Goal: Task Accomplishment & Management: Manage account settings

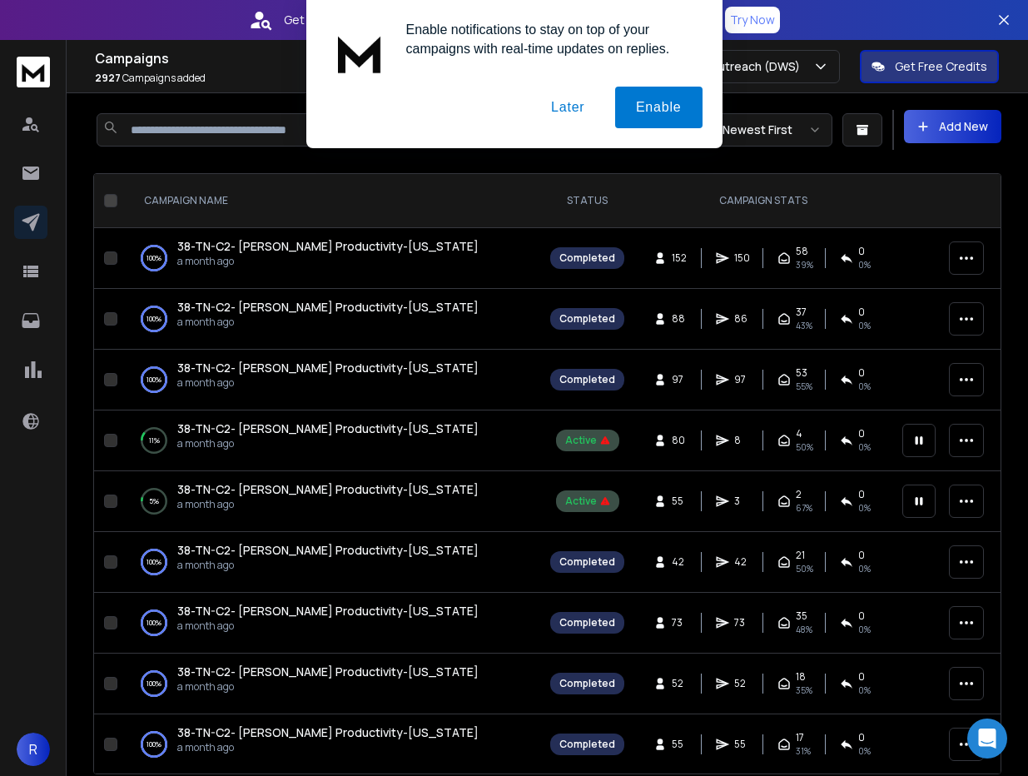
click at [574, 107] on button "Later" at bounding box center [567, 108] width 75 height 42
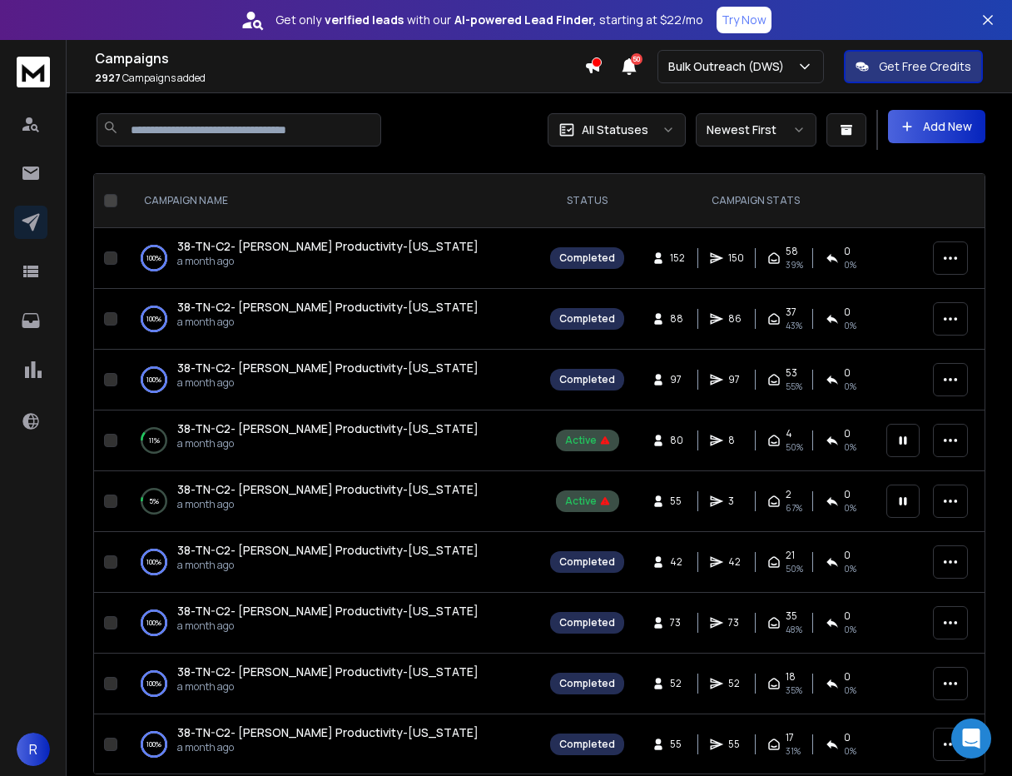
click at [769, 82] on button "Bulk Outreach (DWS)" at bounding box center [740, 66] width 166 height 33
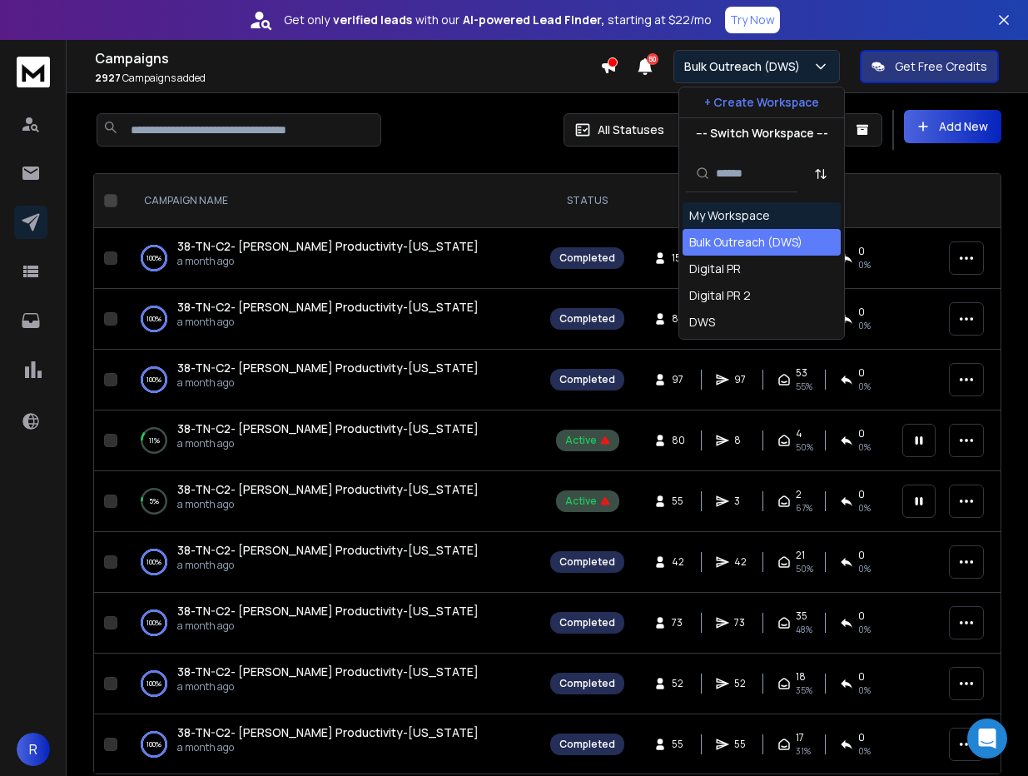
click at [770, 70] on p "Bulk Outreach (DWS)" at bounding box center [745, 66] width 122 height 17
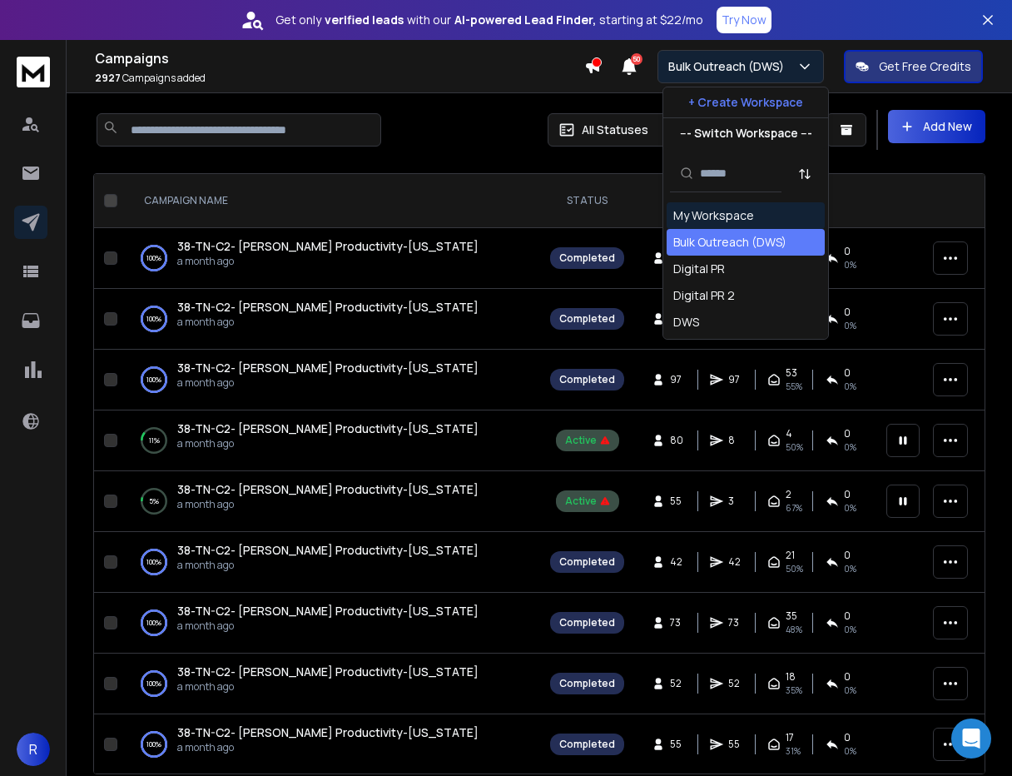
click at [770, 70] on p "Bulk Outreach (DWS)" at bounding box center [729, 66] width 122 height 17
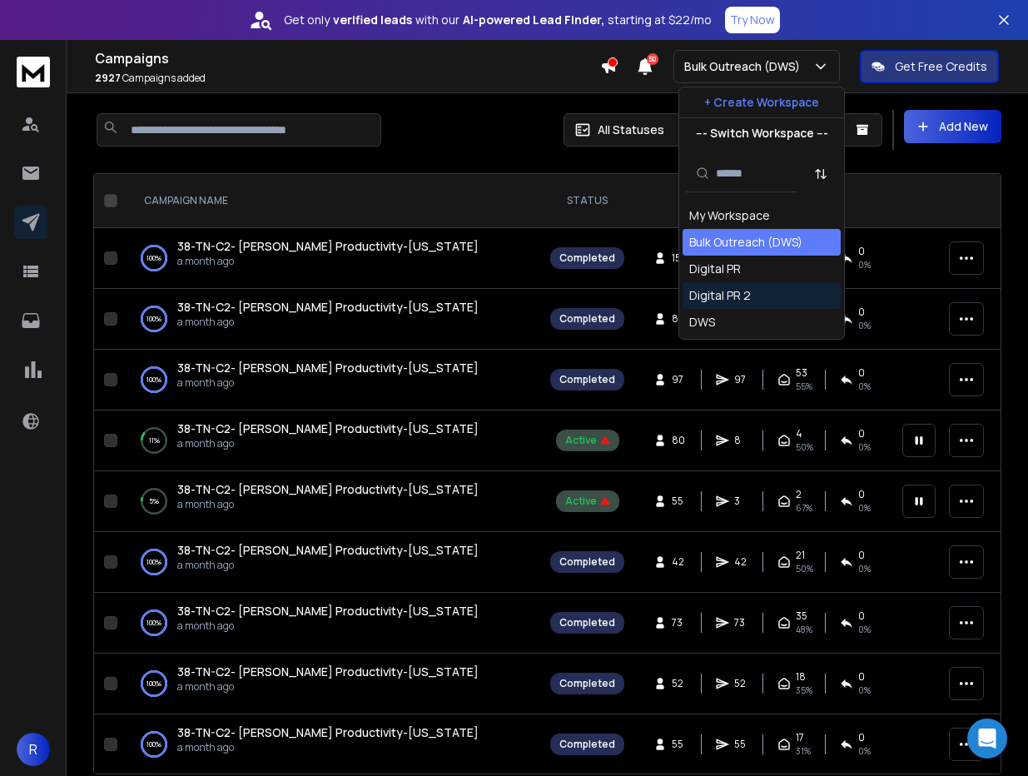
click at [756, 285] on div "Digital PR 2" at bounding box center [761, 295] width 158 height 27
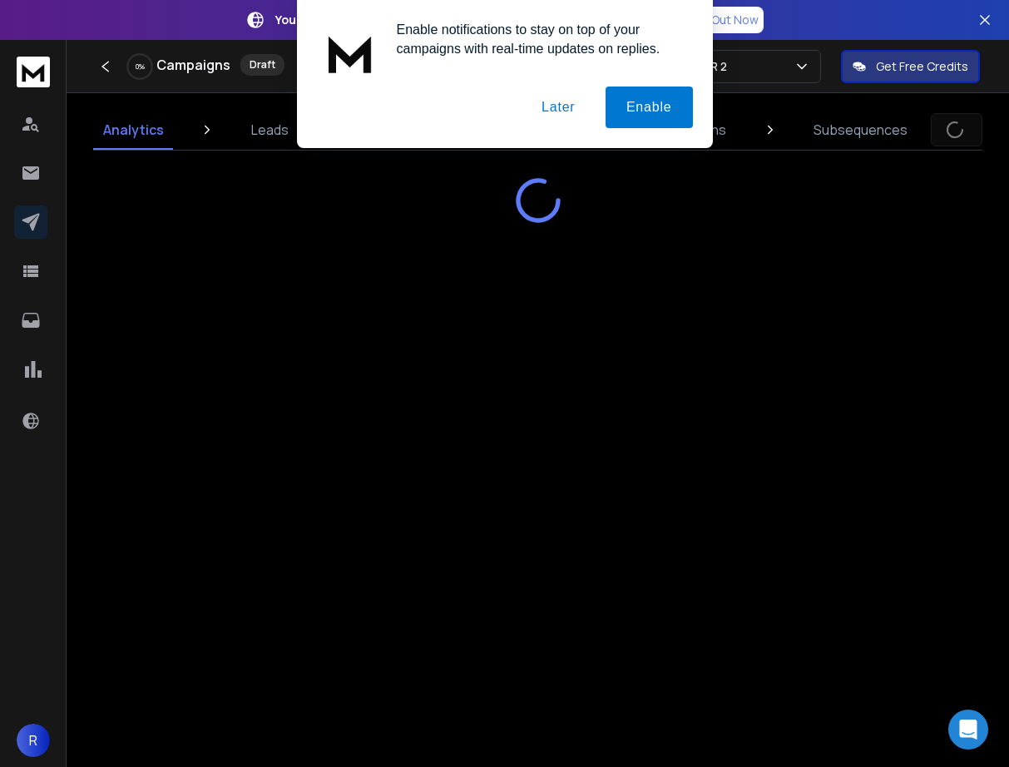
click at [552, 105] on button "Later" at bounding box center [558, 108] width 75 height 42
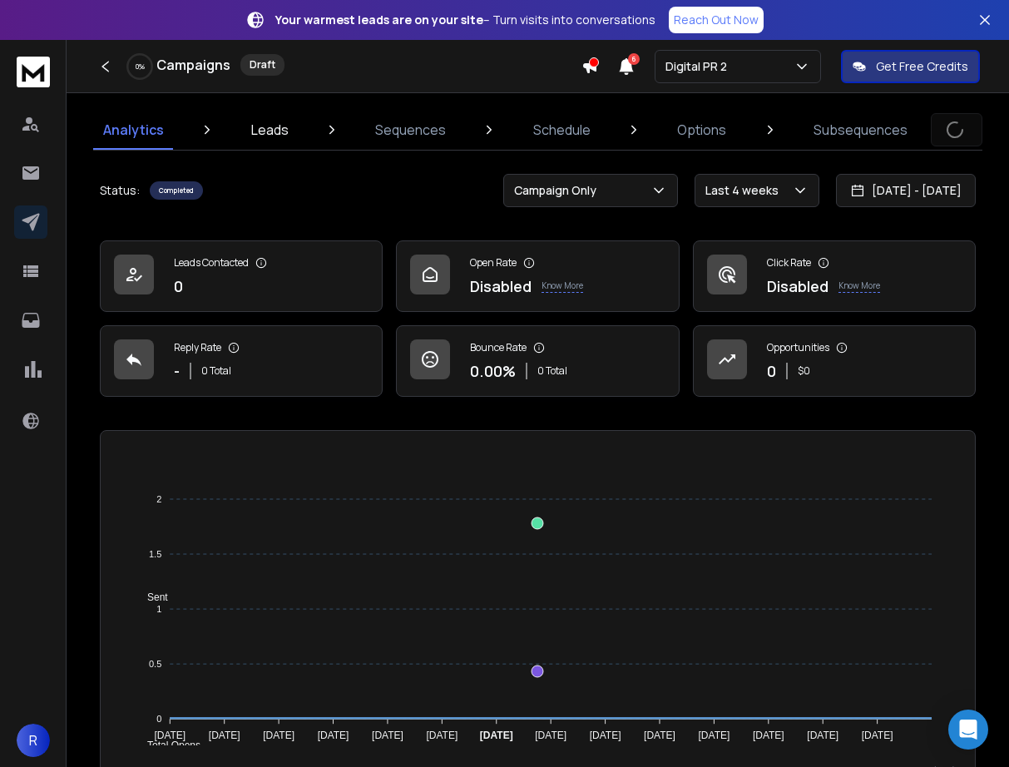
click at [270, 130] on p "Leads" at bounding box center [269, 130] width 37 height 20
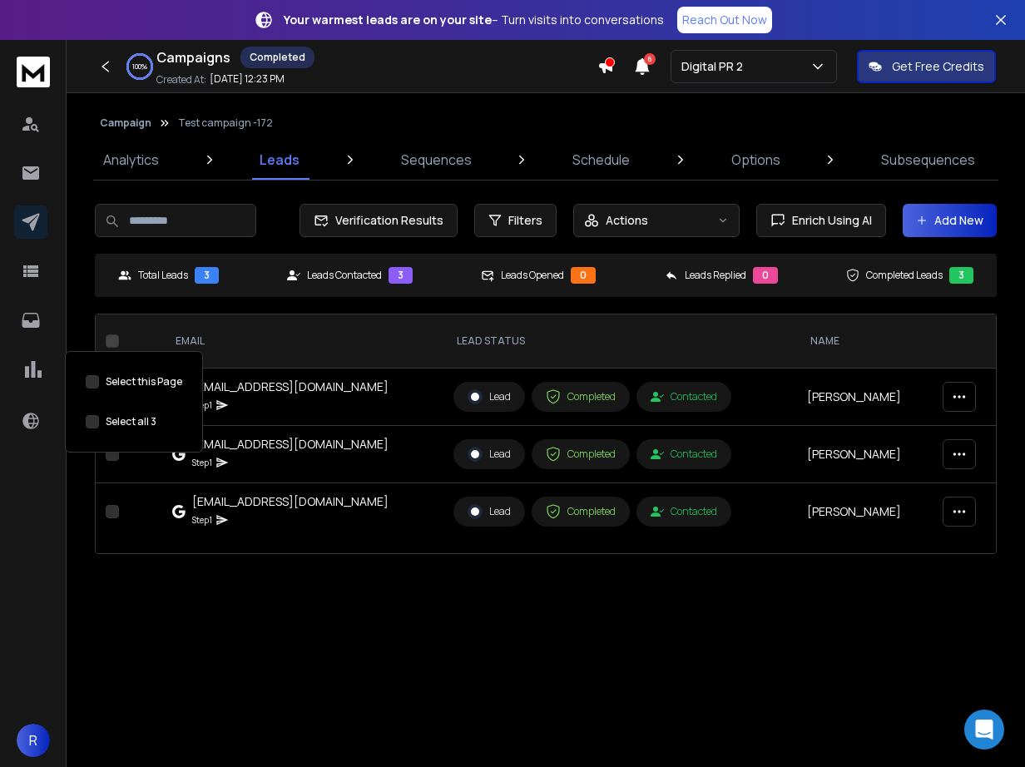
click at [108, 341] on button "Select this Page" at bounding box center [112, 340] width 13 height 13
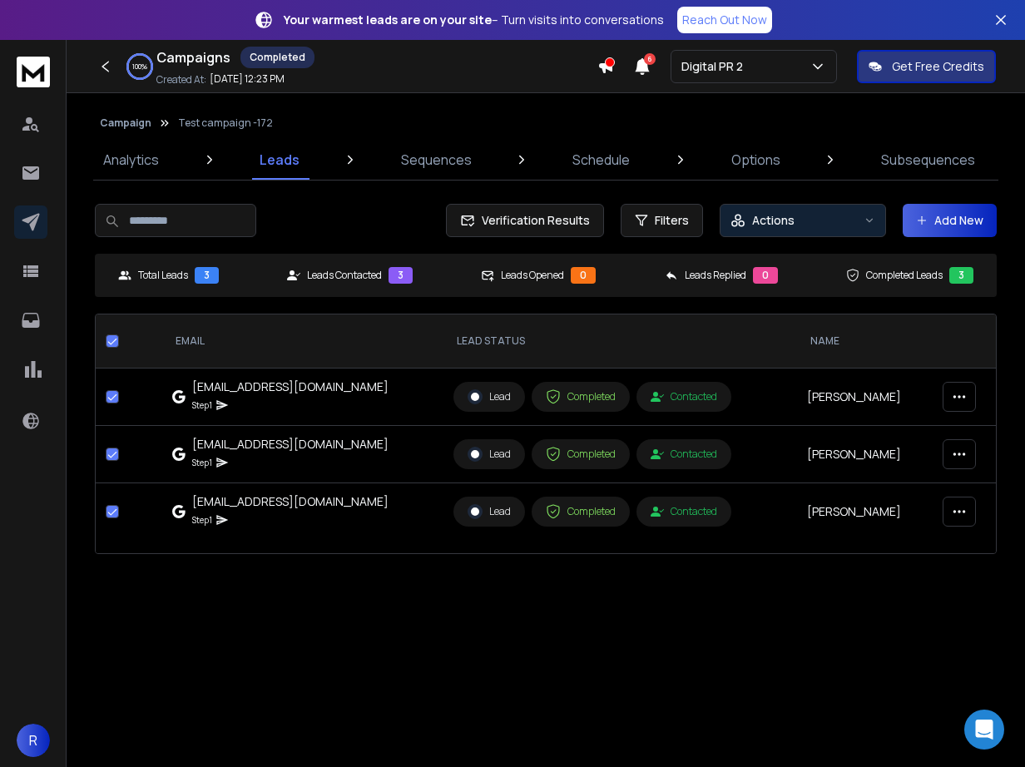
click at [855, 222] on div "Actions" at bounding box center [794, 220] width 126 height 17
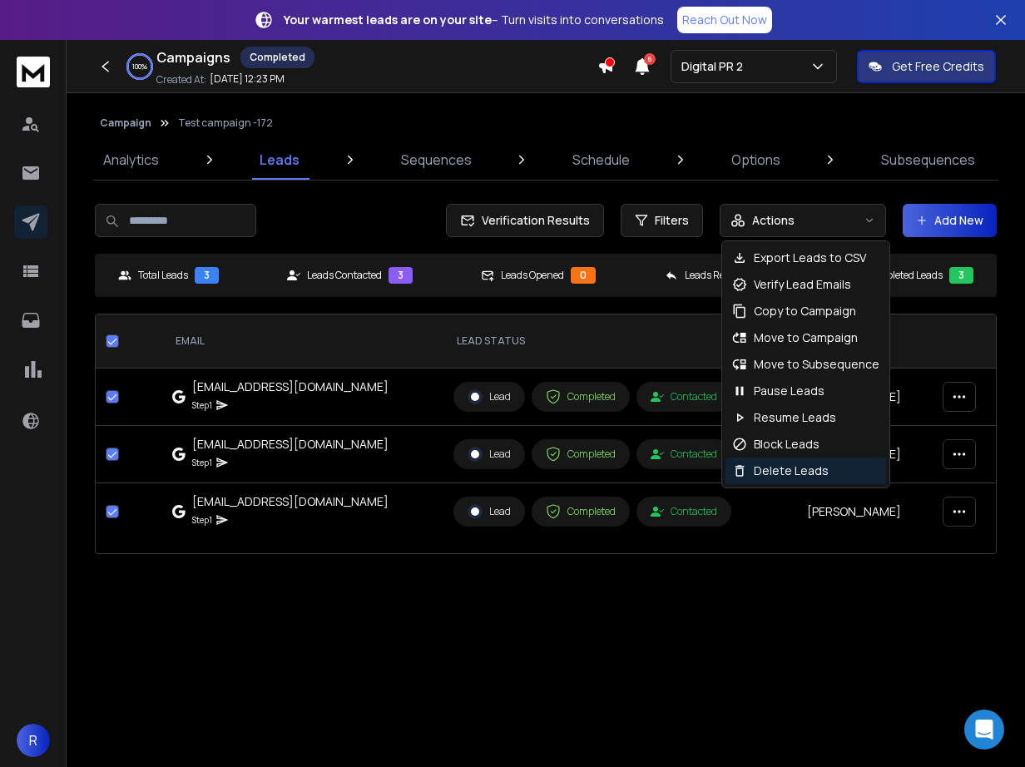
click at [843, 463] on div "Delete Leads" at bounding box center [806, 471] width 161 height 27
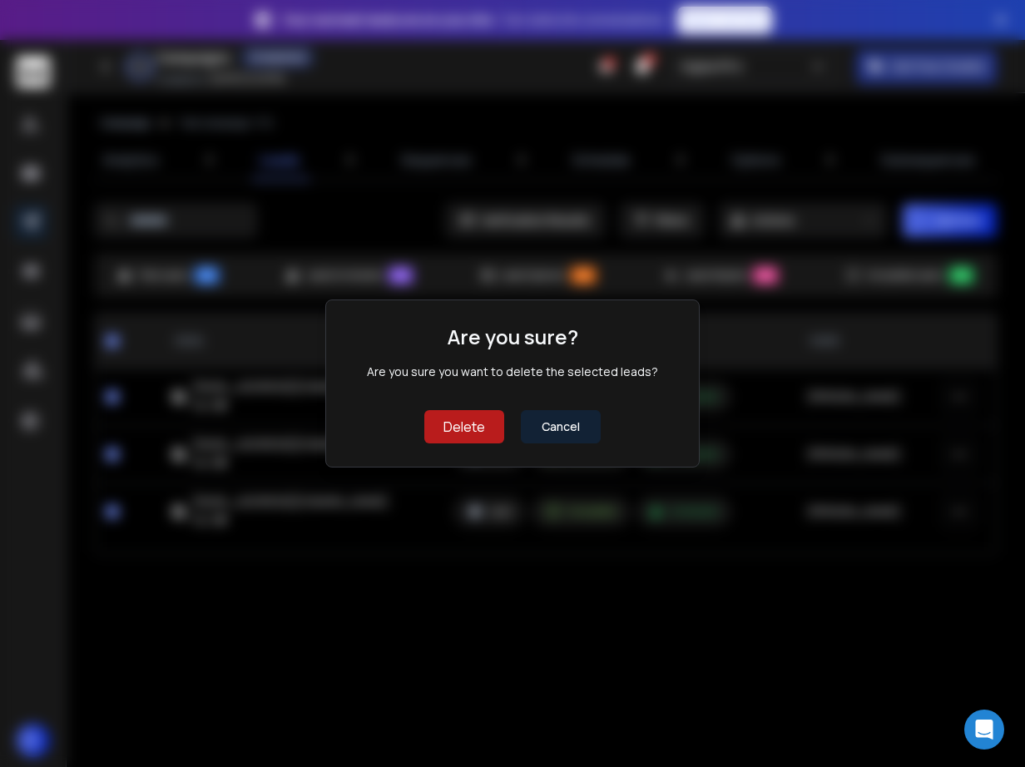
click at [449, 439] on button "Delete" at bounding box center [464, 426] width 80 height 33
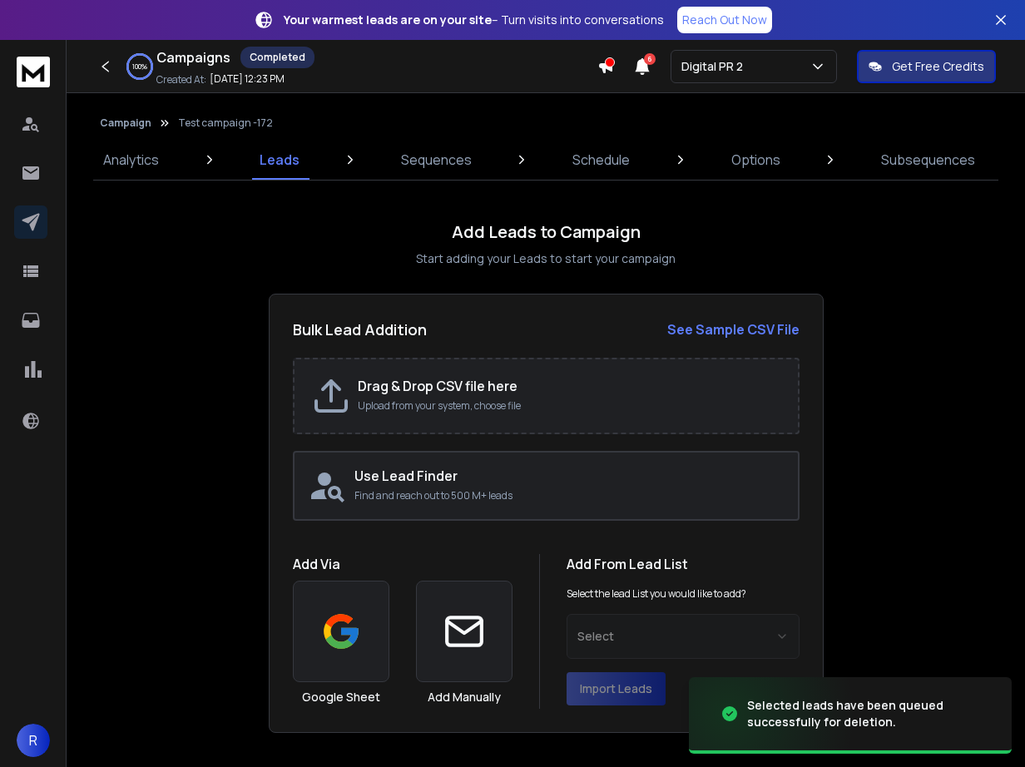
click at [478, 404] on p "Upload from your system, choose file" at bounding box center [570, 405] width 424 height 13
type input "**********"
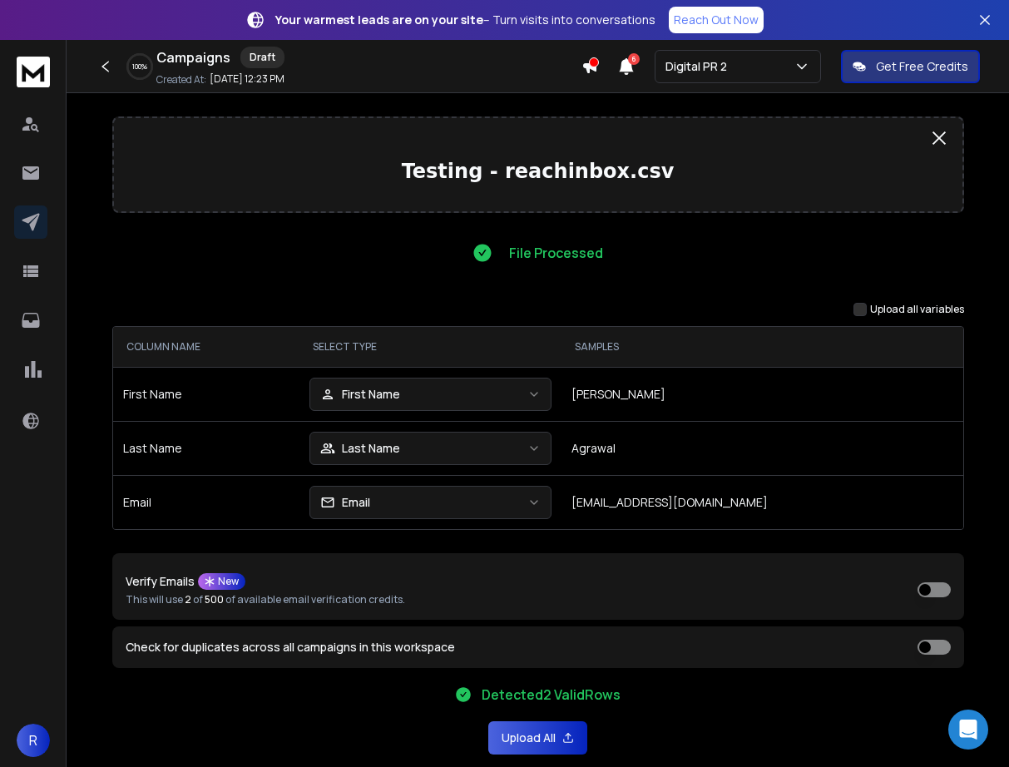
scroll to position [44, 0]
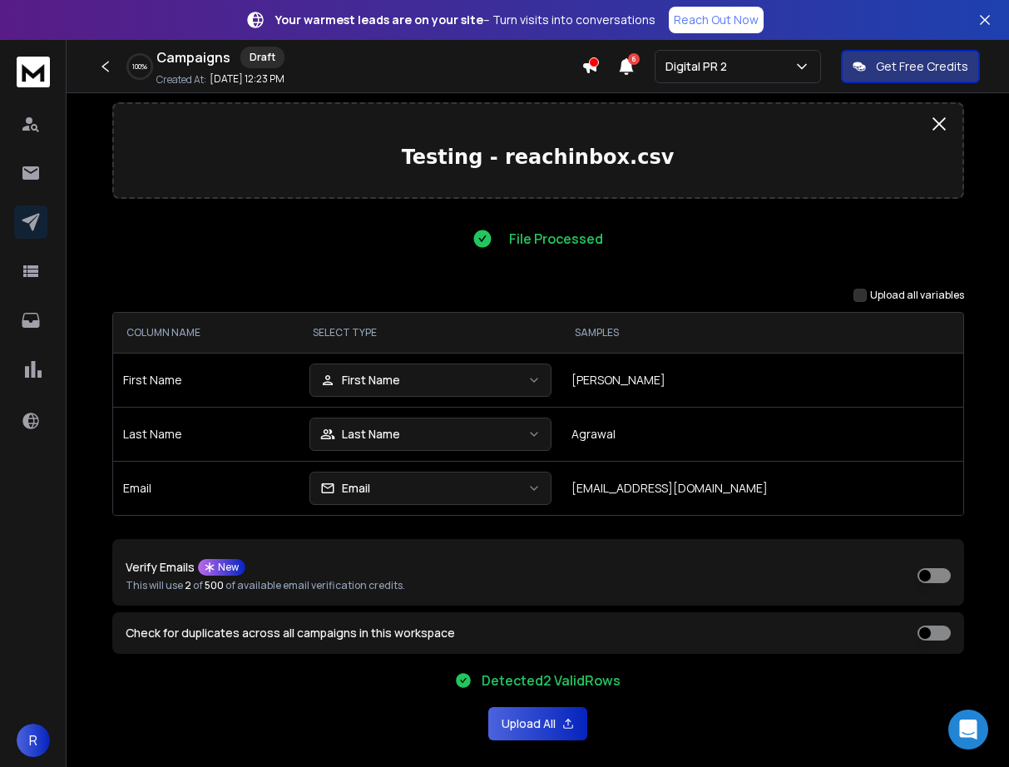
click at [528, 731] on button "Upload All" at bounding box center [537, 723] width 99 height 33
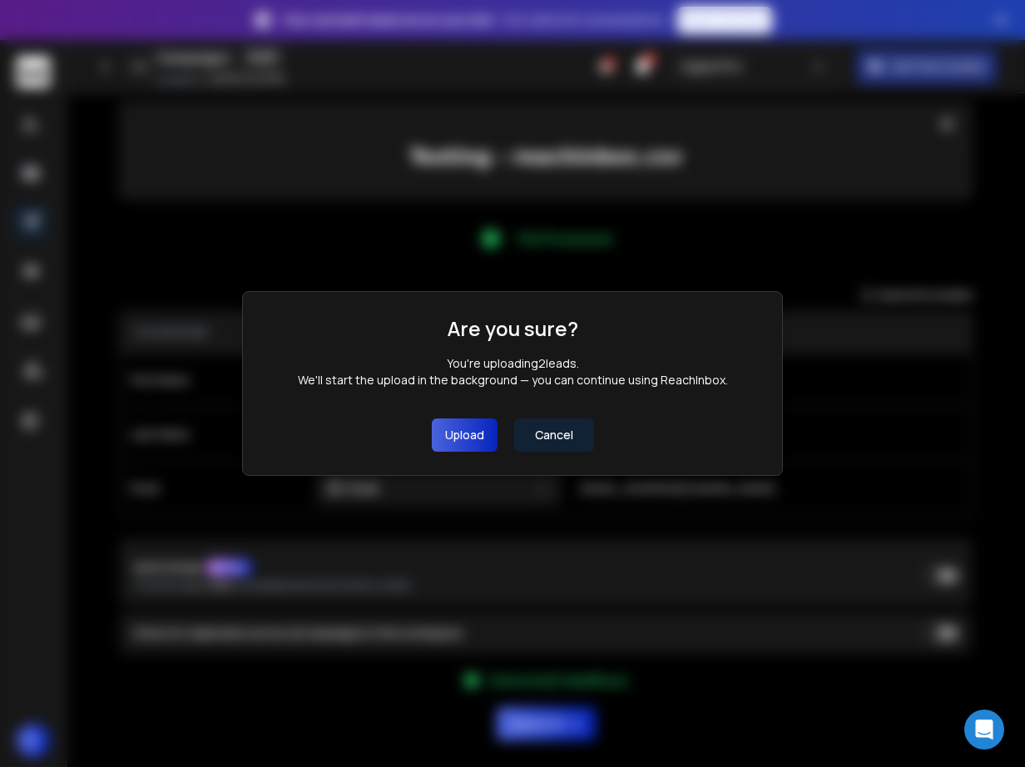
click at [448, 448] on button "Upload" at bounding box center [465, 435] width 66 height 33
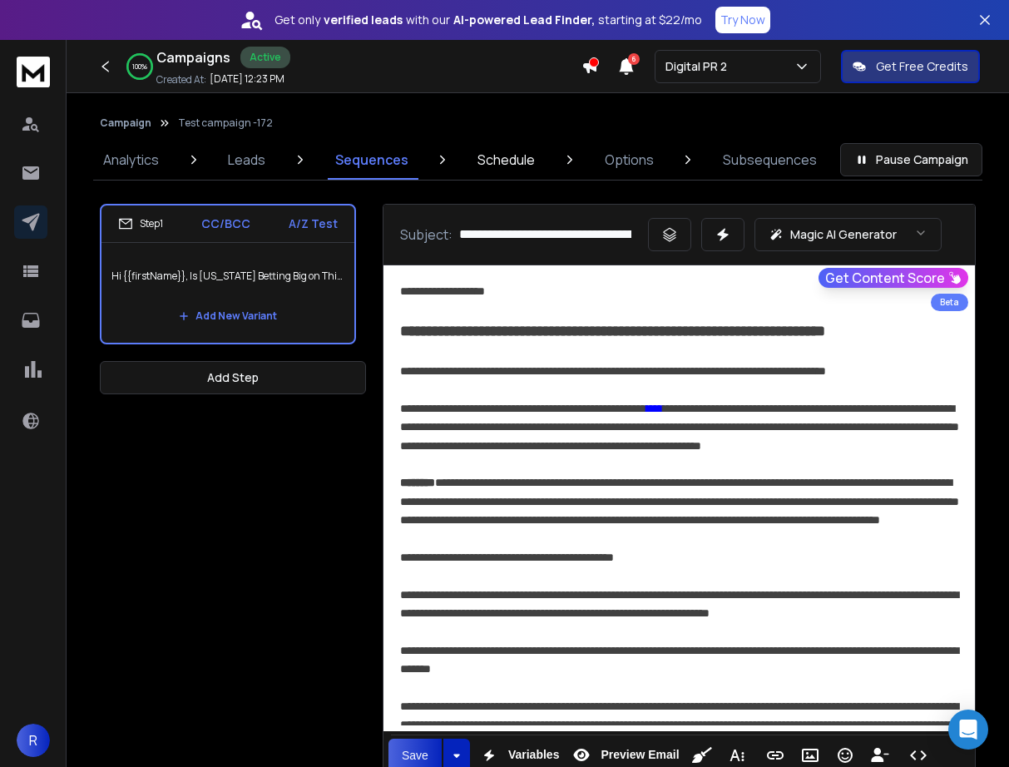
click at [523, 166] on p "Schedule" at bounding box center [506, 160] width 57 height 20
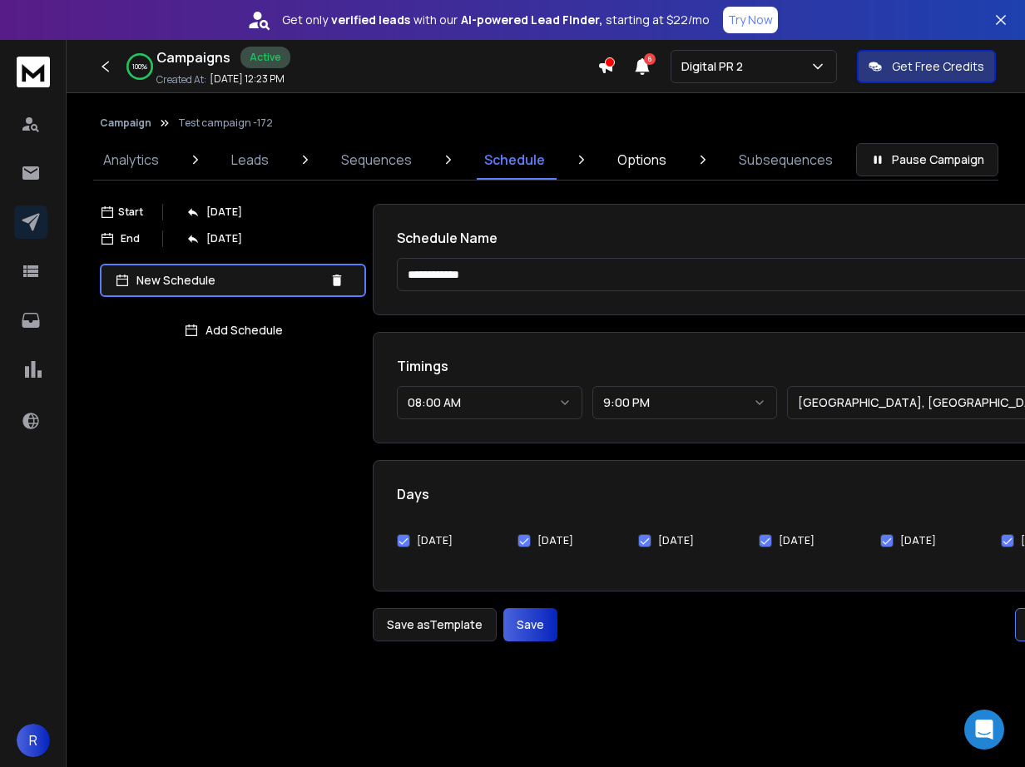
click at [632, 167] on p "Options" at bounding box center [641, 160] width 49 height 20
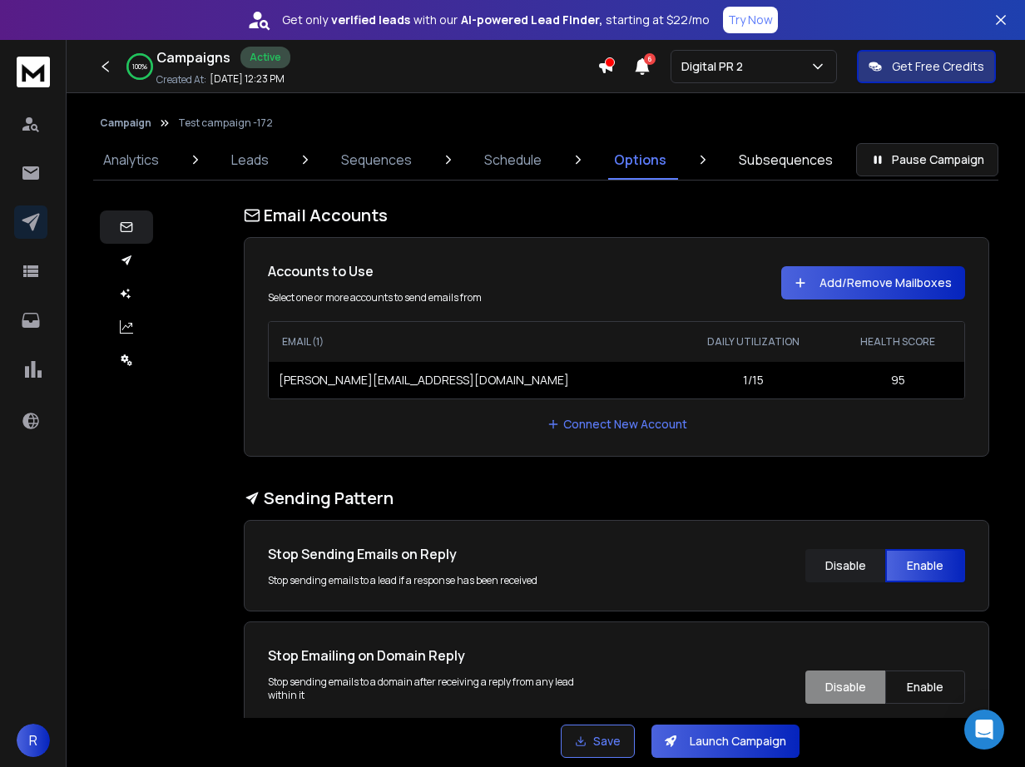
click at [793, 161] on p "Subsequences" at bounding box center [786, 160] width 94 height 20
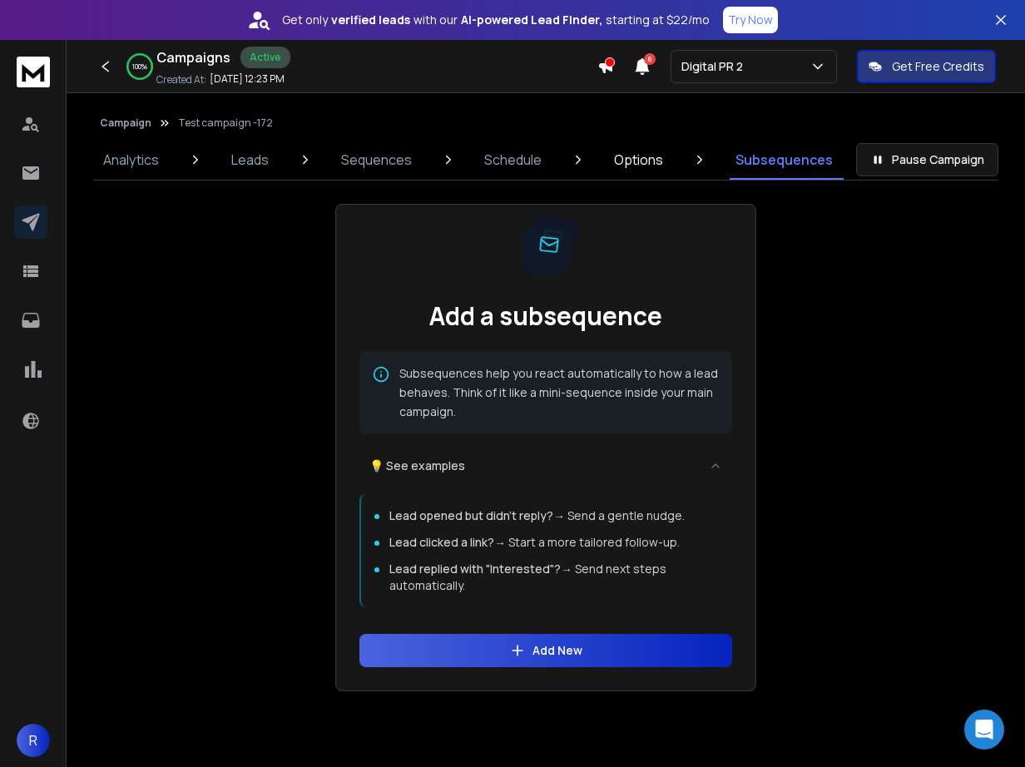
click at [632, 162] on p "Options" at bounding box center [638, 160] width 49 height 20
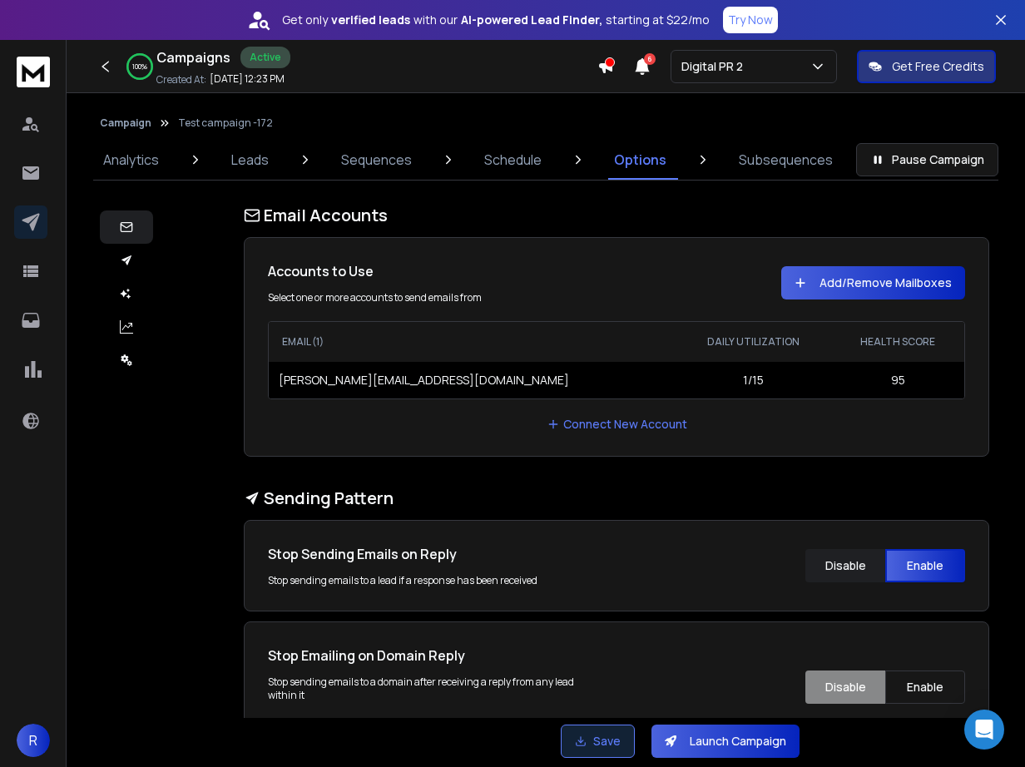
click at [600, 736] on button "Save" at bounding box center [598, 741] width 74 height 33
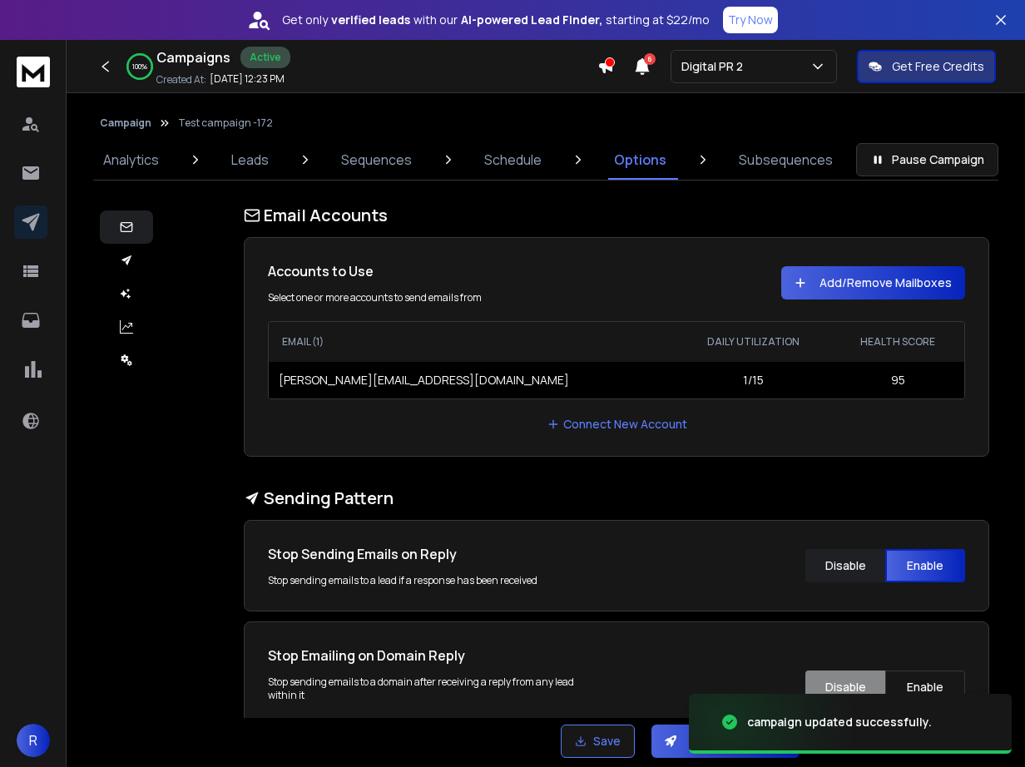
click at [734, 733] on div "campaign updated successfully." at bounding box center [827, 722] width 250 height 57
click at [658, 743] on button "Launch Campaign" at bounding box center [726, 741] width 148 height 33
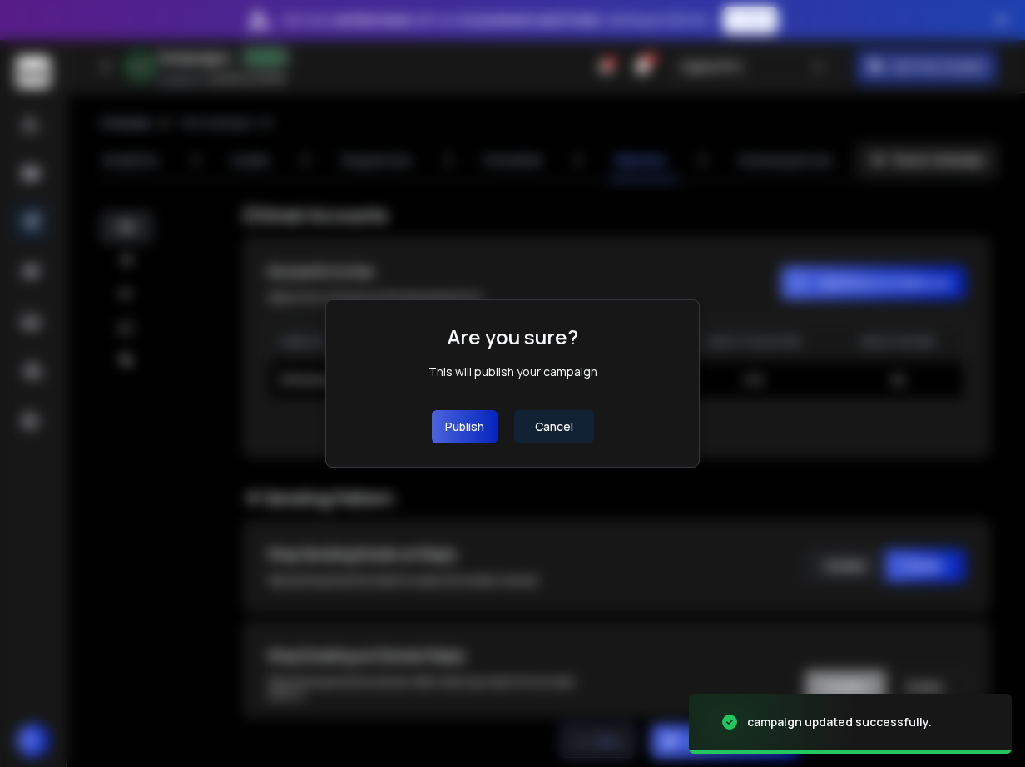
click at [457, 424] on button "Publish" at bounding box center [465, 426] width 66 height 33
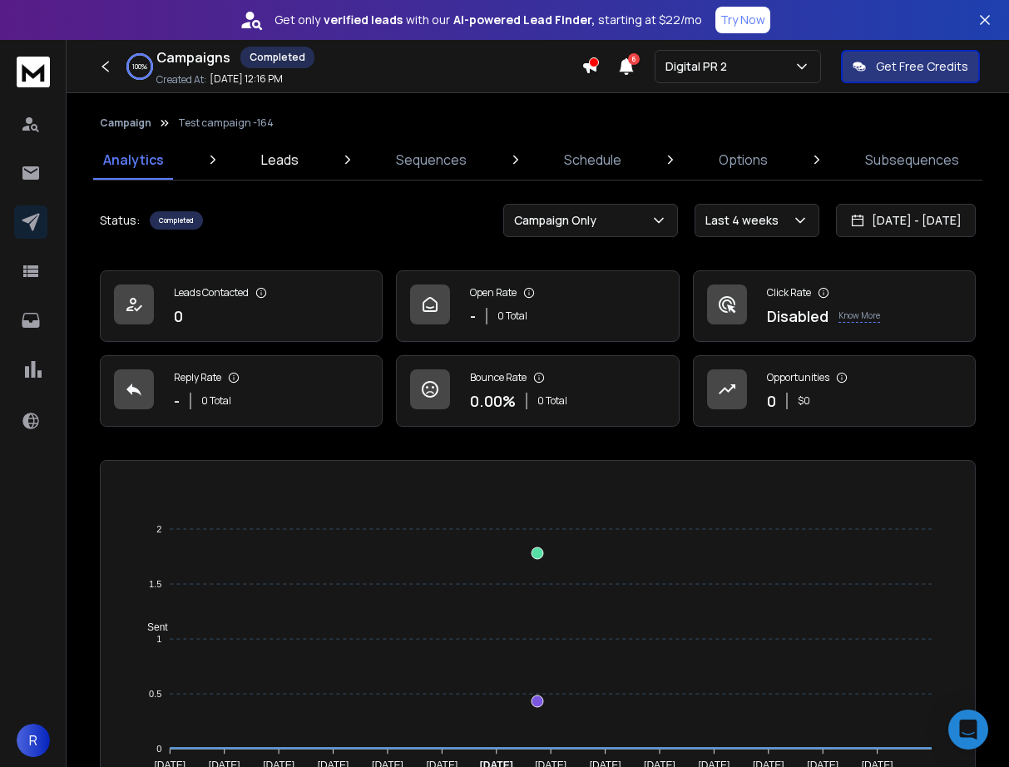
click at [301, 149] on link "Leads" at bounding box center [279, 160] width 57 height 40
click at [253, 151] on link "Leads" at bounding box center [279, 160] width 57 height 40
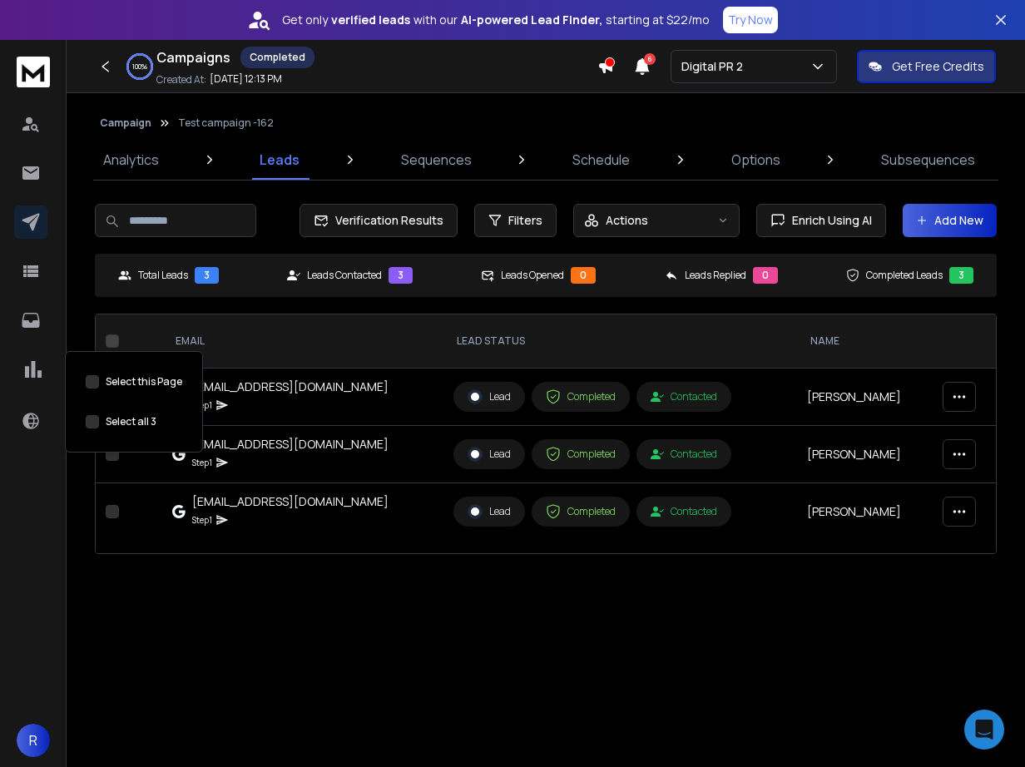
click at [113, 337] on button "Select this Page" at bounding box center [112, 340] width 13 height 13
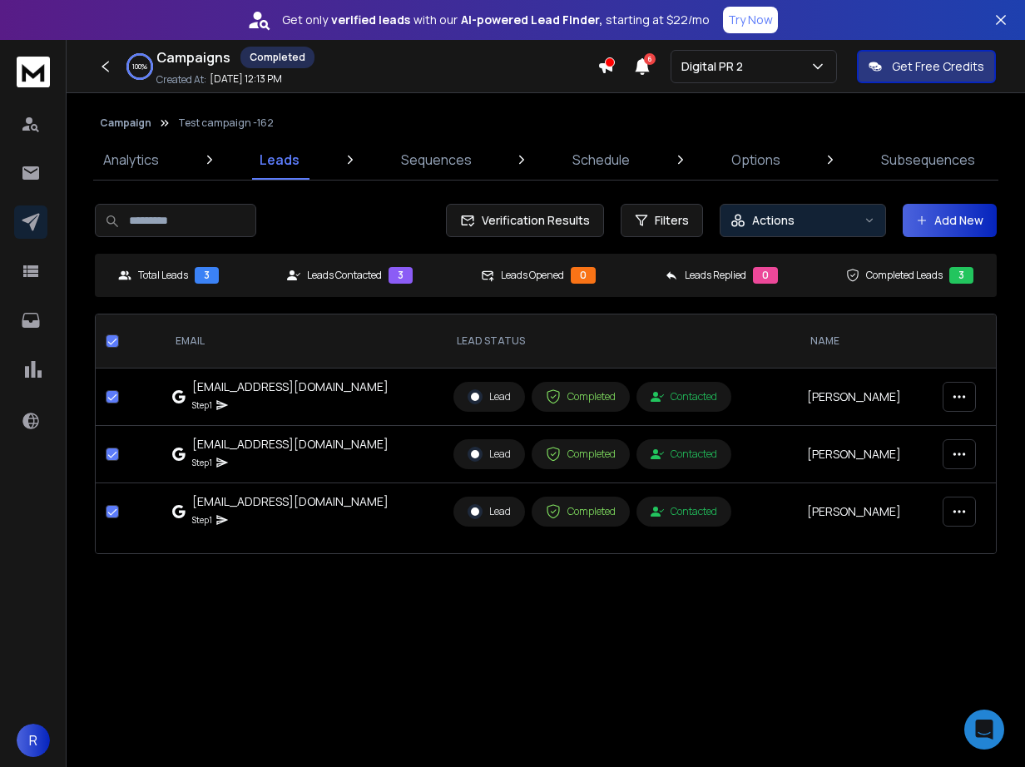
click at [789, 214] on p "Actions" at bounding box center [773, 220] width 42 height 17
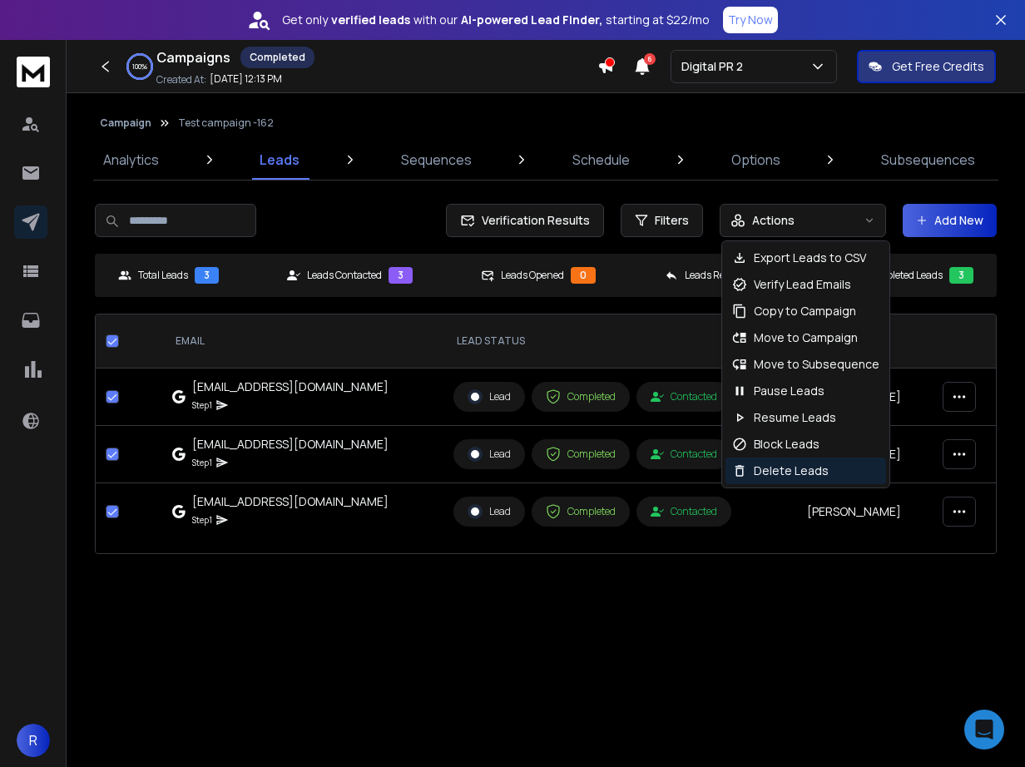
click at [797, 472] on p "Delete Leads" at bounding box center [791, 471] width 75 height 17
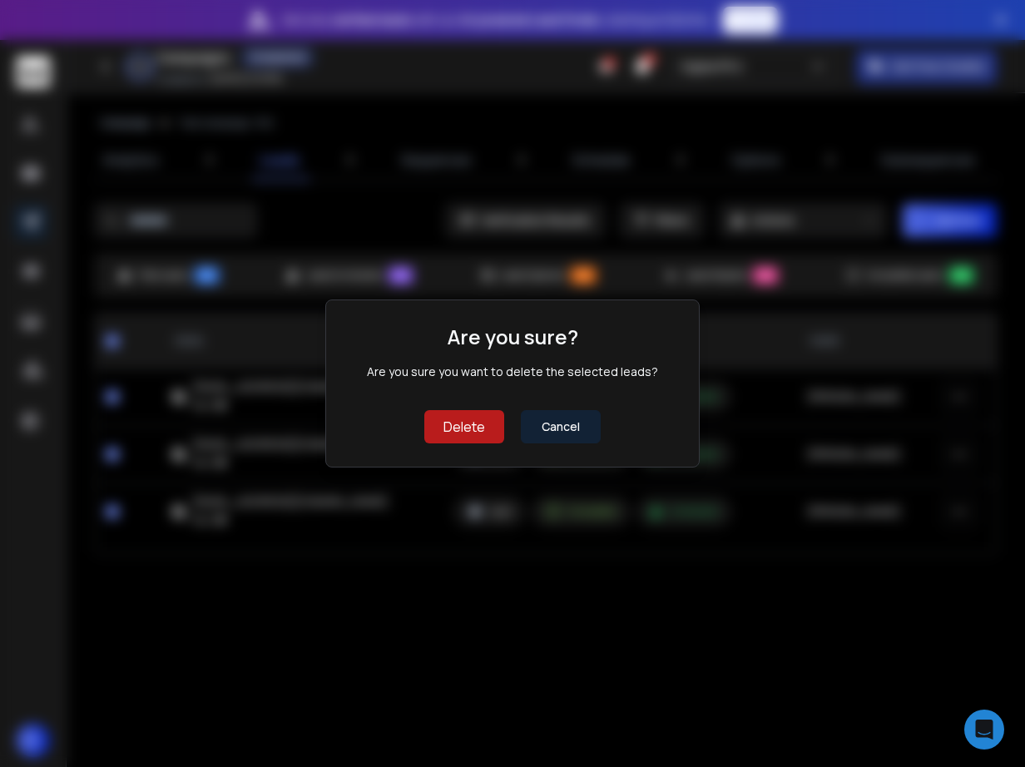
click at [448, 426] on button "Delete" at bounding box center [464, 426] width 80 height 33
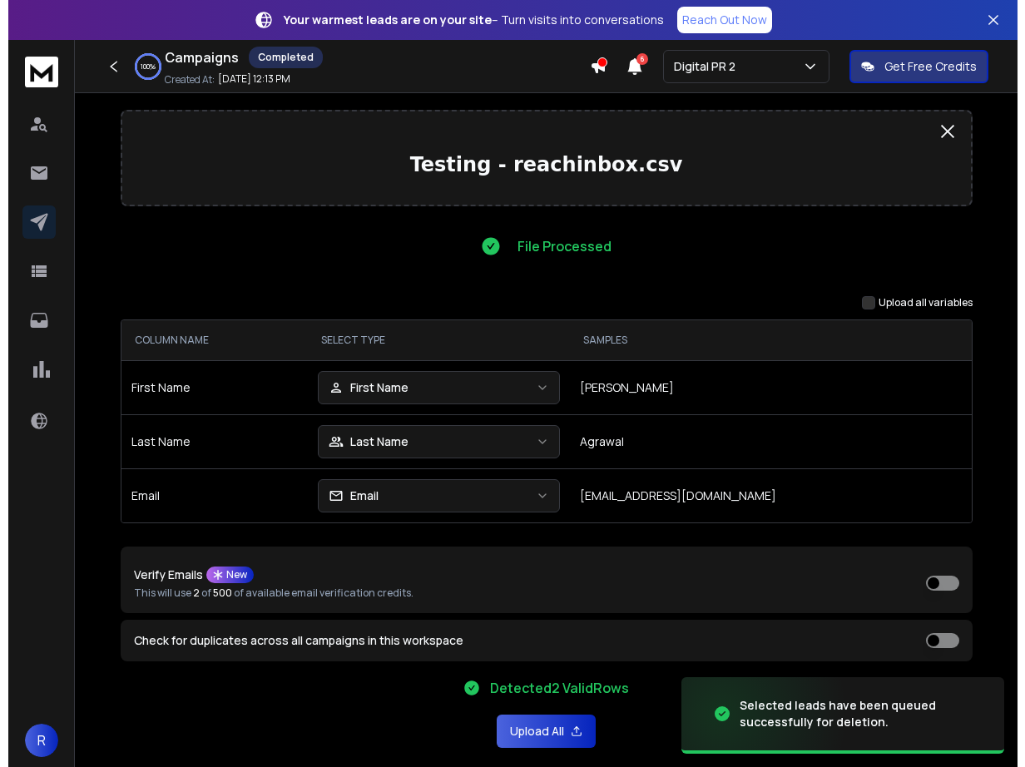
scroll to position [44, 0]
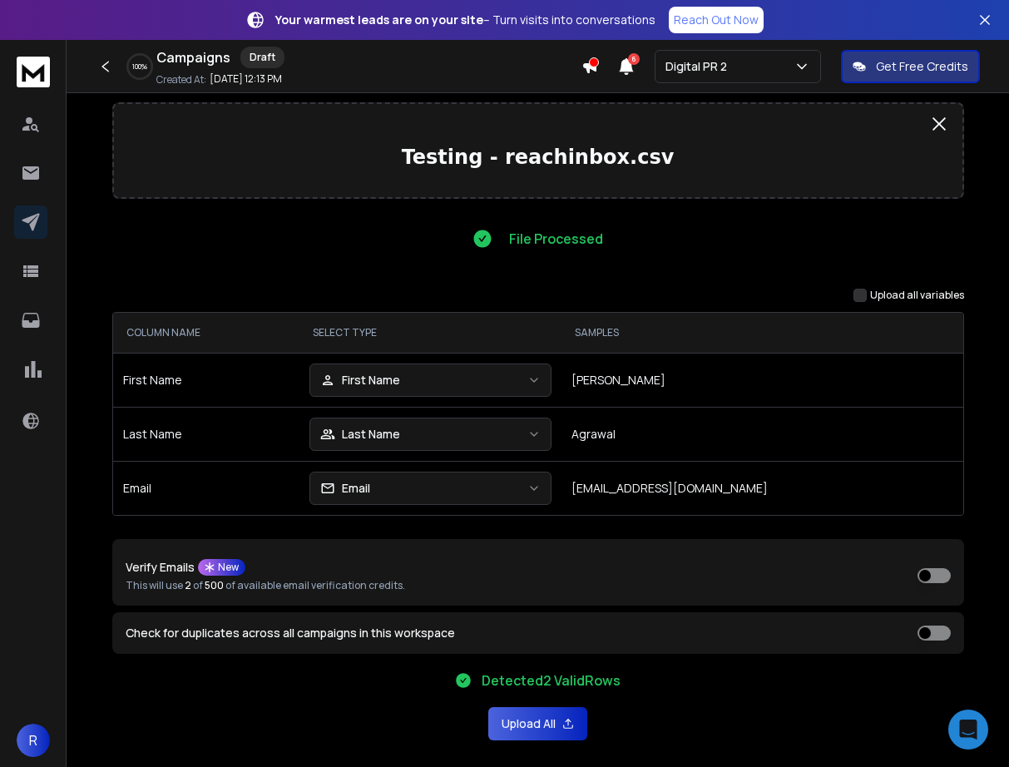
click at [520, 728] on button "Upload All" at bounding box center [537, 723] width 99 height 33
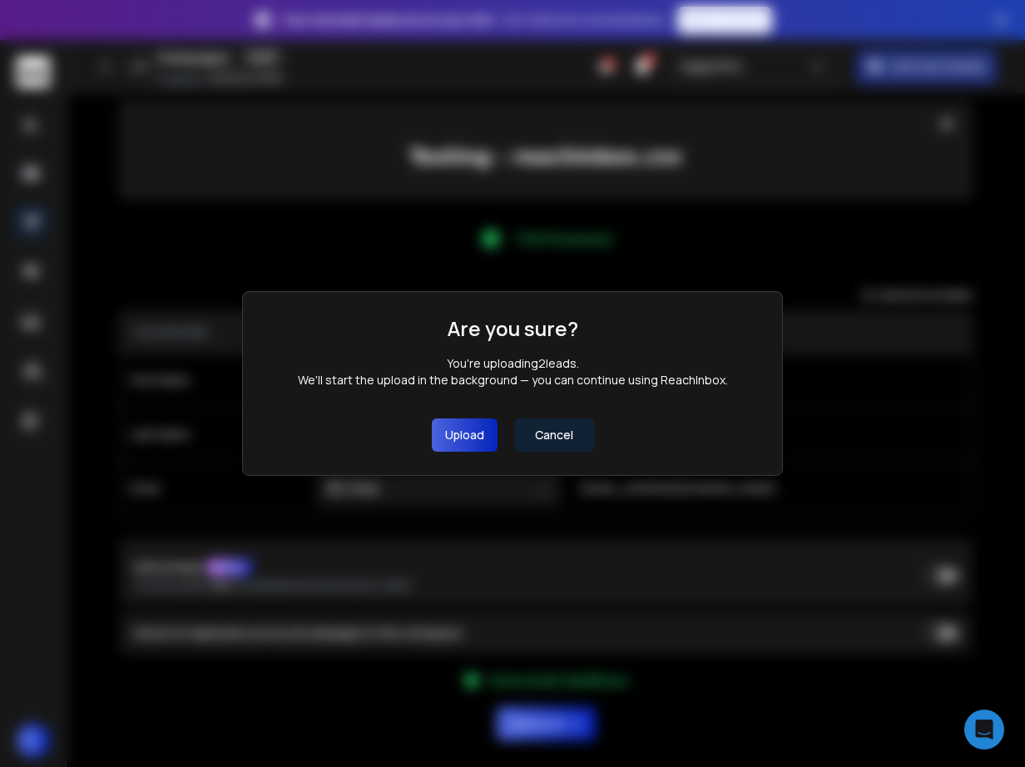
click at [464, 437] on button "Upload" at bounding box center [465, 435] width 66 height 33
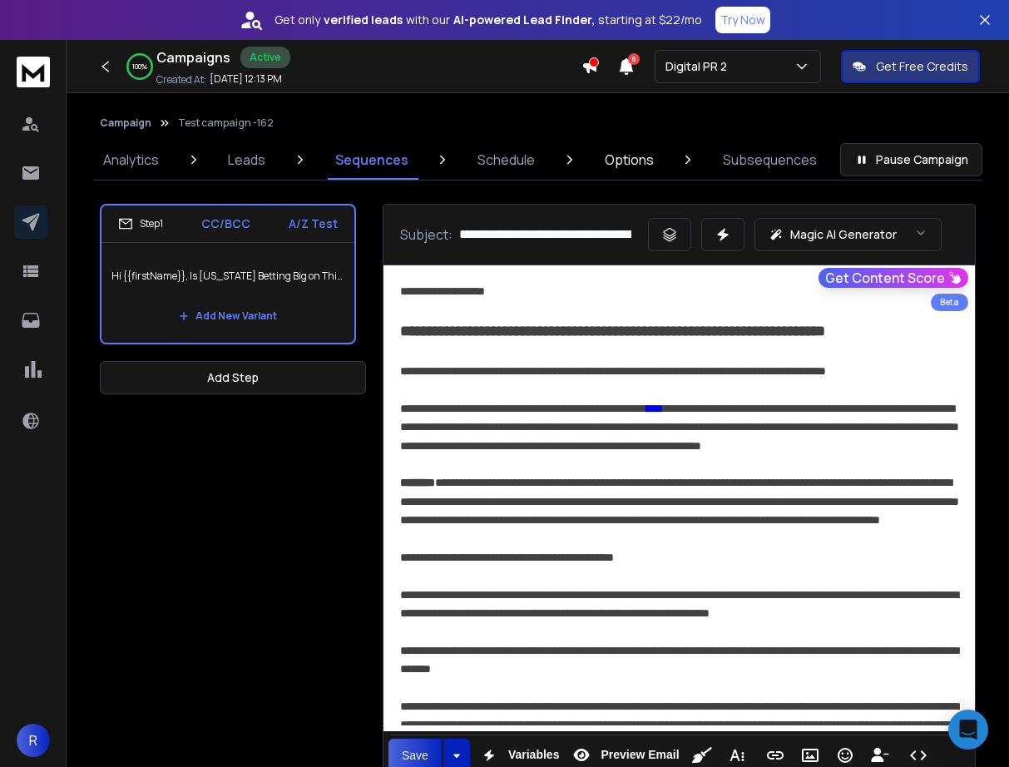
click at [637, 171] on link "Options" at bounding box center [629, 160] width 69 height 40
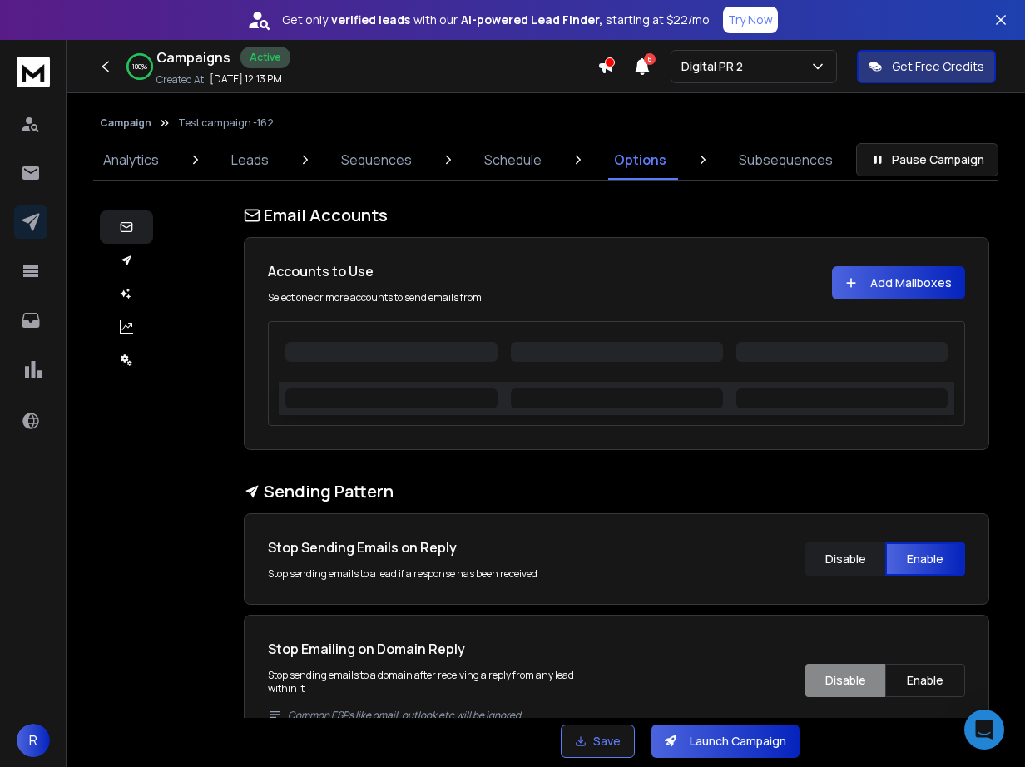
type input "****"
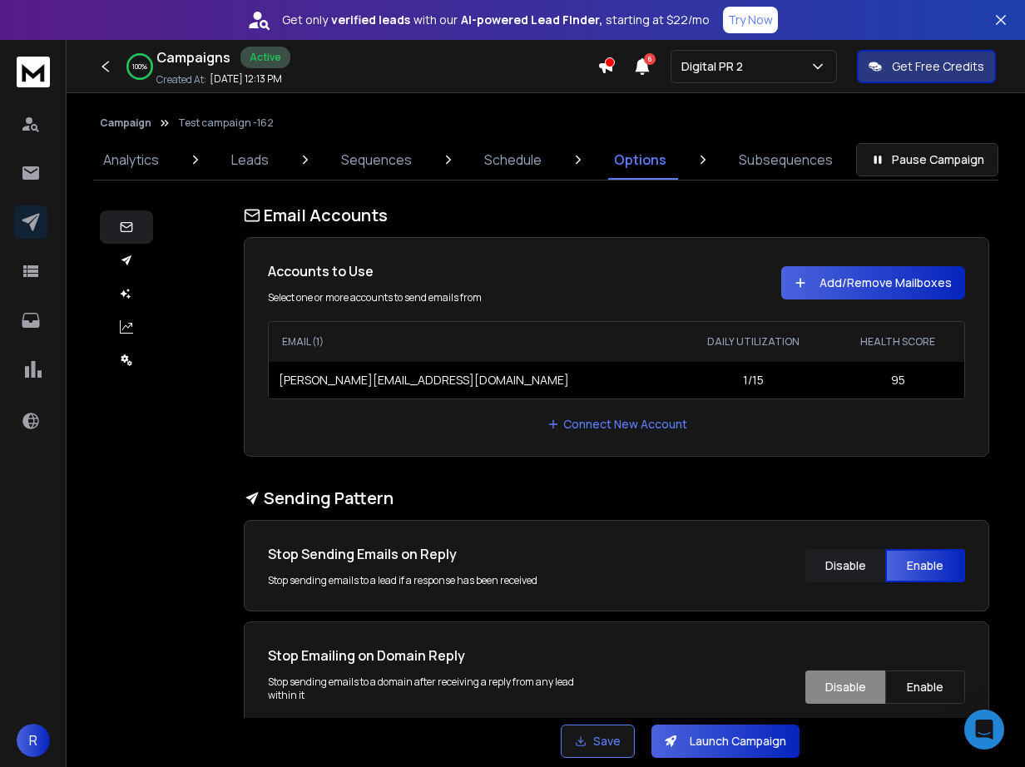
click at [678, 728] on button "Launch Campaign" at bounding box center [726, 741] width 148 height 33
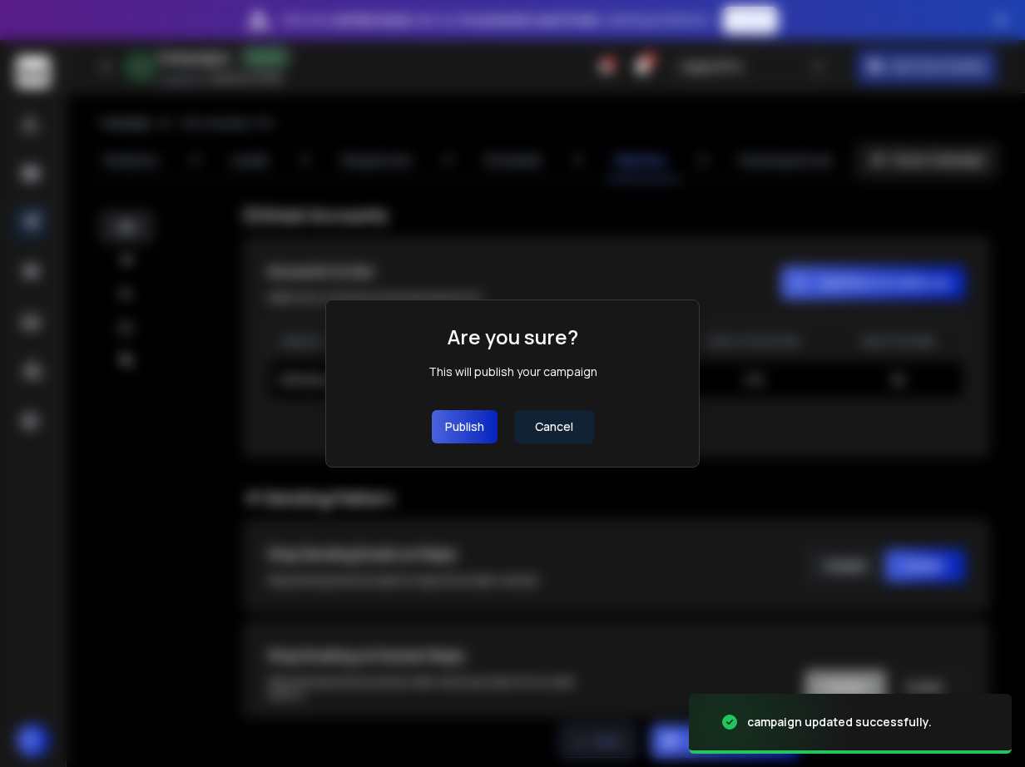
click at [464, 415] on button "Publish" at bounding box center [465, 426] width 66 height 33
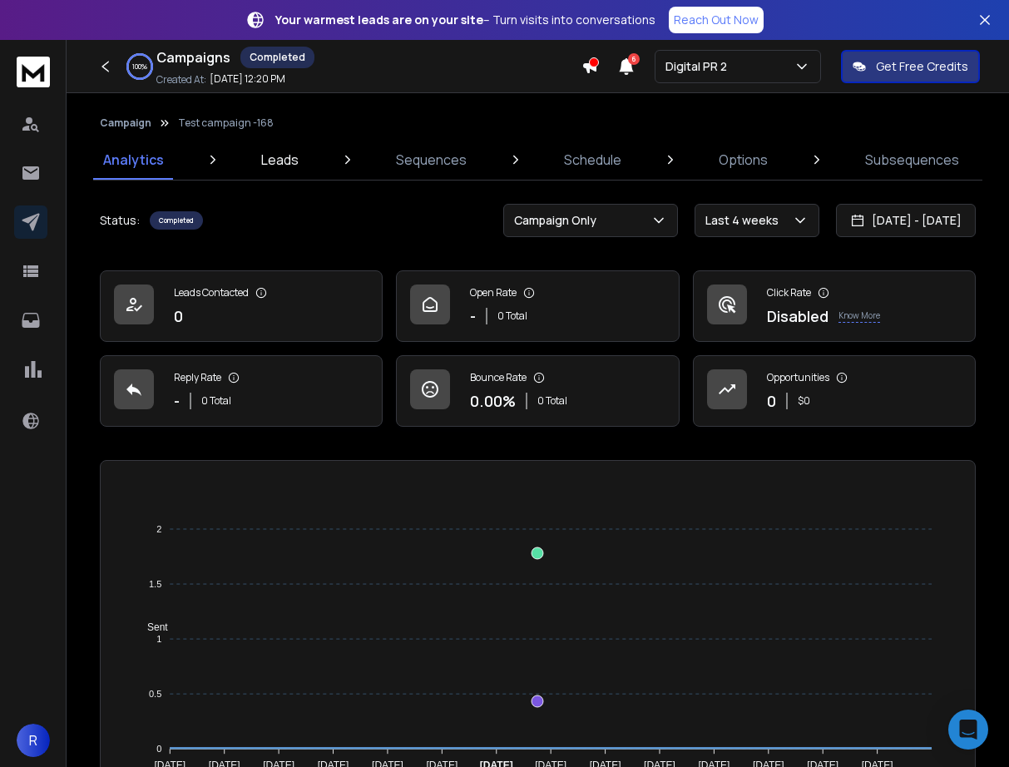
click at [289, 161] on p "Leads" at bounding box center [279, 160] width 37 height 20
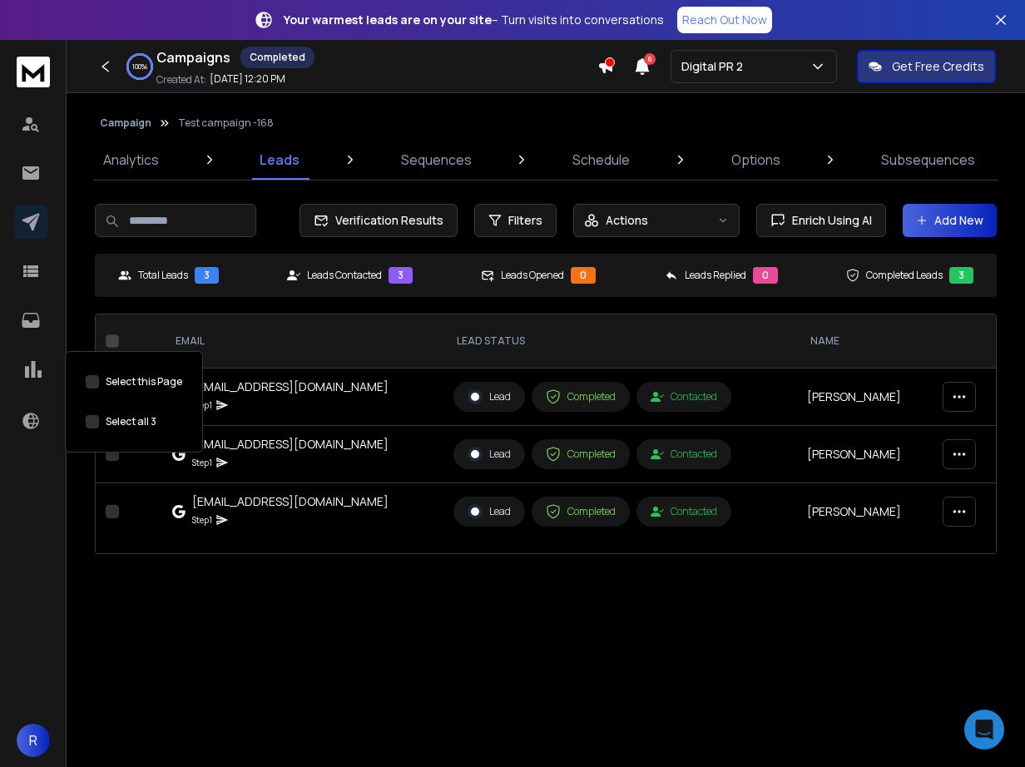
click at [115, 341] on button "Select this Page" at bounding box center [112, 340] width 13 height 13
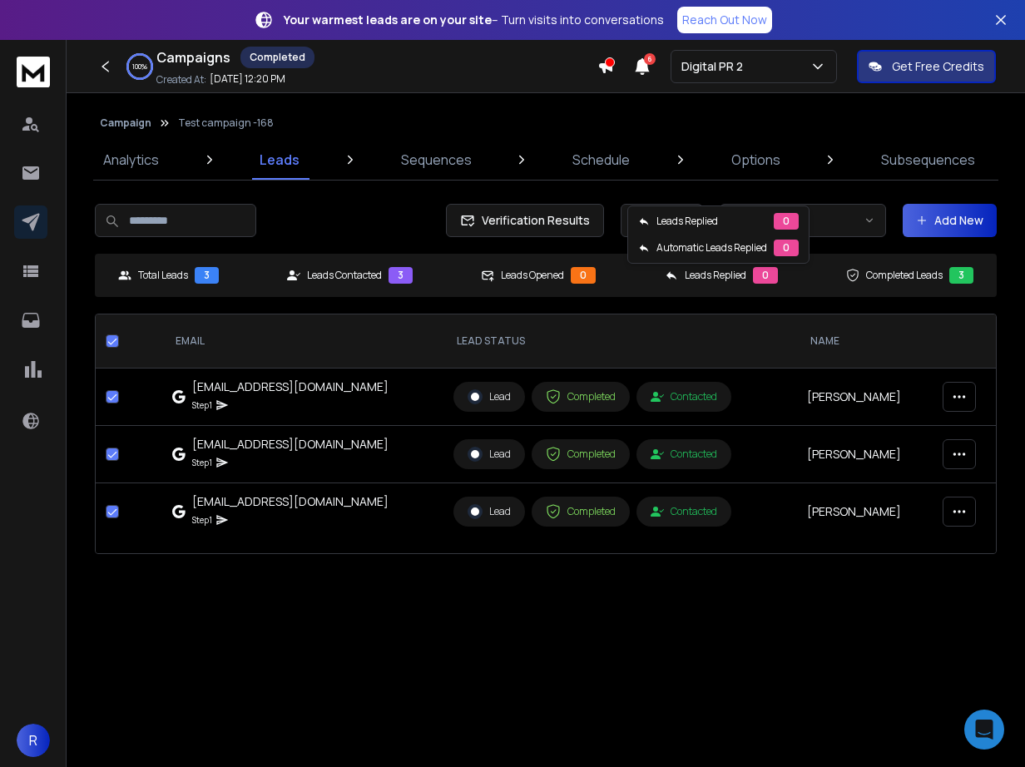
click at [810, 207] on div "Leads Replied 0 Automatic Leads Replied 0" at bounding box center [718, 235] width 182 height 58
click at [829, 221] on div "Actions" at bounding box center [794, 220] width 126 height 17
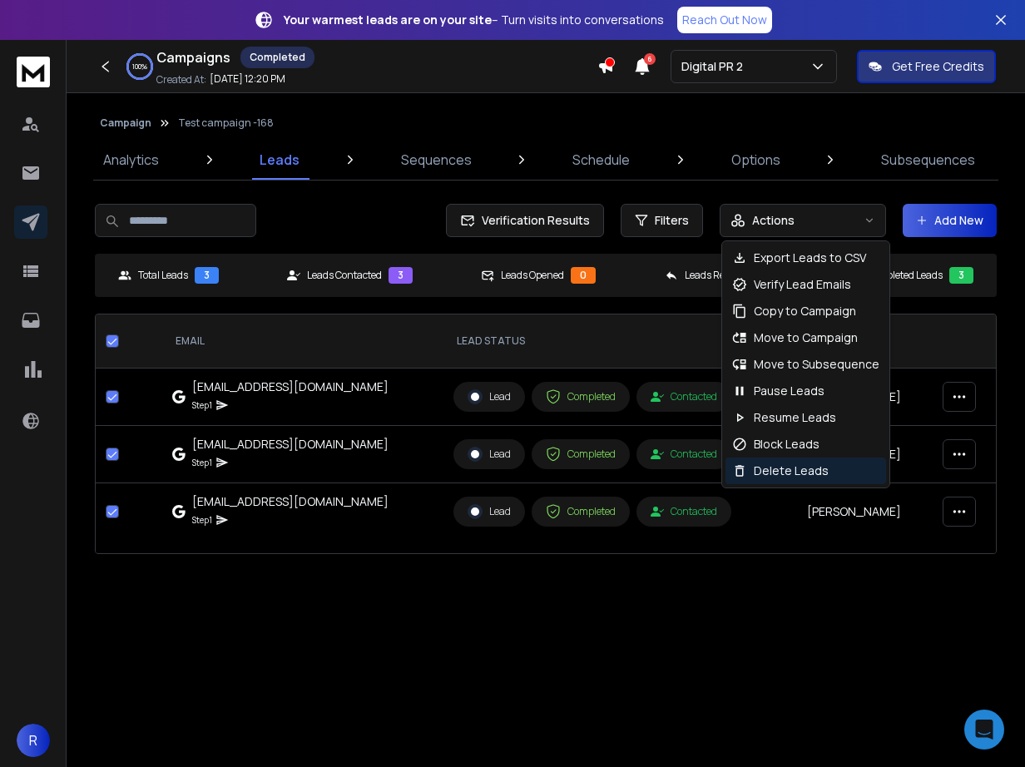
click at [795, 466] on p "Delete Leads" at bounding box center [791, 471] width 75 height 17
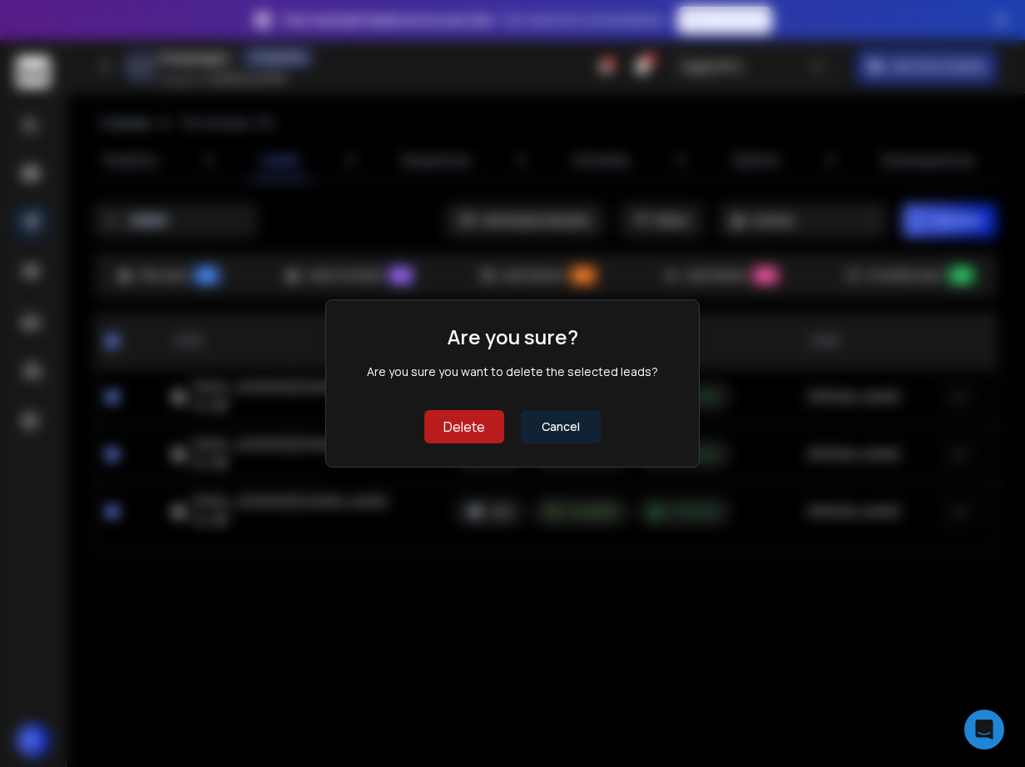
click at [448, 435] on button "Delete" at bounding box center [464, 426] width 80 height 33
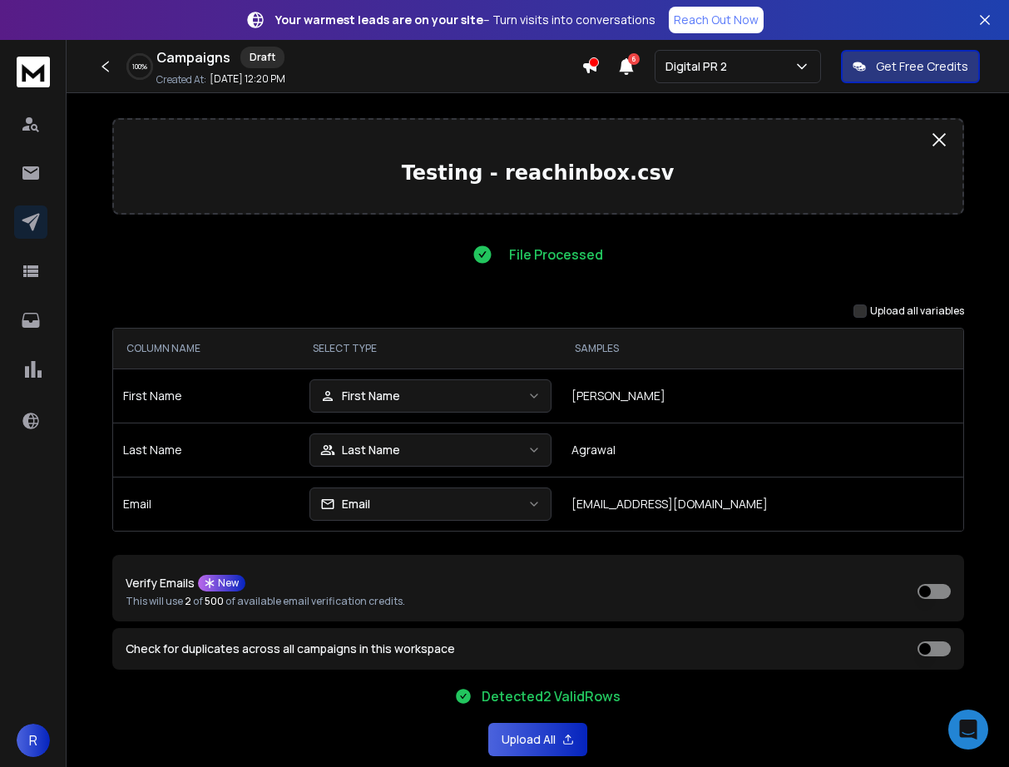
scroll to position [44, 0]
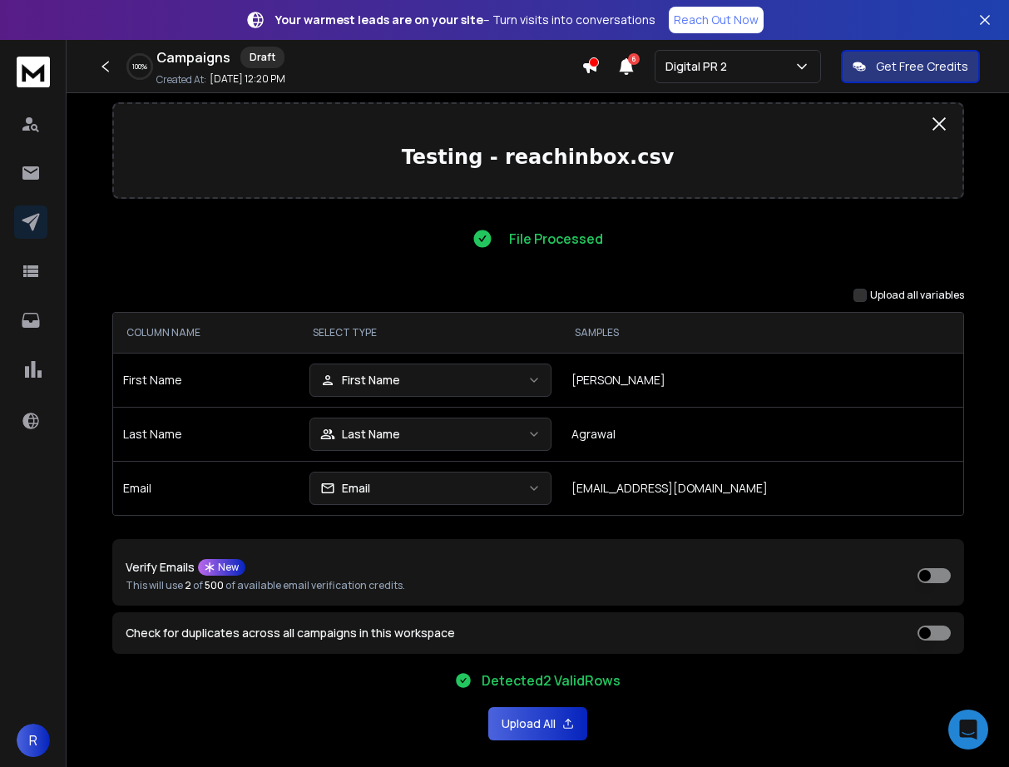
click at [542, 711] on button "Upload All" at bounding box center [537, 723] width 99 height 33
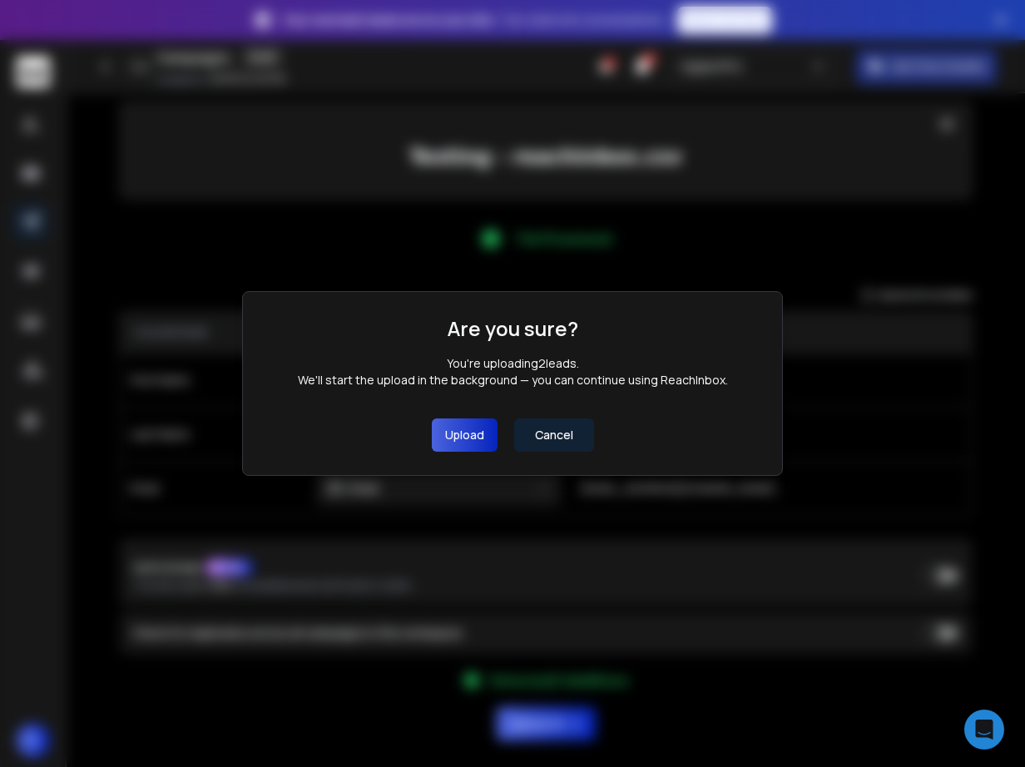
click at [460, 435] on button "Upload" at bounding box center [465, 435] width 66 height 33
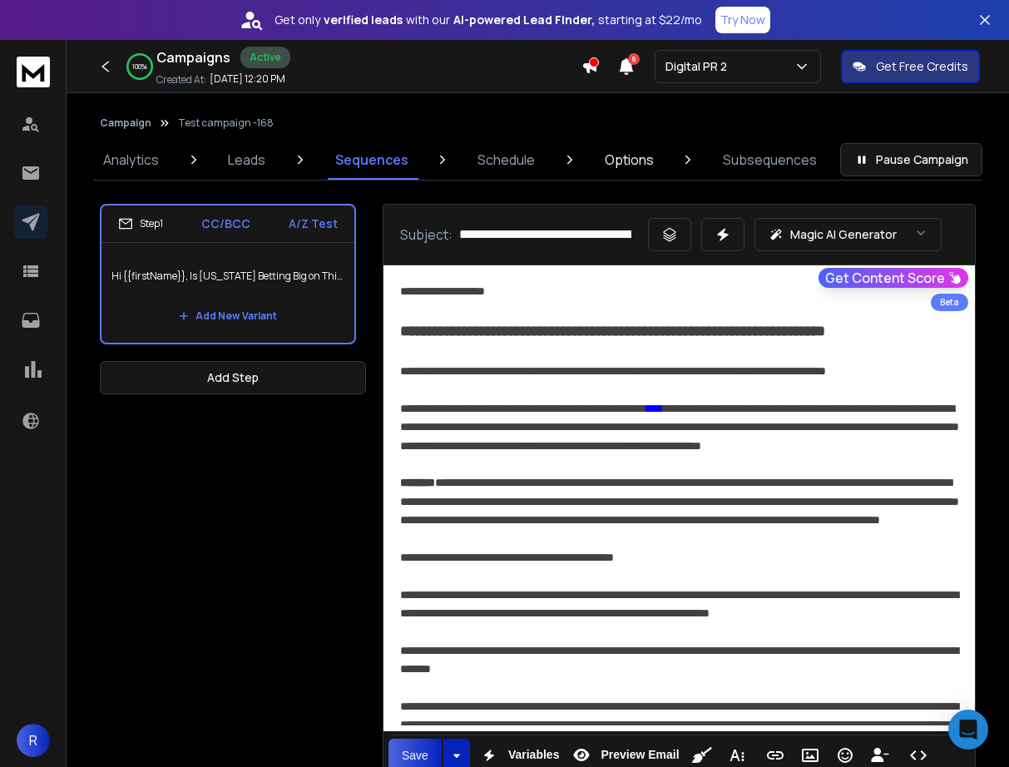
click at [643, 172] on link "Options" at bounding box center [629, 160] width 69 height 40
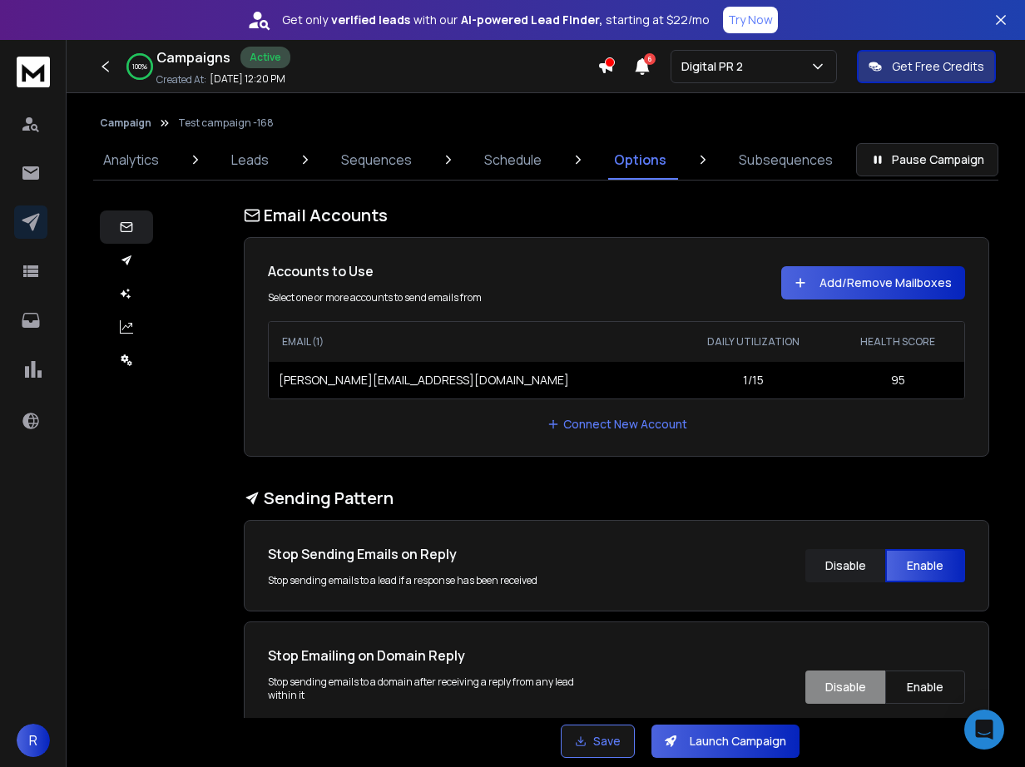
click at [689, 731] on button "Launch Campaign" at bounding box center [726, 741] width 148 height 33
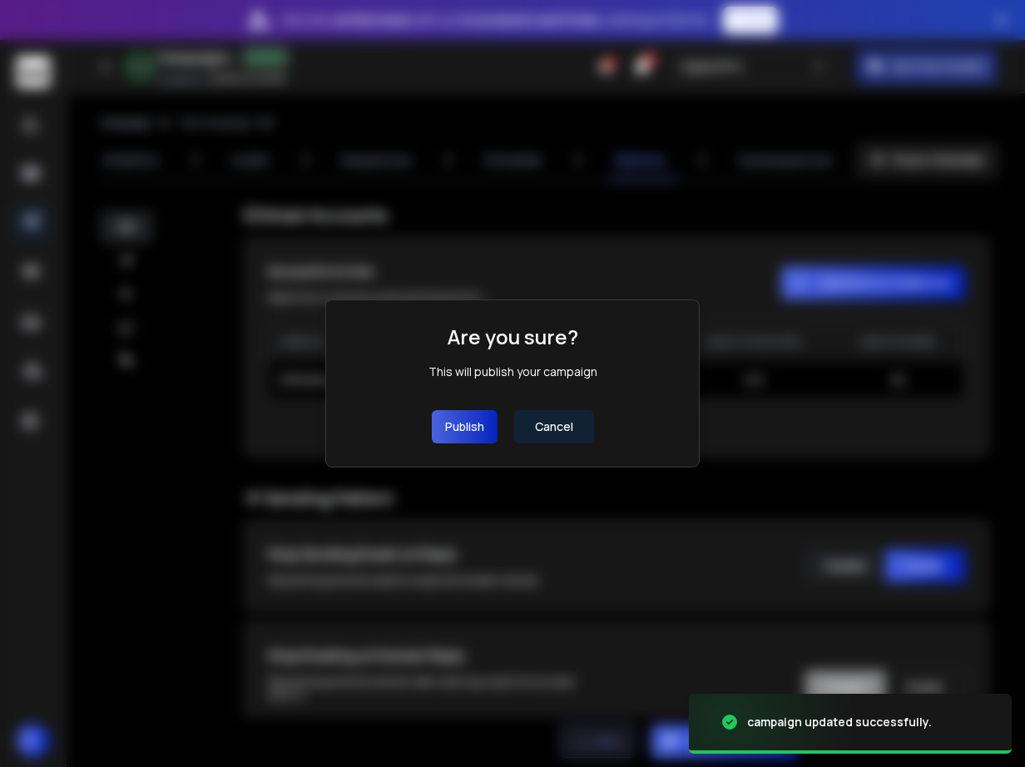
click at [478, 421] on button "Publish" at bounding box center [465, 426] width 66 height 33
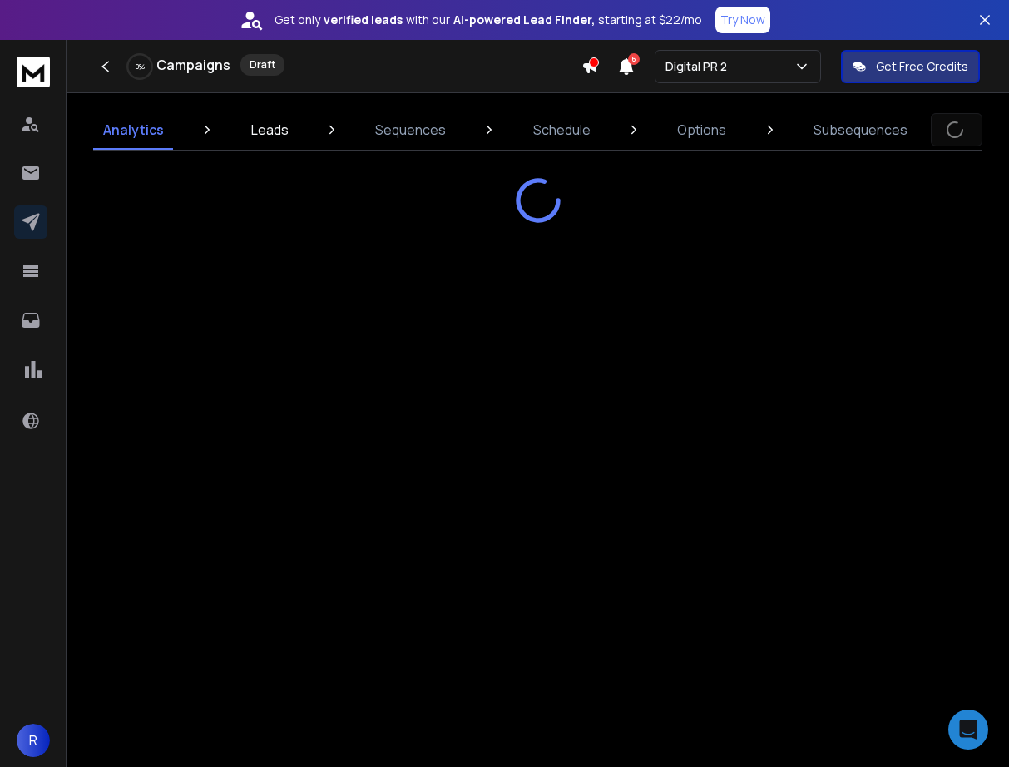
click at [265, 126] on p "Leads" at bounding box center [269, 130] width 37 height 20
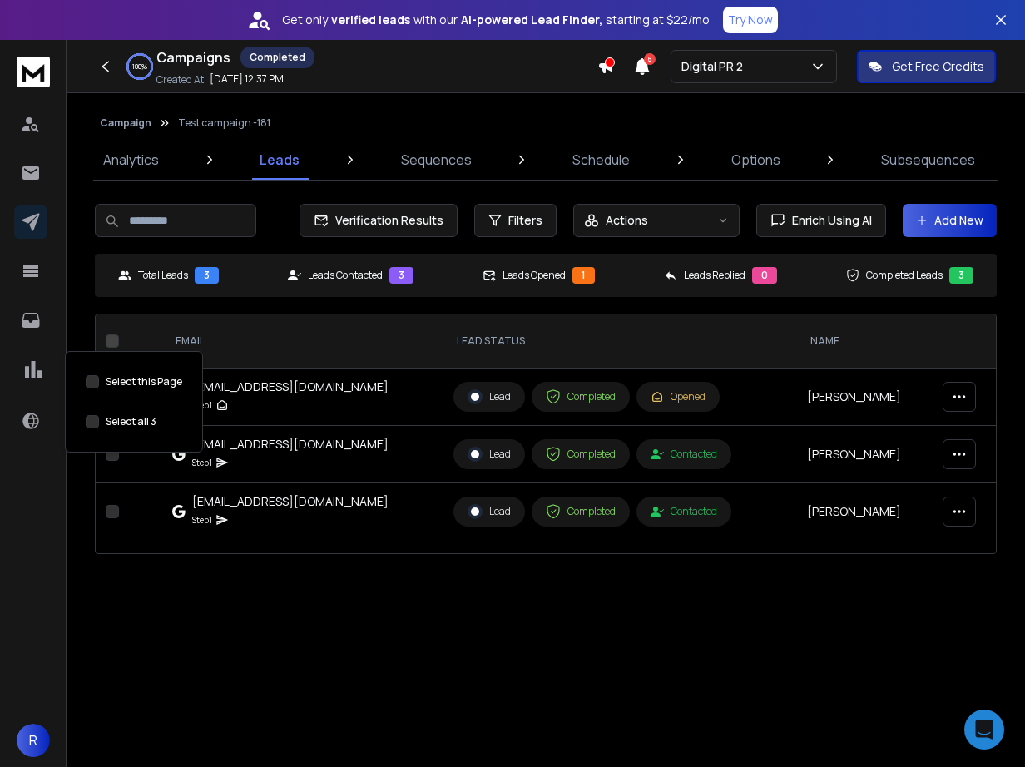
click at [110, 341] on button "Select this Page" at bounding box center [112, 340] width 13 height 13
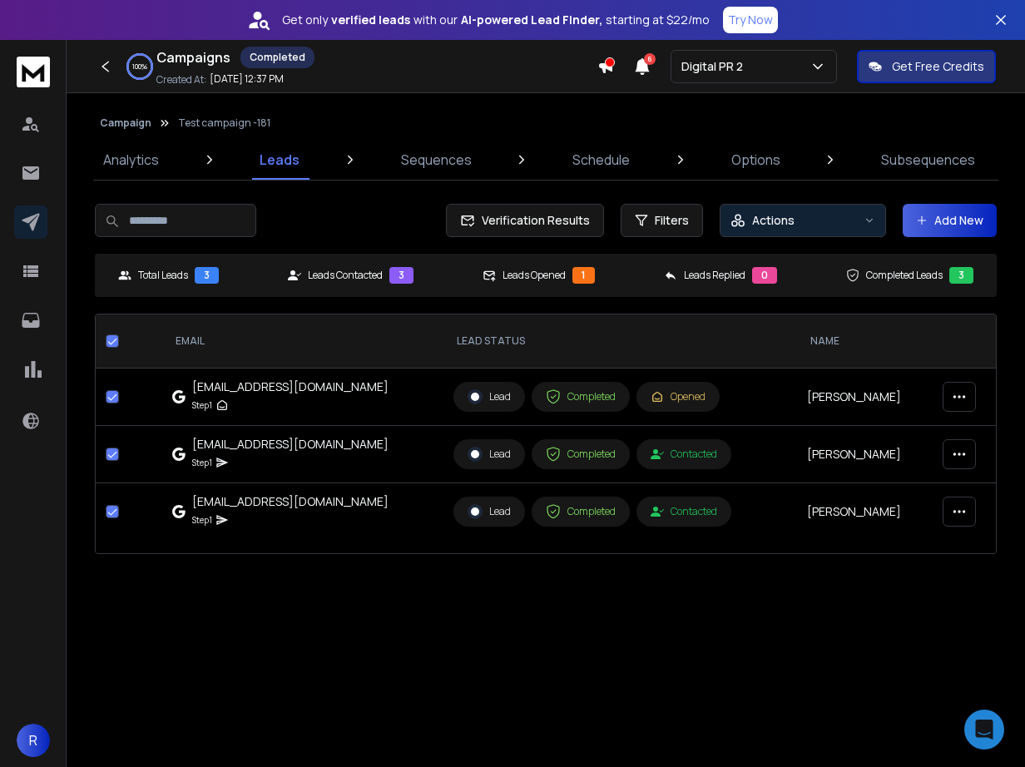
click at [838, 221] on div "Actions" at bounding box center [794, 220] width 126 height 17
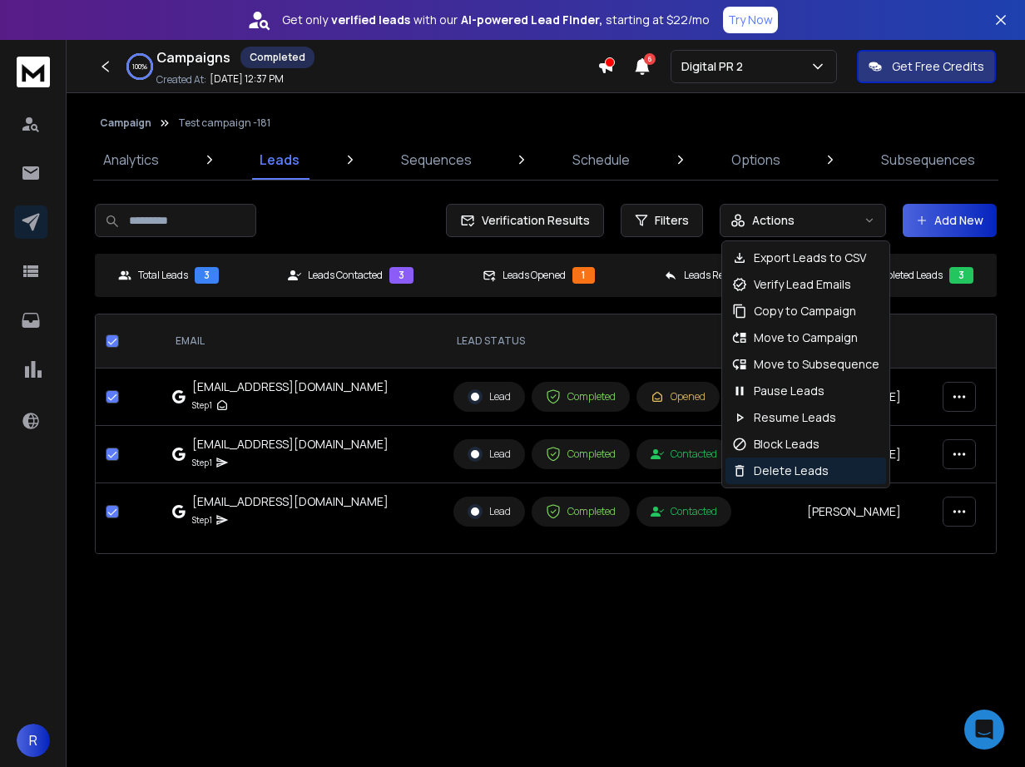
click at [830, 462] on div "Delete Leads" at bounding box center [806, 471] width 161 height 27
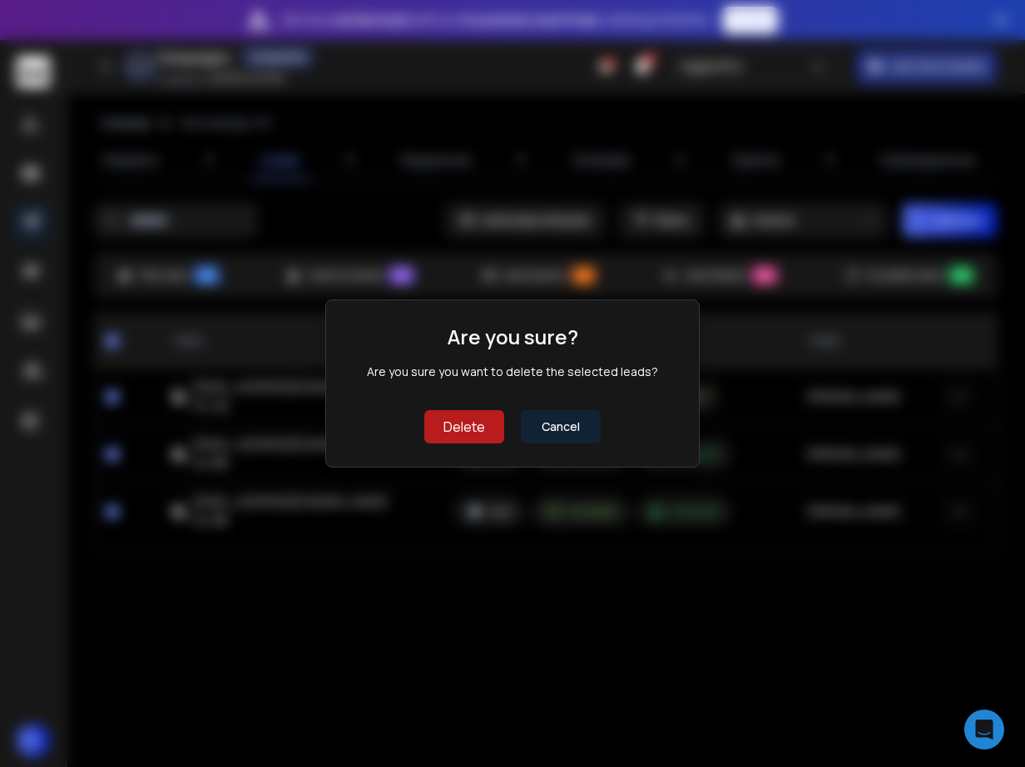
click at [461, 432] on button "Delete" at bounding box center [464, 426] width 80 height 33
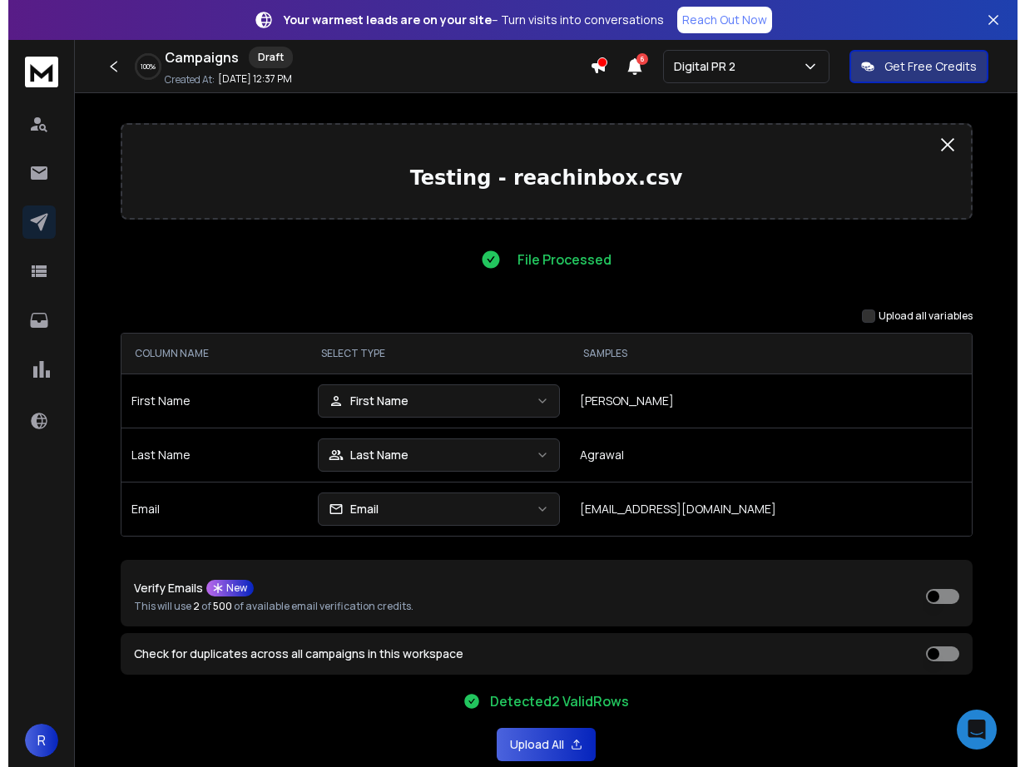
scroll to position [44, 0]
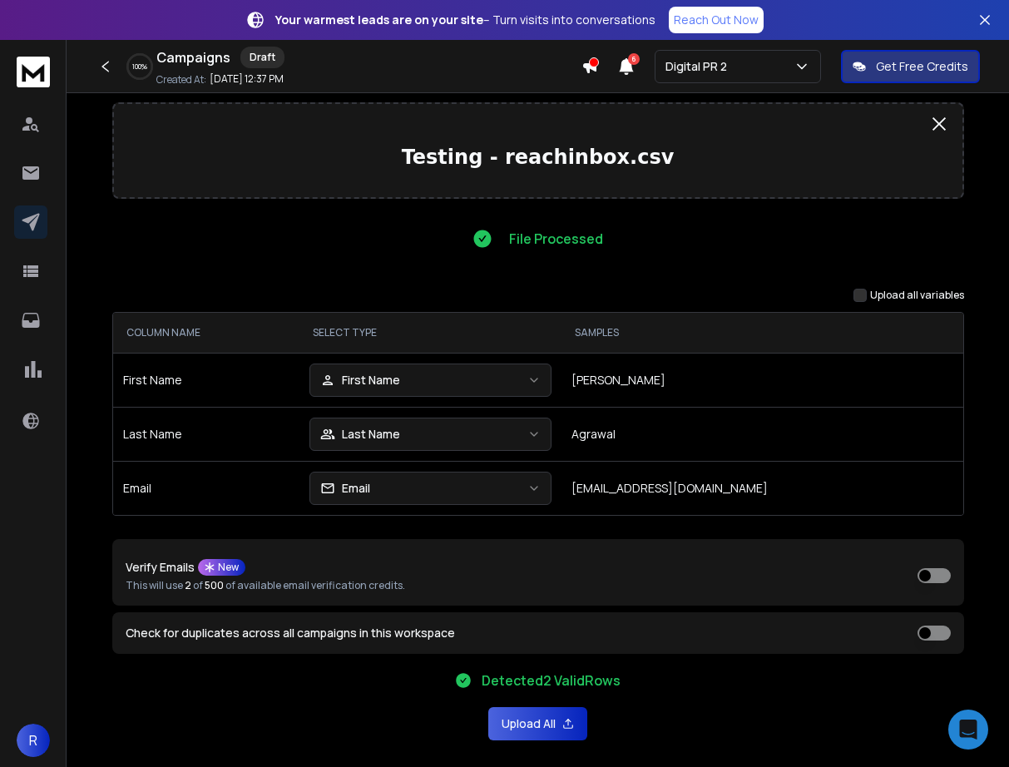
click at [513, 717] on button "Upload All" at bounding box center [537, 723] width 99 height 33
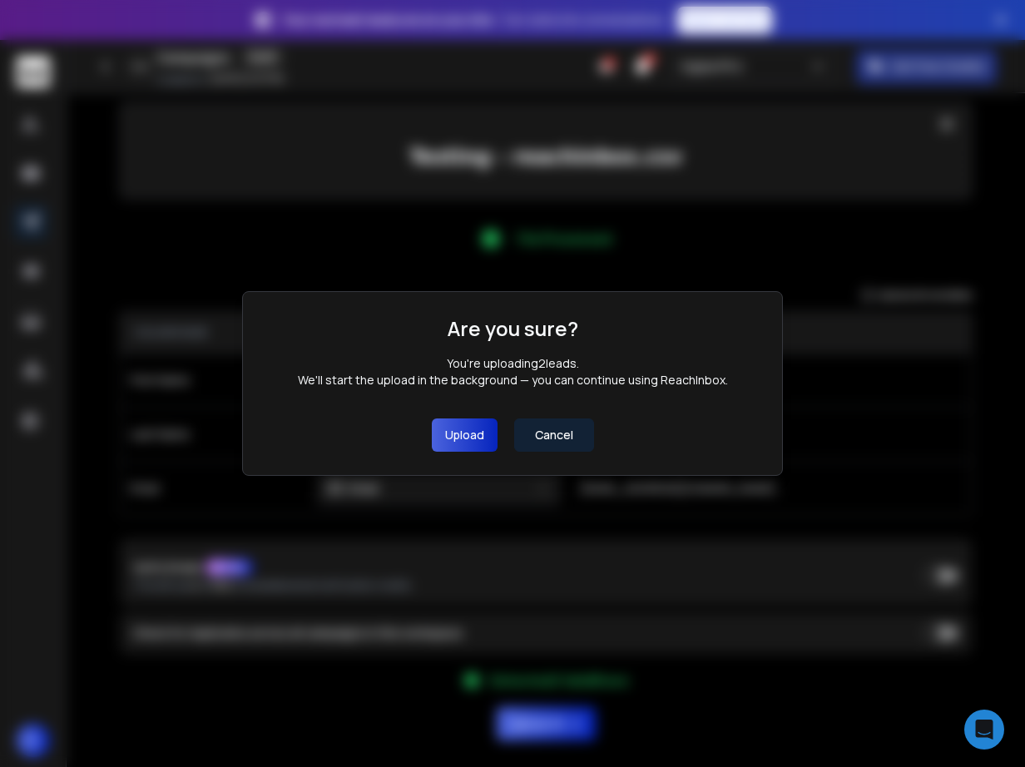
click at [463, 435] on button "Upload" at bounding box center [465, 435] width 66 height 33
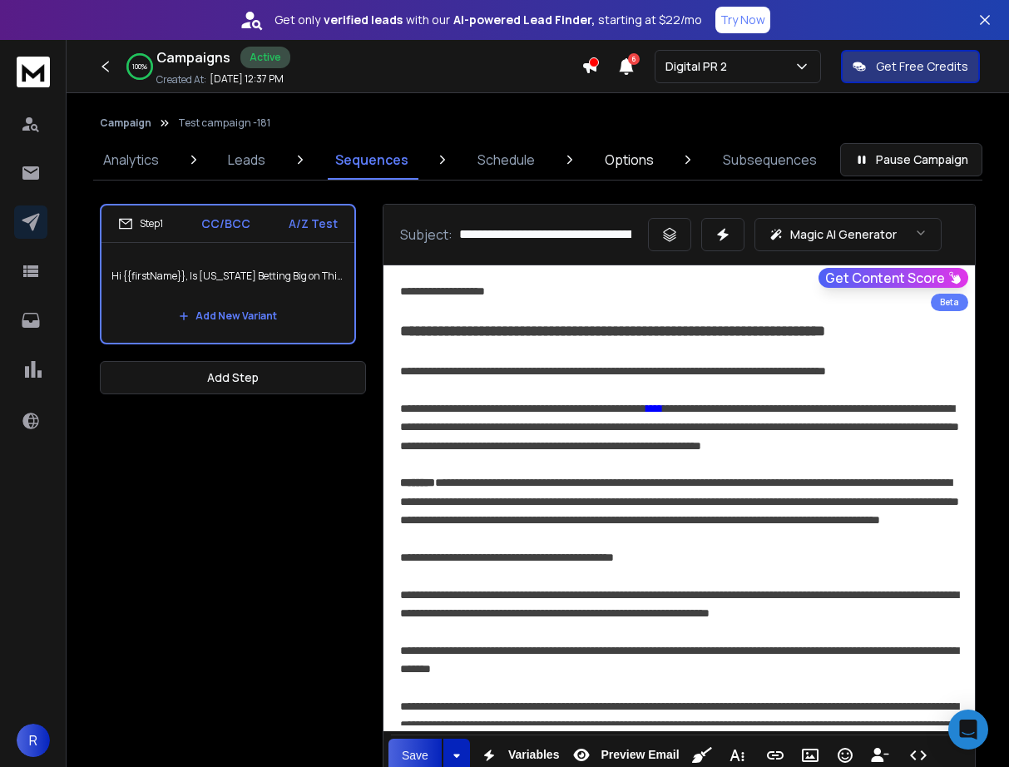
click at [622, 160] on p "Options" at bounding box center [629, 160] width 49 height 20
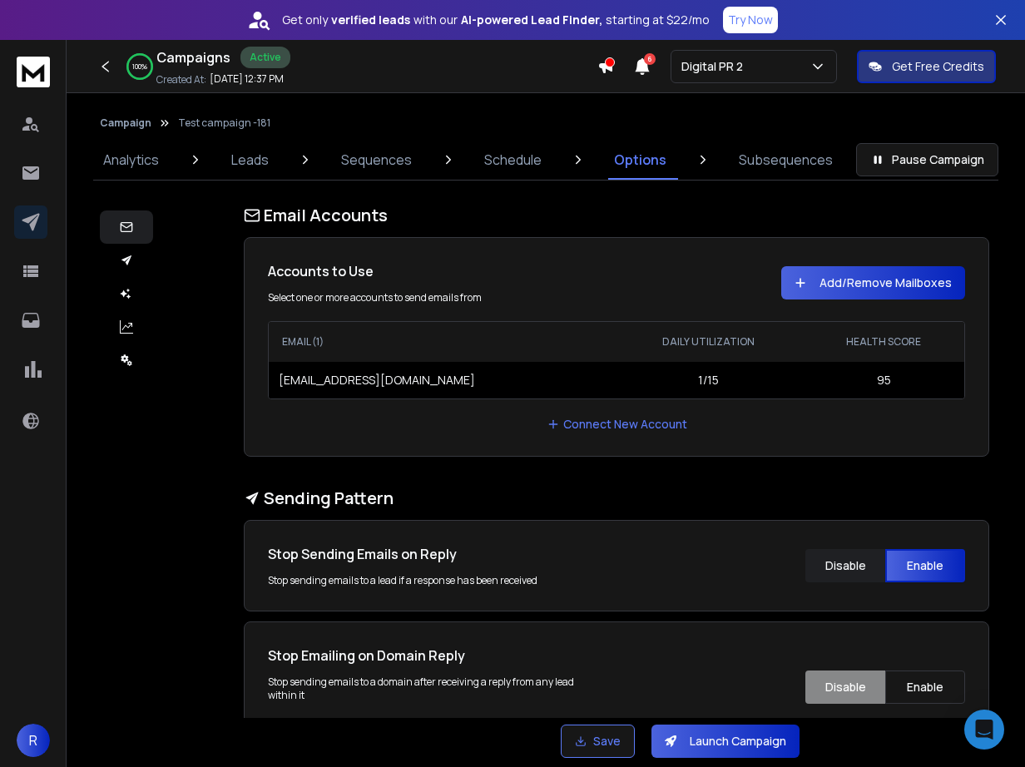
click at [663, 730] on button "Launch Campaign" at bounding box center [726, 741] width 148 height 33
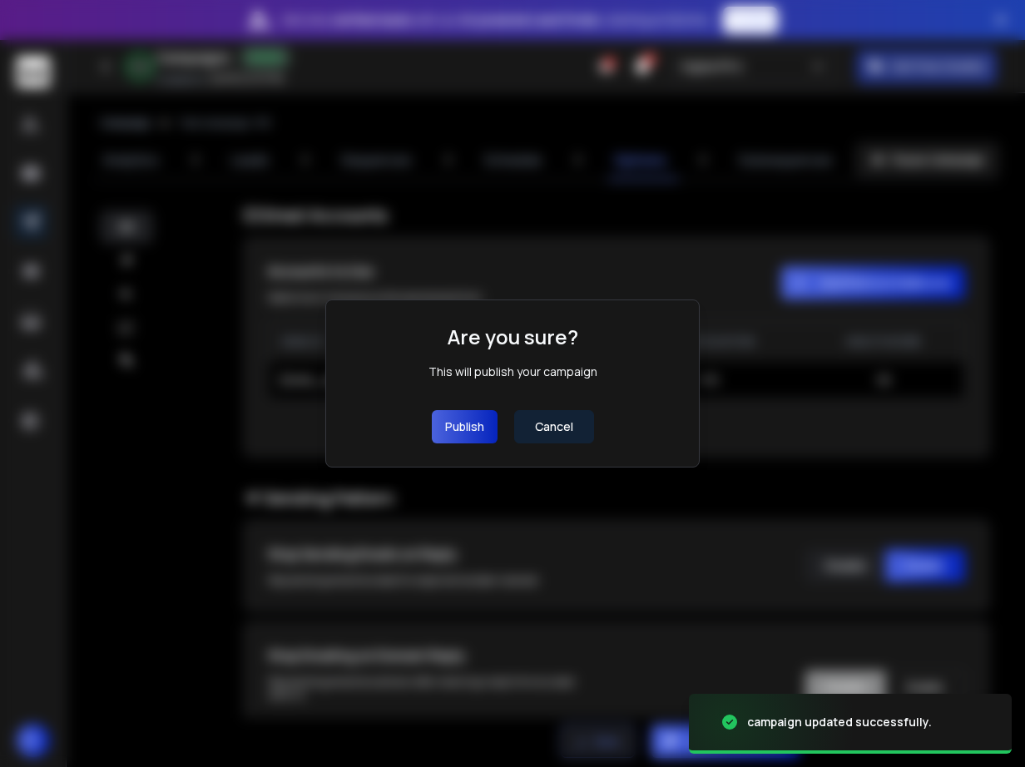
click at [455, 424] on button "Publish" at bounding box center [465, 426] width 66 height 33
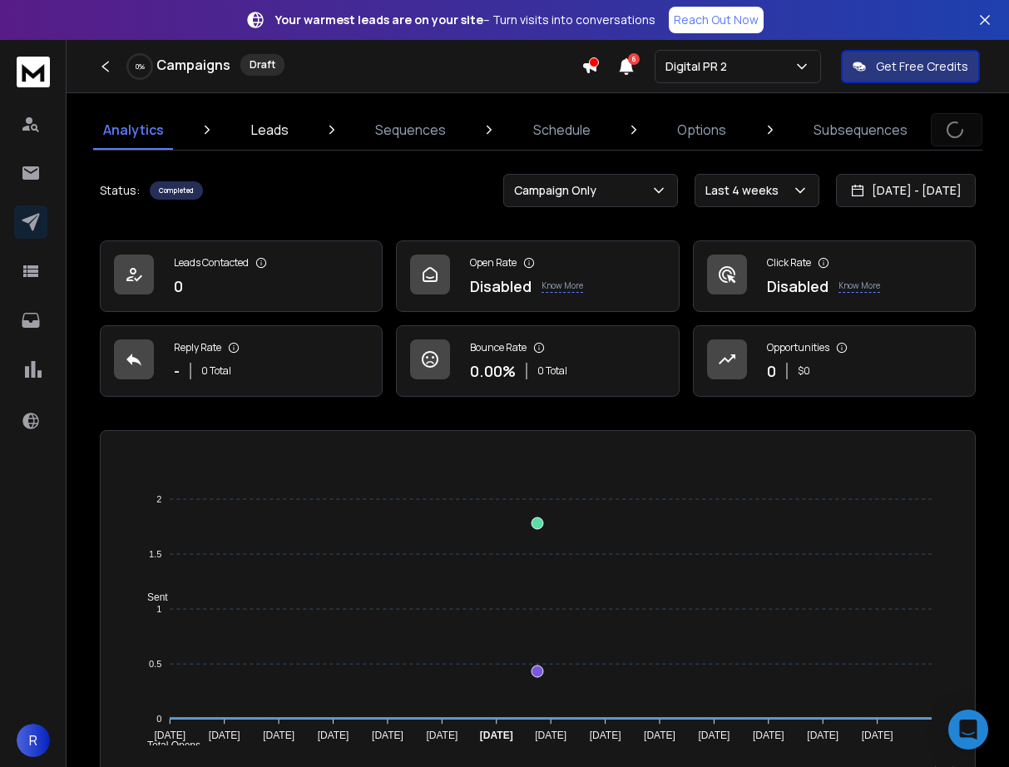
click at [274, 142] on link "Leads" at bounding box center [269, 130] width 57 height 40
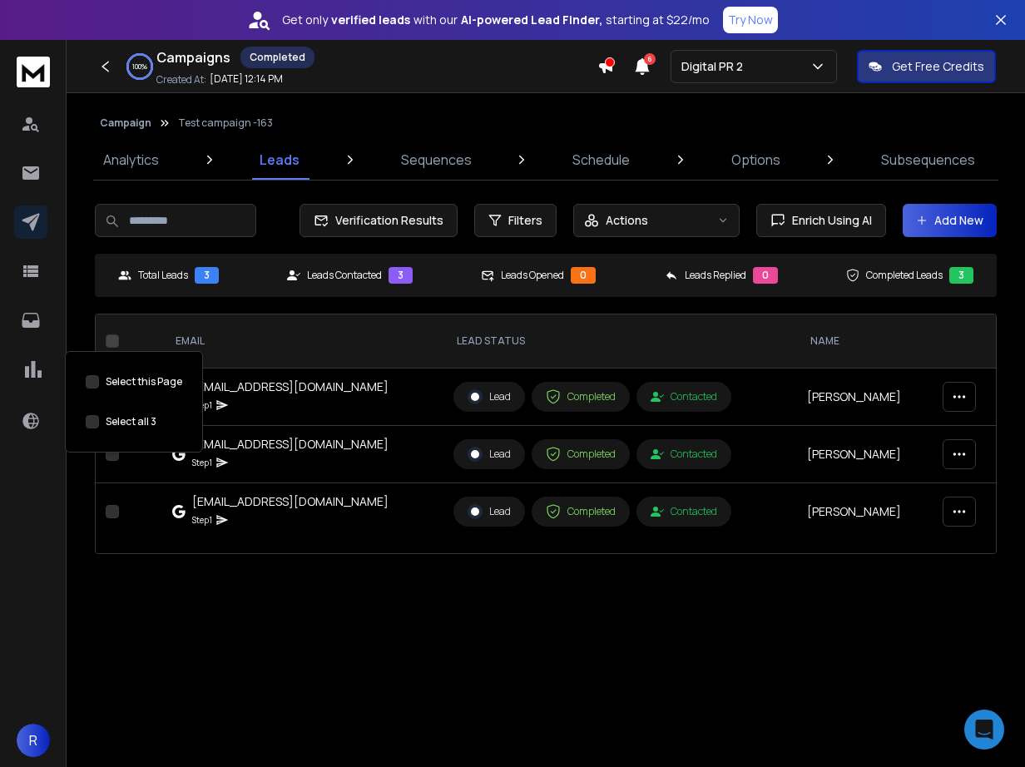
click at [108, 342] on button "Select this Page" at bounding box center [112, 340] width 13 height 13
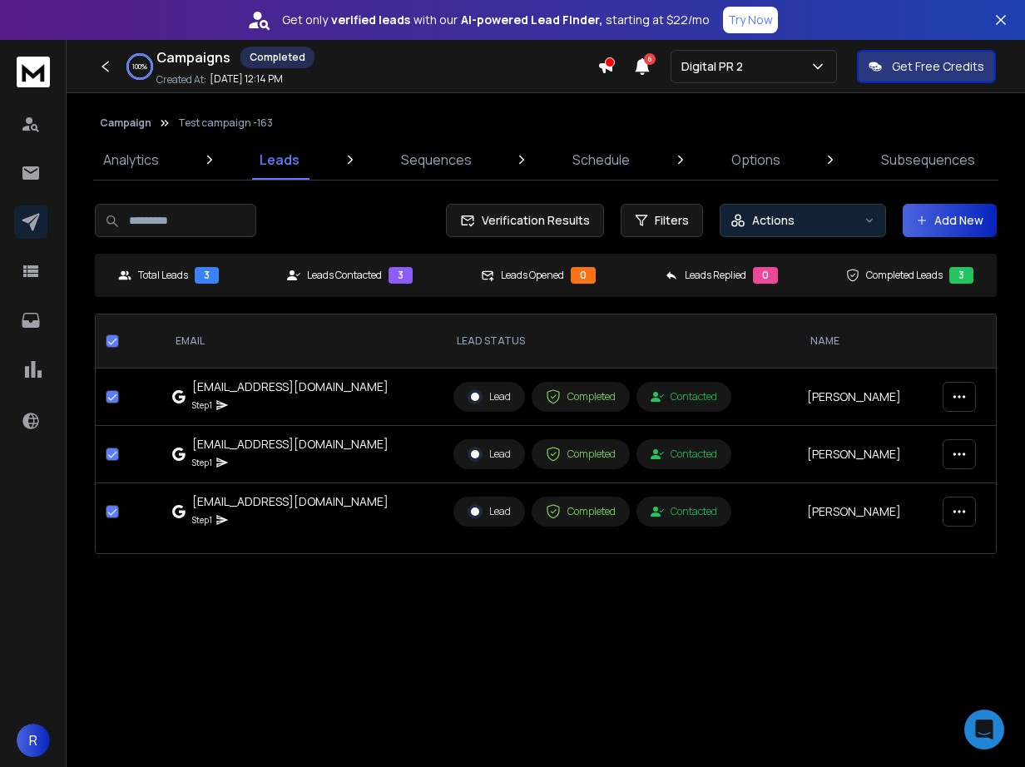
click at [777, 213] on p "Actions" at bounding box center [773, 220] width 42 height 17
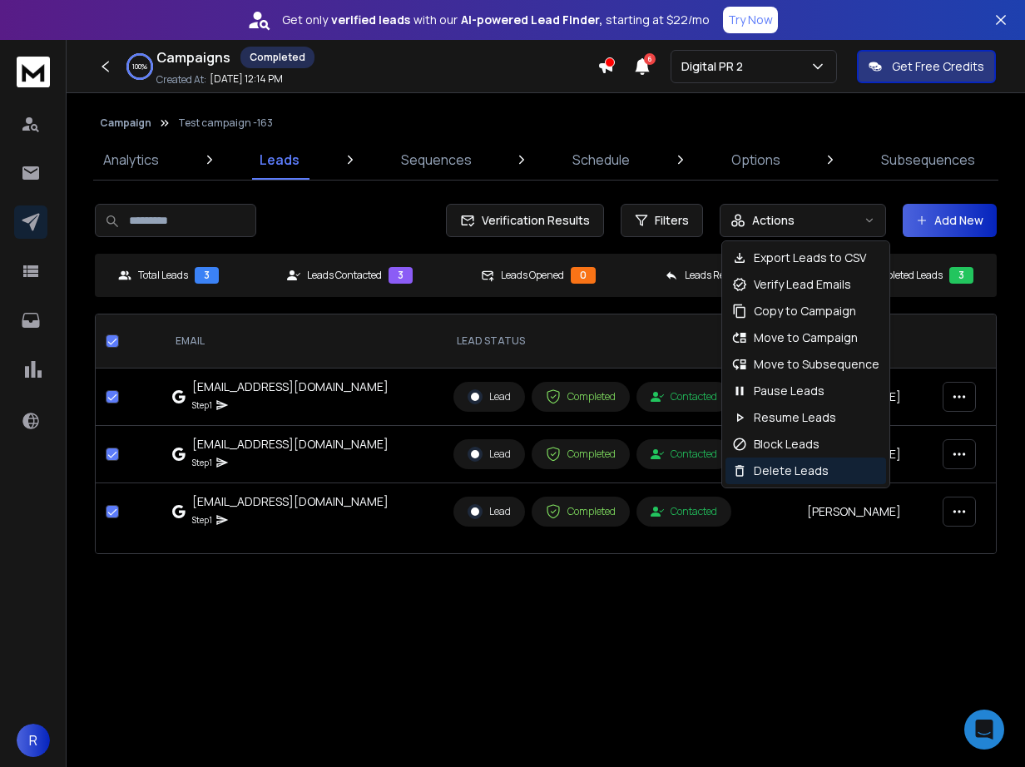
click at [768, 463] on p "Delete Leads" at bounding box center [791, 471] width 75 height 17
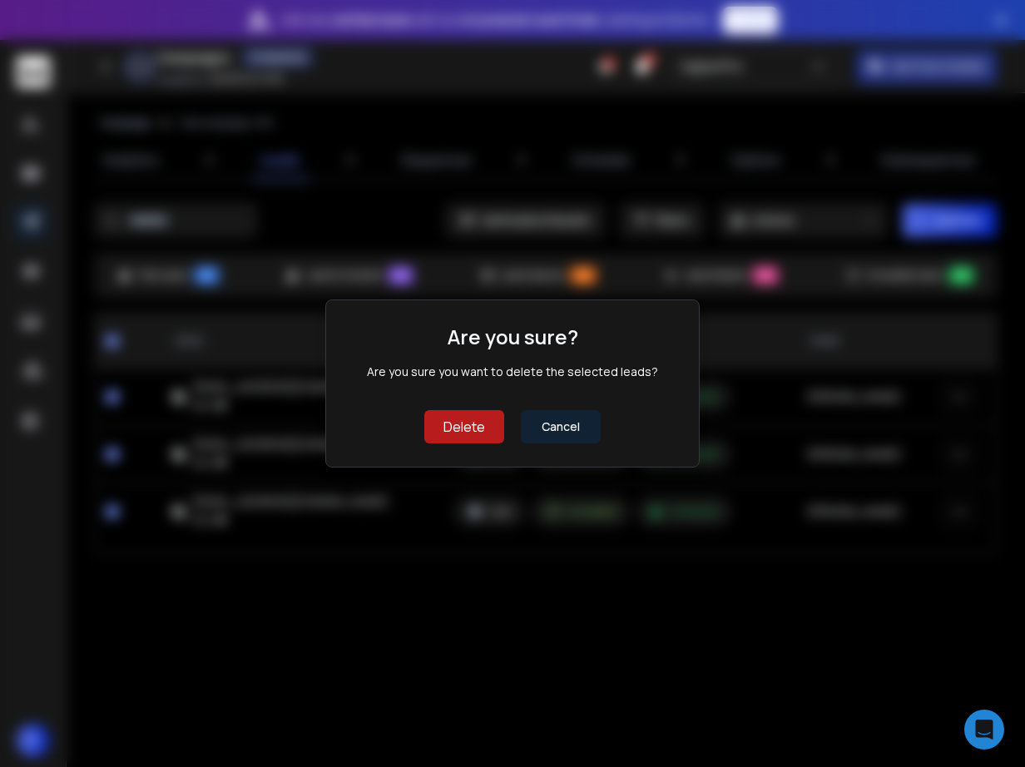
click at [451, 424] on button "Delete" at bounding box center [464, 426] width 80 height 33
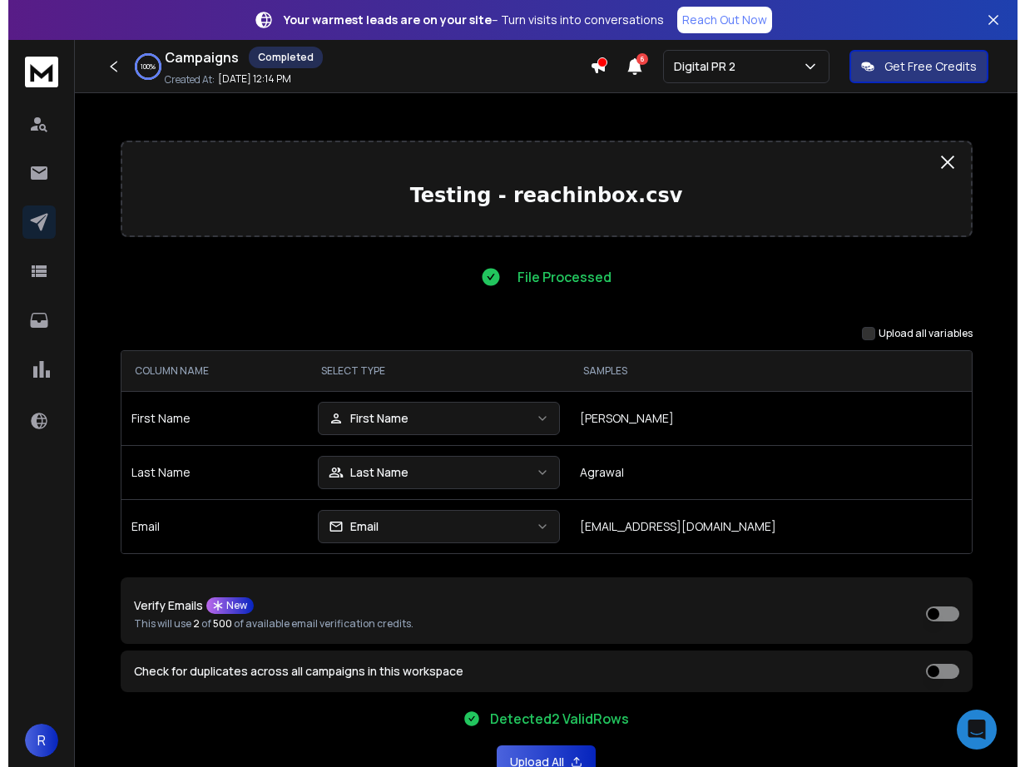
scroll to position [44, 0]
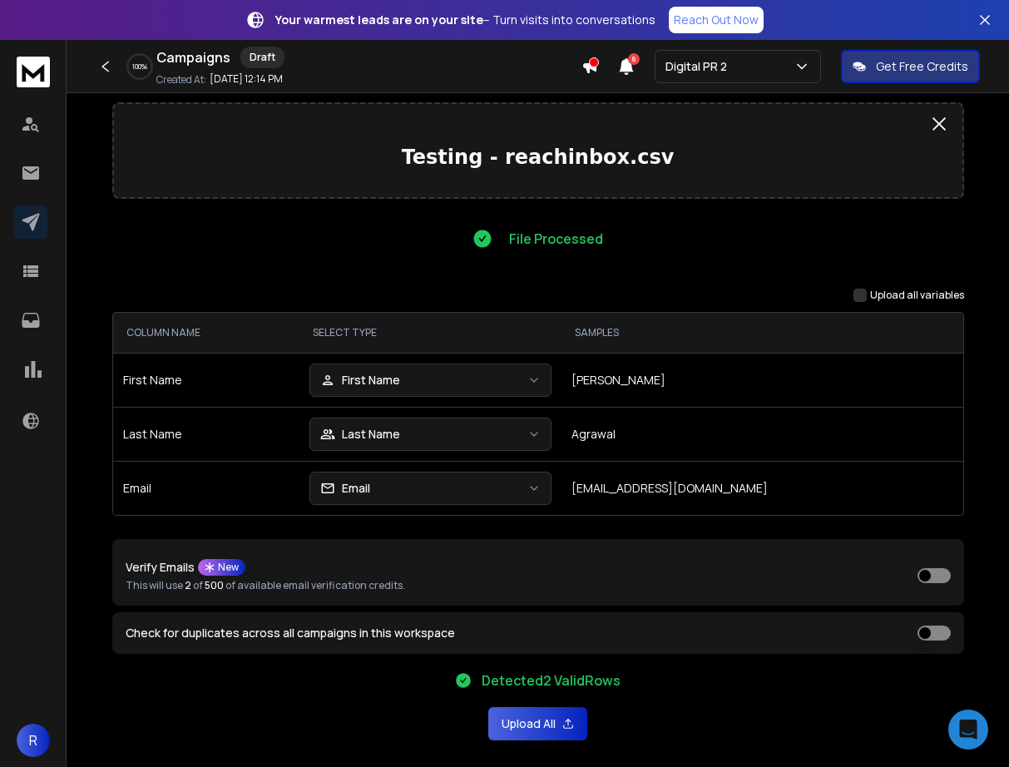
click at [533, 721] on button "Upload All" at bounding box center [537, 723] width 99 height 33
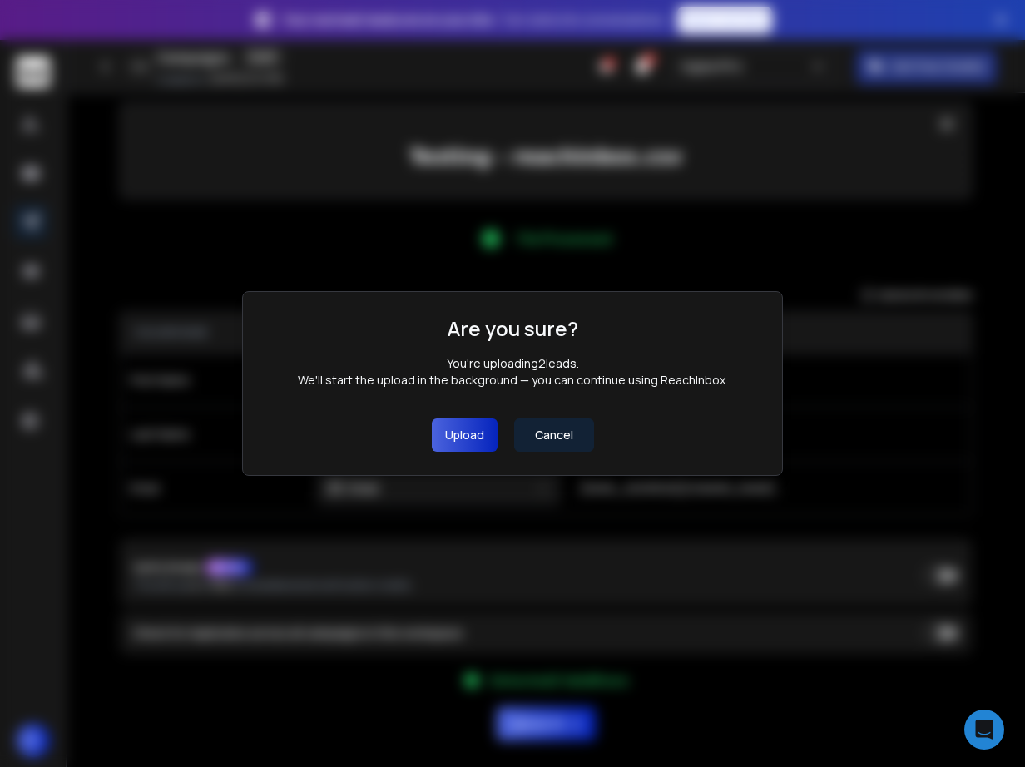
click at [460, 430] on button "Upload" at bounding box center [465, 435] width 66 height 33
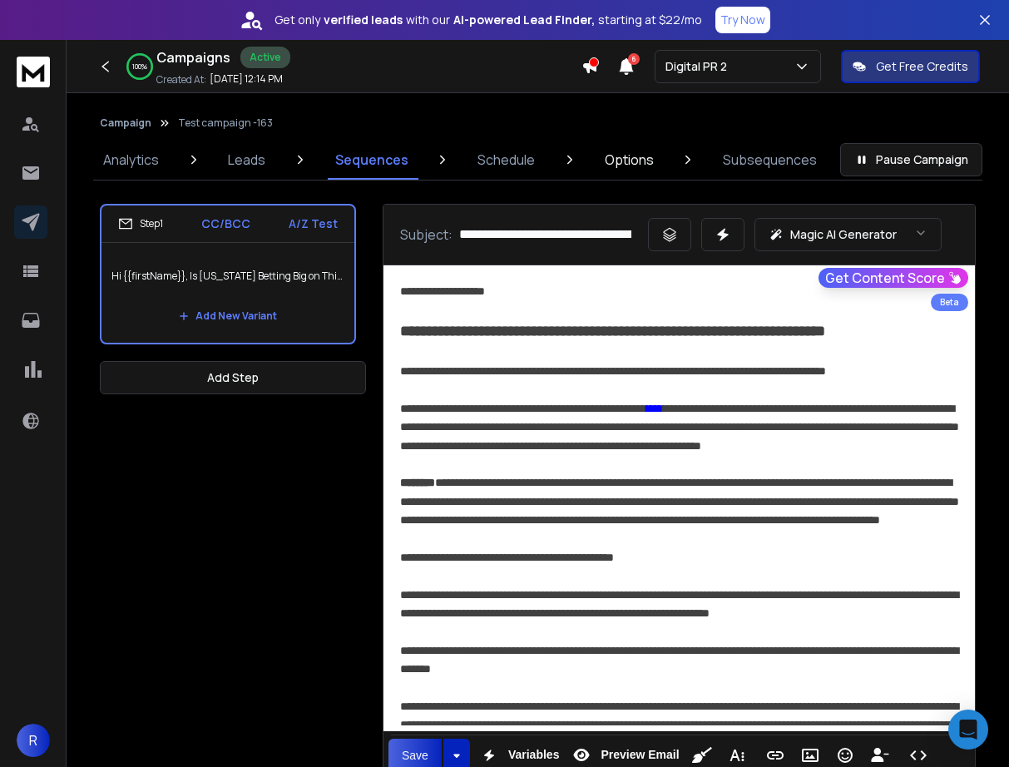
click at [630, 148] on link "Options" at bounding box center [629, 160] width 69 height 40
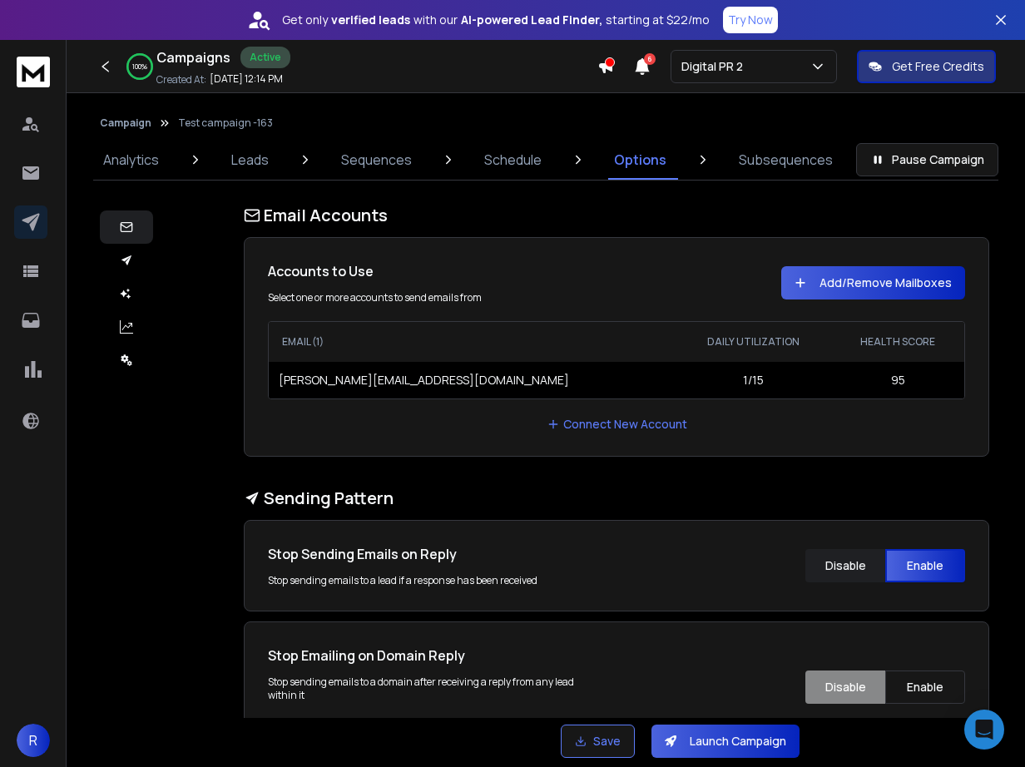
click at [697, 741] on button "Launch Campaign" at bounding box center [726, 741] width 148 height 33
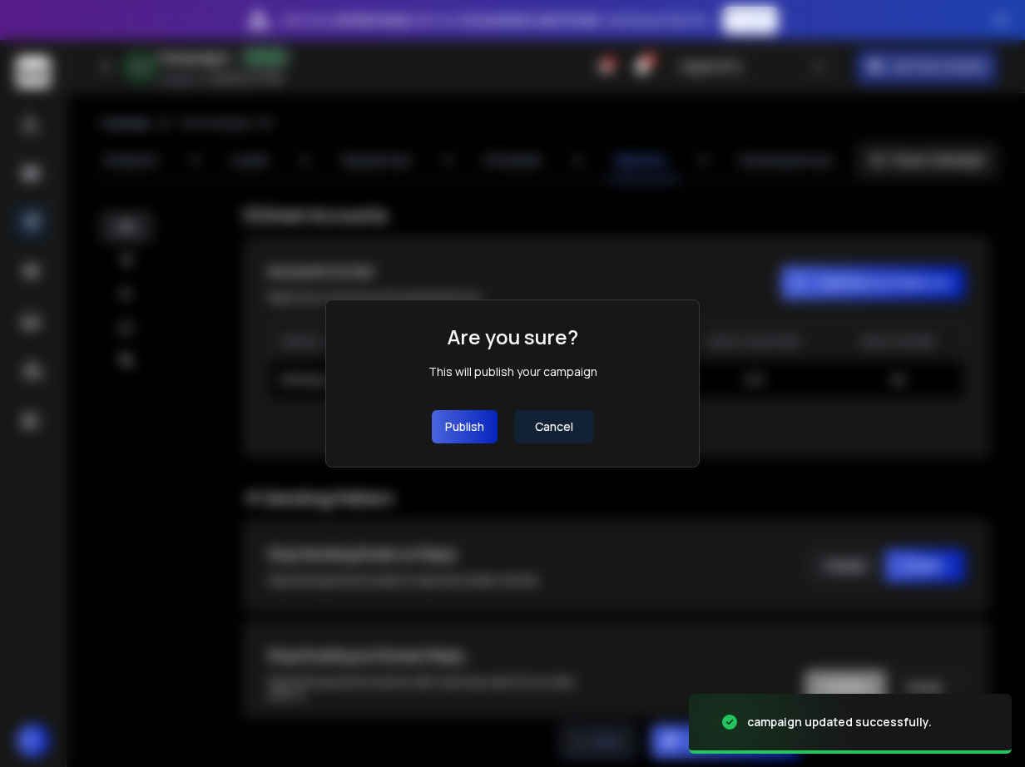
click at [472, 427] on button "Publish" at bounding box center [465, 426] width 66 height 33
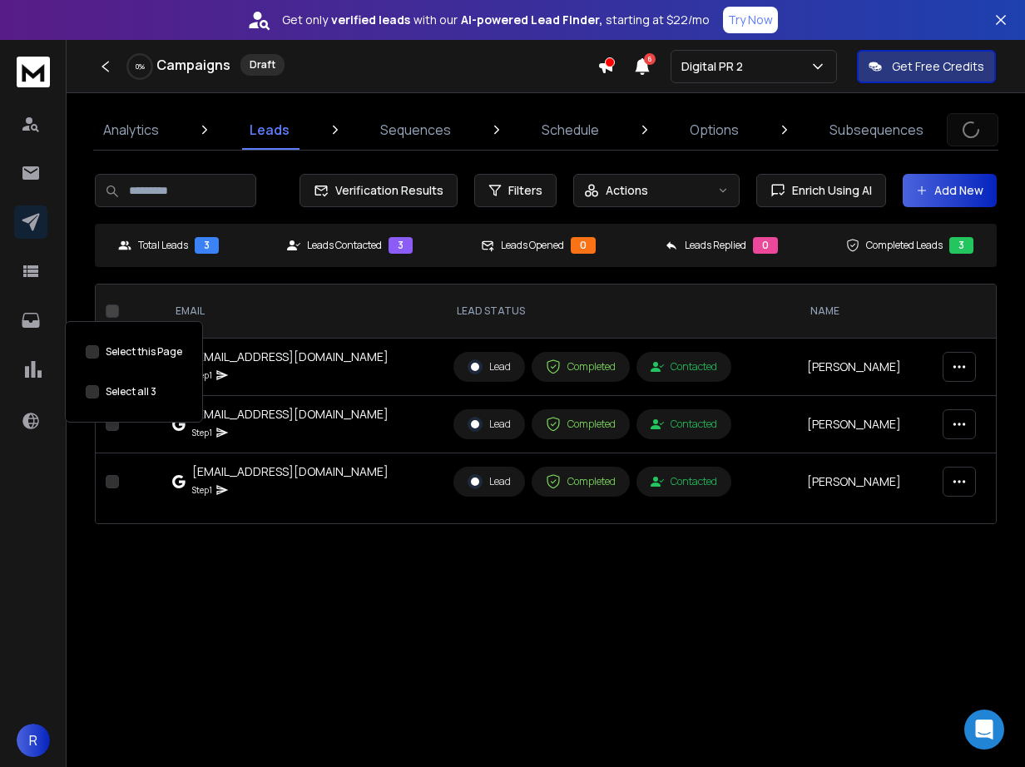
click at [106, 315] on button "Select this Page" at bounding box center [112, 311] width 13 height 13
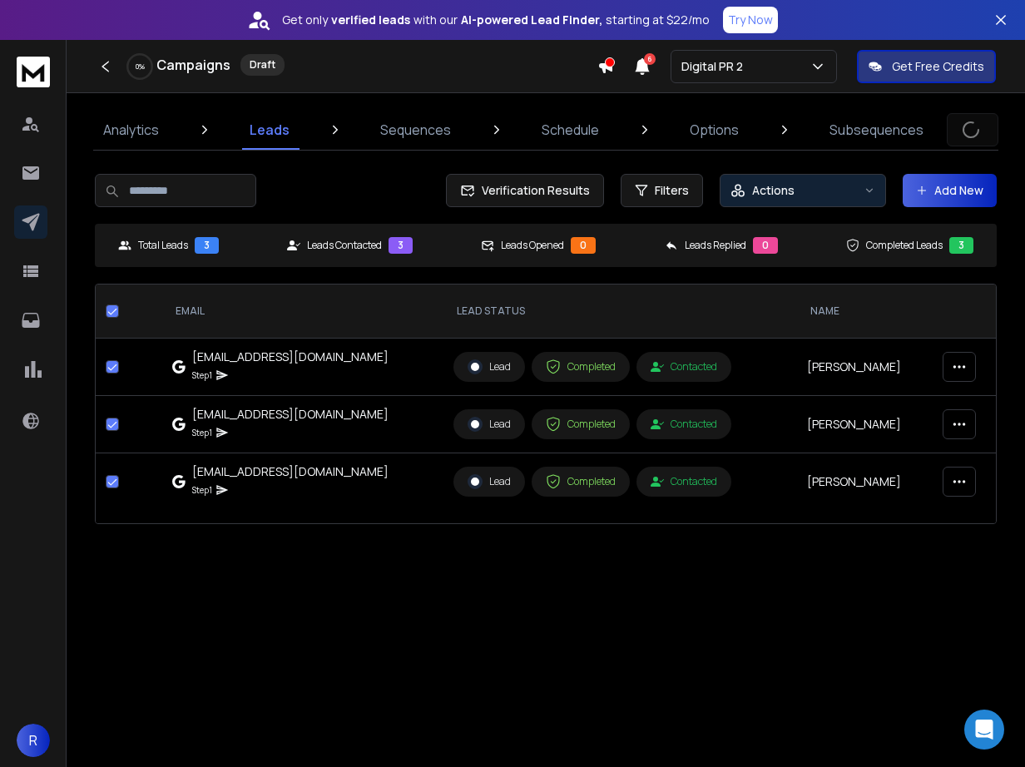
click at [791, 183] on p "Actions" at bounding box center [773, 190] width 42 height 17
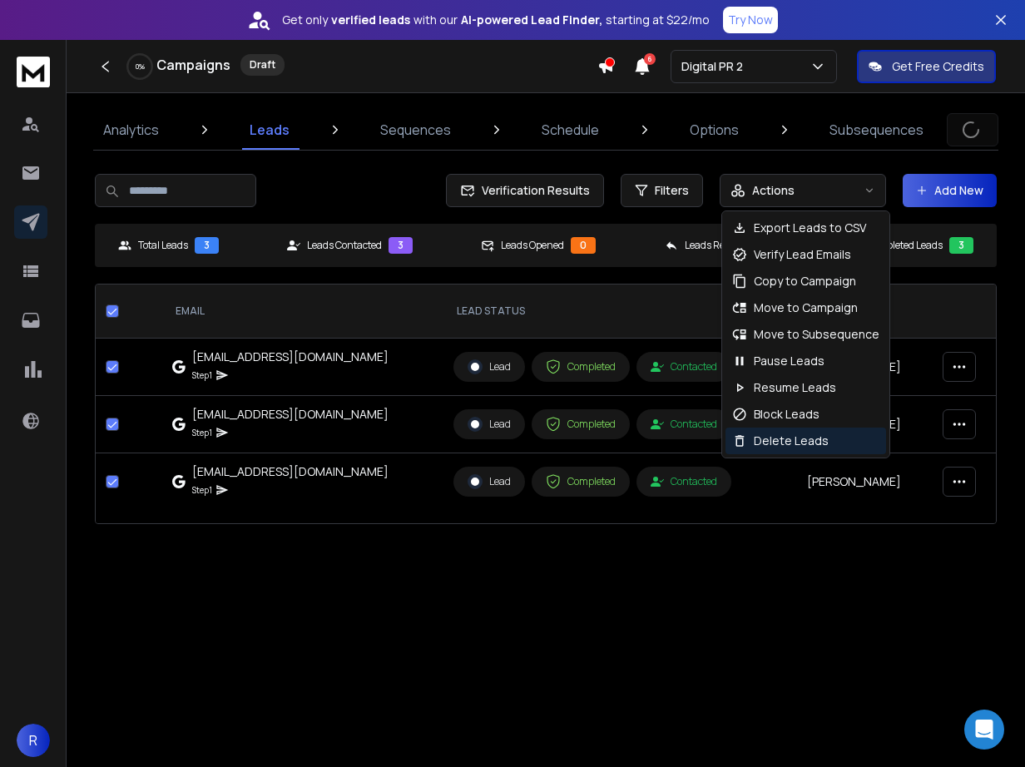
click at [791, 442] on p "Delete Leads" at bounding box center [791, 441] width 75 height 17
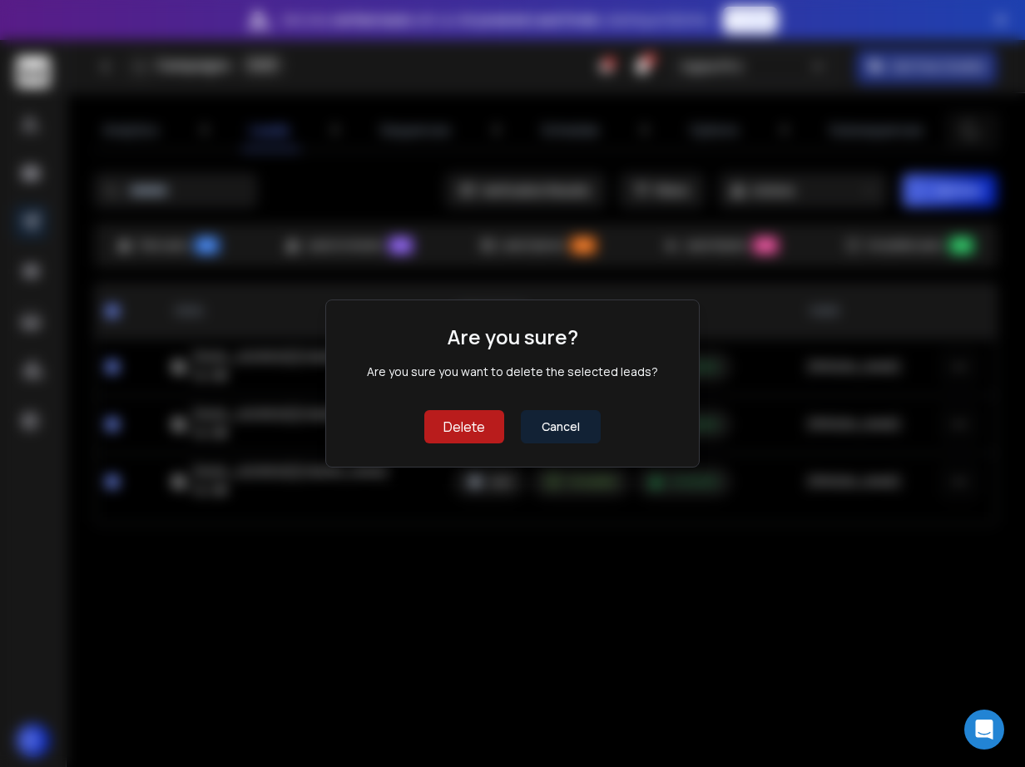
click at [448, 423] on button "Delete" at bounding box center [464, 426] width 80 height 33
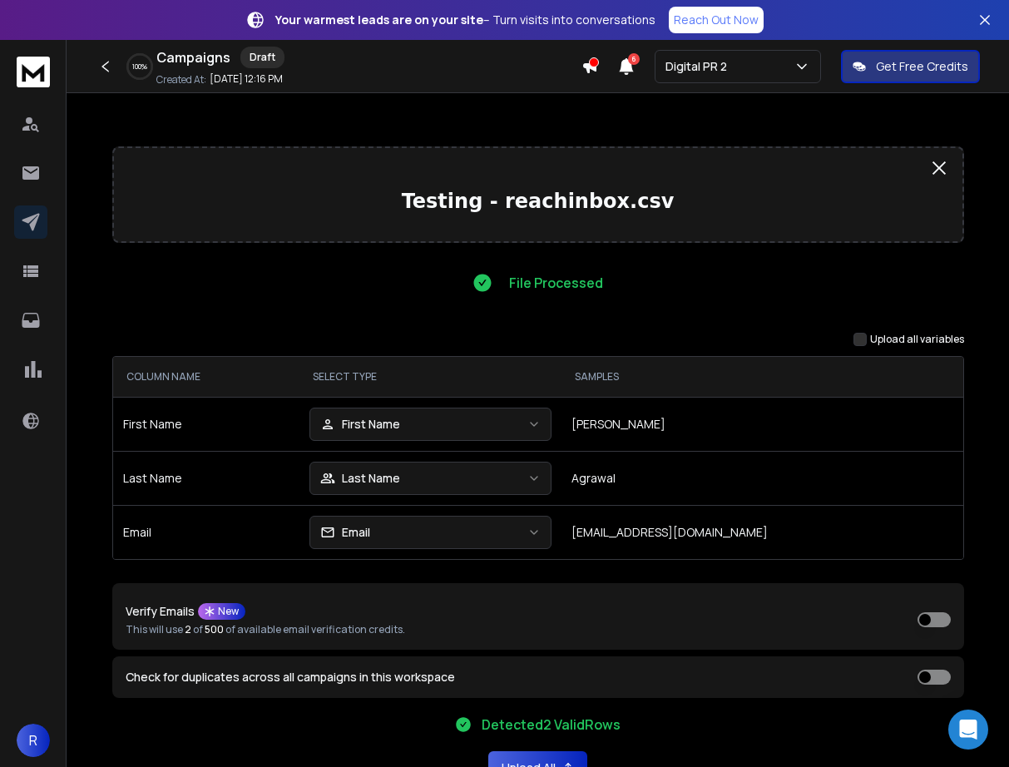
click at [521, 761] on button "Upload All" at bounding box center [537, 767] width 99 height 33
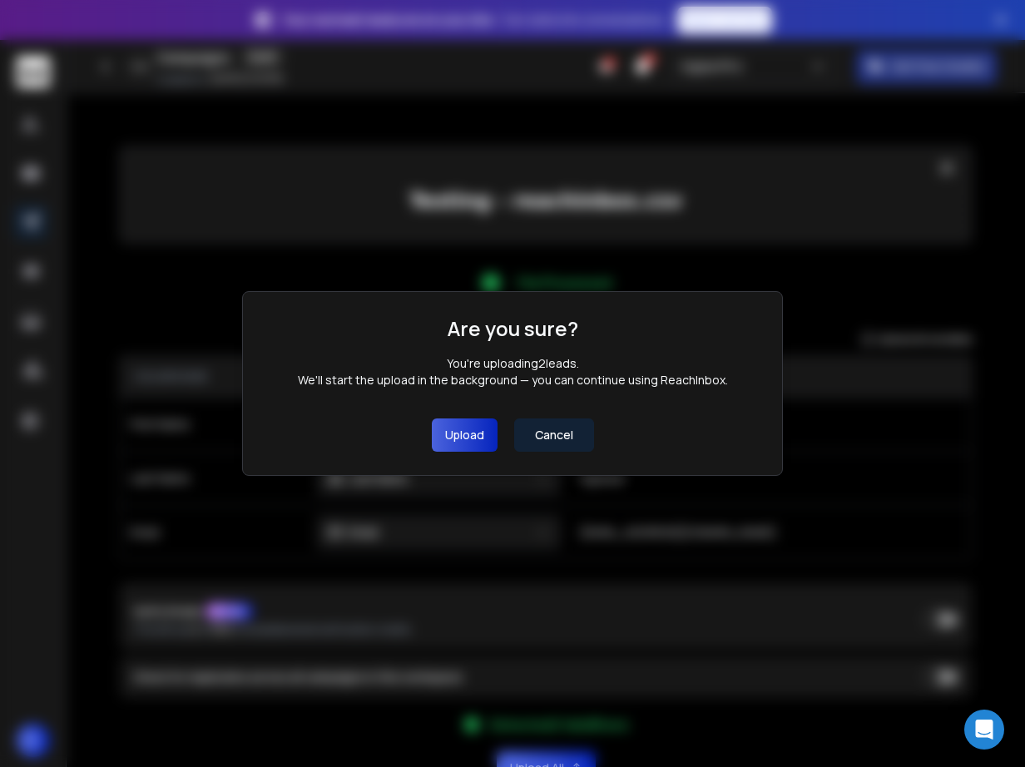
click at [466, 439] on button "Upload" at bounding box center [465, 435] width 66 height 33
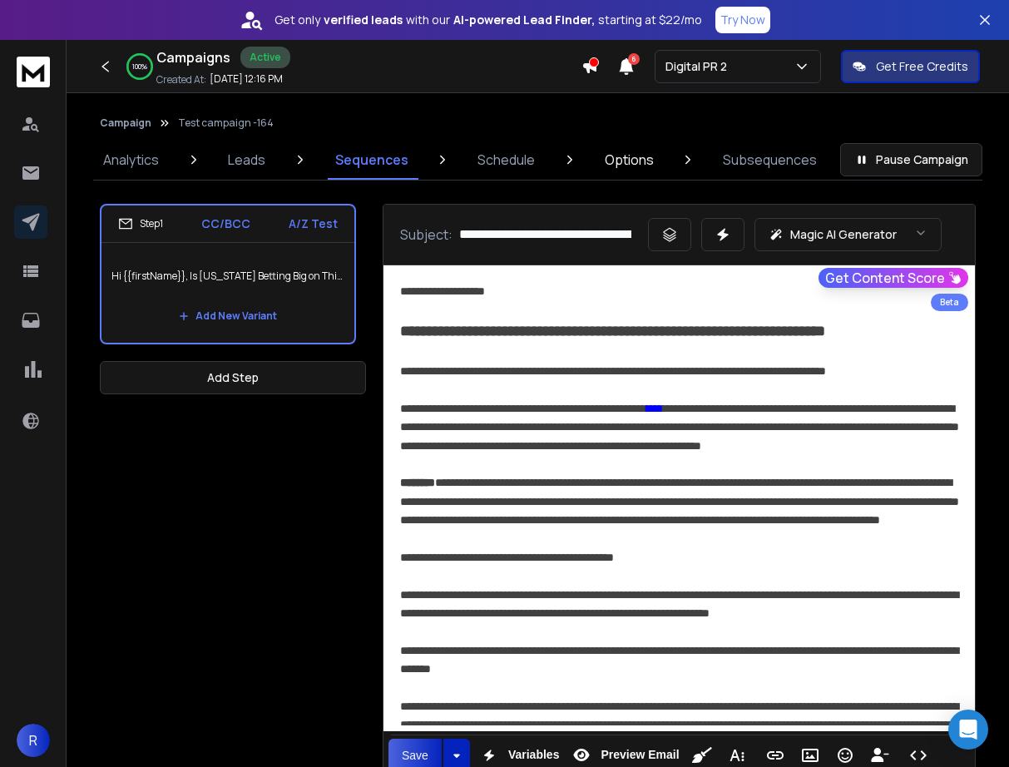
click at [650, 159] on p "Options" at bounding box center [629, 160] width 49 height 20
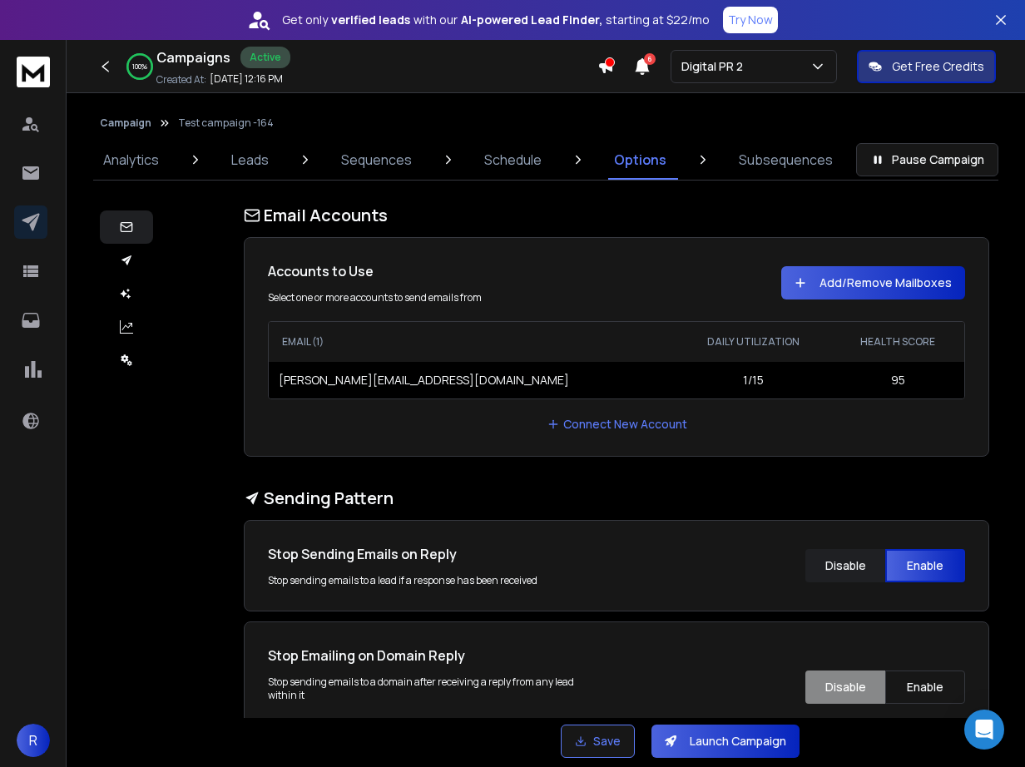
click at [695, 743] on button "Launch Campaign" at bounding box center [726, 741] width 148 height 33
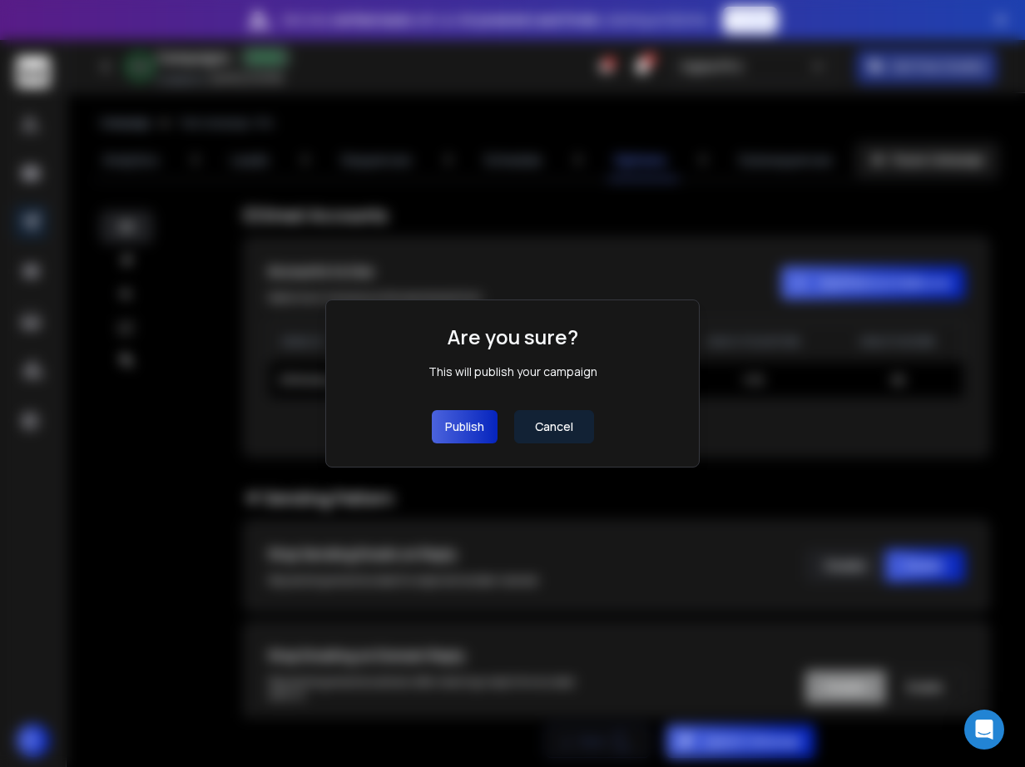
click at [471, 417] on button "Publish" at bounding box center [465, 426] width 66 height 33
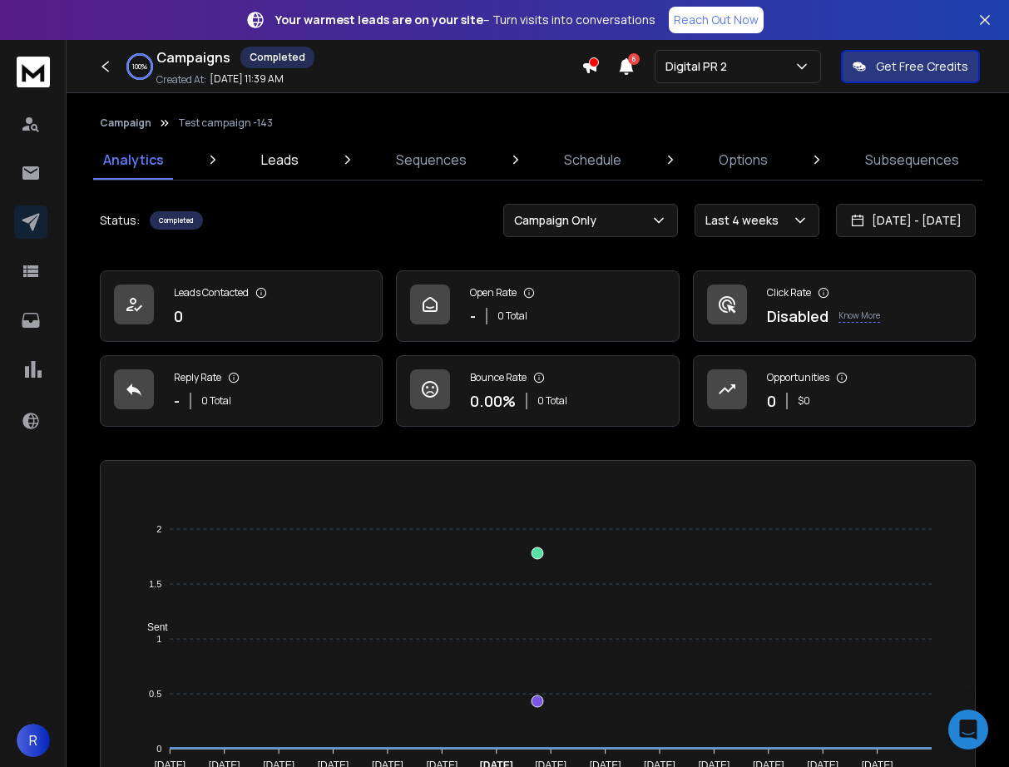
click at [271, 166] on p "Leads" at bounding box center [279, 160] width 37 height 20
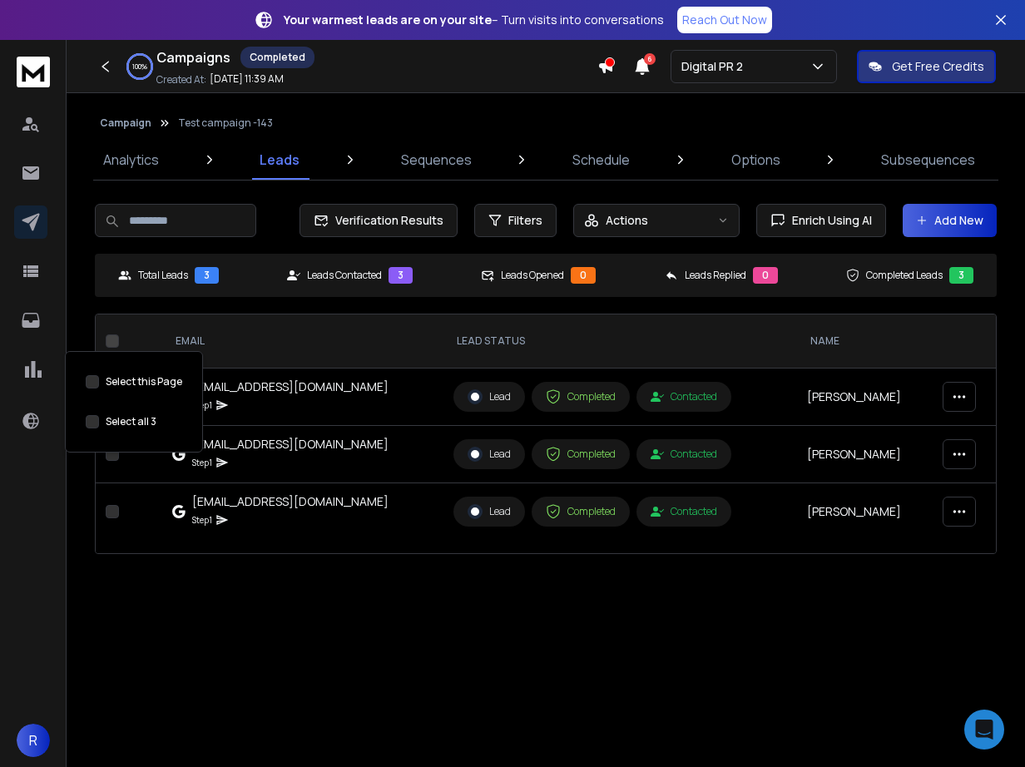
click at [114, 338] on button "Select this Page" at bounding box center [112, 340] width 13 height 13
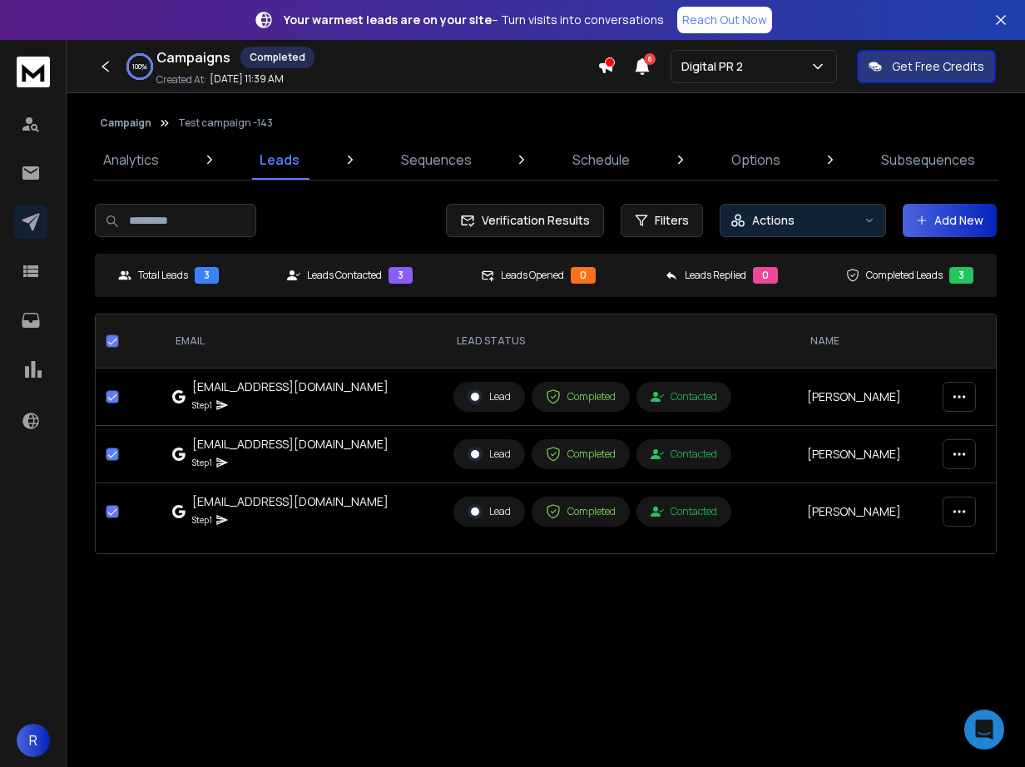
click at [844, 216] on div "Actions" at bounding box center [794, 220] width 126 height 17
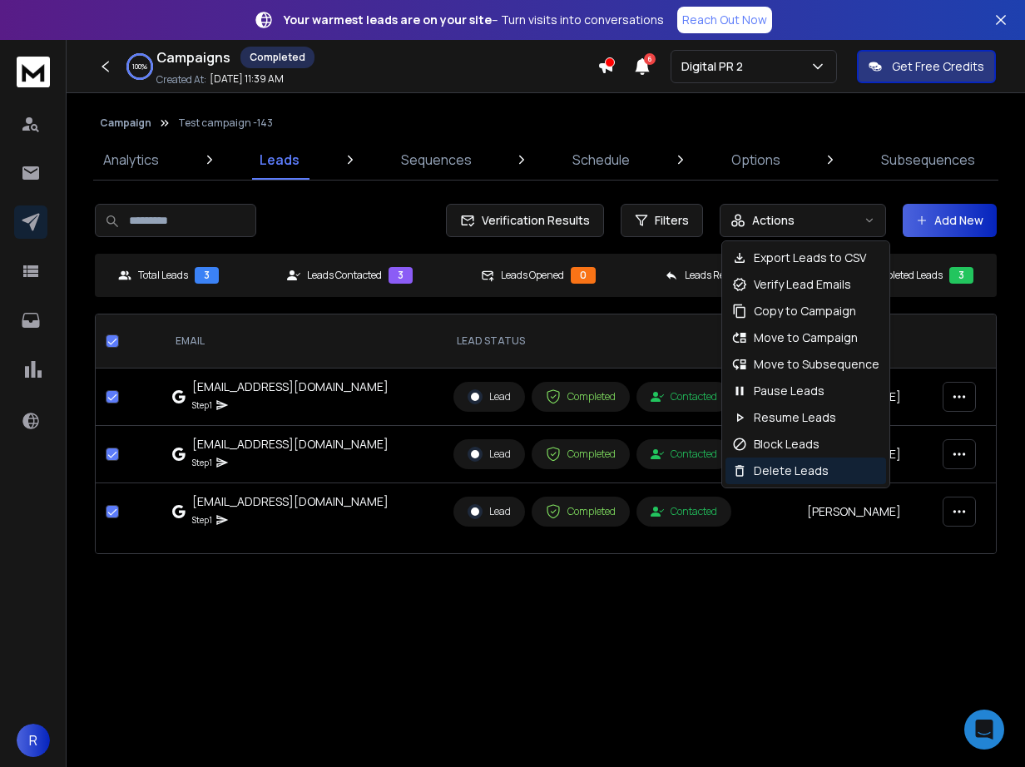
click at [807, 470] on p "Delete Leads" at bounding box center [791, 471] width 75 height 17
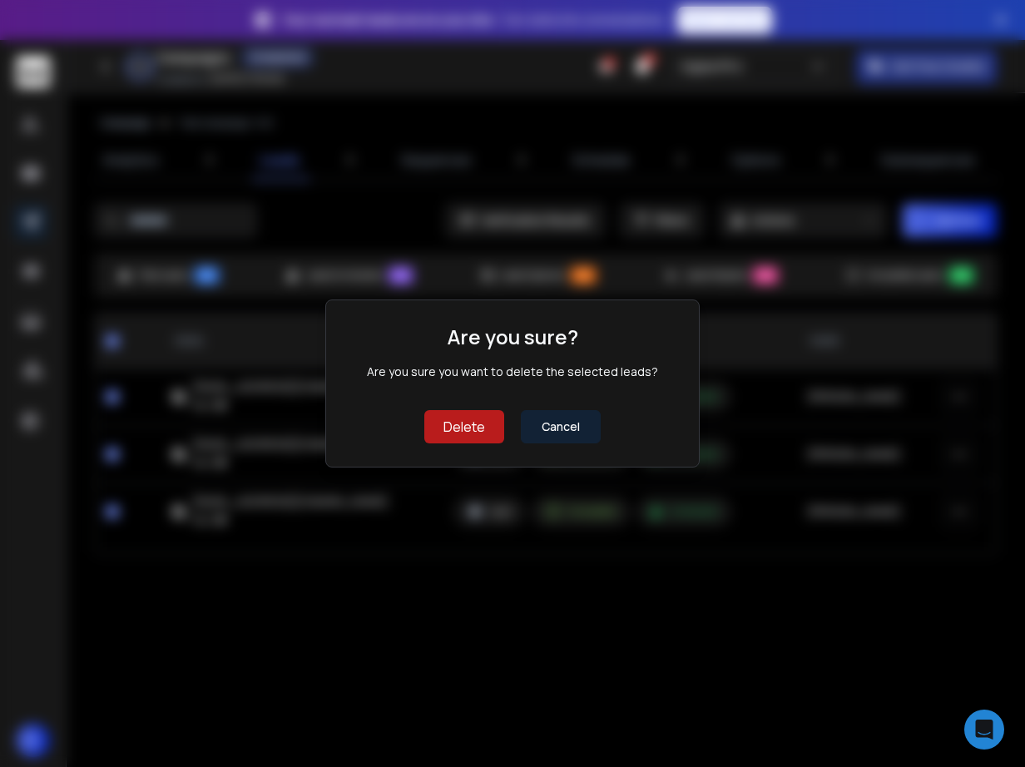
click at [470, 427] on button "Delete" at bounding box center [464, 426] width 80 height 33
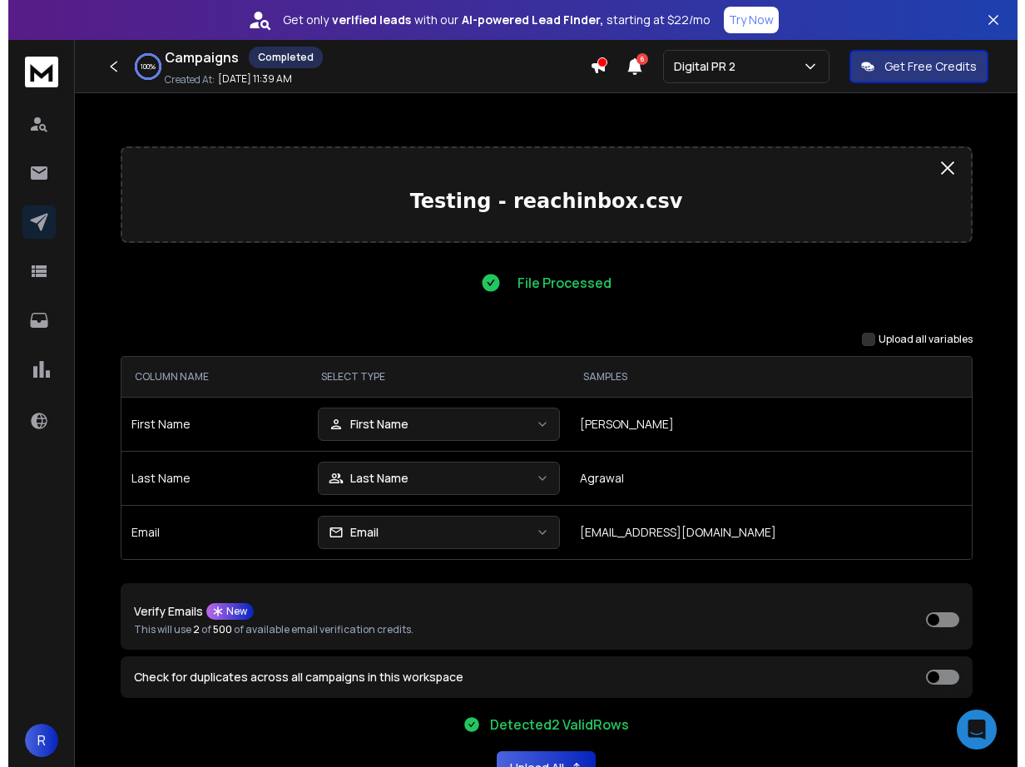
scroll to position [44, 0]
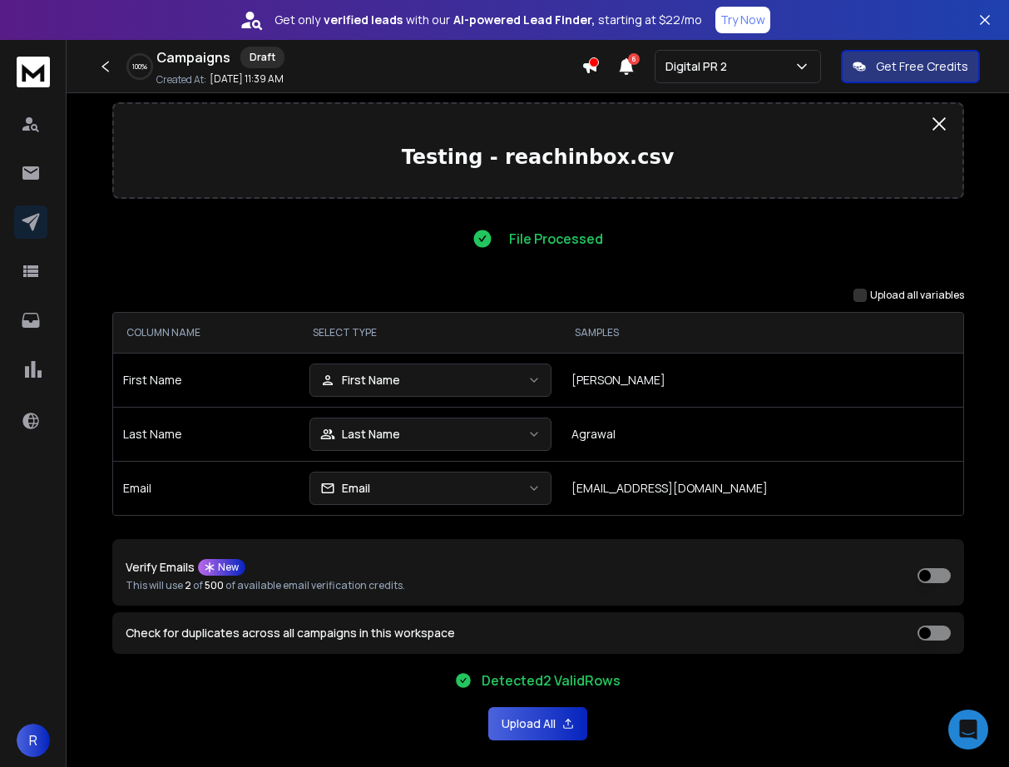
click at [516, 724] on button "Upload All" at bounding box center [537, 723] width 99 height 33
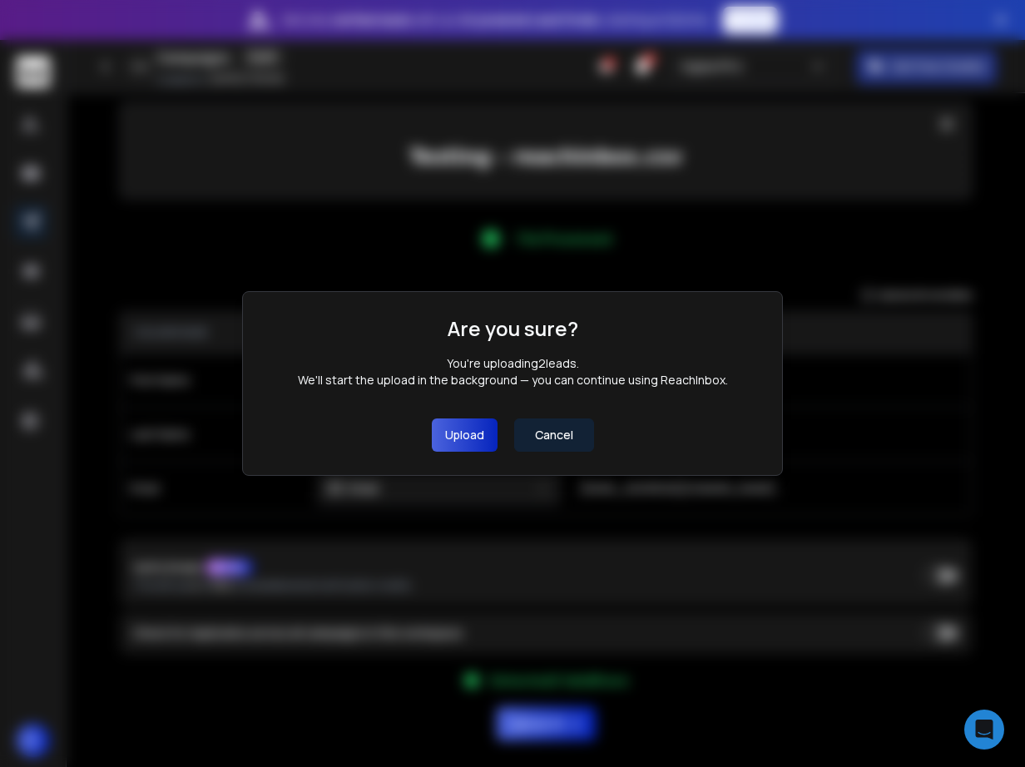
click at [474, 430] on button "Upload" at bounding box center [465, 435] width 66 height 33
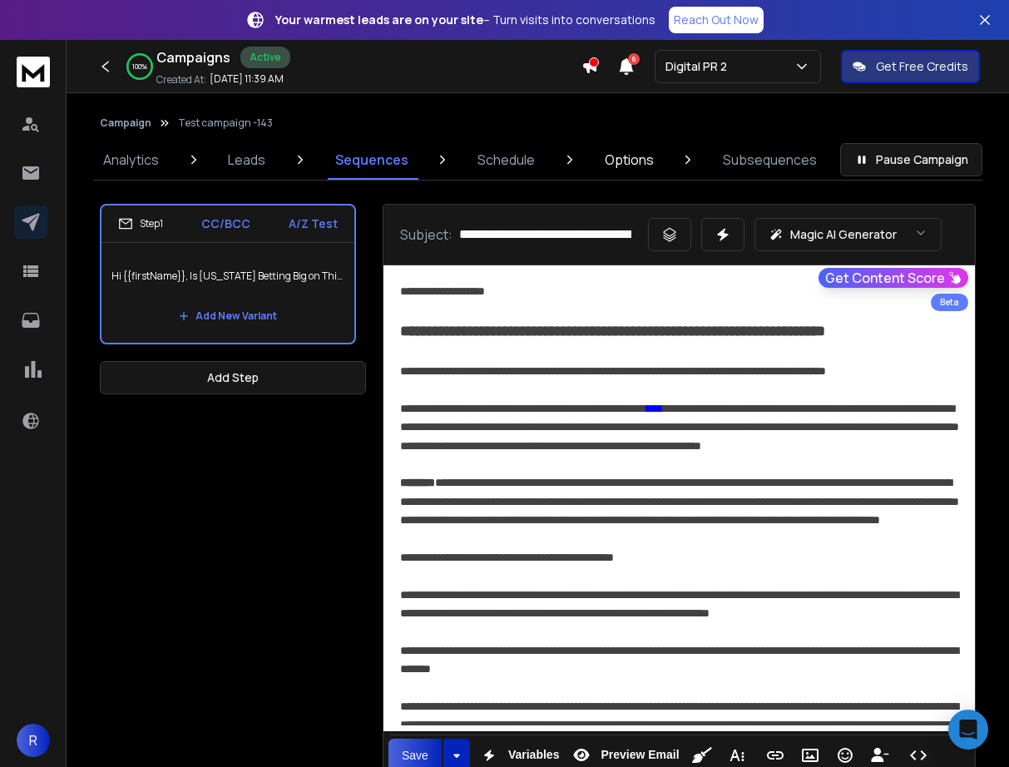
click at [636, 174] on link "Options" at bounding box center [629, 160] width 69 height 40
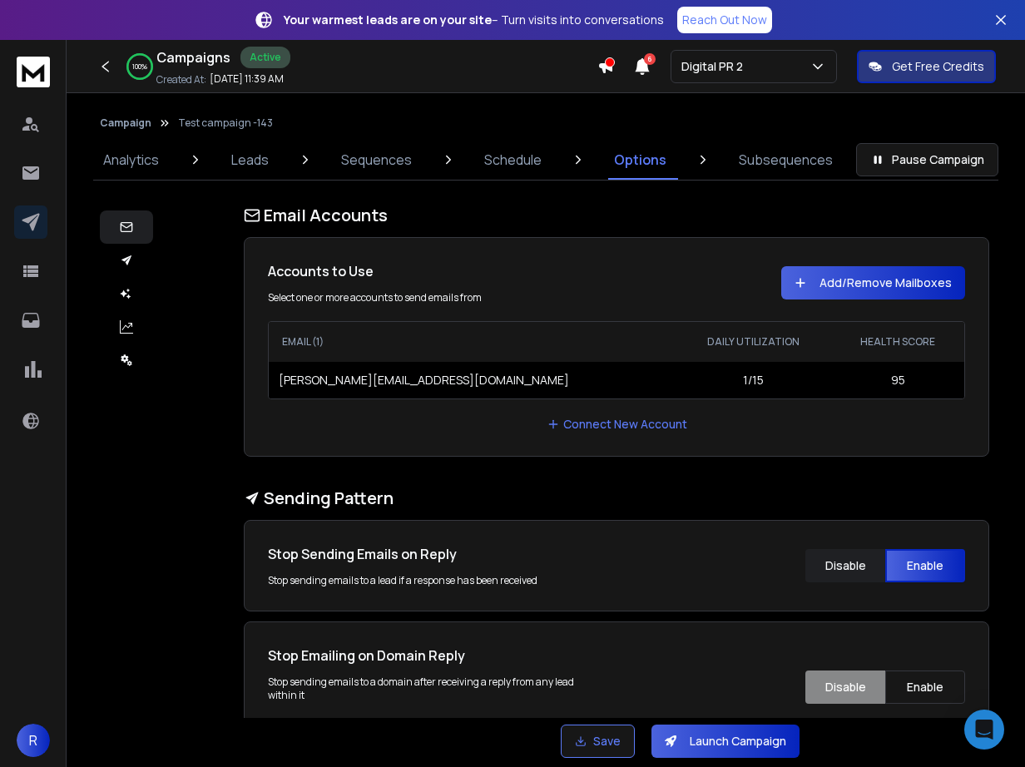
click at [693, 731] on button "Launch Campaign" at bounding box center [726, 741] width 148 height 33
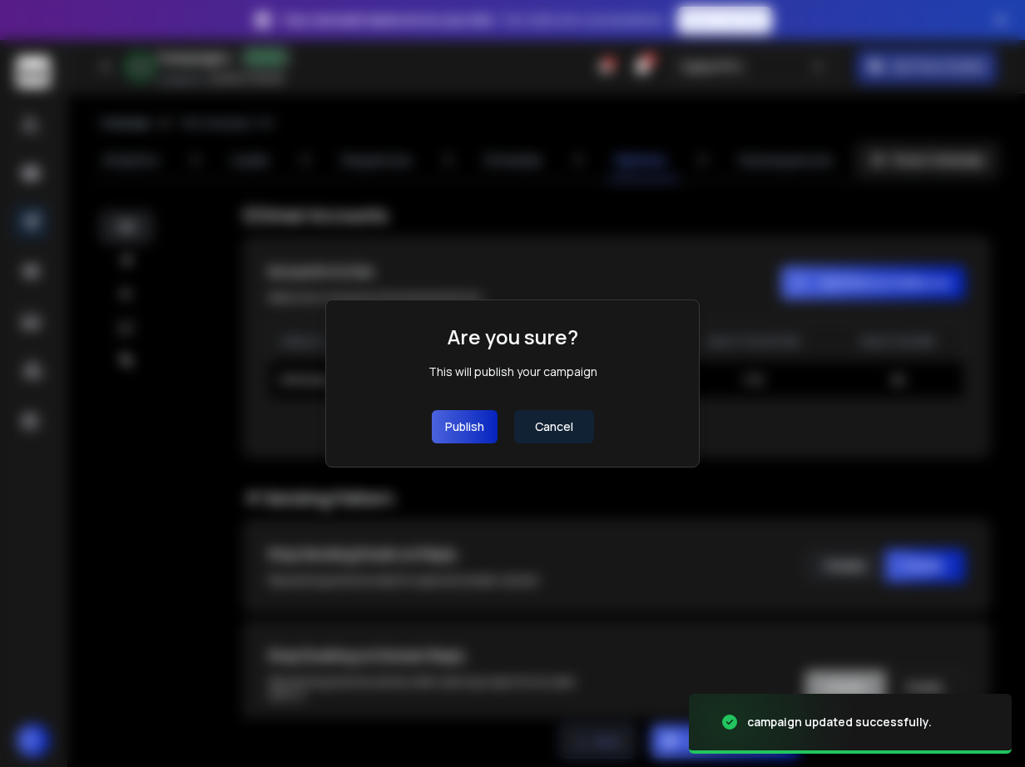
click at [448, 429] on button "Publish" at bounding box center [465, 426] width 66 height 33
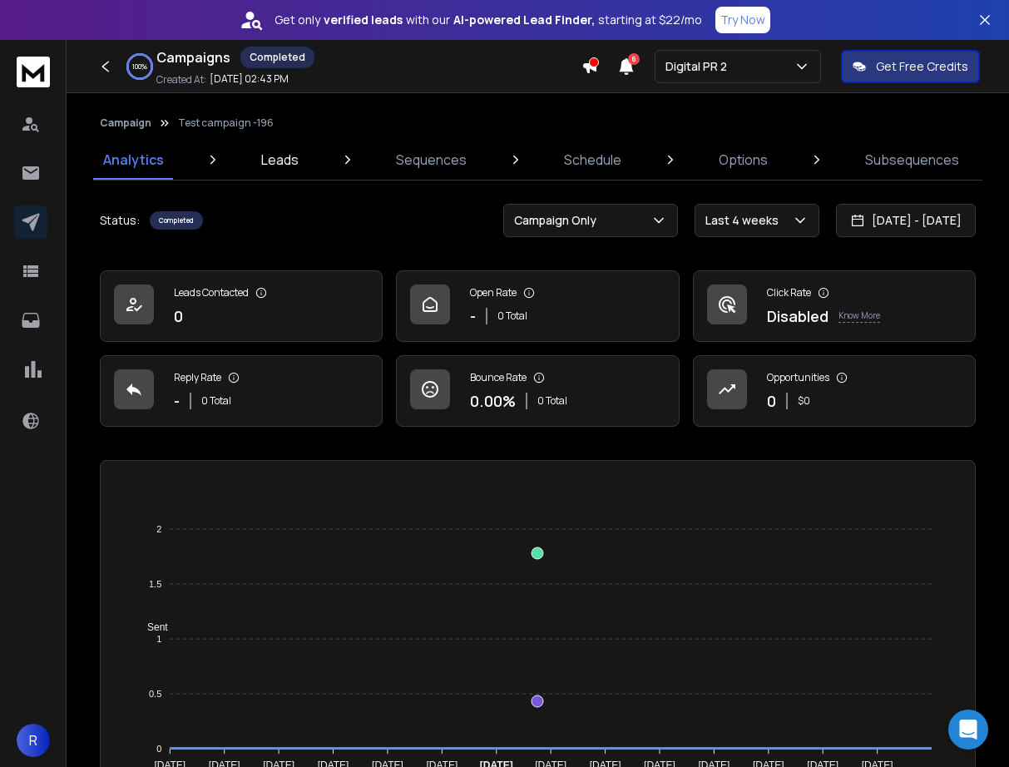
click at [285, 161] on p "Leads" at bounding box center [279, 160] width 37 height 20
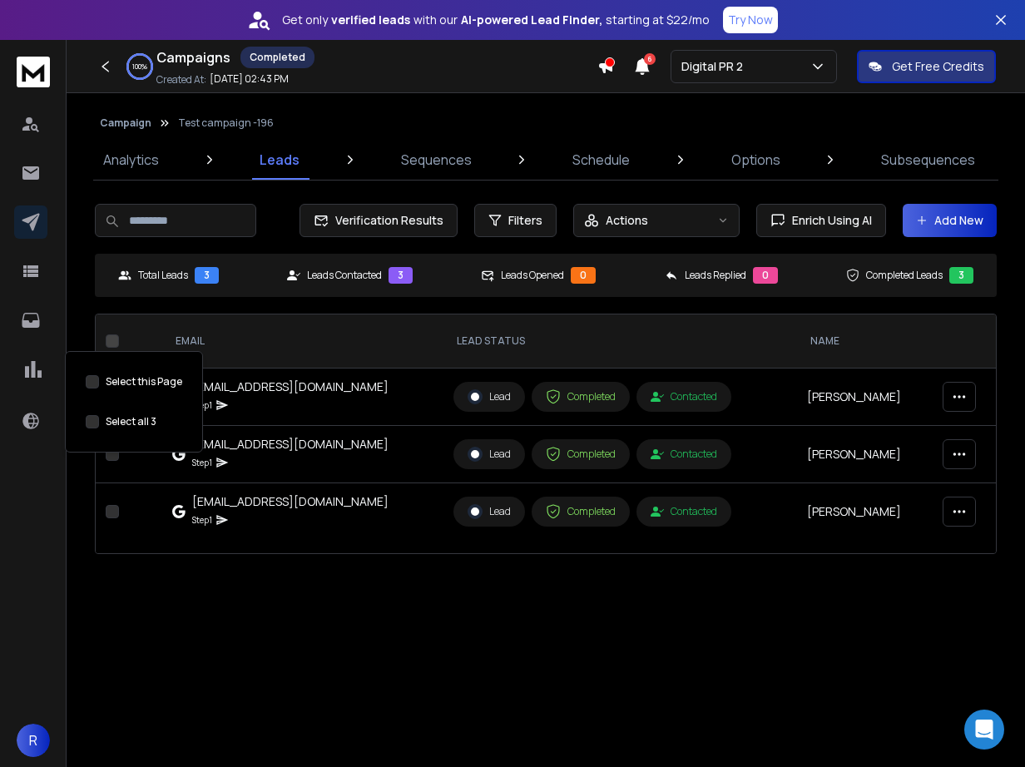
click at [113, 339] on button "Select this Page" at bounding box center [112, 340] width 13 height 13
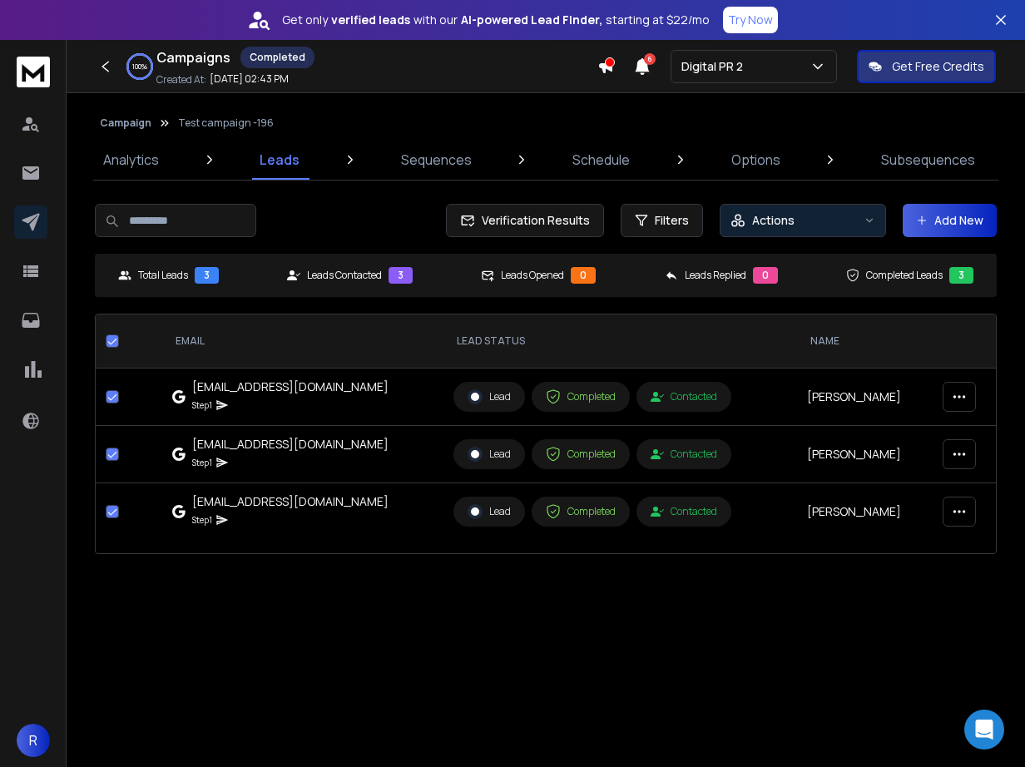
click at [785, 213] on p "Actions" at bounding box center [773, 220] width 42 height 17
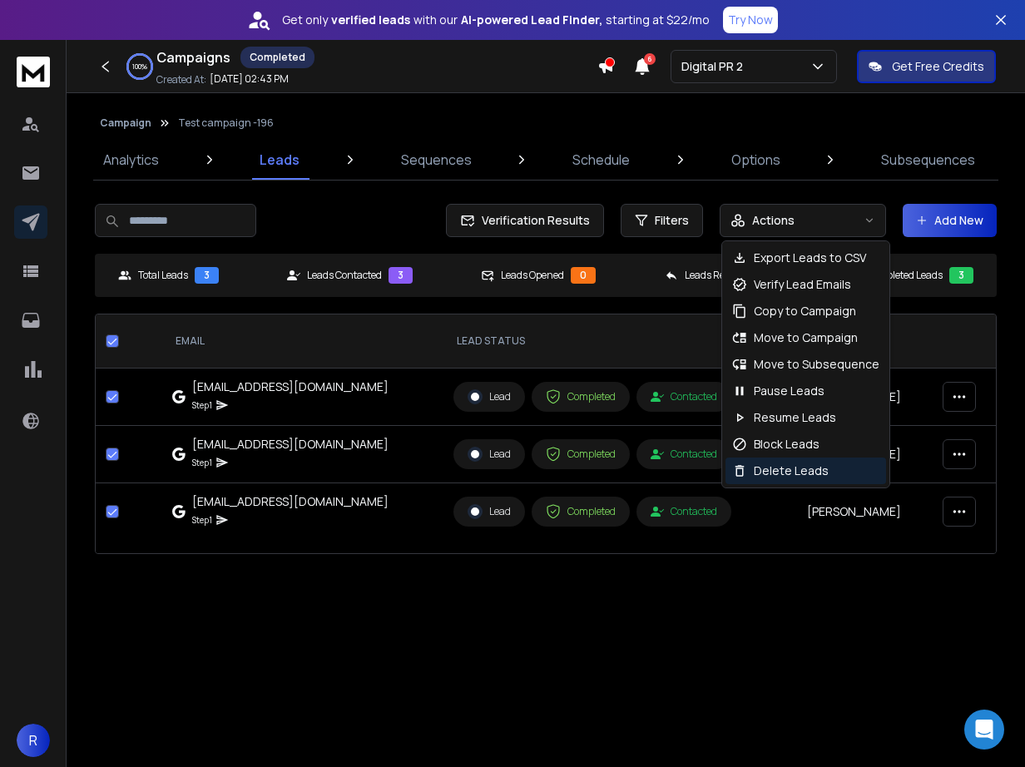
click at [804, 463] on p "Delete Leads" at bounding box center [791, 471] width 75 height 17
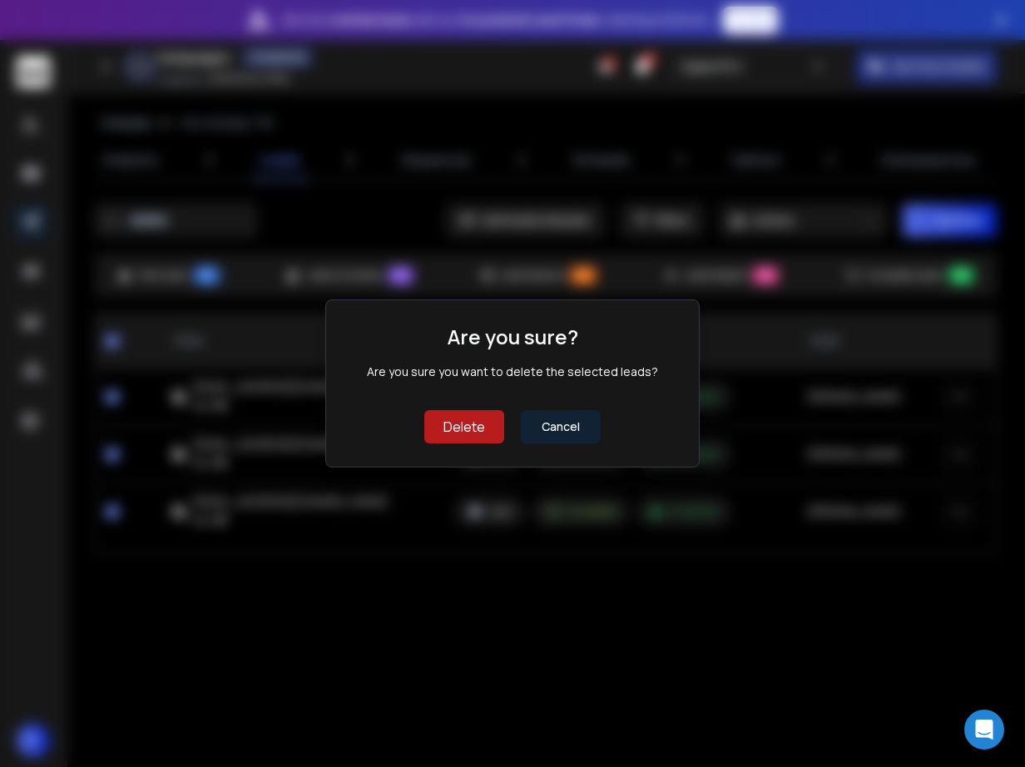
click at [480, 431] on button "Delete" at bounding box center [464, 426] width 80 height 33
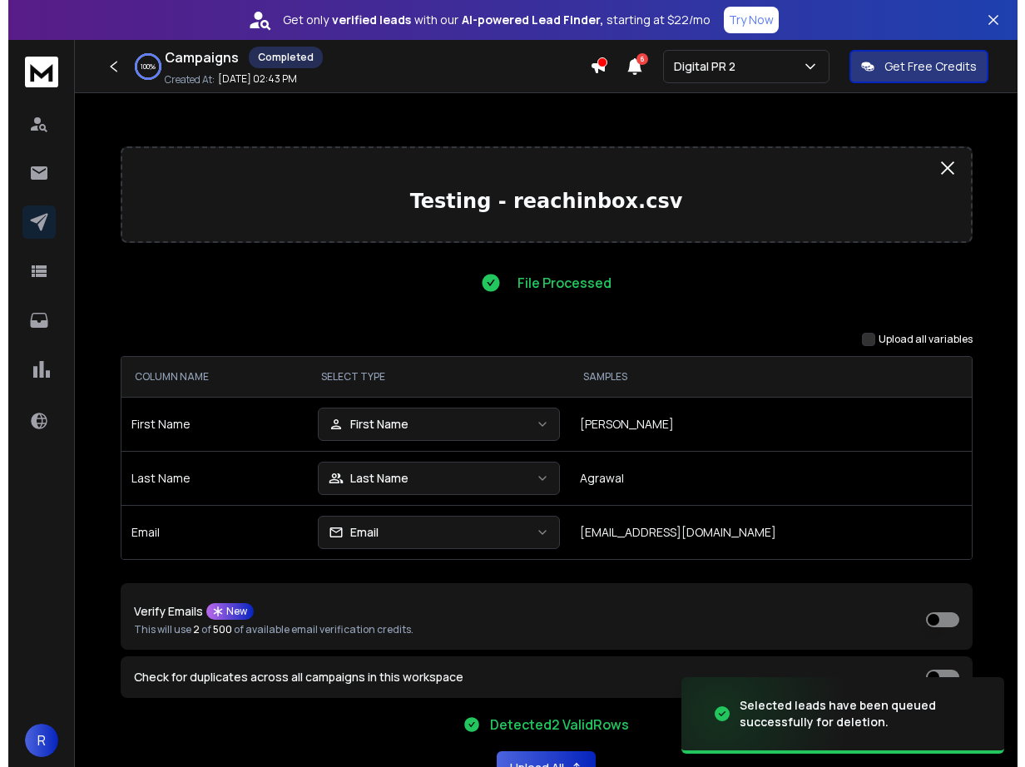
scroll to position [44, 0]
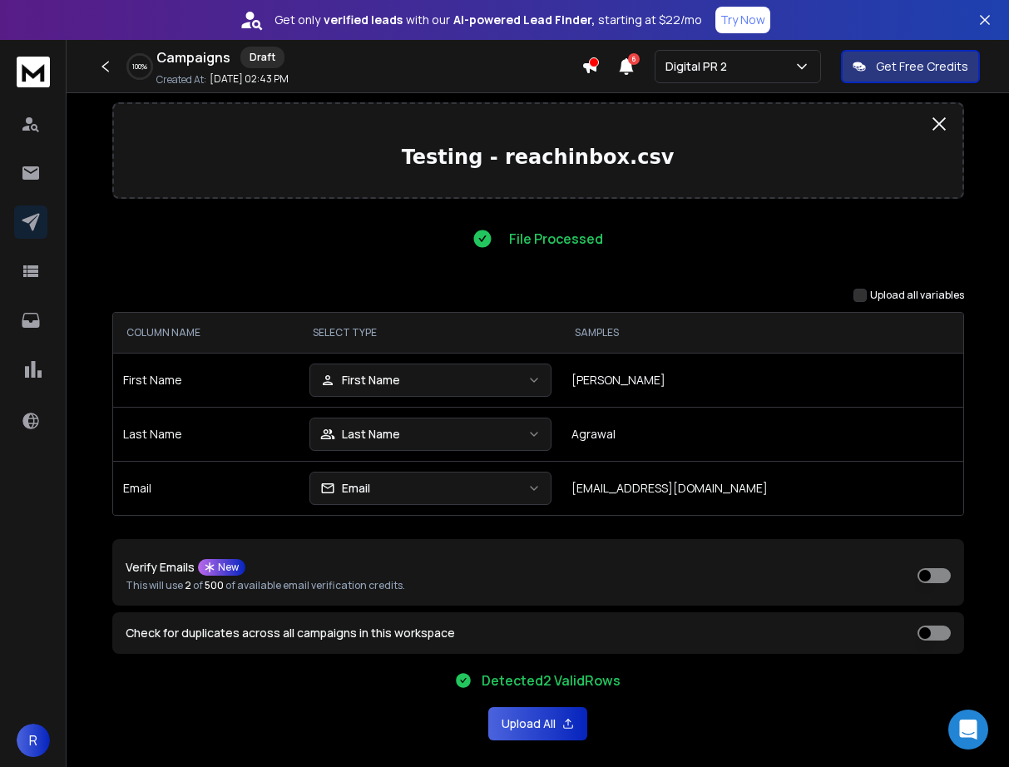
click at [536, 721] on button "Upload All" at bounding box center [537, 723] width 99 height 33
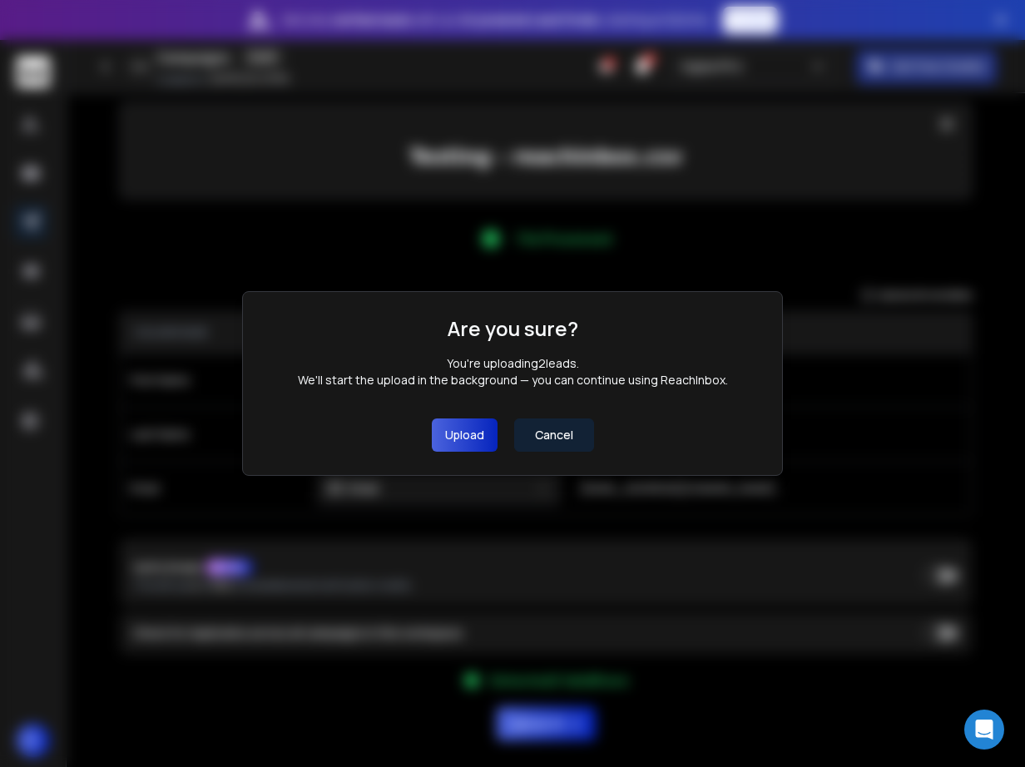
click at [471, 442] on button "Upload" at bounding box center [465, 435] width 66 height 33
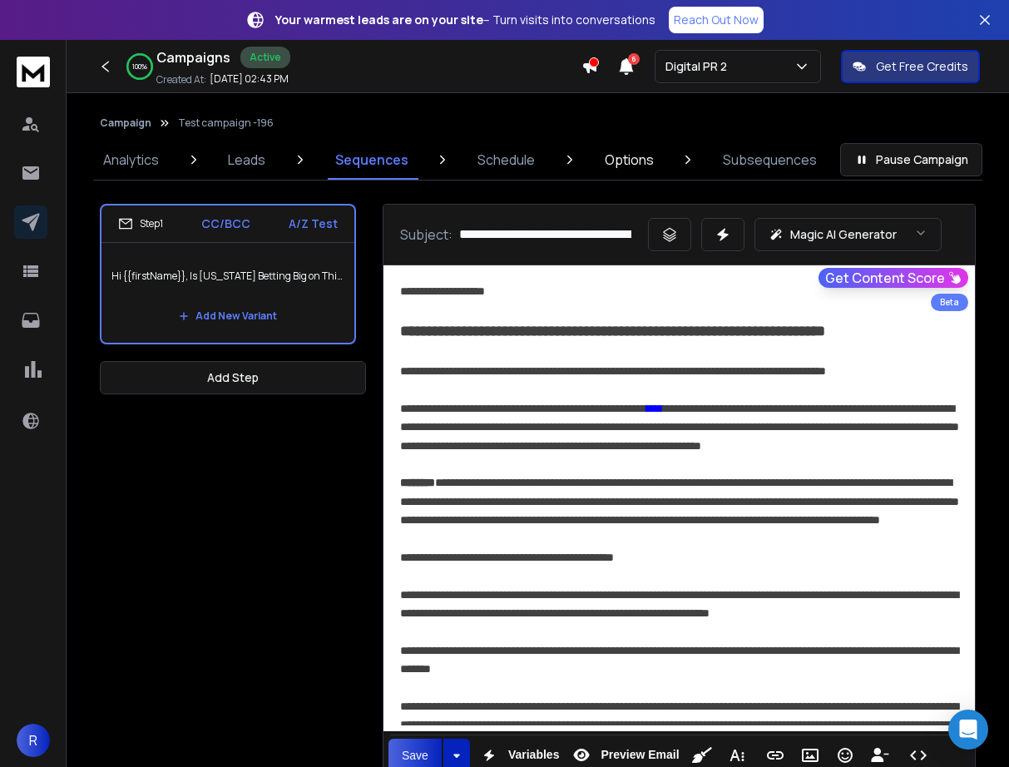
click at [637, 161] on p "Options" at bounding box center [629, 160] width 49 height 20
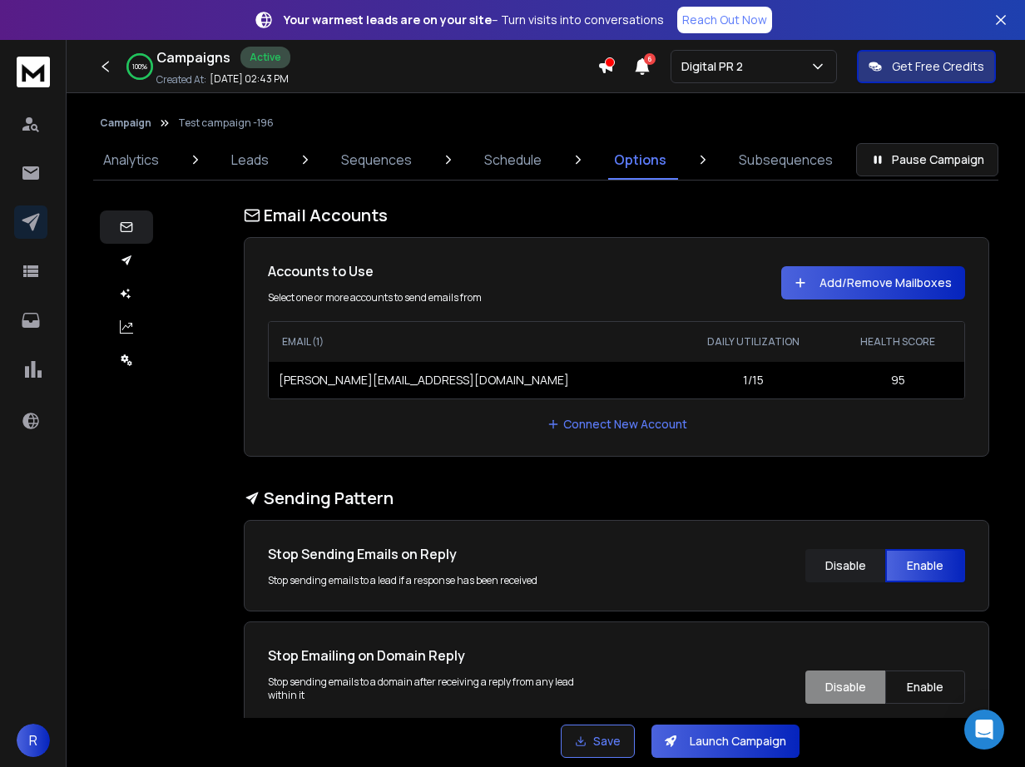
click at [702, 731] on button "Launch Campaign" at bounding box center [726, 741] width 148 height 33
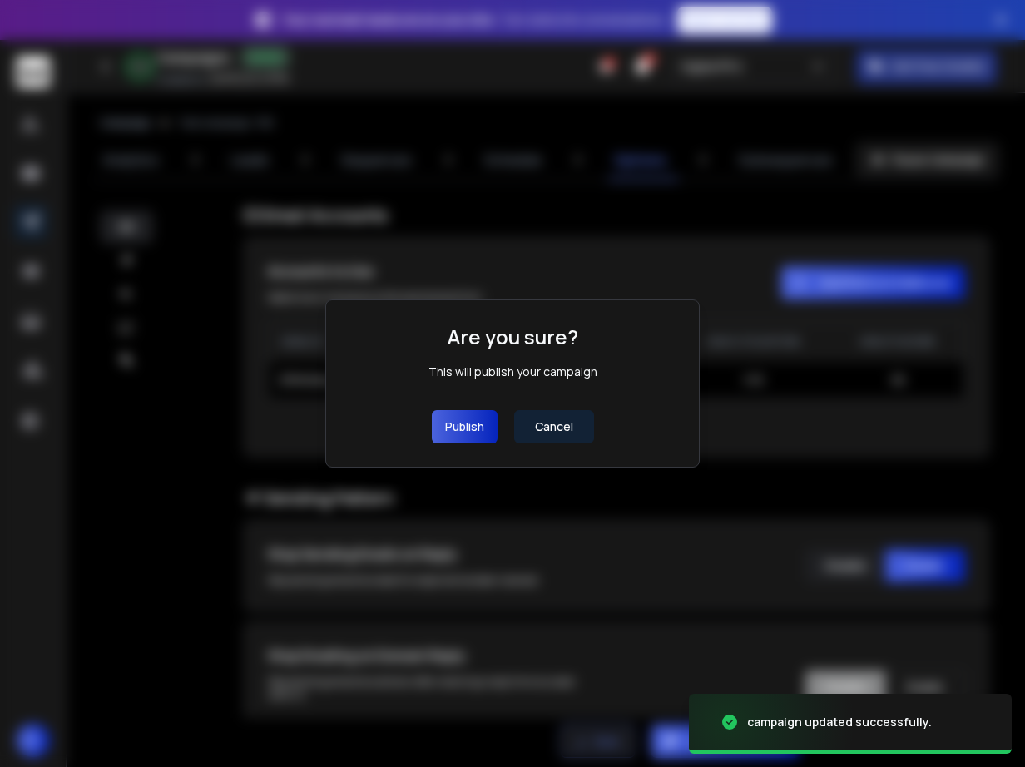
click at [483, 417] on button "Publish" at bounding box center [465, 426] width 66 height 33
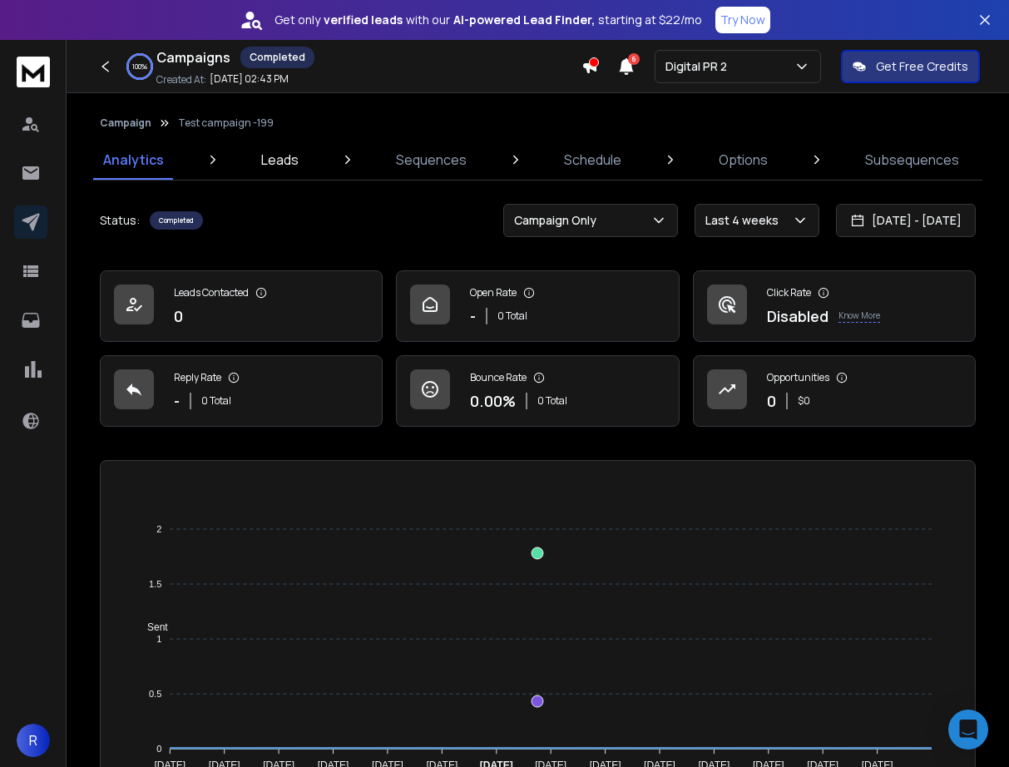
click at [290, 173] on link "Leads" at bounding box center [279, 160] width 57 height 40
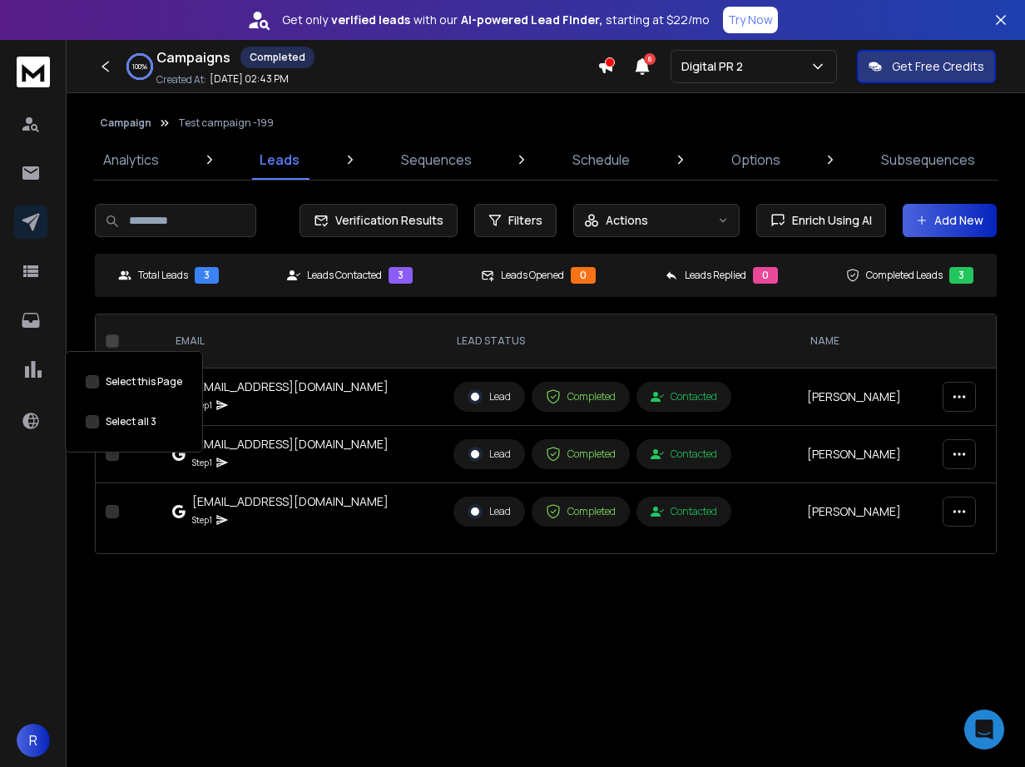
click at [116, 339] on button "Select this Page" at bounding box center [112, 340] width 13 height 13
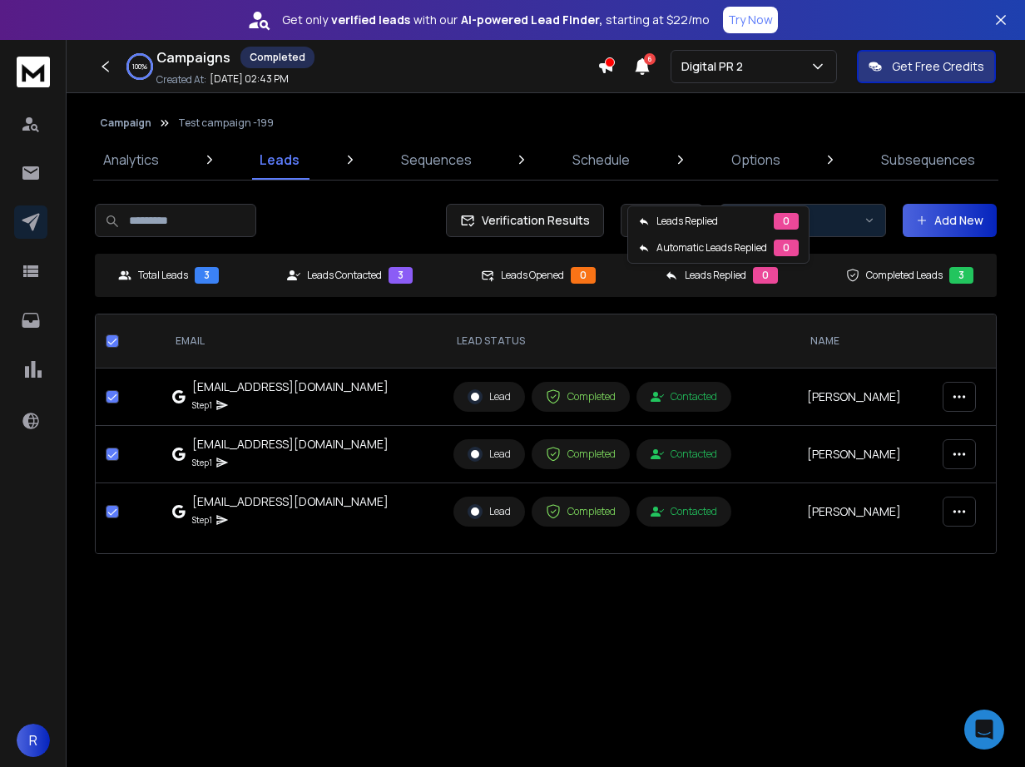
click at [830, 212] on div "Actions" at bounding box center [794, 220] width 126 height 17
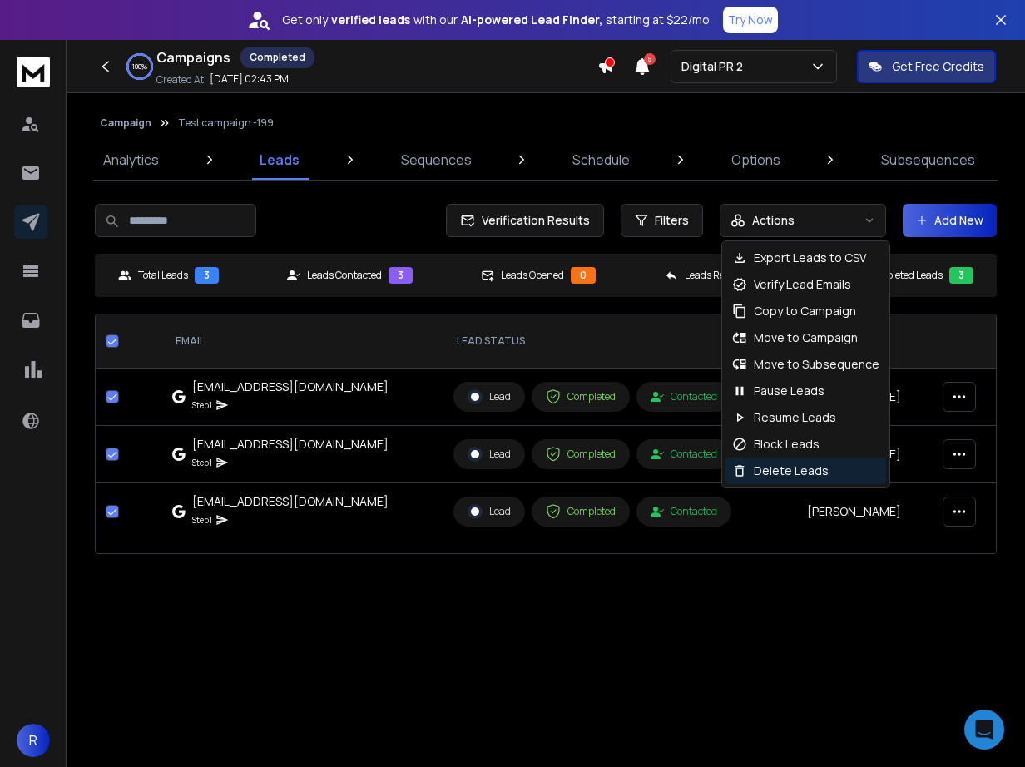
click at [812, 473] on p "Delete Leads" at bounding box center [791, 471] width 75 height 17
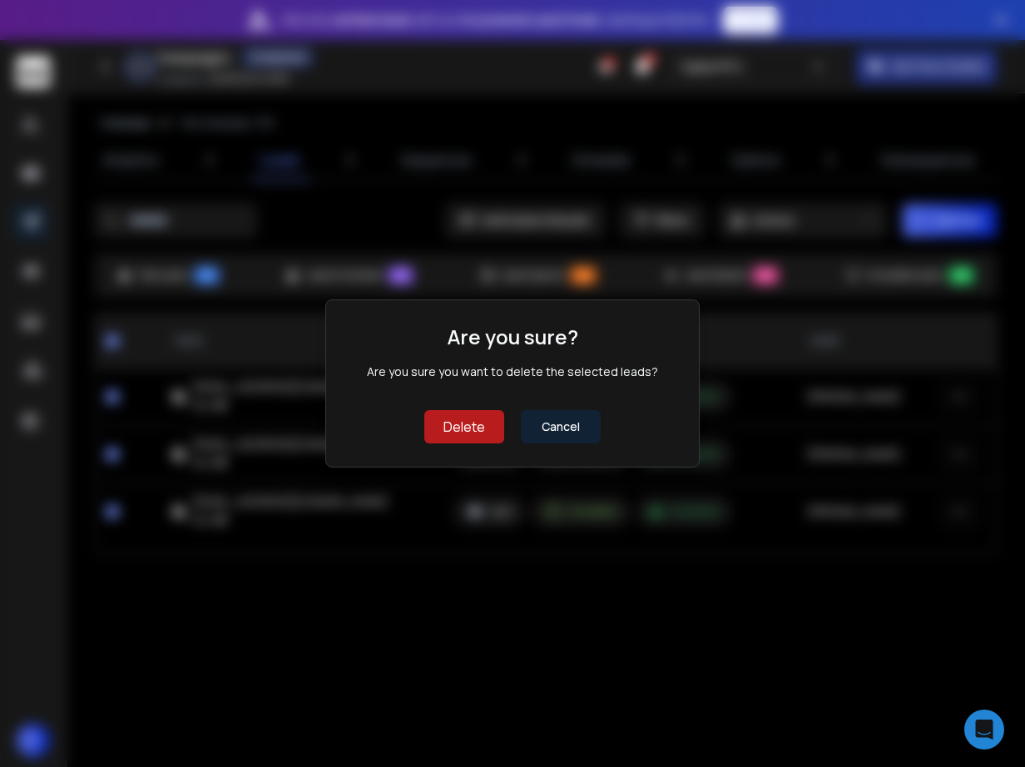
click at [449, 431] on button "Delete" at bounding box center [464, 426] width 80 height 33
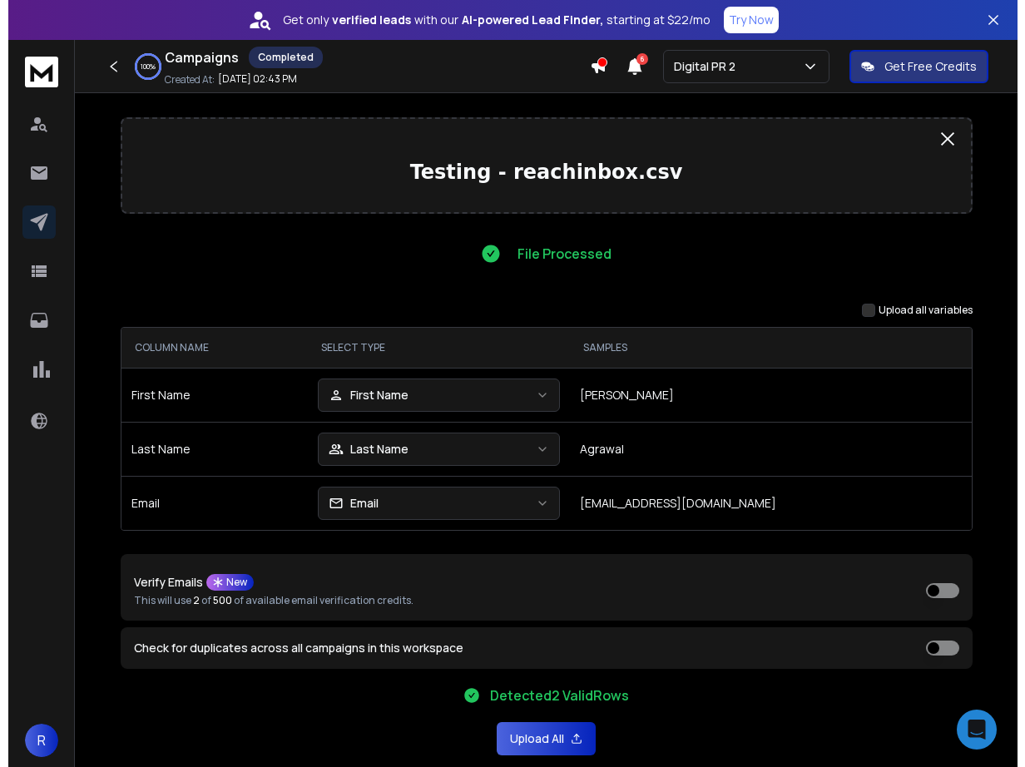
scroll to position [44, 0]
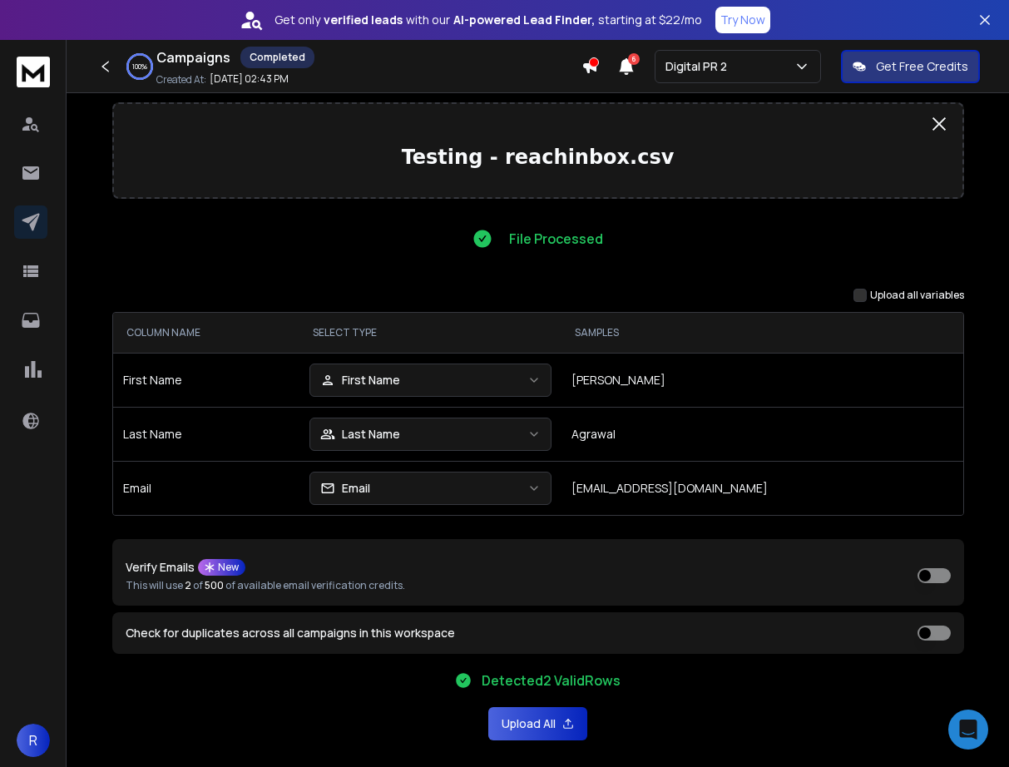
click at [530, 731] on button "Upload All" at bounding box center [537, 723] width 99 height 33
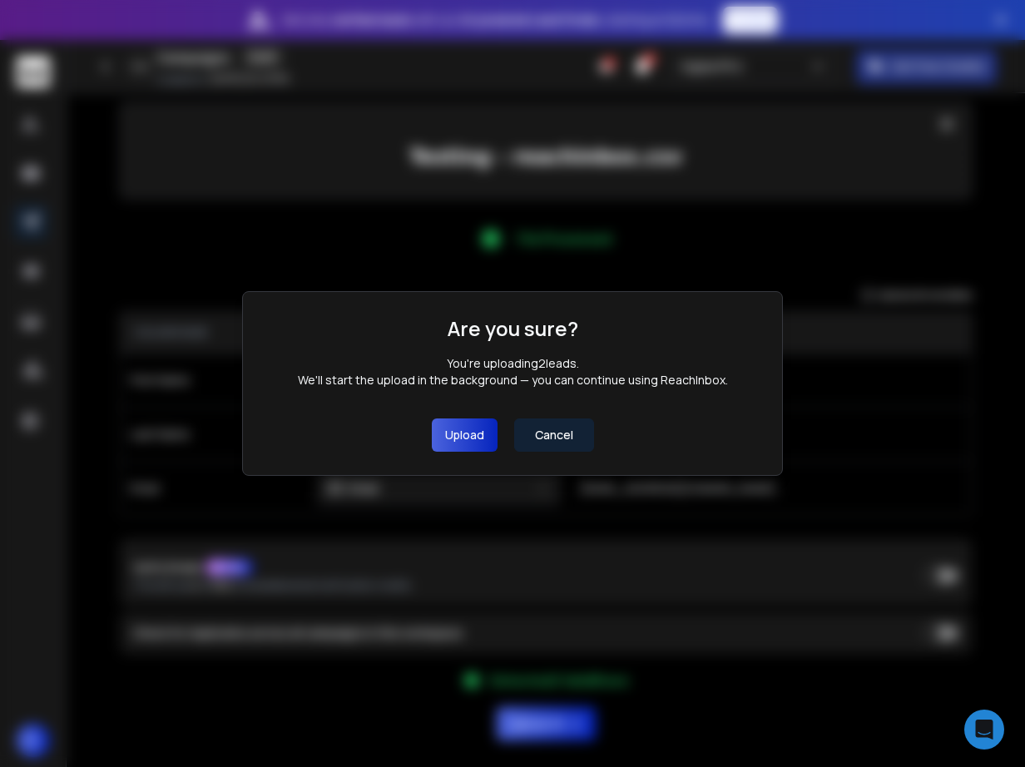
click at [466, 437] on button "Upload" at bounding box center [465, 435] width 66 height 33
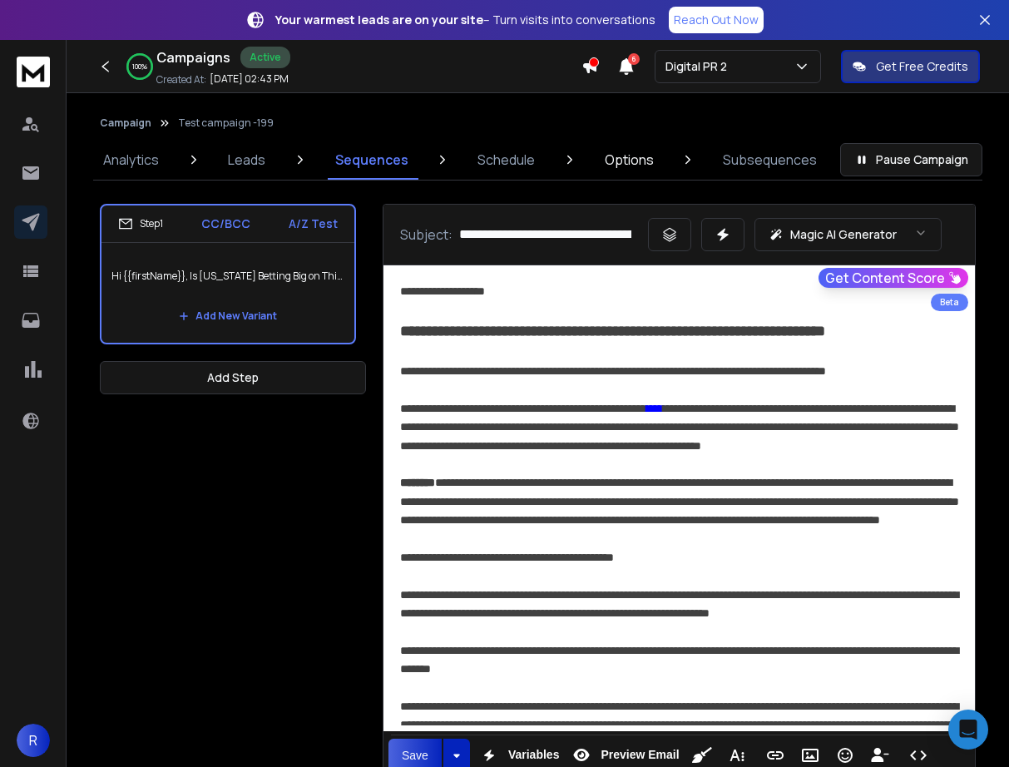
click at [627, 152] on p "Options" at bounding box center [629, 160] width 49 height 20
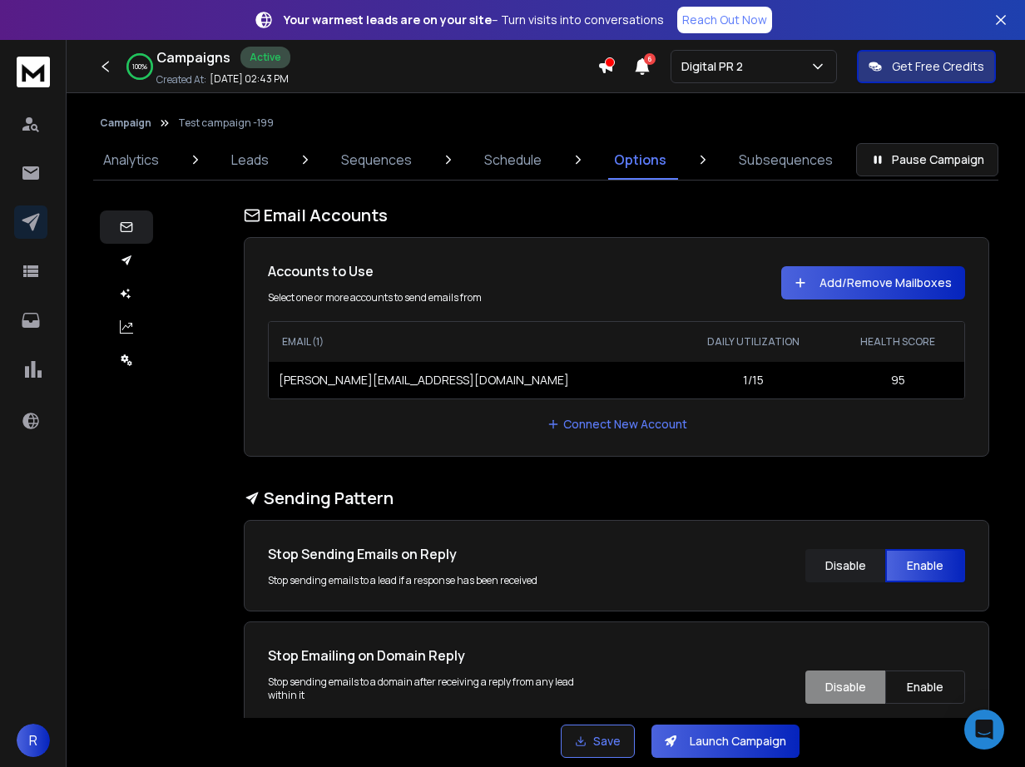
click at [681, 731] on button "Launch Campaign" at bounding box center [726, 741] width 148 height 33
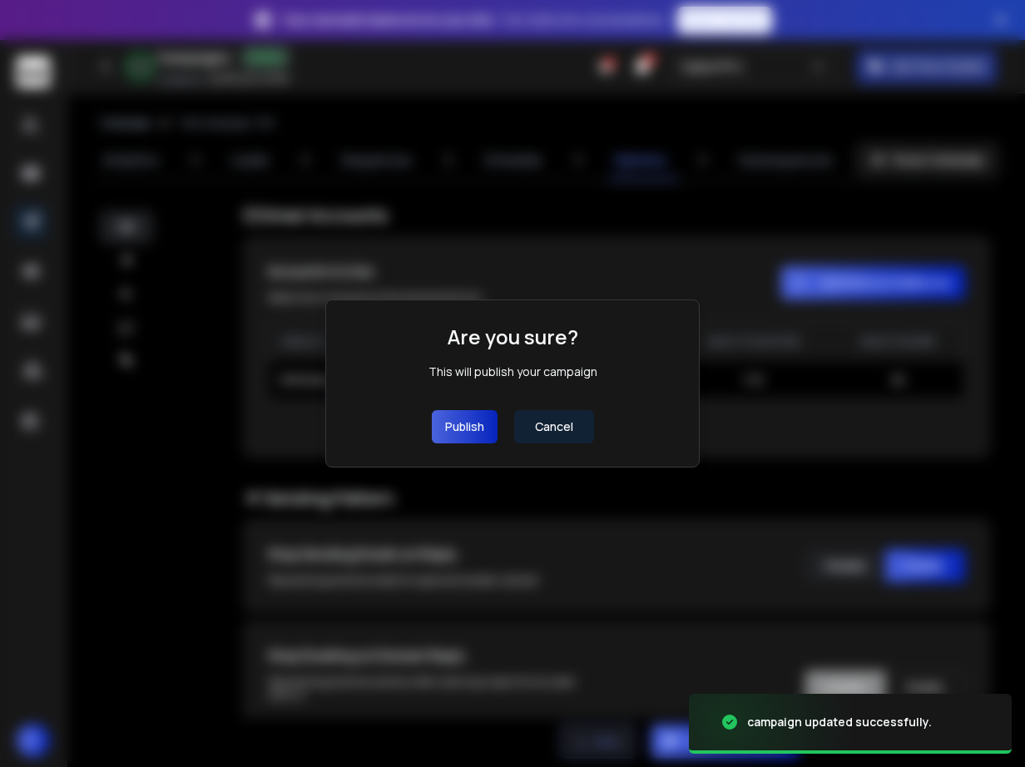
click at [478, 426] on button "Publish" at bounding box center [465, 426] width 66 height 33
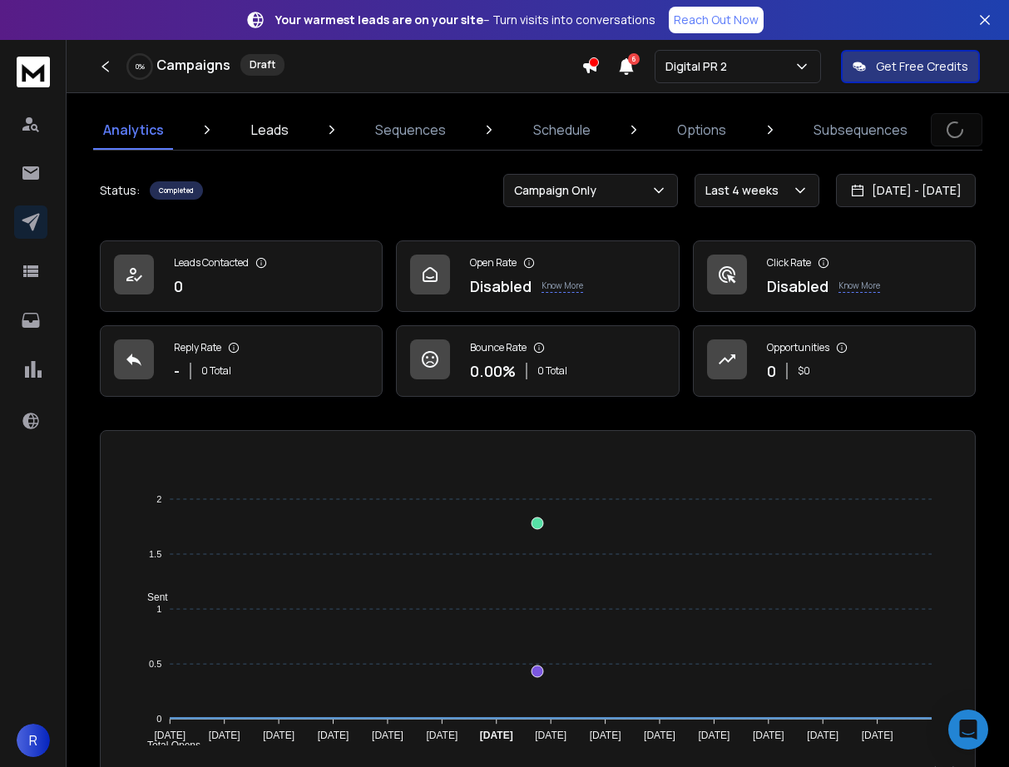
click at [276, 135] on p "Leads" at bounding box center [269, 130] width 37 height 20
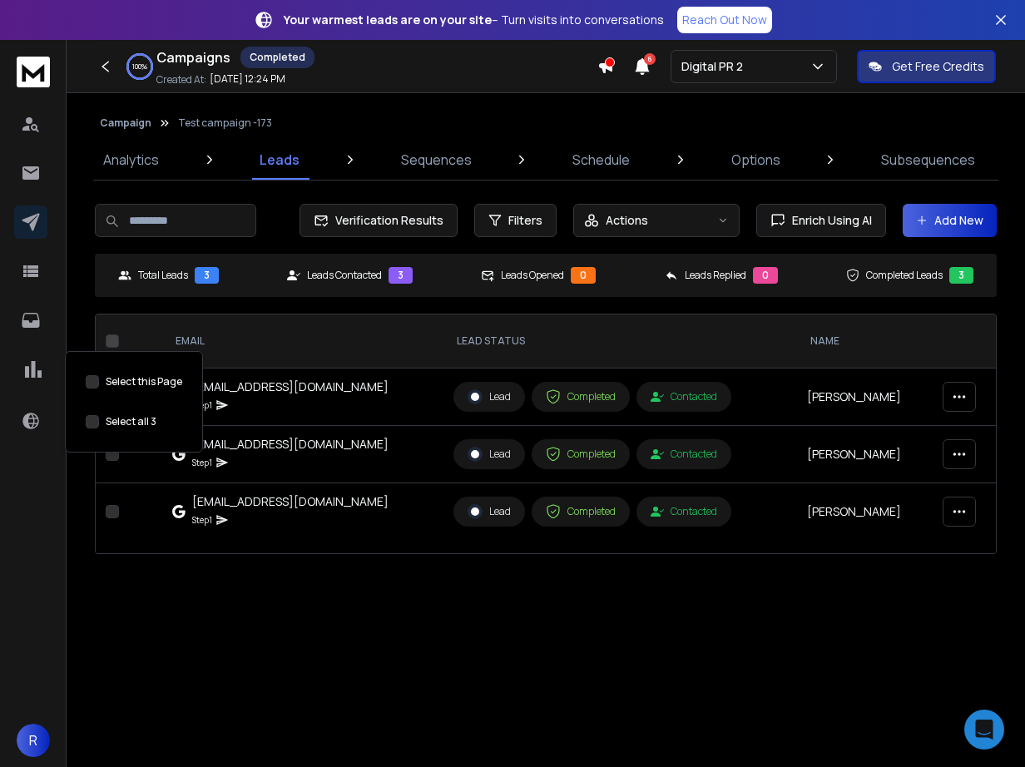
click at [108, 339] on button "Select this Page" at bounding box center [112, 340] width 13 height 13
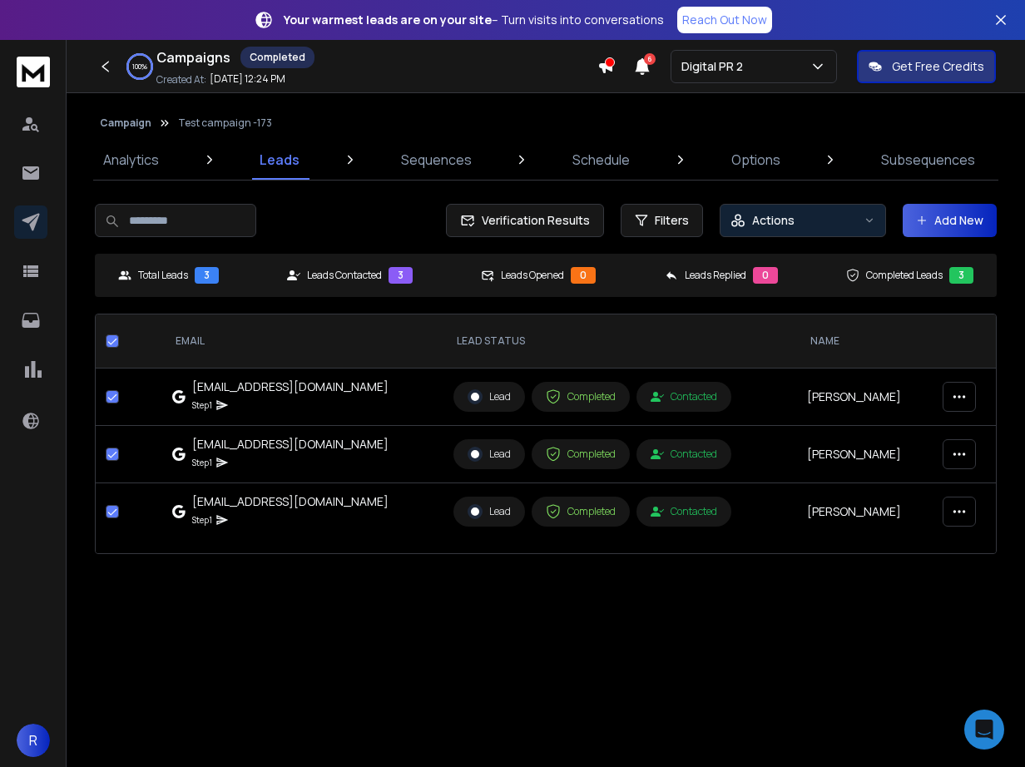
click at [811, 220] on div "Actions" at bounding box center [794, 220] width 126 height 17
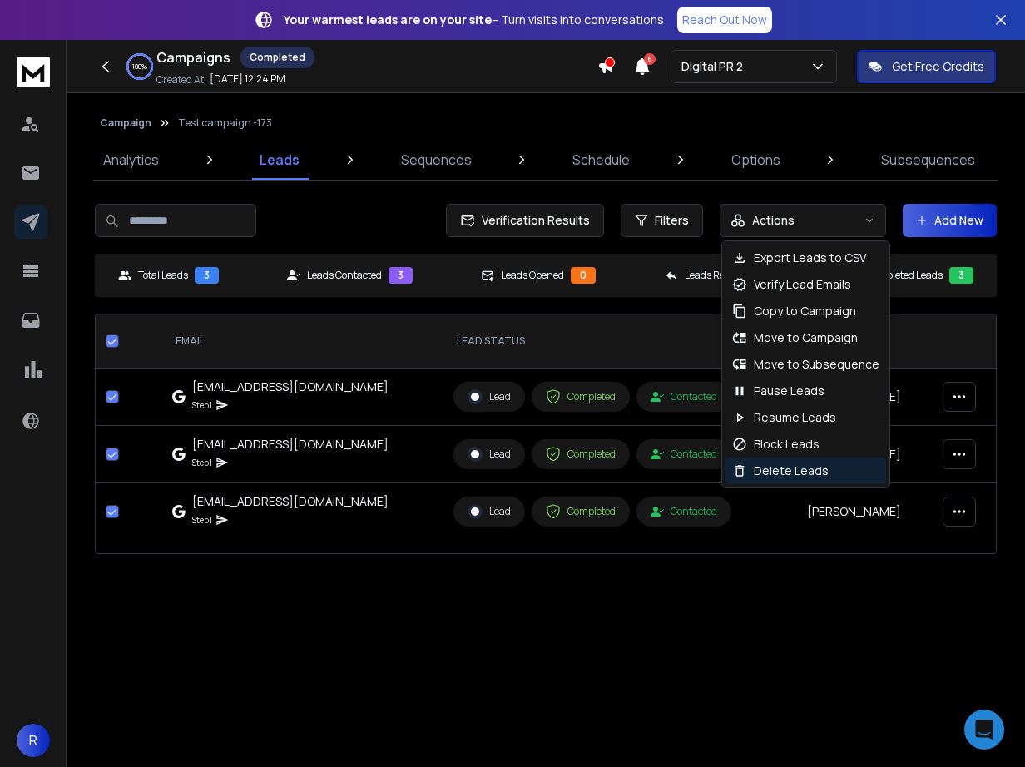
click at [816, 471] on p "Delete Leads" at bounding box center [791, 471] width 75 height 17
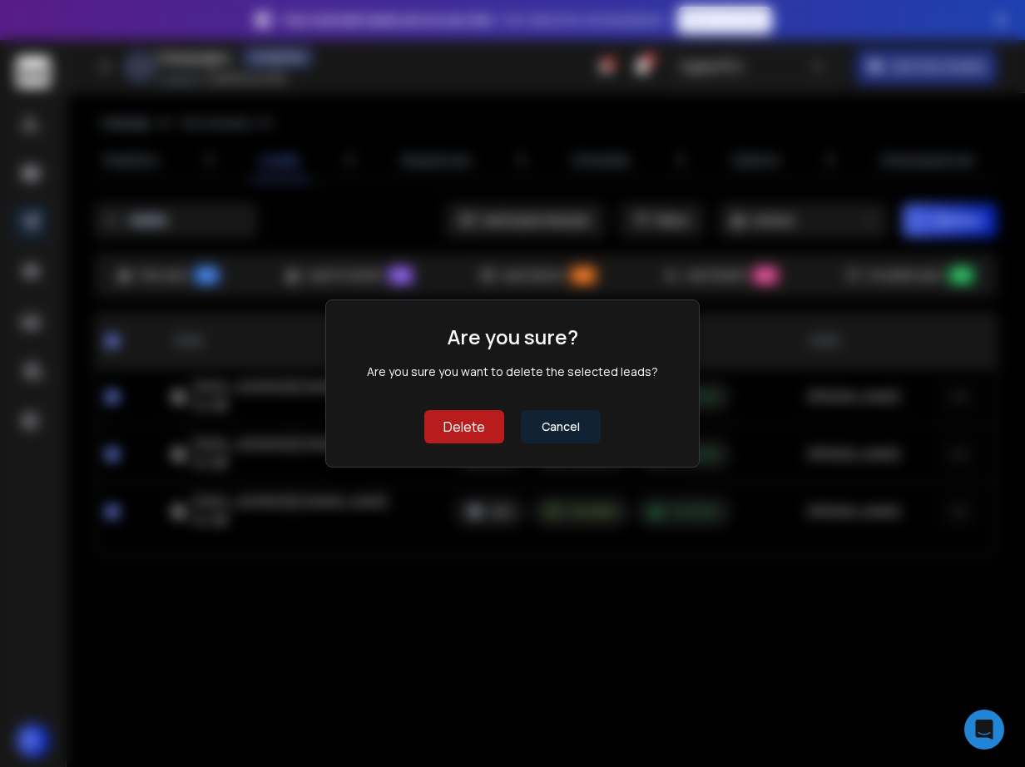
click at [458, 434] on button "Delete" at bounding box center [464, 426] width 80 height 33
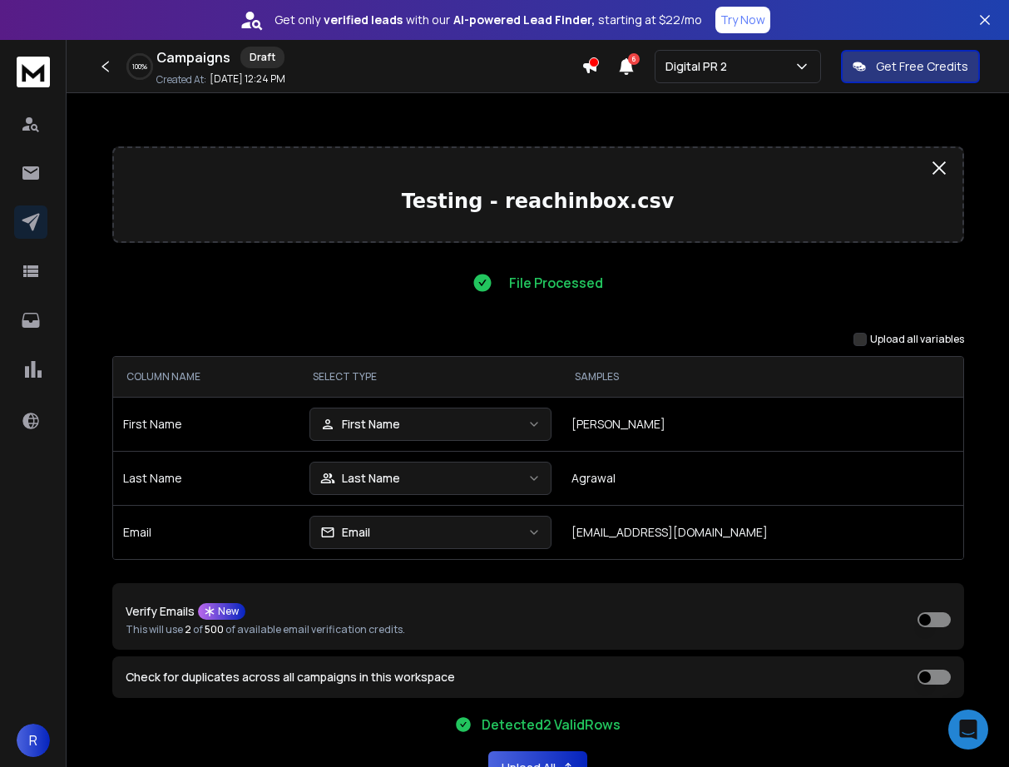
click at [512, 731] on button "Upload All" at bounding box center [537, 767] width 99 height 33
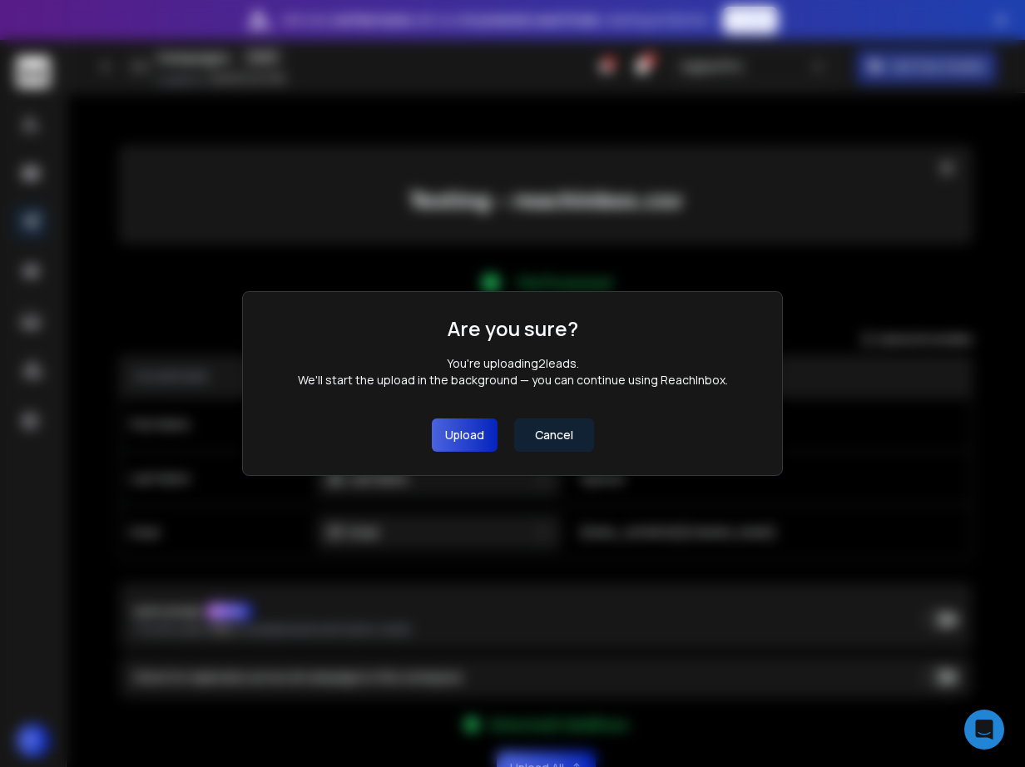
click at [455, 422] on button "Upload" at bounding box center [465, 435] width 66 height 33
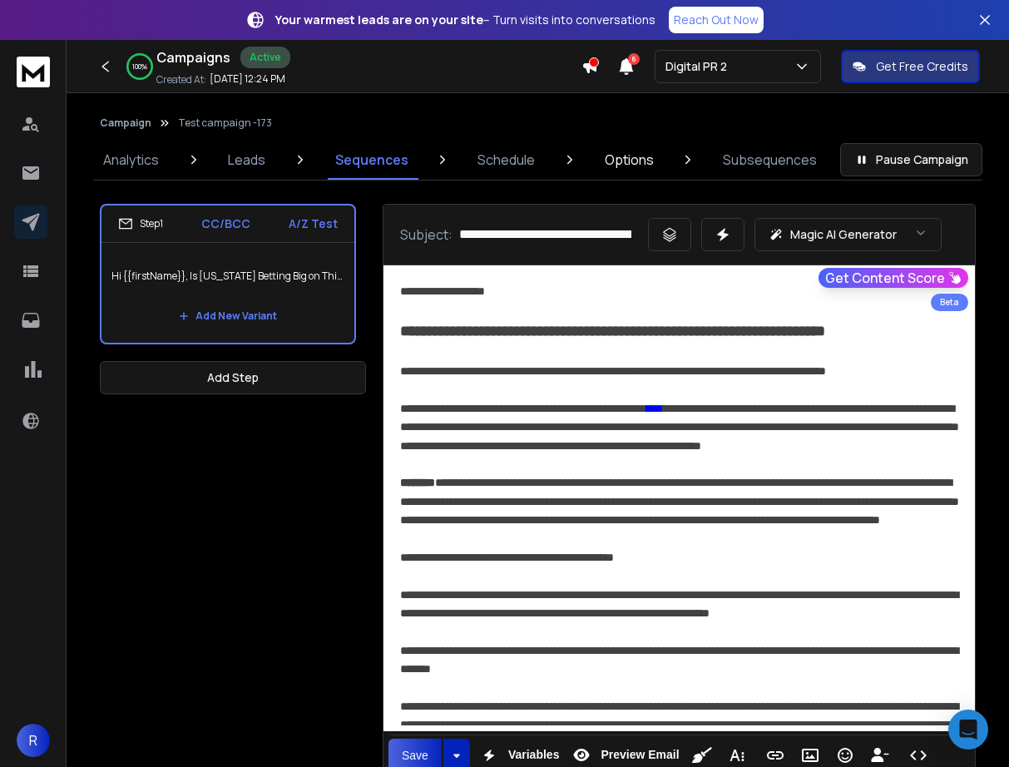
click at [608, 157] on p "Options" at bounding box center [629, 160] width 49 height 20
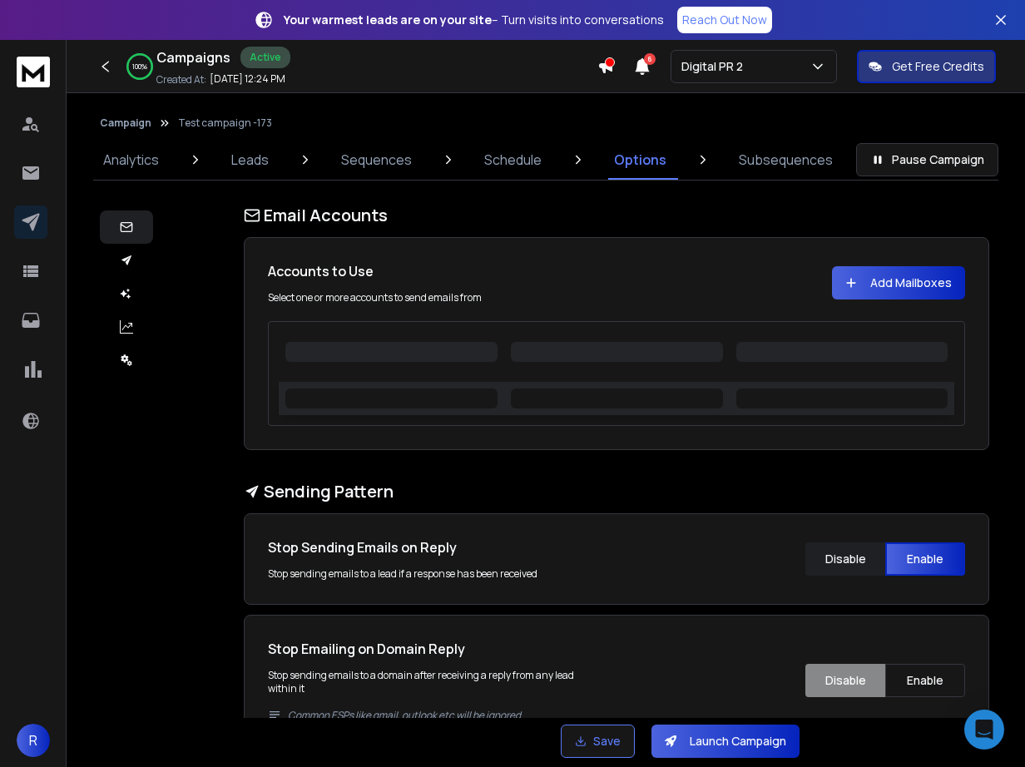
type input "****"
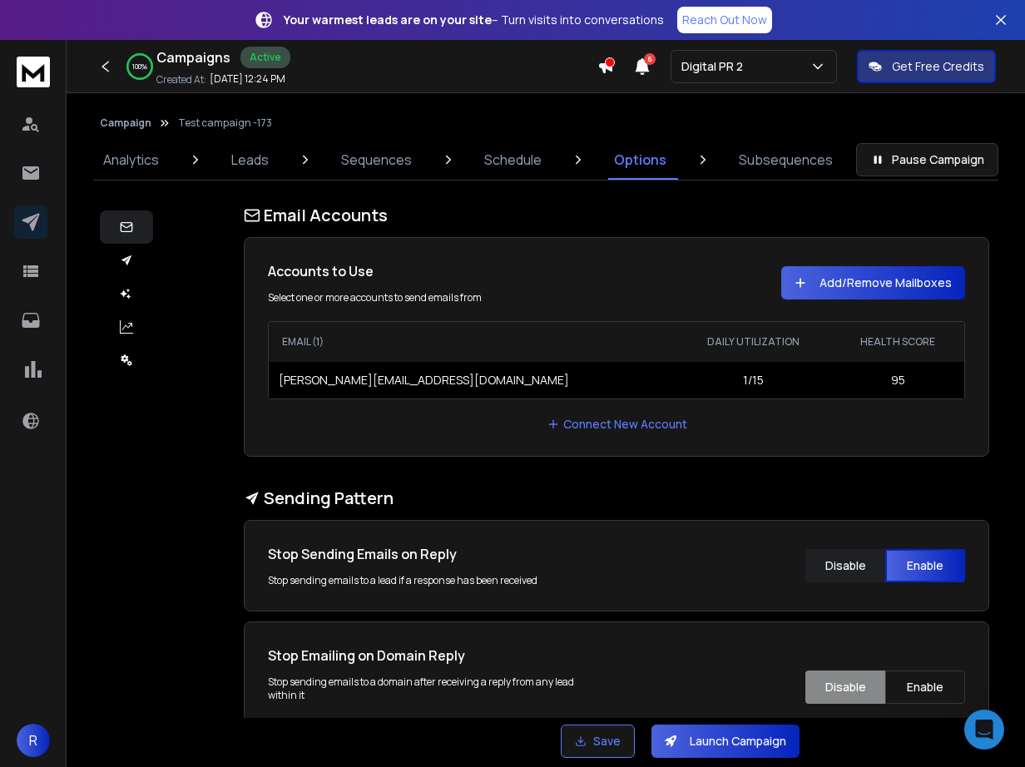
click at [715, 731] on button "Launch Campaign" at bounding box center [726, 741] width 148 height 33
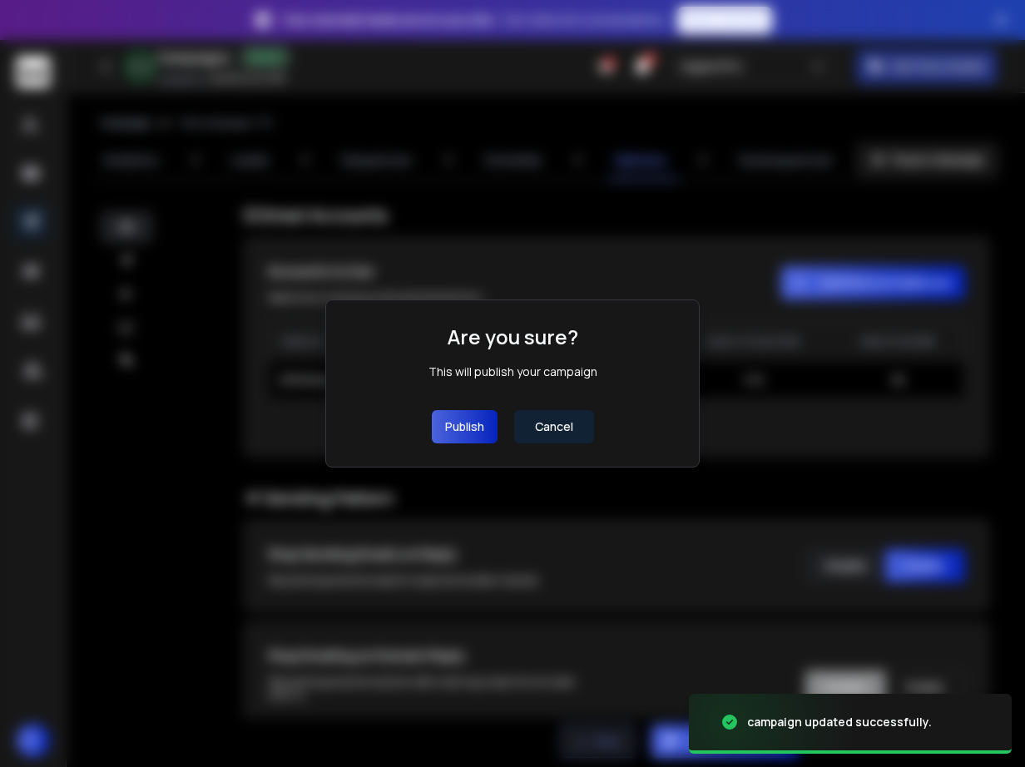
click at [463, 425] on button "Publish" at bounding box center [465, 426] width 66 height 33
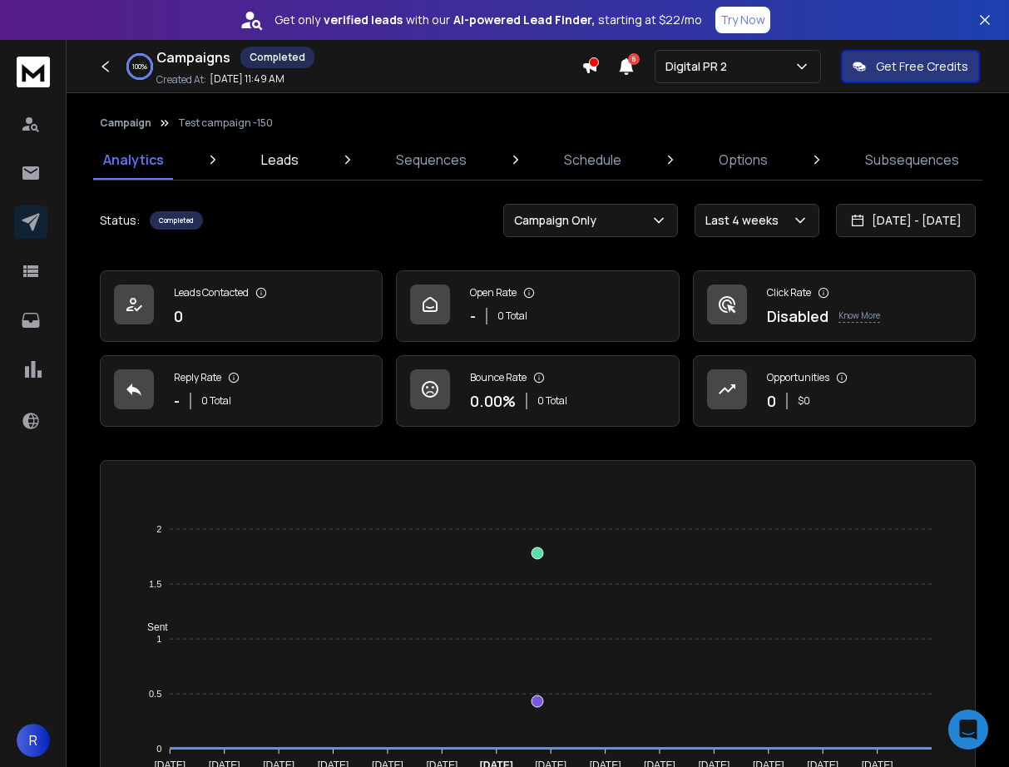
click at [287, 167] on p "Leads" at bounding box center [279, 160] width 37 height 20
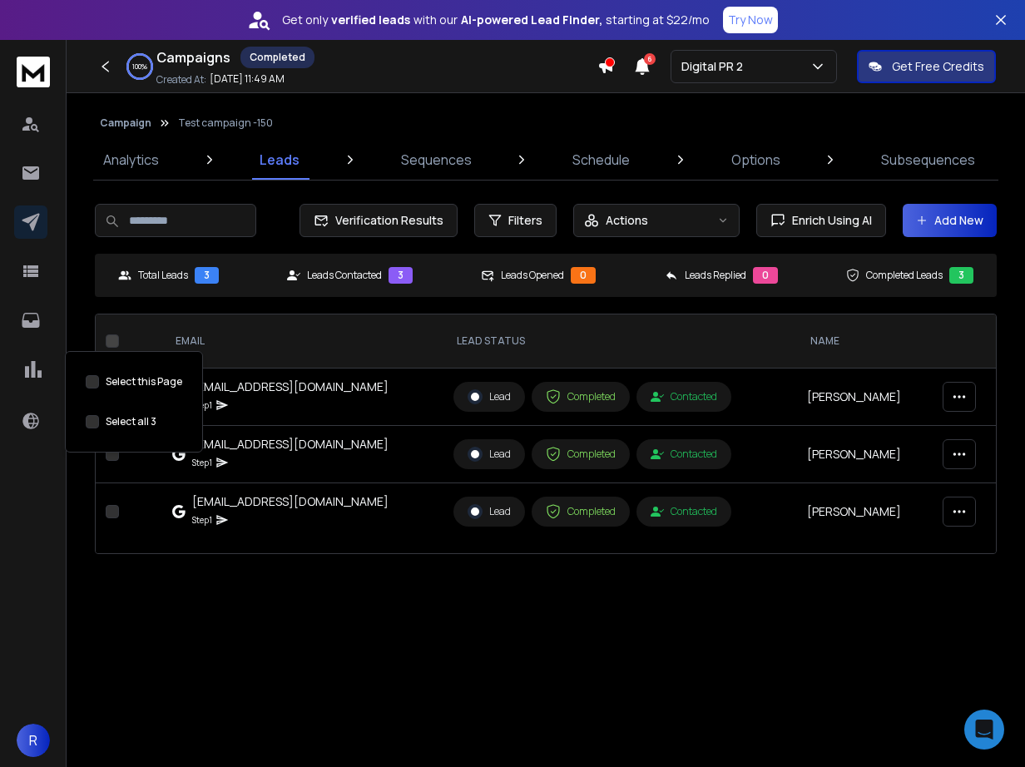
click at [110, 339] on button "Select this Page" at bounding box center [112, 340] width 13 height 13
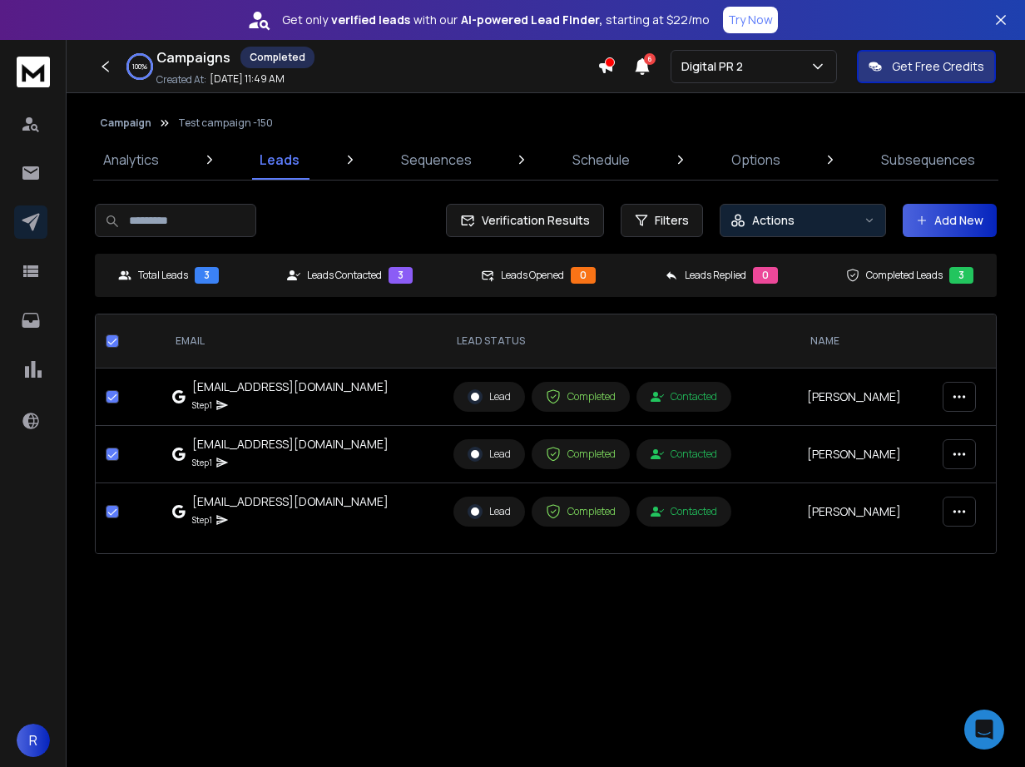
click at [786, 219] on p "Actions" at bounding box center [773, 220] width 42 height 17
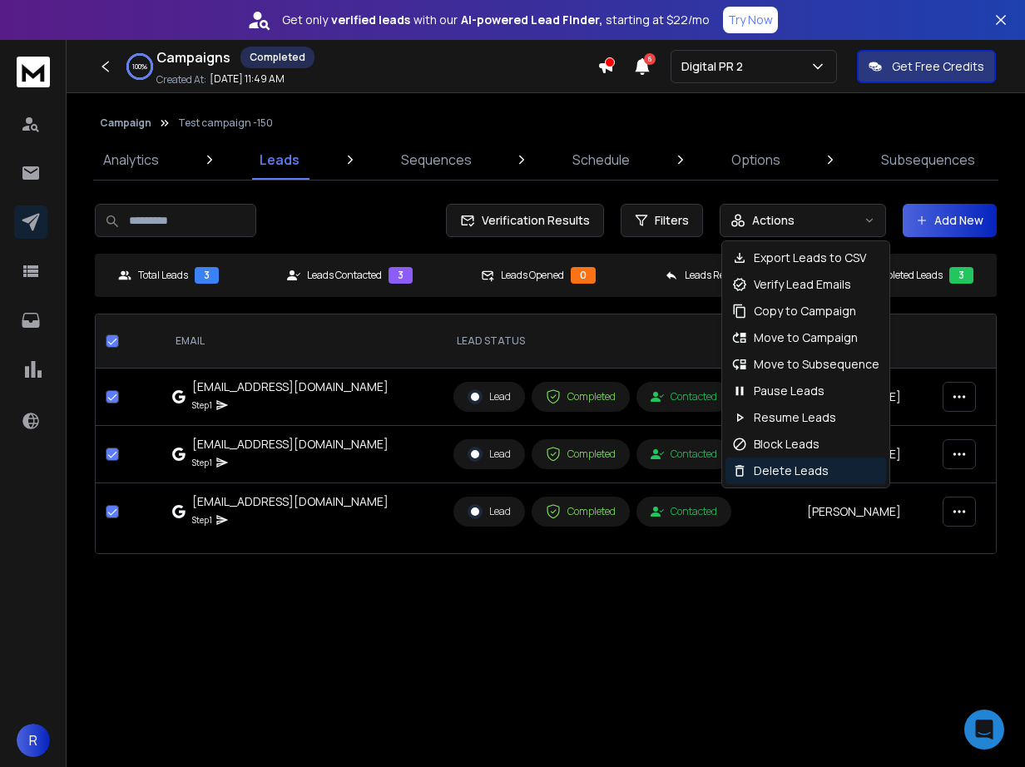
click at [801, 474] on p "Delete Leads" at bounding box center [791, 471] width 75 height 17
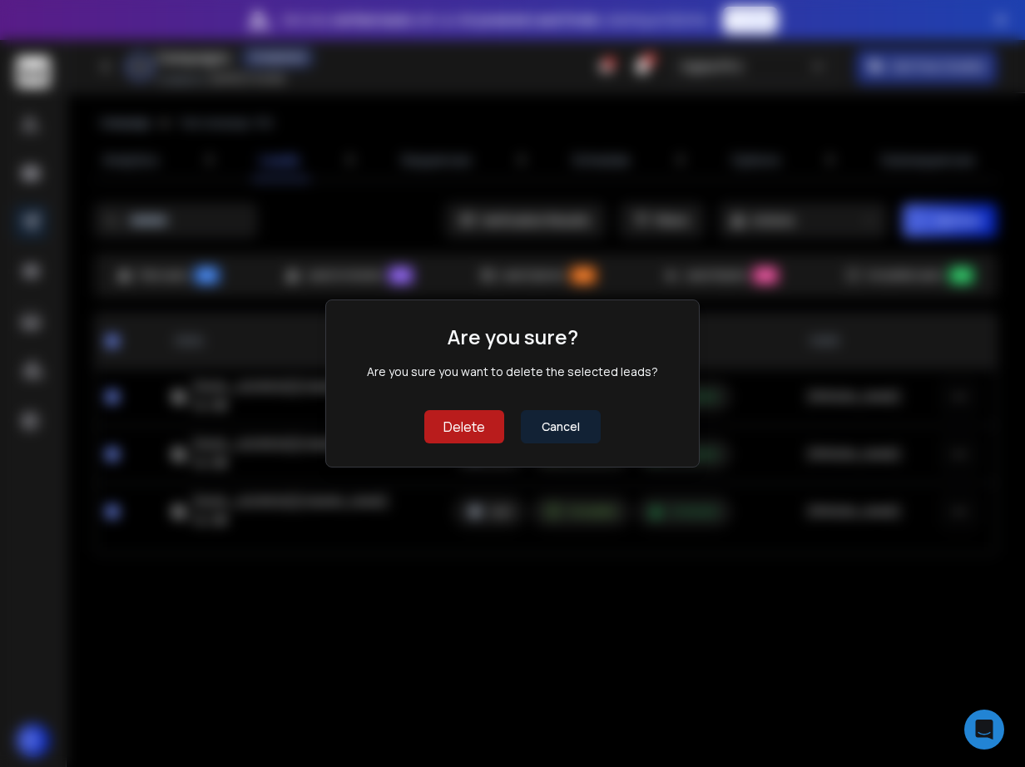
click at [459, 420] on button "Delete" at bounding box center [464, 426] width 80 height 33
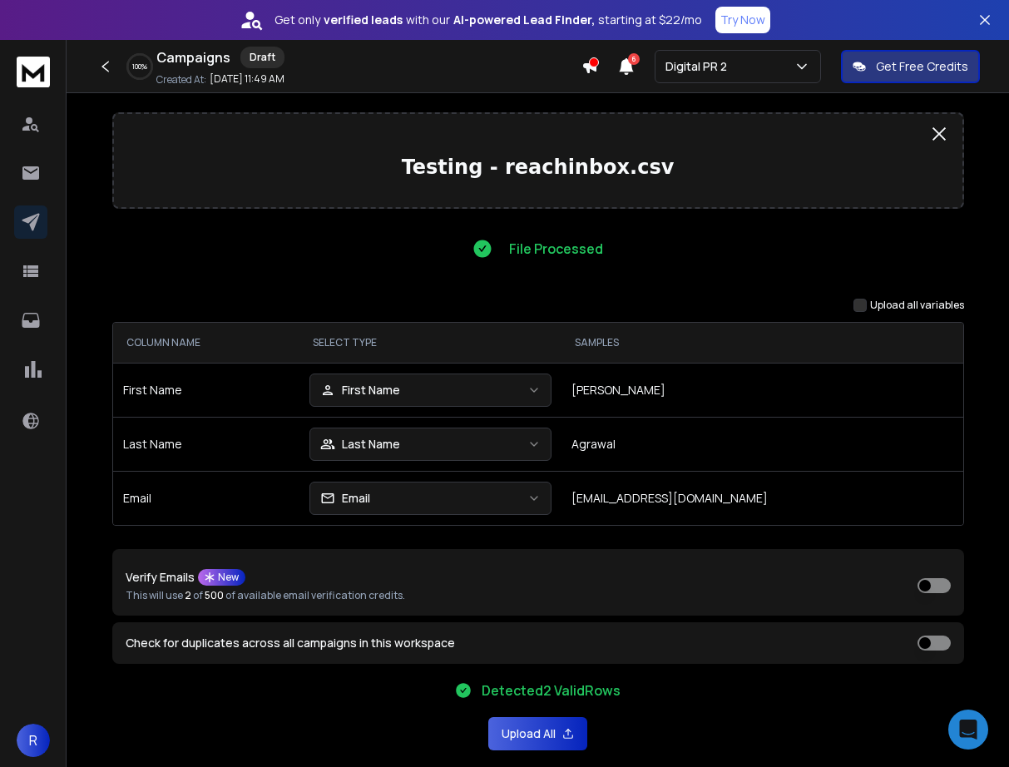
scroll to position [44, 0]
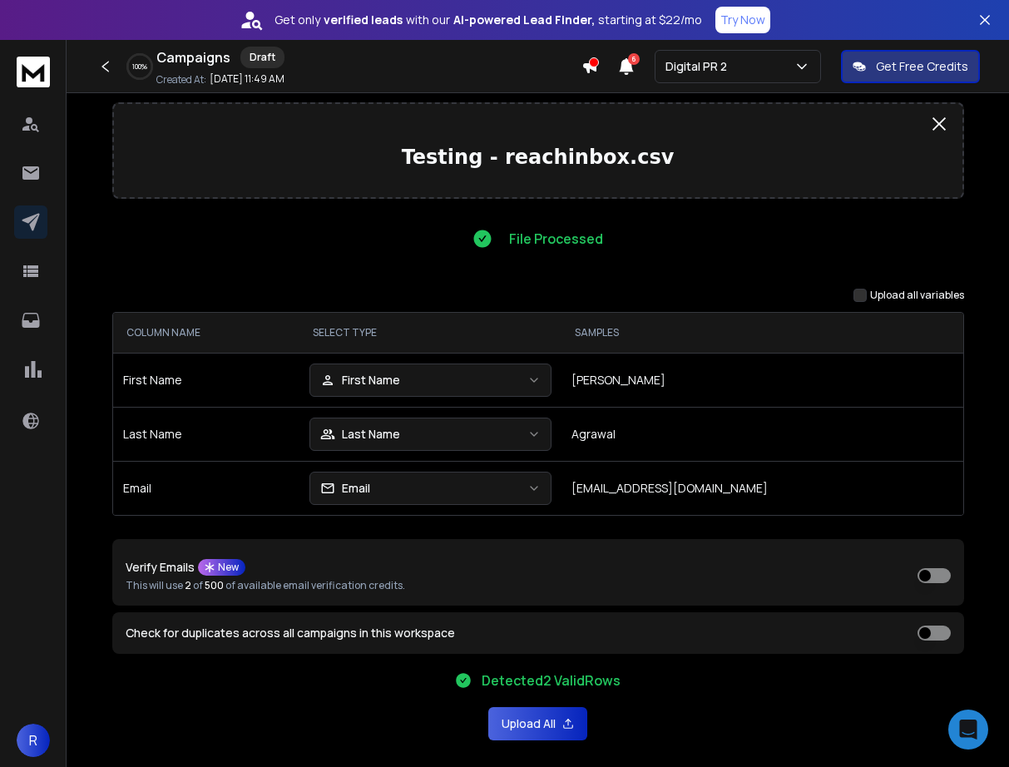
click at [508, 731] on button "Upload All" at bounding box center [537, 723] width 99 height 33
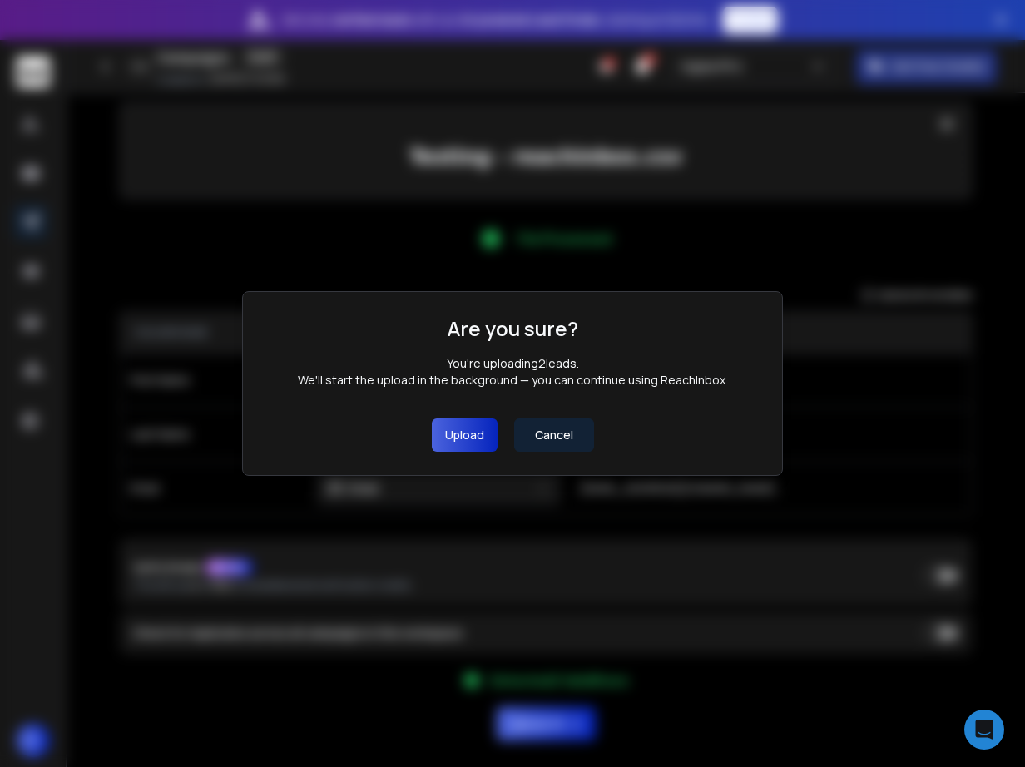
click at [457, 428] on button "Upload" at bounding box center [465, 435] width 66 height 33
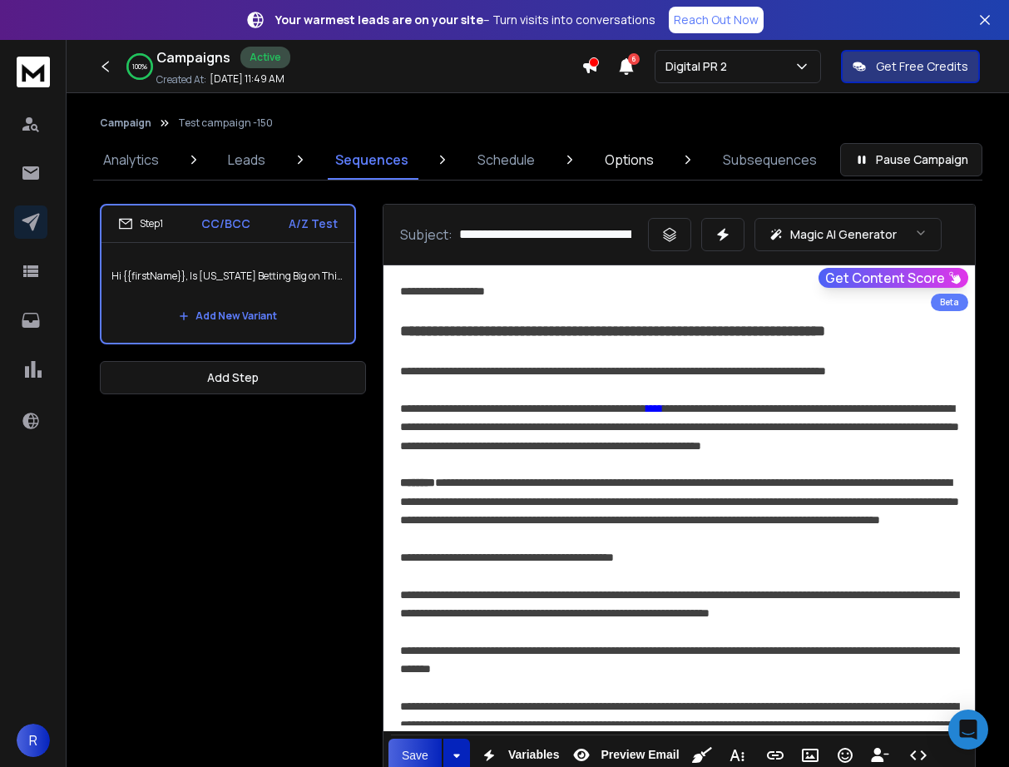
click at [627, 154] on p "Options" at bounding box center [629, 160] width 49 height 20
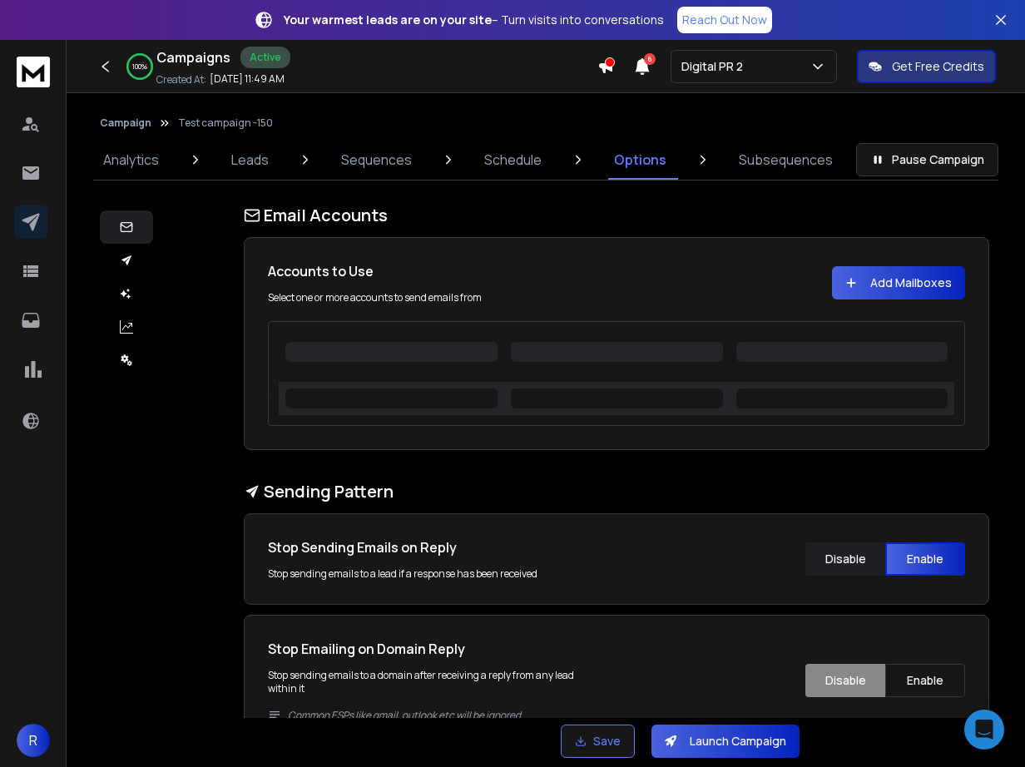
type input "****"
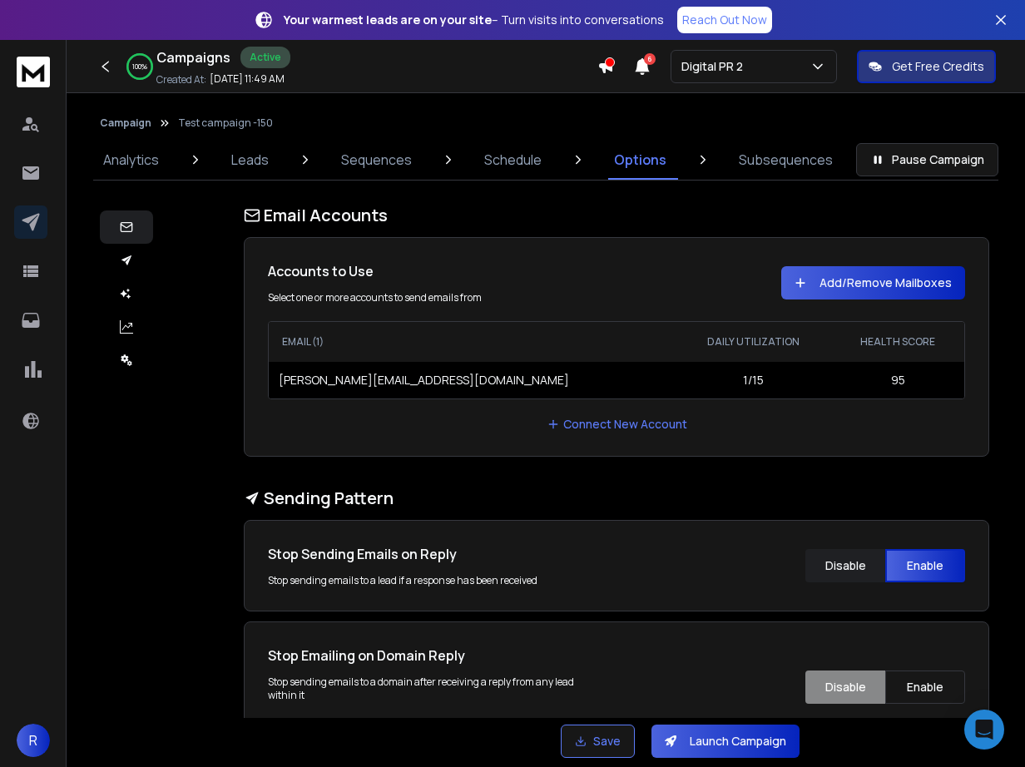
click at [688, 731] on button "Launch Campaign" at bounding box center [726, 741] width 148 height 33
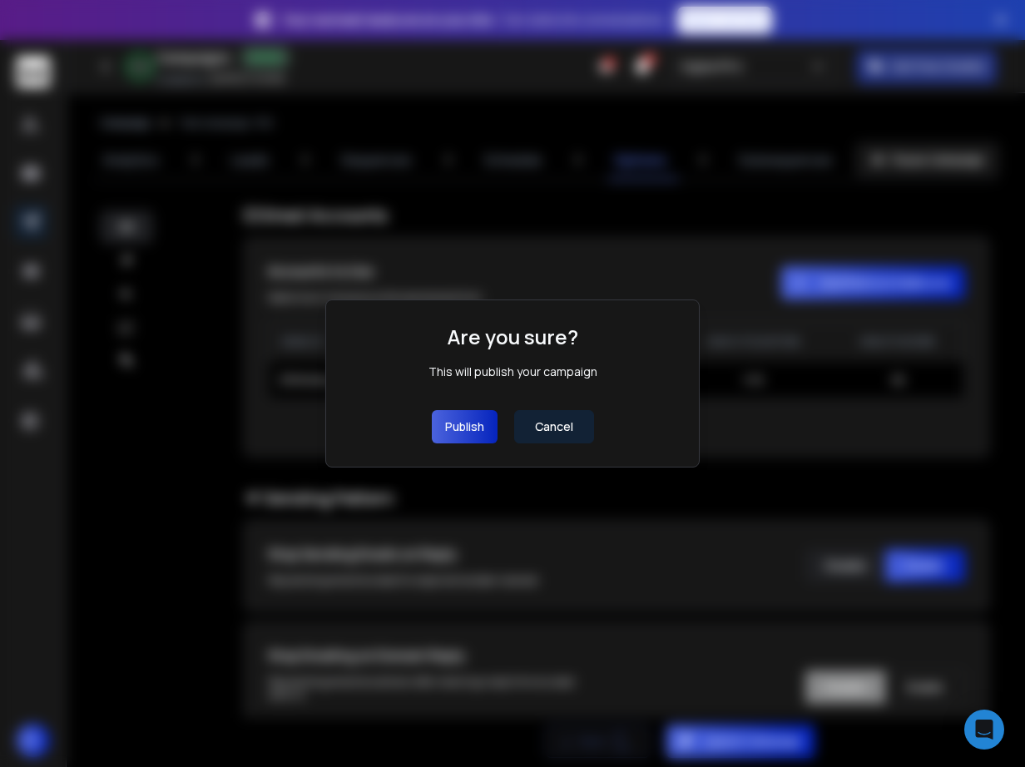
click at [468, 429] on button "Publish" at bounding box center [465, 426] width 66 height 33
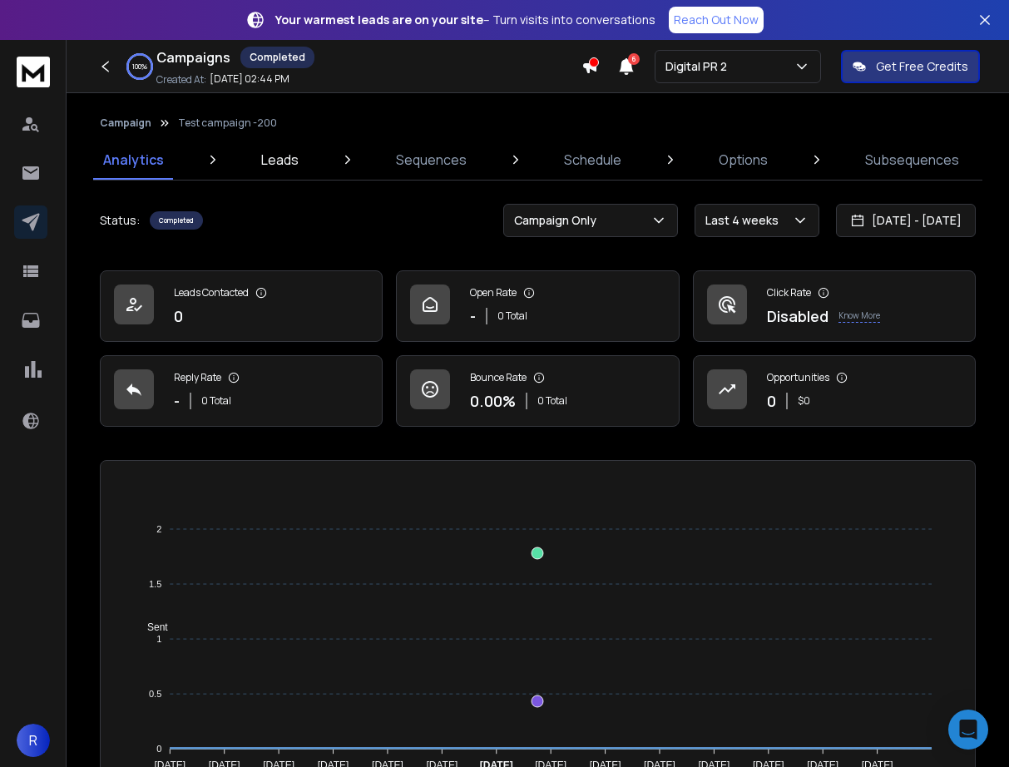
click at [282, 156] on p "Leads" at bounding box center [279, 160] width 37 height 20
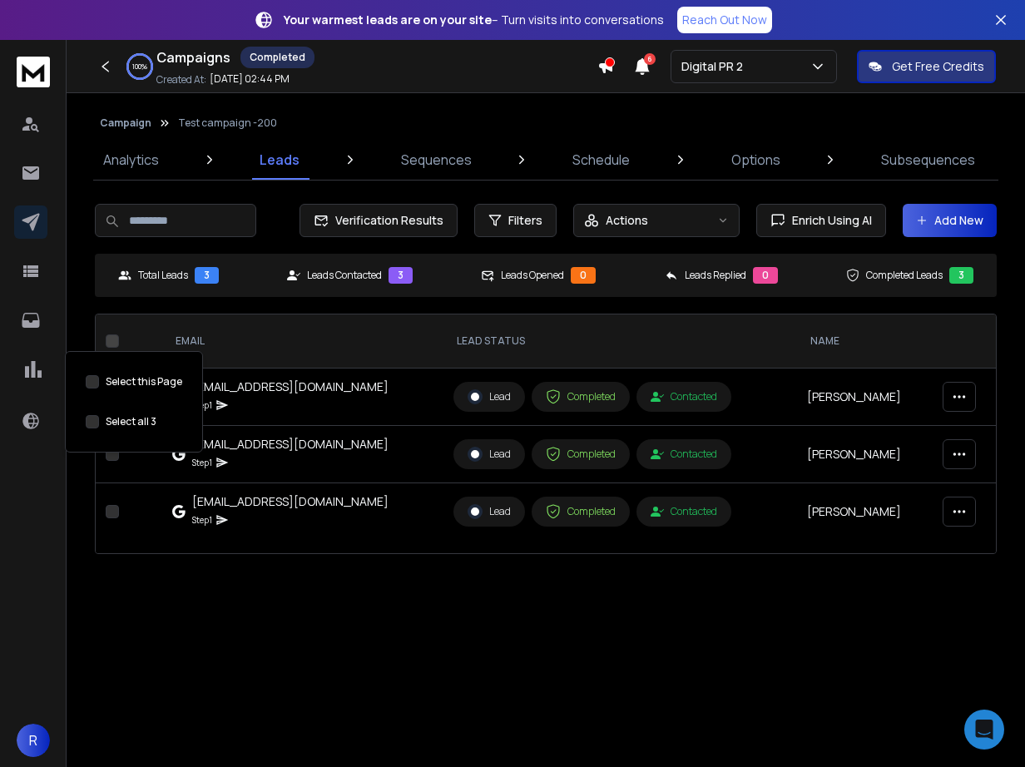
click at [108, 334] on button "Select this Page" at bounding box center [112, 340] width 13 height 13
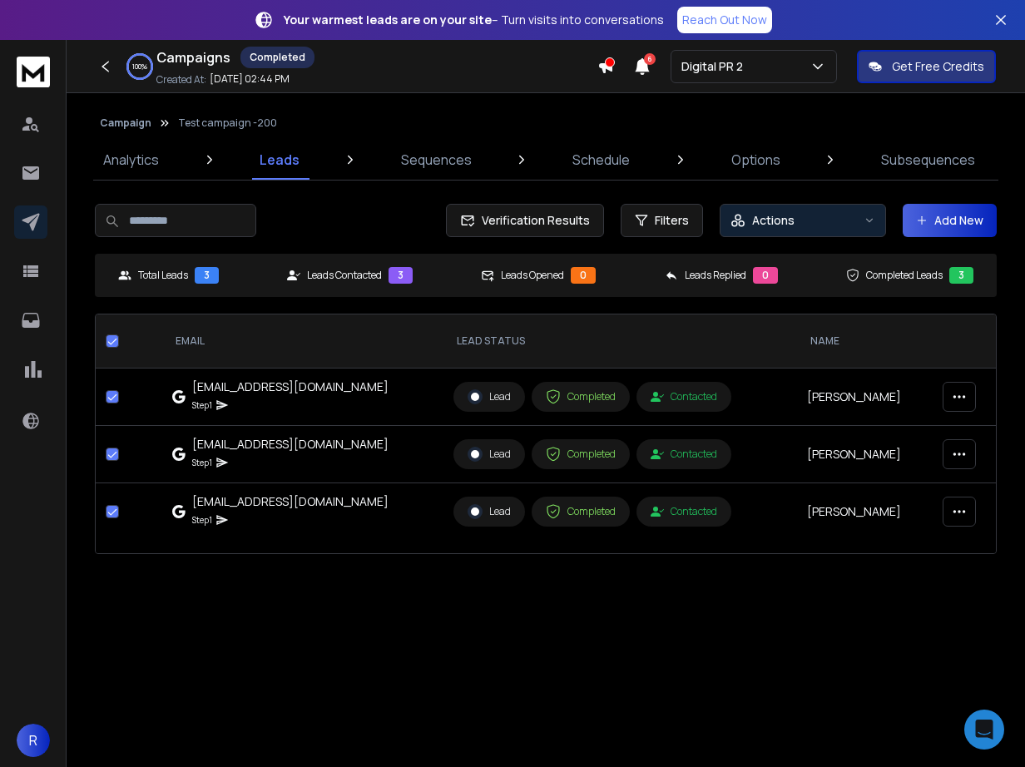
click at [875, 214] on icon "button" at bounding box center [870, 220] width 12 height 13
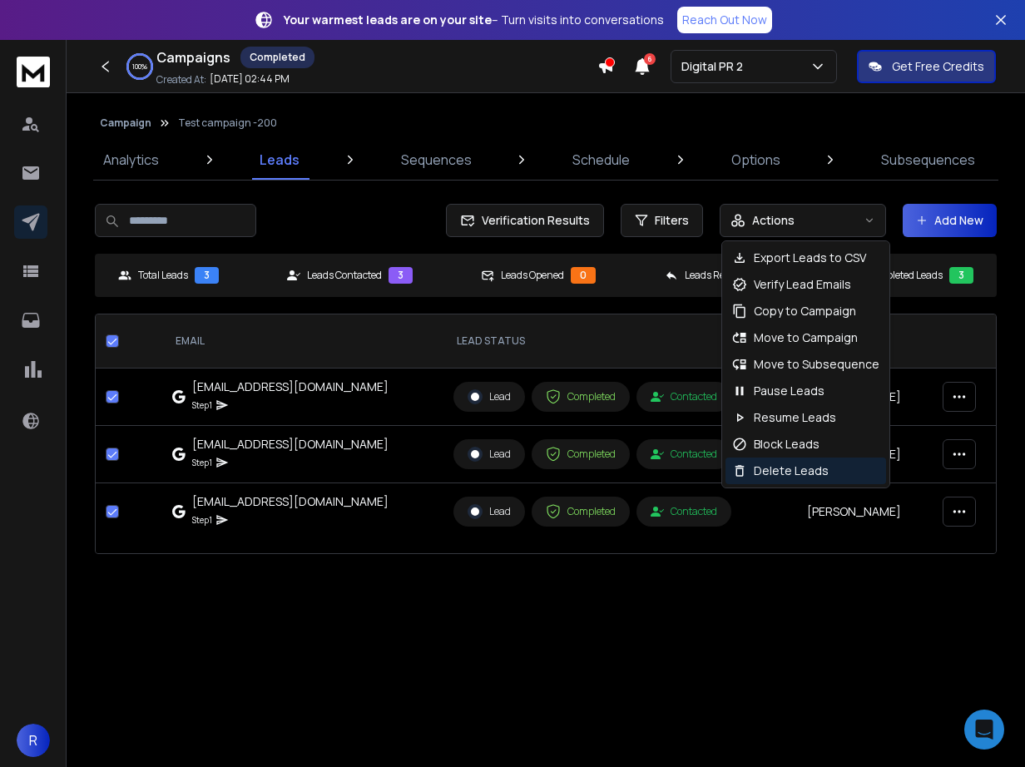
click at [799, 471] on p "Delete Leads" at bounding box center [791, 471] width 75 height 17
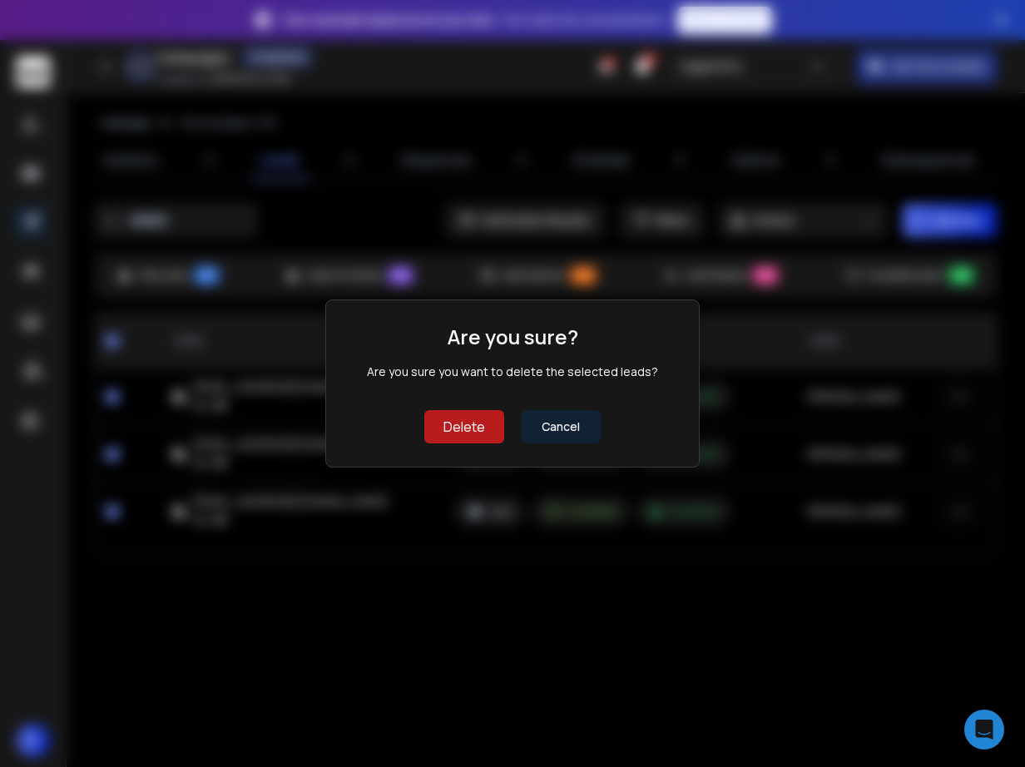
click at [458, 420] on button "Delete" at bounding box center [464, 426] width 80 height 33
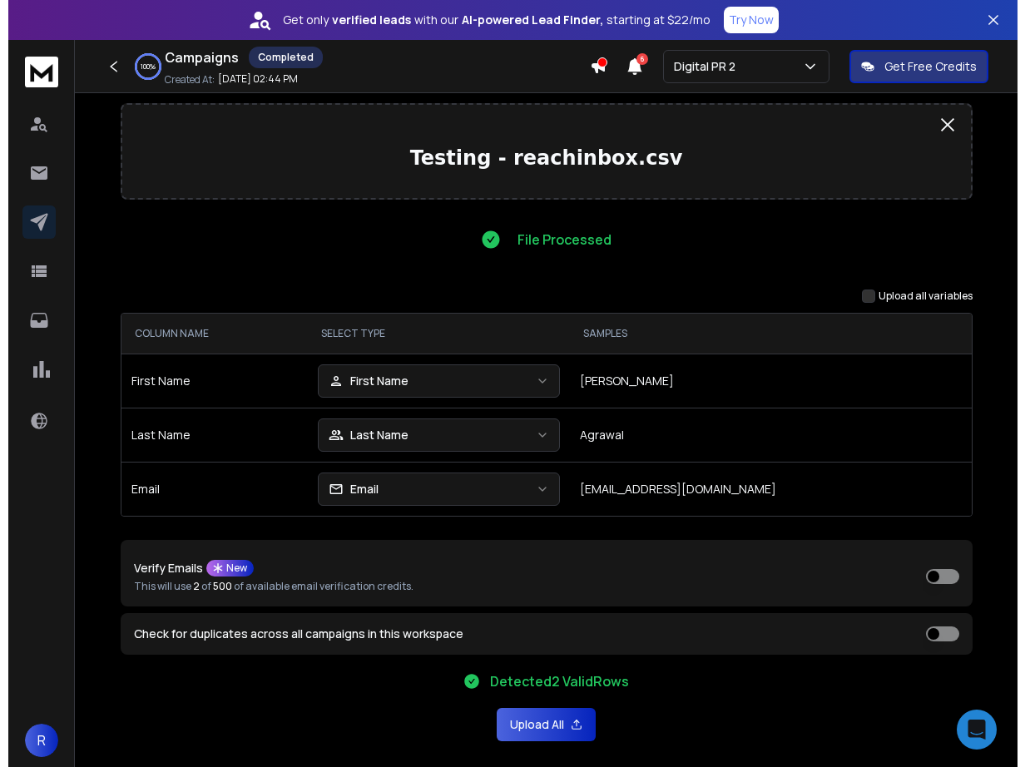
scroll to position [44, 0]
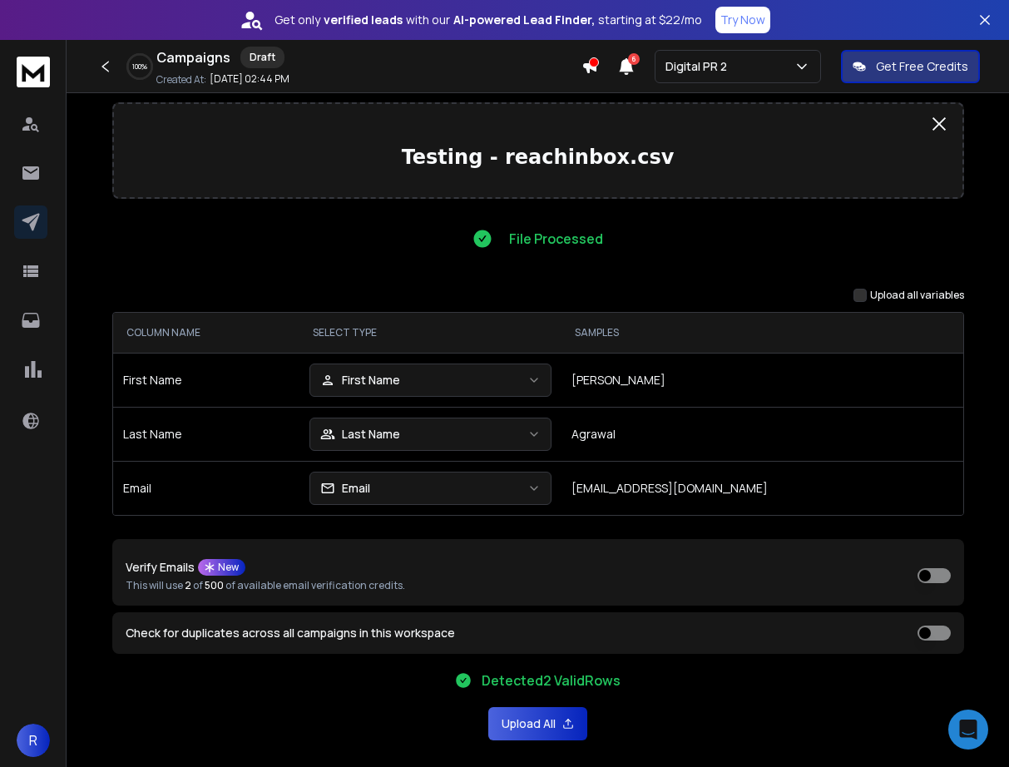
click at [533, 726] on button "Upload All" at bounding box center [537, 723] width 99 height 33
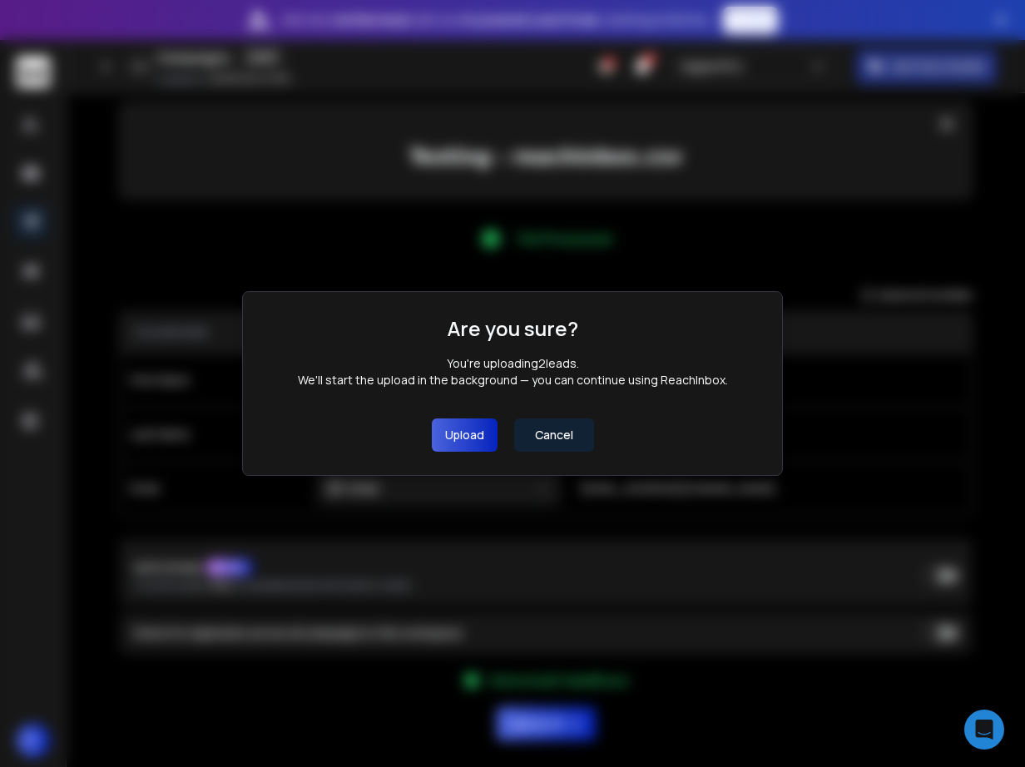
click at [470, 424] on button "Upload" at bounding box center [465, 435] width 66 height 33
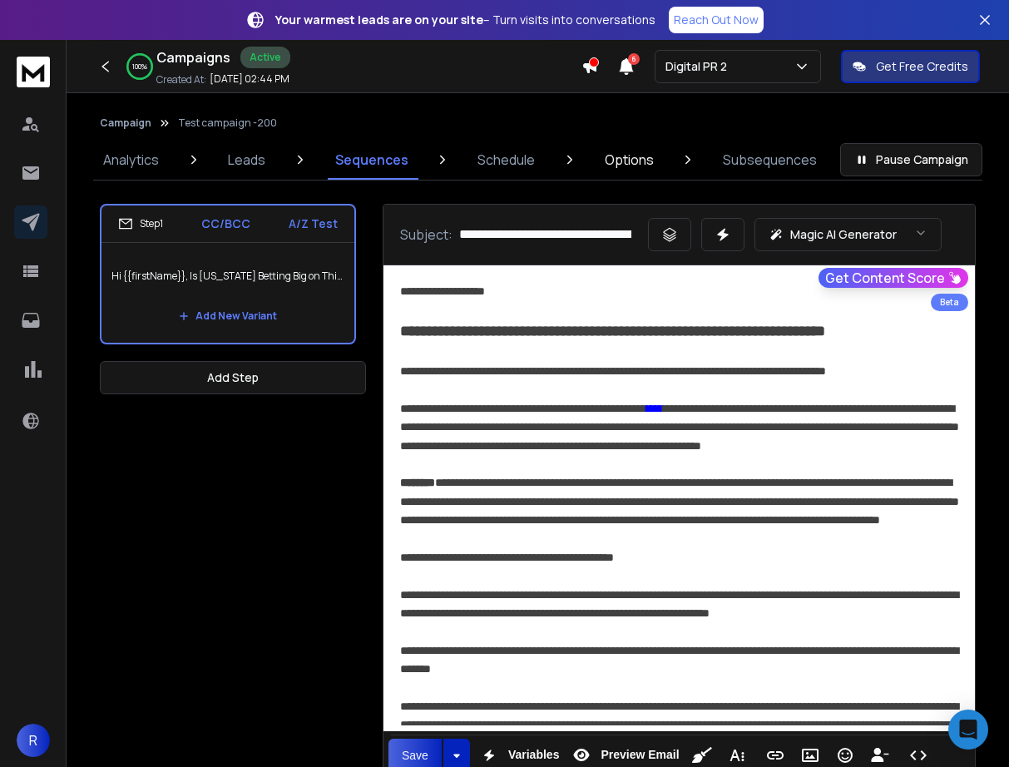
click at [647, 163] on p "Options" at bounding box center [629, 160] width 49 height 20
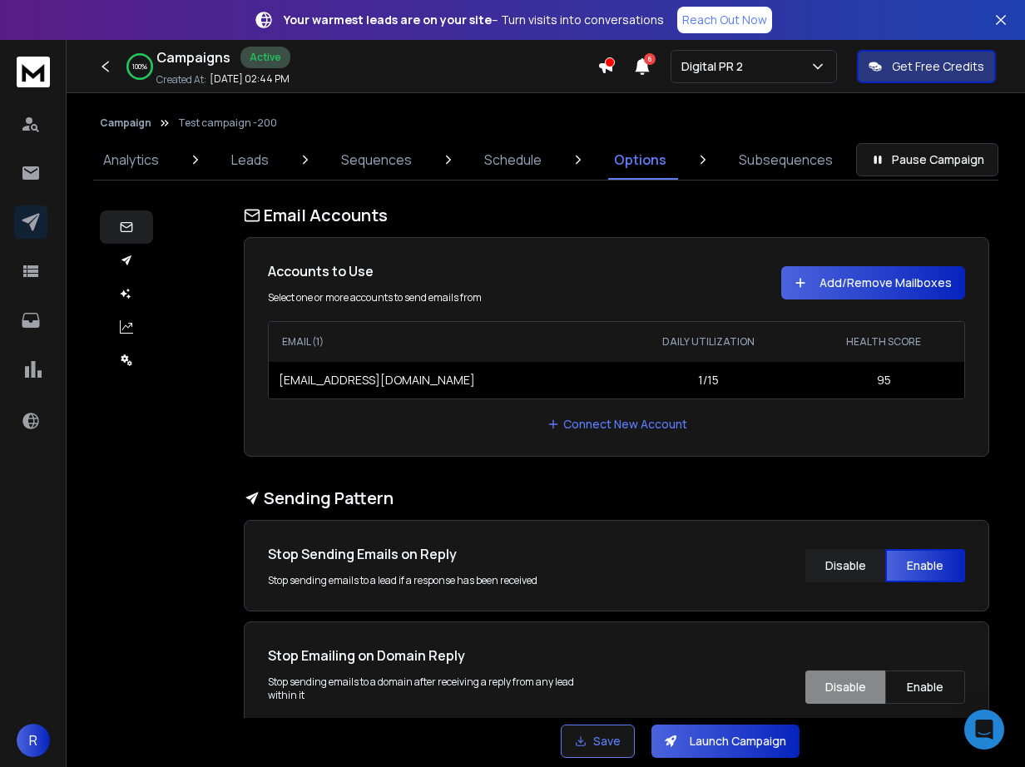
click at [675, 731] on button "Launch Campaign" at bounding box center [726, 741] width 148 height 33
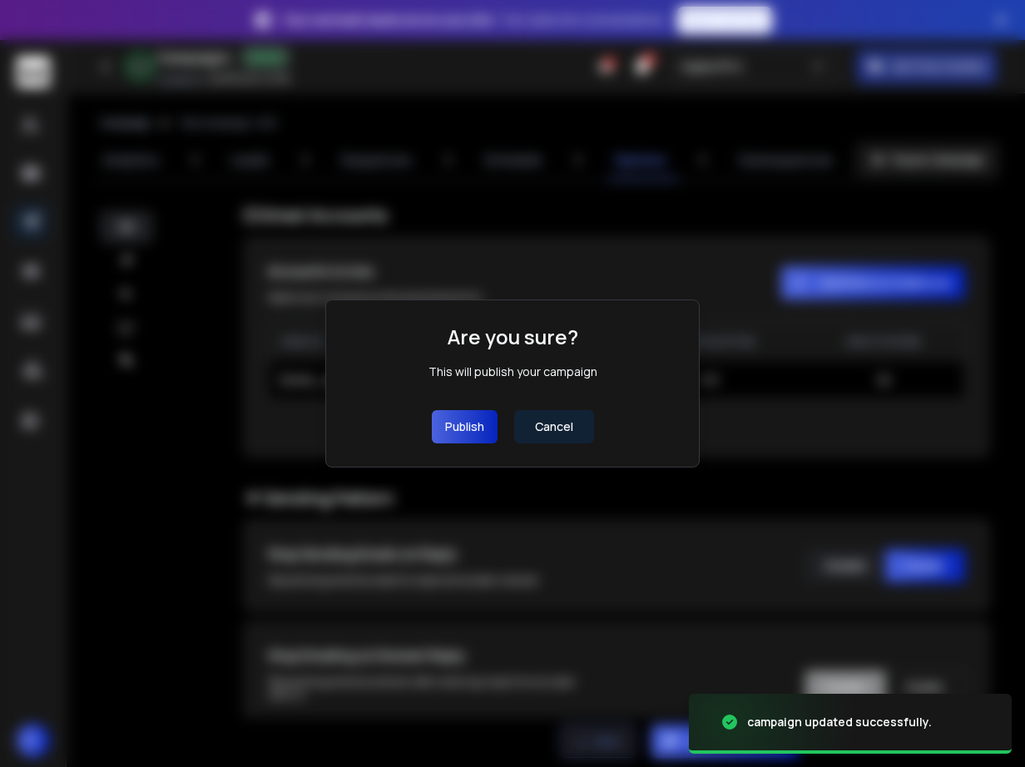
click at [466, 429] on button "Publish" at bounding box center [465, 426] width 66 height 33
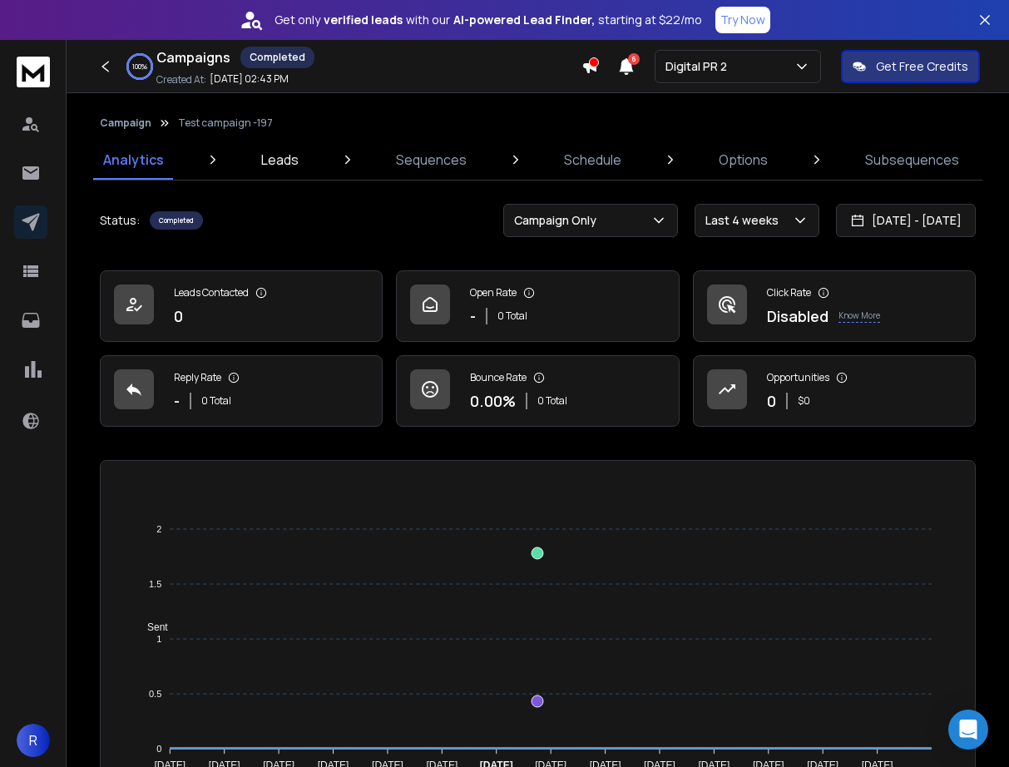
click at [283, 162] on p "Leads" at bounding box center [279, 160] width 37 height 20
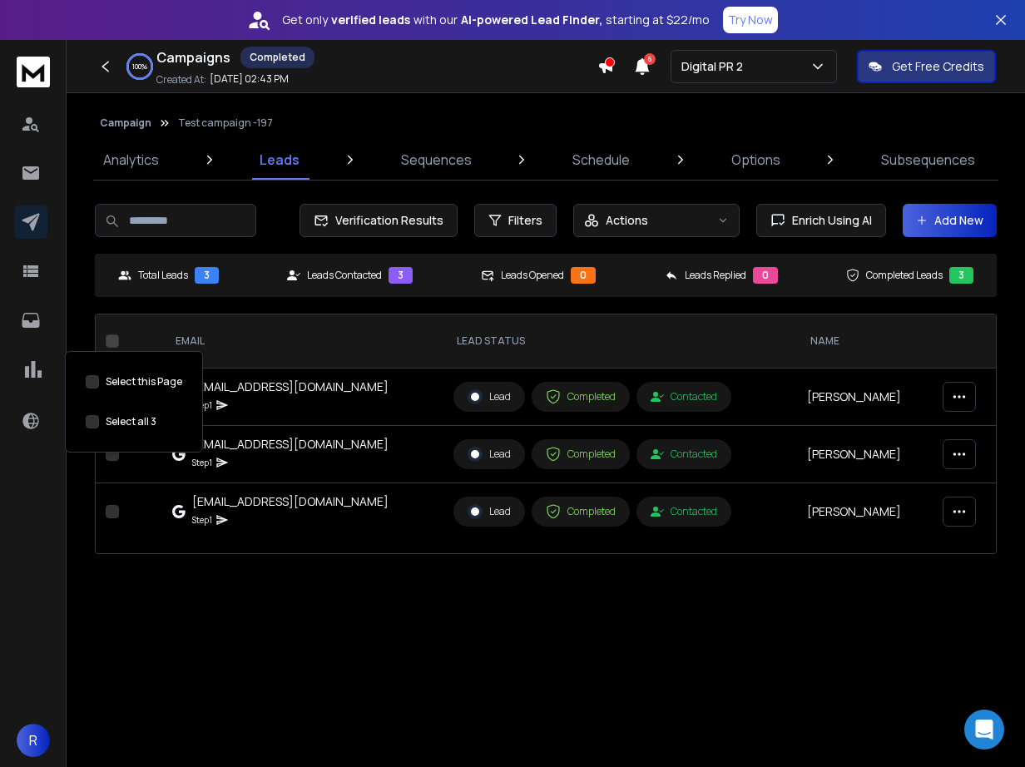
click at [114, 337] on button "Select this Page" at bounding box center [112, 340] width 13 height 13
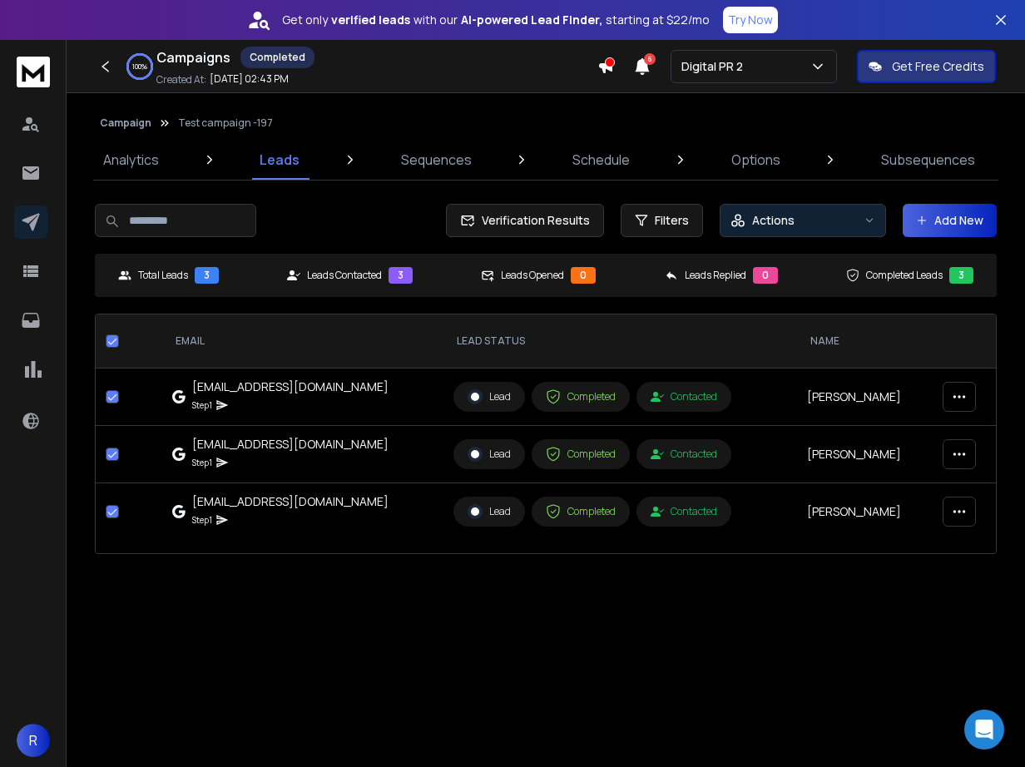
click at [790, 212] on p "Actions" at bounding box center [773, 220] width 42 height 17
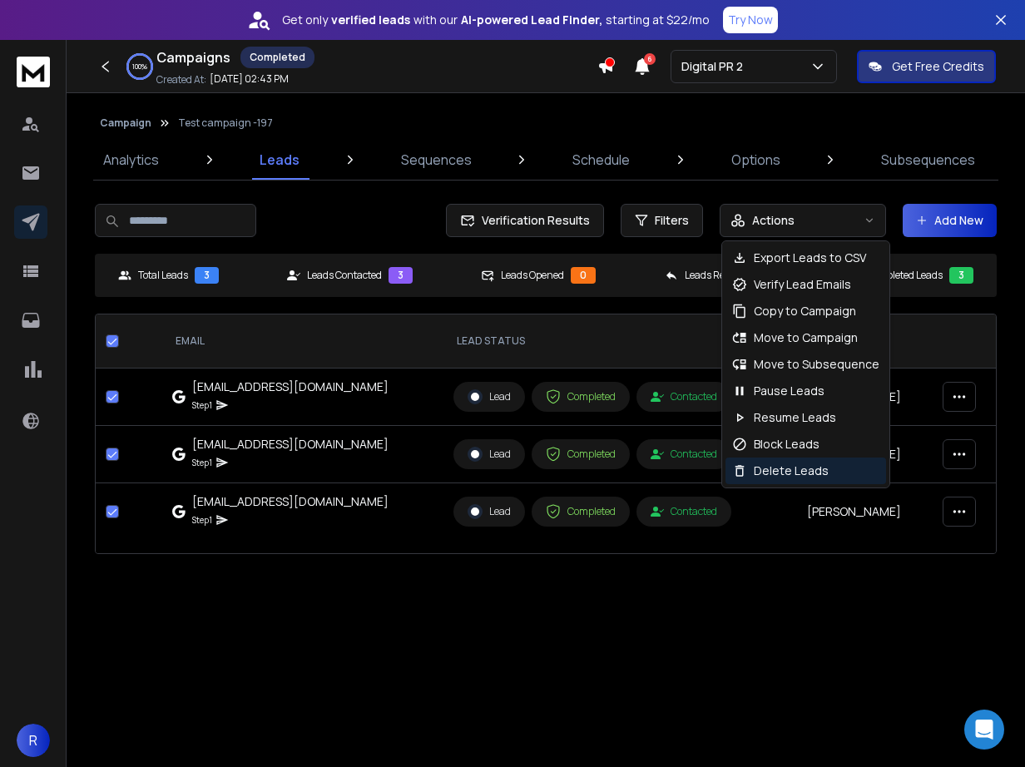
click at [794, 463] on p "Delete Leads" at bounding box center [791, 471] width 75 height 17
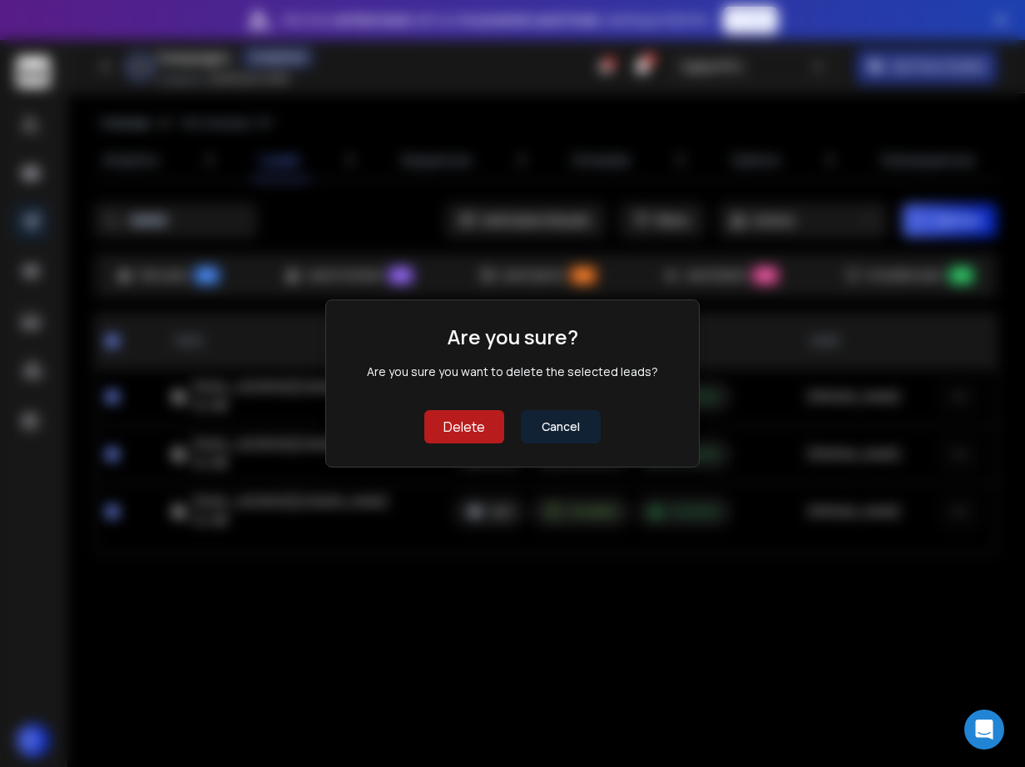
click at [454, 429] on button "Delete" at bounding box center [464, 426] width 80 height 33
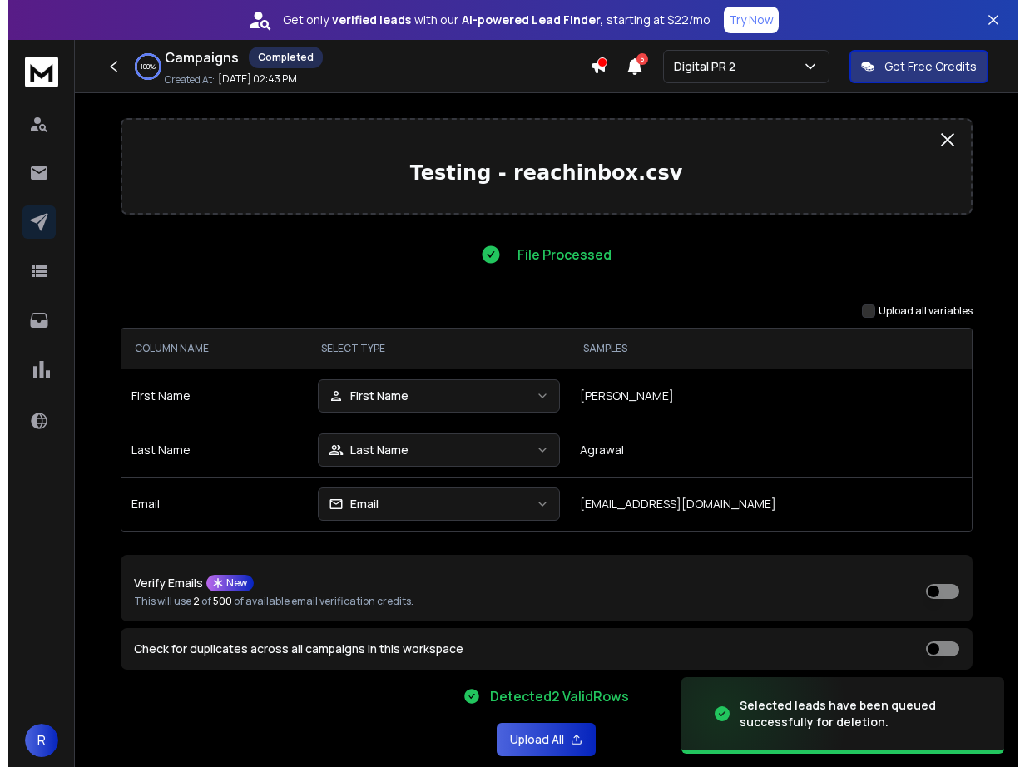
scroll to position [44, 0]
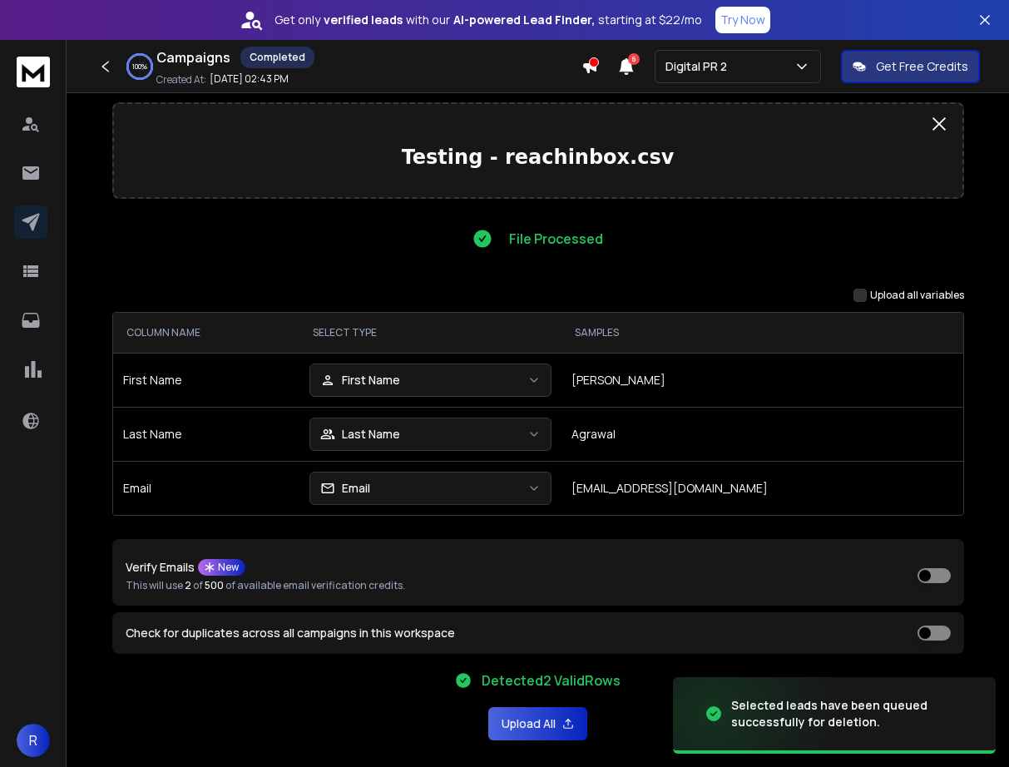
click at [526, 731] on button "Upload All" at bounding box center [537, 723] width 99 height 33
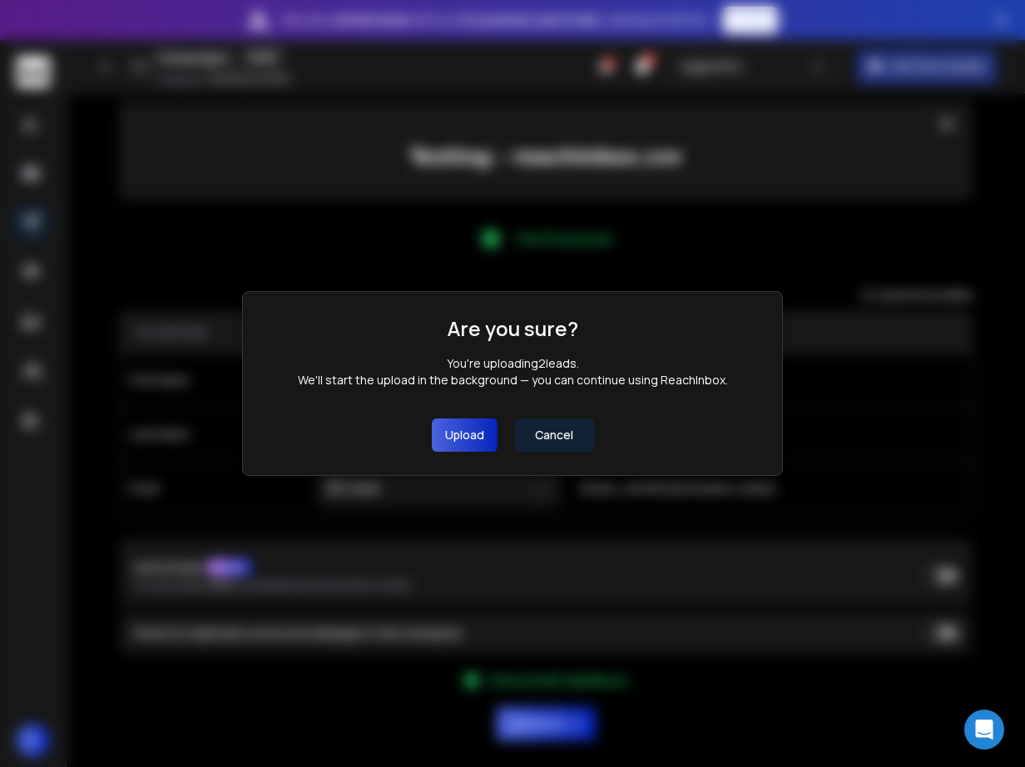
click at [453, 439] on button "Upload" at bounding box center [465, 435] width 66 height 33
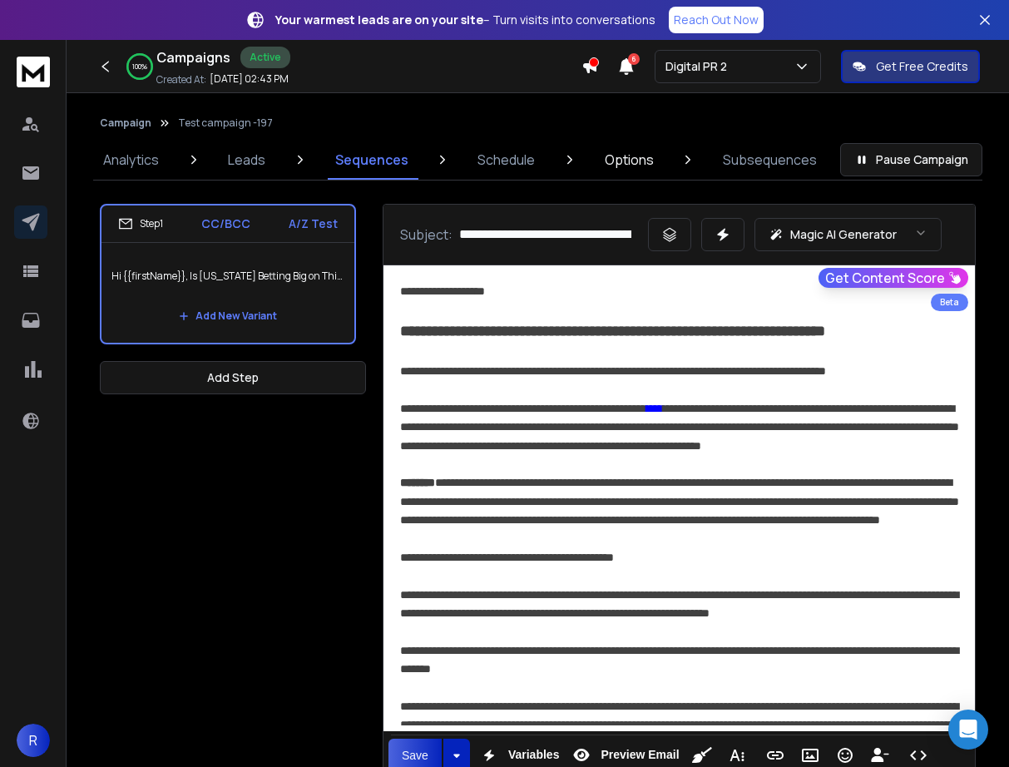
click at [646, 156] on p "Options" at bounding box center [629, 160] width 49 height 20
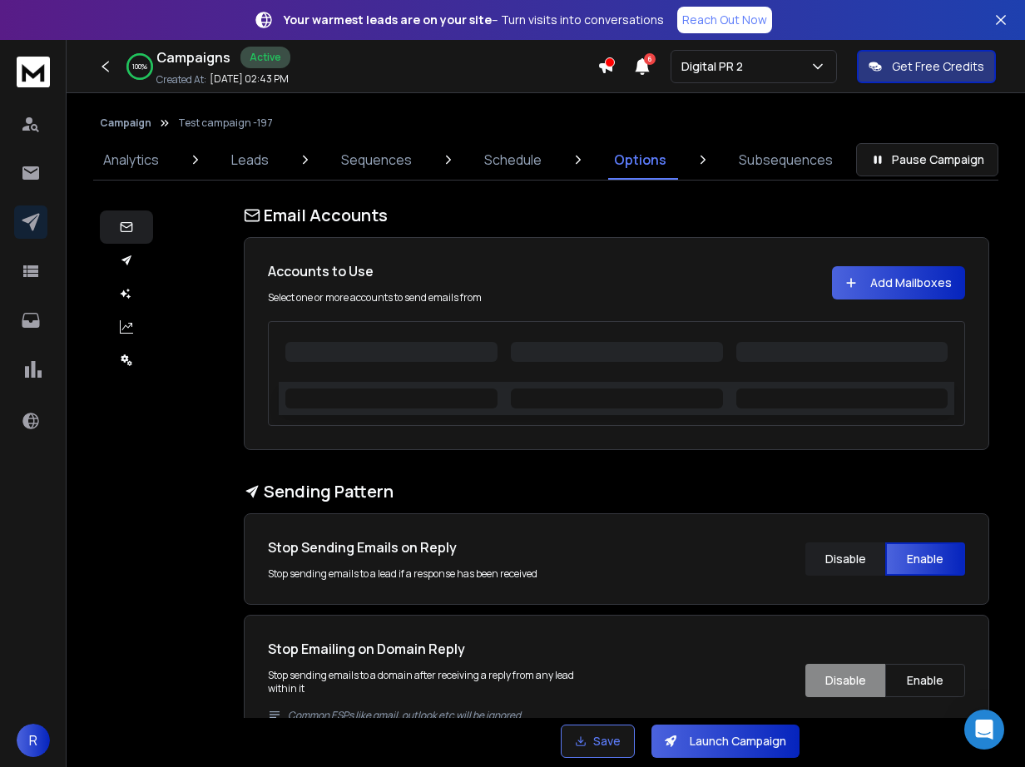
type input "****"
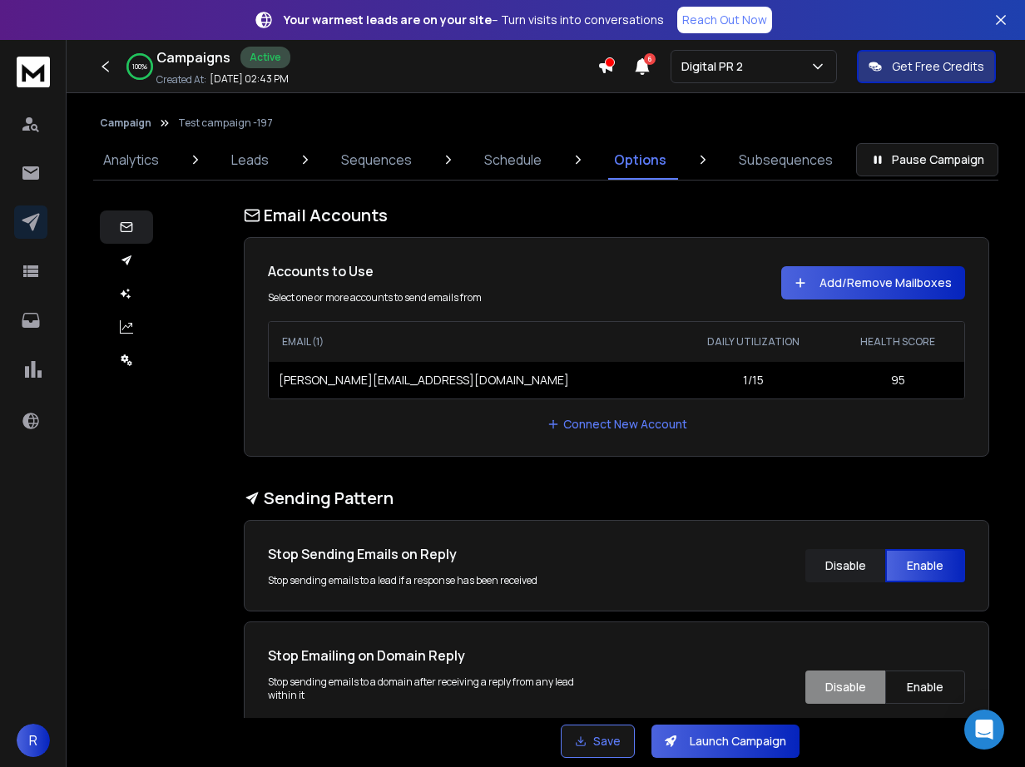
click at [689, 731] on button "Launch Campaign" at bounding box center [726, 741] width 148 height 33
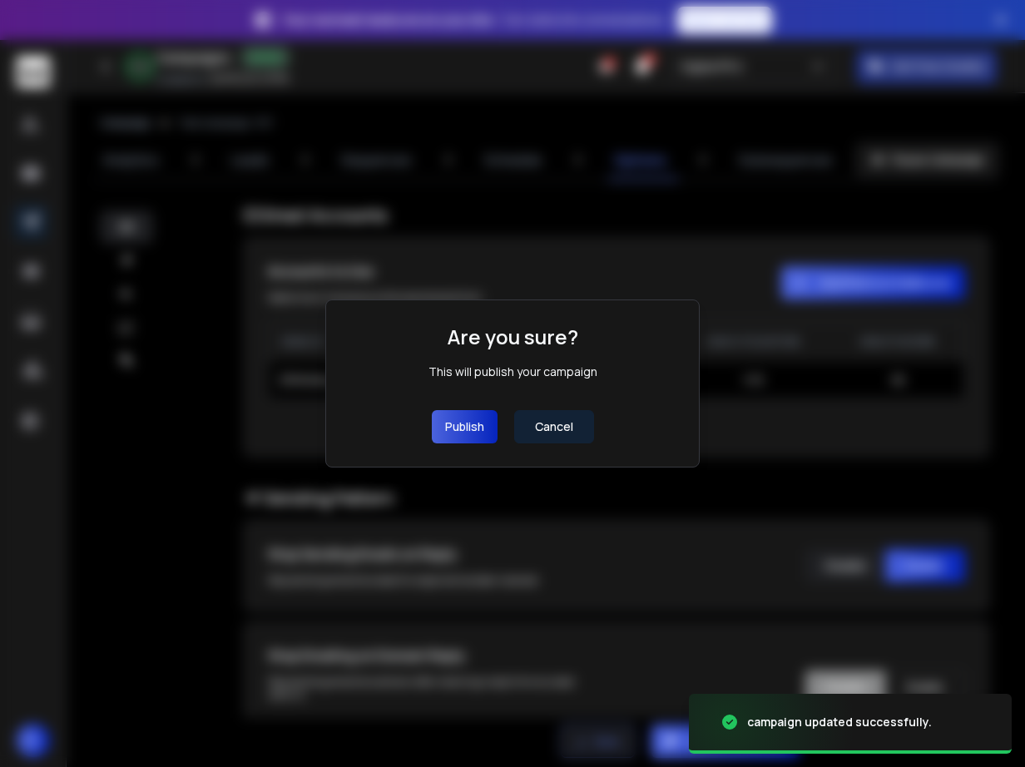
click at [445, 414] on button "Publish" at bounding box center [465, 426] width 66 height 33
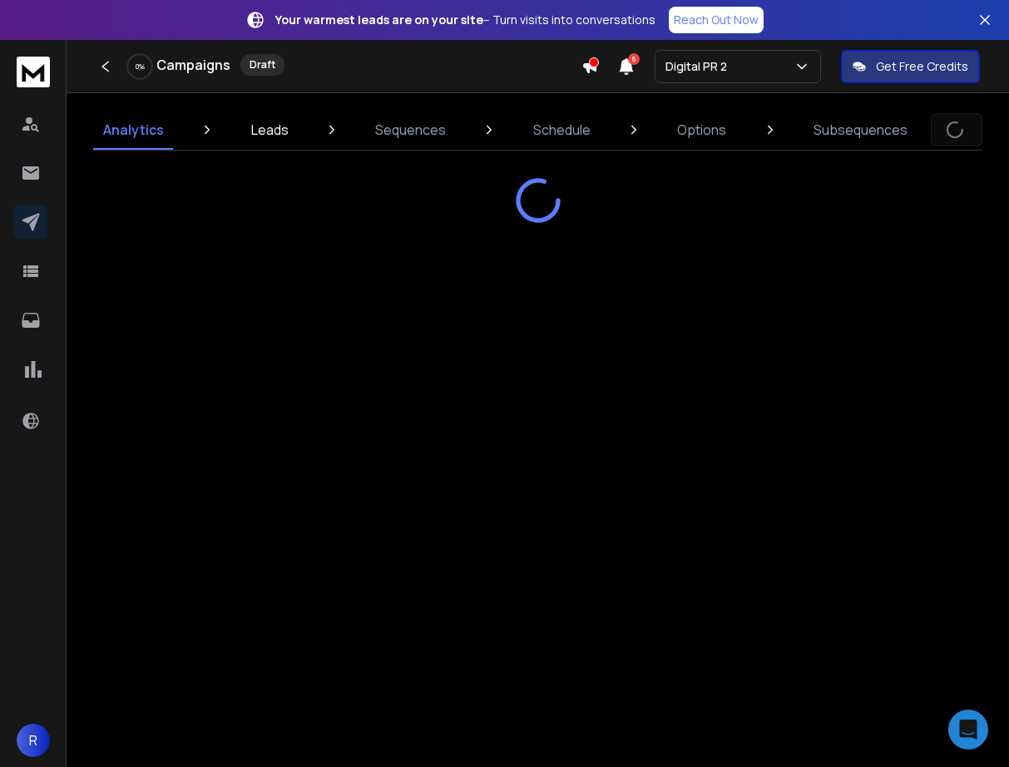
click at [279, 136] on p "Leads" at bounding box center [269, 130] width 37 height 20
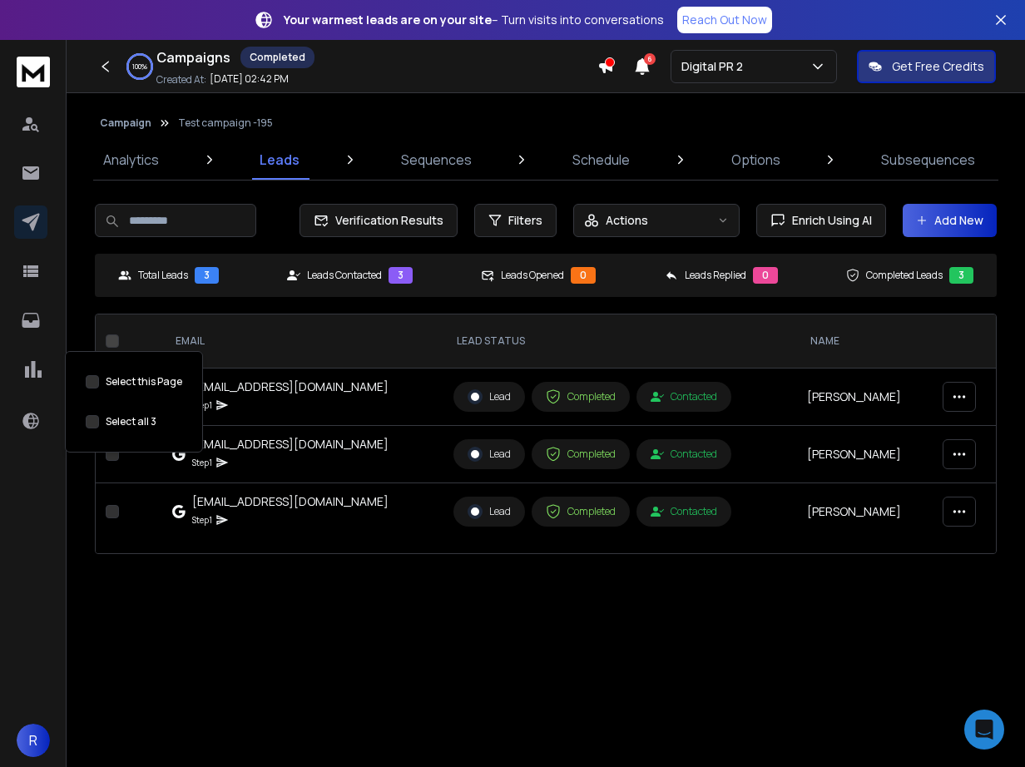
click at [111, 335] on button "Select this Page" at bounding box center [112, 340] width 13 height 13
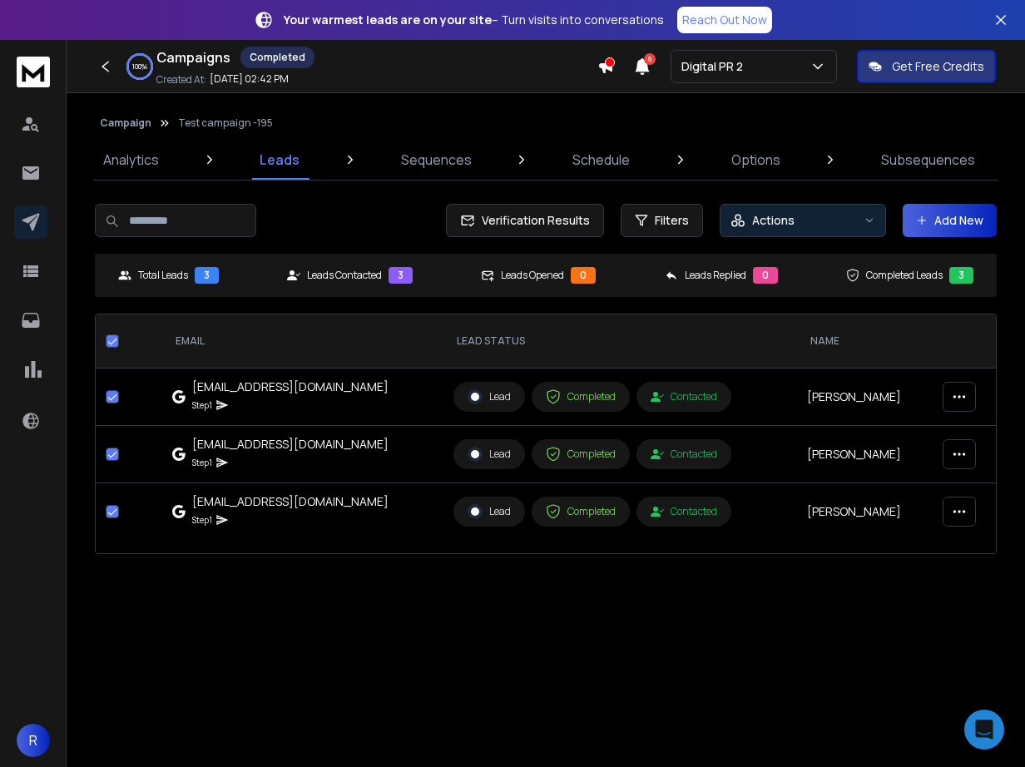
click at [790, 214] on p "Actions" at bounding box center [773, 220] width 42 height 17
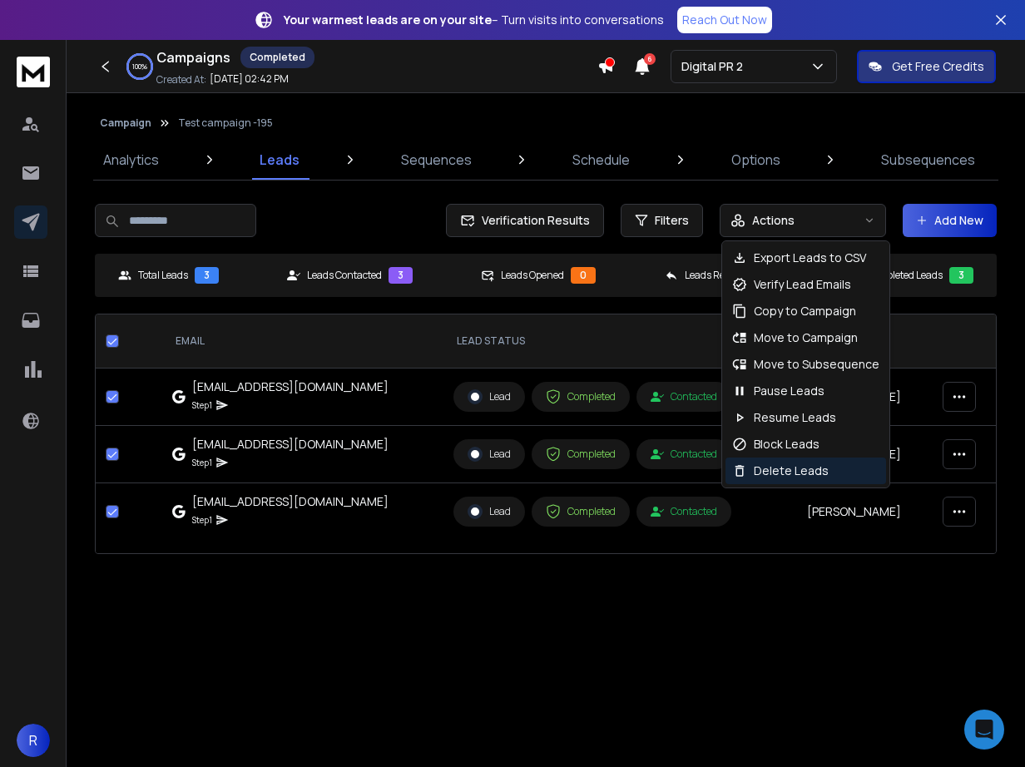
click at [789, 473] on p "Delete Leads" at bounding box center [791, 471] width 75 height 17
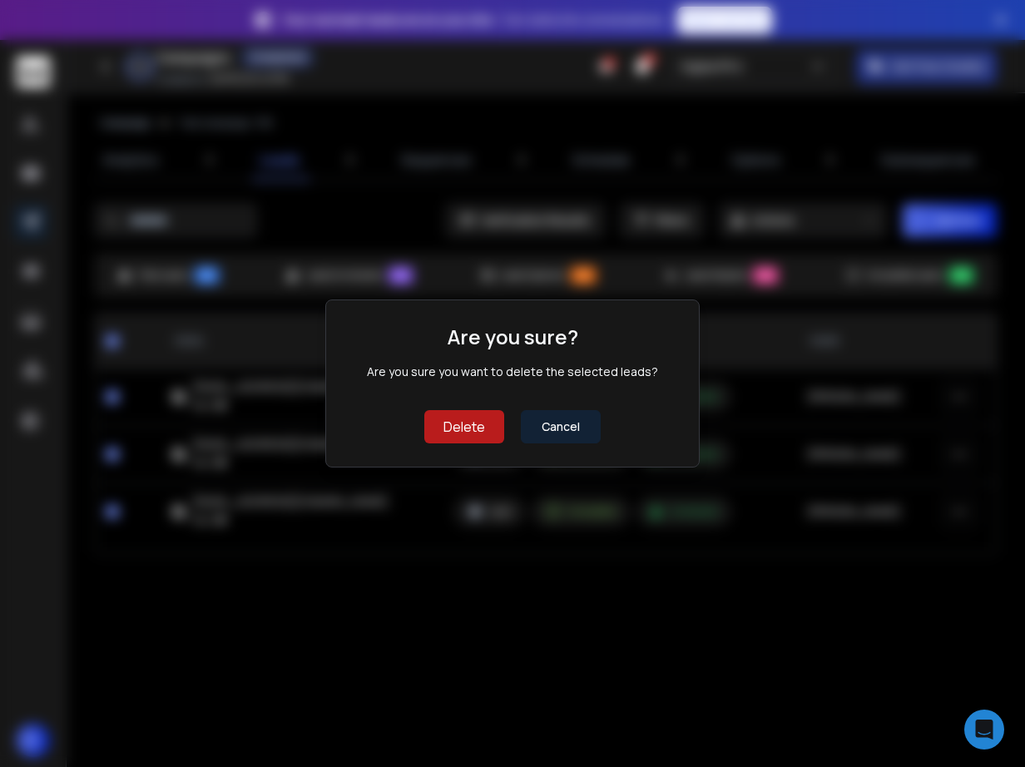
click at [467, 435] on button "Delete" at bounding box center [464, 426] width 80 height 33
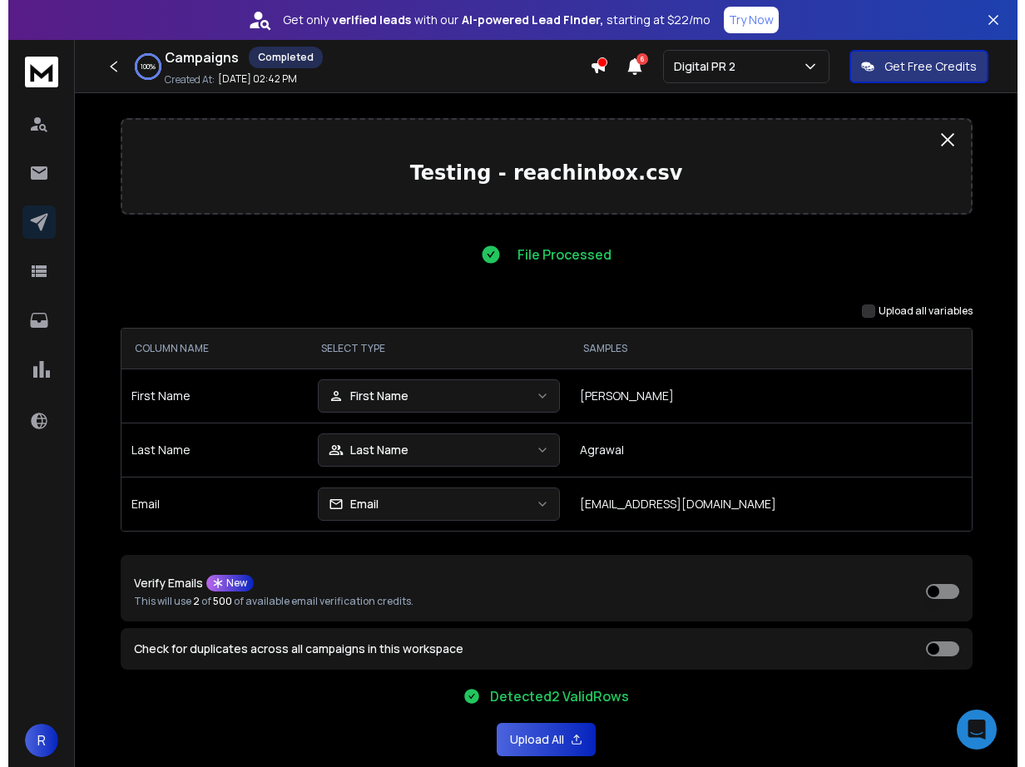
scroll to position [44, 0]
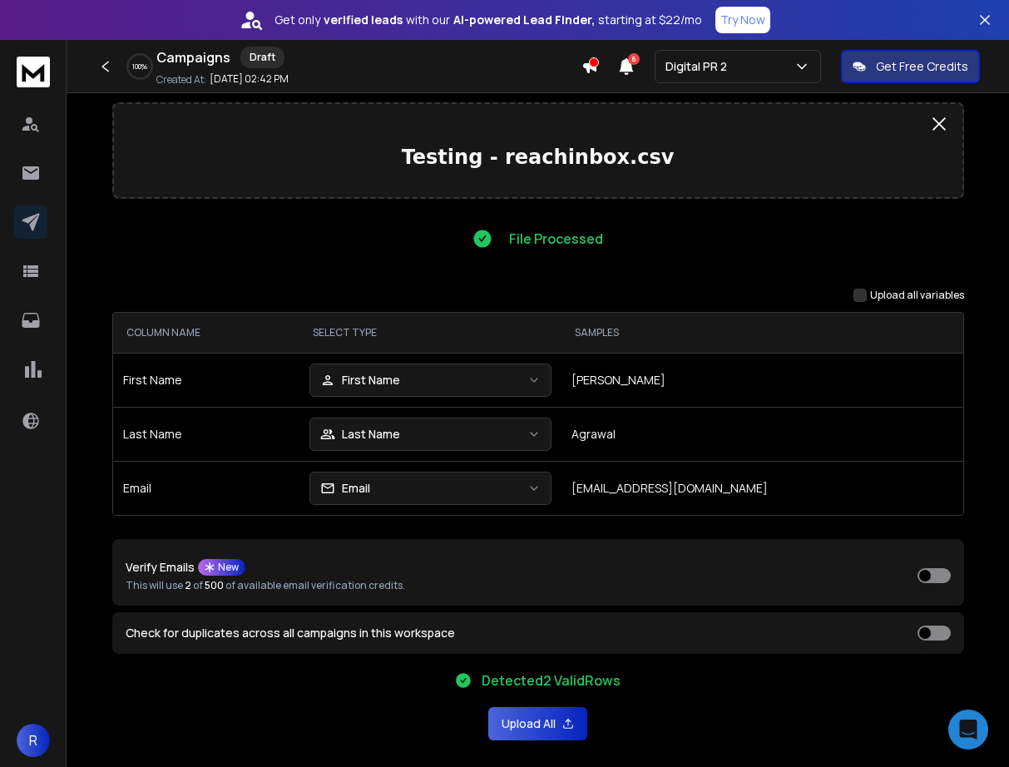
click at [535, 721] on button "Upload All" at bounding box center [537, 723] width 99 height 33
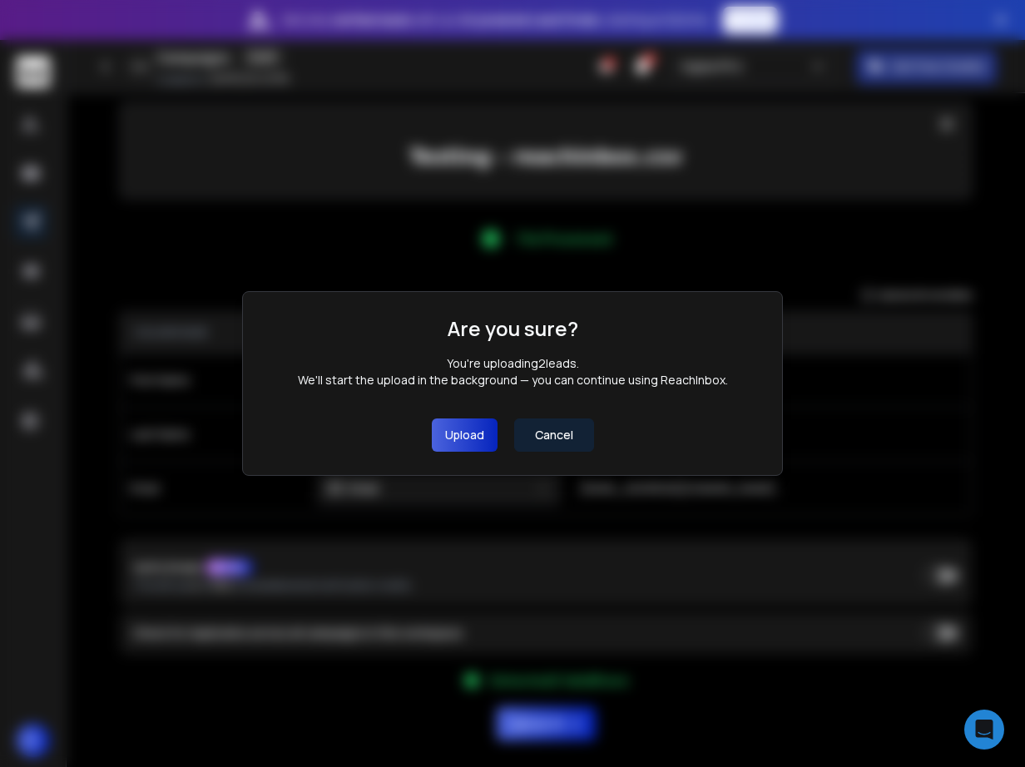
click at [462, 429] on button "Upload" at bounding box center [465, 435] width 66 height 33
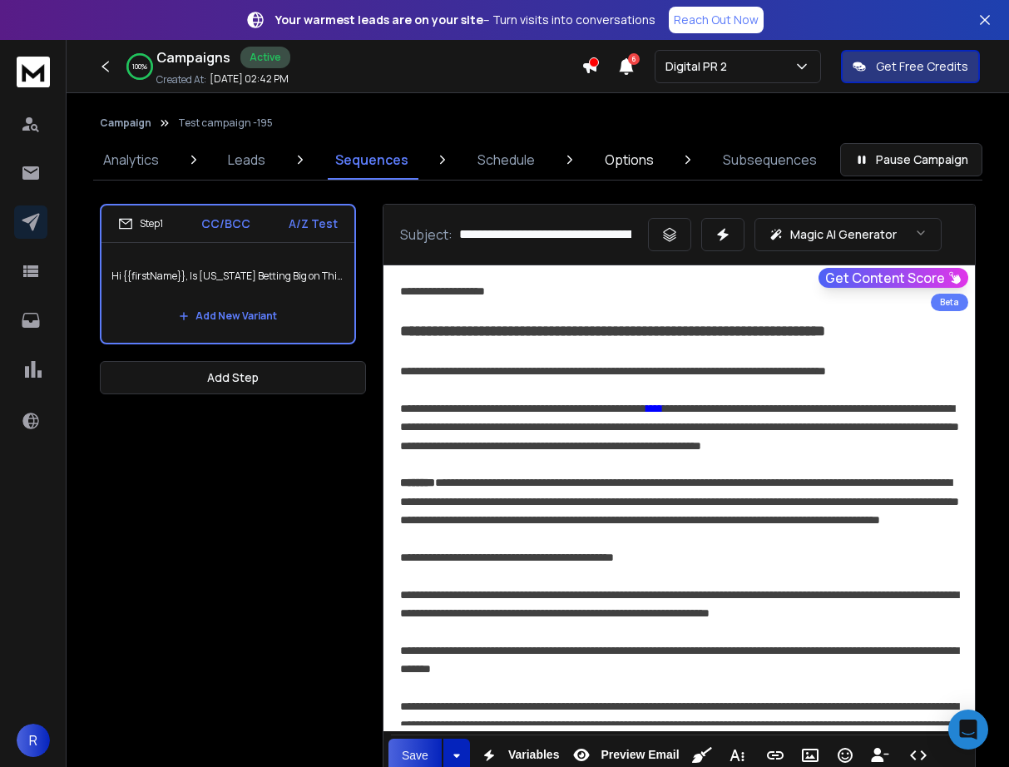
click at [633, 160] on p "Options" at bounding box center [629, 160] width 49 height 20
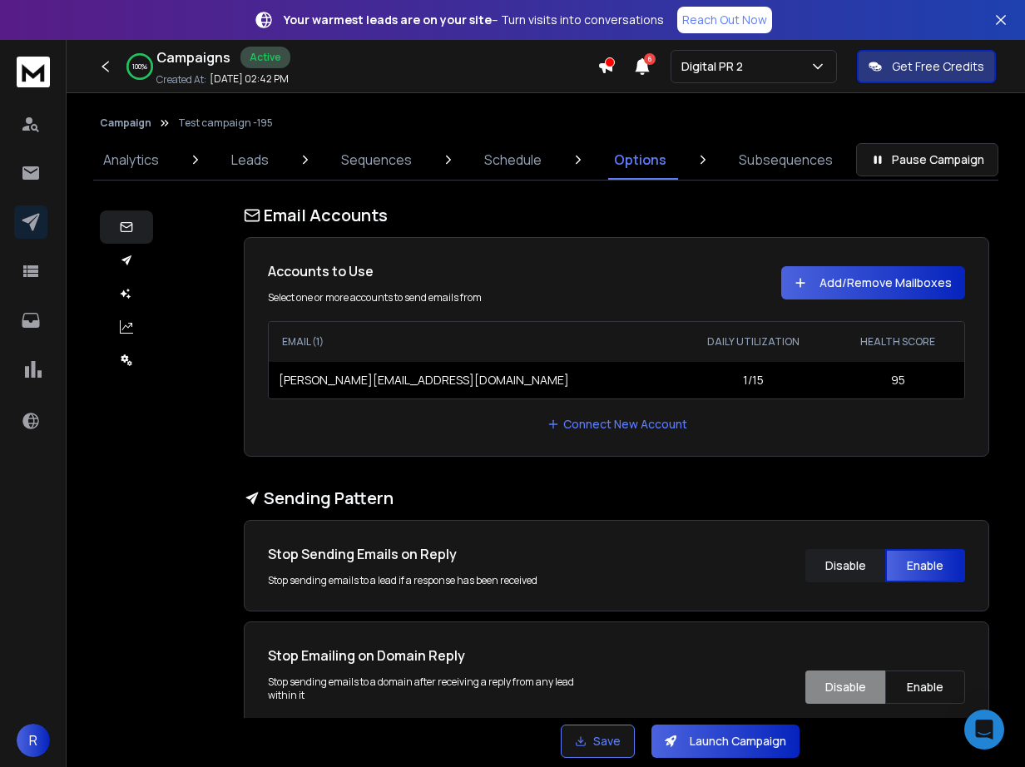
click at [686, 730] on button "Launch Campaign" at bounding box center [726, 741] width 148 height 33
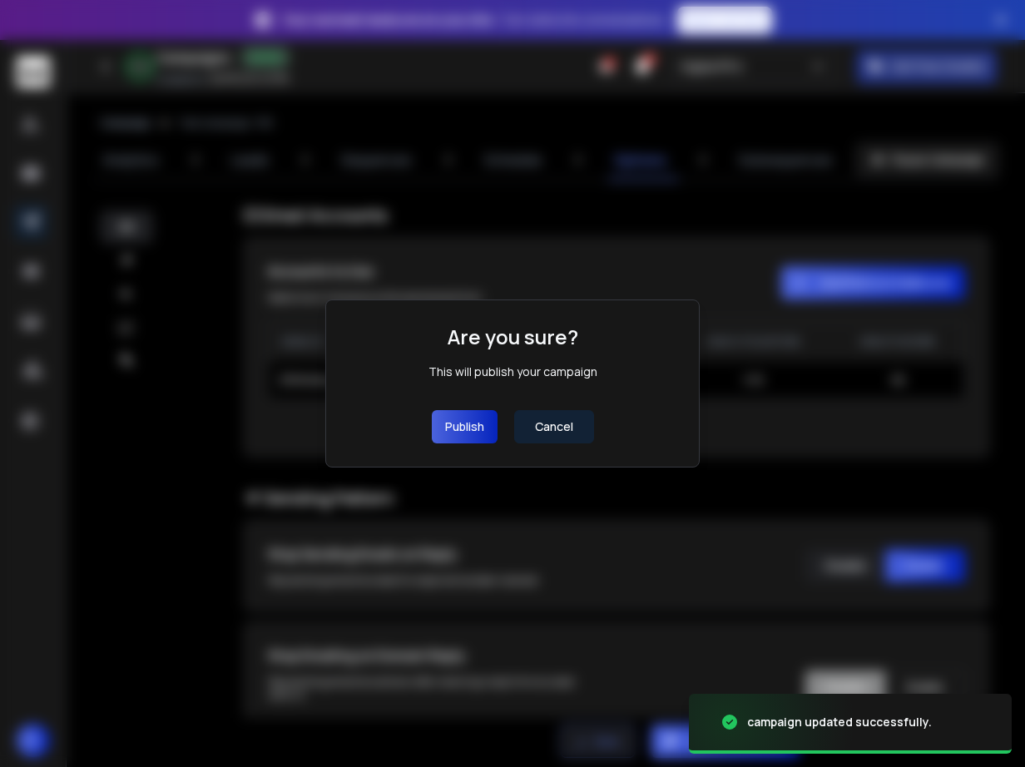
click at [483, 419] on button "Publish" at bounding box center [465, 426] width 66 height 33
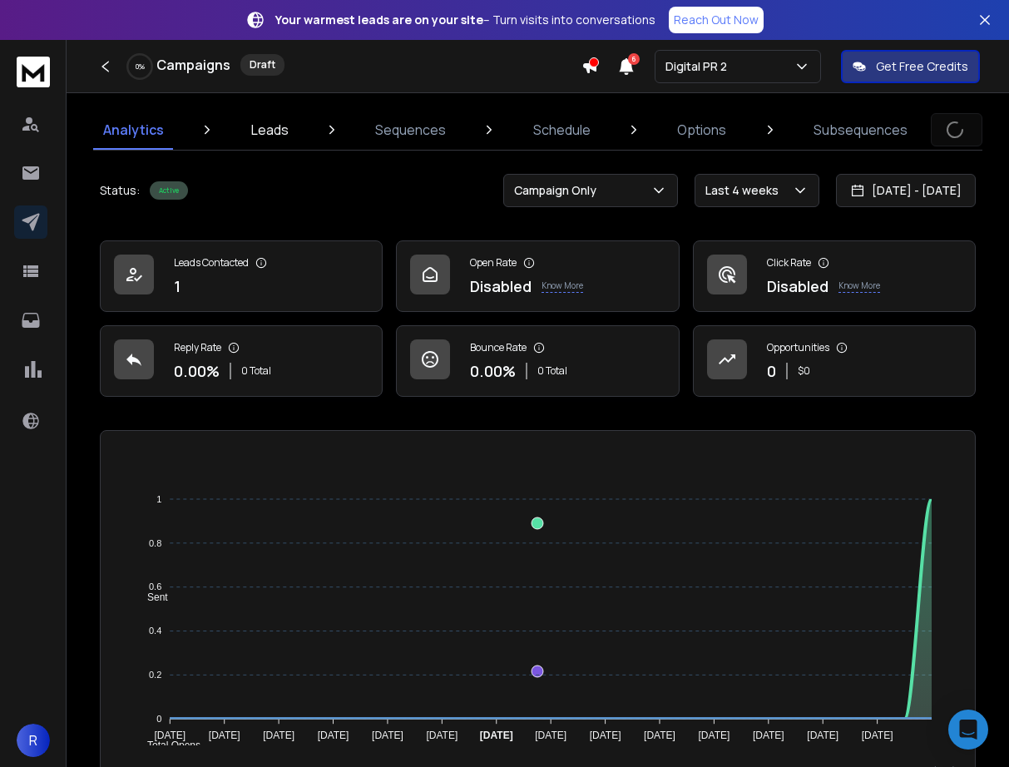
click at [283, 127] on p "Leads" at bounding box center [269, 130] width 37 height 20
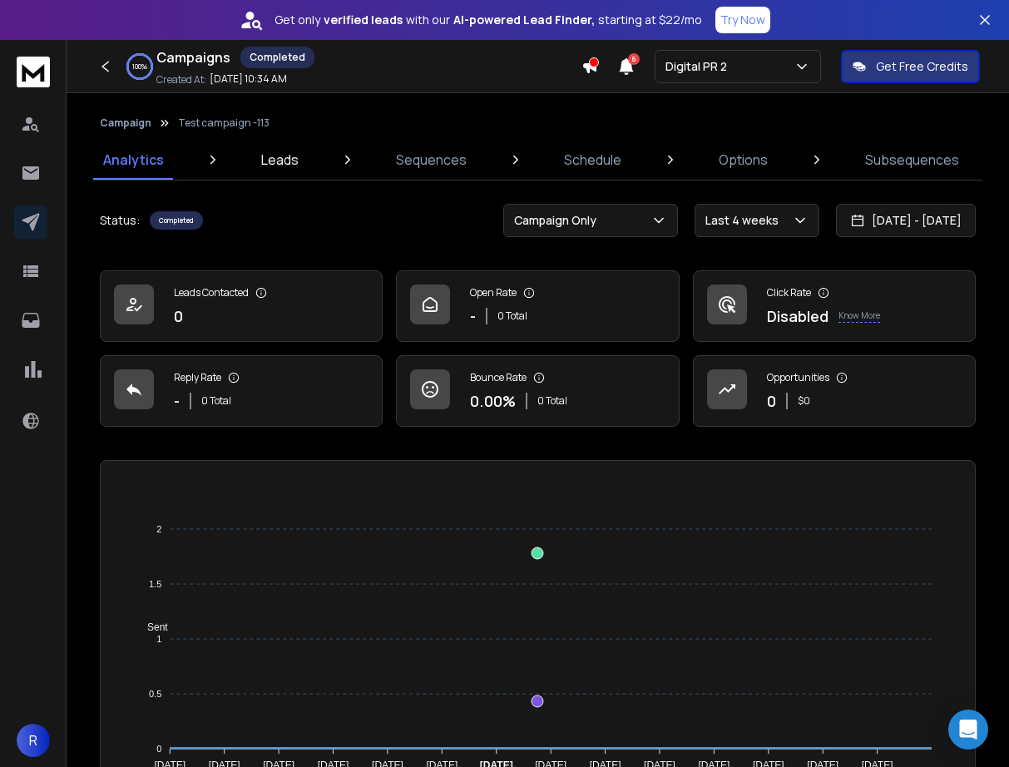
click at [270, 172] on link "Leads" at bounding box center [279, 160] width 57 height 40
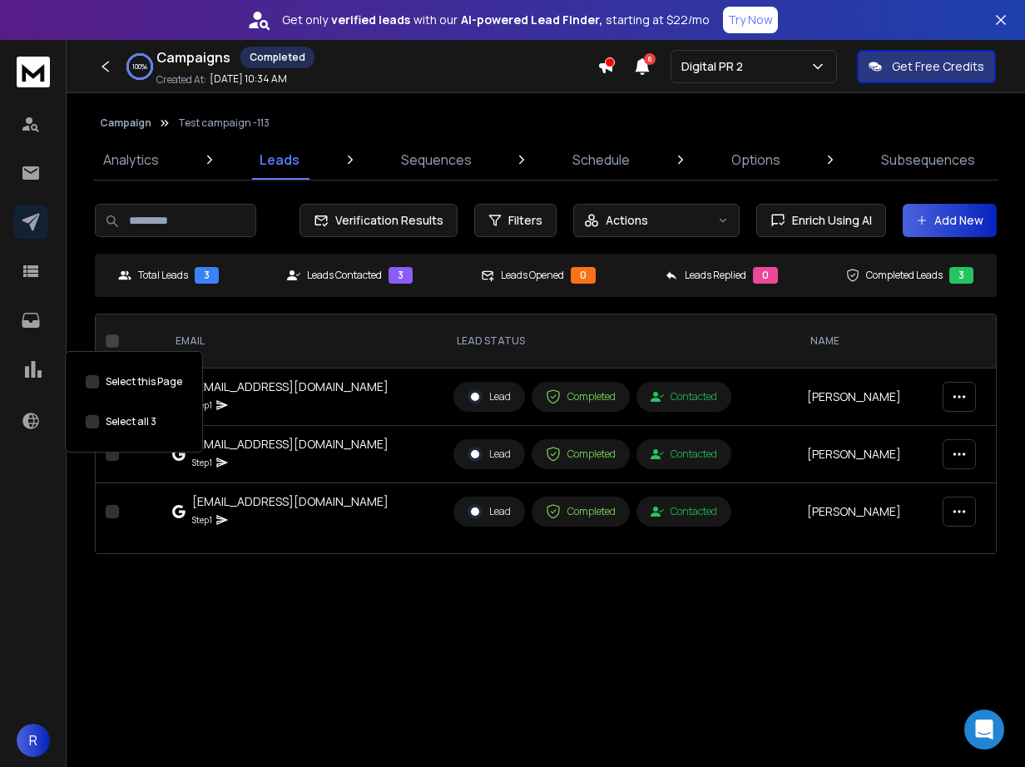
click at [113, 344] on button "Select this Page" at bounding box center [112, 340] width 13 height 13
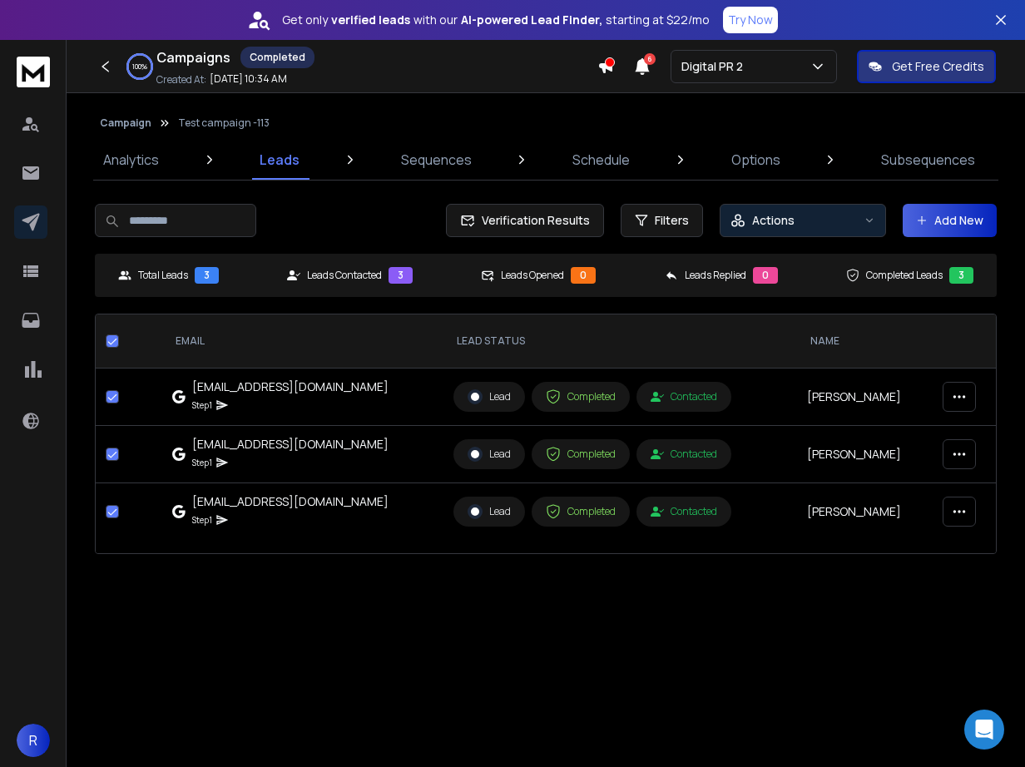
click at [825, 219] on div "Actions" at bounding box center [794, 220] width 126 height 17
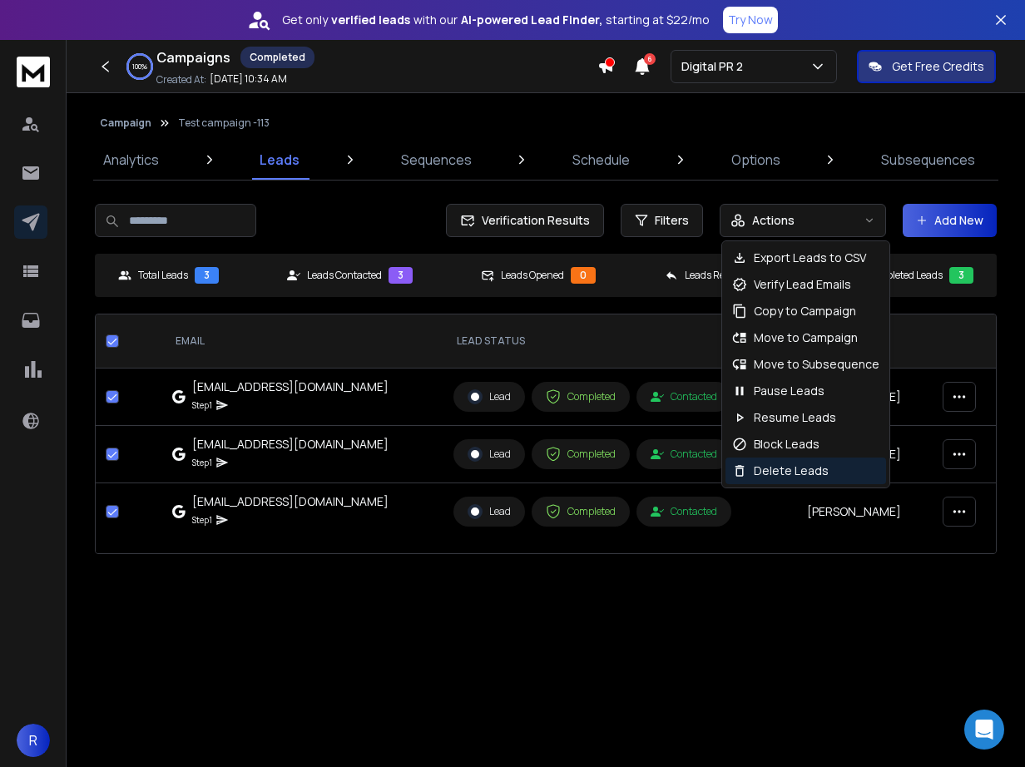
click at [787, 477] on p "Delete Leads" at bounding box center [791, 471] width 75 height 17
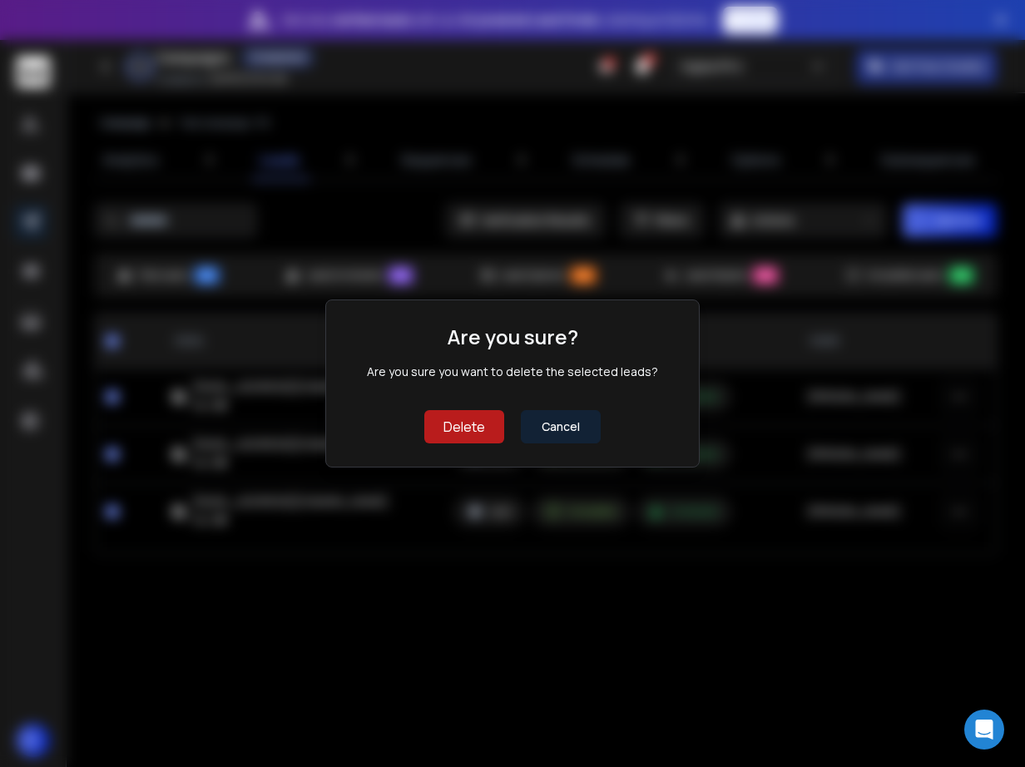
click at [473, 434] on button "Delete" at bounding box center [464, 426] width 80 height 33
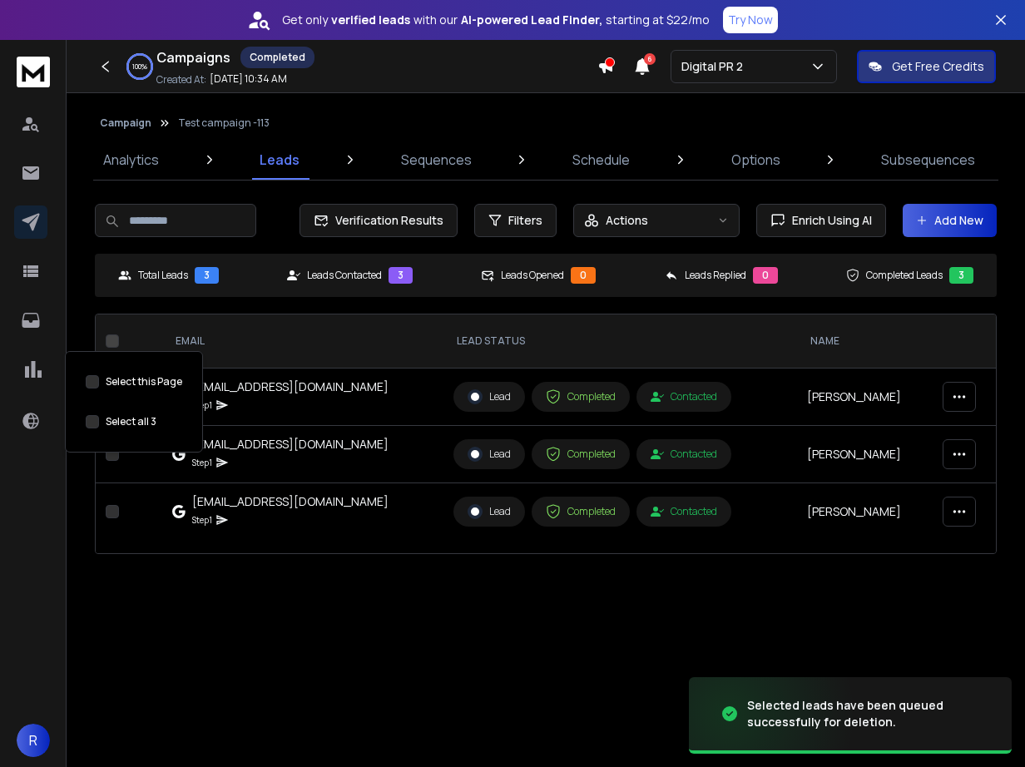
click at [106, 341] on button "Select this Page" at bounding box center [112, 340] width 13 height 13
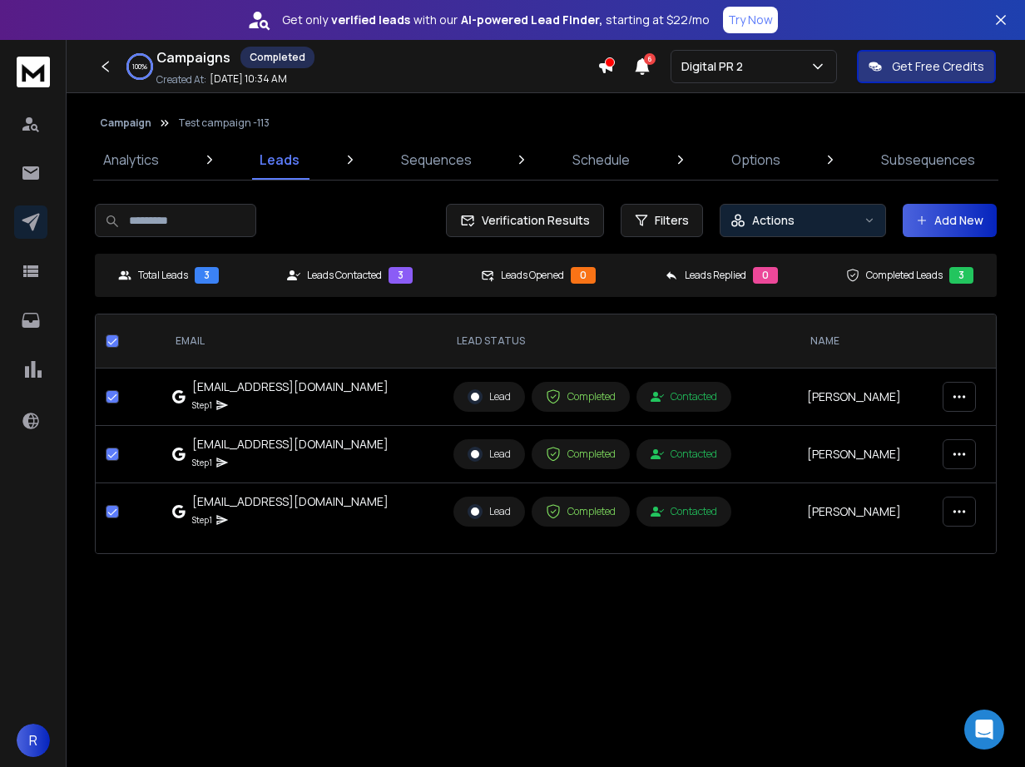
click at [811, 212] on div "Actions" at bounding box center [794, 220] width 126 height 17
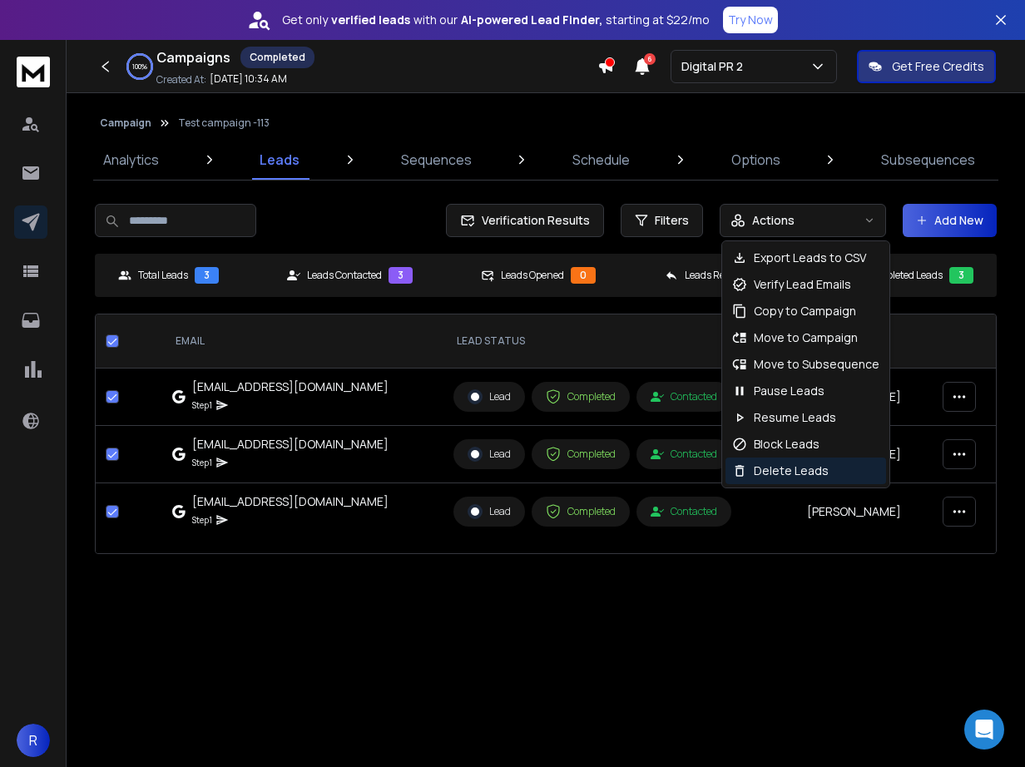
click at [803, 468] on p "Delete Leads" at bounding box center [791, 471] width 75 height 17
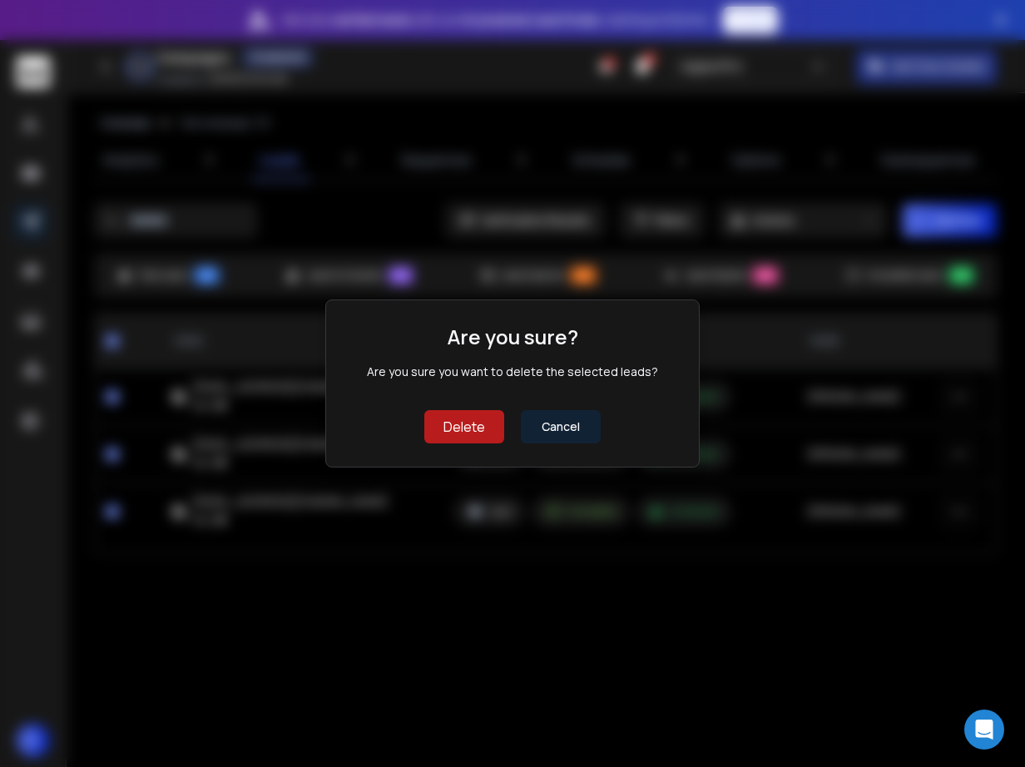
click at [449, 422] on button "Delete" at bounding box center [464, 426] width 80 height 33
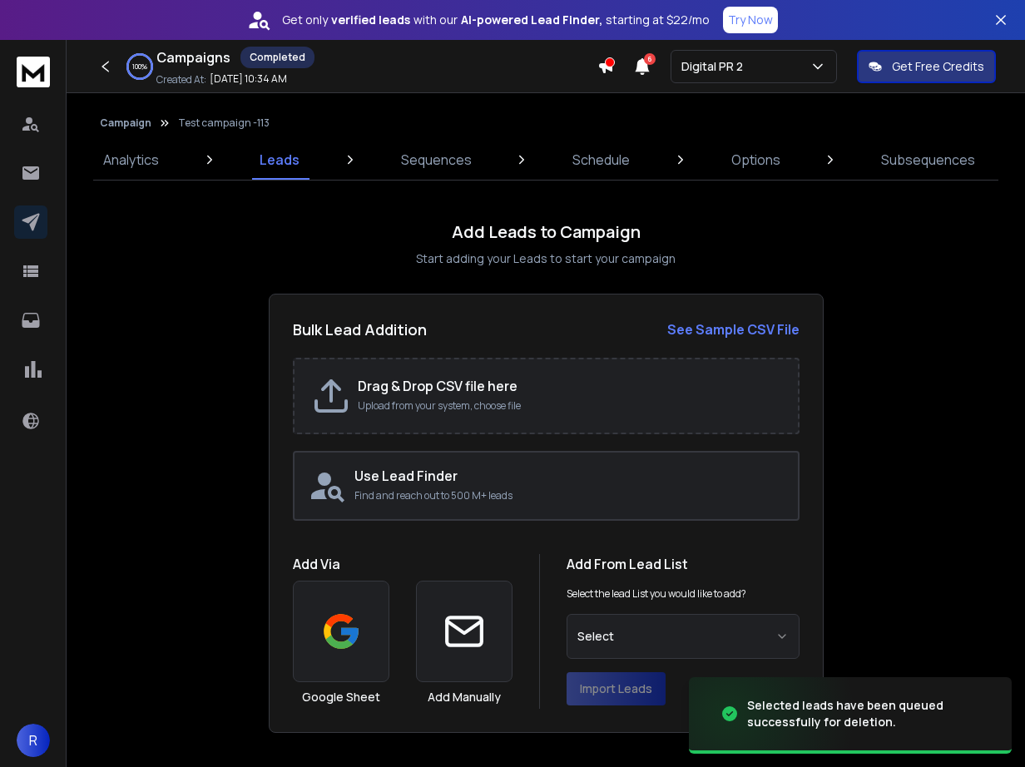
click at [437, 389] on h2 "Drag & Drop CSV file here" at bounding box center [570, 386] width 424 height 20
type input "**********"
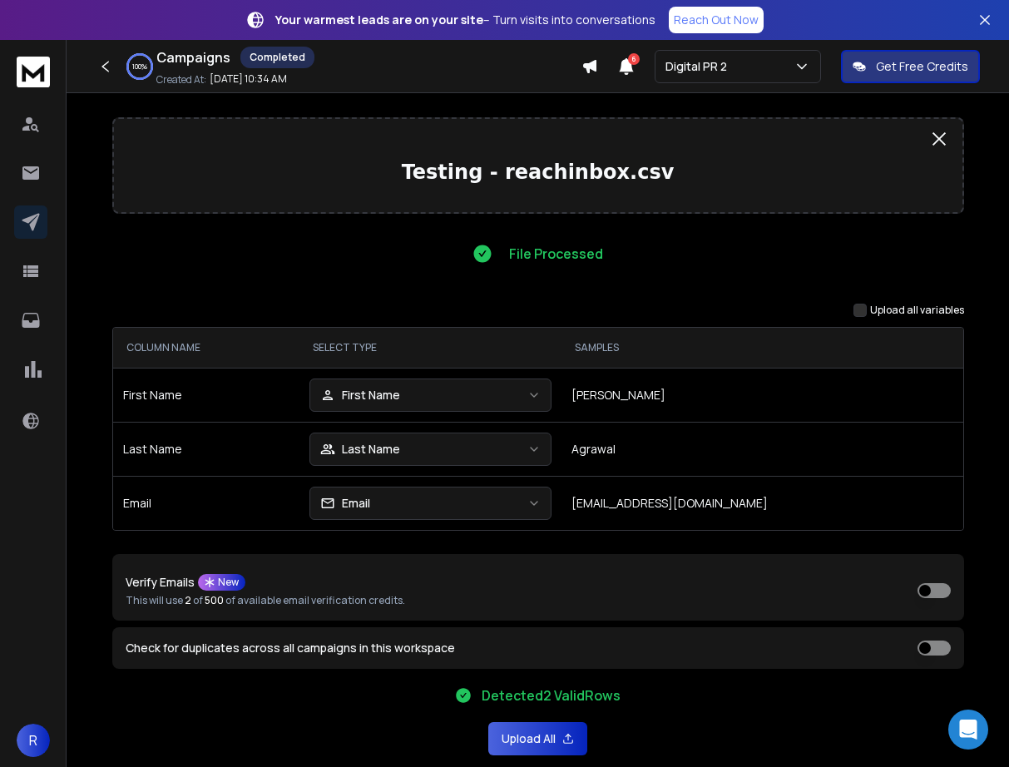
scroll to position [44, 0]
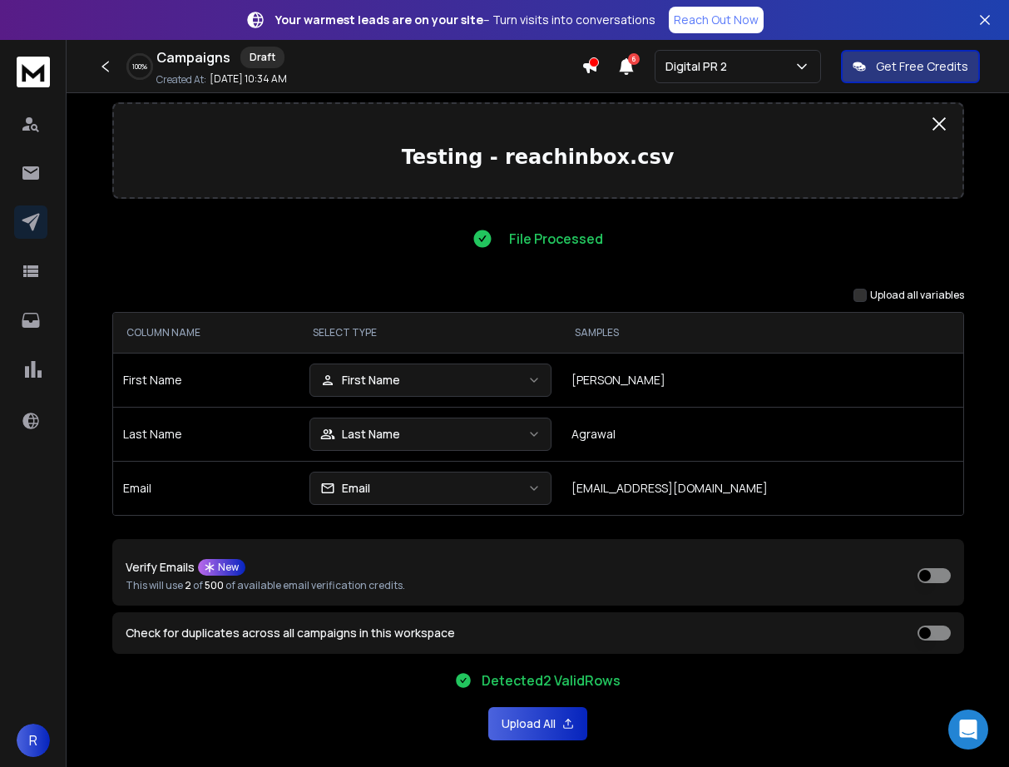
click at [517, 713] on button "Upload All" at bounding box center [537, 723] width 99 height 33
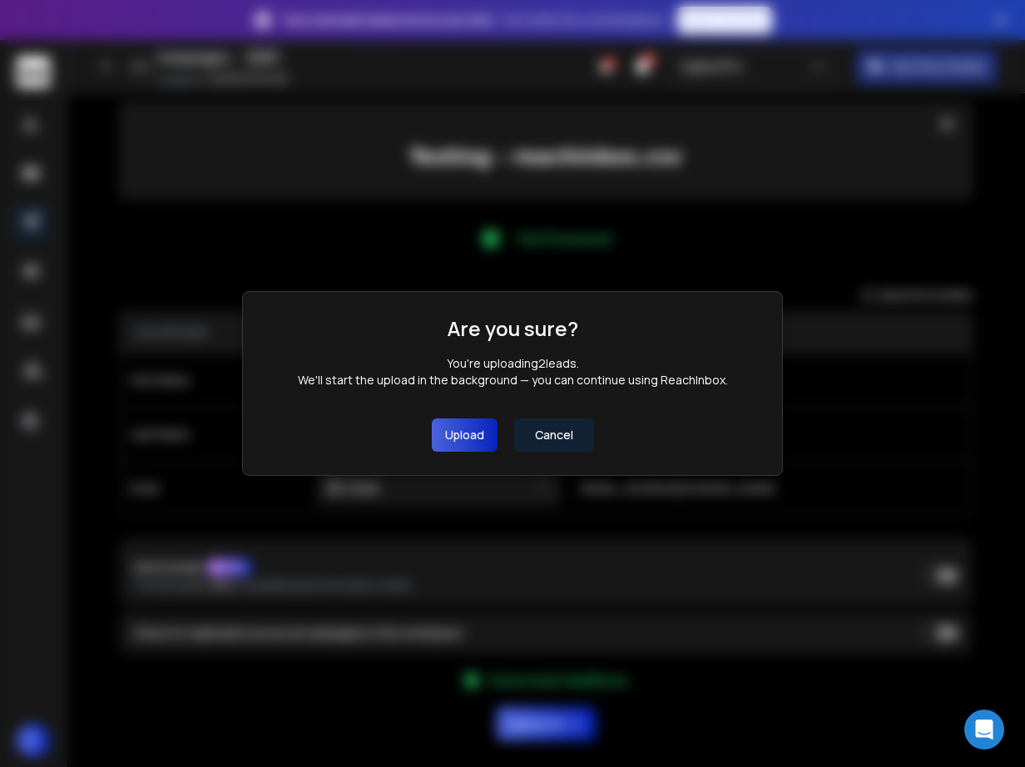
click at [459, 438] on button "Upload" at bounding box center [465, 435] width 66 height 33
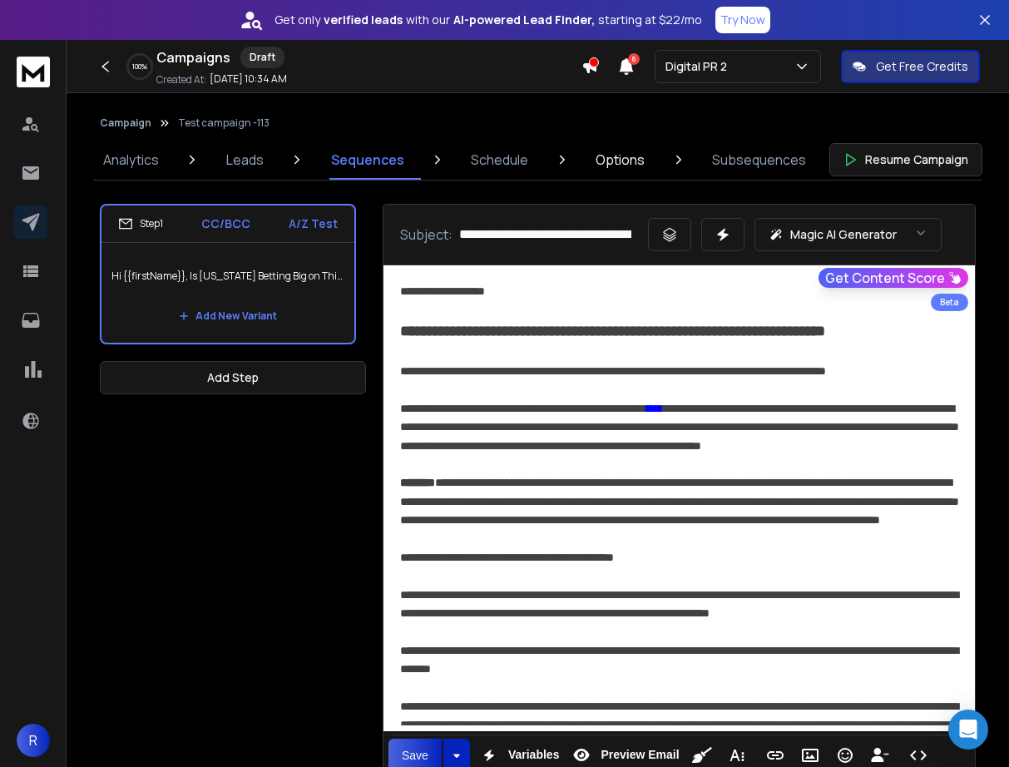
click at [631, 170] on link "Options" at bounding box center [620, 160] width 69 height 40
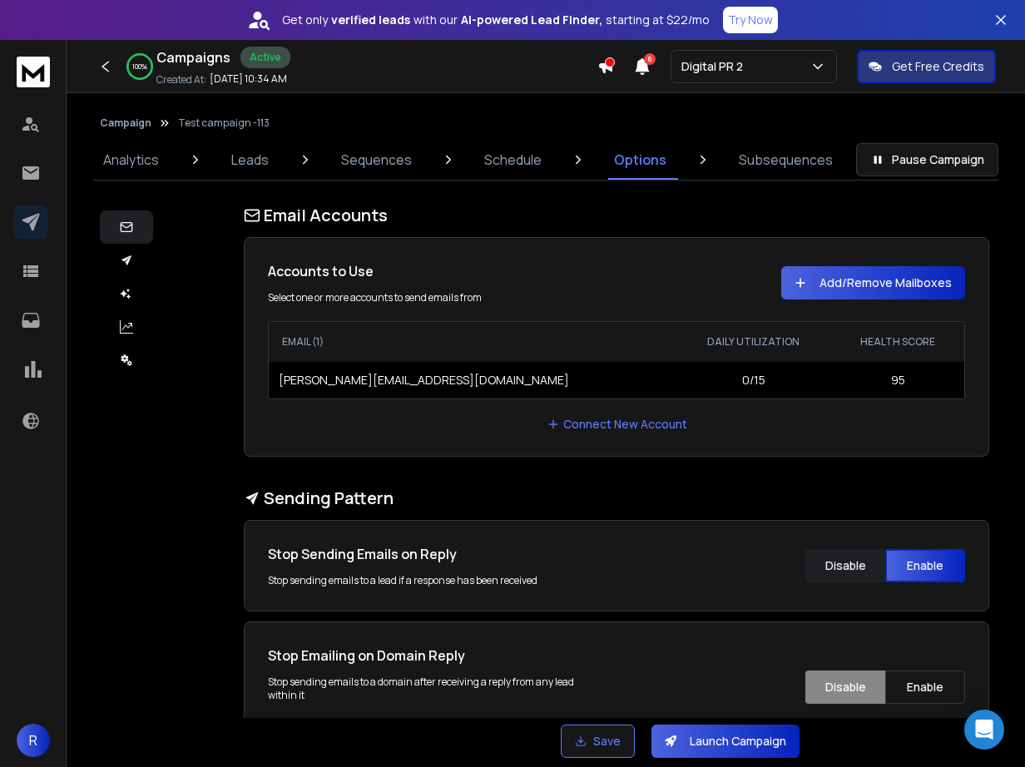
click at [668, 731] on icon at bounding box center [671, 742] width 12 height 12
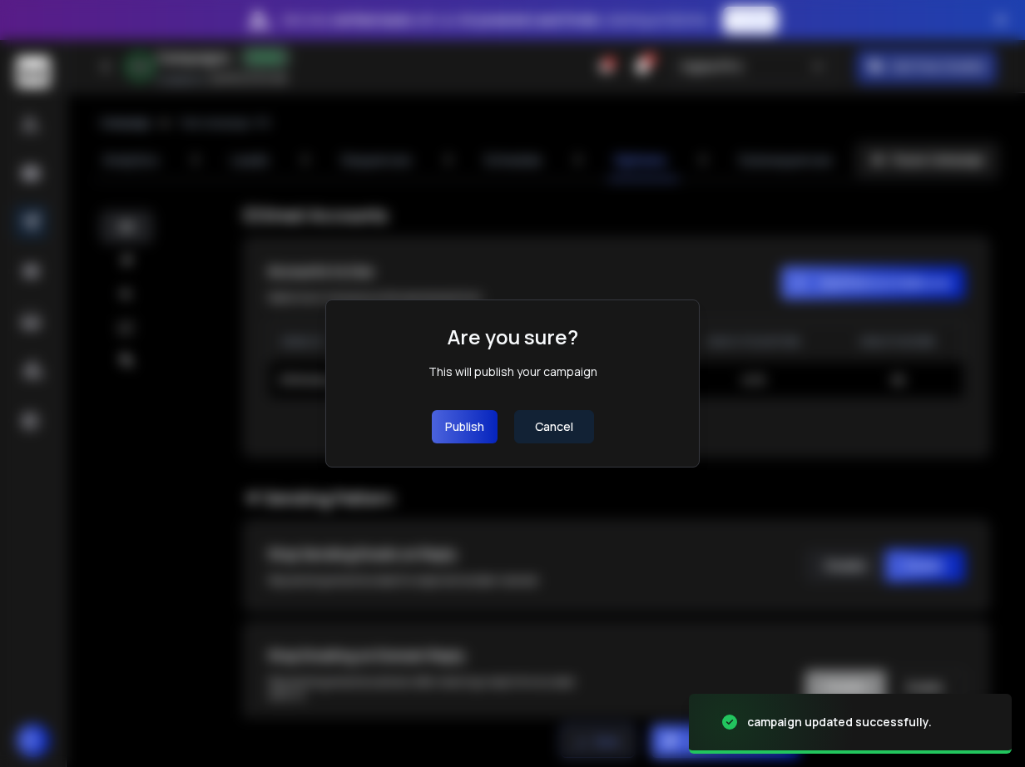
click at [463, 424] on button "Publish" at bounding box center [465, 426] width 66 height 33
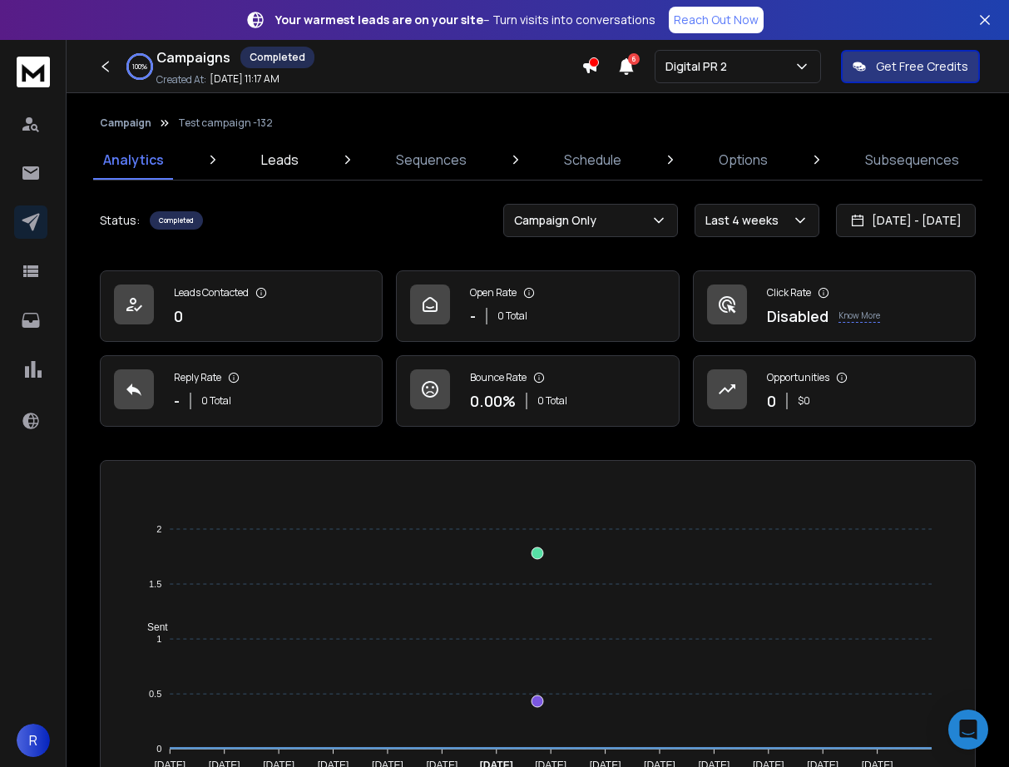
click at [275, 156] on p "Leads" at bounding box center [279, 160] width 37 height 20
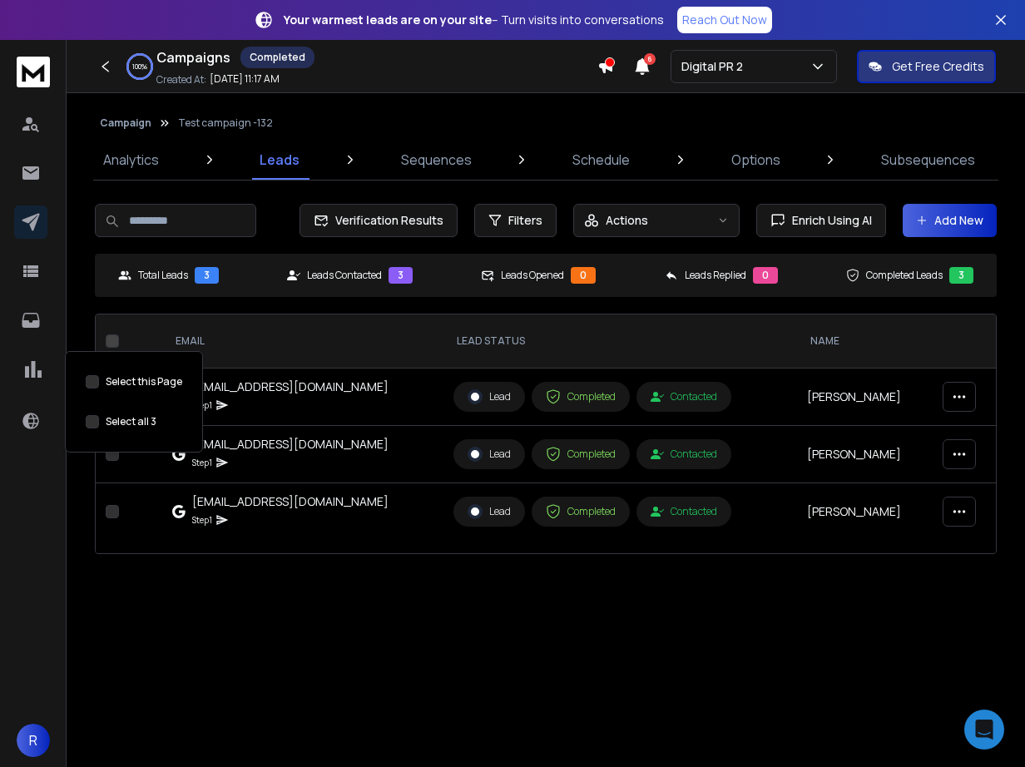
click at [109, 340] on button "Select this Page" at bounding box center [112, 340] width 13 height 13
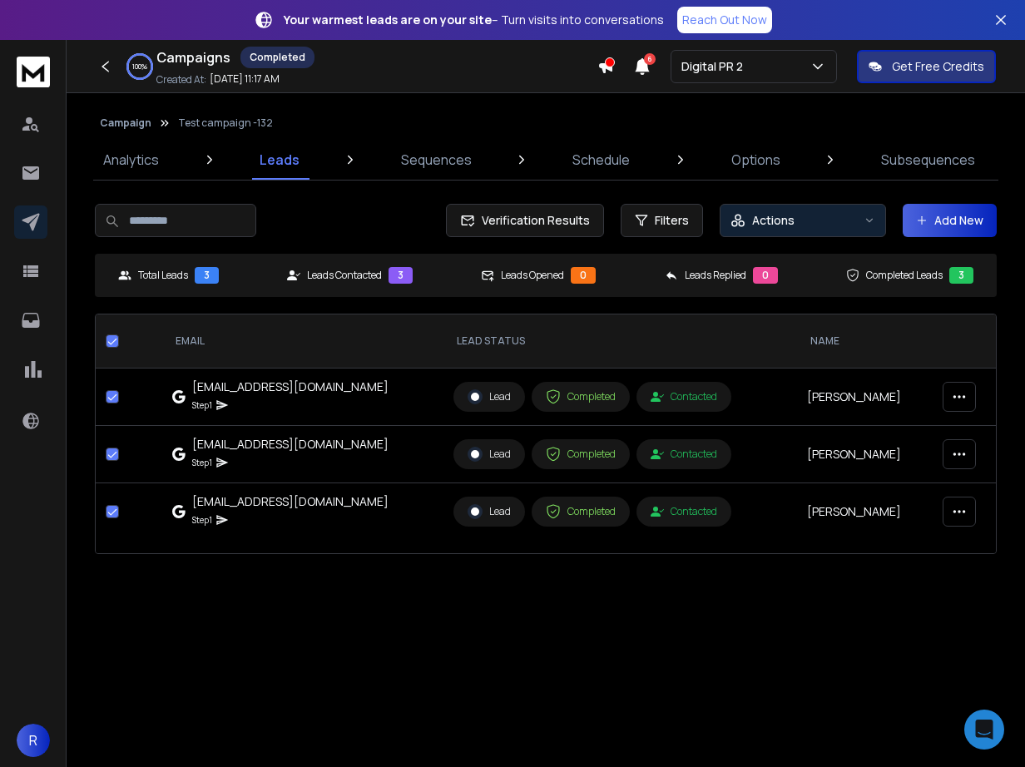
click at [827, 220] on div "Actions" at bounding box center [794, 220] width 126 height 17
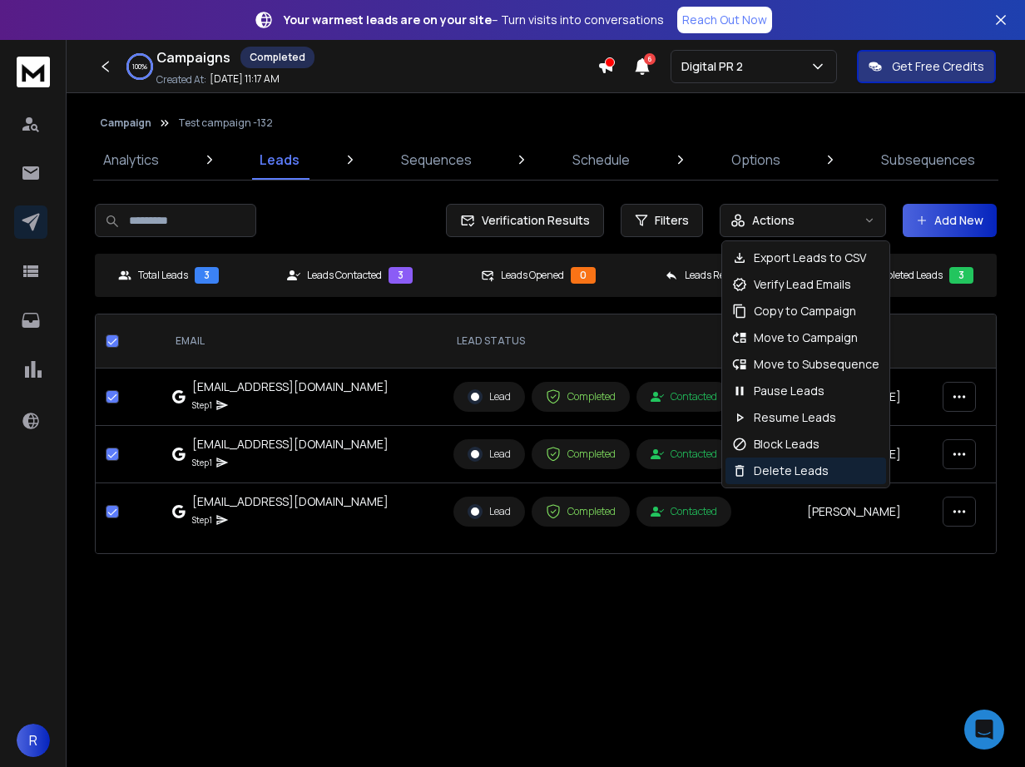
click at [810, 473] on p "Delete Leads" at bounding box center [791, 471] width 75 height 17
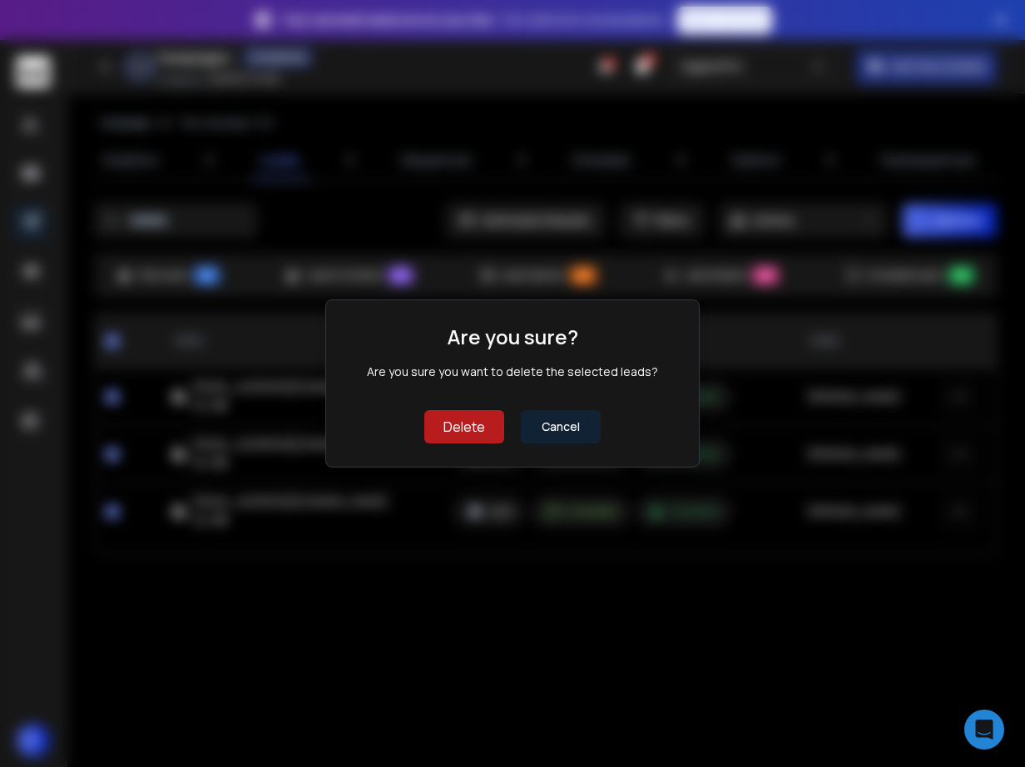
click at [456, 425] on button "Delete" at bounding box center [464, 426] width 80 height 33
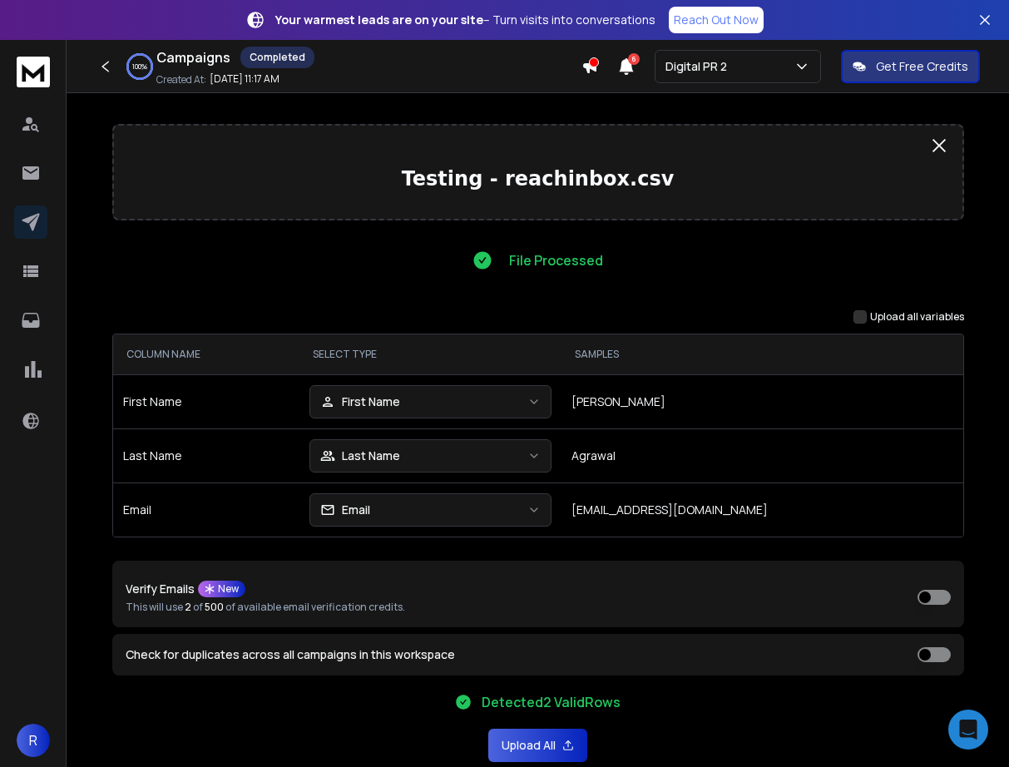
scroll to position [44, 0]
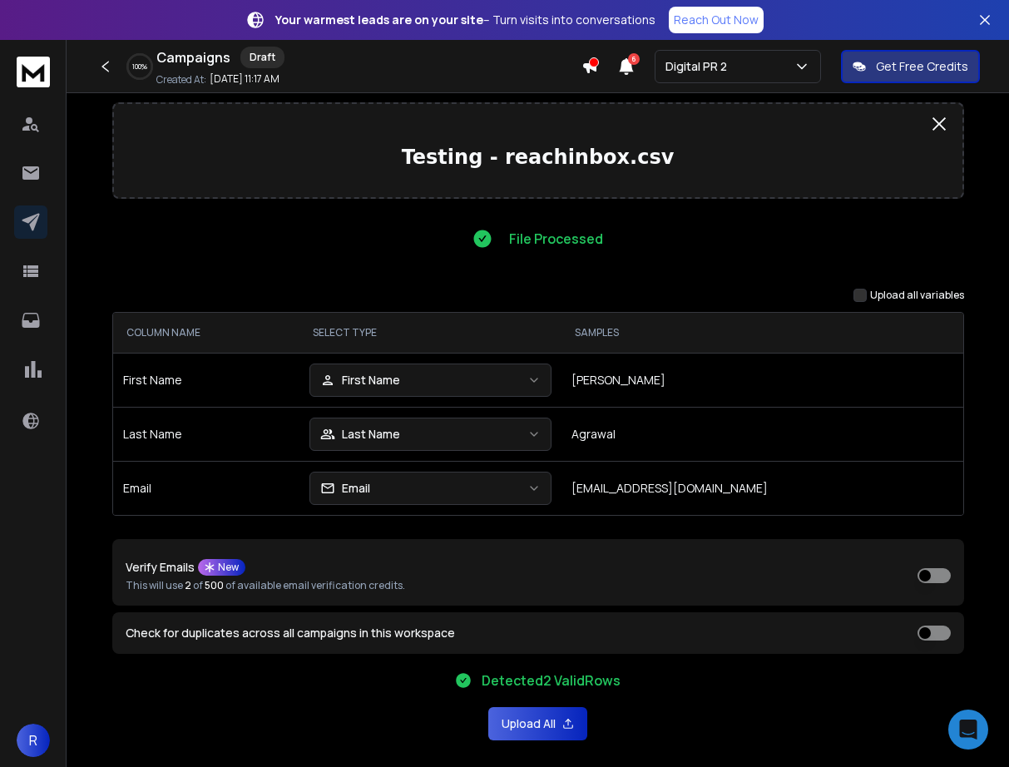
click at [516, 726] on button "Upload All" at bounding box center [537, 723] width 99 height 33
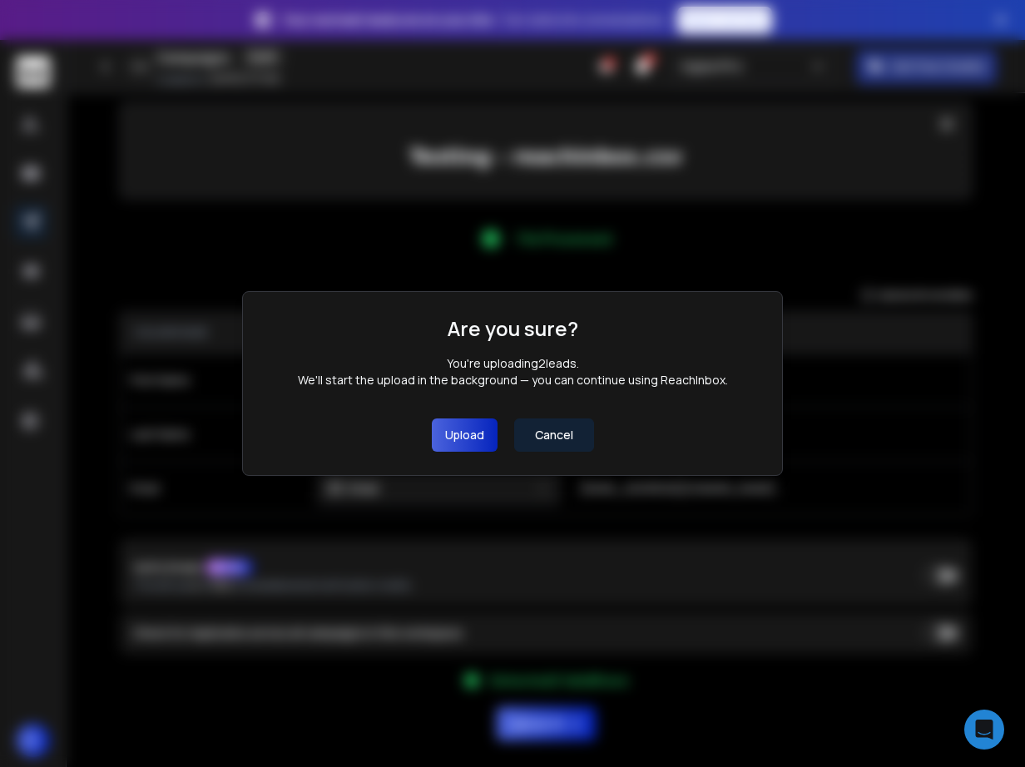
click at [458, 439] on button "Upload" at bounding box center [465, 435] width 66 height 33
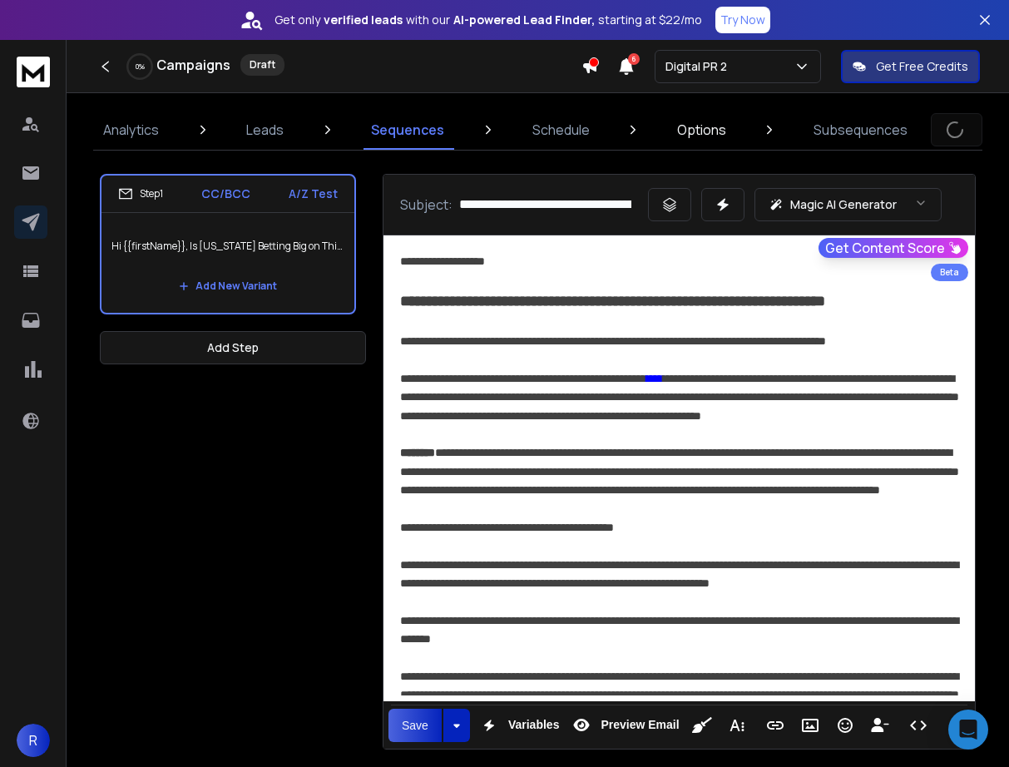
click at [680, 131] on p "Options" at bounding box center [701, 130] width 49 height 20
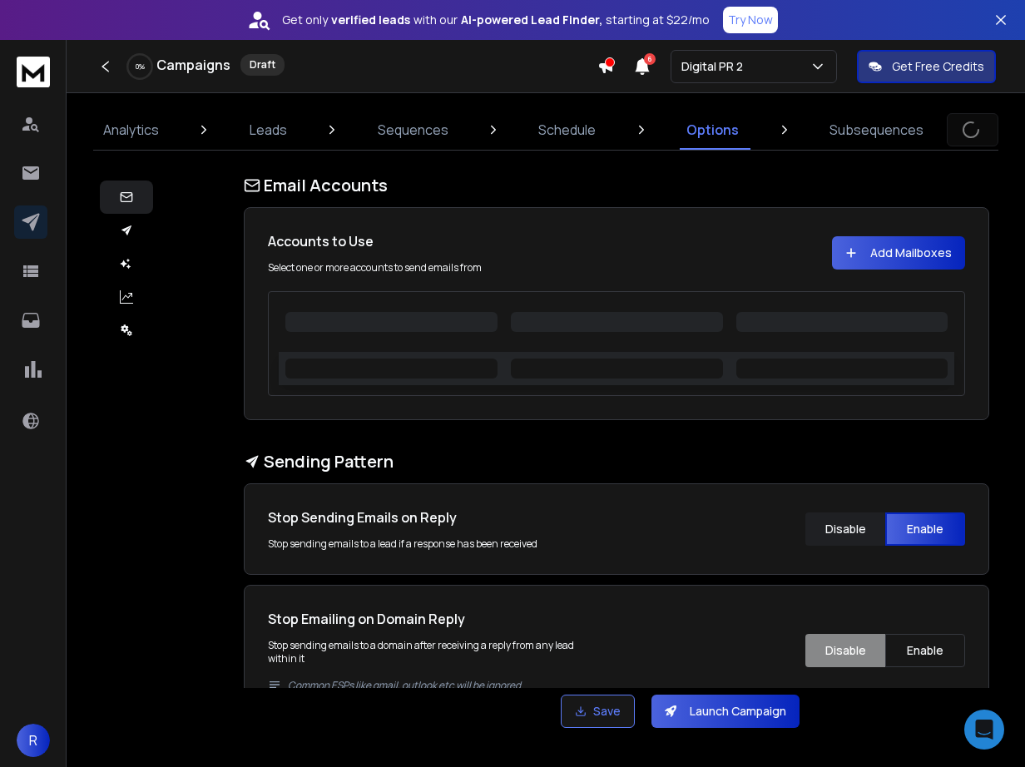
type input "****"
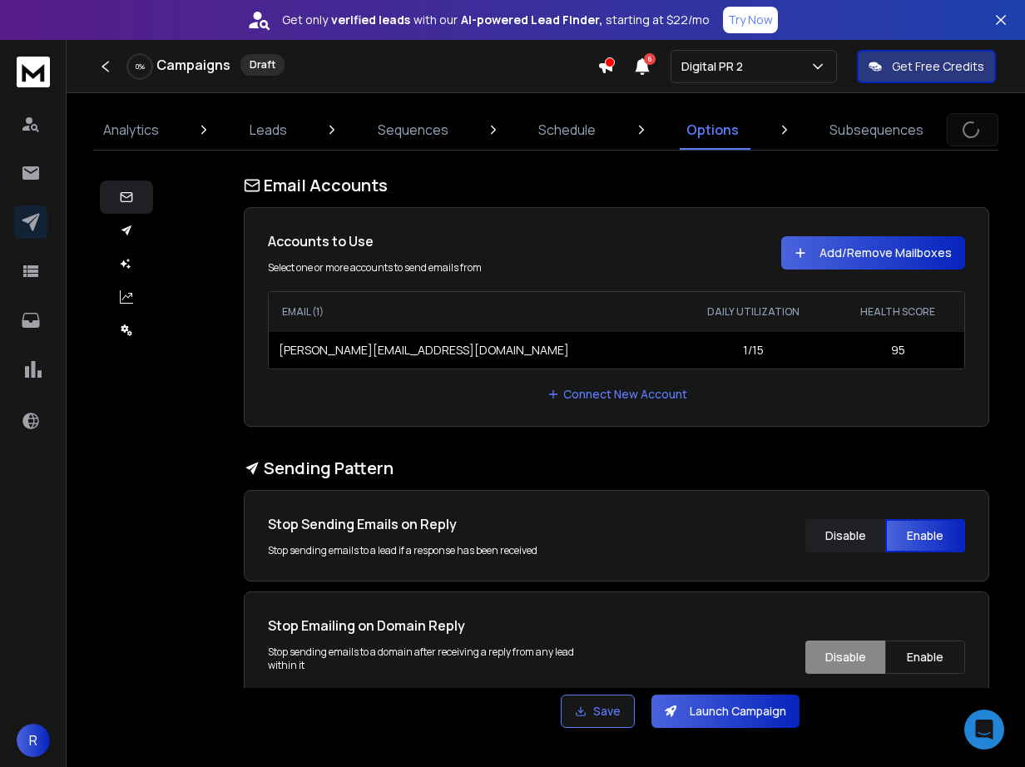
click at [682, 708] on button "Launch Campaign" at bounding box center [726, 711] width 148 height 33
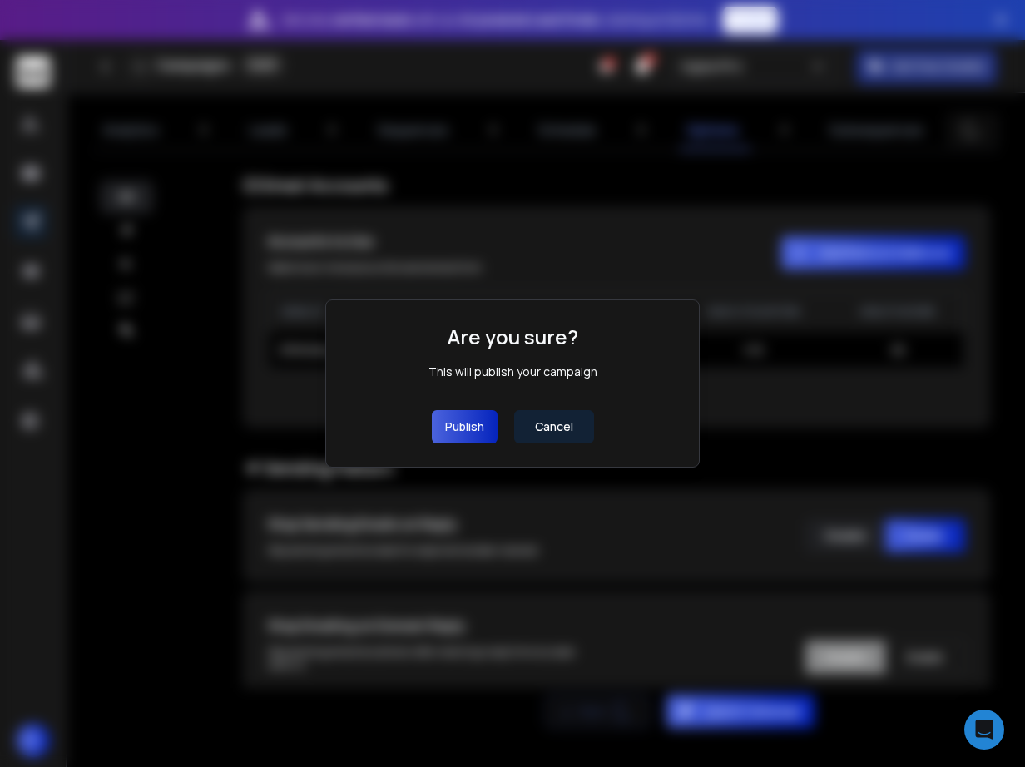
click at [485, 420] on button "Publish" at bounding box center [465, 426] width 66 height 33
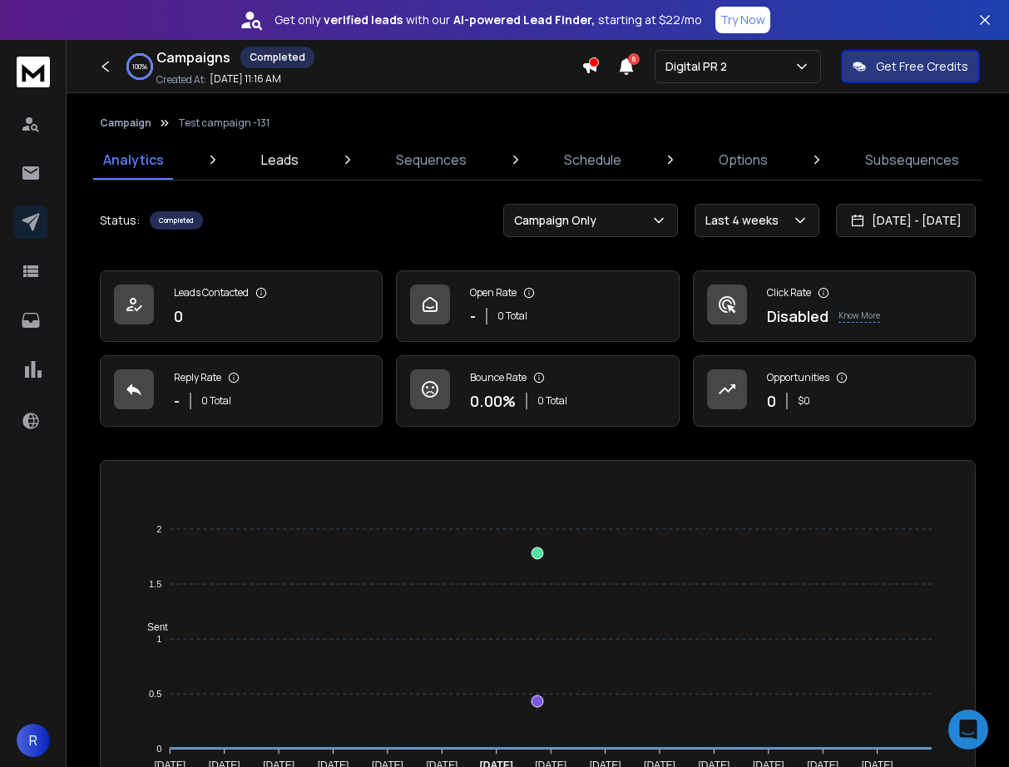
click at [278, 158] on p "Leads" at bounding box center [279, 160] width 37 height 20
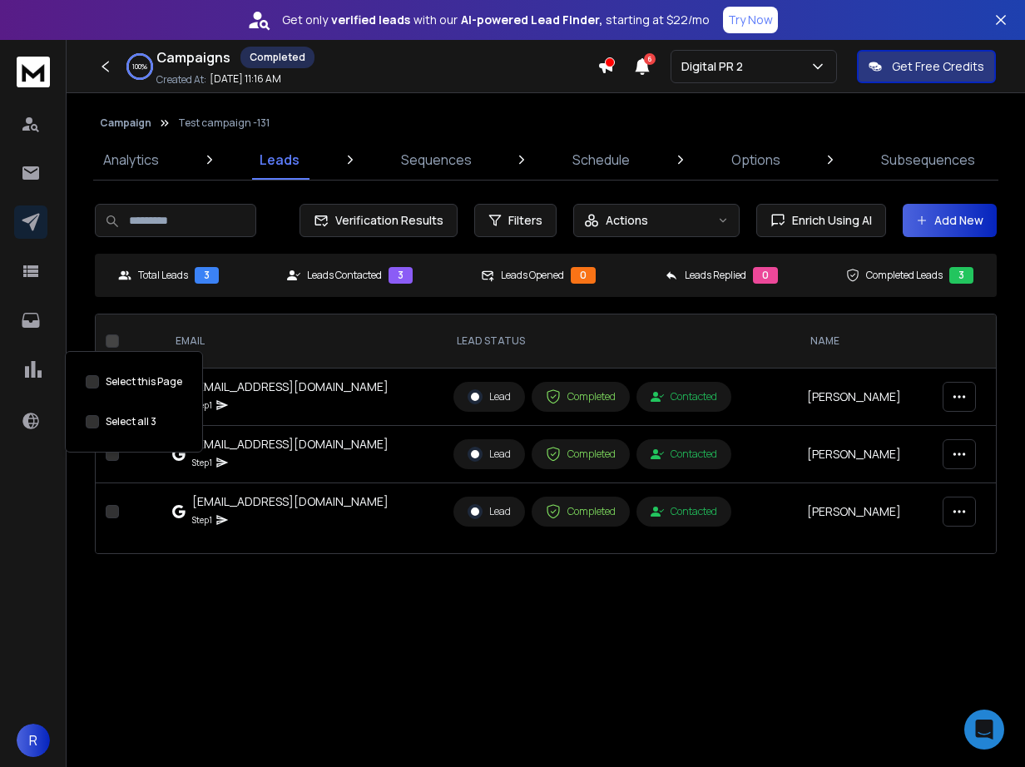
click at [110, 345] on button "Select this Page" at bounding box center [112, 340] width 13 height 13
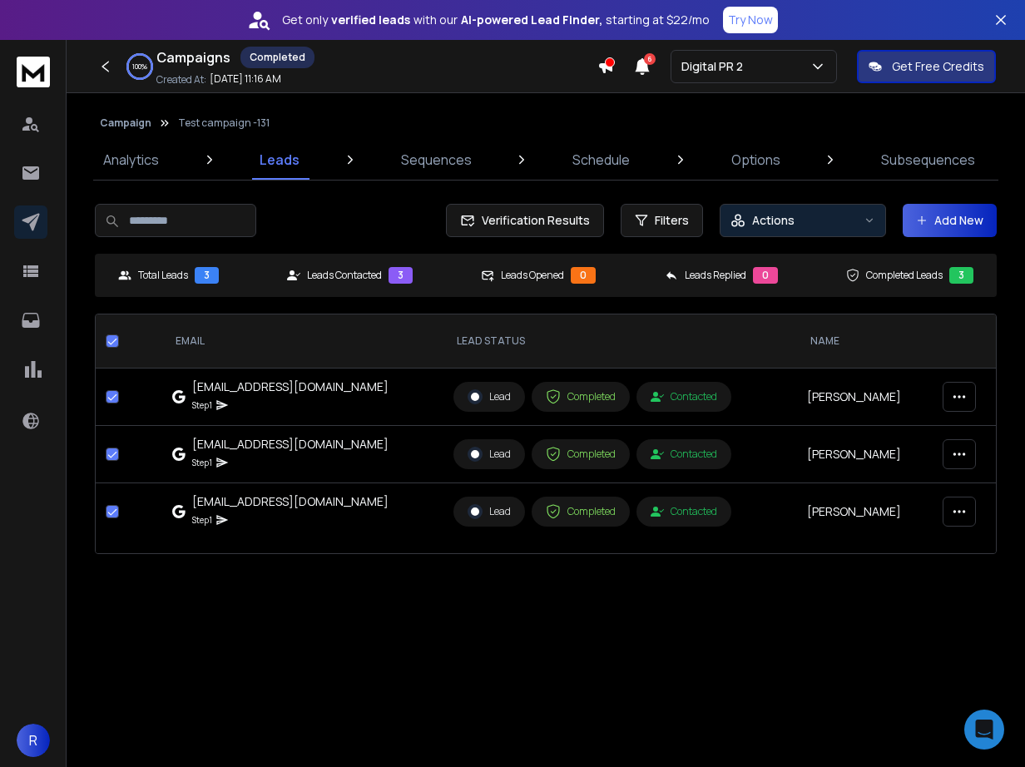
click at [791, 216] on p "Actions" at bounding box center [773, 220] width 42 height 17
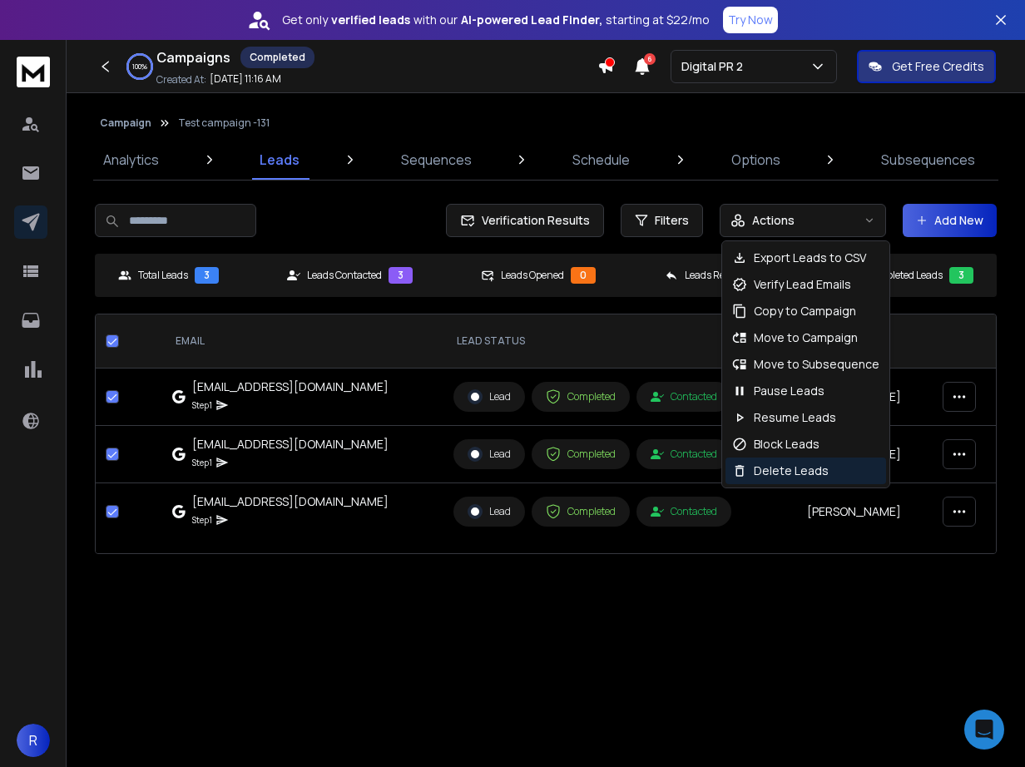
click at [774, 471] on p "Delete Leads" at bounding box center [791, 471] width 75 height 17
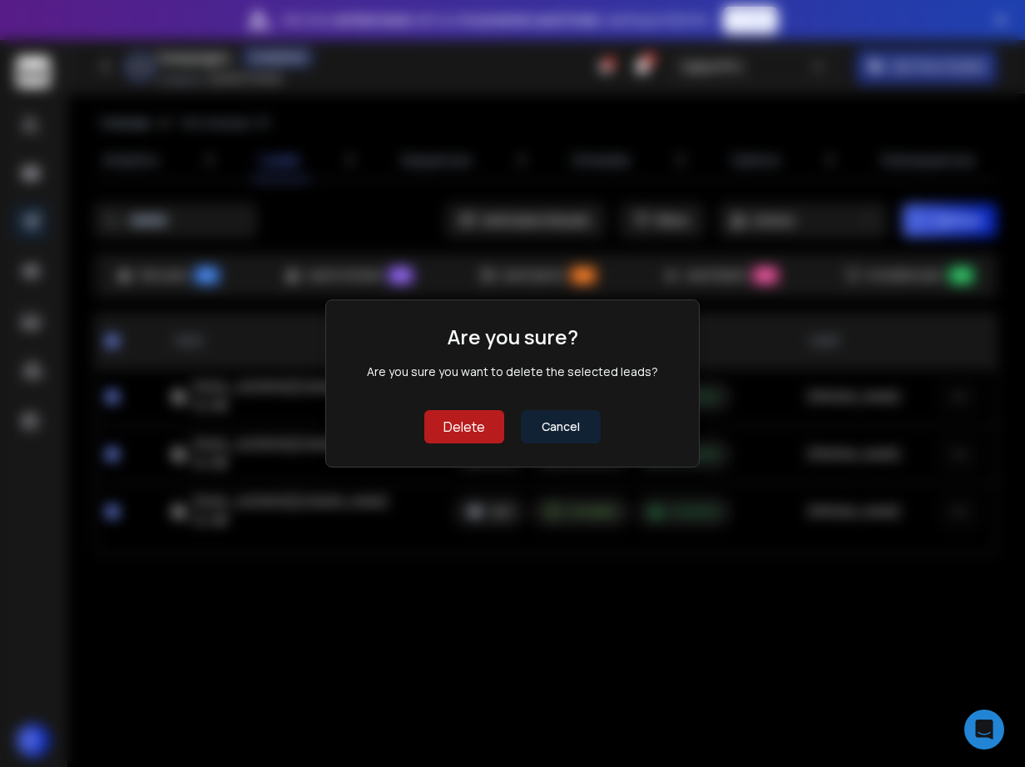
click at [458, 434] on button "Delete" at bounding box center [464, 426] width 80 height 33
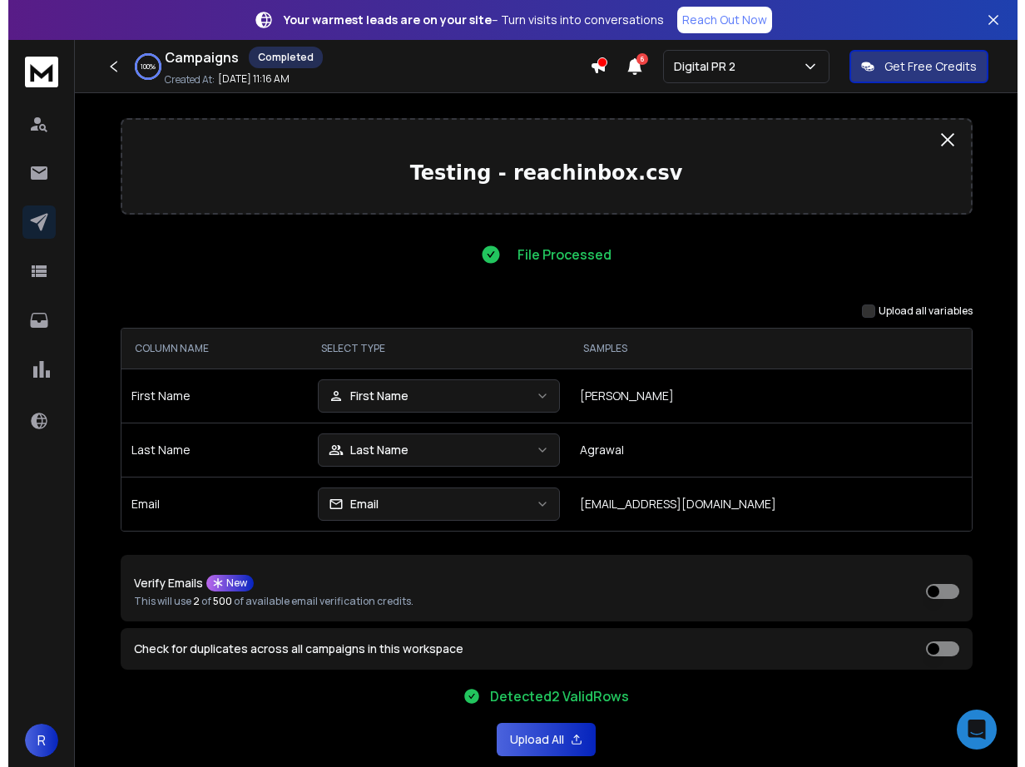
scroll to position [44, 0]
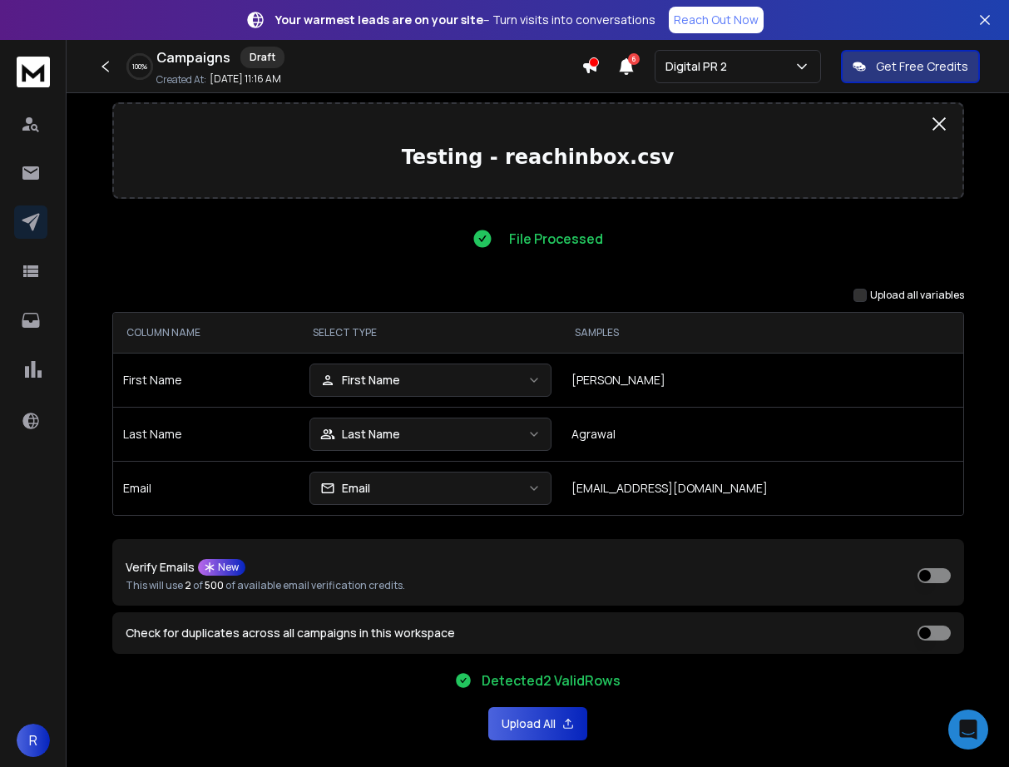
click at [531, 723] on button "Upload All" at bounding box center [537, 723] width 99 height 33
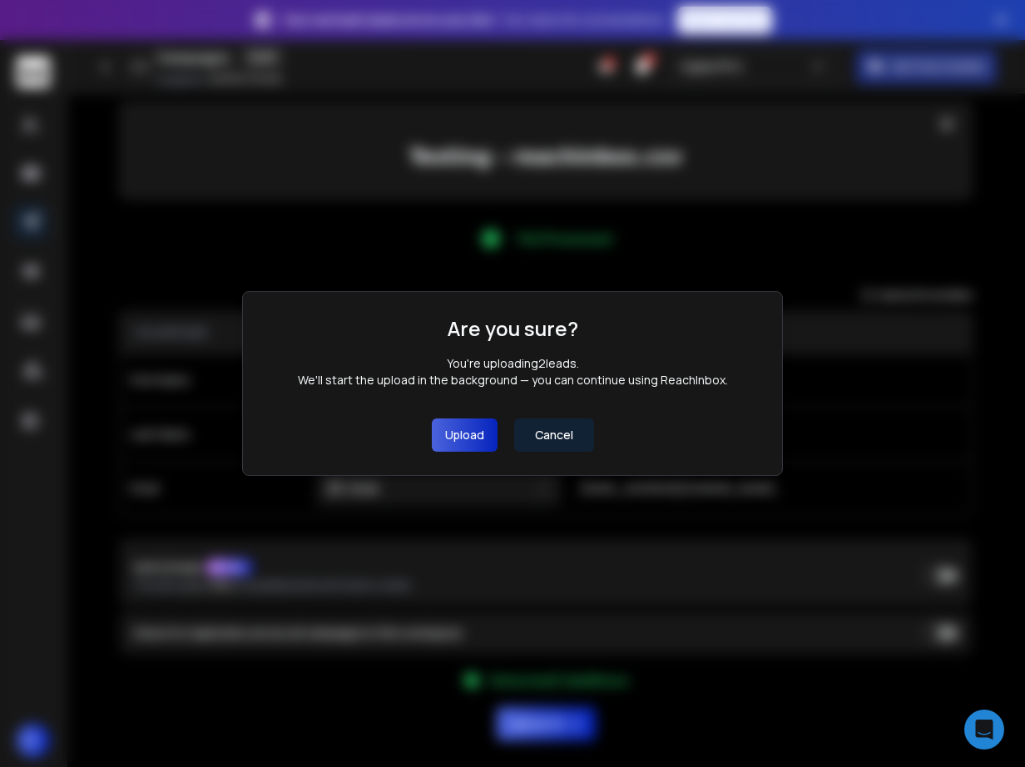
click at [468, 424] on button "Upload" at bounding box center [465, 435] width 66 height 33
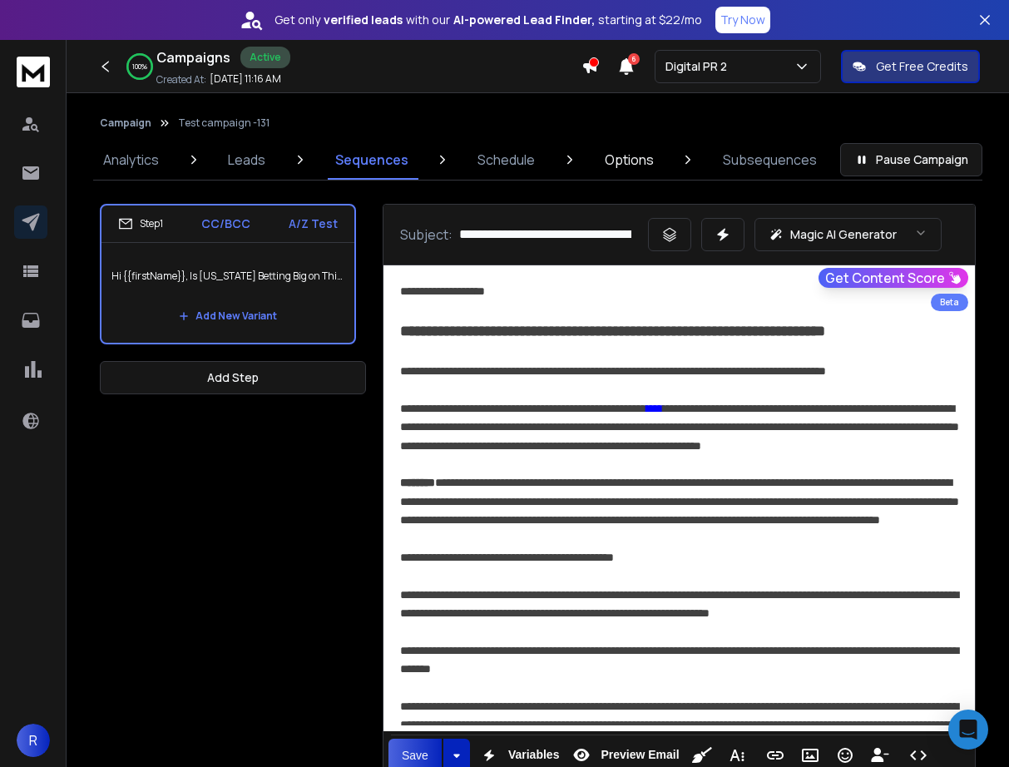
click at [649, 159] on p "Options" at bounding box center [629, 160] width 49 height 20
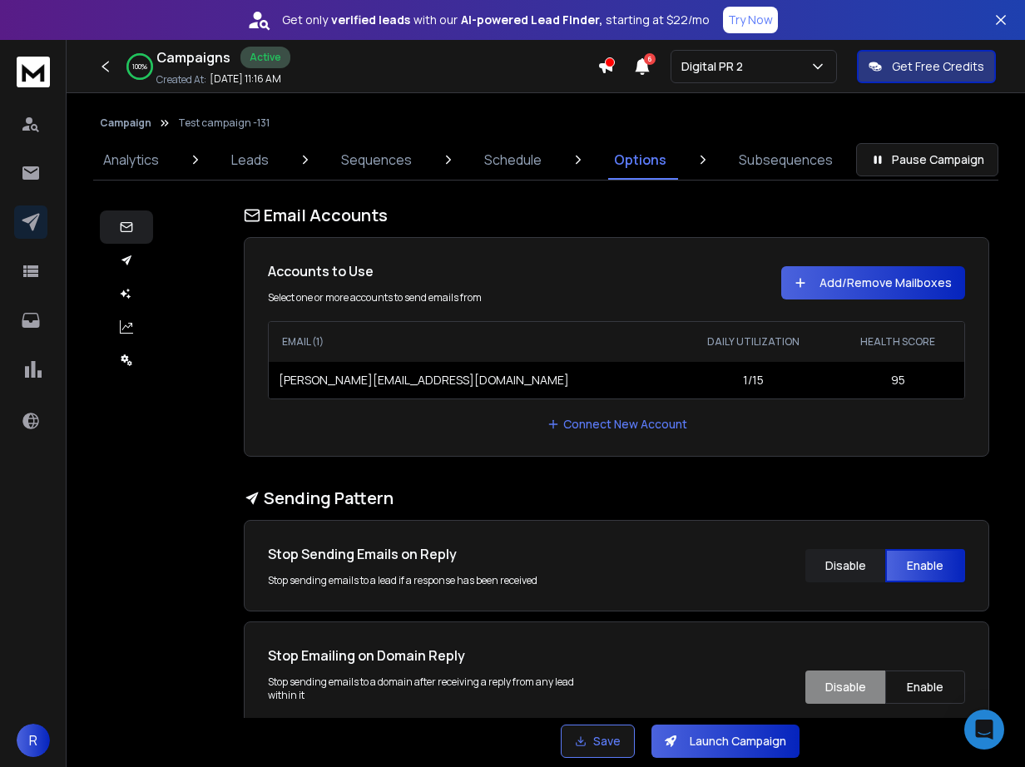
click at [674, 731] on icon at bounding box center [671, 742] width 12 height 12
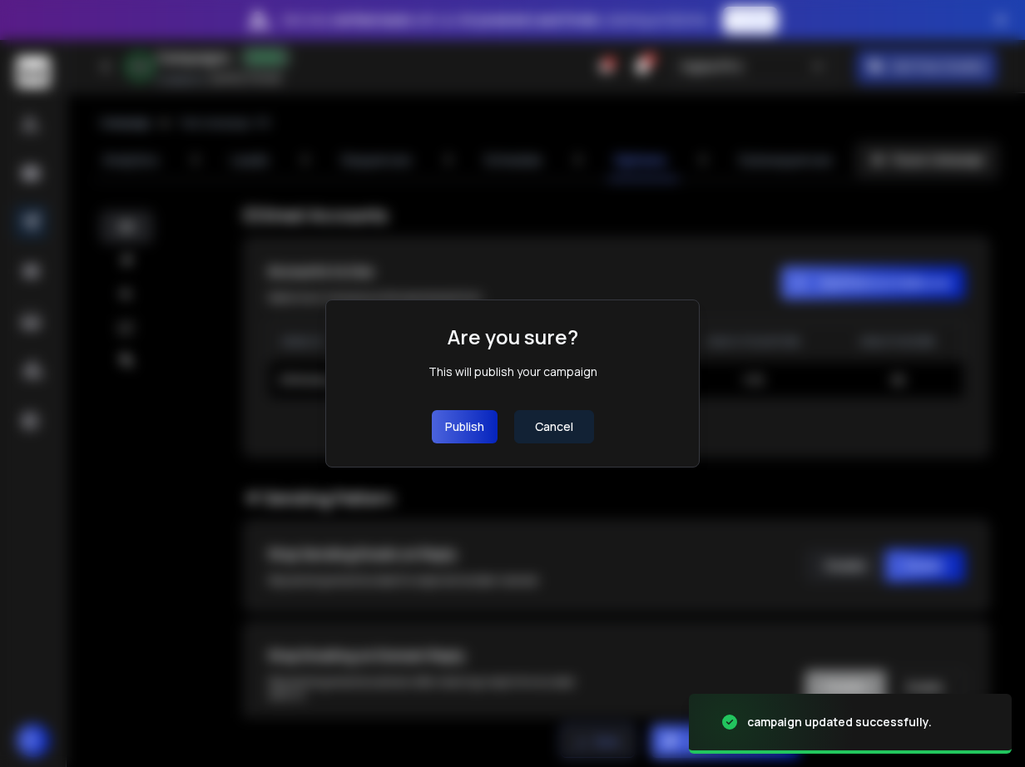
click at [487, 435] on button "Publish" at bounding box center [465, 426] width 66 height 33
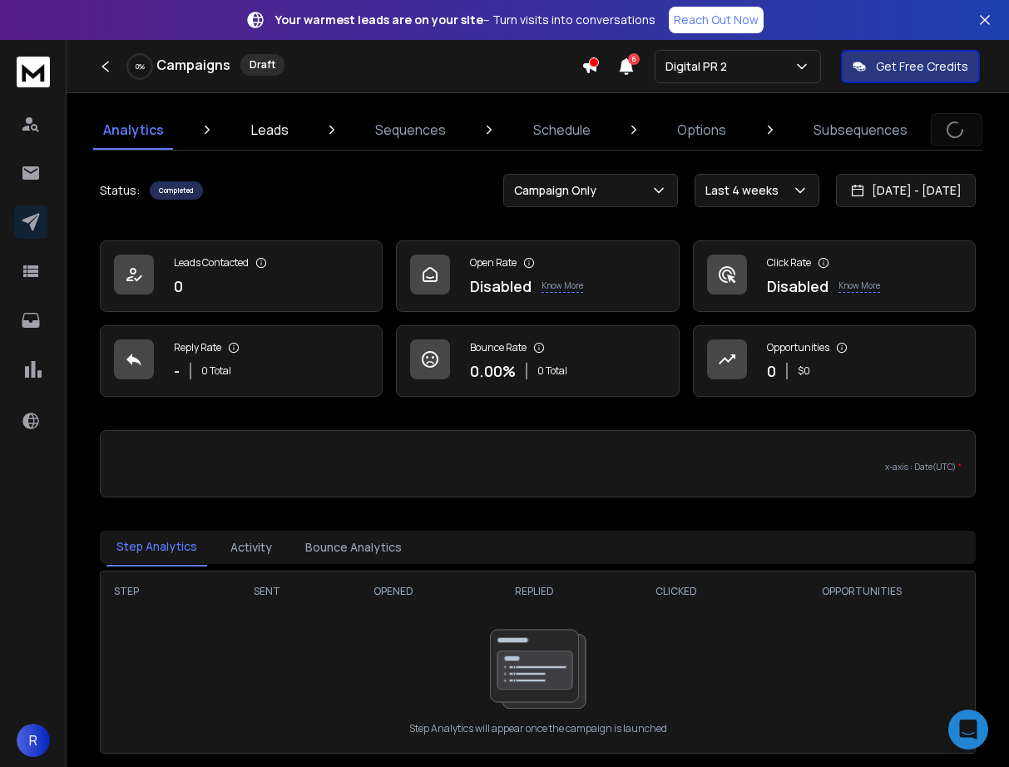
click at [279, 149] on link "Leads" at bounding box center [269, 130] width 57 height 40
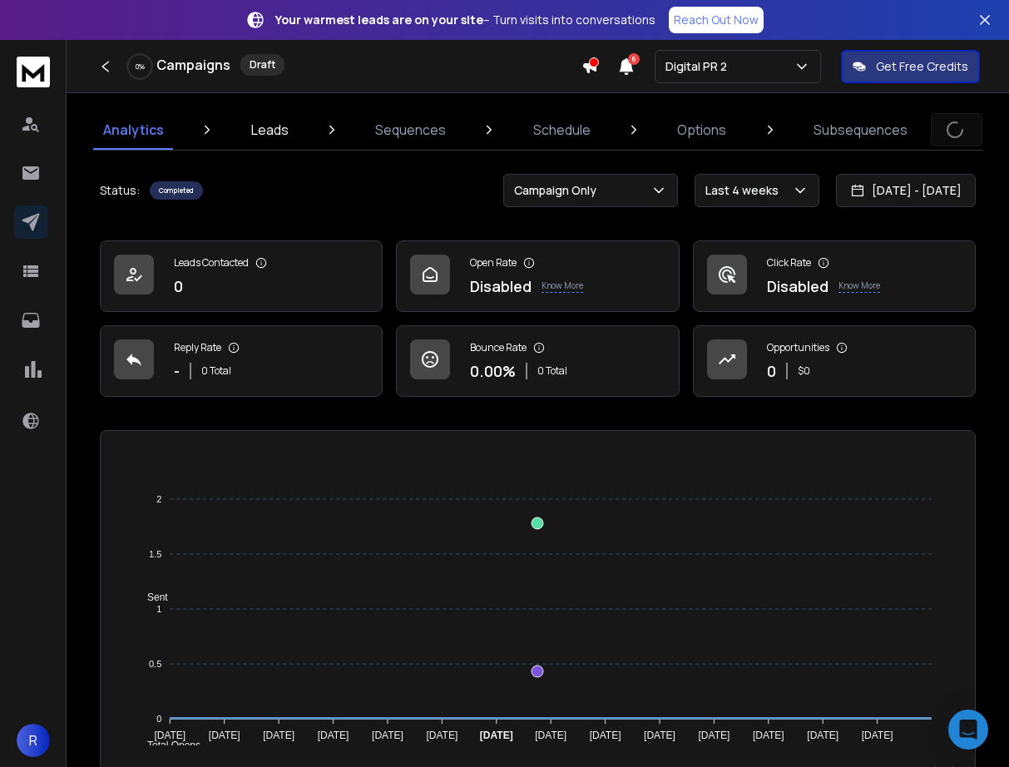
click at [270, 138] on p "Leads" at bounding box center [269, 130] width 37 height 20
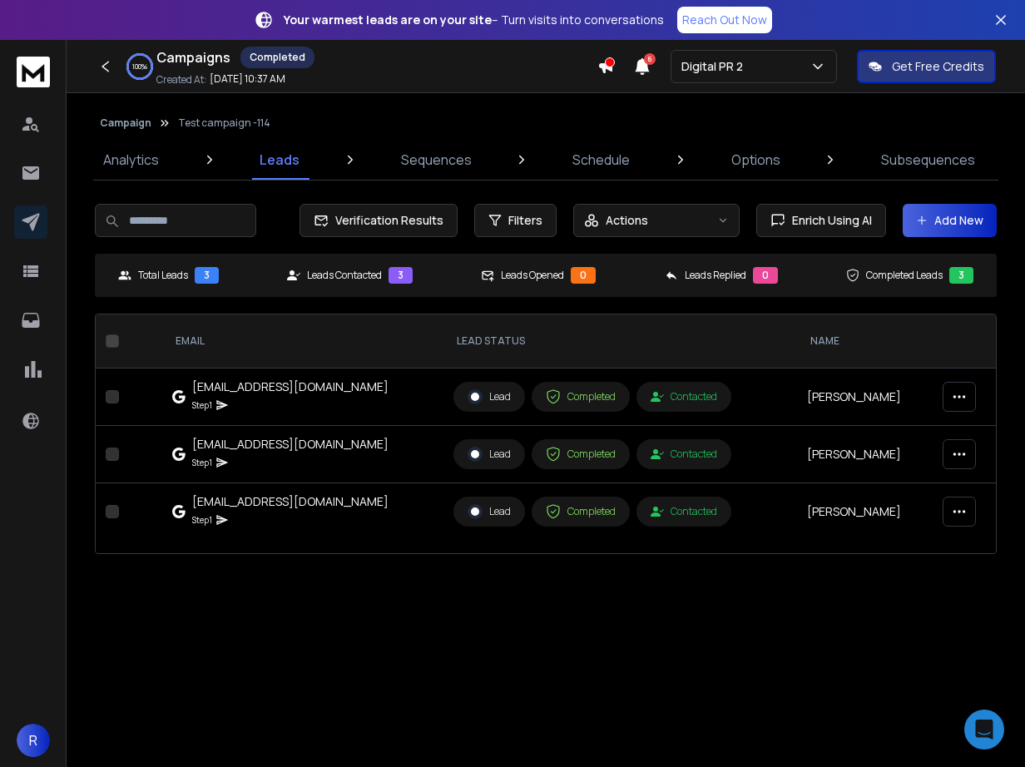
click at [107, 349] on th at bounding box center [129, 342] width 67 height 54
click at [116, 343] on button "Select this Page" at bounding box center [112, 340] width 13 height 13
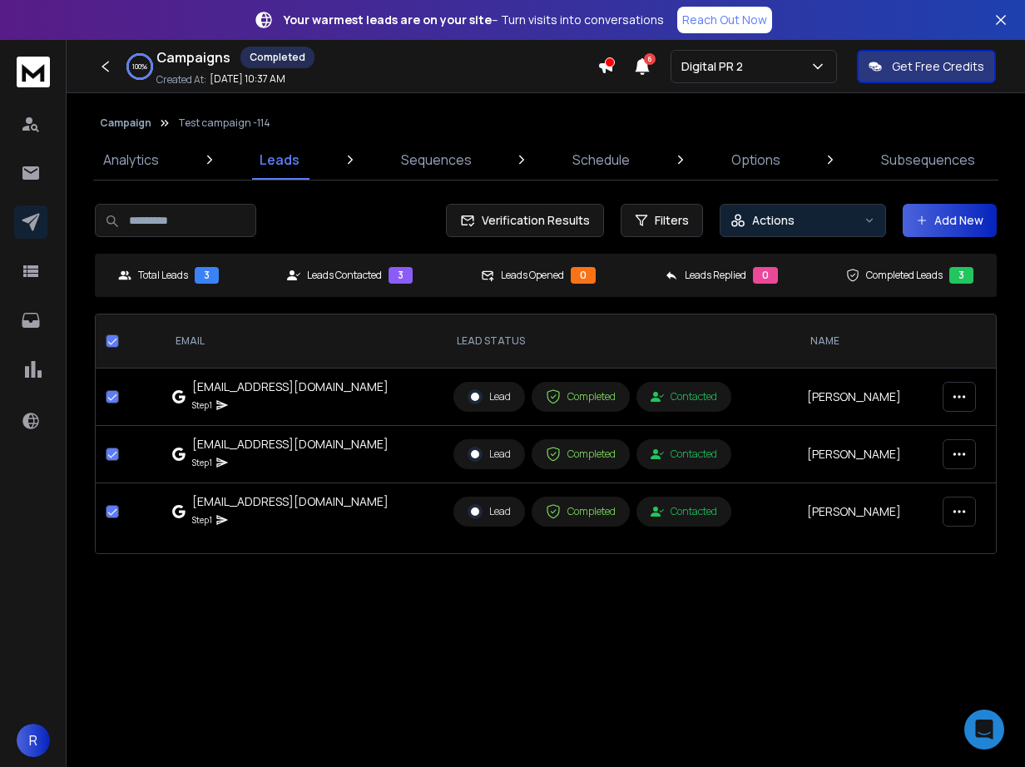
click at [850, 220] on div "Actions" at bounding box center [794, 220] width 126 height 17
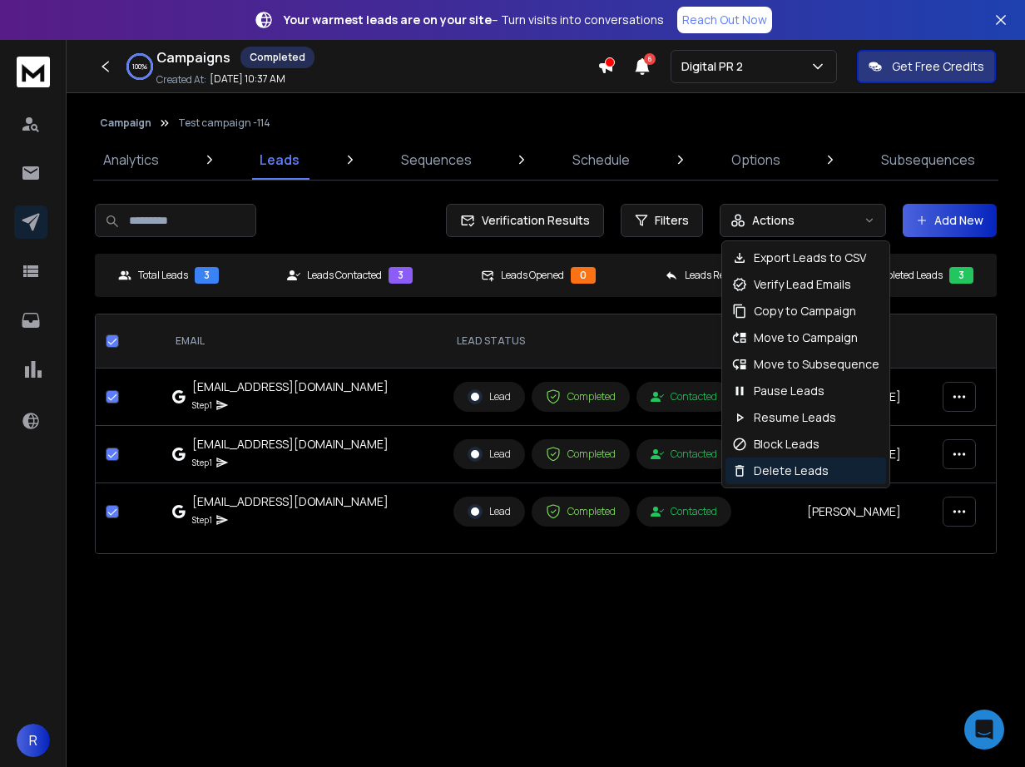
click at [822, 463] on p "Delete Leads" at bounding box center [791, 471] width 75 height 17
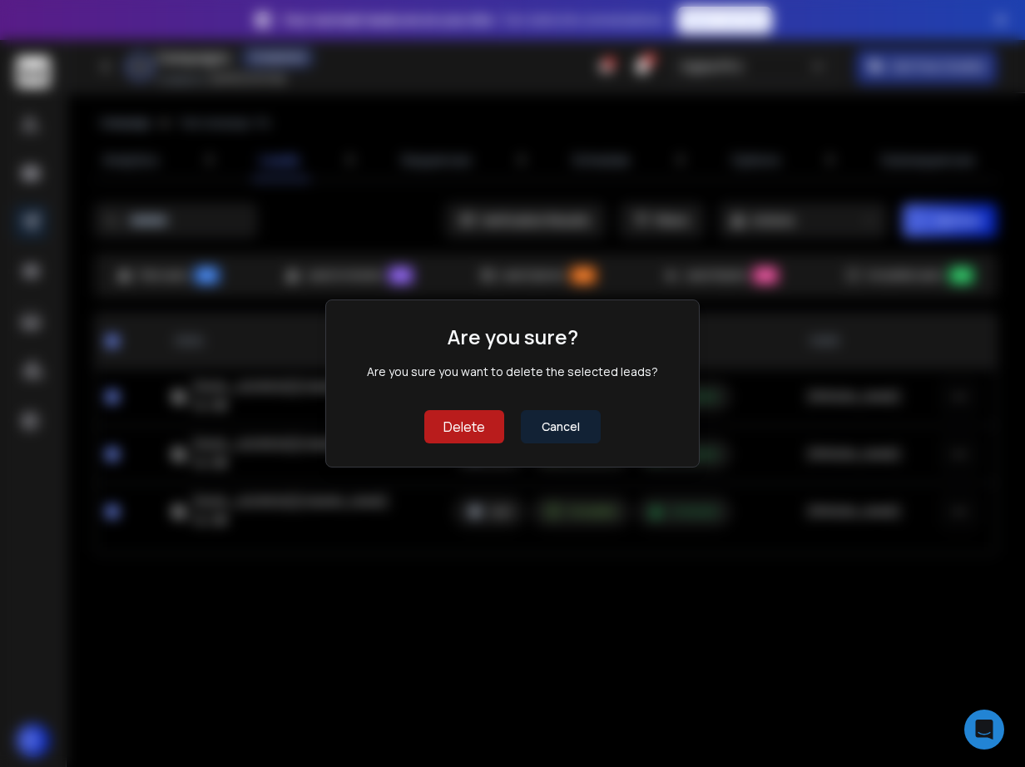
click at [468, 434] on button "Delete" at bounding box center [464, 426] width 80 height 33
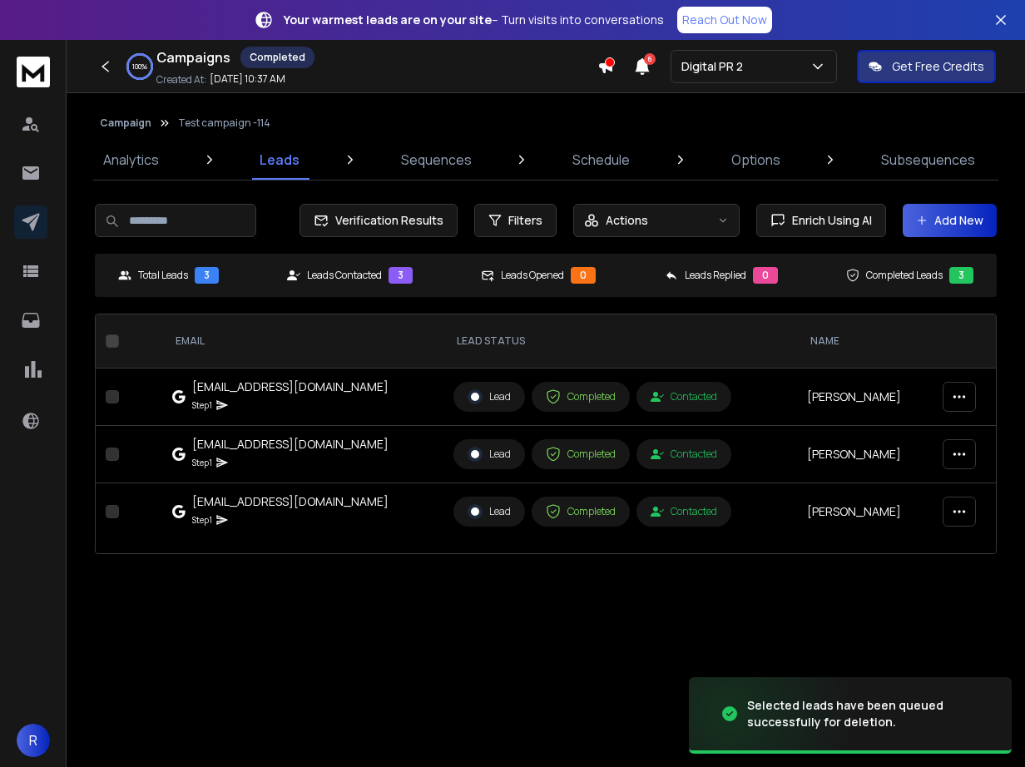
click at [369, 655] on div "Your warmest leads are on your site – Turn visits into conversations Reach Out …" at bounding box center [512, 383] width 1025 height 767
click at [115, 338] on button "Select this Page" at bounding box center [112, 340] width 13 height 13
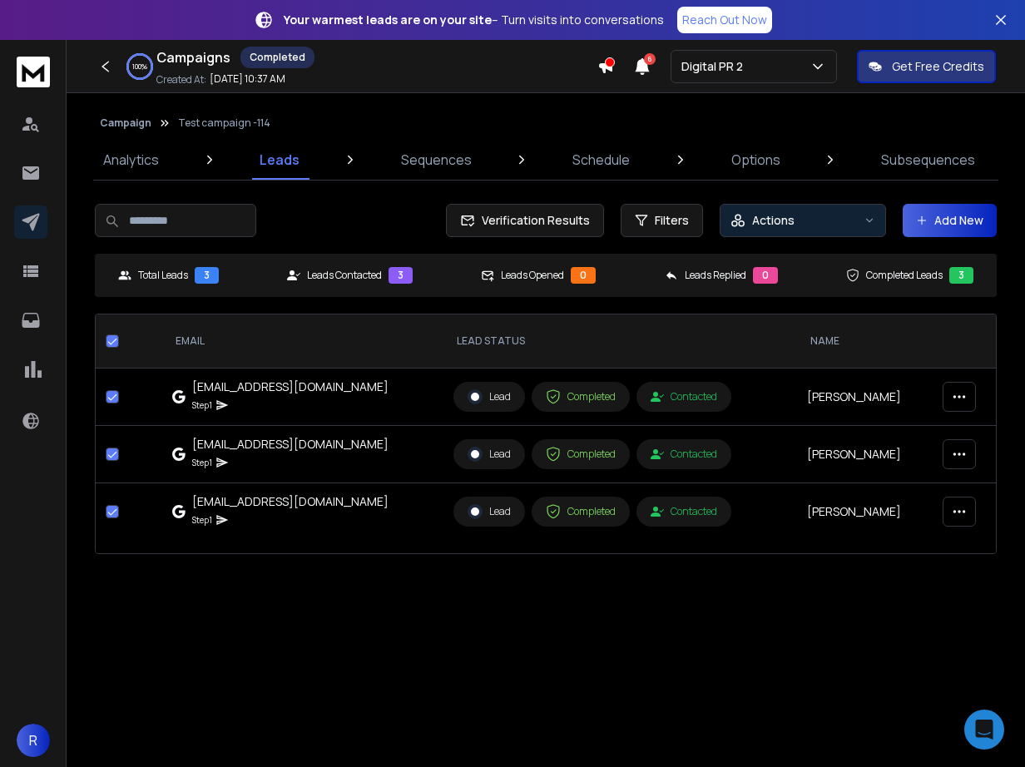
click at [807, 212] on div "Actions" at bounding box center [794, 220] width 126 height 17
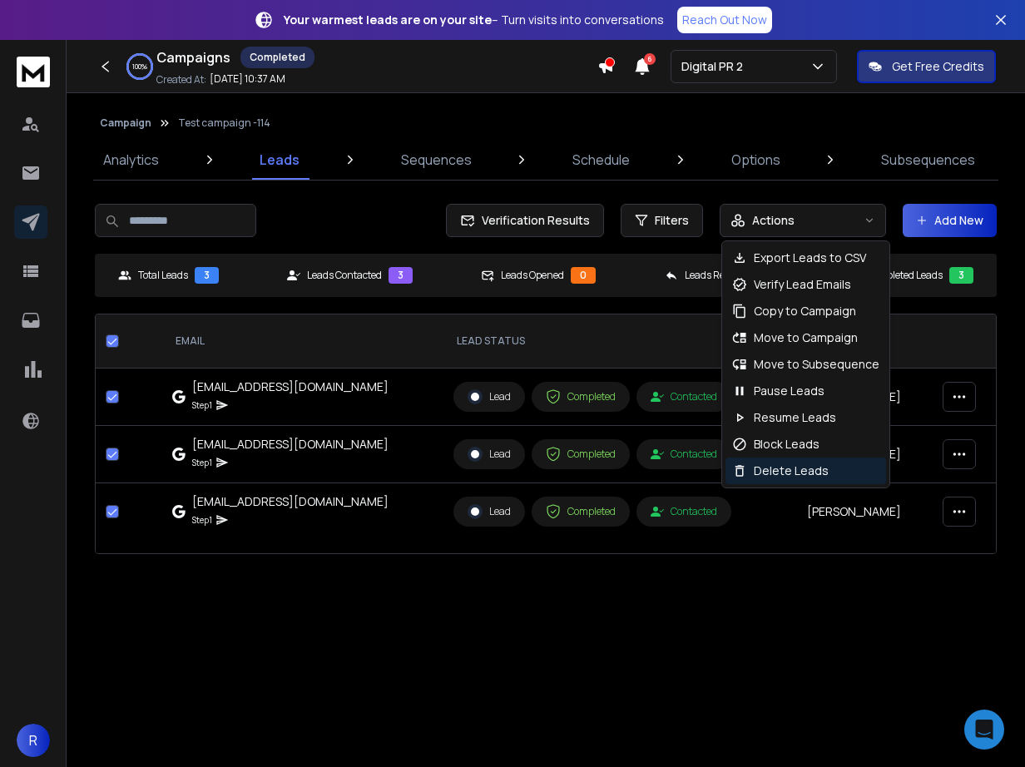
click at [797, 470] on p "Delete Leads" at bounding box center [791, 471] width 75 height 17
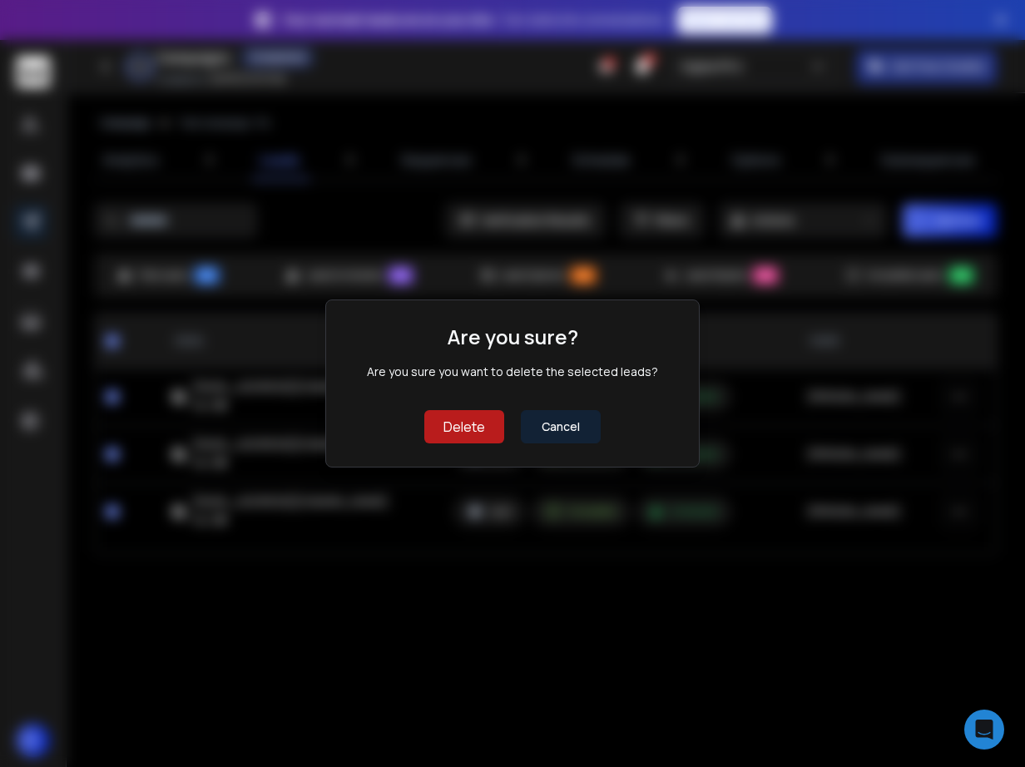
click at [467, 421] on button "Delete" at bounding box center [464, 426] width 80 height 33
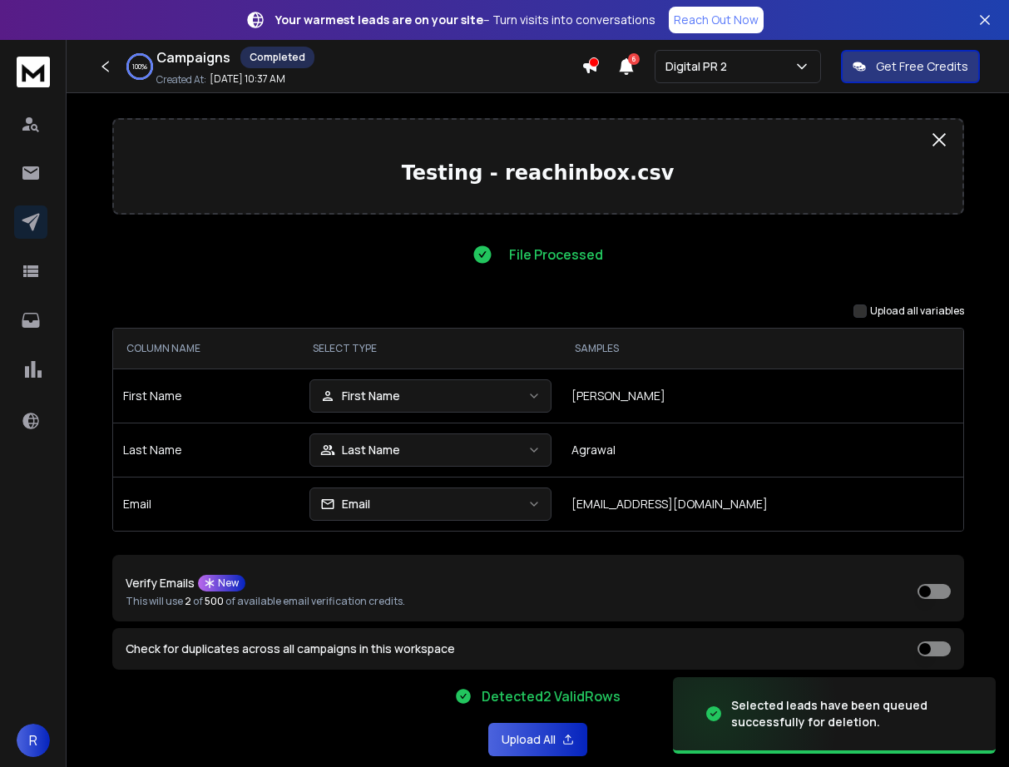
scroll to position [44, 0]
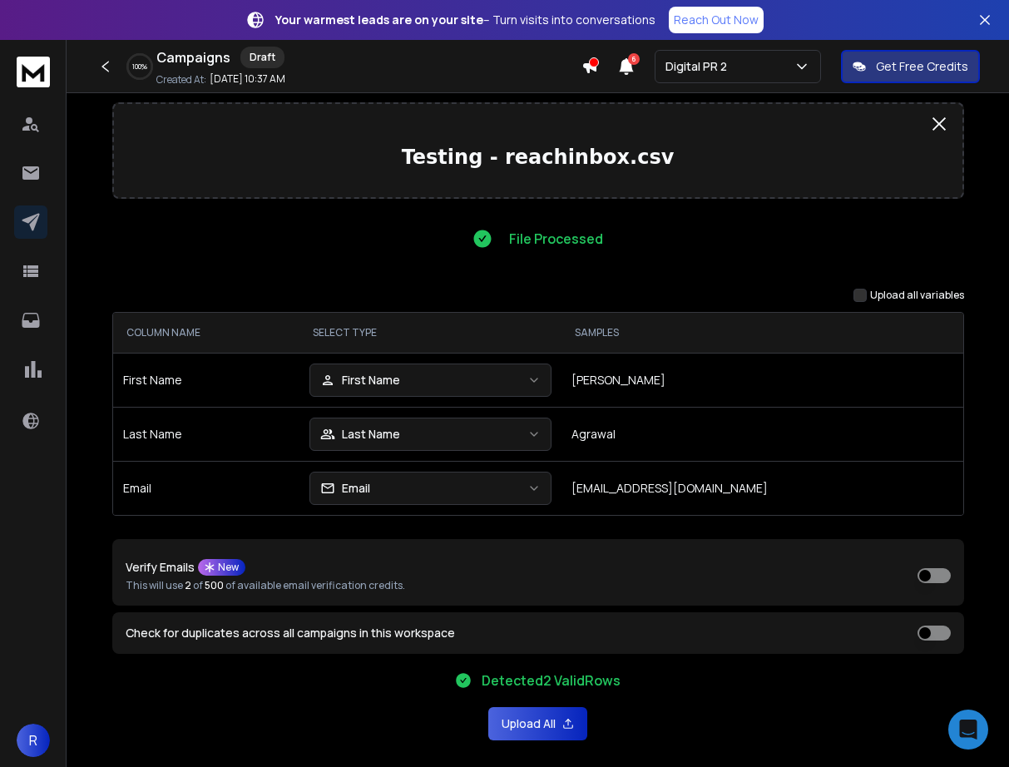
click at [548, 721] on button "Upload All" at bounding box center [537, 723] width 99 height 33
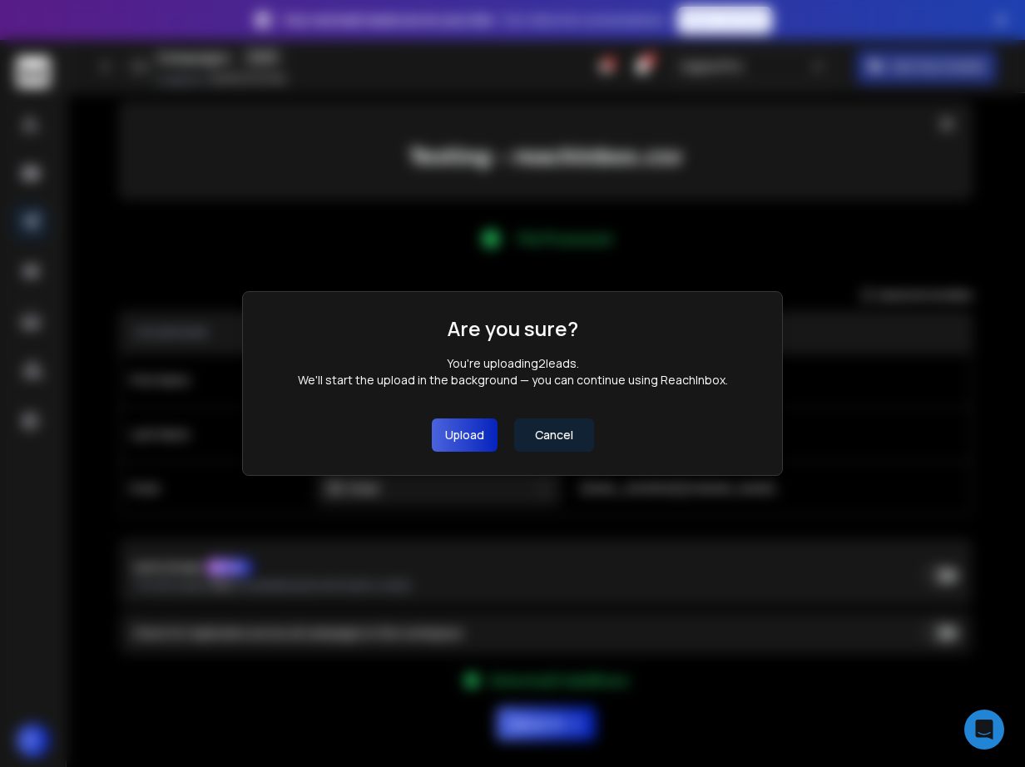
click at [445, 422] on button "Upload" at bounding box center [465, 435] width 66 height 33
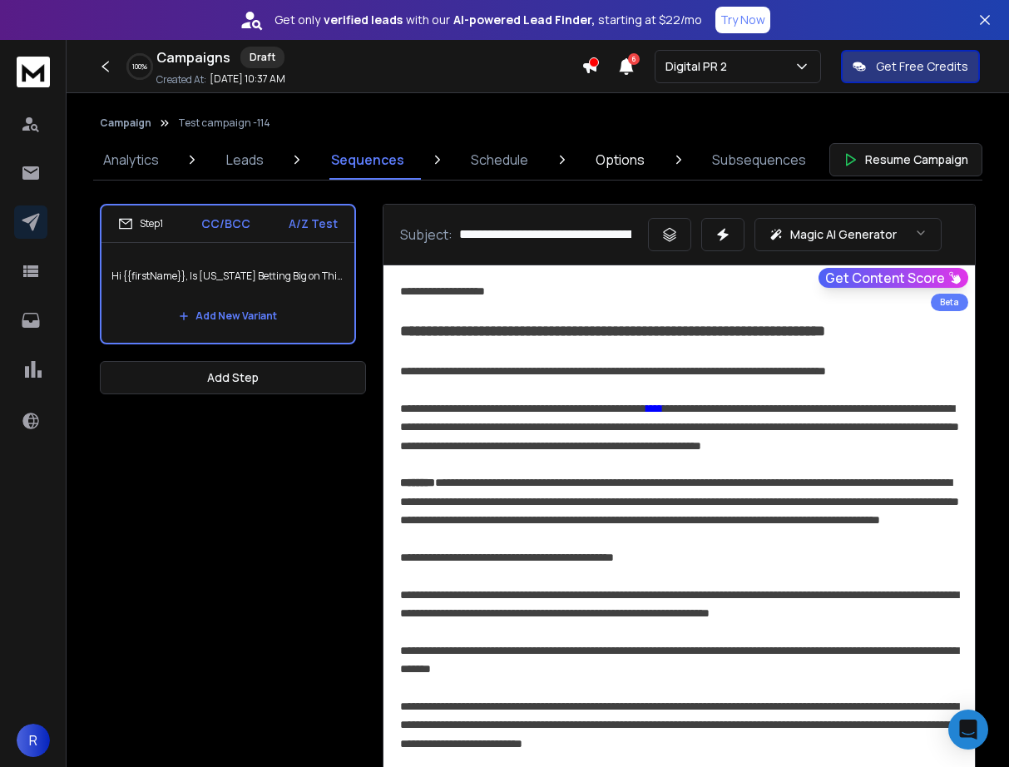
click at [636, 154] on p "Options" at bounding box center [620, 160] width 49 height 20
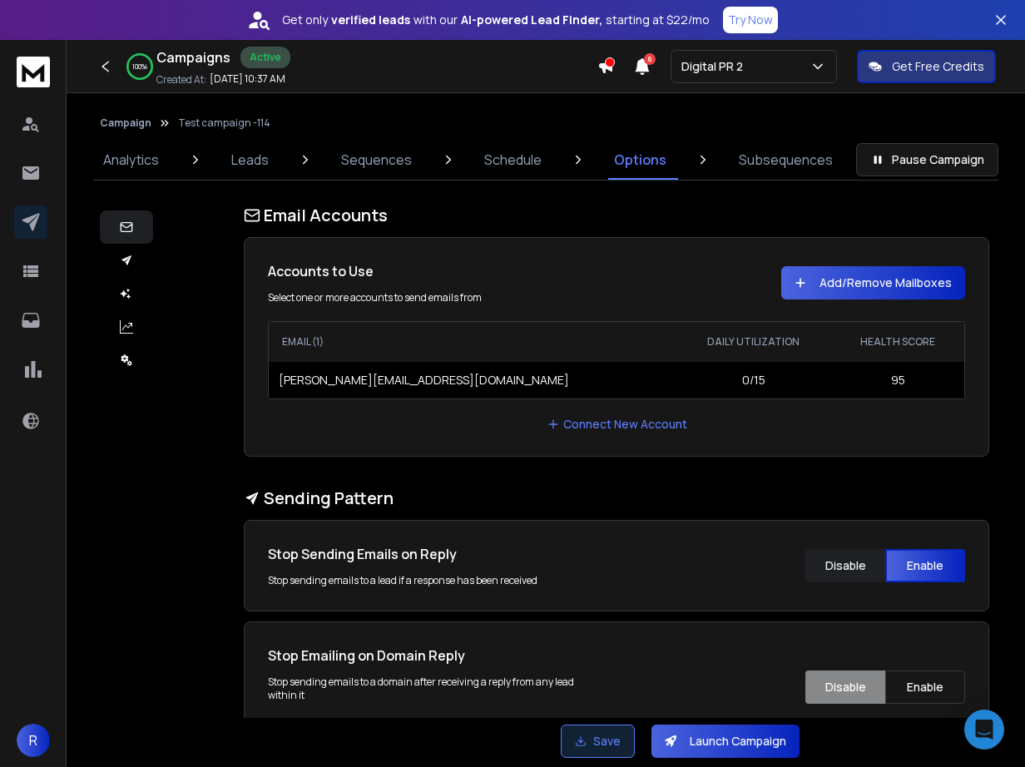
click at [593, 731] on button "Save" at bounding box center [598, 741] width 74 height 33
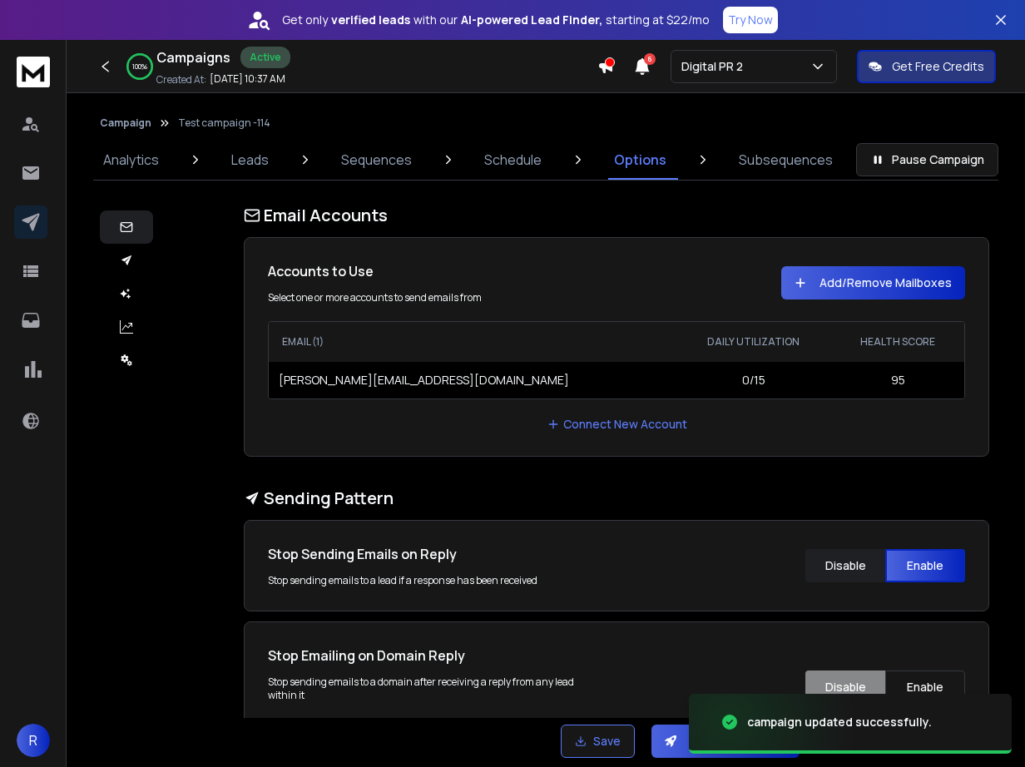
click at [684, 731] on ol "campaign updated successfully." at bounding box center [850, 724] width 349 height 87
click at [662, 731] on button "Launch Campaign" at bounding box center [726, 741] width 148 height 33
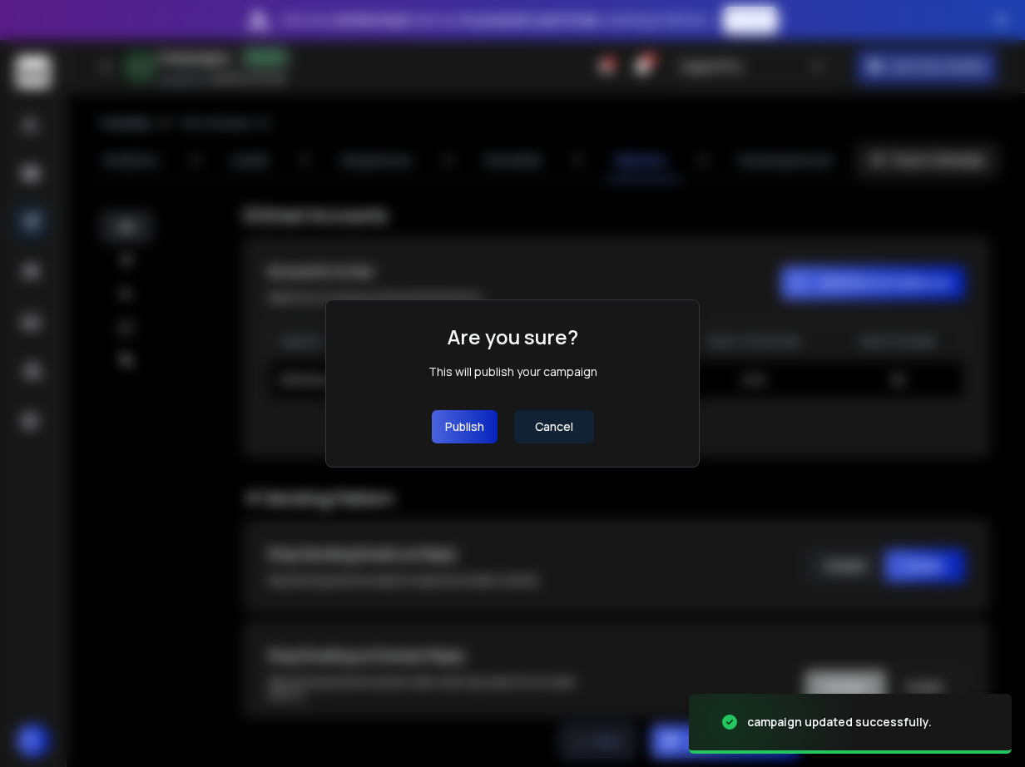
click at [463, 420] on button "Publish" at bounding box center [465, 426] width 66 height 33
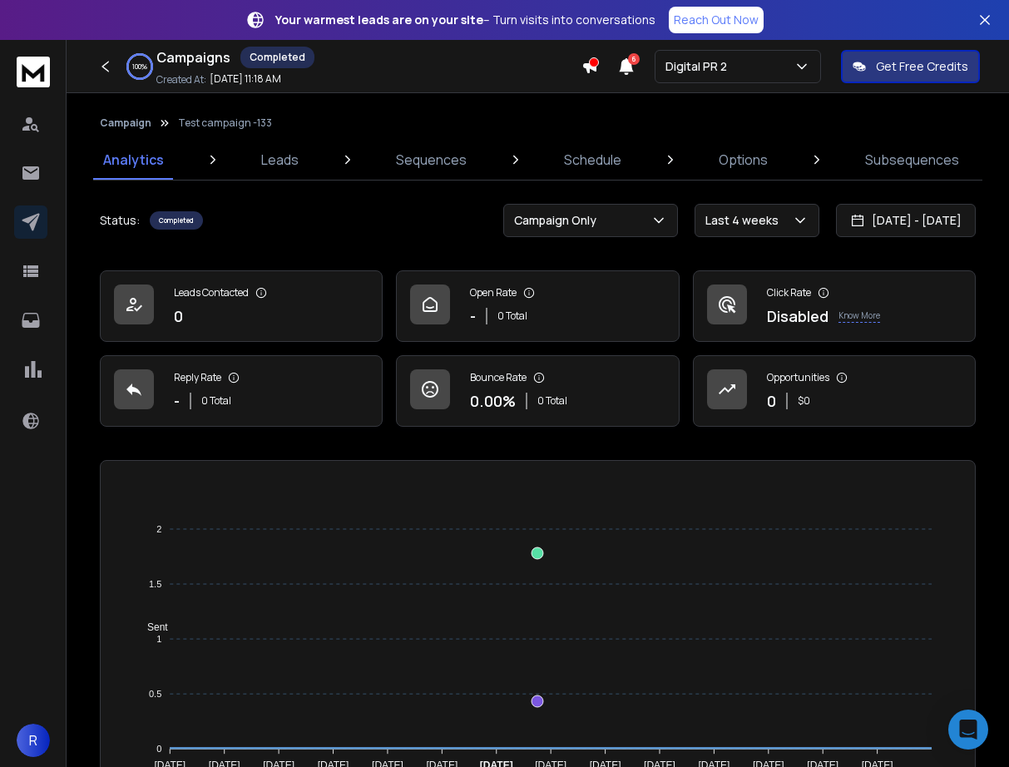
click at [250, 173] on div "Analytics Leads Sequences Schedule Options Subsequences" at bounding box center [531, 160] width 876 height 40
click at [273, 164] on p "Leads" at bounding box center [279, 160] width 37 height 20
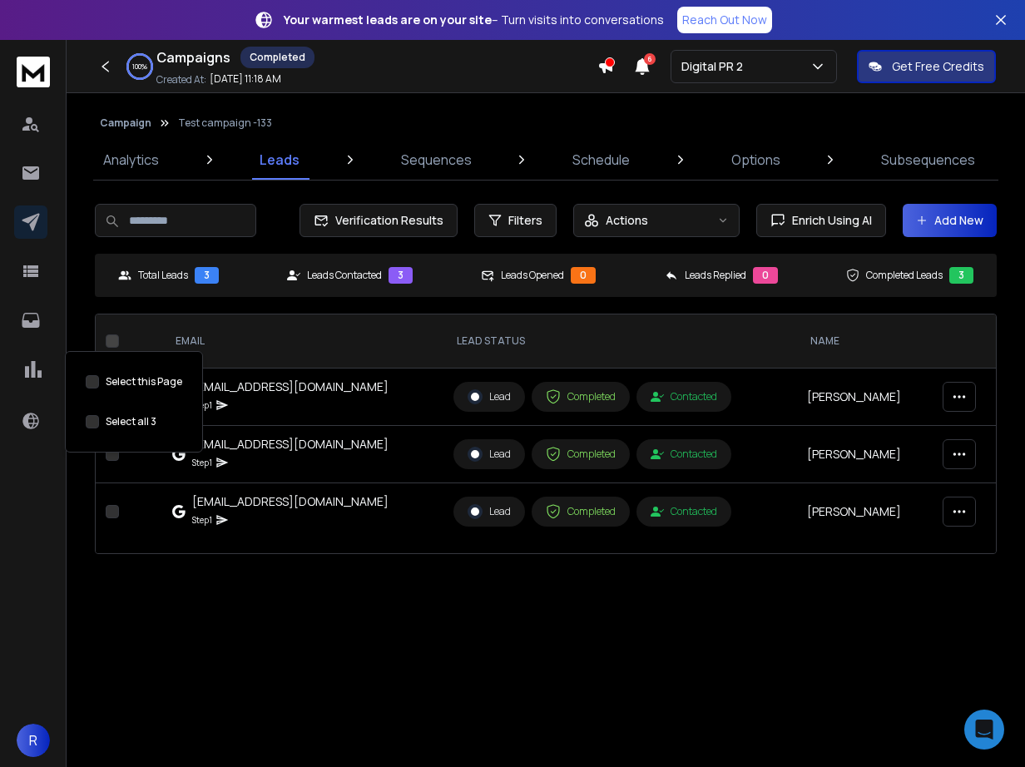
click at [107, 345] on button "Select this Page" at bounding box center [112, 340] width 13 height 13
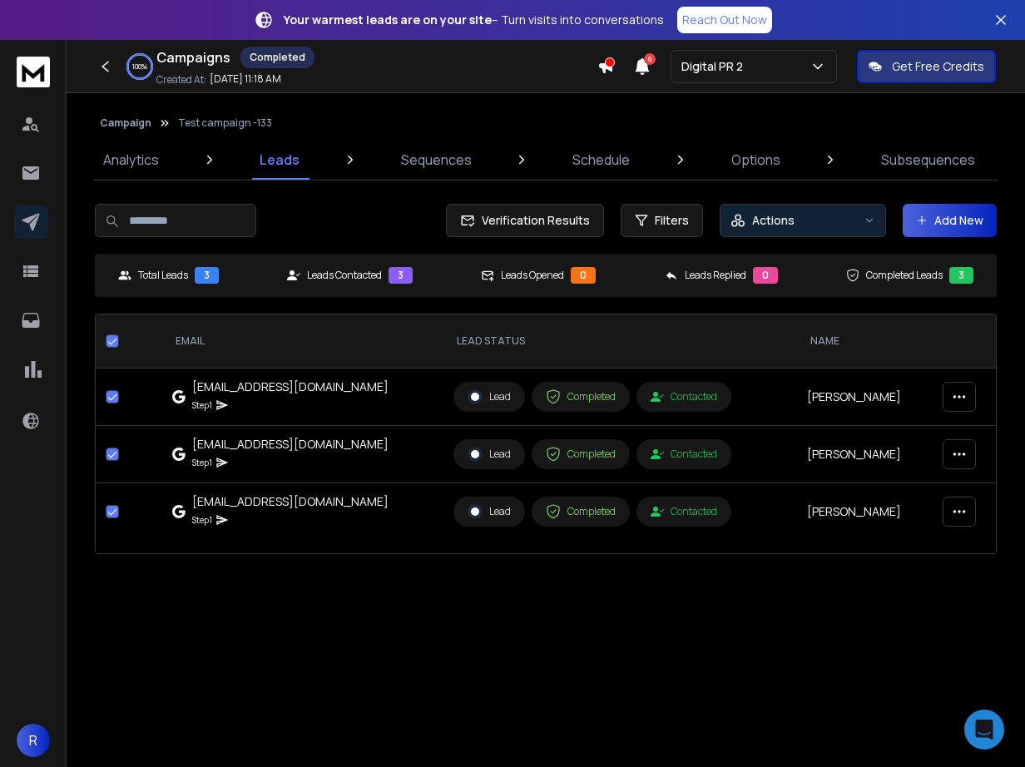
click at [825, 218] on div "Actions" at bounding box center [794, 220] width 126 height 17
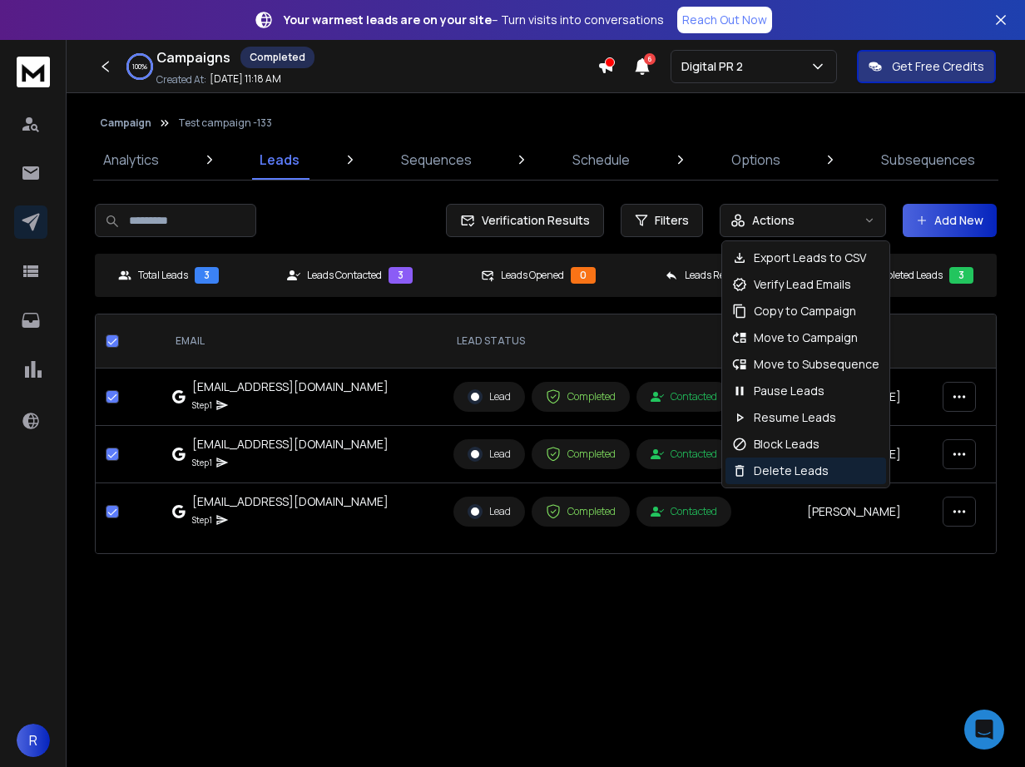
click at [808, 463] on p "Delete Leads" at bounding box center [791, 471] width 75 height 17
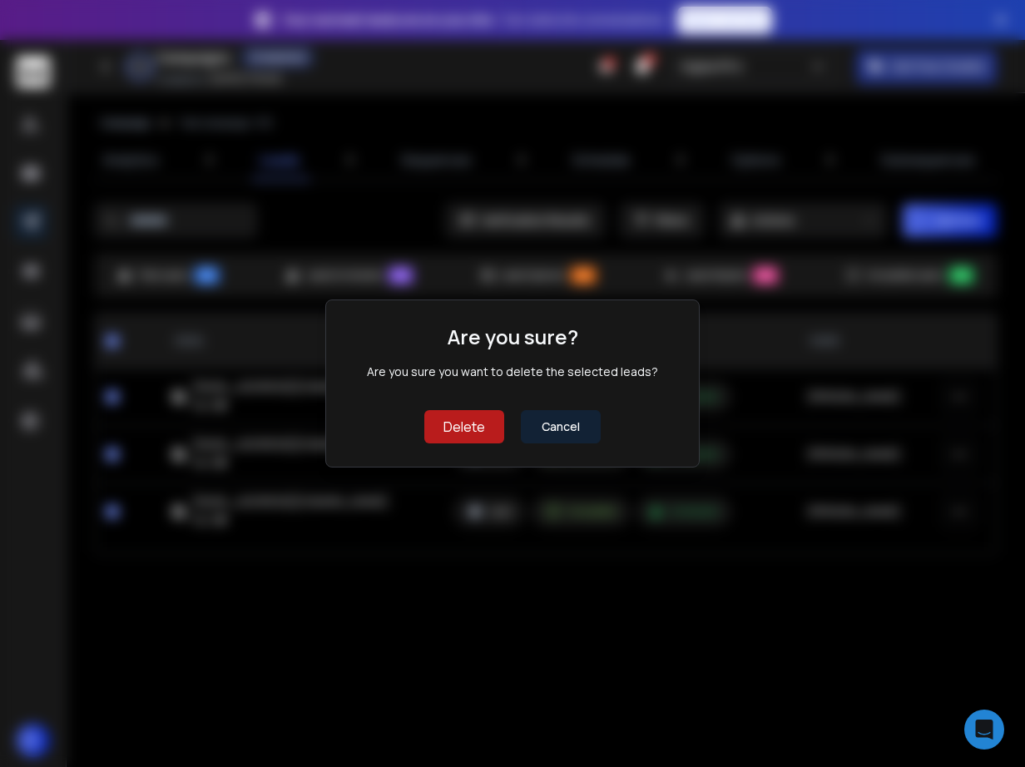
click at [468, 432] on button "Delete" at bounding box center [464, 426] width 80 height 33
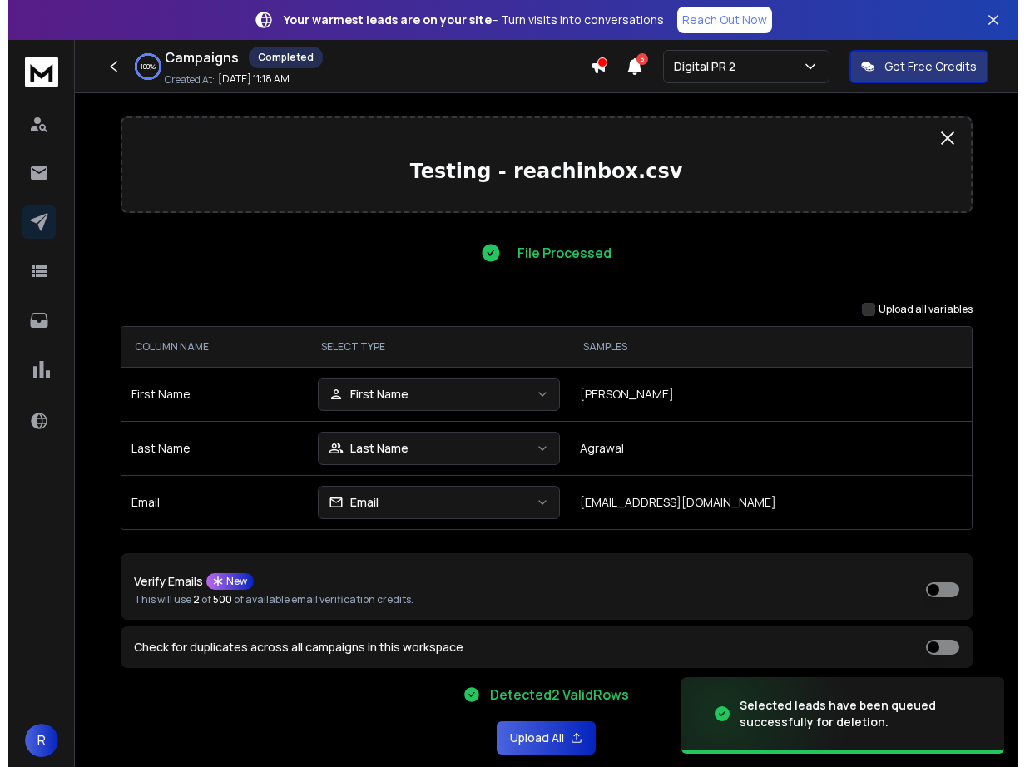
scroll to position [44, 0]
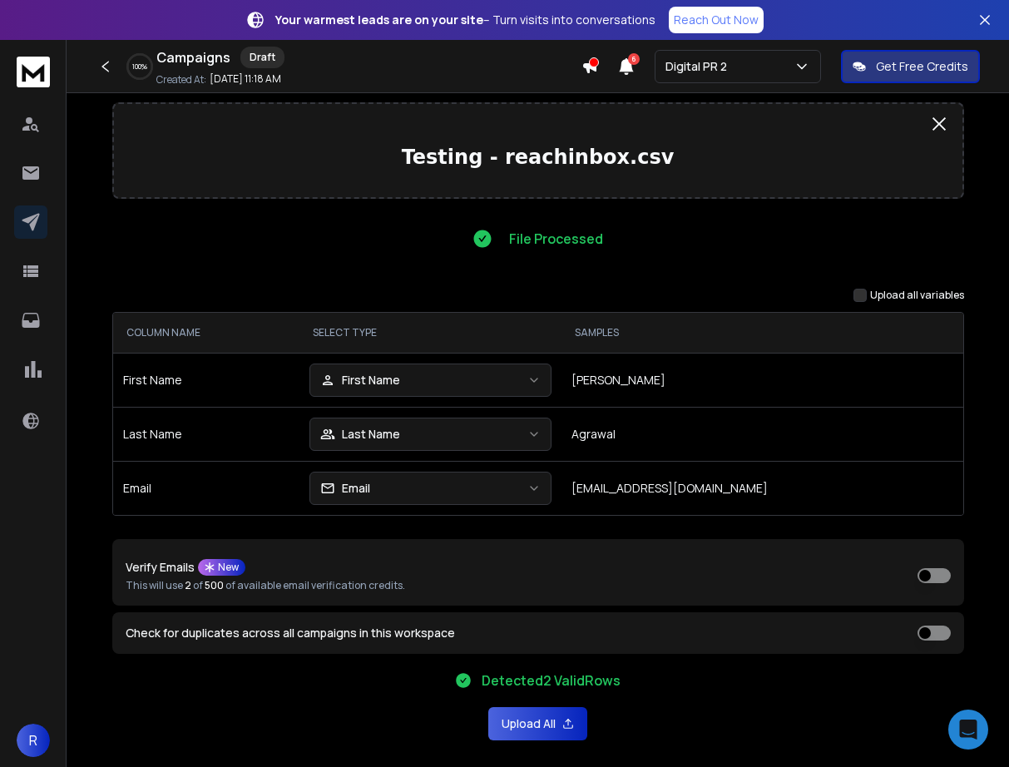
click at [534, 731] on button "Upload All" at bounding box center [537, 723] width 99 height 33
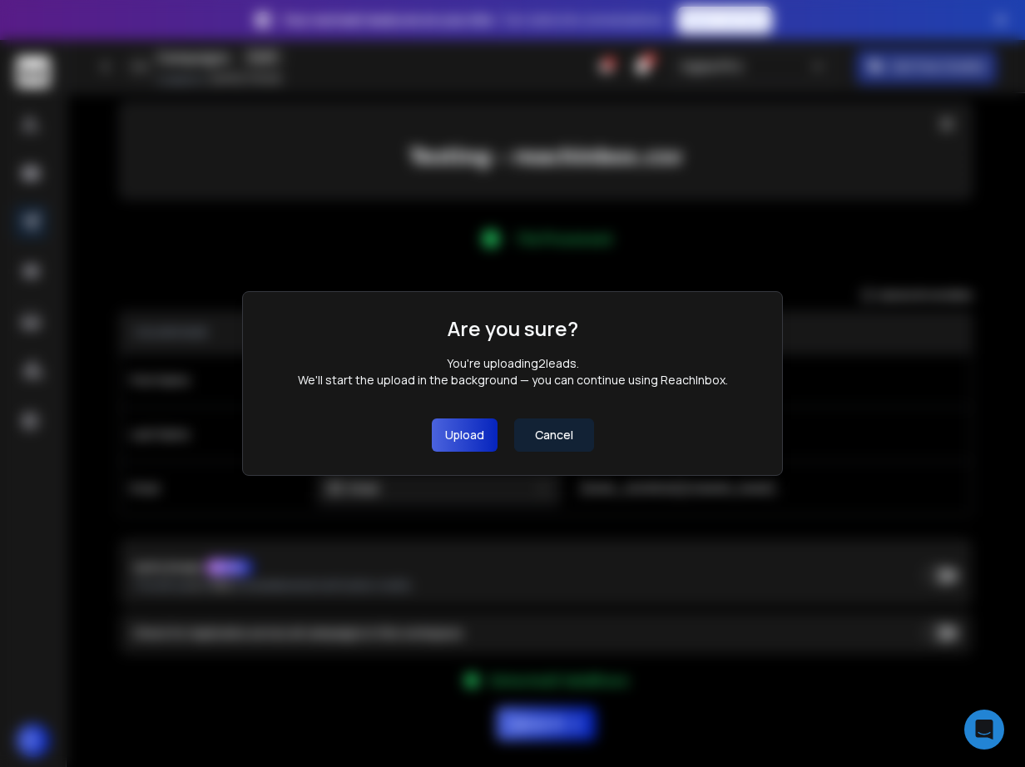
click at [458, 439] on button "Upload" at bounding box center [465, 435] width 66 height 33
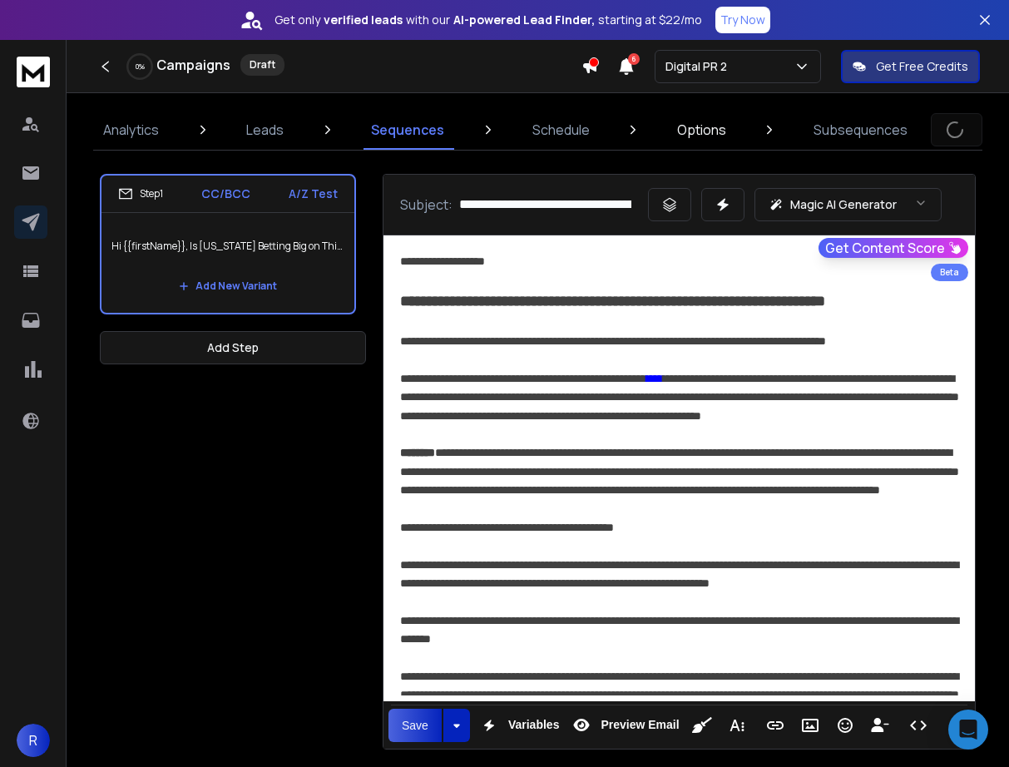
click at [722, 141] on link "Options" at bounding box center [701, 130] width 69 height 40
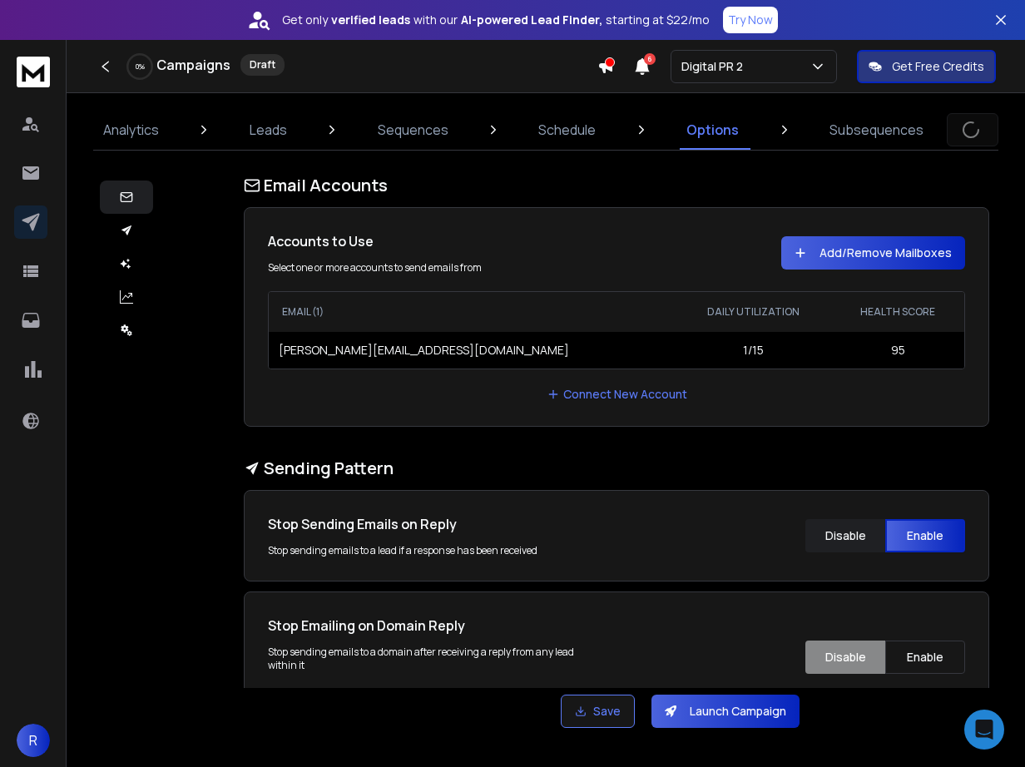
click at [675, 712] on icon at bounding box center [671, 712] width 12 height 12
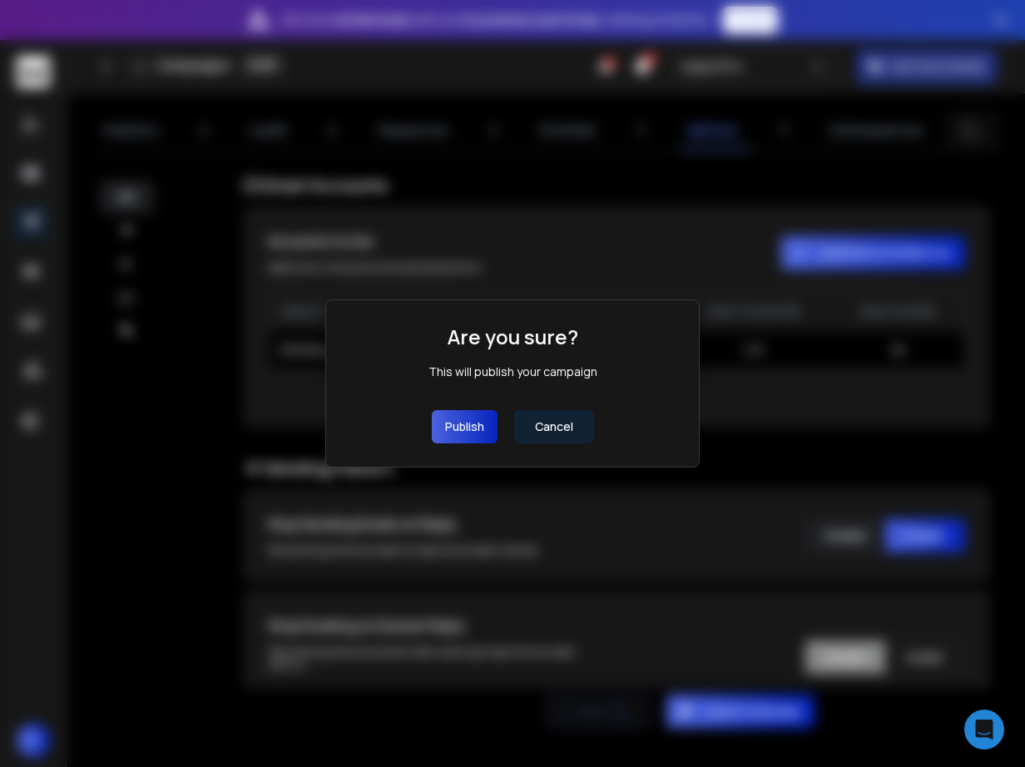
click at [474, 423] on button "Publish" at bounding box center [465, 426] width 66 height 33
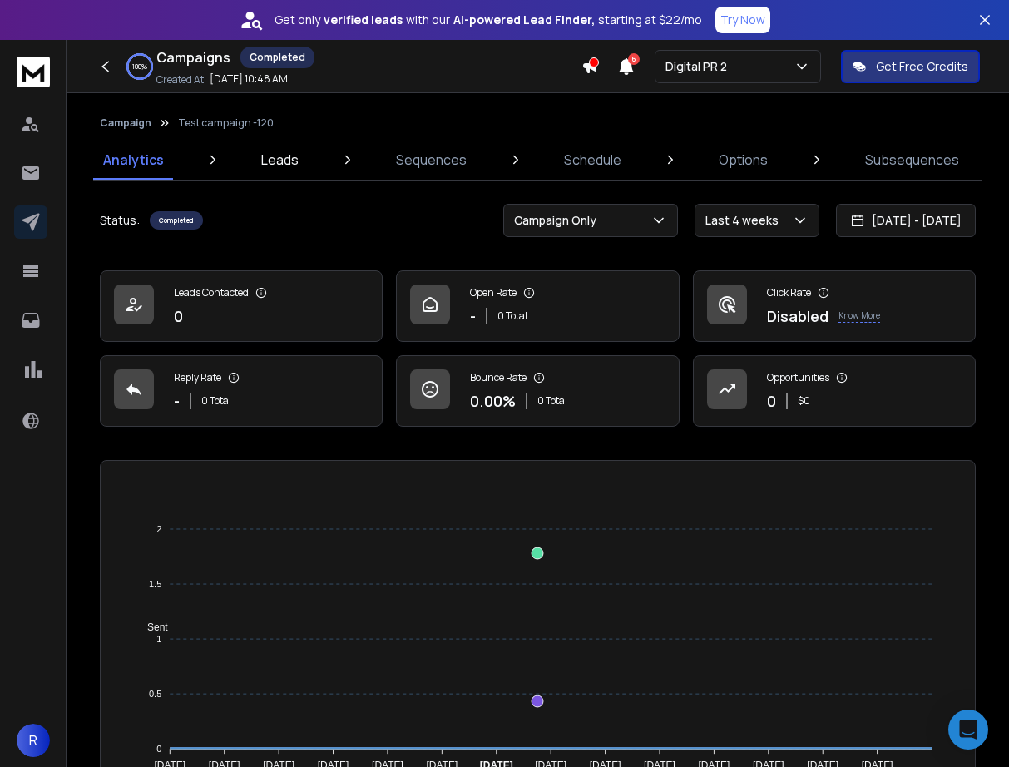
click at [259, 170] on link "Leads" at bounding box center [279, 160] width 57 height 40
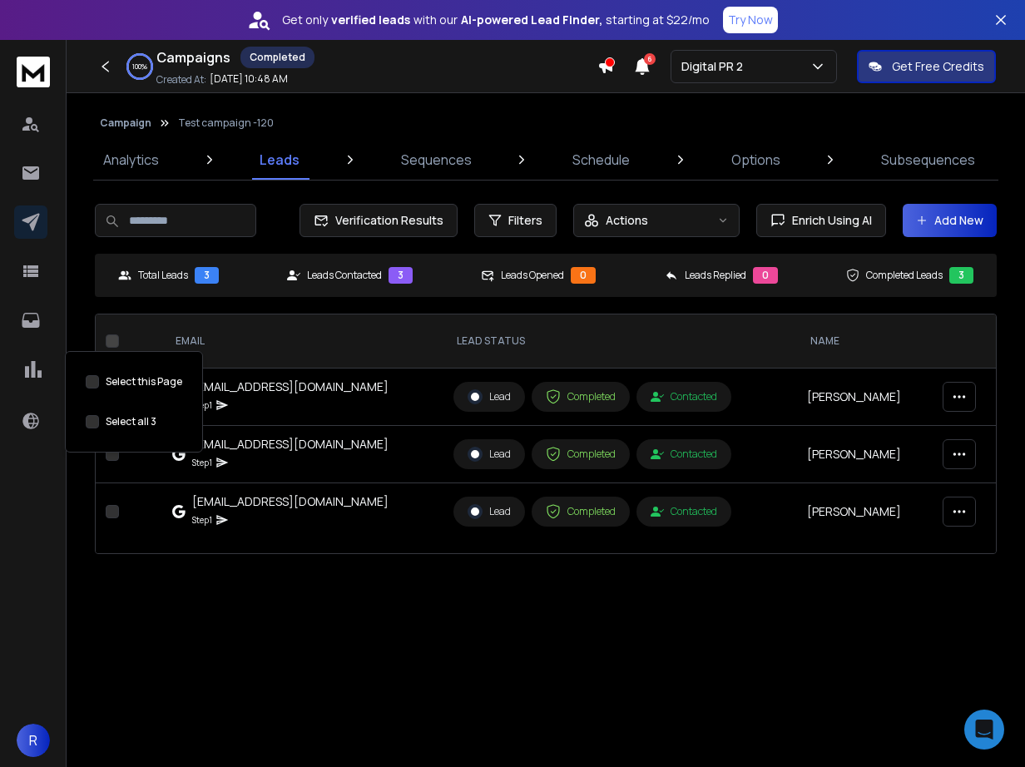
click at [117, 342] on button "Select this Page" at bounding box center [112, 340] width 13 height 13
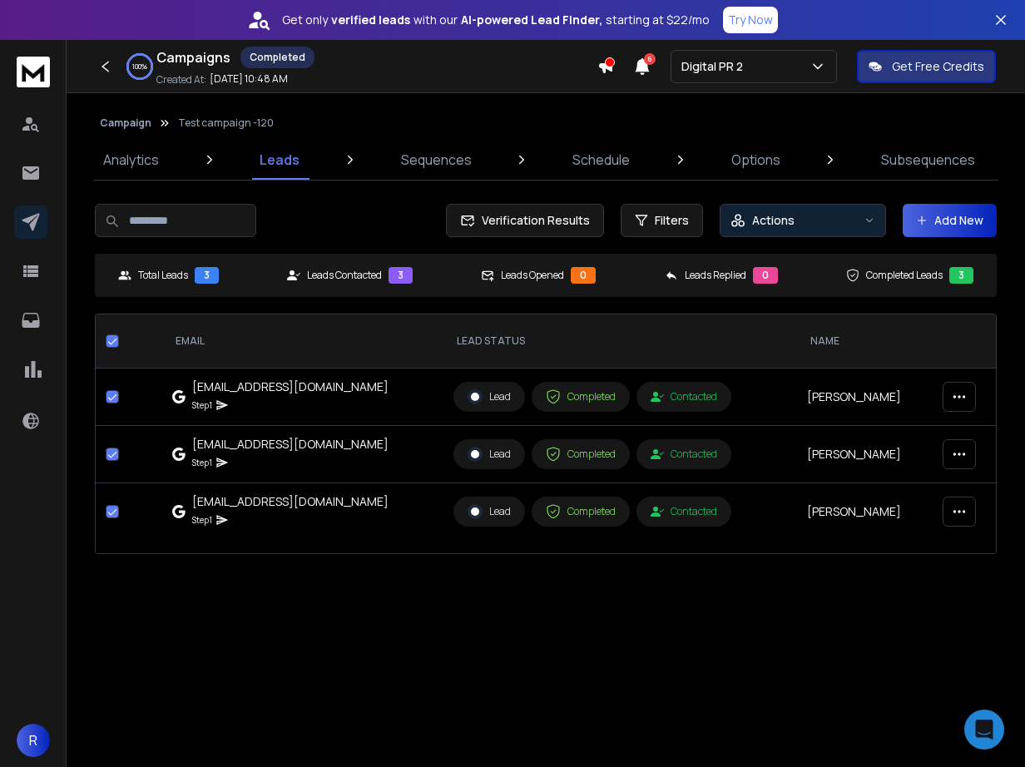
click at [809, 207] on button "Actions" at bounding box center [803, 220] width 166 height 33
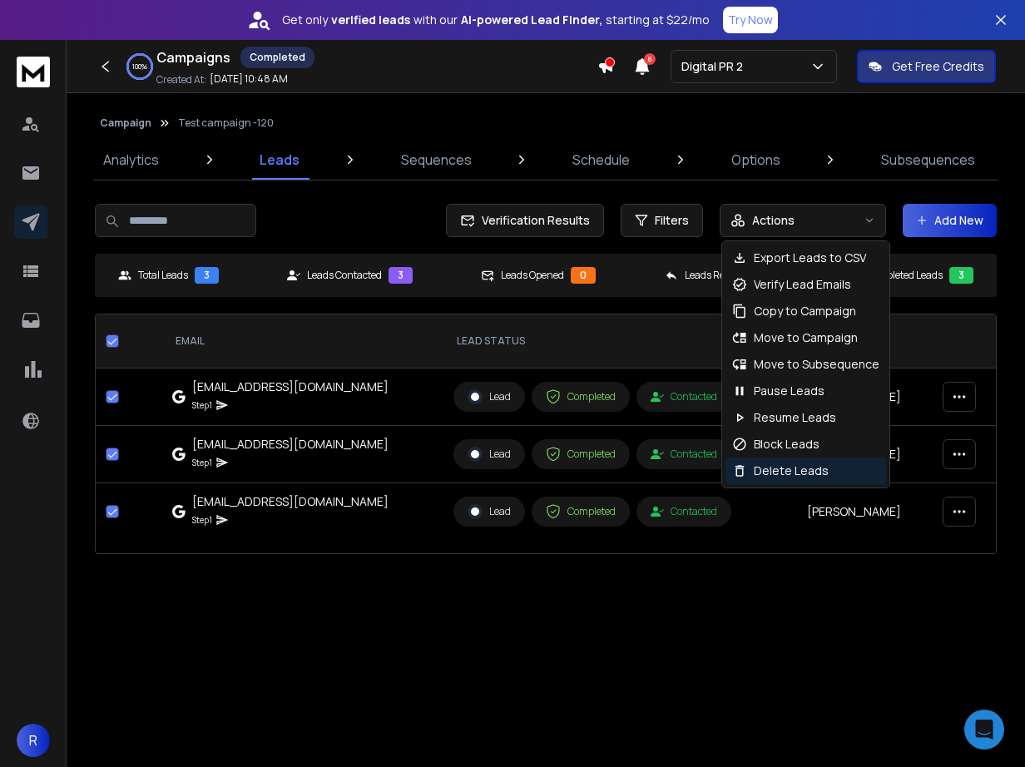
click at [805, 468] on p "Delete Leads" at bounding box center [791, 471] width 75 height 17
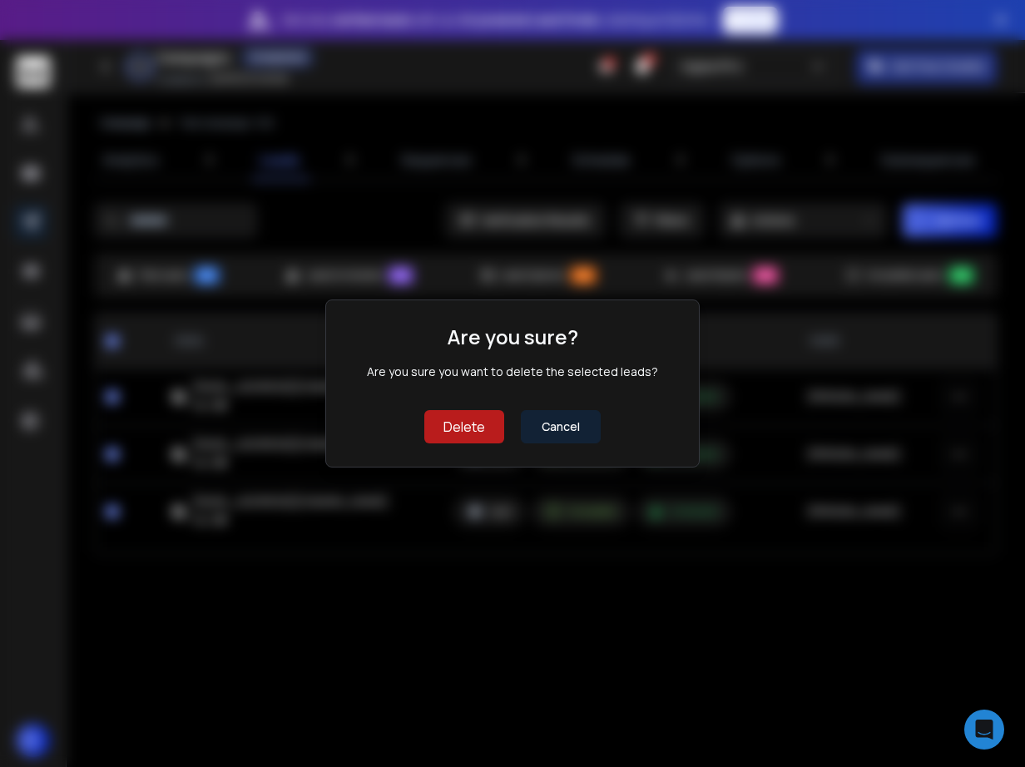
click at [463, 430] on button "Delete" at bounding box center [464, 426] width 80 height 33
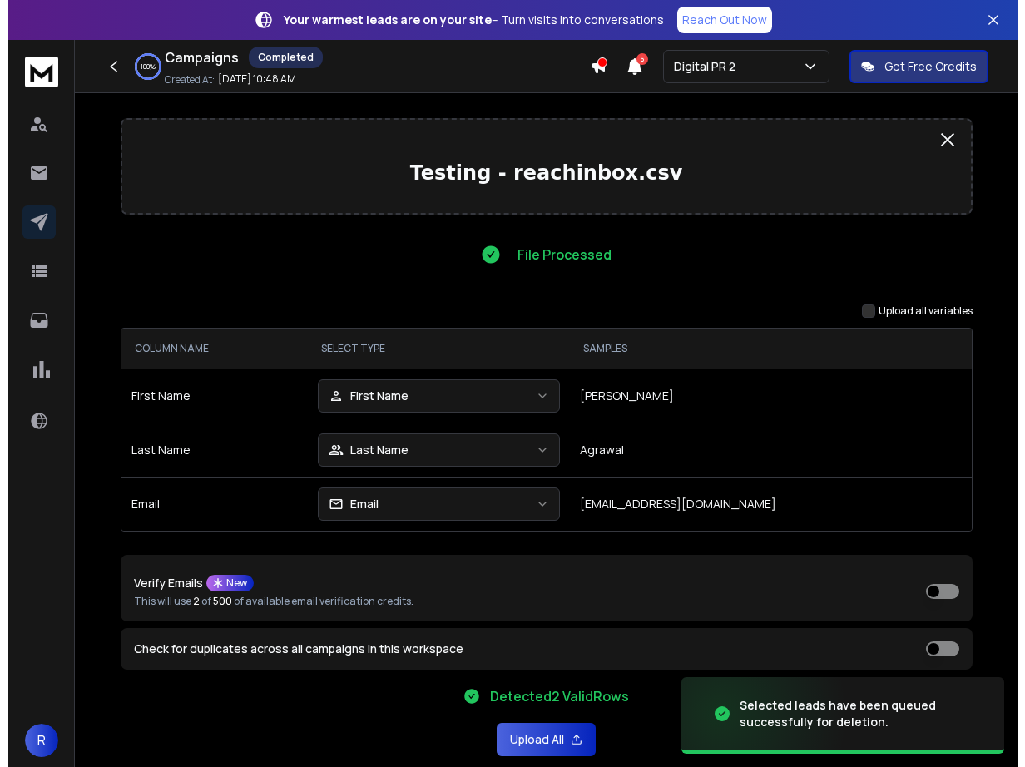
scroll to position [44, 0]
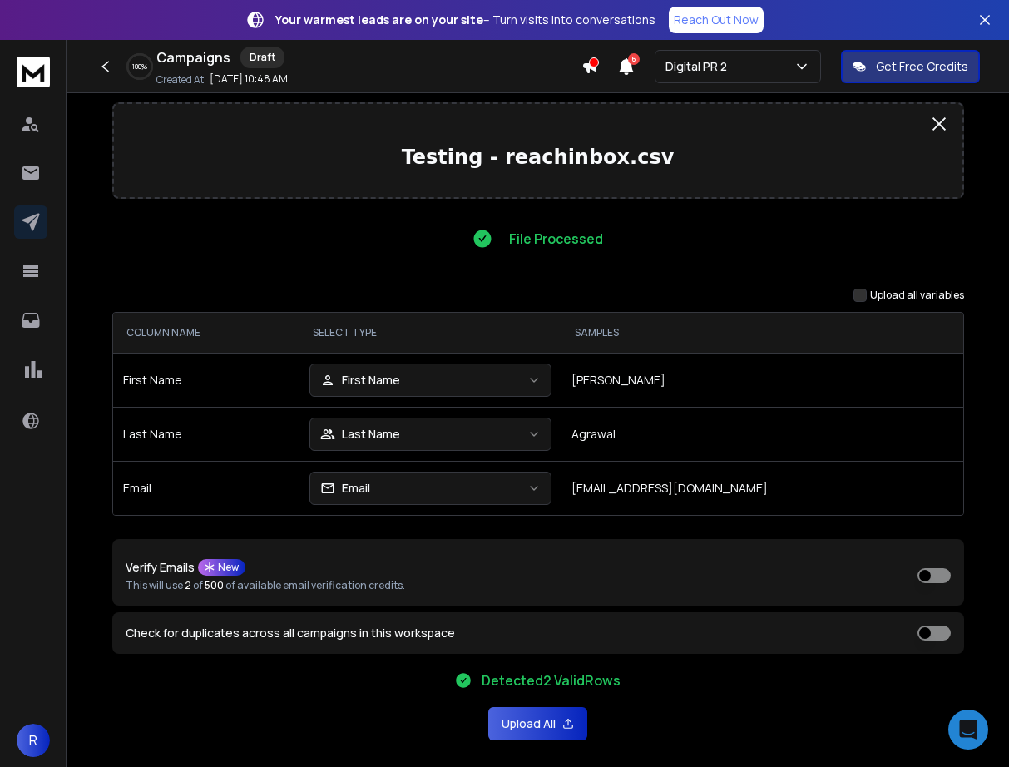
click at [527, 730] on button "Upload All" at bounding box center [537, 723] width 99 height 33
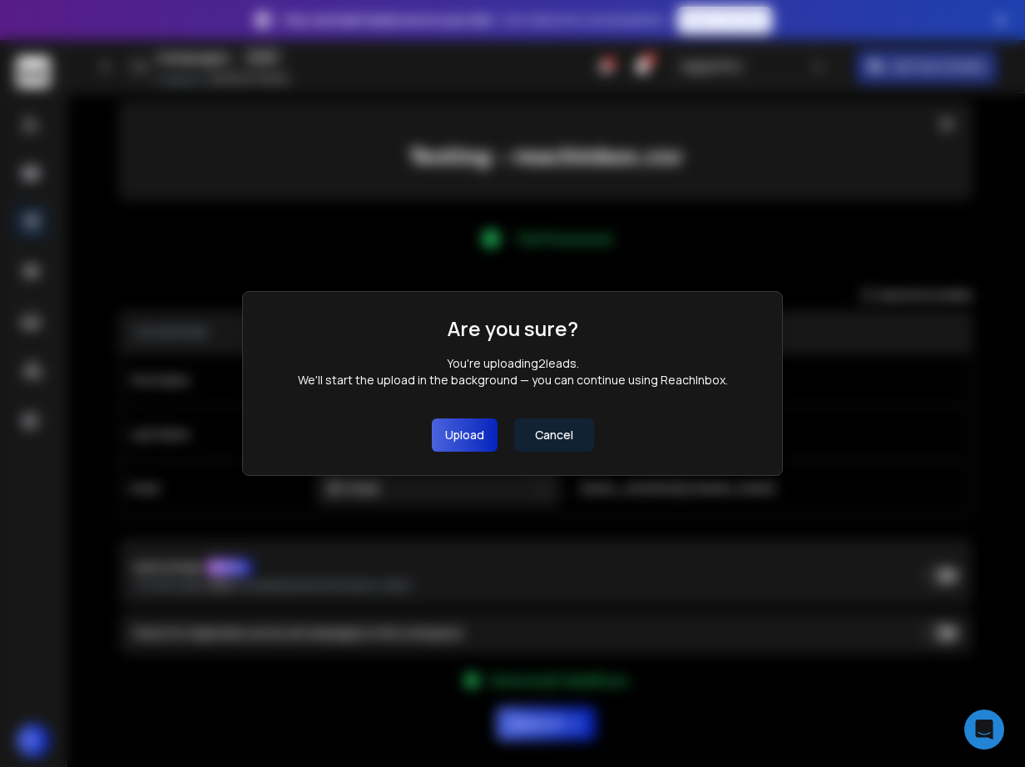
click at [459, 443] on button "Upload" at bounding box center [465, 435] width 66 height 33
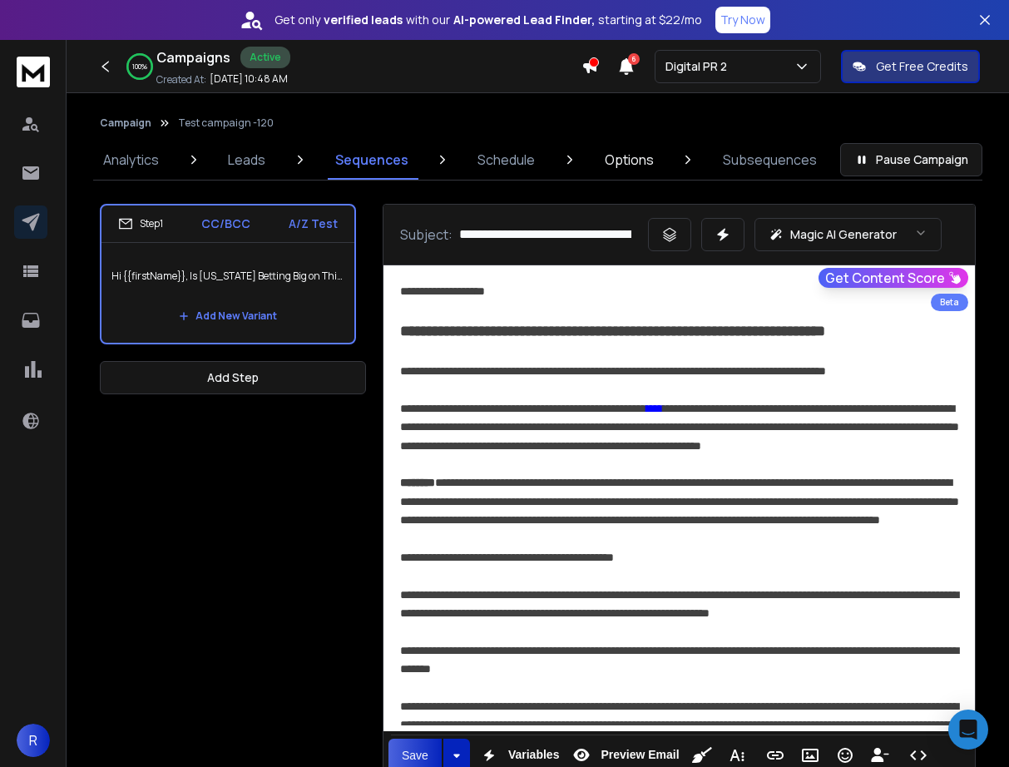
click at [620, 151] on p "Options" at bounding box center [629, 160] width 49 height 20
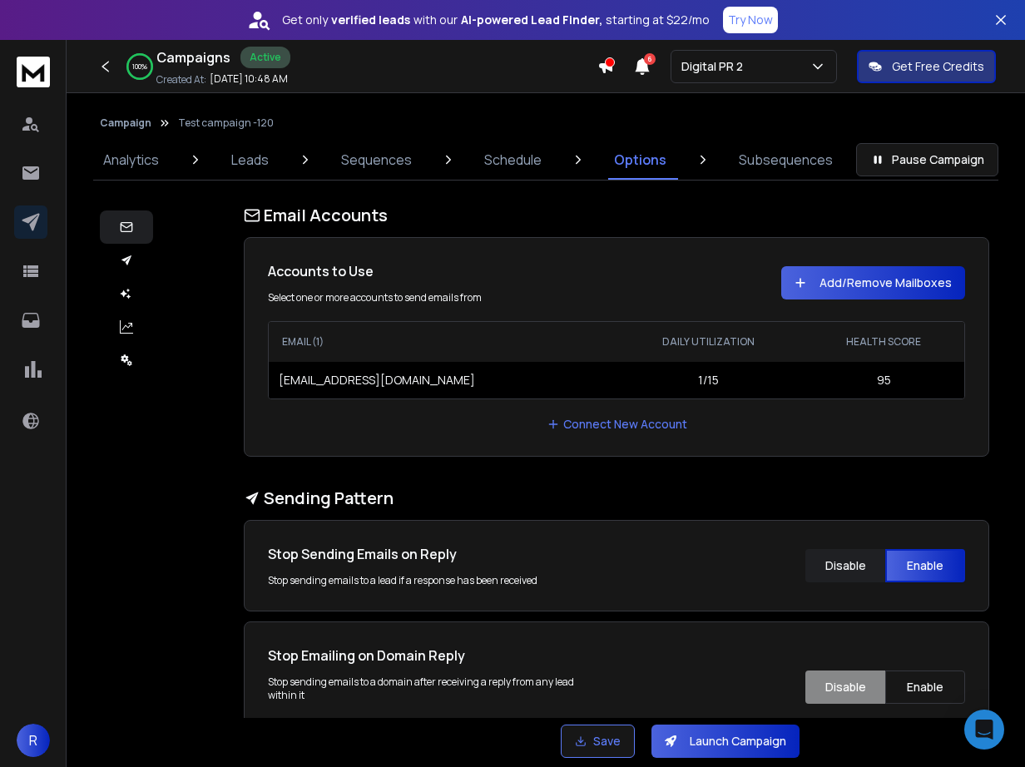
click at [666, 731] on icon at bounding box center [667, 744] width 3 height 4
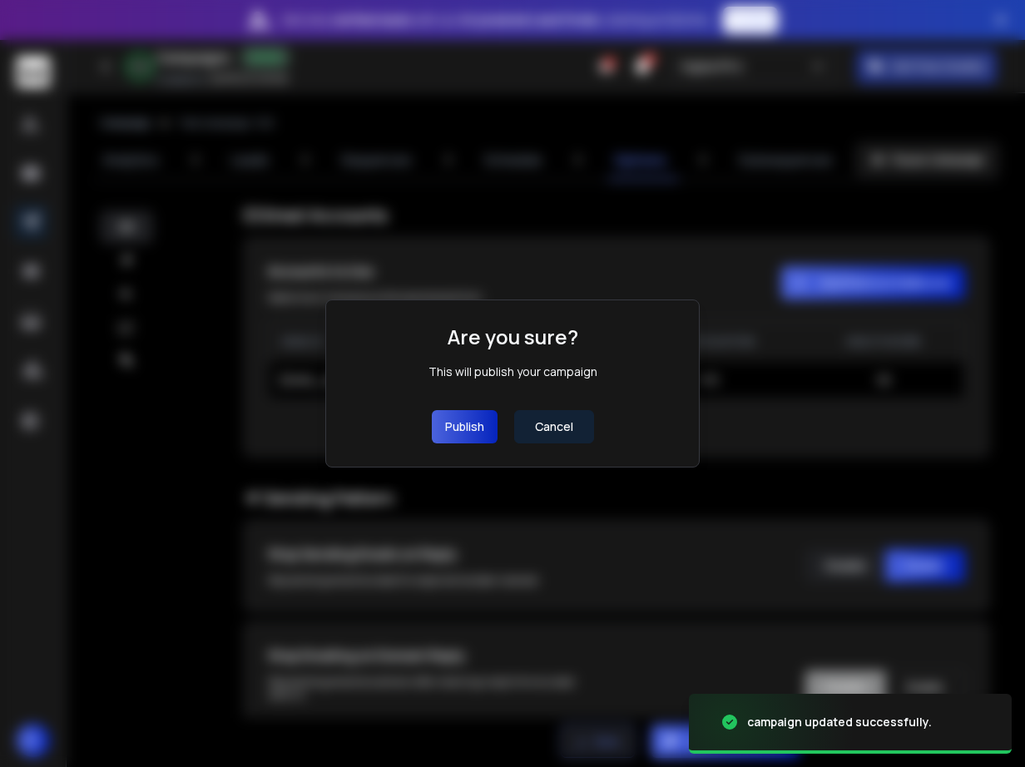
click at [440, 438] on button "Publish" at bounding box center [465, 426] width 66 height 33
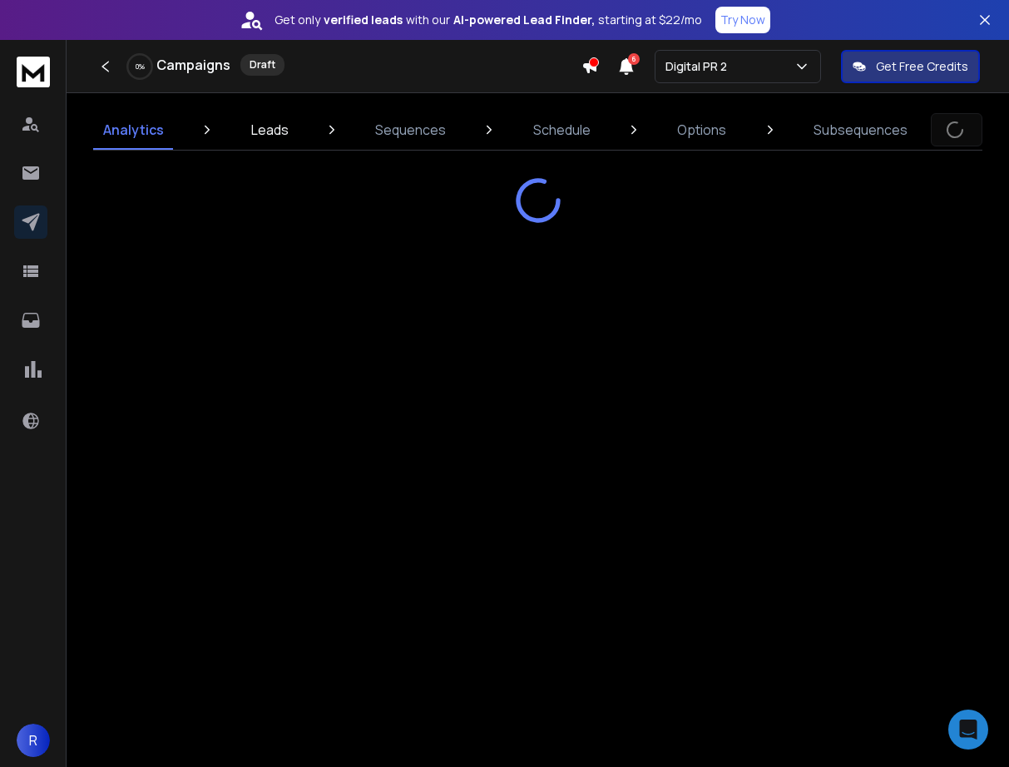
click at [286, 131] on p "Leads" at bounding box center [269, 130] width 37 height 20
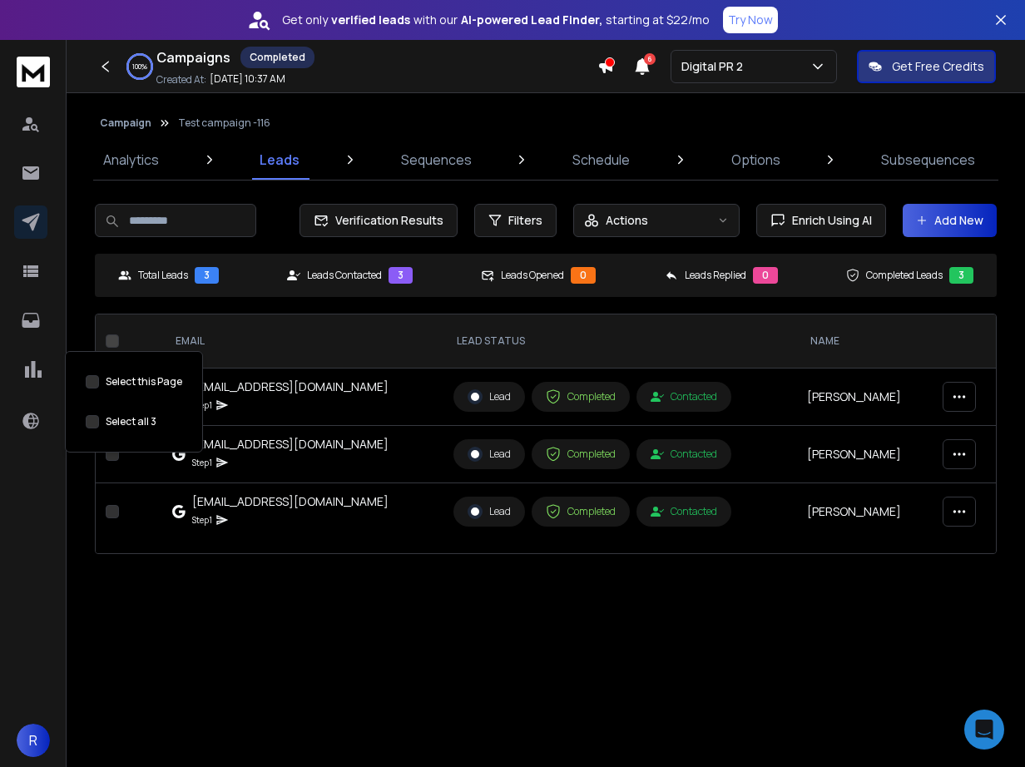
click at [109, 338] on button "Select this Page" at bounding box center [112, 340] width 13 height 13
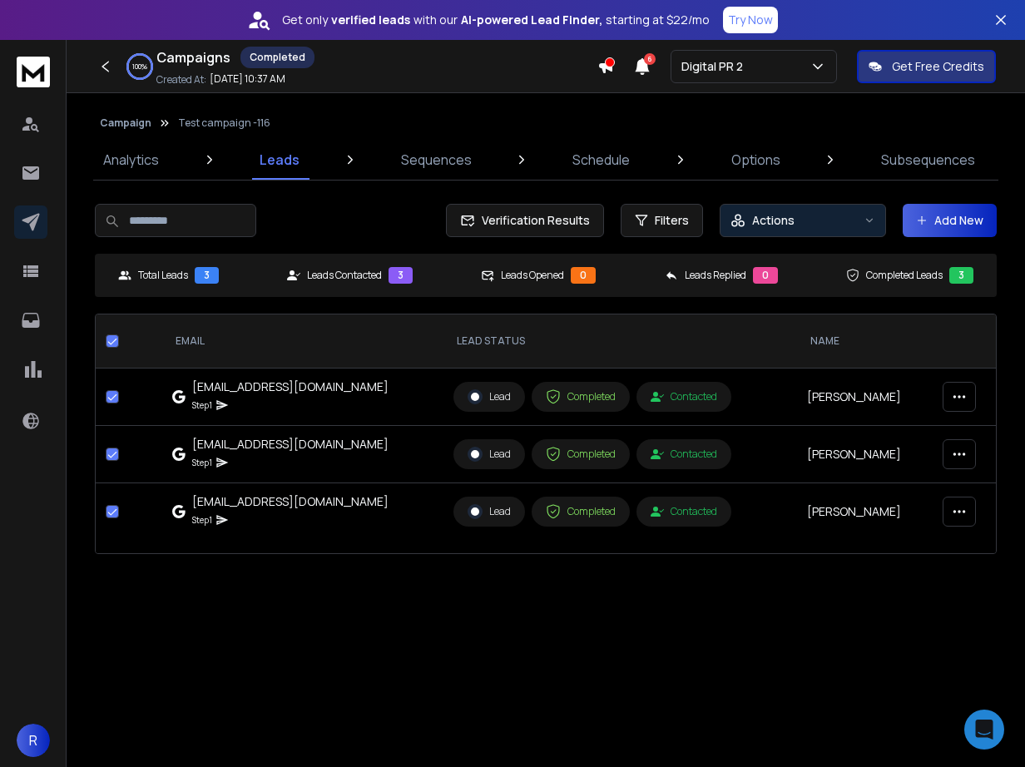
click at [829, 228] on div "Actions" at bounding box center [794, 220] width 126 height 17
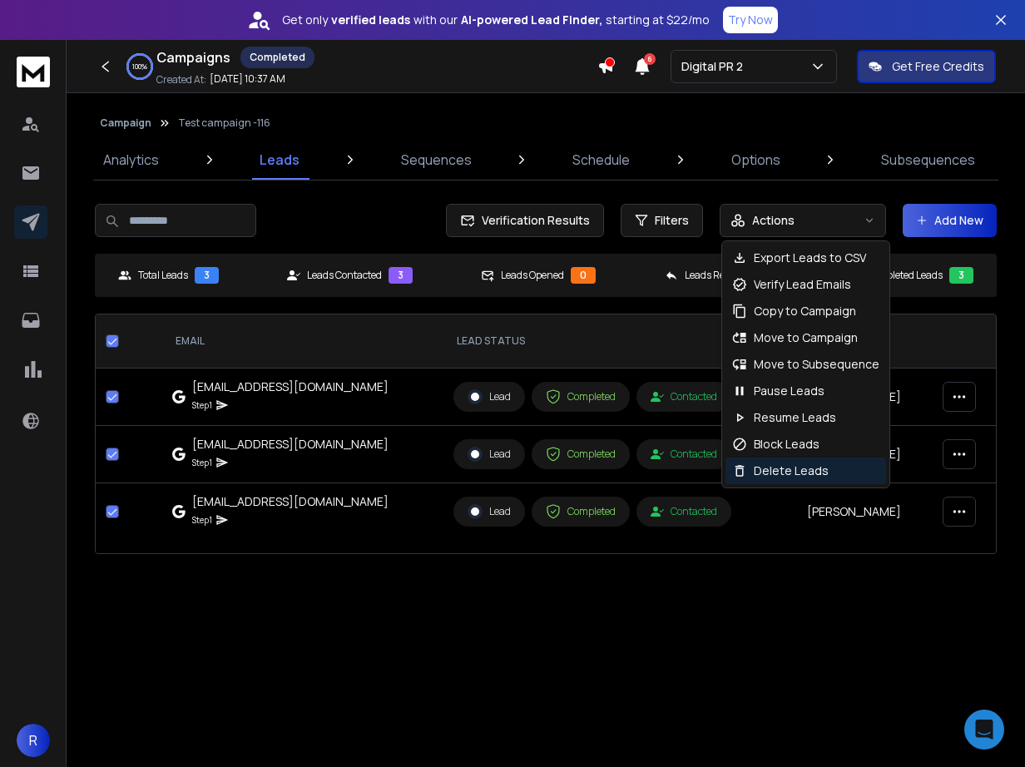
click at [800, 476] on p "Delete Leads" at bounding box center [791, 471] width 75 height 17
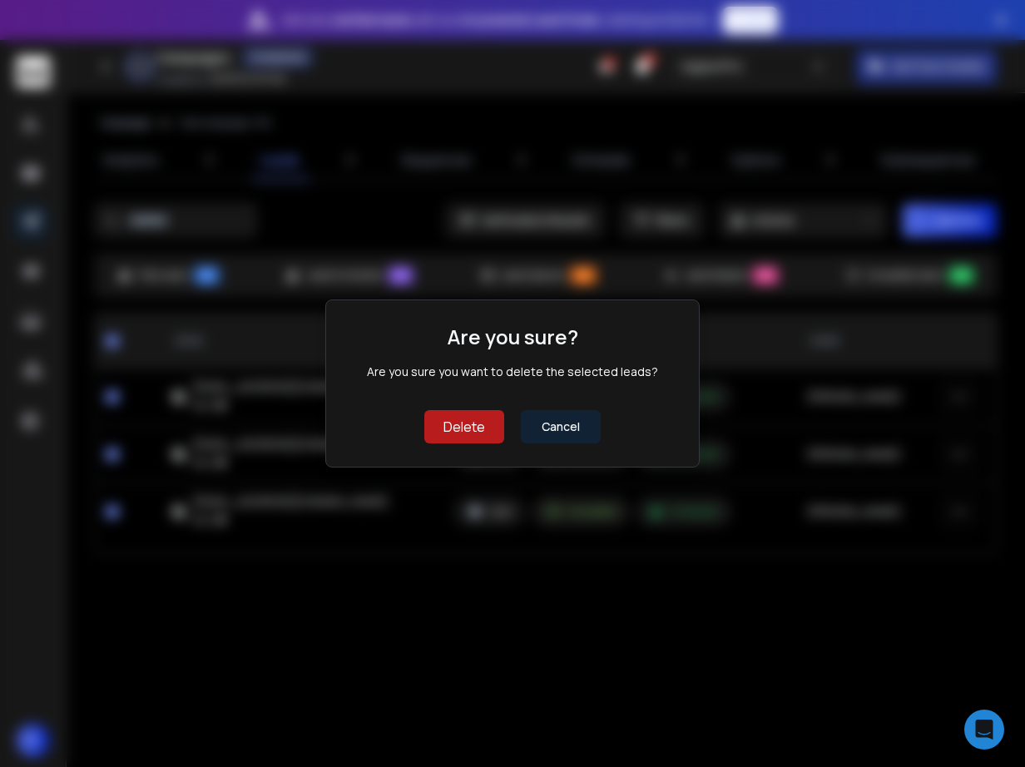
click at [469, 422] on button "Delete" at bounding box center [464, 426] width 80 height 33
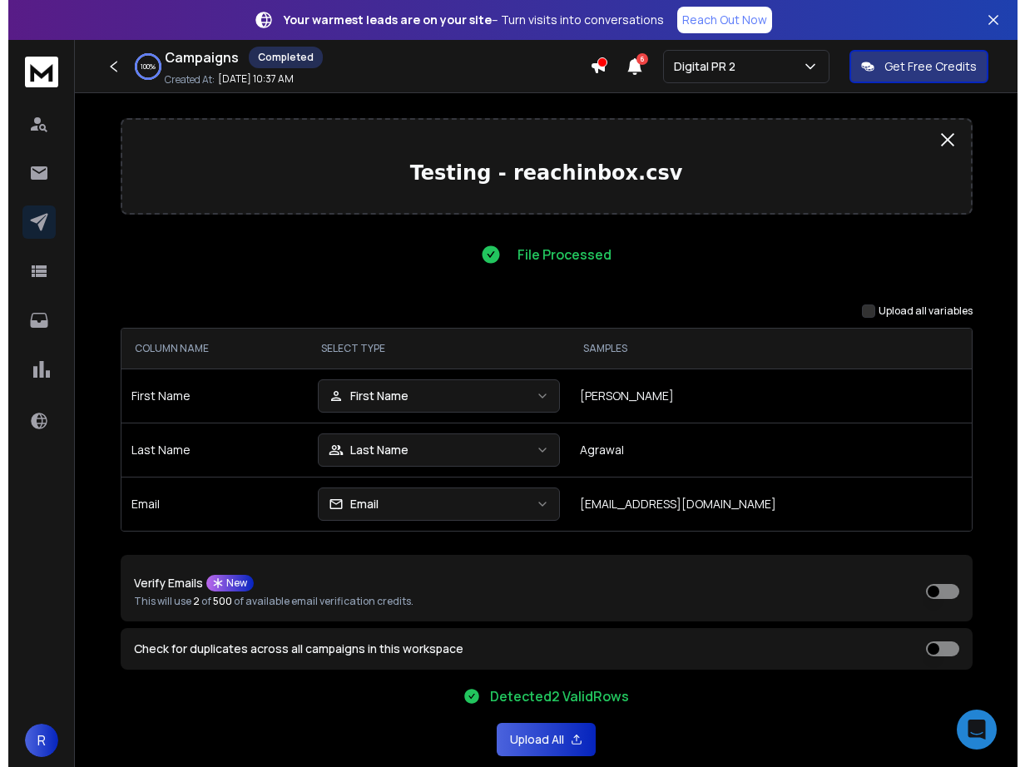
scroll to position [44, 0]
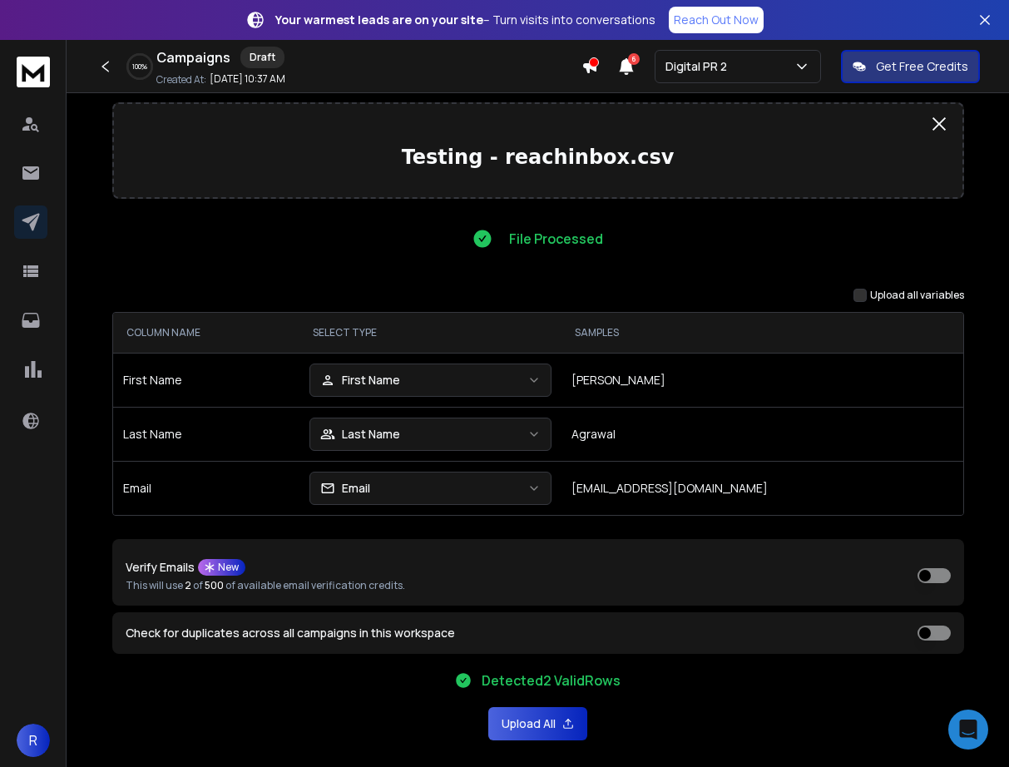
click at [532, 716] on button "Upload All" at bounding box center [537, 723] width 99 height 33
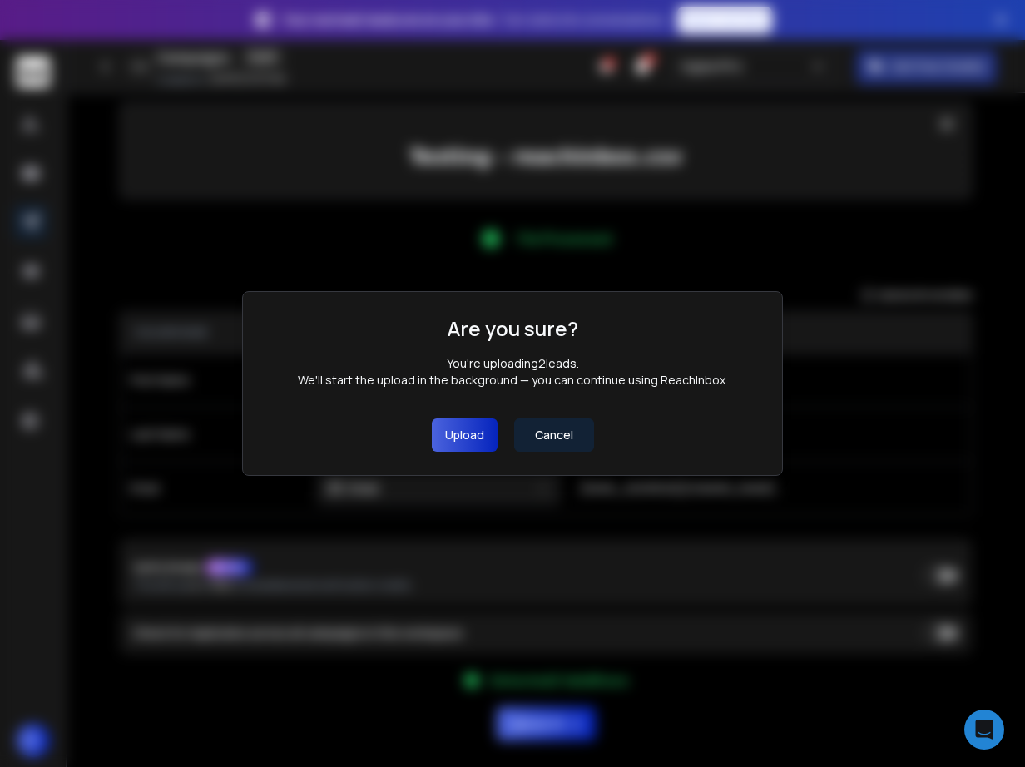
click at [462, 439] on button "Upload" at bounding box center [465, 435] width 66 height 33
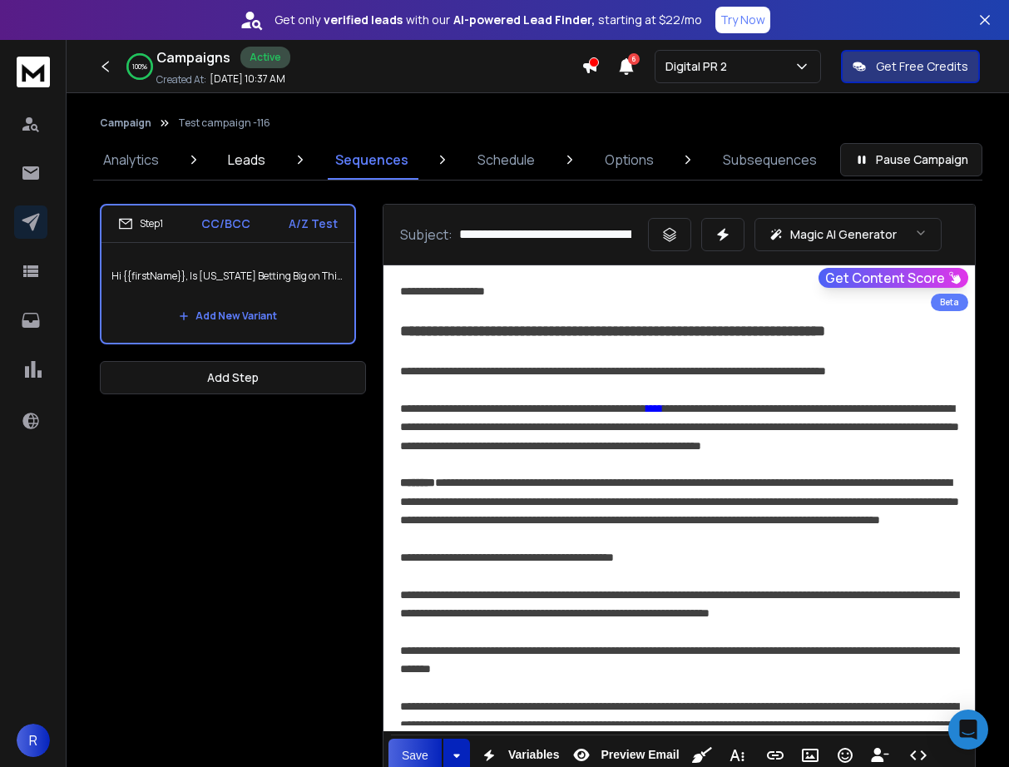
click at [235, 156] on p "Leads" at bounding box center [246, 160] width 37 height 20
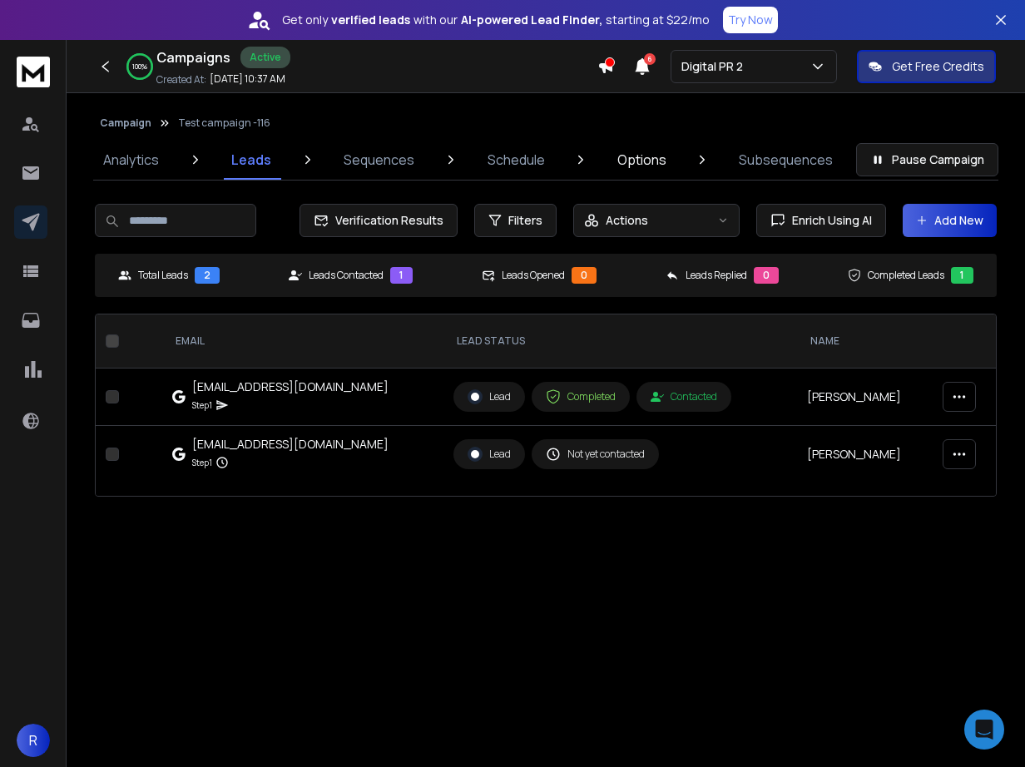
click at [633, 150] on p "Options" at bounding box center [641, 160] width 49 height 20
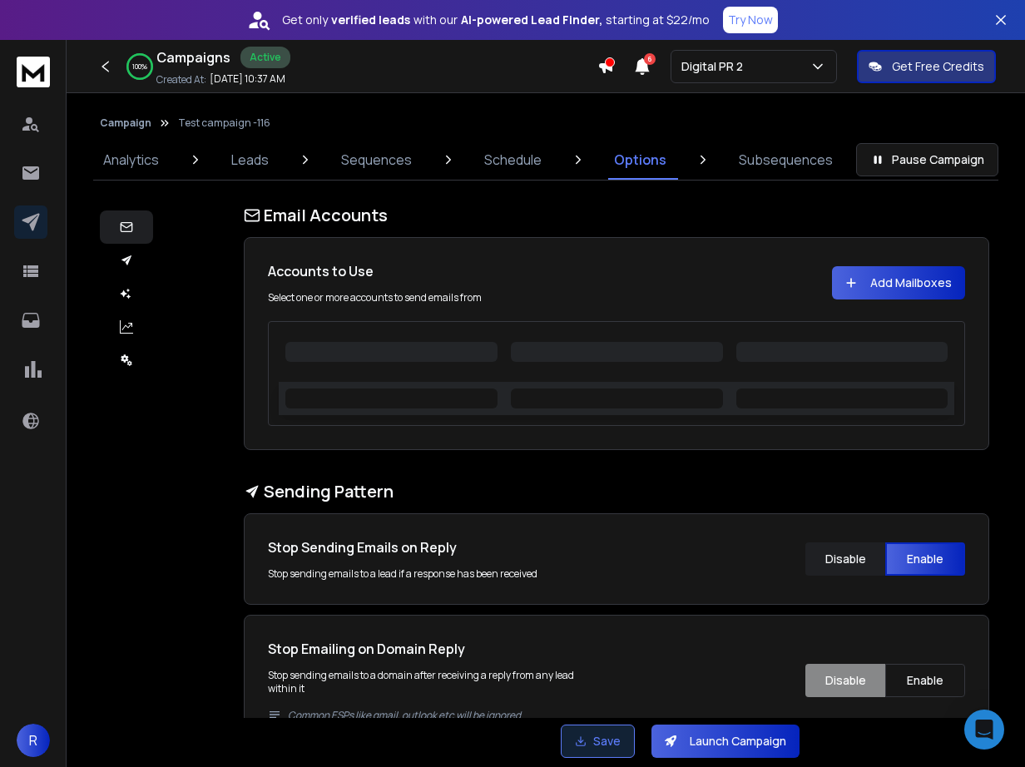
click at [577, 731] on button "Save" at bounding box center [598, 741] width 74 height 33
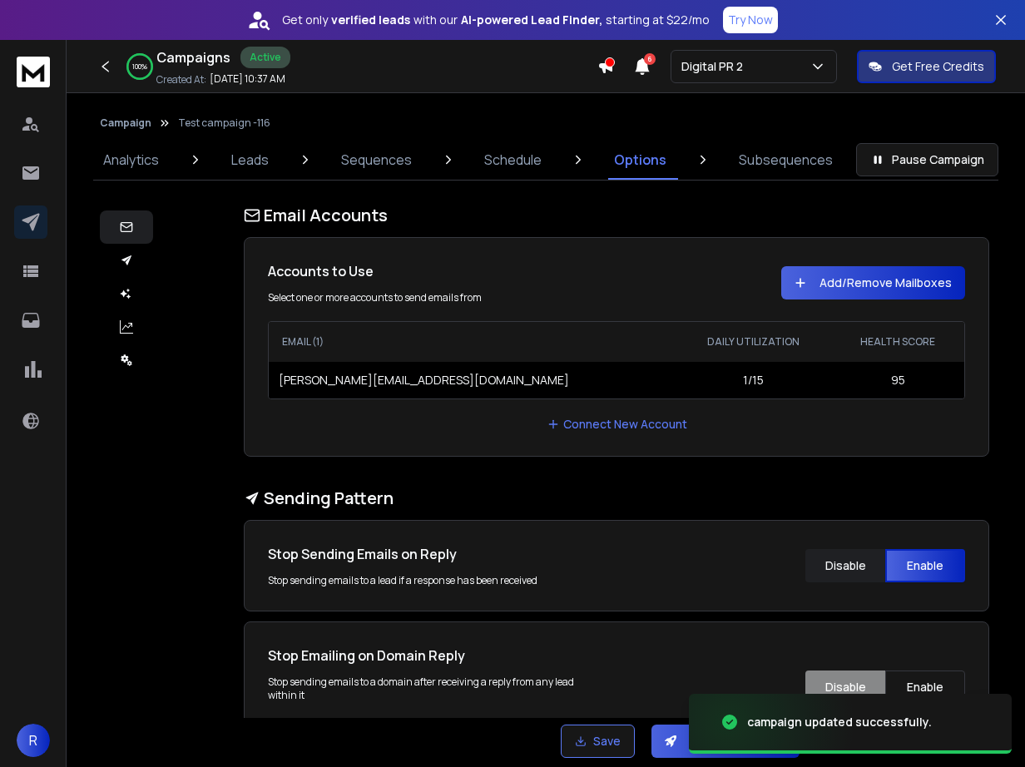
click at [665, 731] on icon at bounding box center [671, 742] width 12 height 12
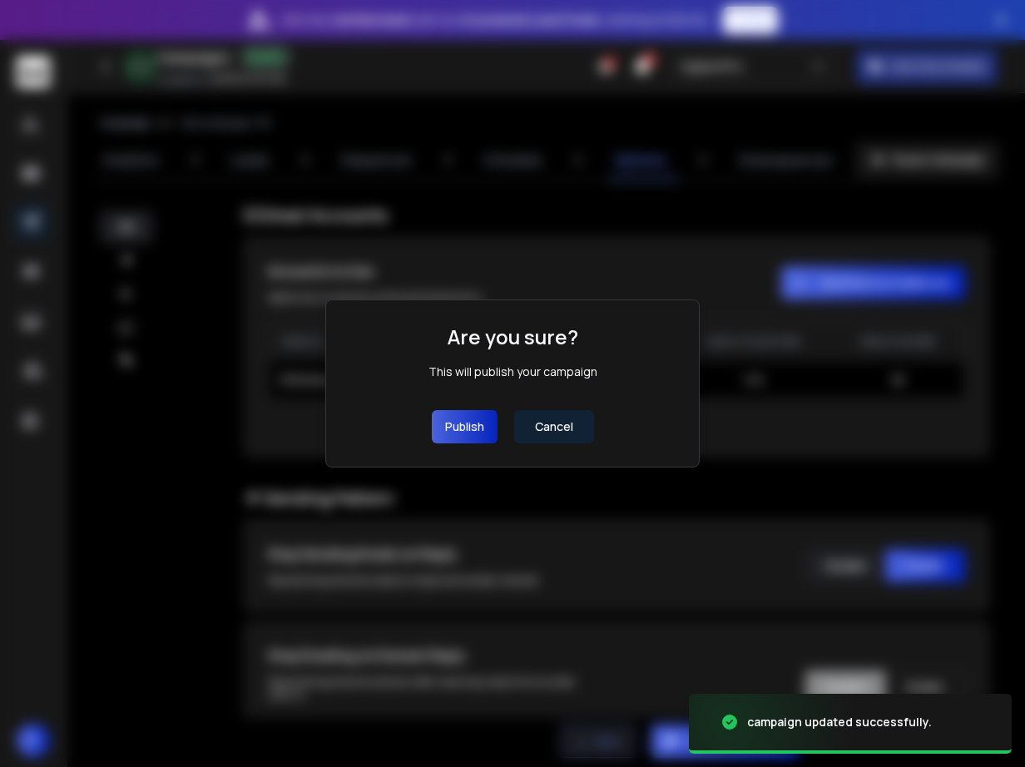
click at [460, 418] on button "Publish" at bounding box center [465, 426] width 66 height 33
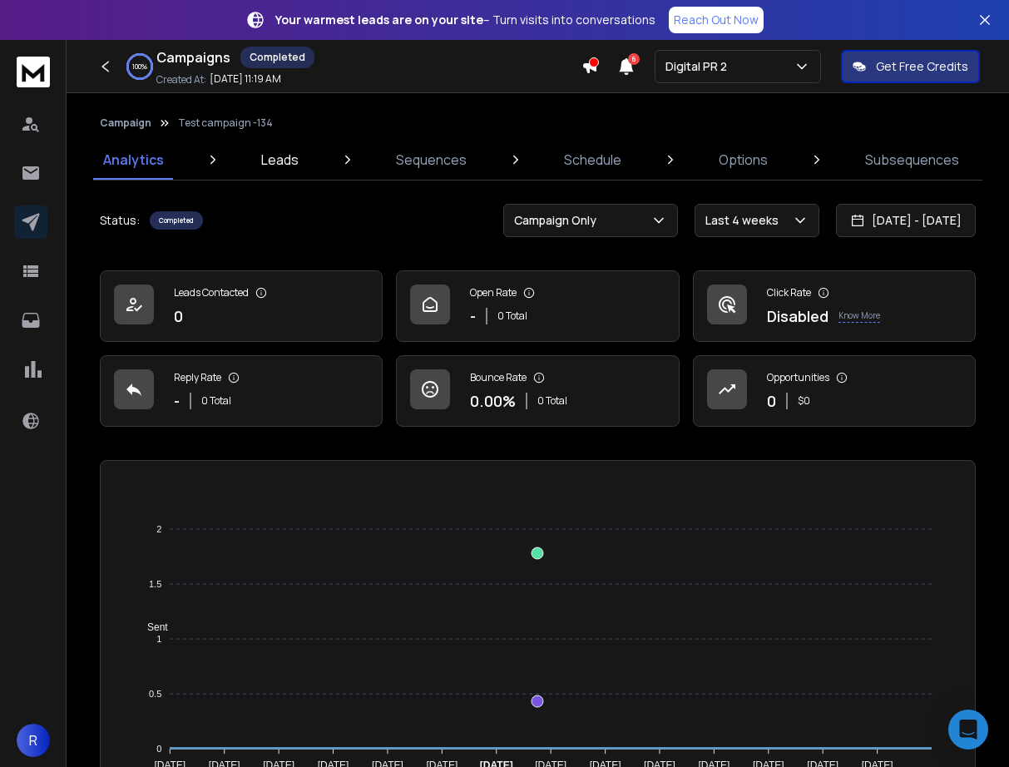
click at [271, 166] on p "Leads" at bounding box center [279, 160] width 37 height 20
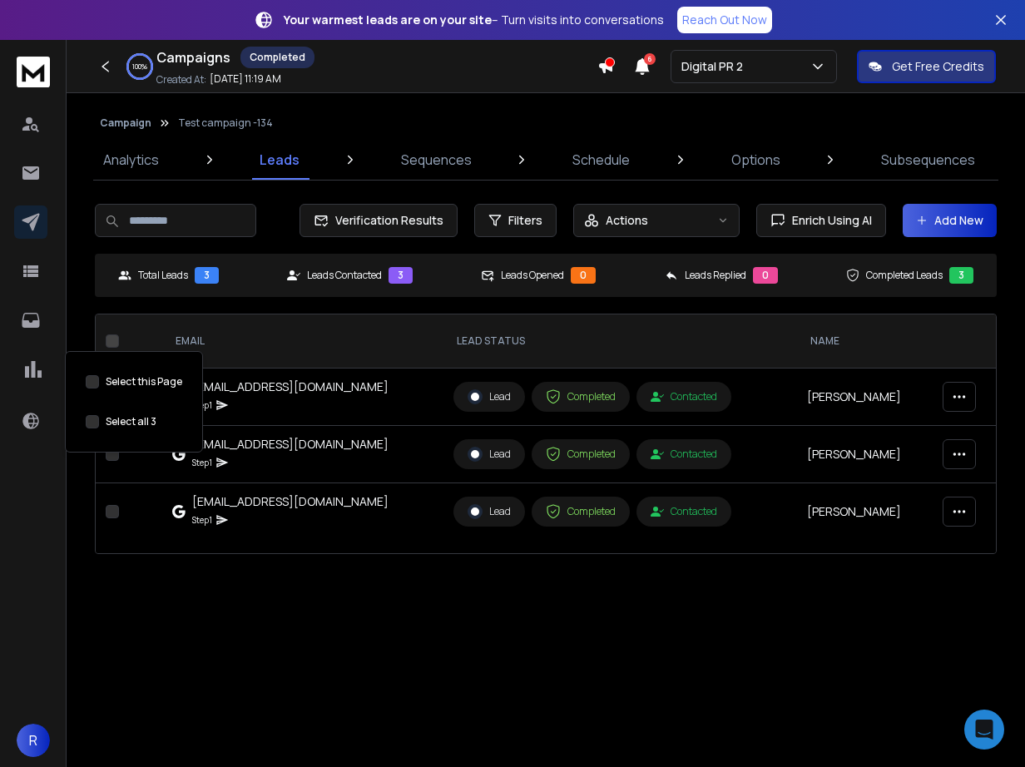
click at [107, 342] on button "Select this Page" at bounding box center [112, 340] width 13 height 13
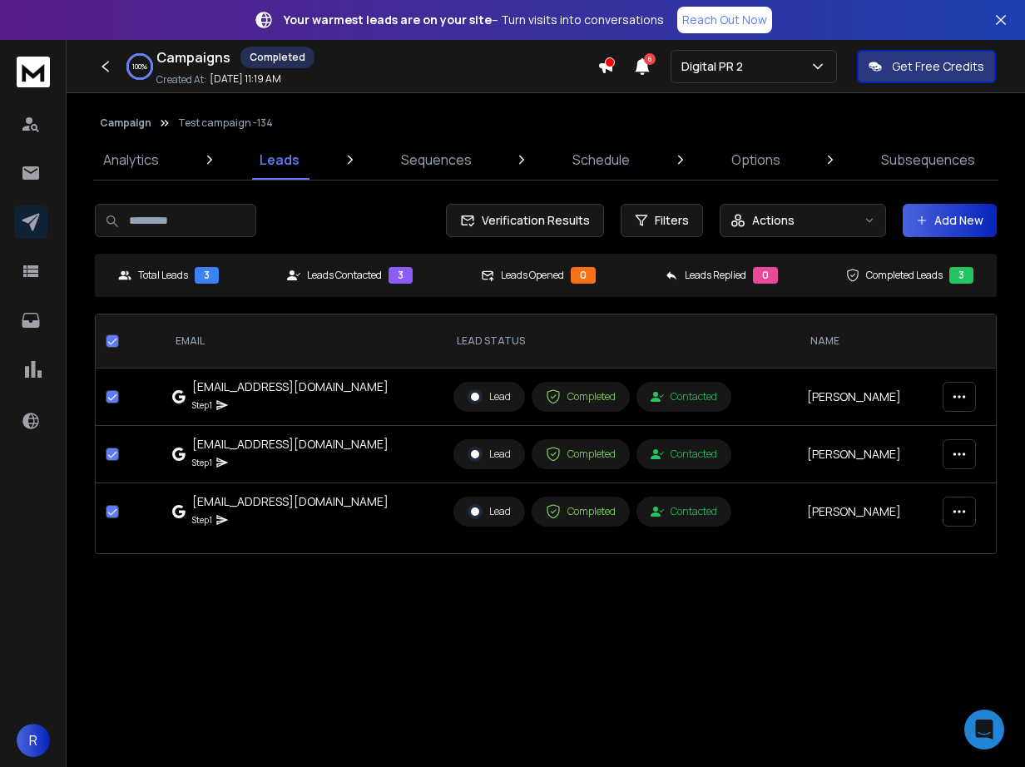
click at [775, 200] on div "Verification Results Filters Actions Add New Total Leads 3 Leads Contacted 3 Le…" at bounding box center [545, 370] width 905 height 347
click at [777, 216] on p "Actions" at bounding box center [773, 220] width 42 height 17
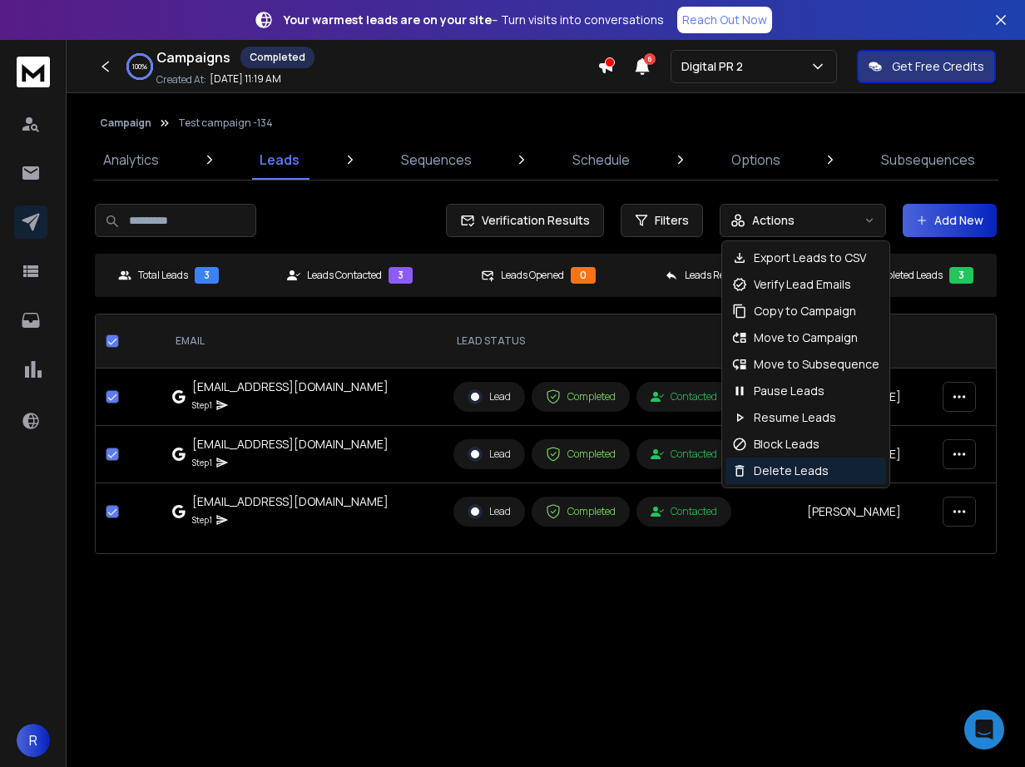
click at [790, 467] on p "Delete Leads" at bounding box center [791, 471] width 75 height 17
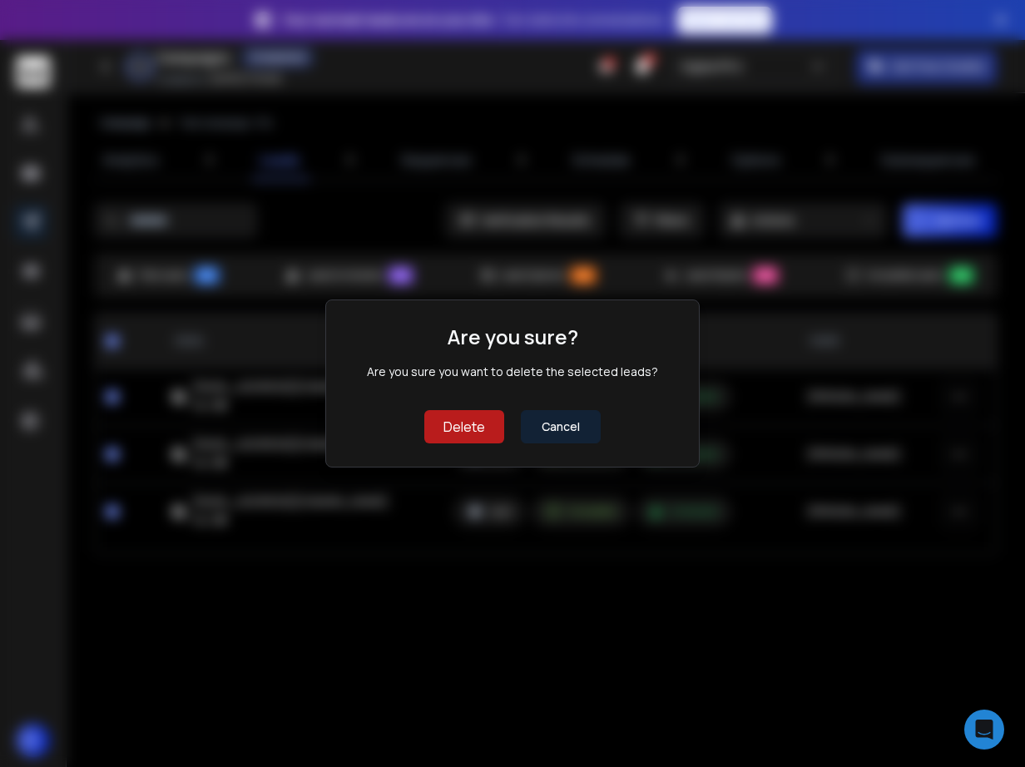
click at [470, 430] on button "Delete" at bounding box center [464, 426] width 80 height 33
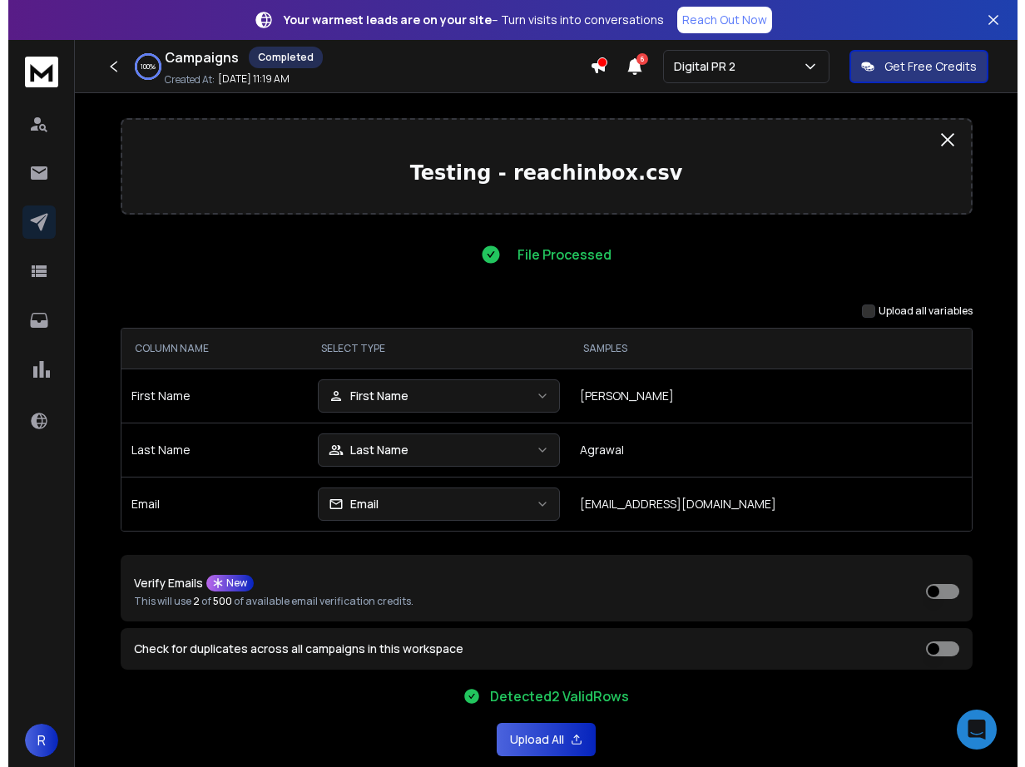
scroll to position [44, 0]
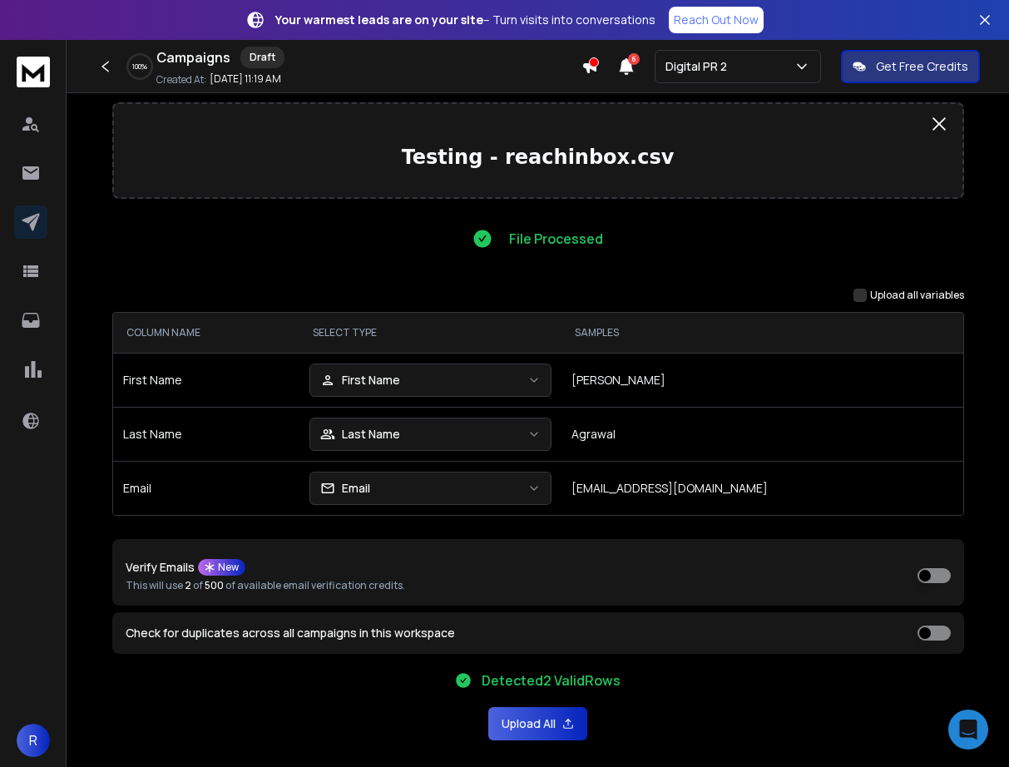
click at [546, 726] on button "Upload All" at bounding box center [537, 723] width 99 height 33
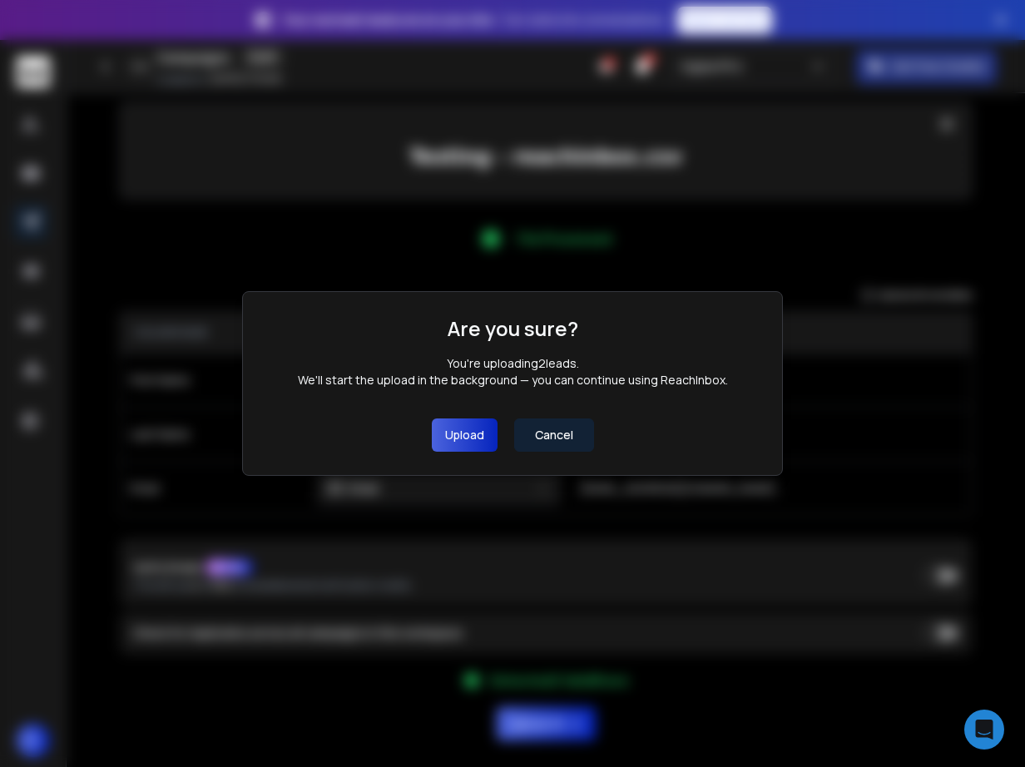
click at [473, 433] on button "Upload" at bounding box center [465, 435] width 66 height 33
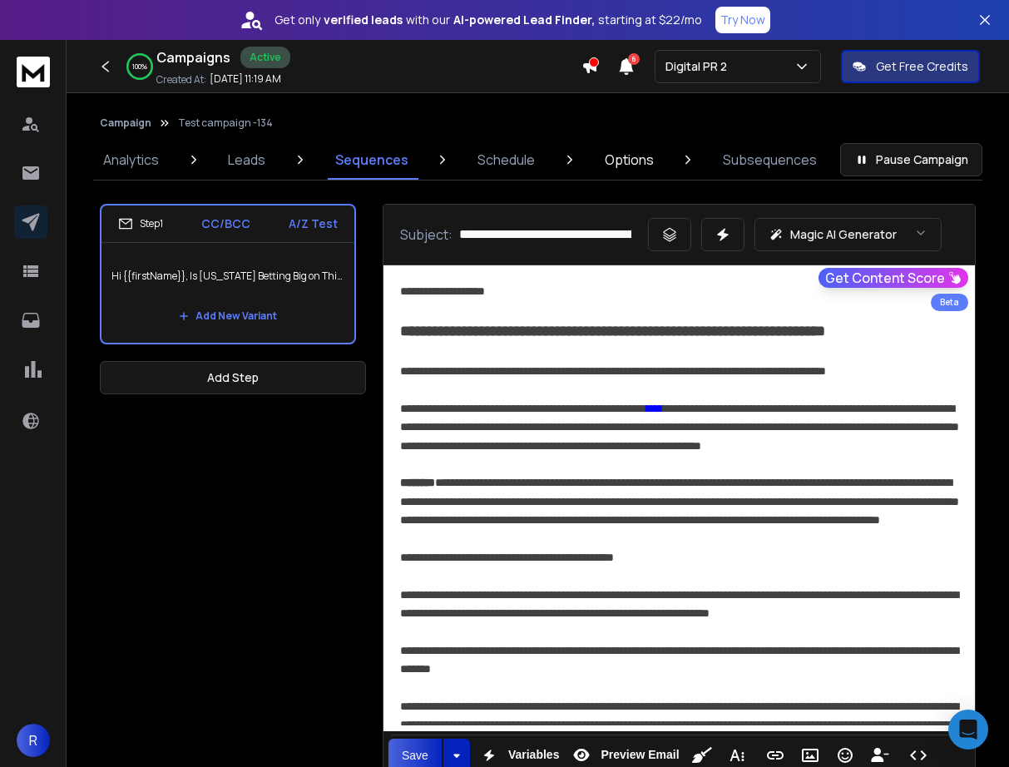
click at [625, 160] on p "Options" at bounding box center [629, 160] width 49 height 20
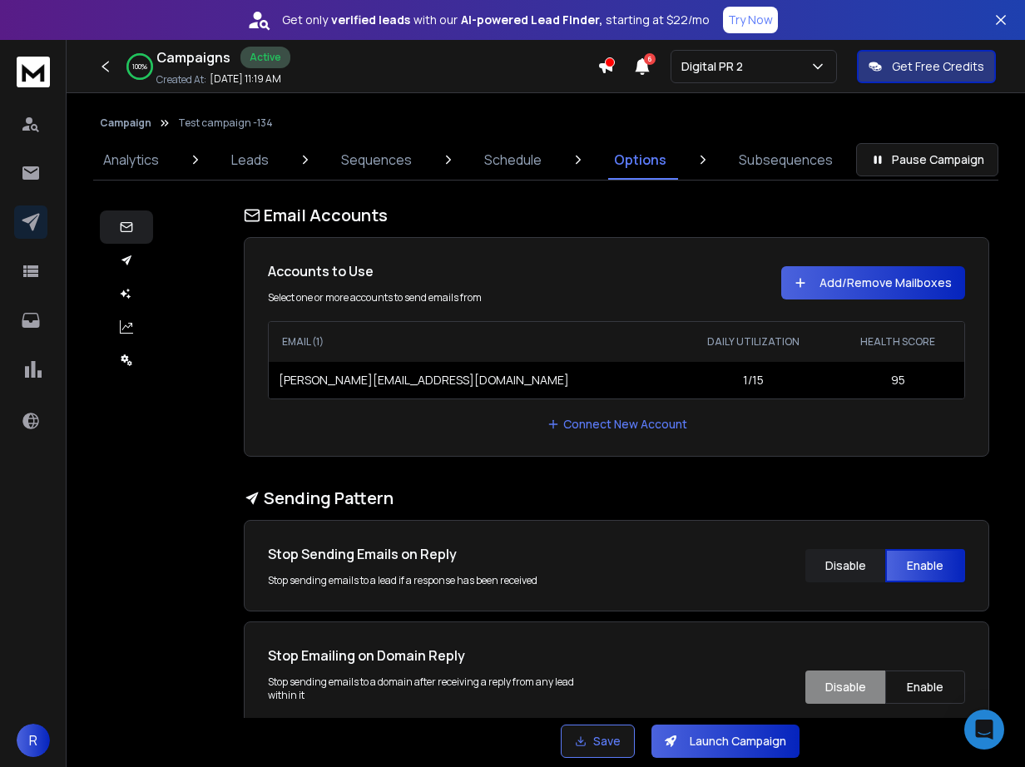
click at [658, 731] on button "Launch Campaign" at bounding box center [726, 741] width 148 height 33
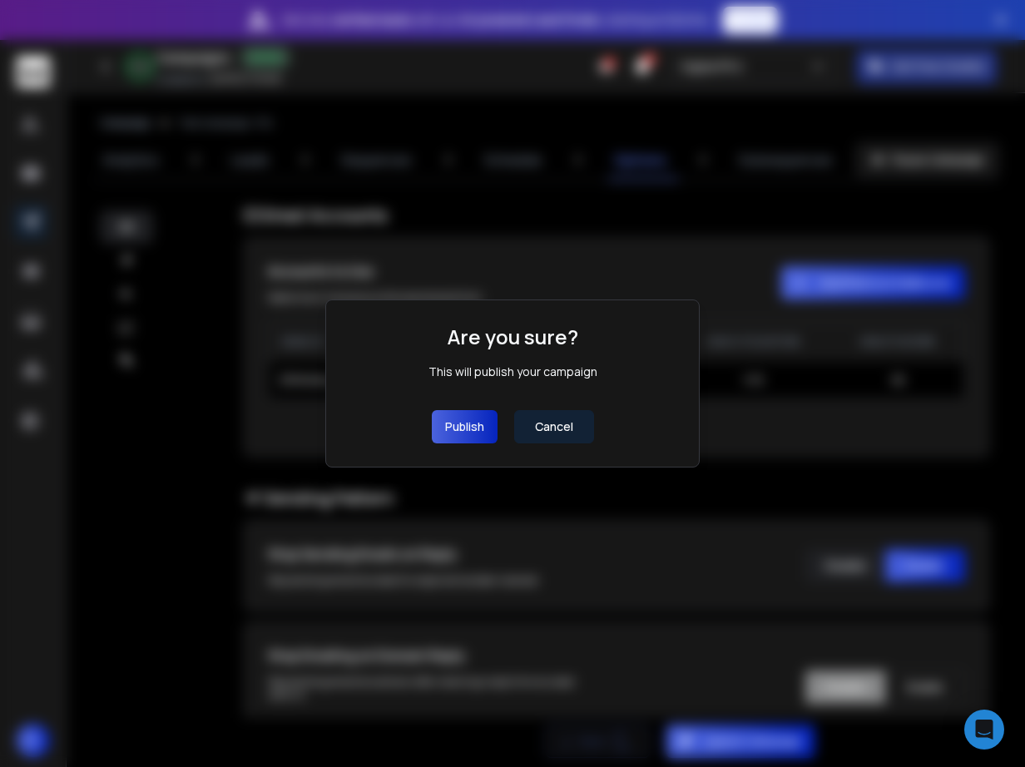
click at [456, 415] on button "Publish" at bounding box center [465, 426] width 66 height 33
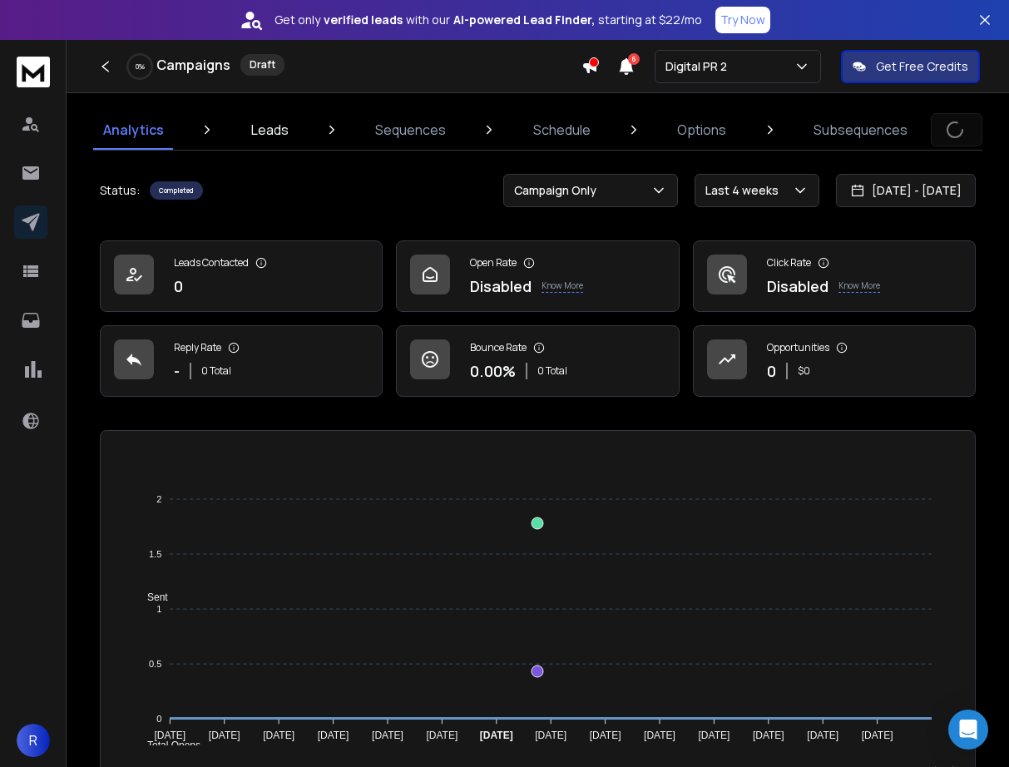
click at [273, 131] on p "Leads" at bounding box center [269, 130] width 37 height 20
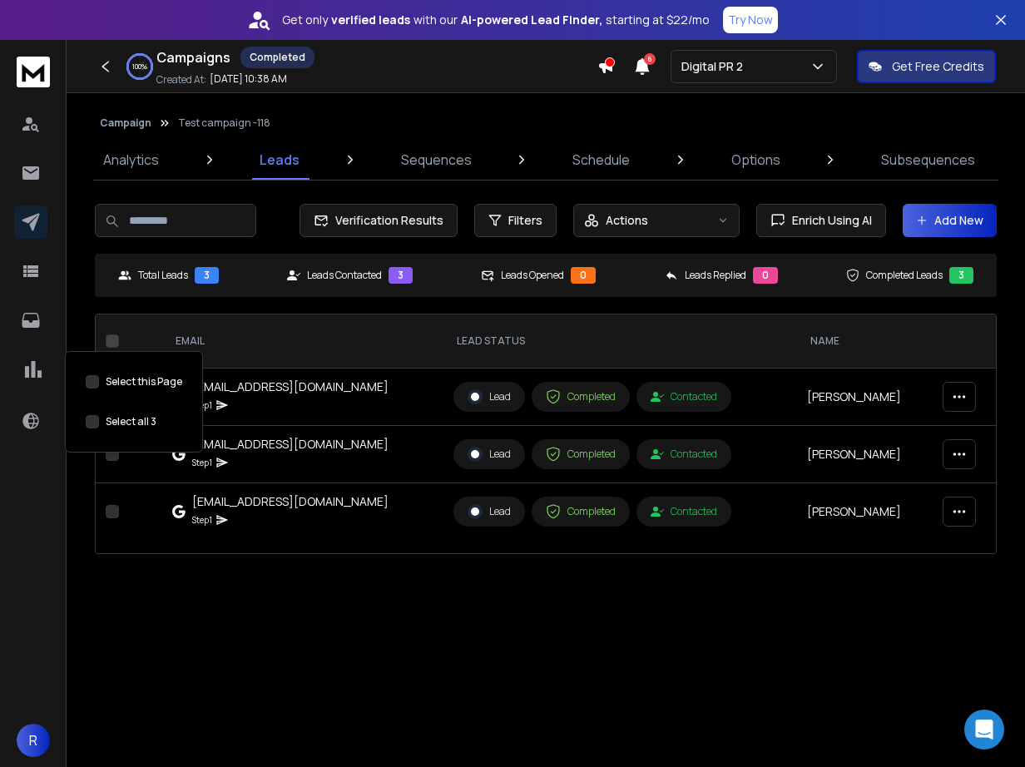
click at [111, 340] on button "Select this Page" at bounding box center [112, 340] width 13 height 13
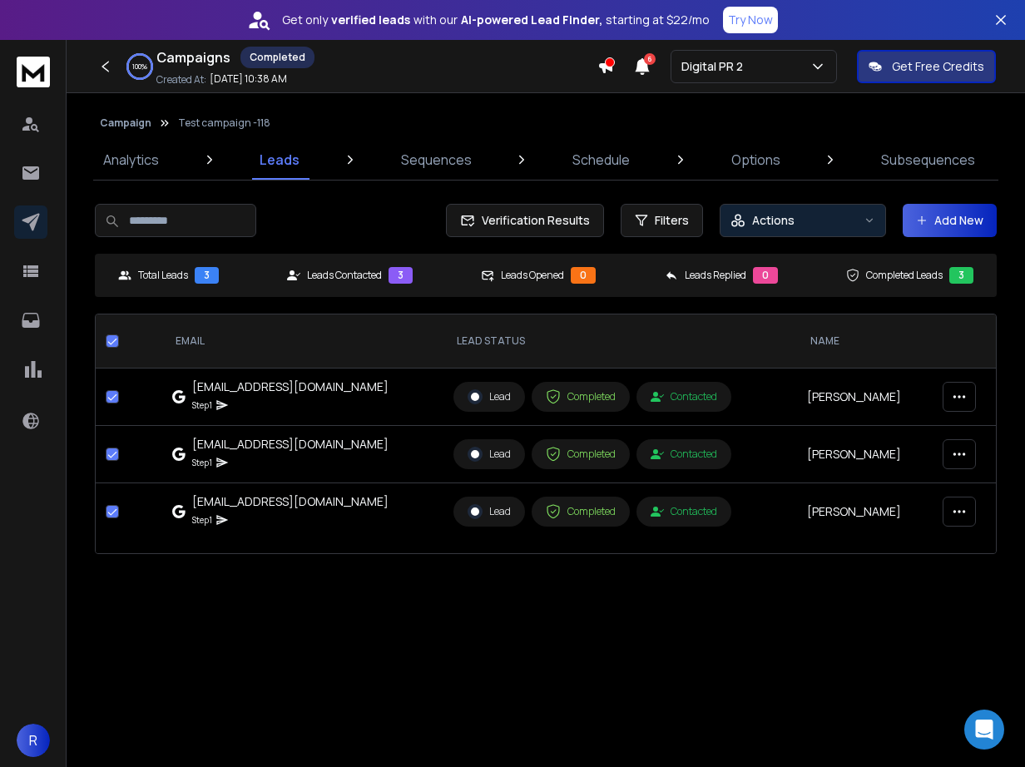
click at [789, 216] on p "Actions" at bounding box center [773, 220] width 42 height 17
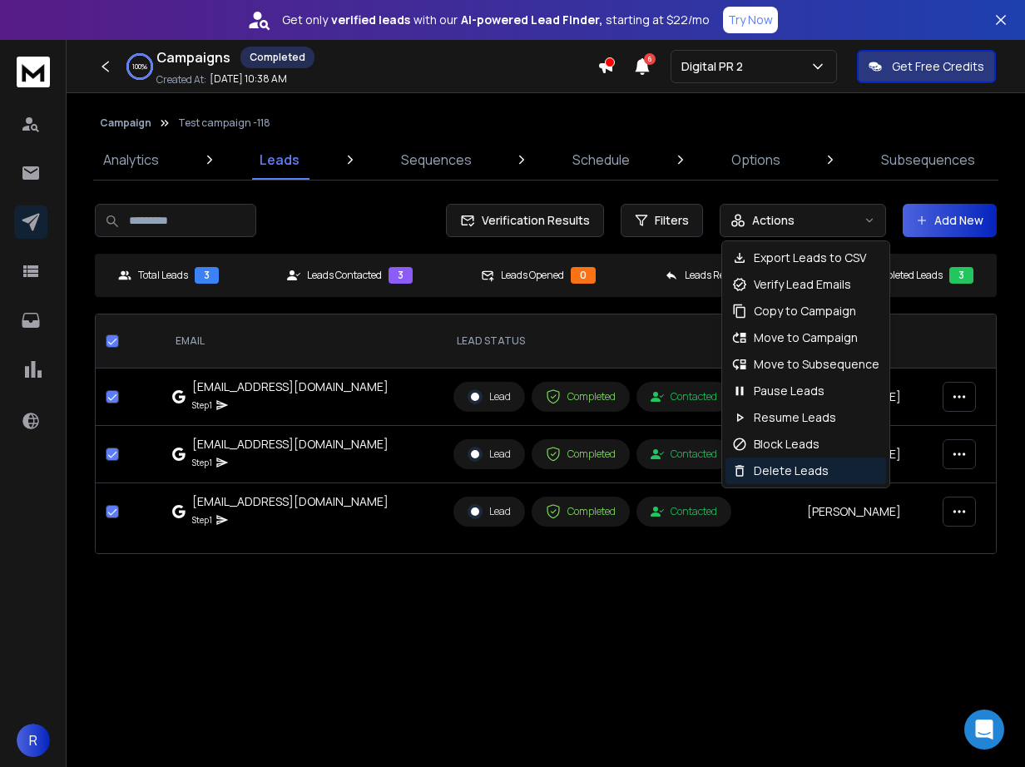
click at [776, 468] on p "Delete Leads" at bounding box center [791, 471] width 75 height 17
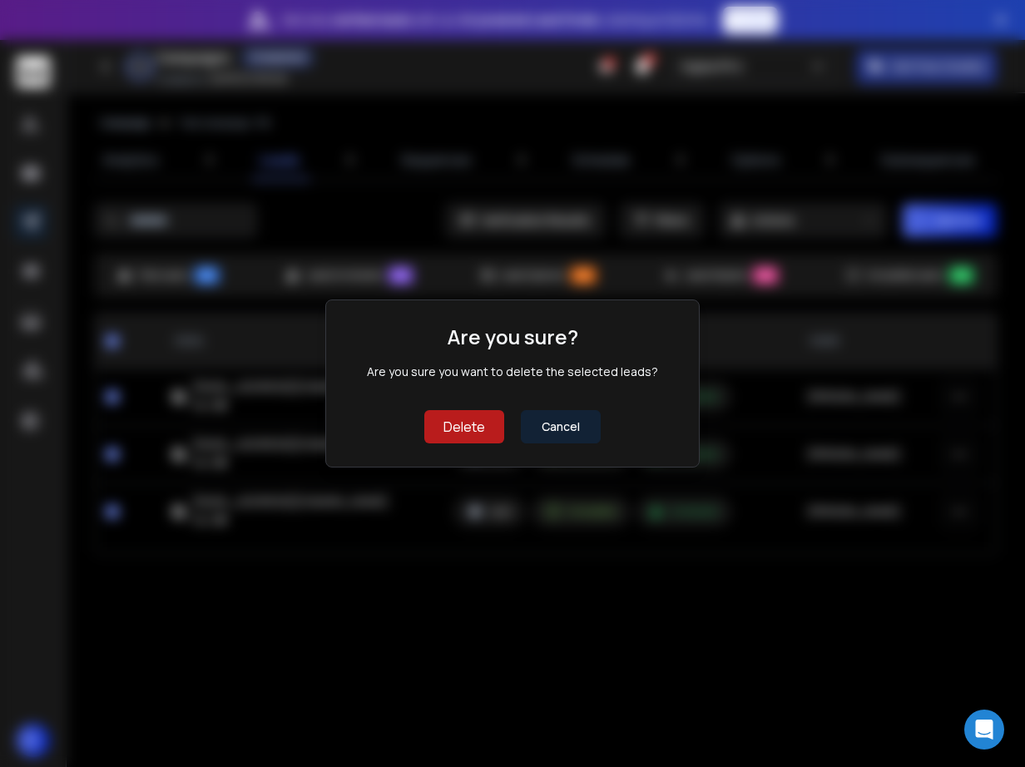
click at [478, 431] on button "Delete" at bounding box center [464, 426] width 80 height 33
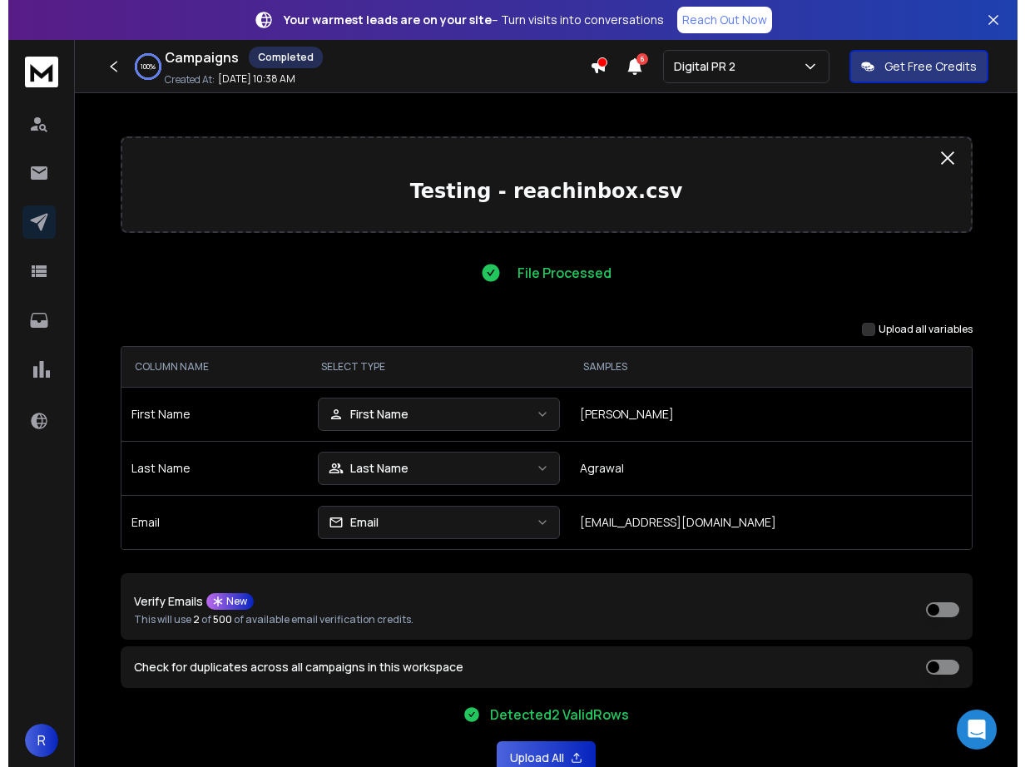
scroll to position [44, 0]
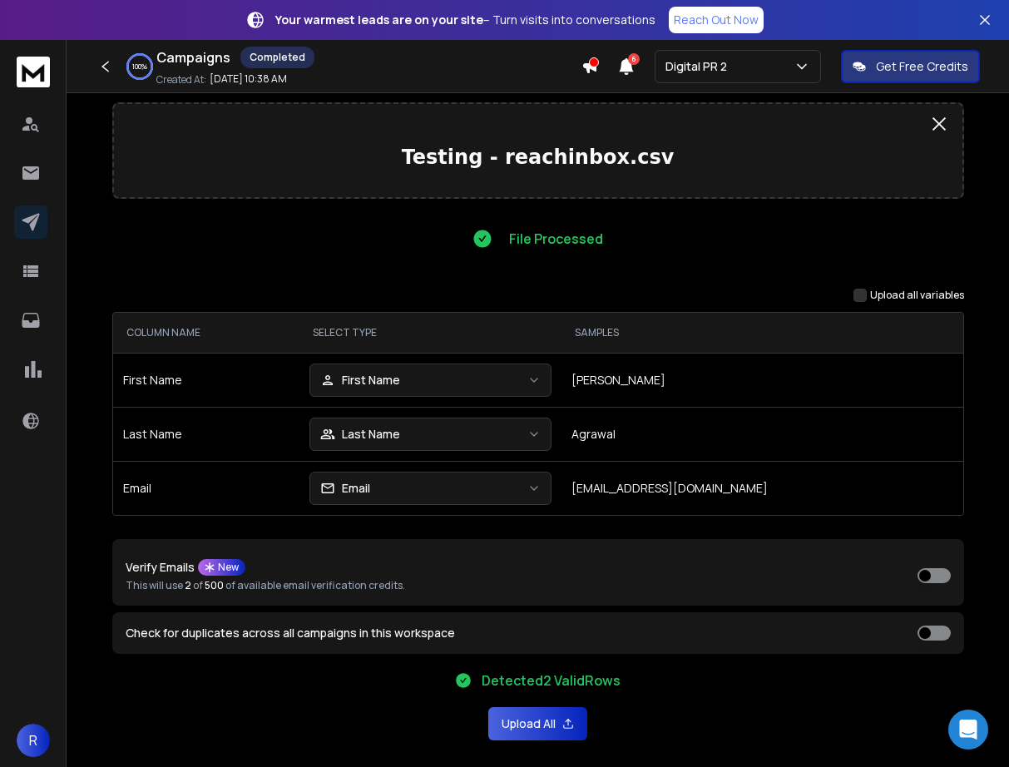
click at [534, 726] on button "Upload All" at bounding box center [537, 723] width 99 height 33
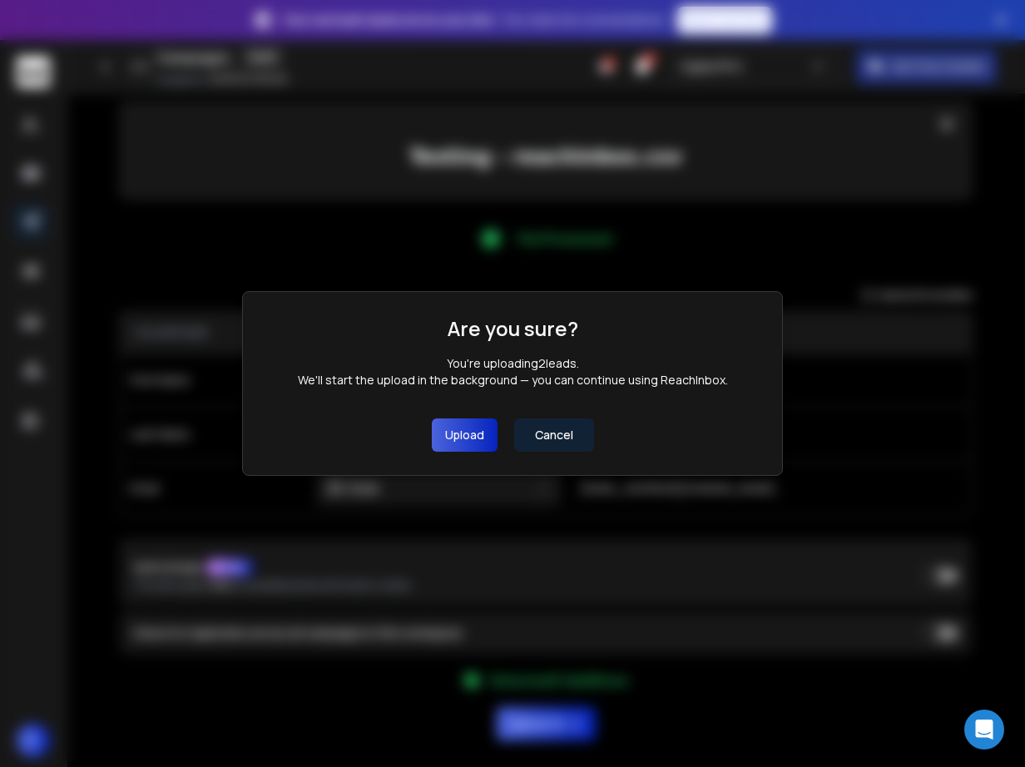
click at [472, 437] on button "Upload" at bounding box center [465, 435] width 66 height 33
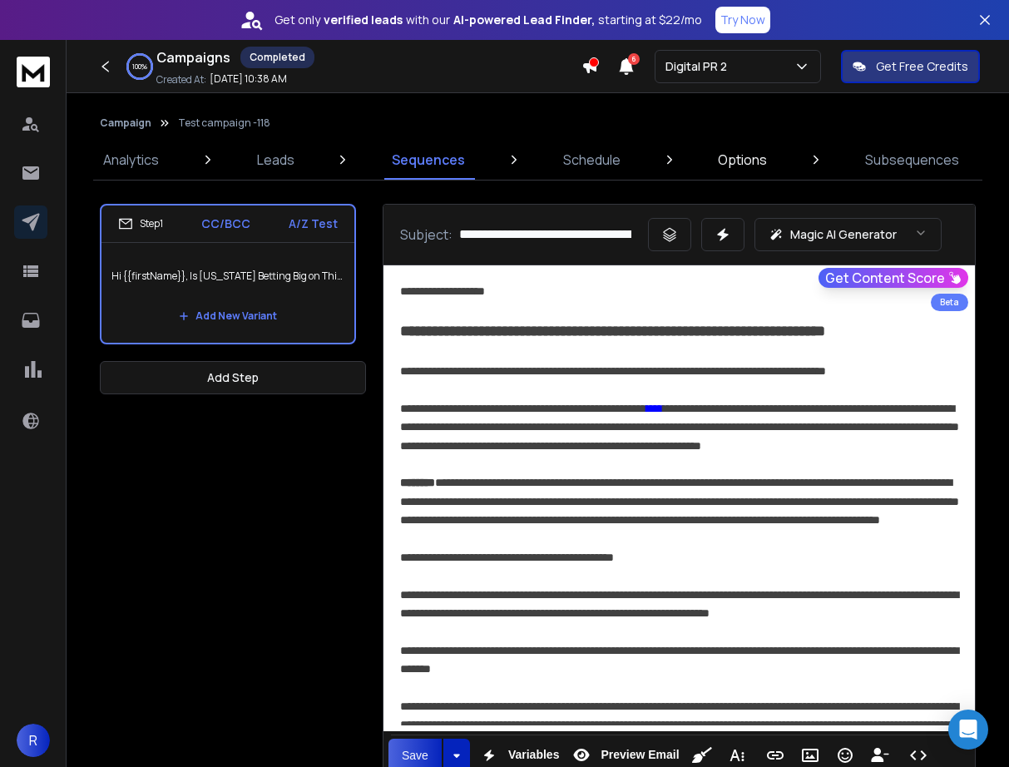
click at [735, 157] on p "Options" at bounding box center [742, 160] width 49 height 20
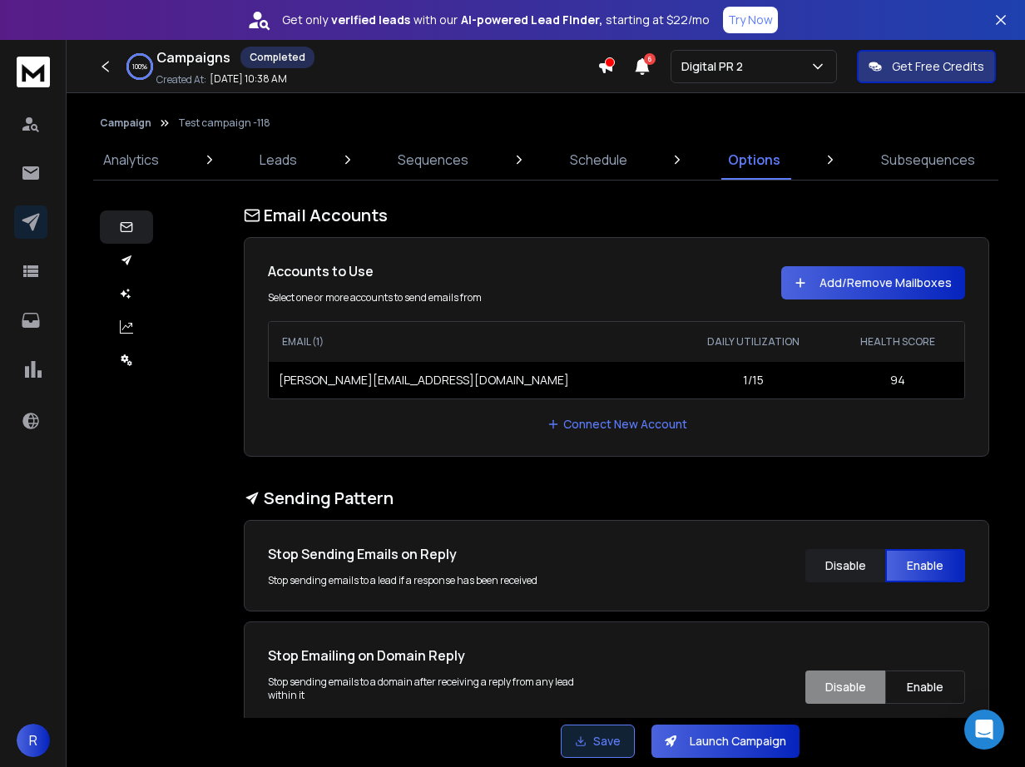
click at [620, 731] on button "Save" at bounding box center [598, 741] width 74 height 33
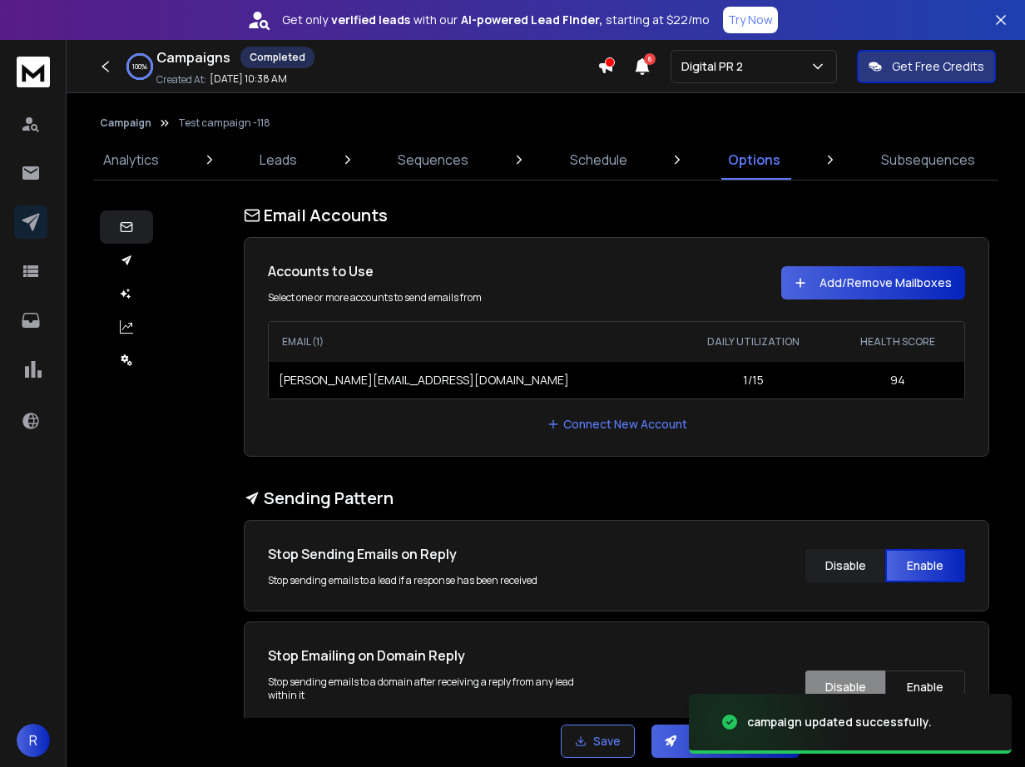
click at [665, 731] on button "Launch Campaign" at bounding box center [726, 741] width 148 height 33
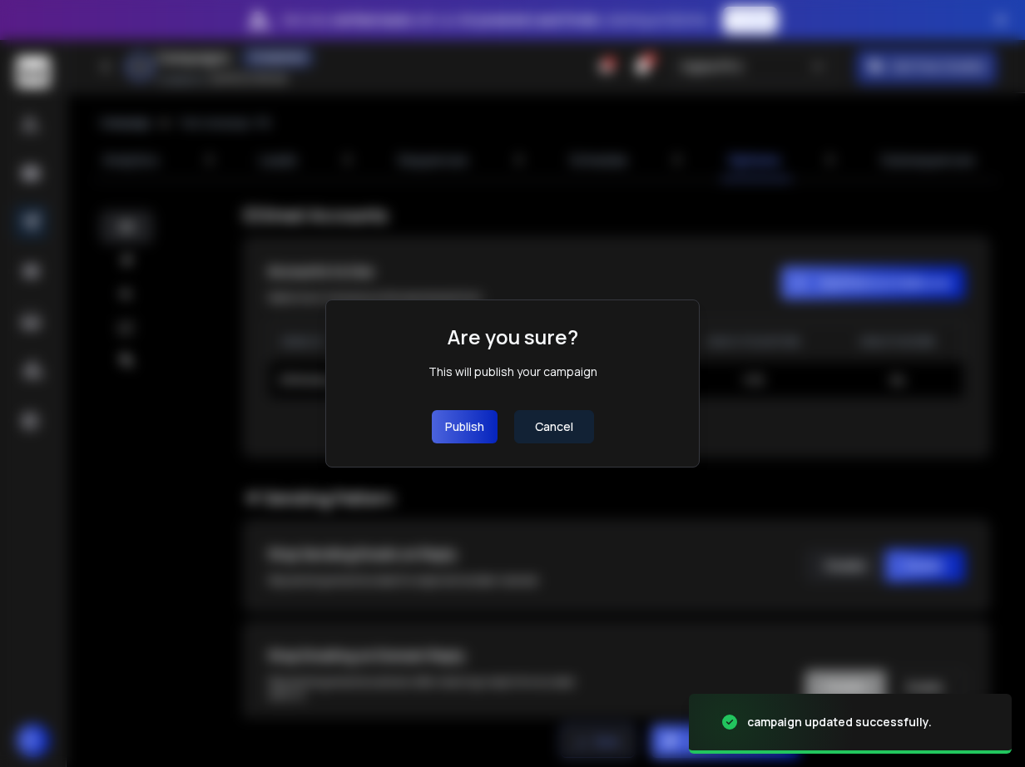
click at [472, 426] on button "Publish" at bounding box center [465, 426] width 66 height 33
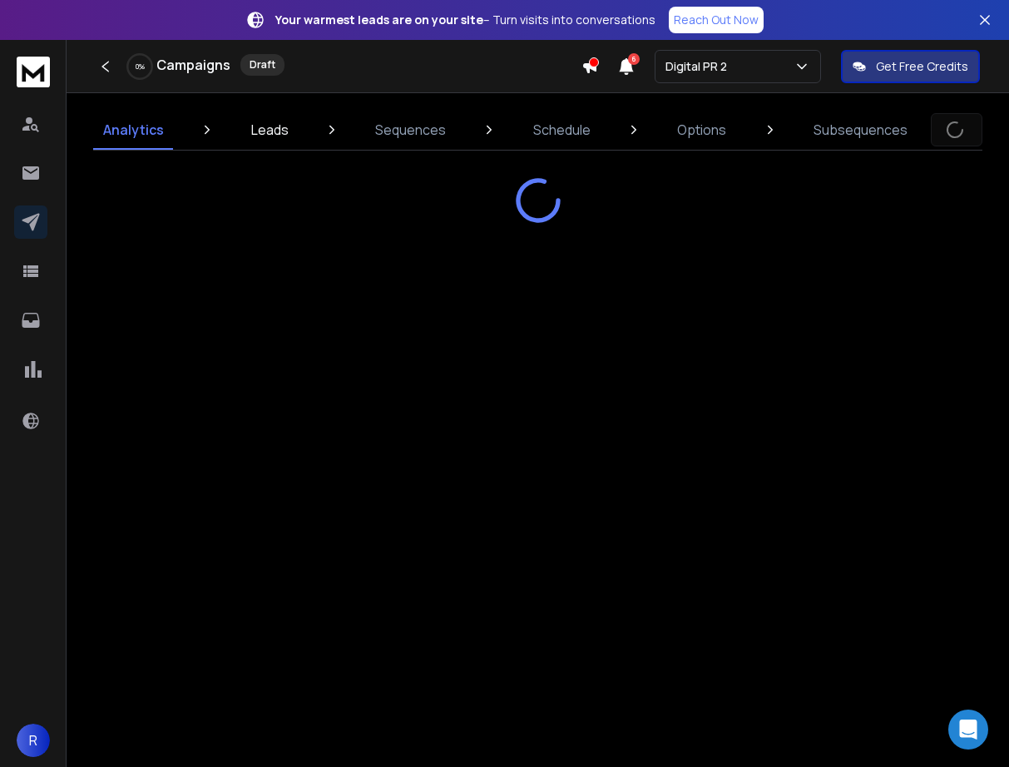
click at [283, 131] on p "Leads" at bounding box center [269, 130] width 37 height 20
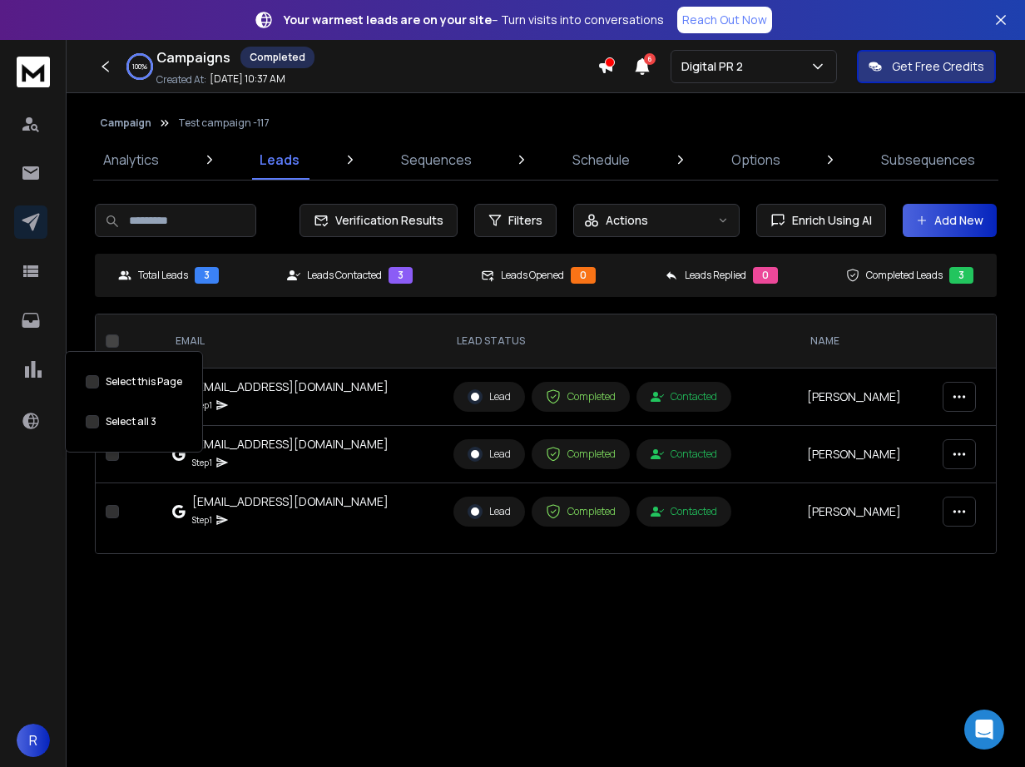
click at [114, 334] on button "Select this Page" at bounding box center [112, 340] width 13 height 13
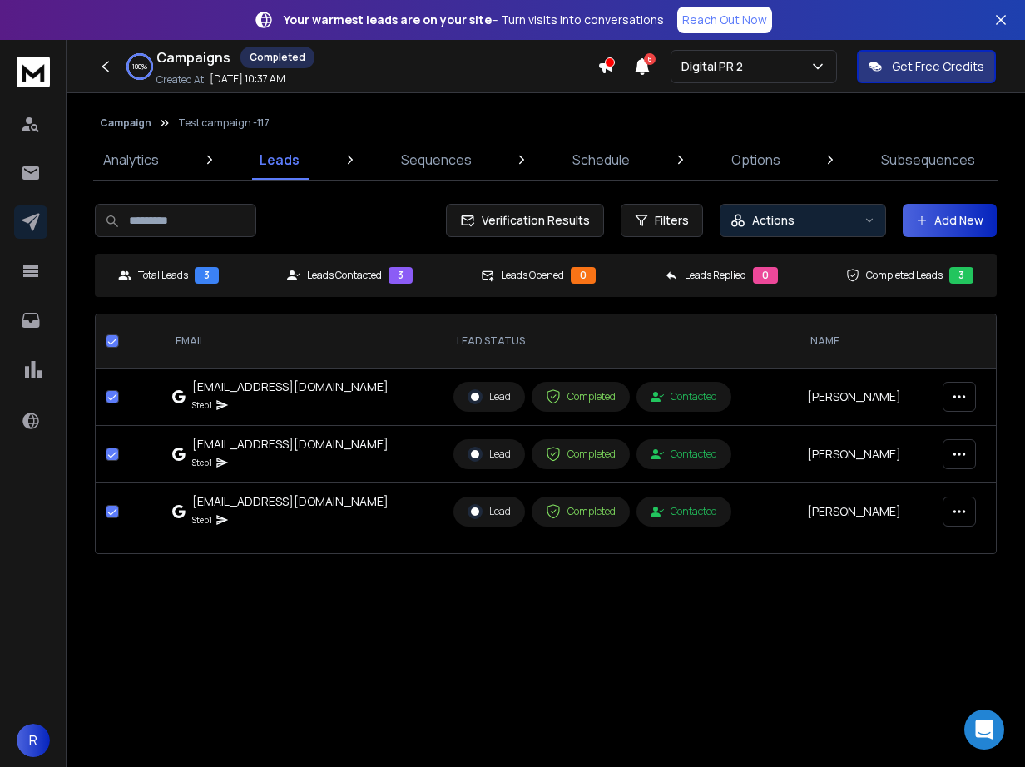
click at [820, 221] on div "Actions" at bounding box center [794, 220] width 126 height 17
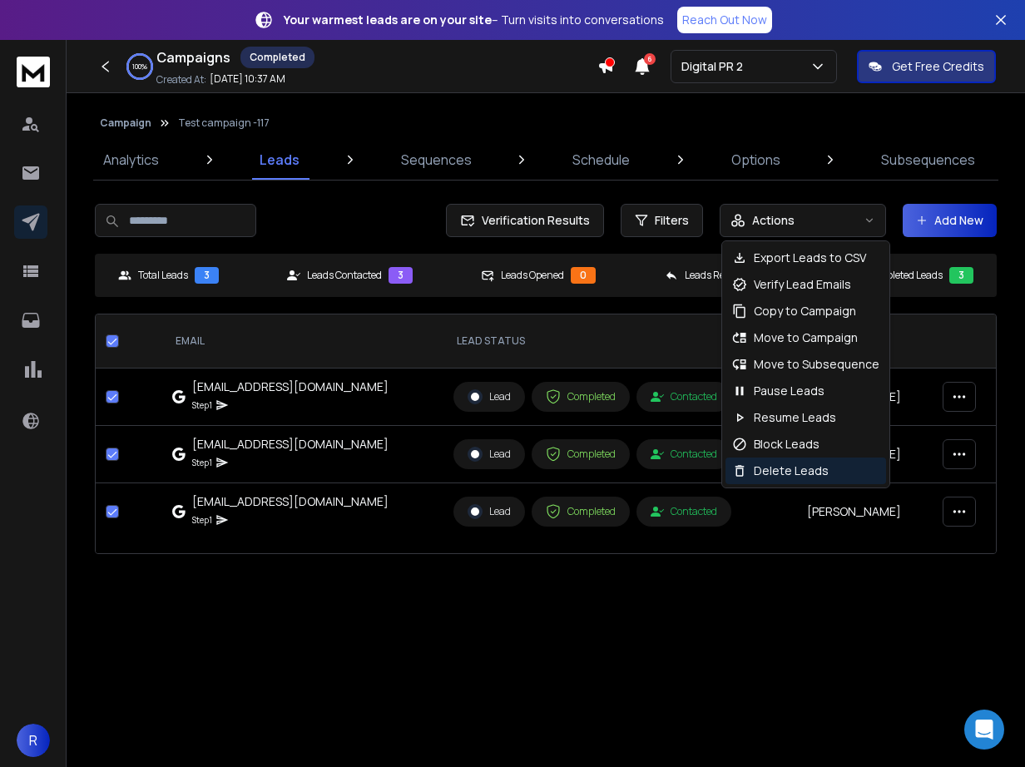
click at [792, 467] on p "Delete Leads" at bounding box center [791, 471] width 75 height 17
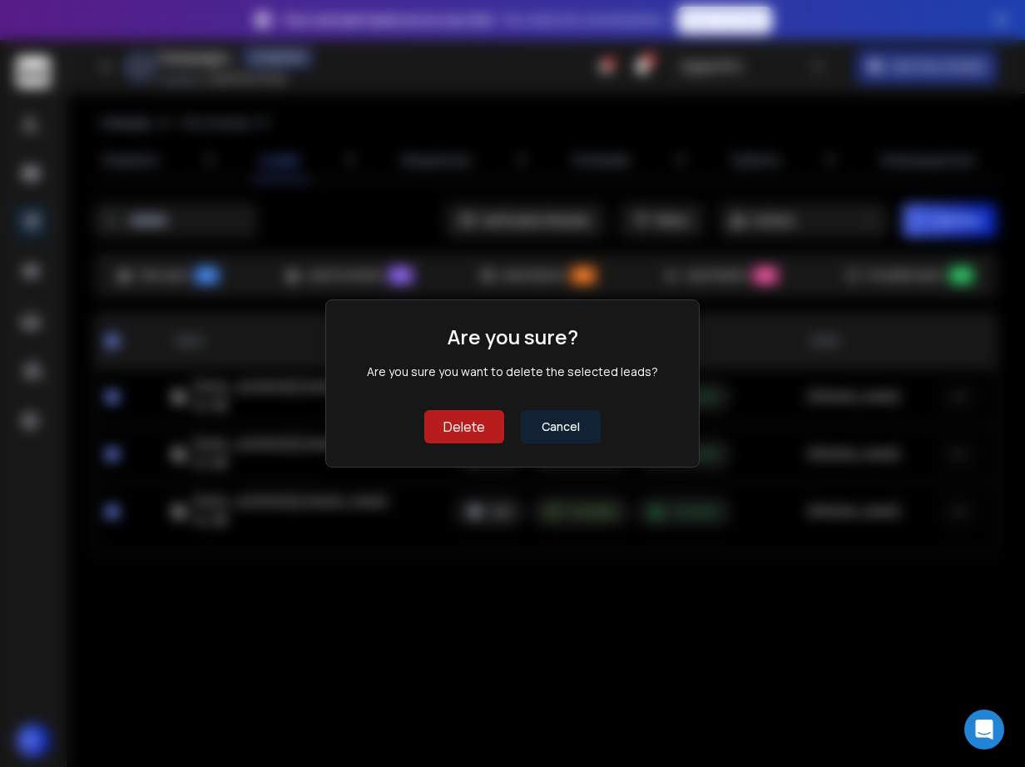
click at [473, 427] on button "Delete" at bounding box center [464, 426] width 80 height 33
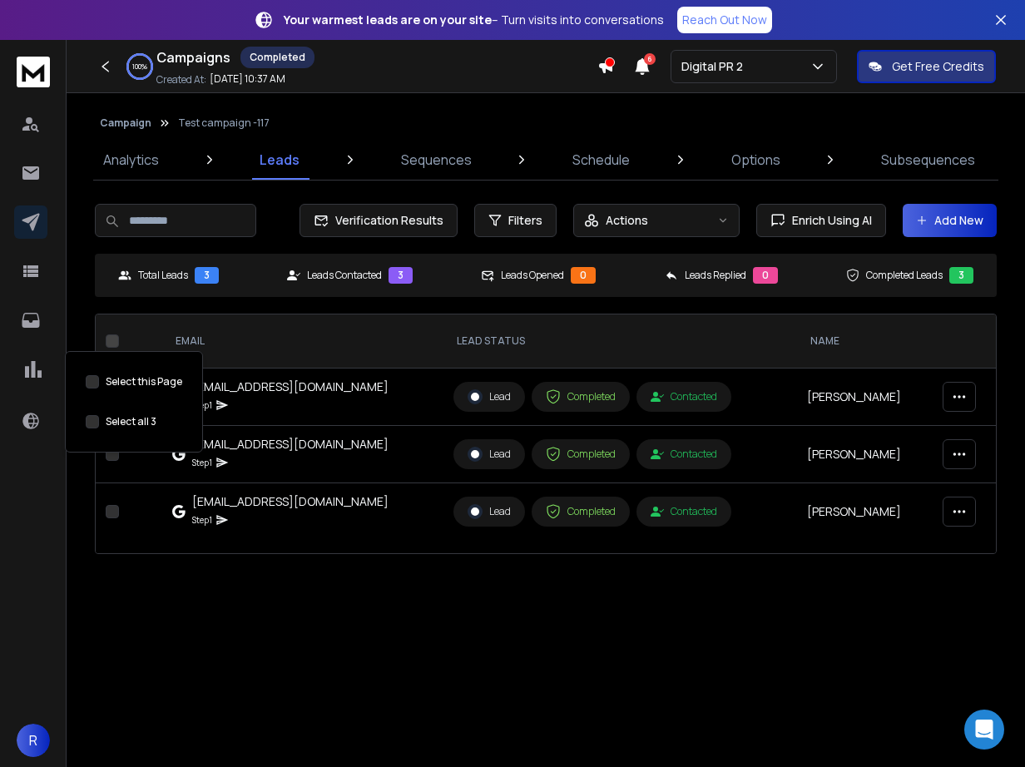
click at [110, 338] on button "Select this Page" at bounding box center [112, 340] width 13 height 13
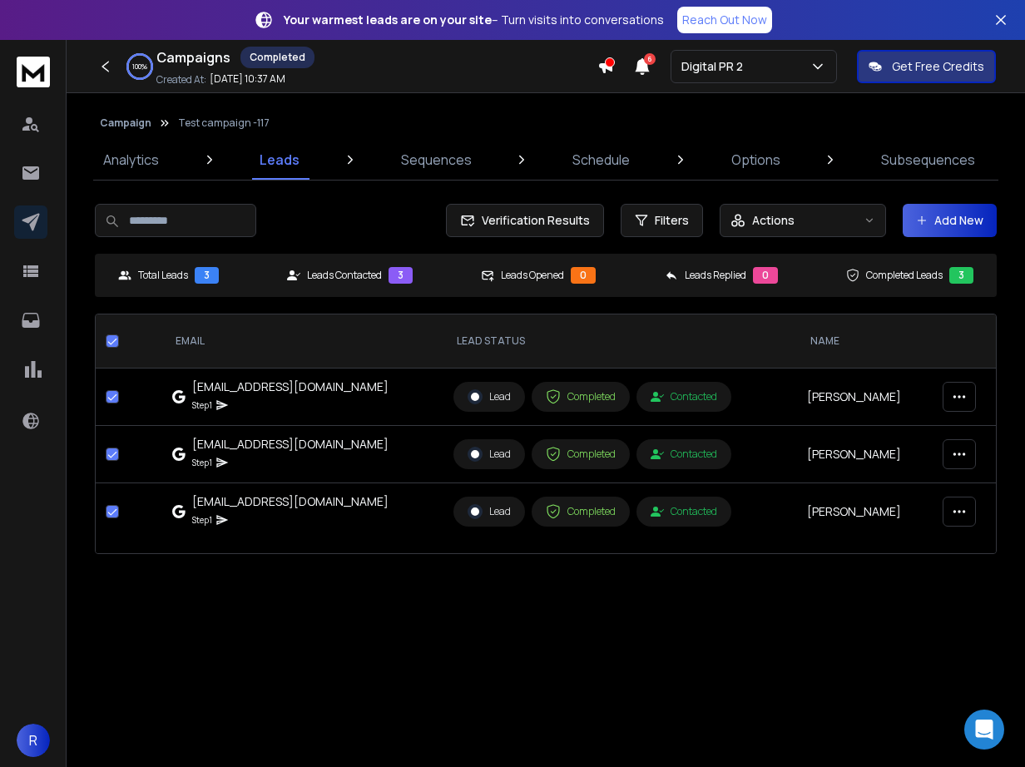
click at [793, 202] on div "Verification Results Filters Actions Add New Total Leads 3 Leads Contacted 3 Le…" at bounding box center [545, 370] width 905 height 347
click at [795, 220] on p "Actions" at bounding box center [773, 220] width 42 height 17
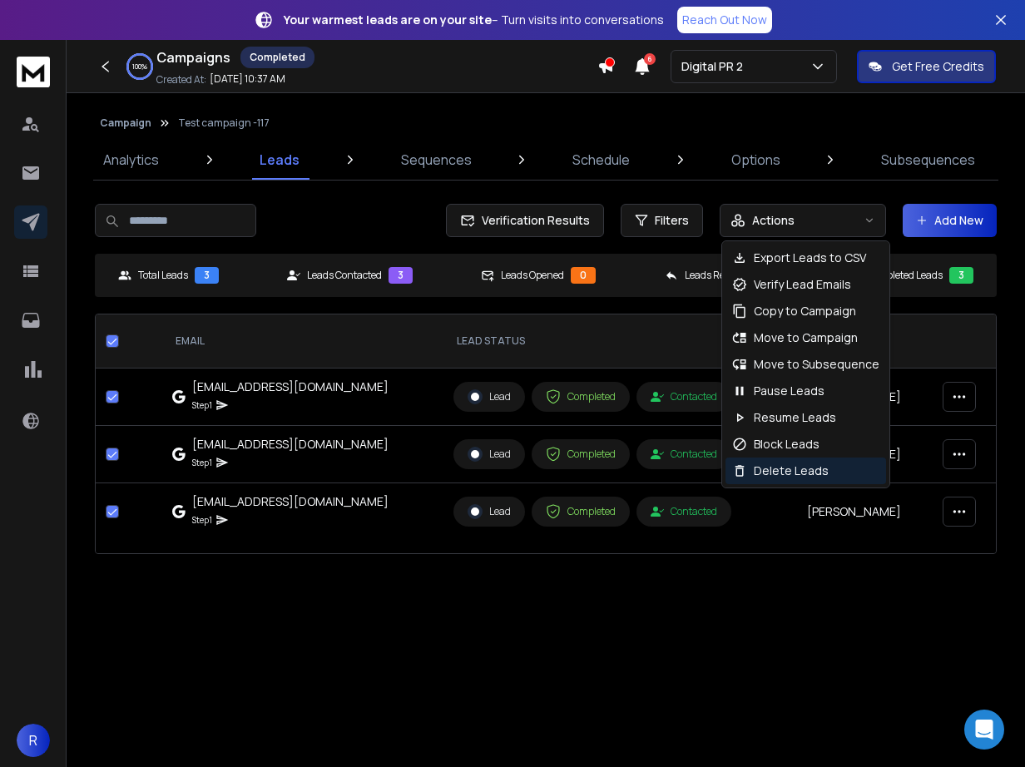
click at [811, 477] on p "Delete Leads" at bounding box center [791, 471] width 75 height 17
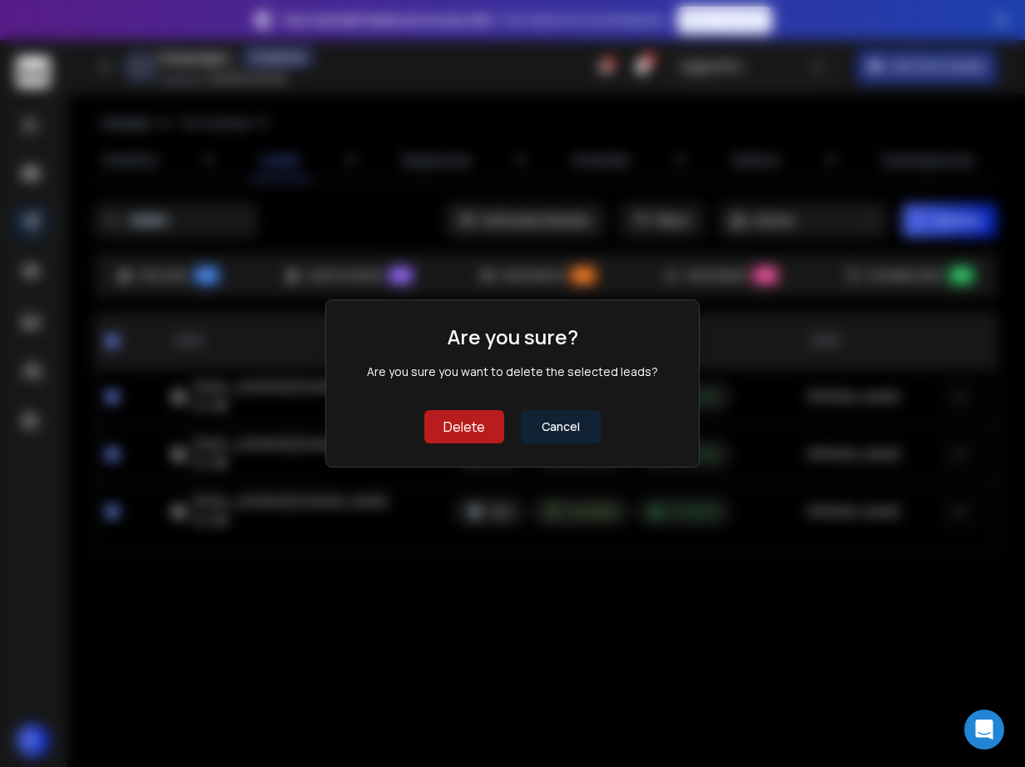
click at [432, 420] on button "Delete" at bounding box center [464, 426] width 80 height 33
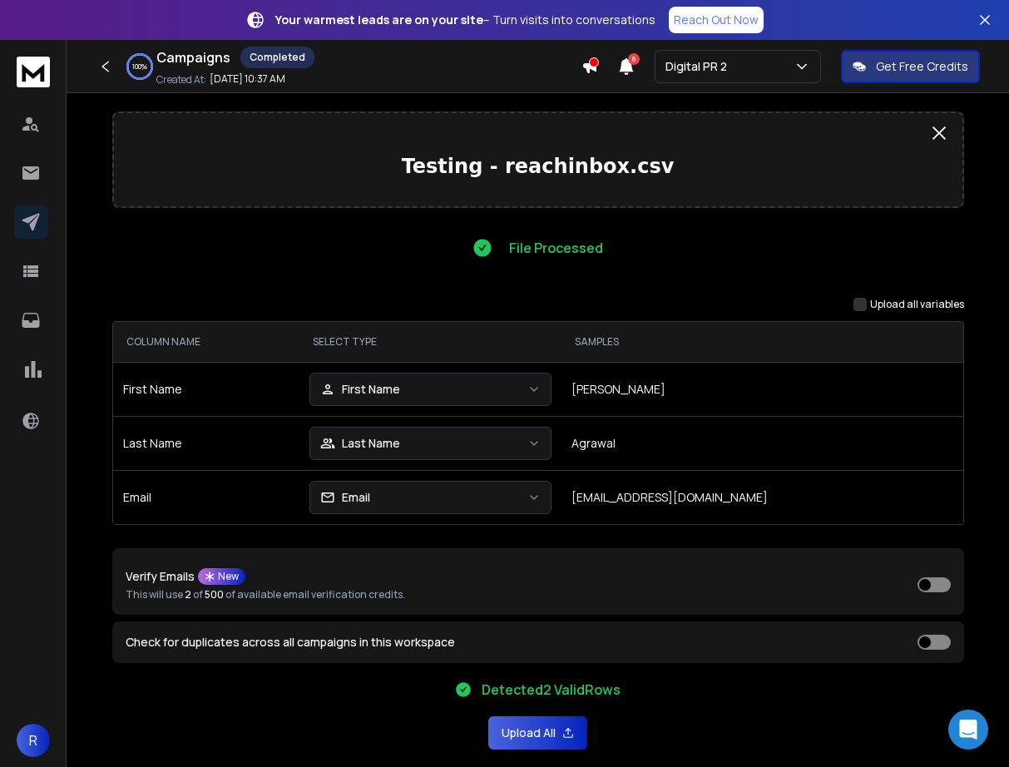
scroll to position [44, 0]
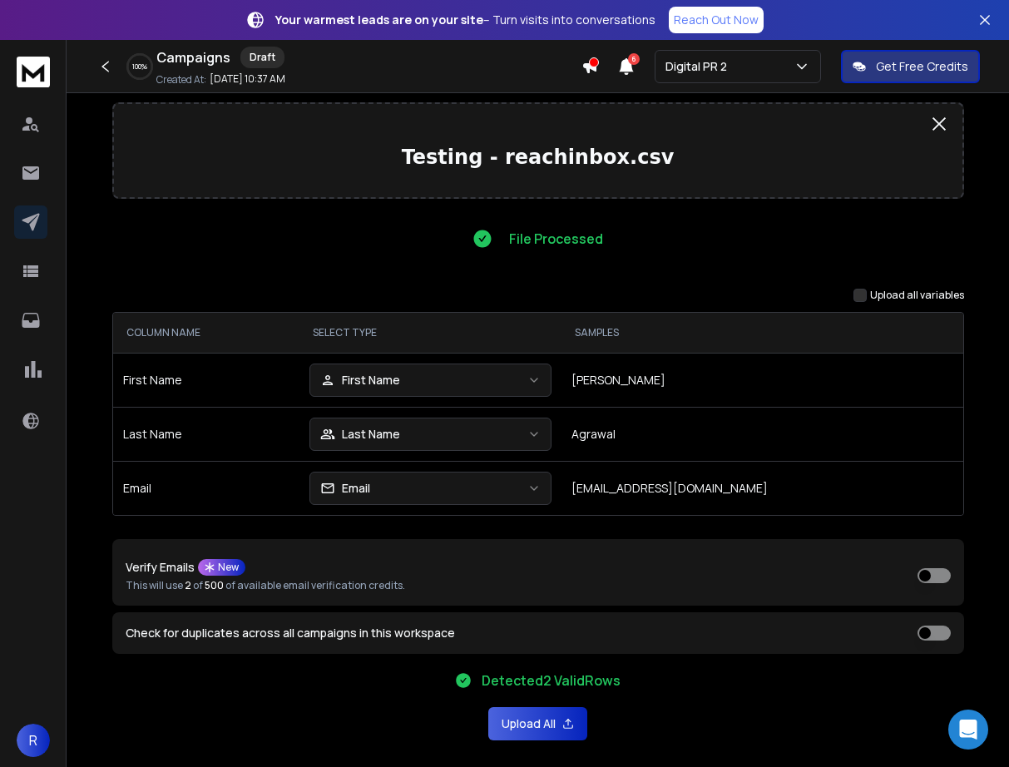
click at [548, 719] on button "Upload All" at bounding box center [537, 723] width 99 height 33
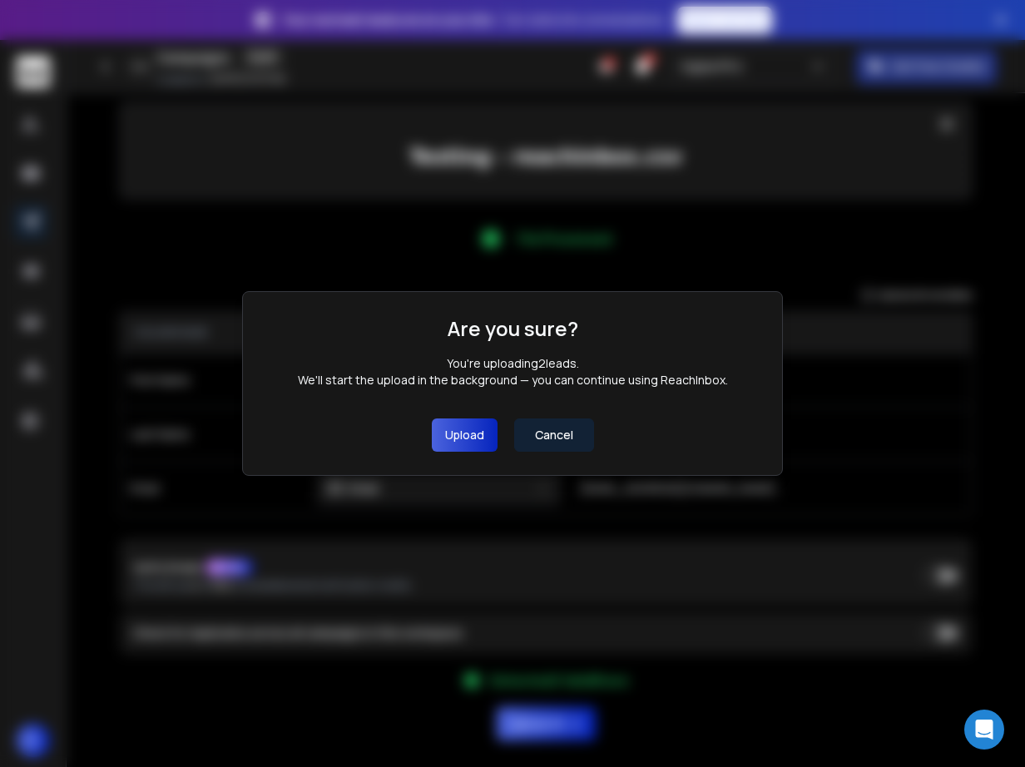
click at [462, 434] on button "Upload" at bounding box center [465, 435] width 66 height 33
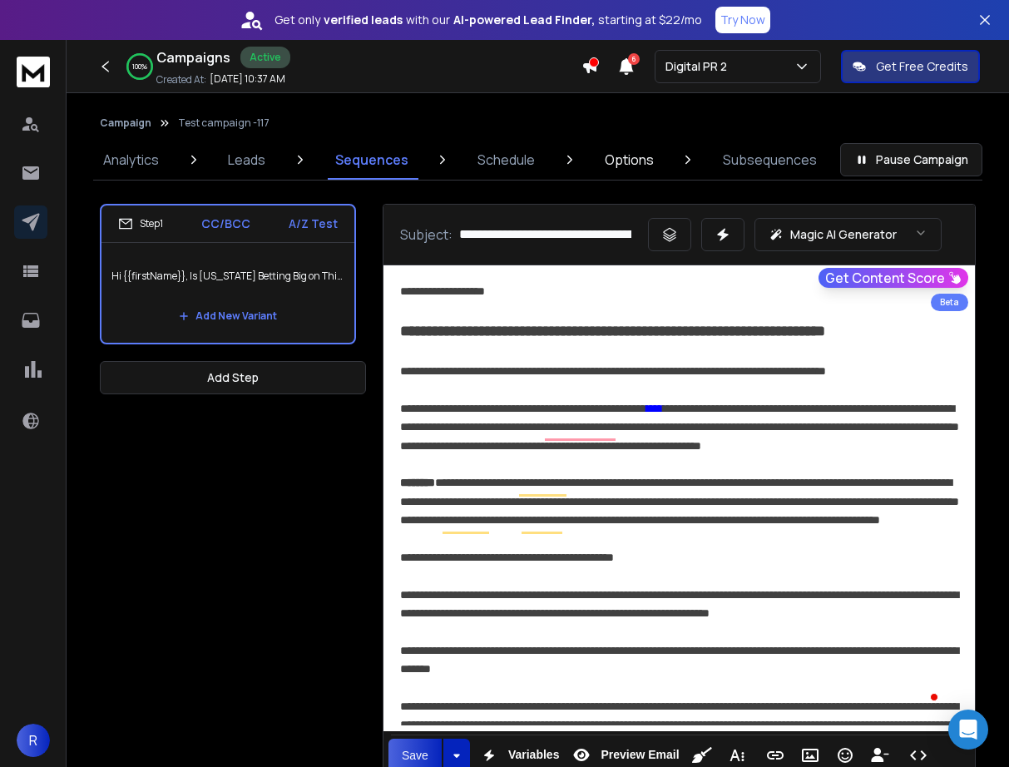
click at [632, 156] on p "Options" at bounding box center [629, 160] width 49 height 20
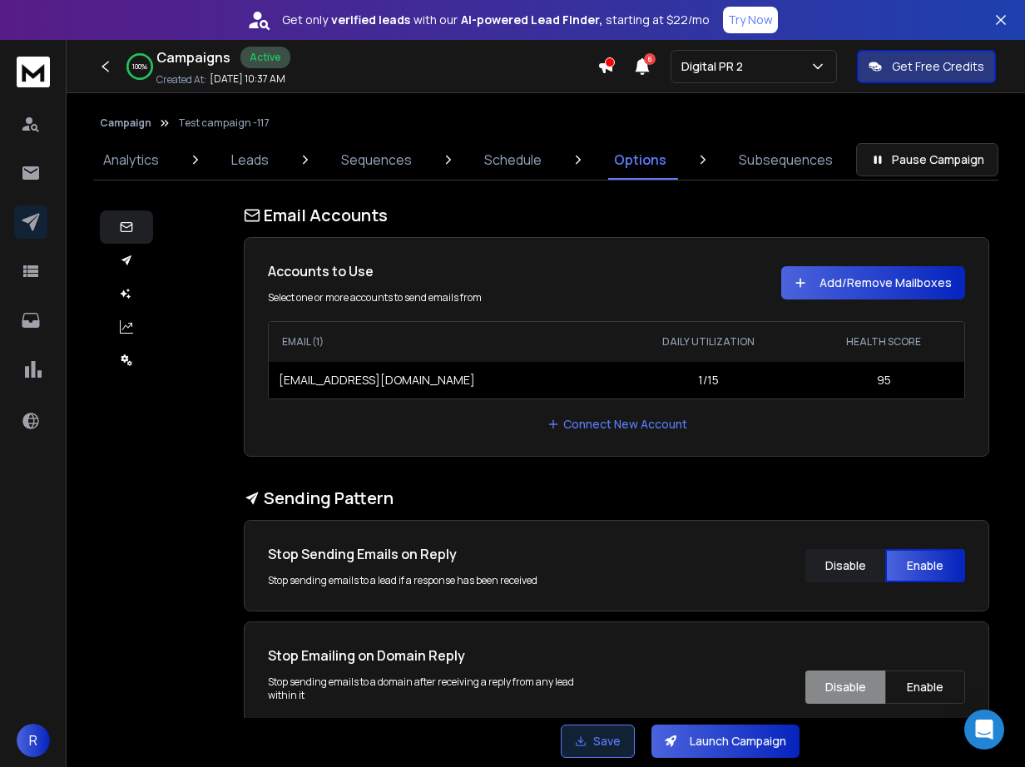
click at [596, 731] on button "Save" at bounding box center [598, 741] width 74 height 33
click at [676, 731] on button "Launch Campaign" at bounding box center [740, 741] width 148 height 33
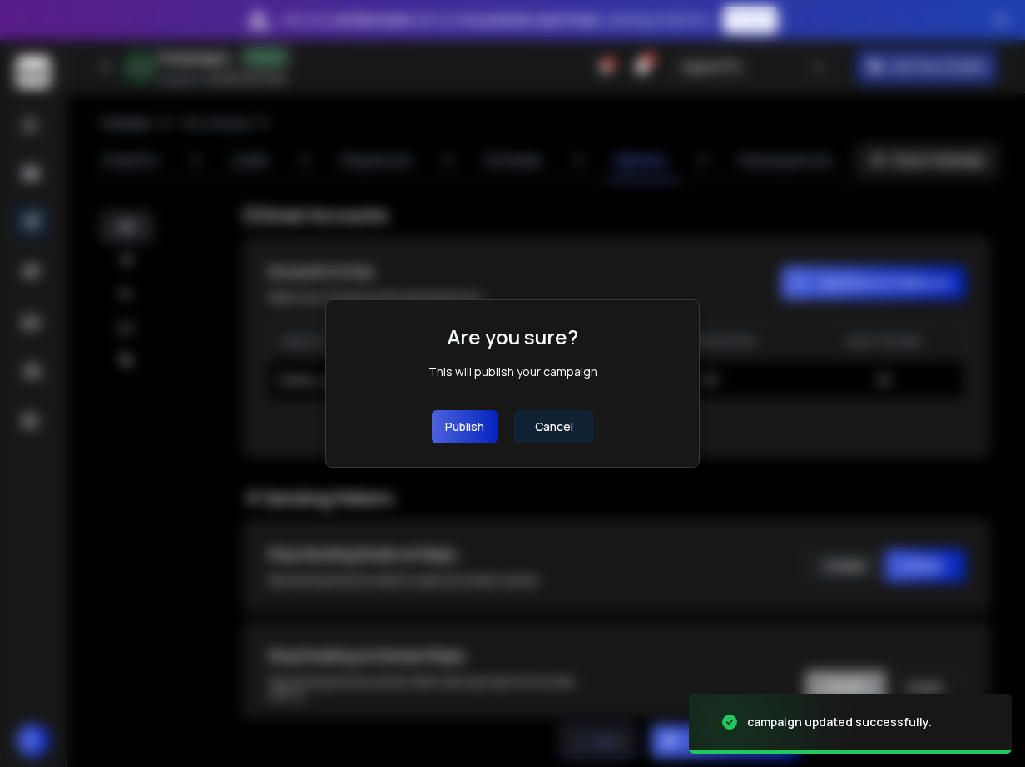
click at [460, 422] on button "Publish" at bounding box center [465, 426] width 66 height 33
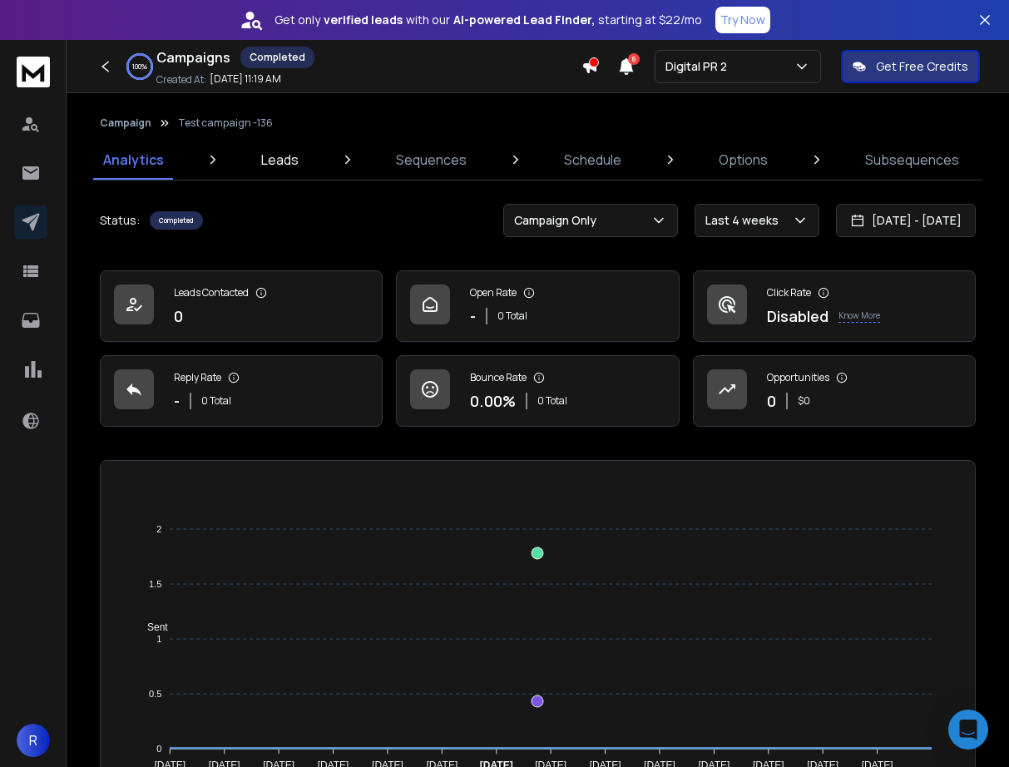
click at [280, 161] on p "Leads" at bounding box center [279, 160] width 37 height 20
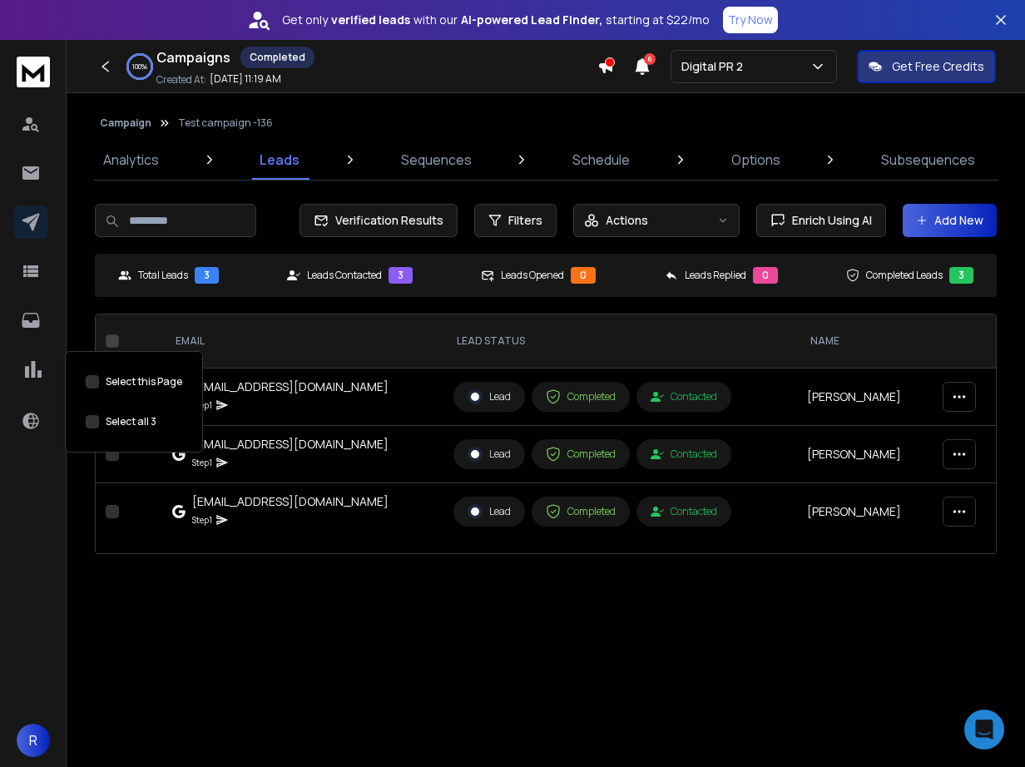
click at [112, 339] on button "Select this Page" at bounding box center [112, 340] width 13 height 13
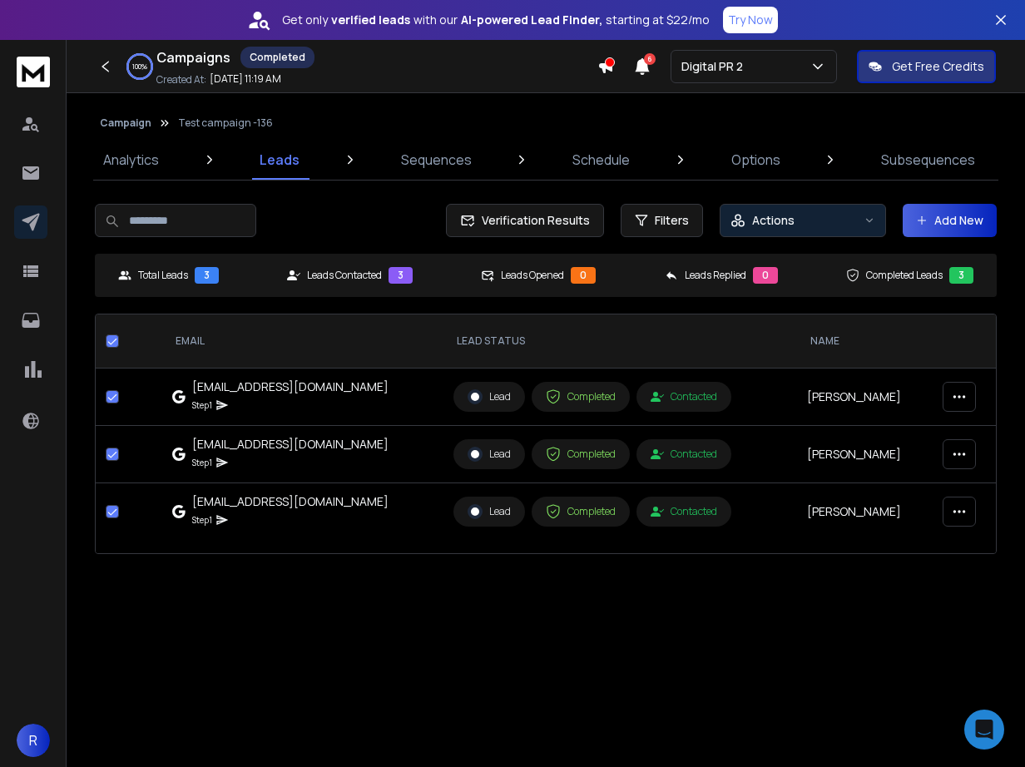
click at [814, 215] on div "Actions" at bounding box center [794, 220] width 126 height 17
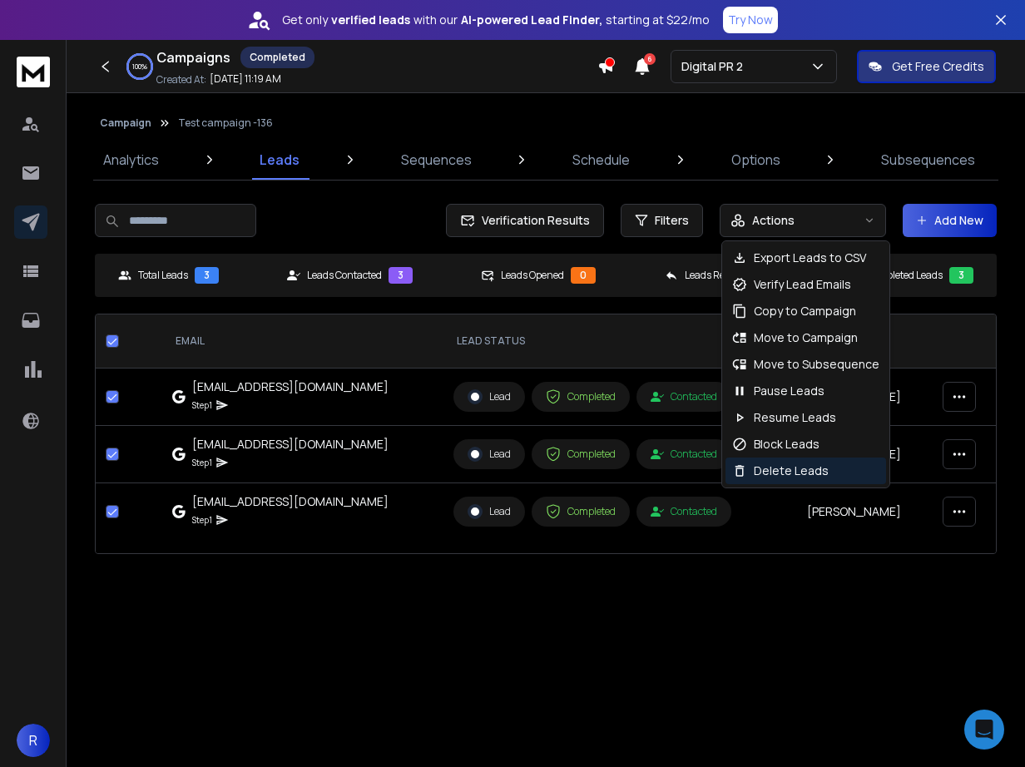
click at [805, 465] on p "Delete Leads" at bounding box center [791, 471] width 75 height 17
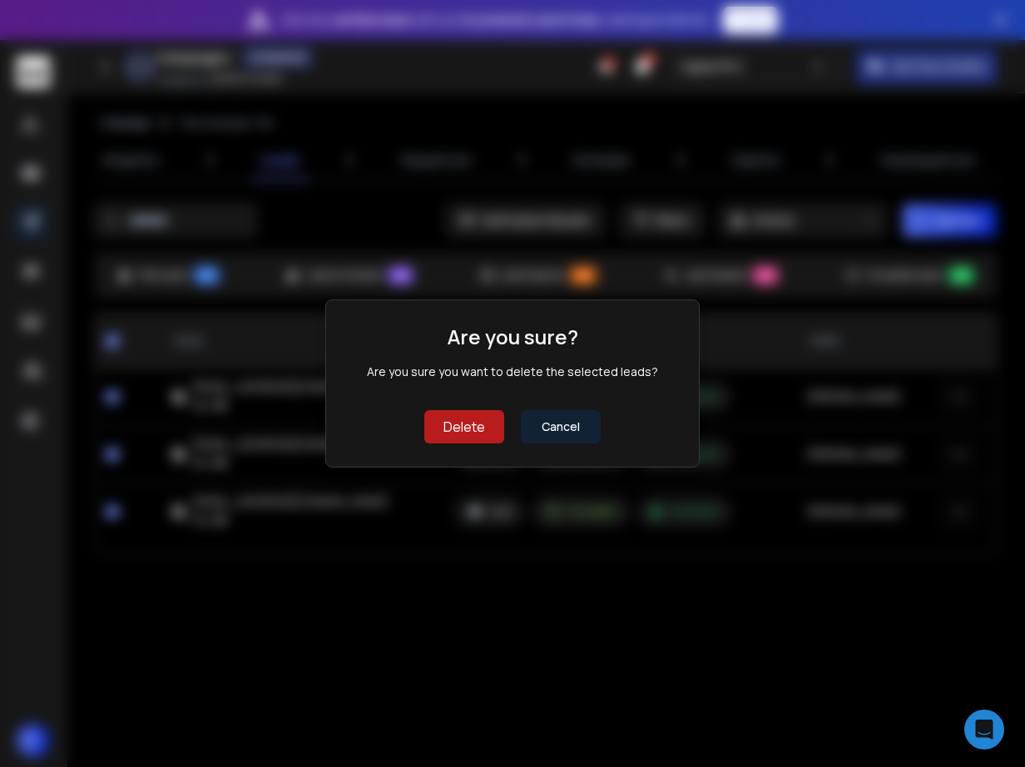
click at [462, 432] on button "Delete" at bounding box center [464, 426] width 80 height 33
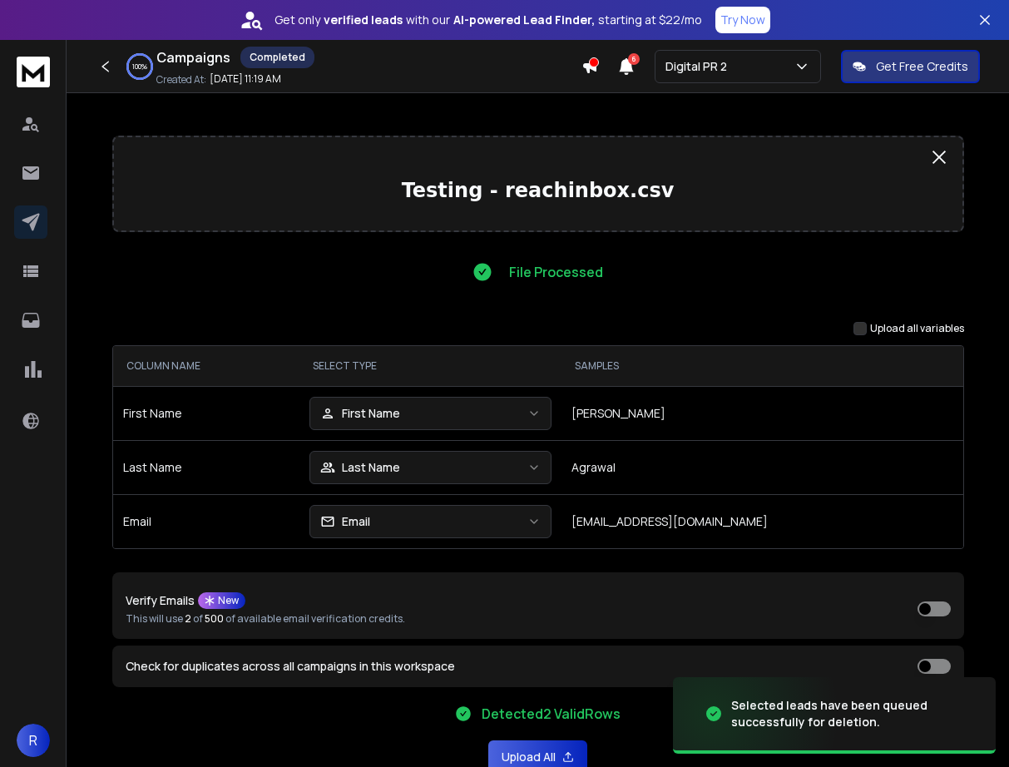
scroll to position [44, 0]
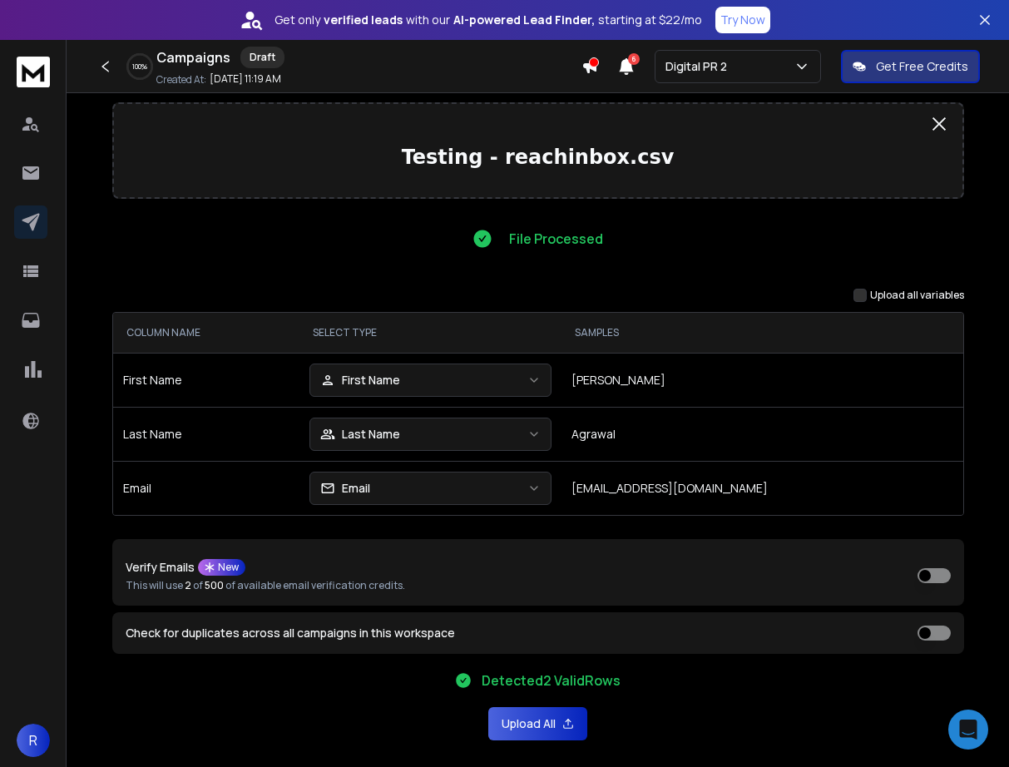
click at [536, 727] on button "Upload All" at bounding box center [537, 723] width 99 height 33
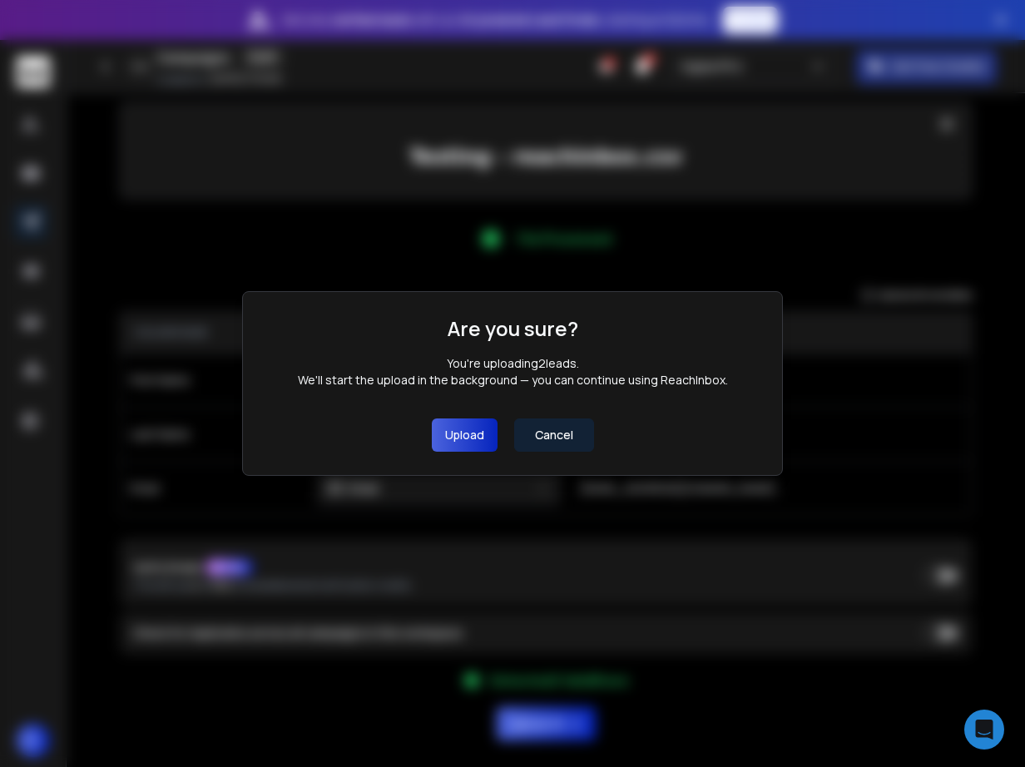
click at [464, 429] on button "Upload" at bounding box center [465, 435] width 66 height 33
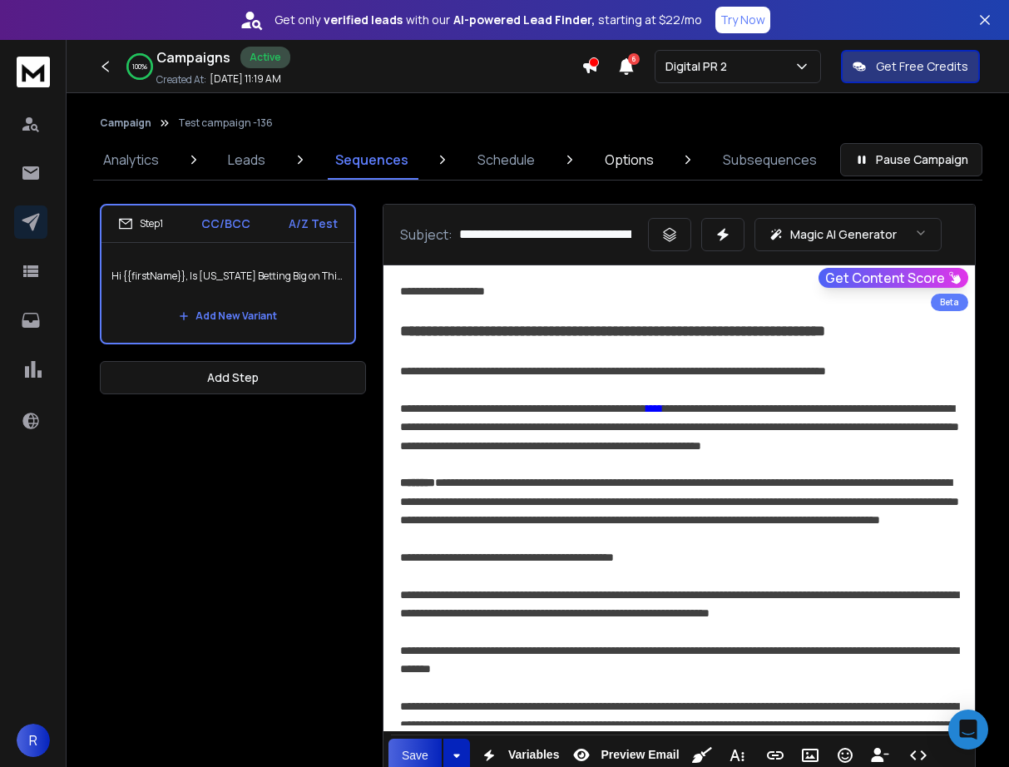
click at [645, 151] on p "Options" at bounding box center [629, 160] width 49 height 20
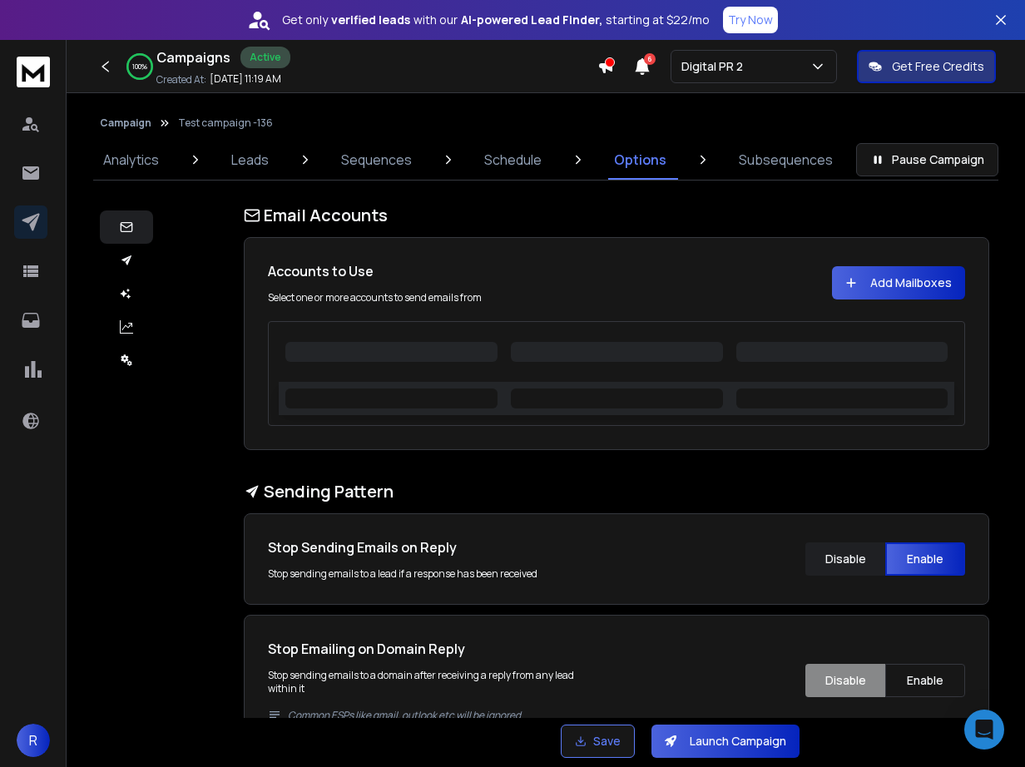
type input "****"
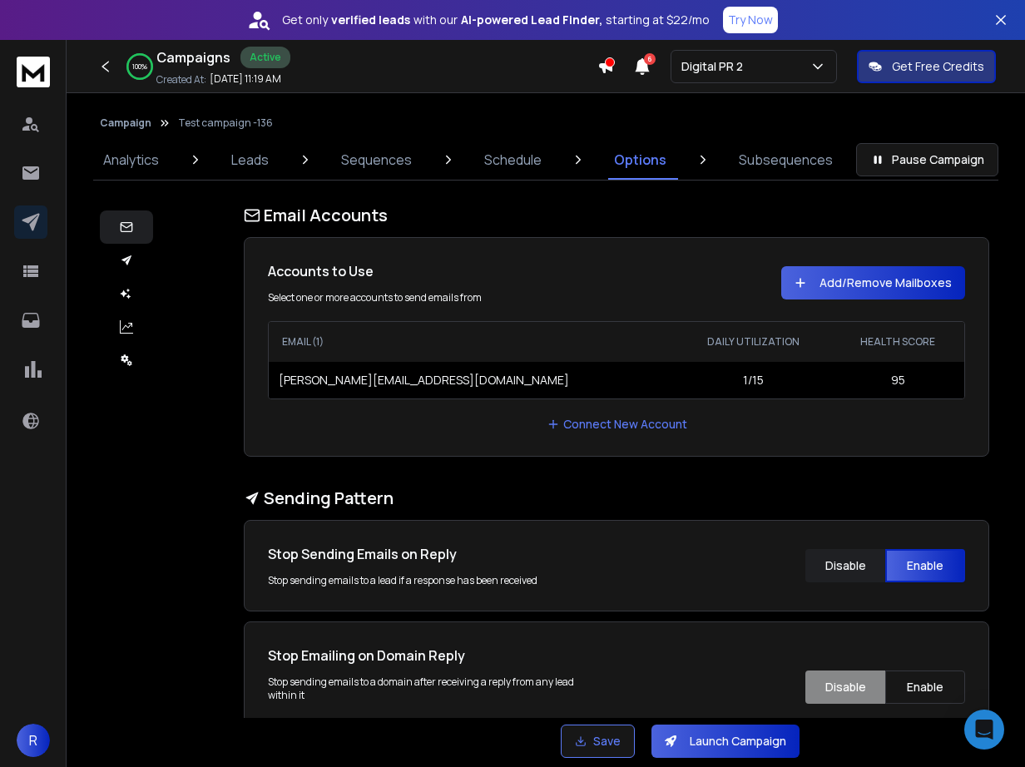
click at [693, 731] on div "Get only verified leads with our AI-powered Lead Finder, starting at $22/mo Try…" at bounding box center [512, 383] width 1025 height 767
click at [691, 731] on button "Launch Campaign" at bounding box center [726, 741] width 148 height 33
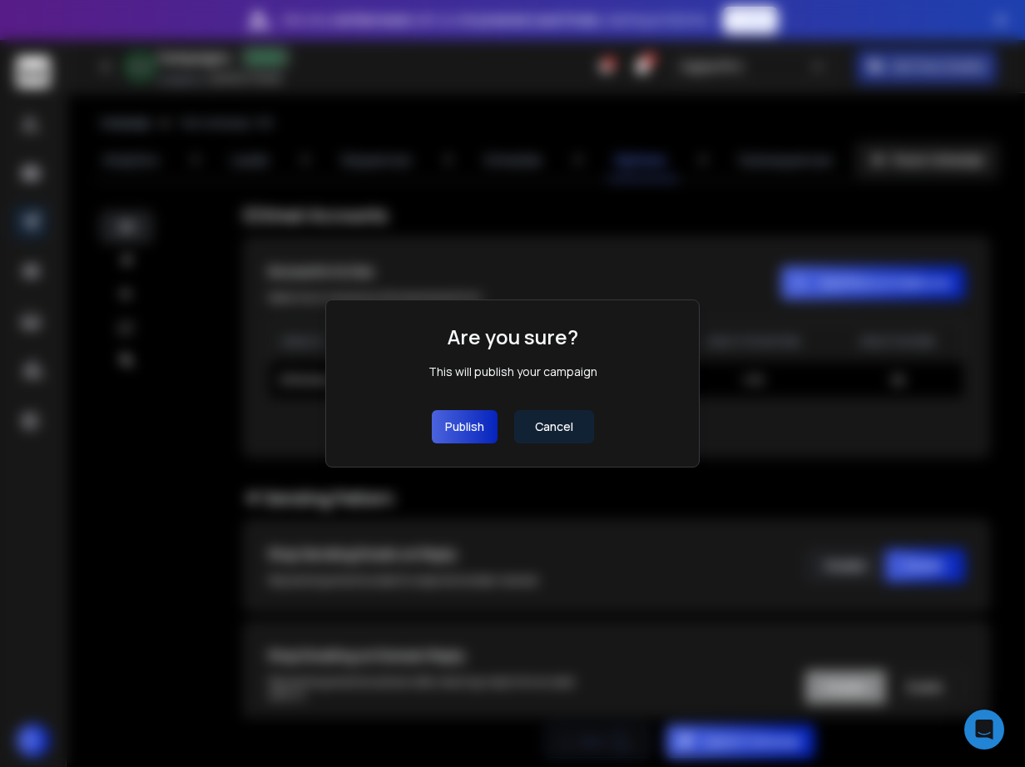
click at [470, 426] on button "Publish" at bounding box center [465, 426] width 66 height 33
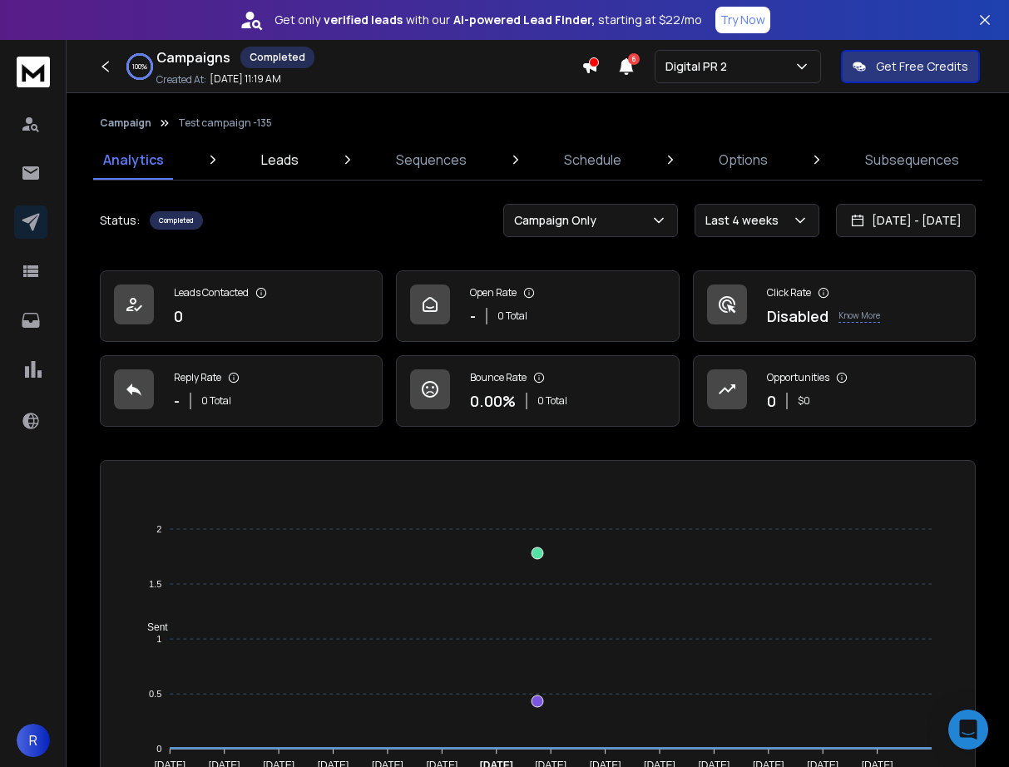
click at [286, 153] on p "Leads" at bounding box center [279, 160] width 37 height 20
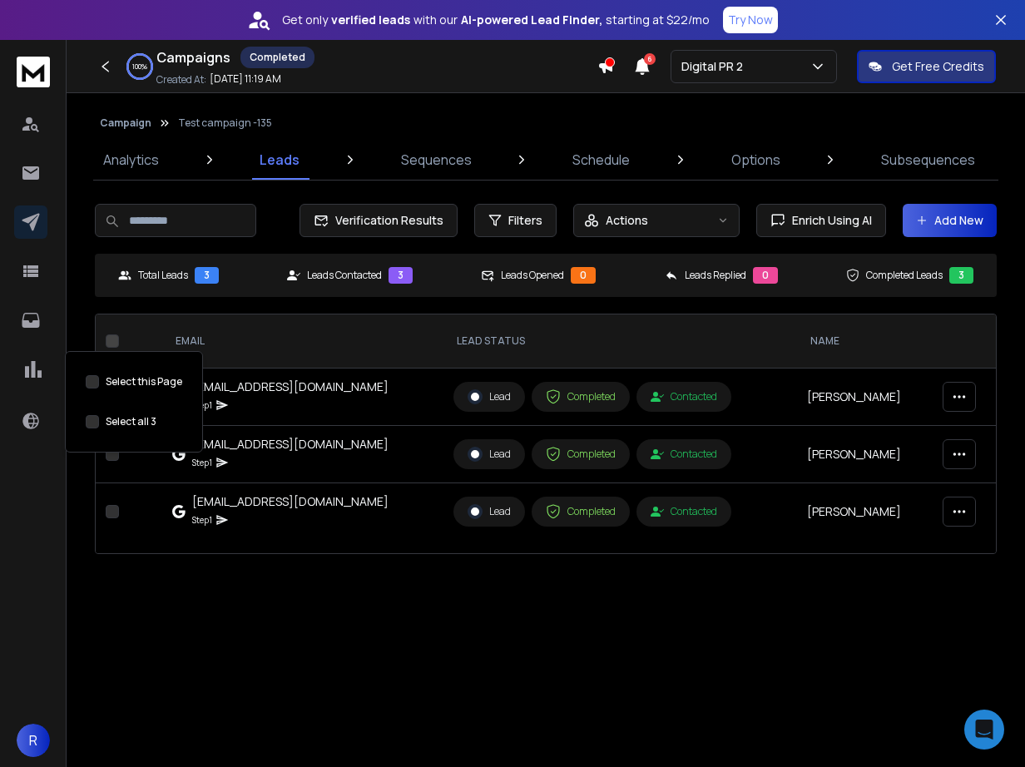
click at [113, 342] on button "Select this Page" at bounding box center [112, 340] width 13 height 13
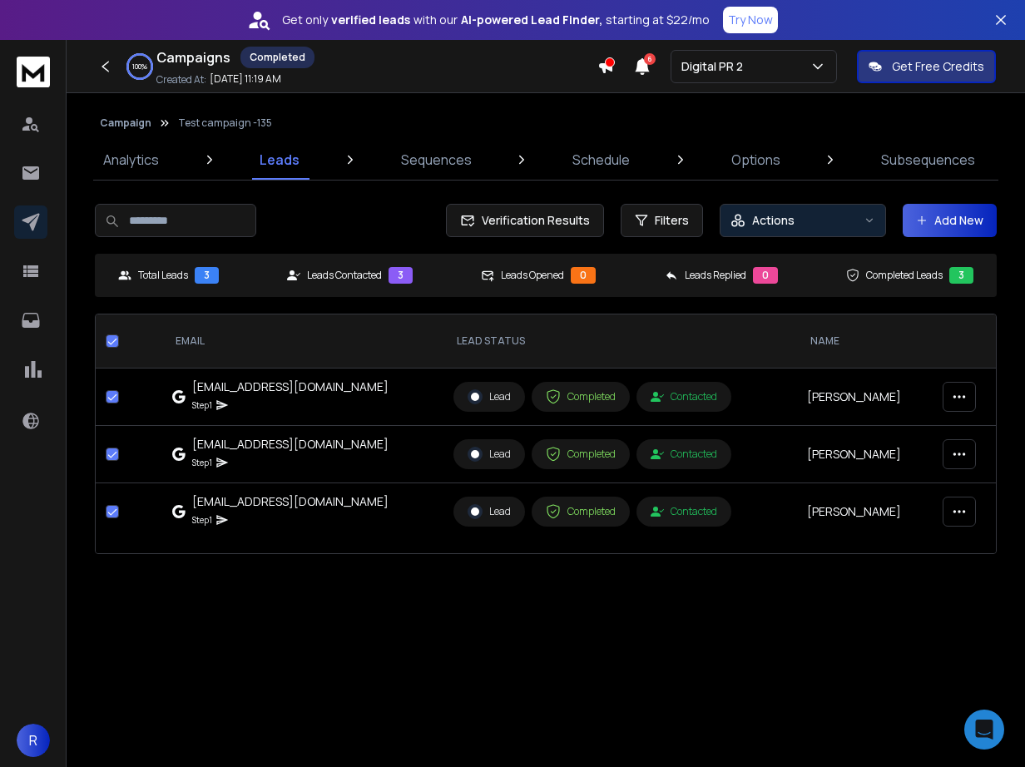
click at [835, 219] on div "Actions" at bounding box center [794, 220] width 126 height 17
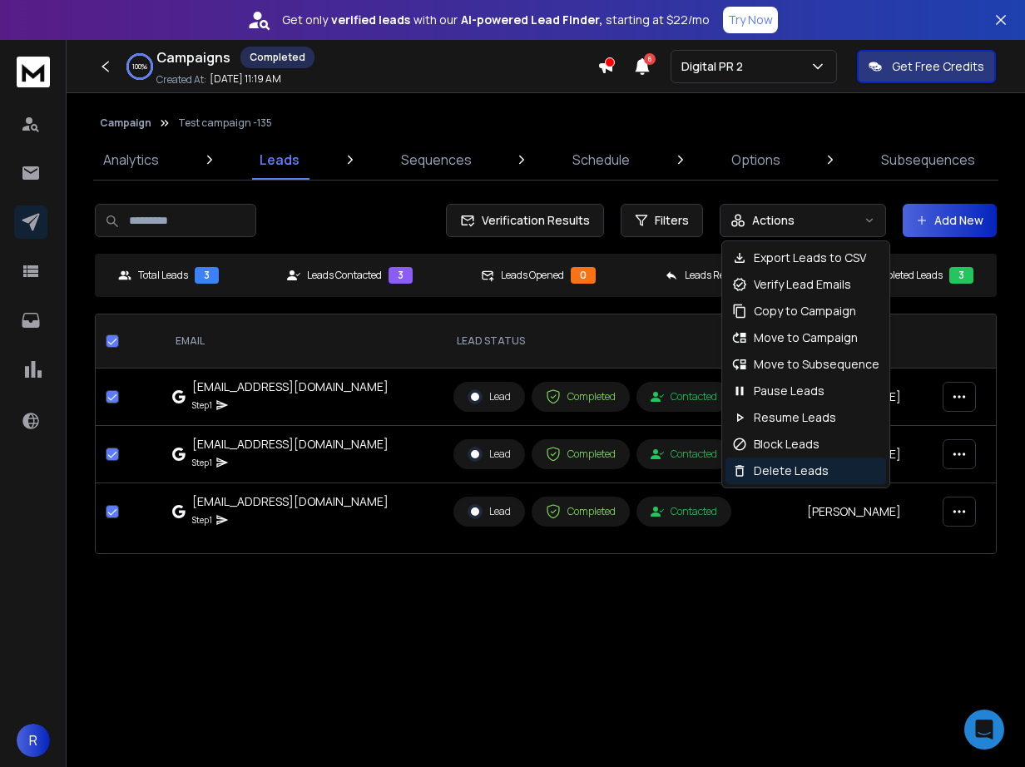
click at [780, 476] on p "Delete Leads" at bounding box center [791, 471] width 75 height 17
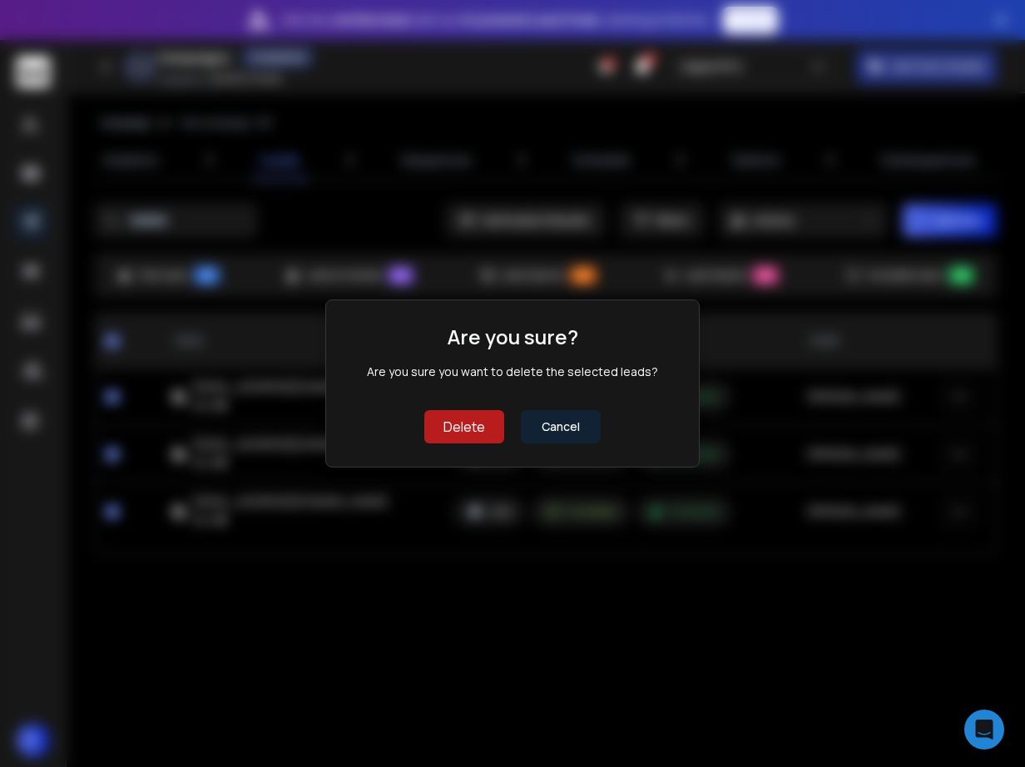
click at [449, 429] on button "Delete" at bounding box center [464, 426] width 80 height 33
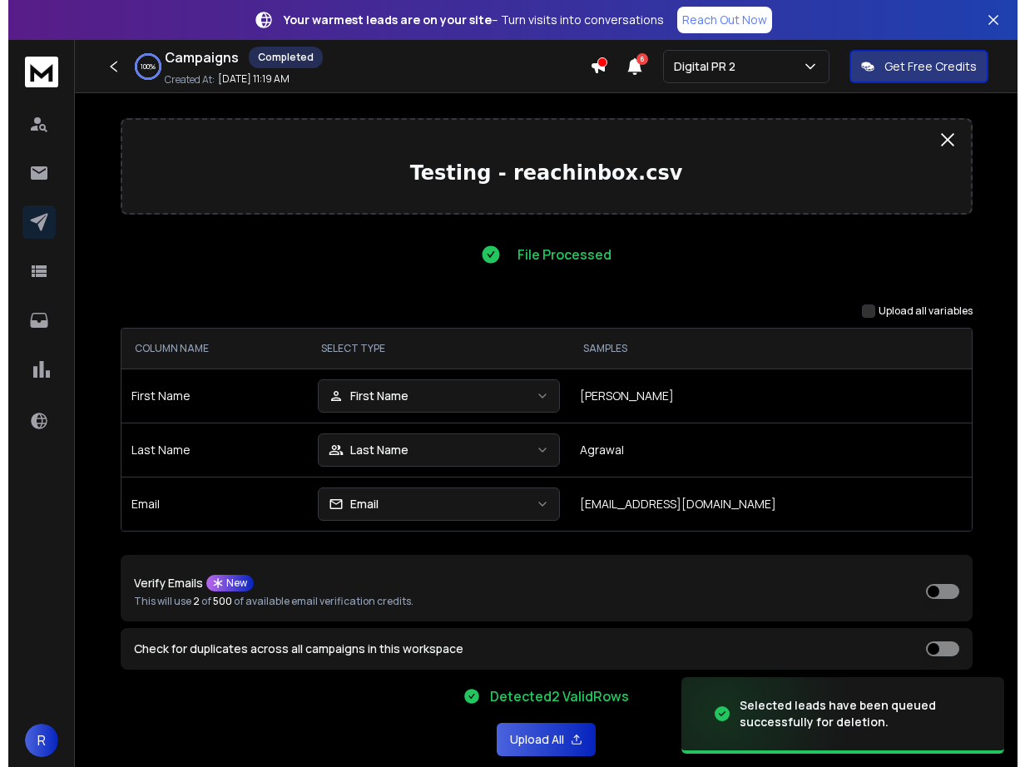
scroll to position [44, 0]
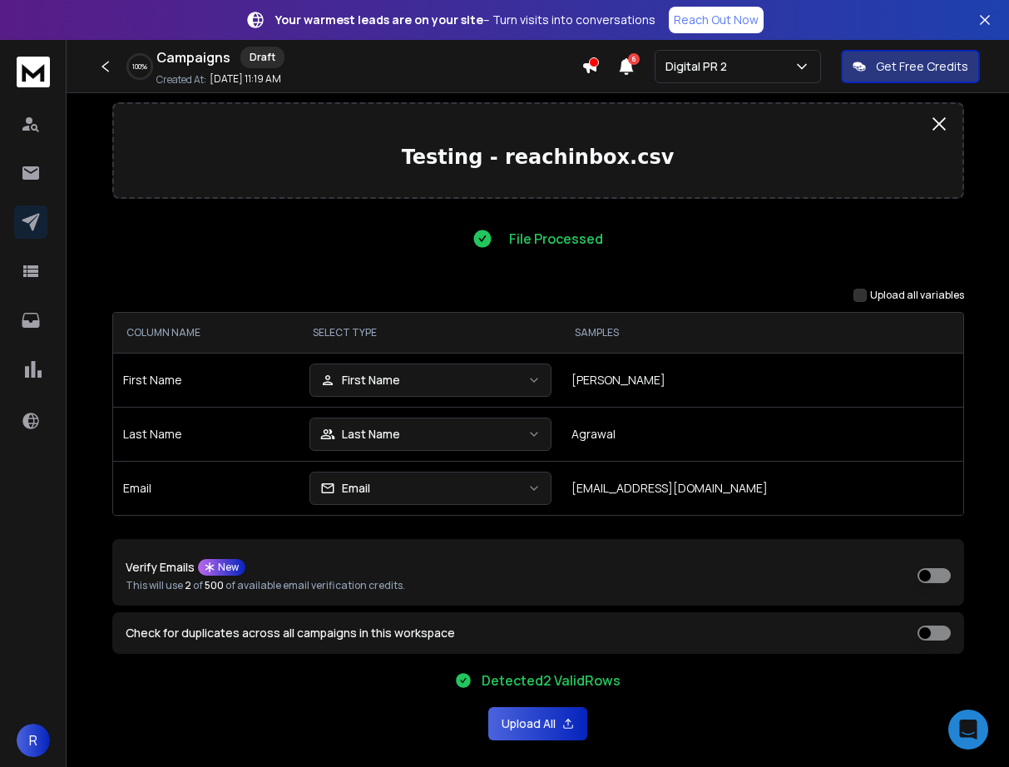
click at [522, 727] on button "Upload All" at bounding box center [537, 723] width 99 height 33
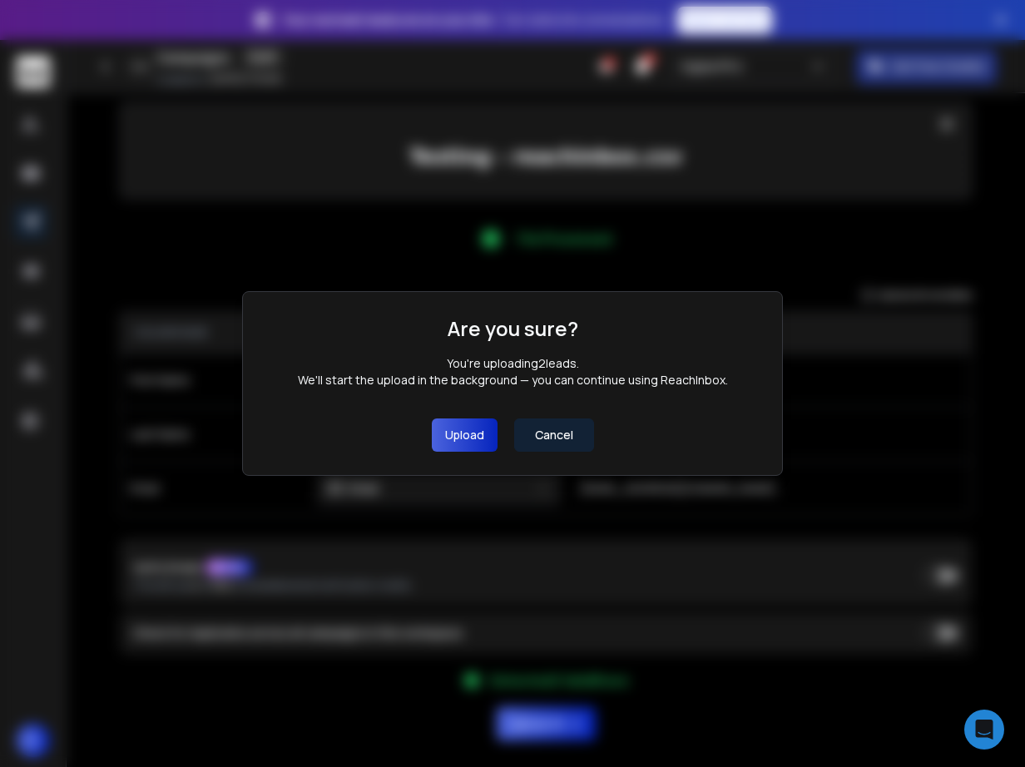
click at [457, 444] on button "Upload" at bounding box center [465, 435] width 66 height 33
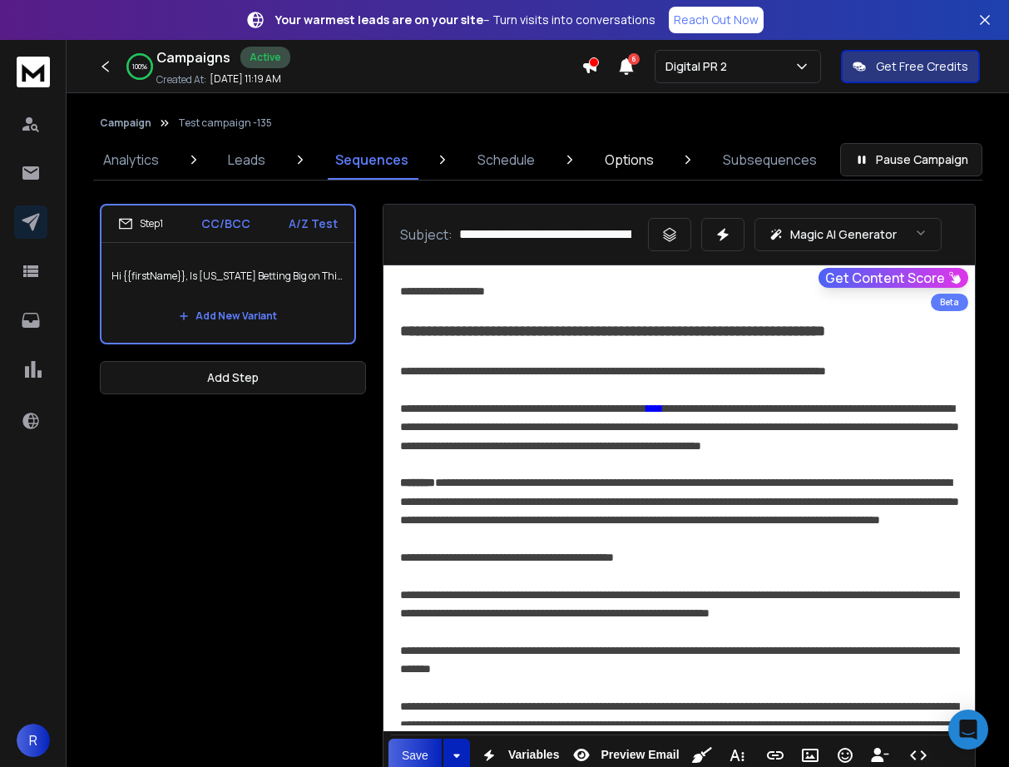
click at [660, 151] on link "Options" at bounding box center [629, 160] width 69 height 40
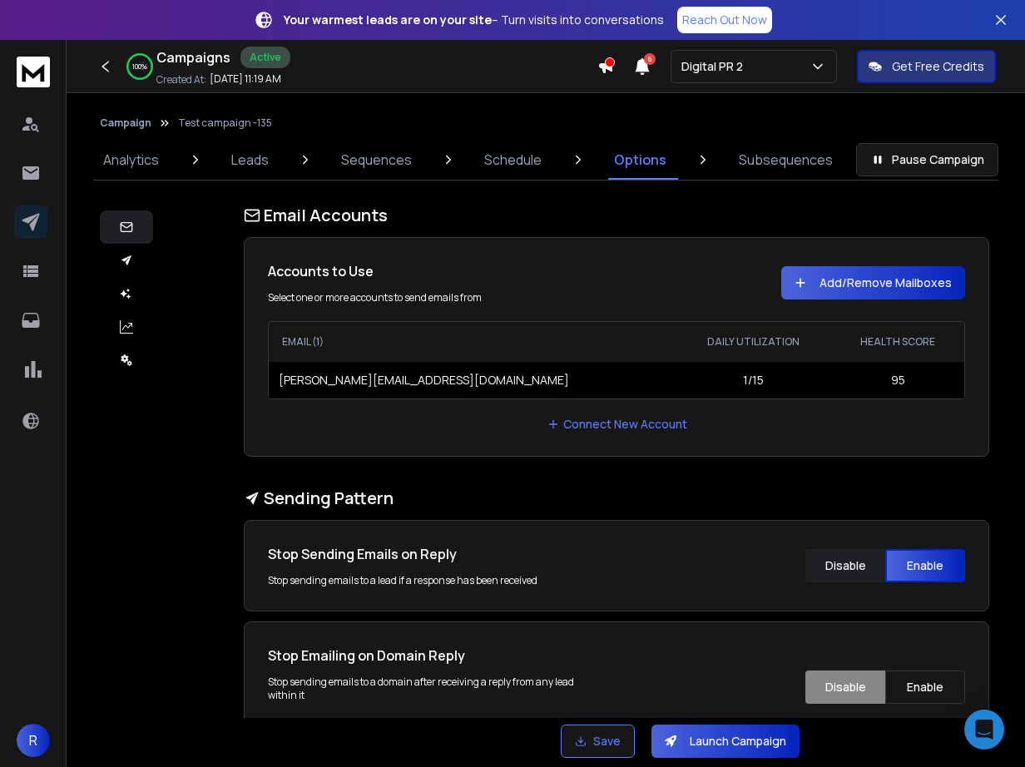
click at [694, 731] on button "Launch Campaign" at bounding box center [726, 741] width 148 height 33
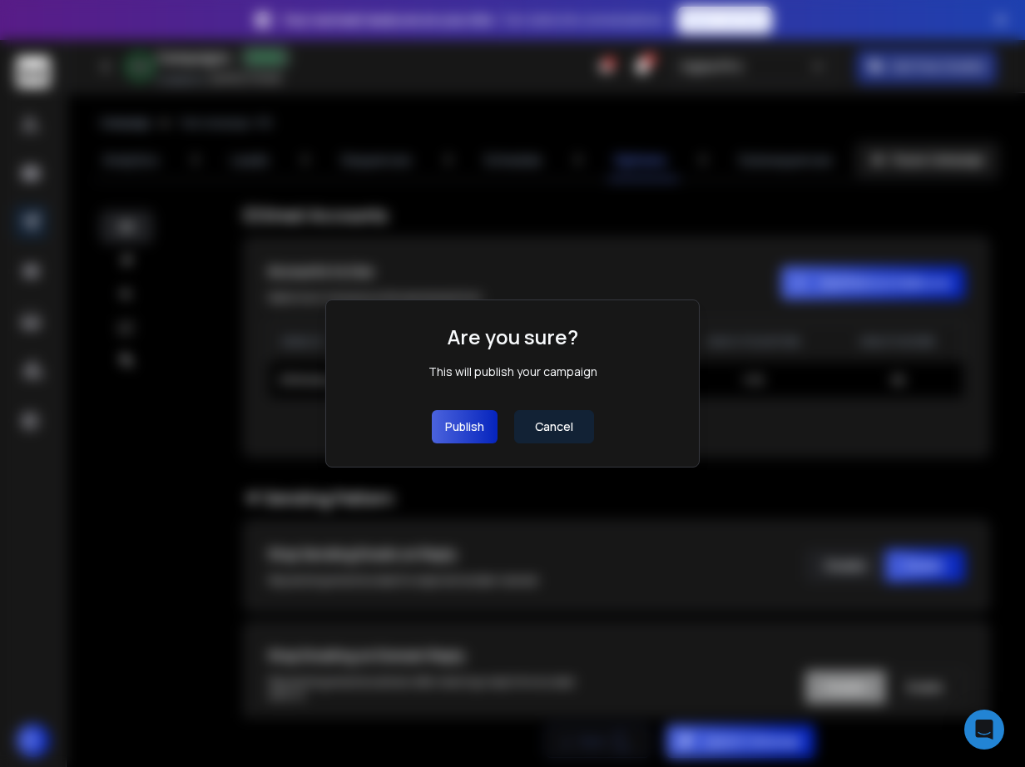
click at [477, 432] on button "Publish" at bounding box center [465, 426] width 66 height 33
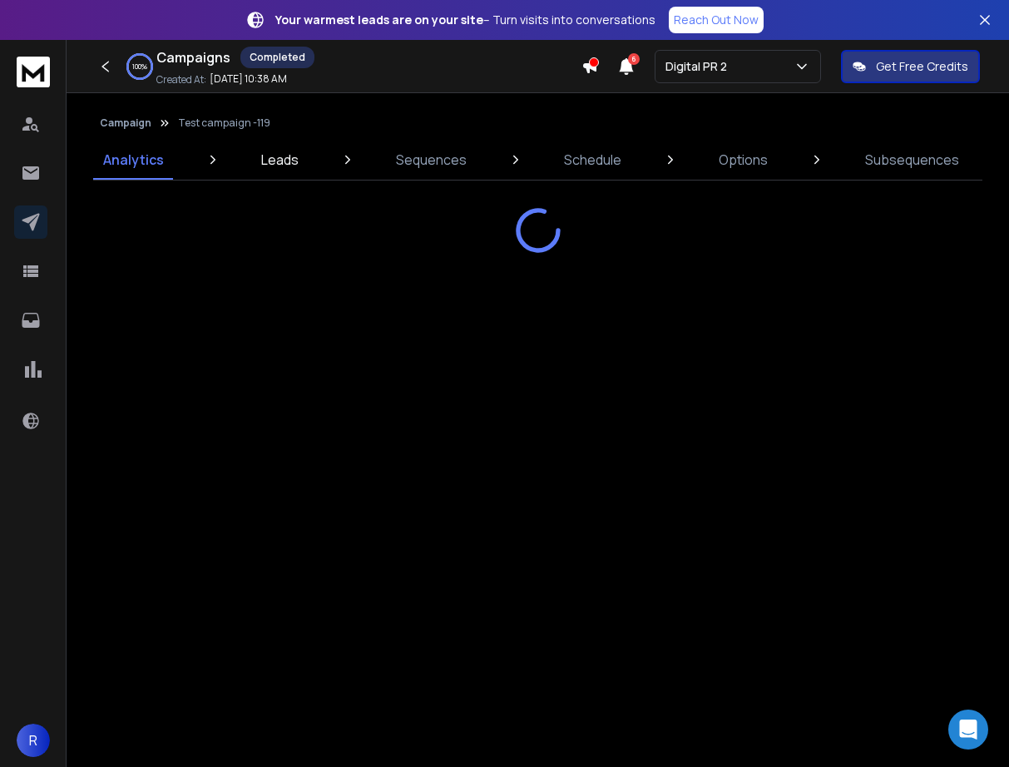
click at [277, 153] on p "Leads" at bounding box center [279, 160] width 37 height 20
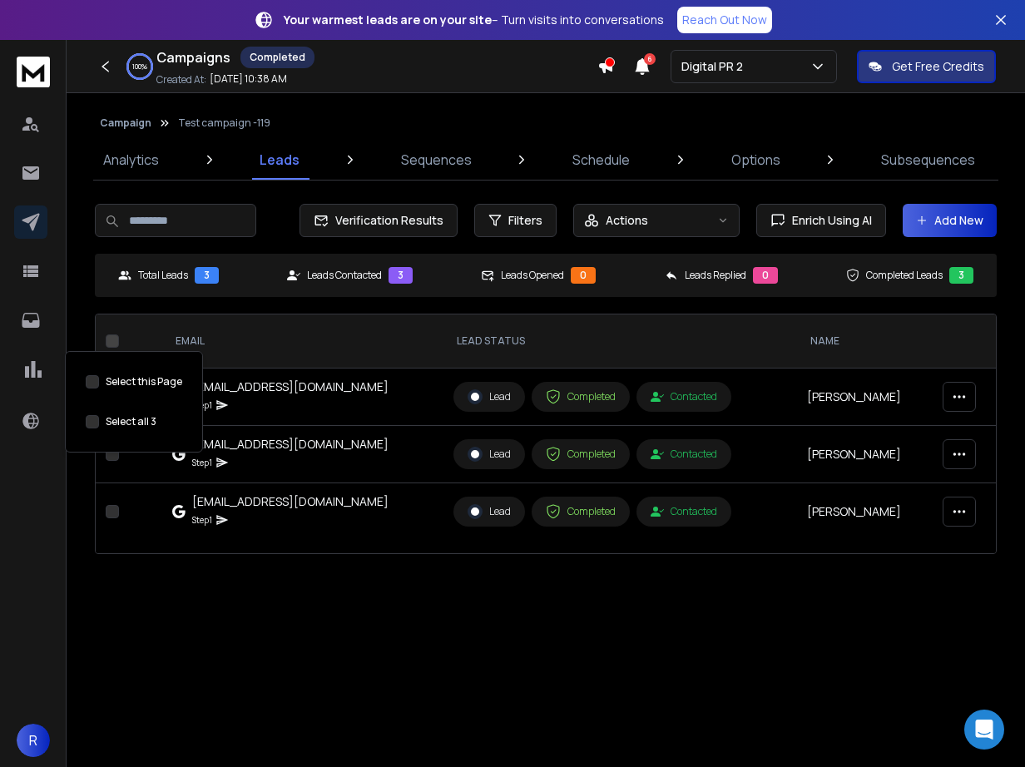
click at [106, 340] on button "Select this Page" at bounding box center [112, 340] width 13 height 13
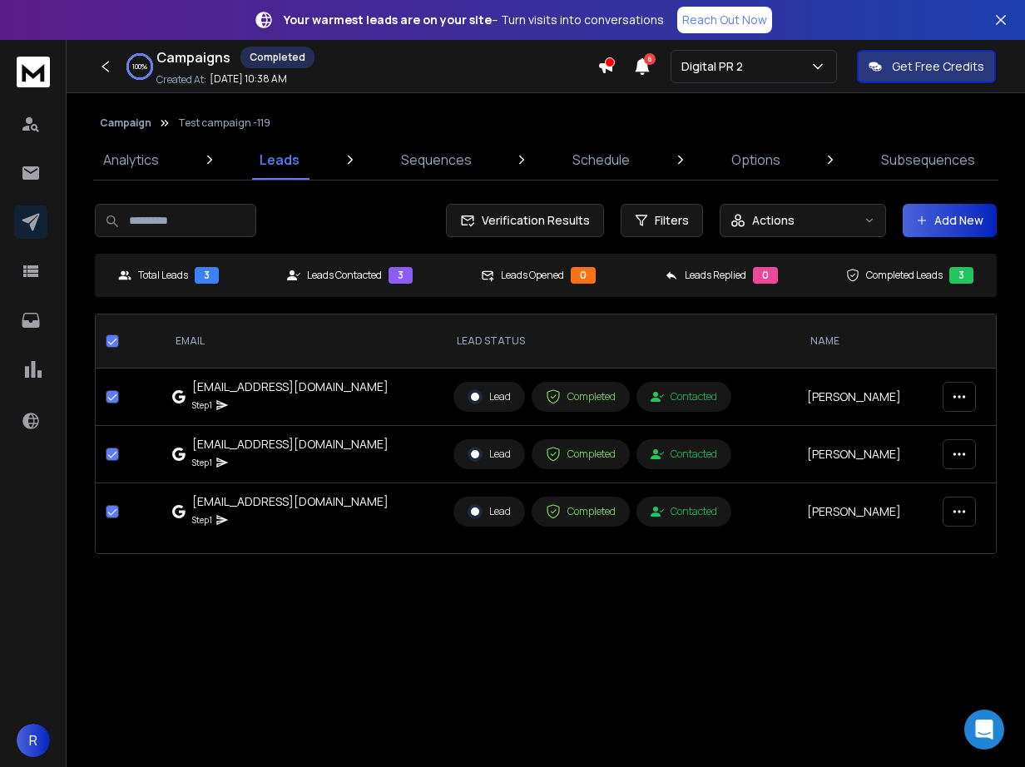
click at [817, 201] on div "Verification Results Filters Actions Add New Total Leads 3 Leads Contacted 3 Le…" at bounding box center [545, 370] width 905 height 347
click at [826, 229] on button "Actions" at bounding box center [803, 220] width 166 height 33
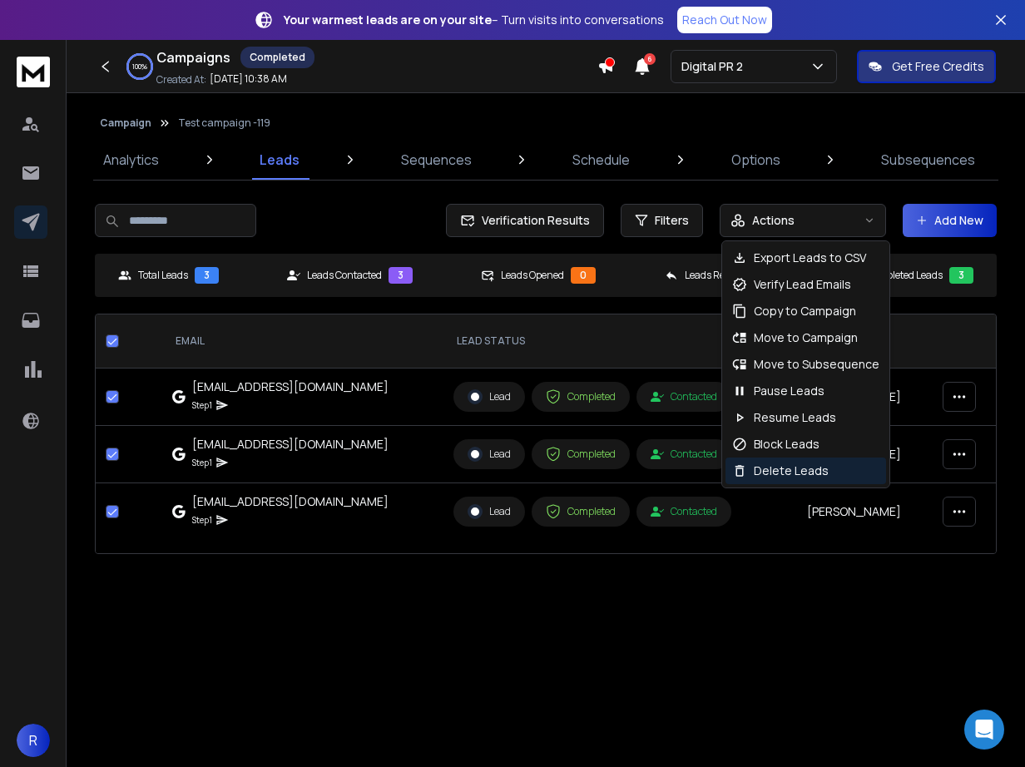
click at [815, 469] on p "Delete Leads" at bounding box center [791, 471] width 75 height 17
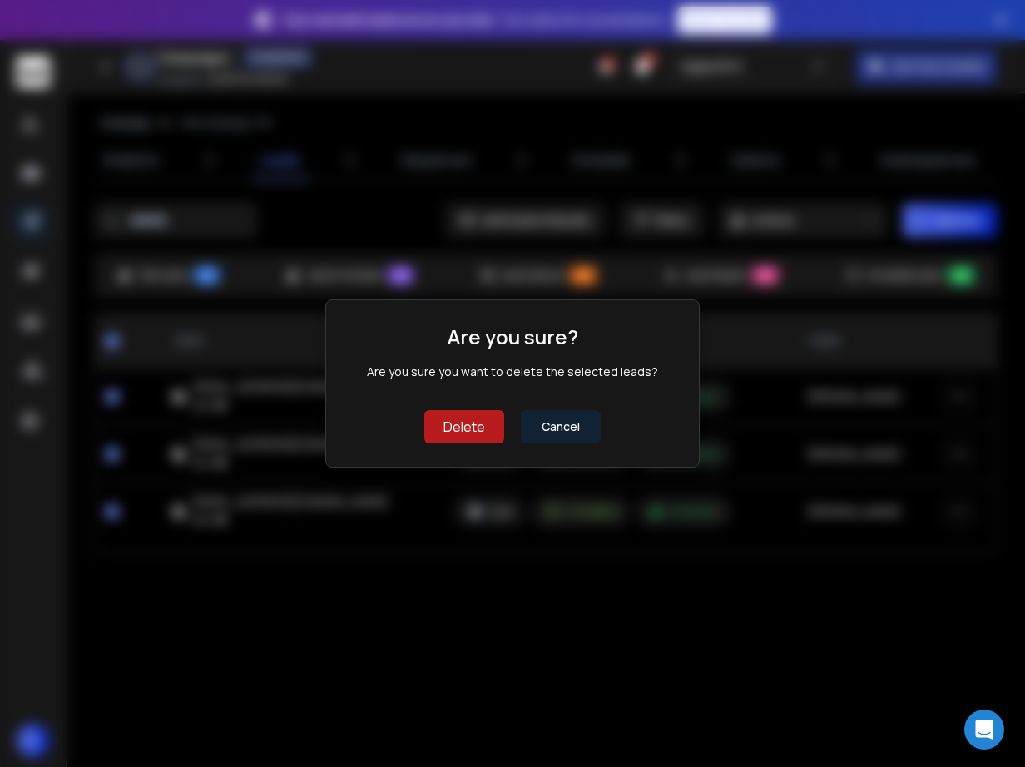
click at [466, 428] on button "Delete" at bounding box center [464, 426] width 80 height 33
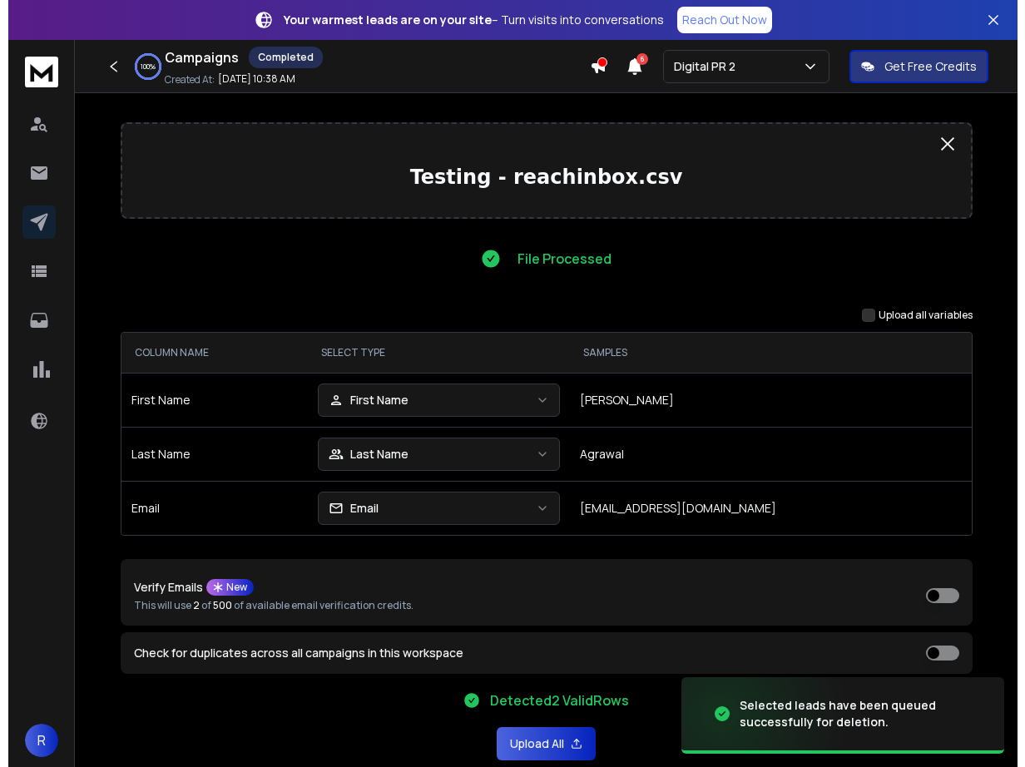
scroll to position [44, 0]
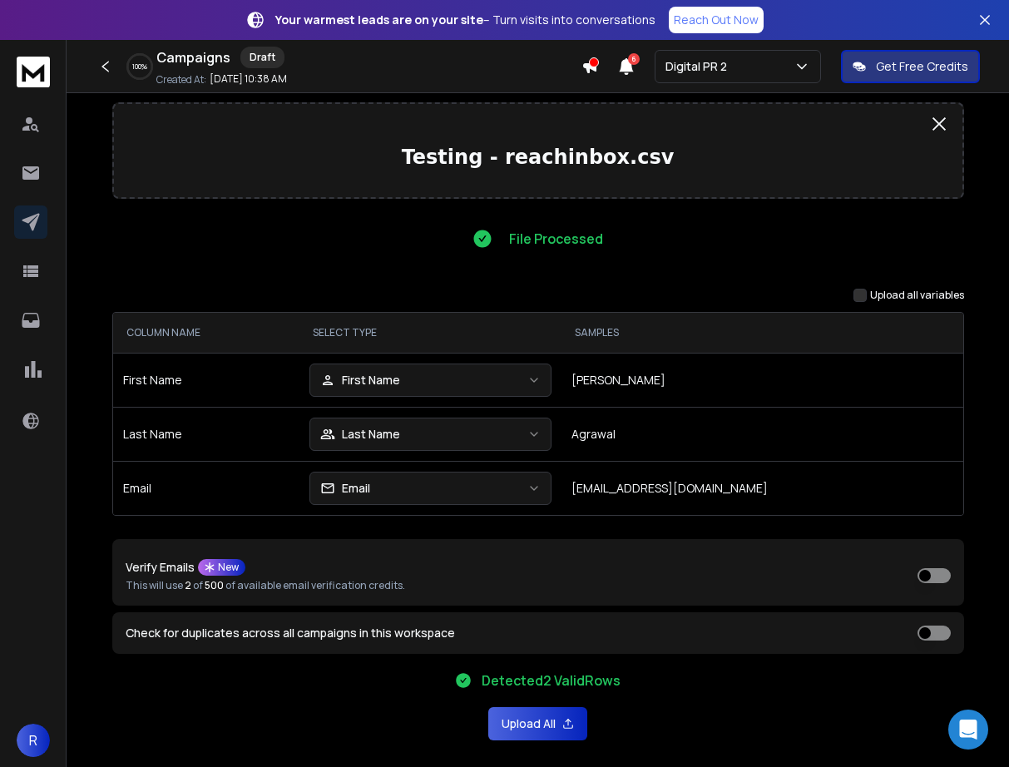
click at [522, 727] on button "Upload All" at bounding box center [537, 723] width 99 height 33
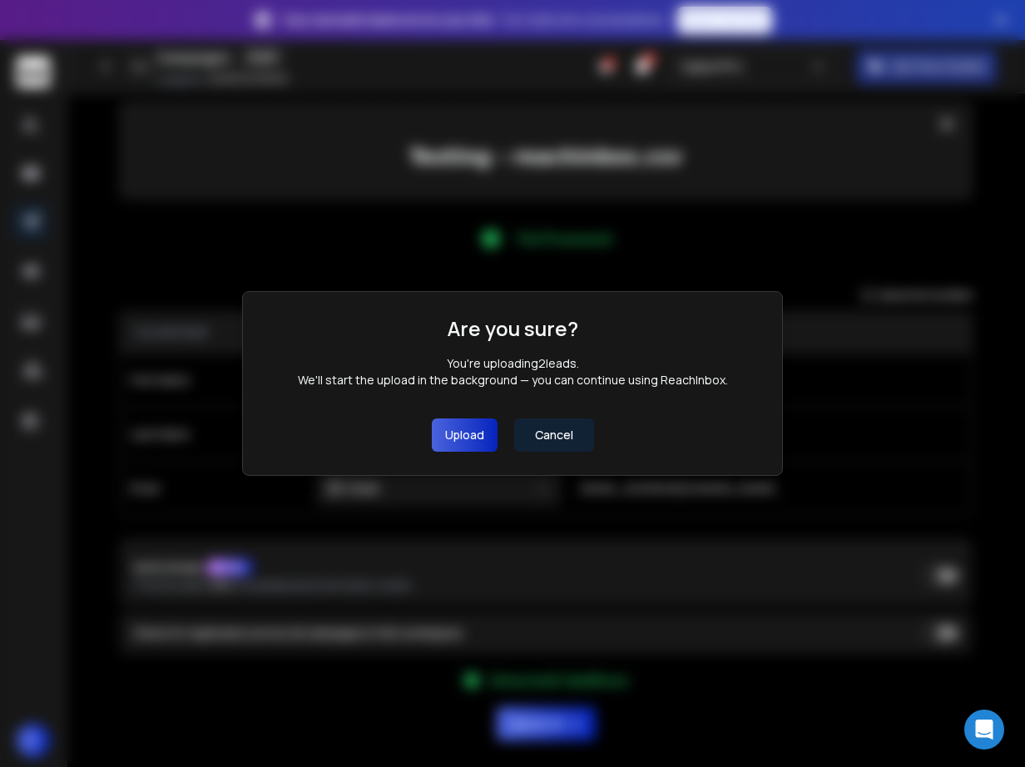
click at [480, 435] on button "Upload" at bounding box center [465, 435] width 66 height 33
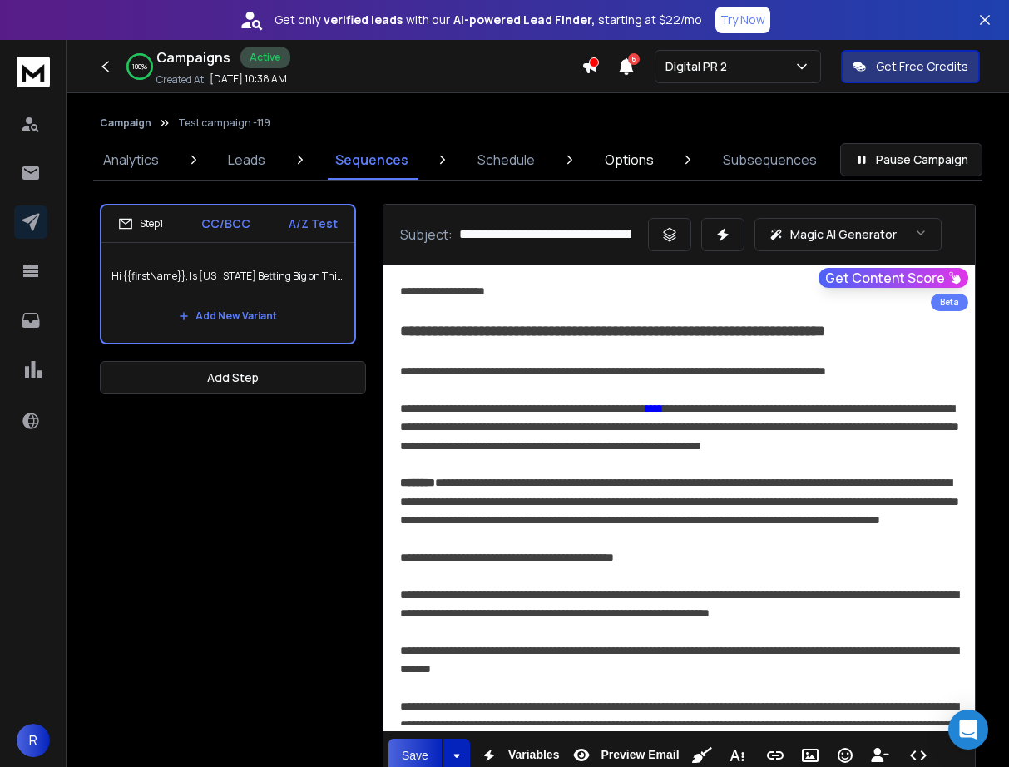
click at [607, 171] on link "Options" at bounding box center [629, 160] width 69 height 40
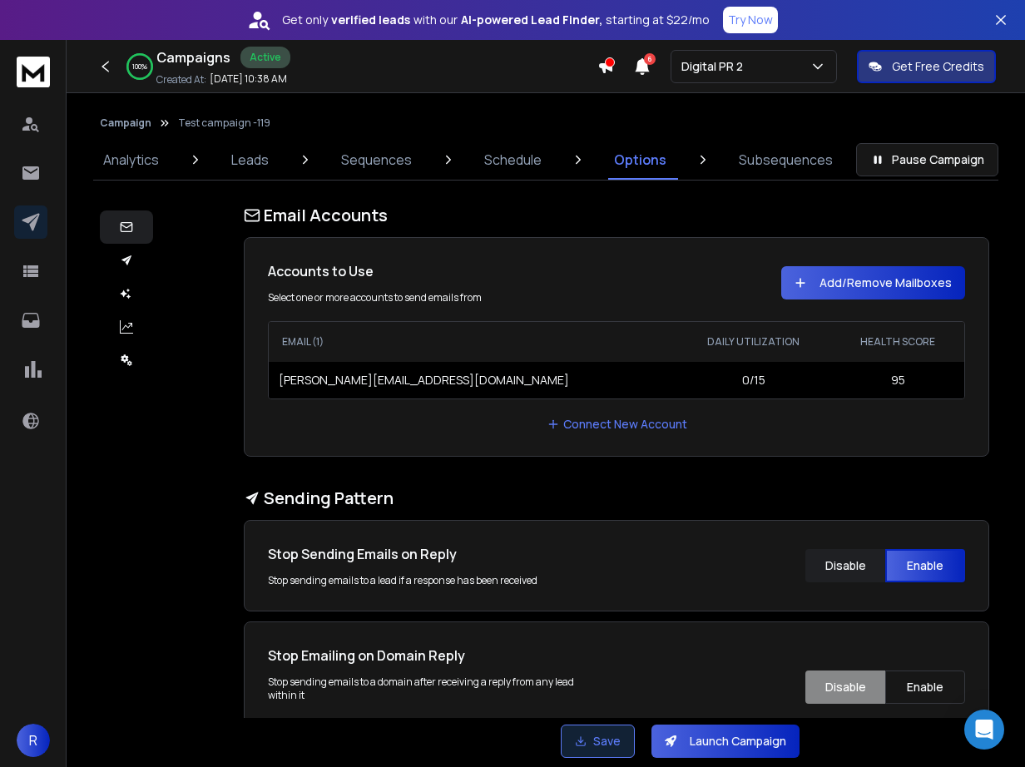
click at [592, 731] on button "Save" at bounding box center [598, 741] width 74 height 33
click at [677, 731] on body "Get only verified leads with our AI-powered Lead Finder, starting at $22/mo Try…" at bounding box center [512, 383] width 1025 height 767
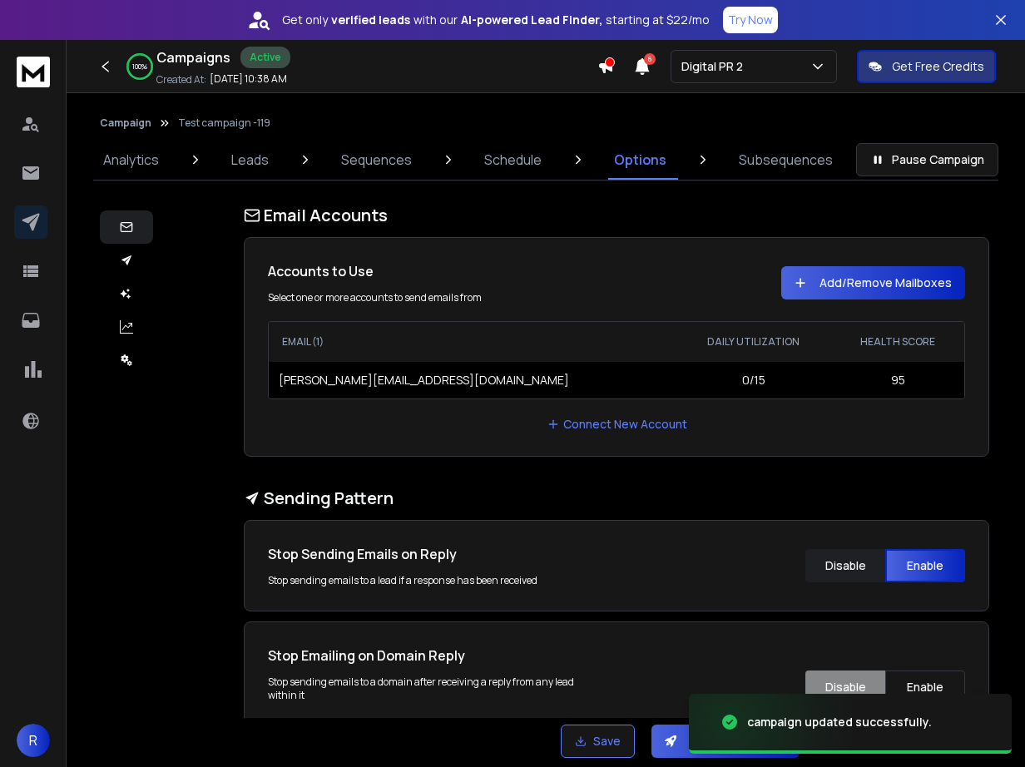
click at [671, 731] on button "Launch Campaign" at bounding box center [726, 741] width 148 height 33
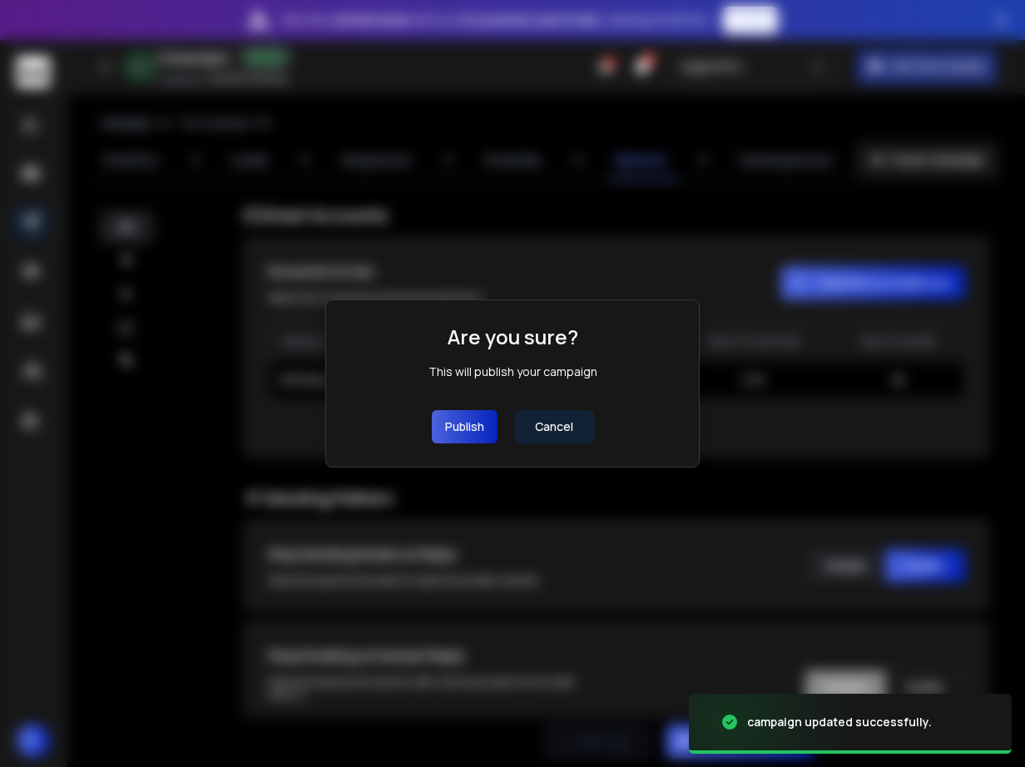
click at [471, 420] on button "Publish" at bounding box center [465, 426] width 66 height 33
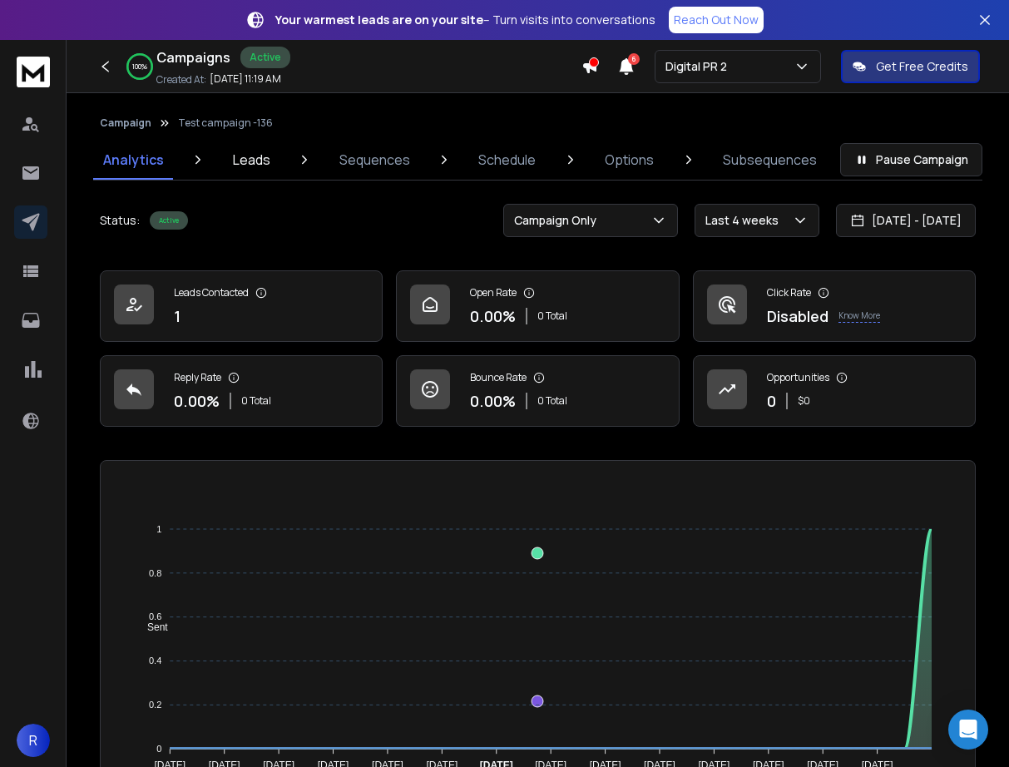
click at [250, 166] on p "Leads" at bounding box center [251, 160] width 37 height 20
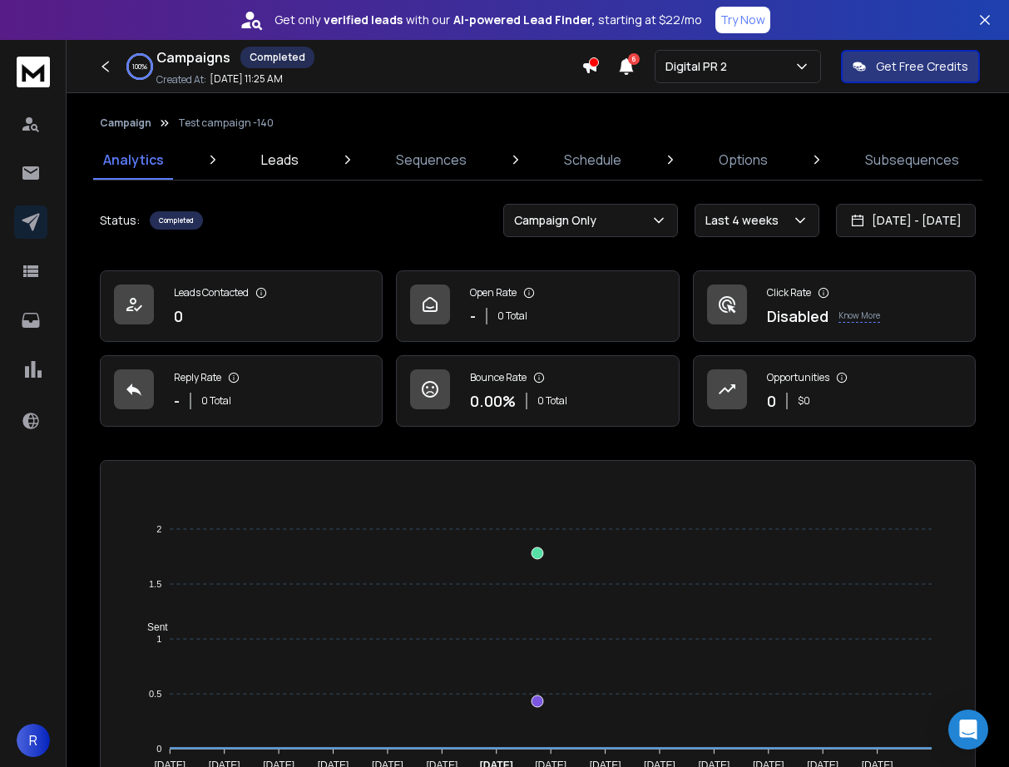
click at [284, 161] on p "Leads" at bounding box center [279, 160] width 37 height 20
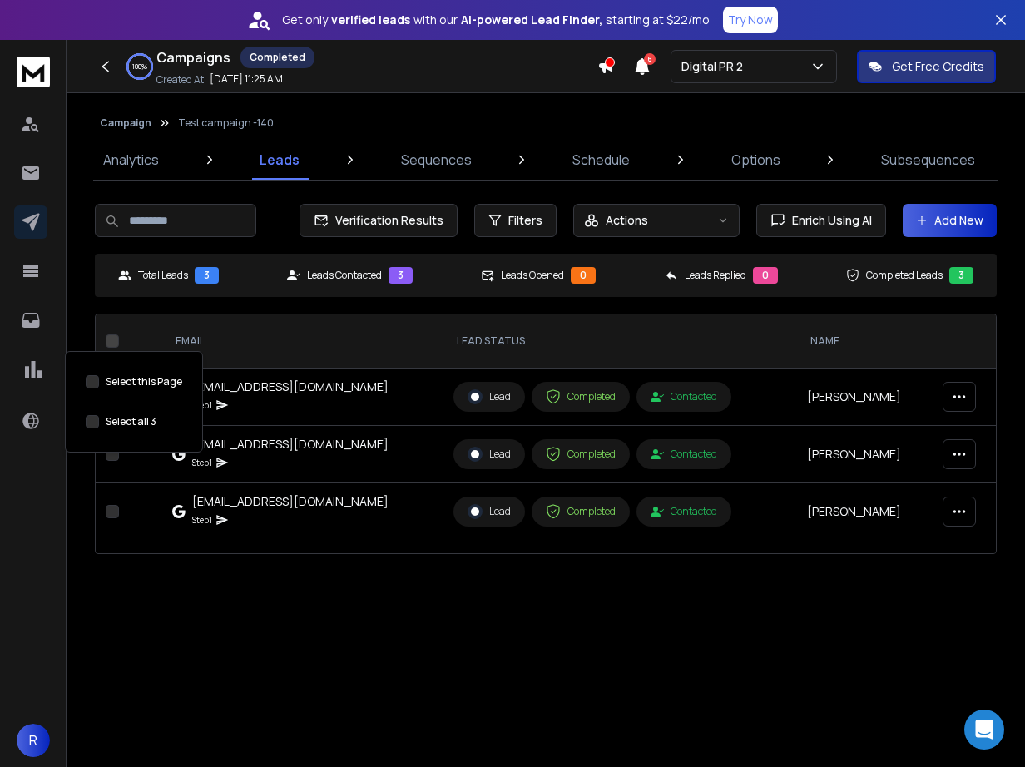
click at [113, 344] on button "Select this Page" at bounding box center [112, 340] width 13 height 13
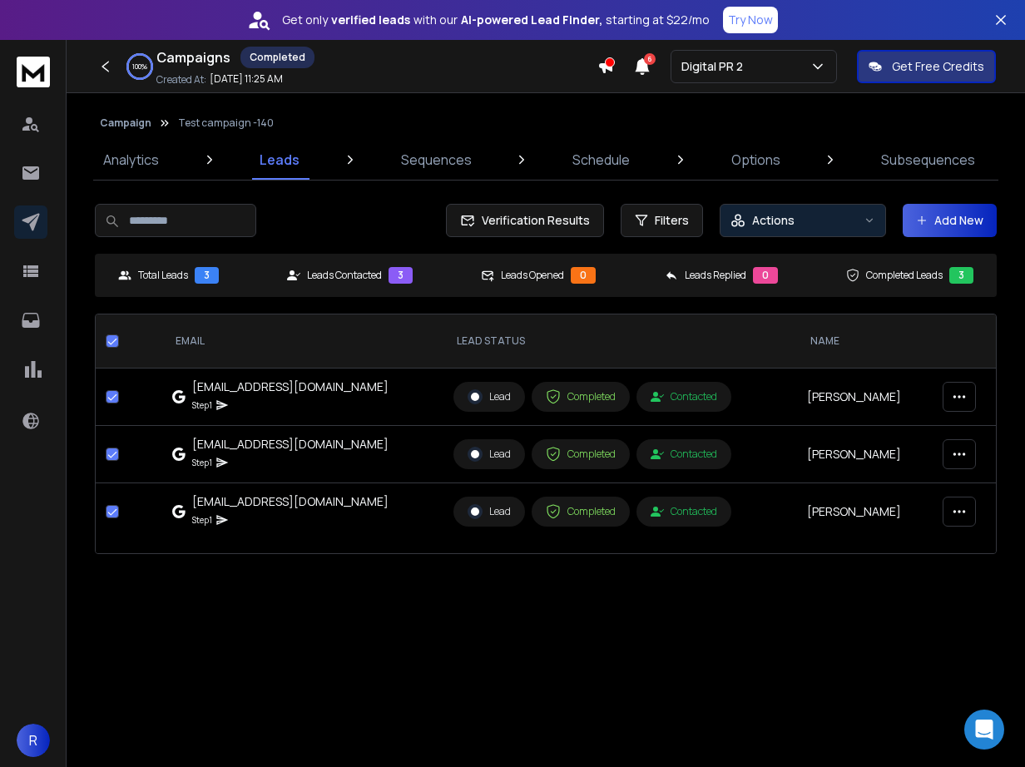
click at [835, 220] on div "Actions" at bounding box center [794, 220] width 126 height 17
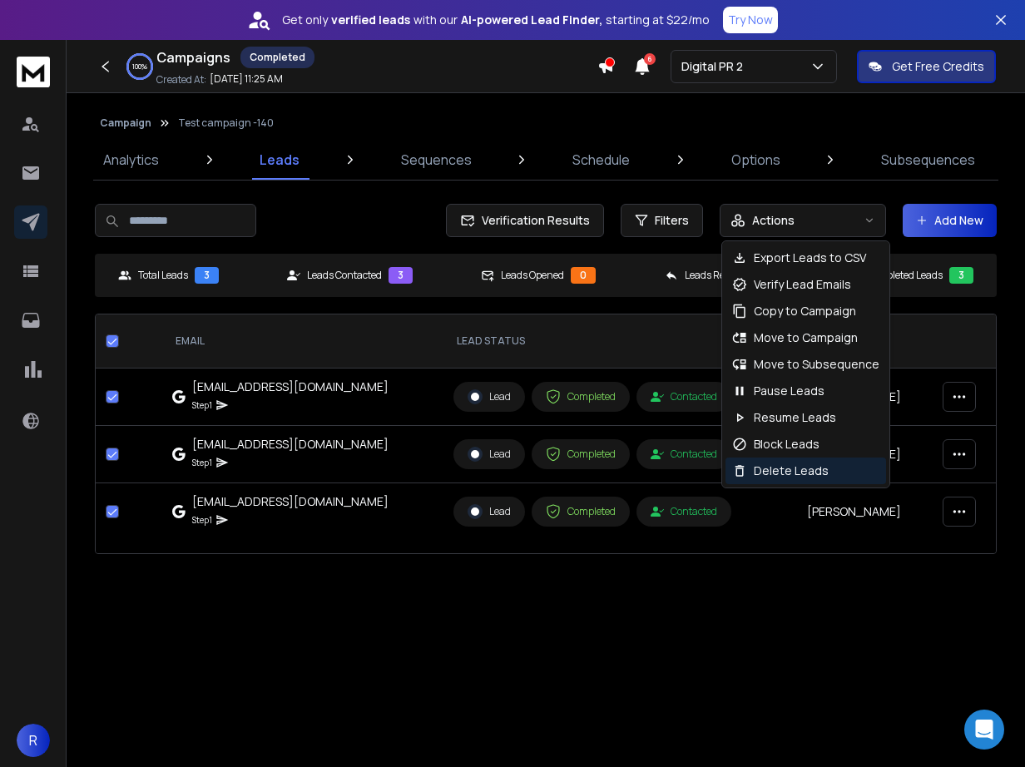
click at [805, 466] on p "Delete Leads" at bounding box center [791, 471] width 75 height 17
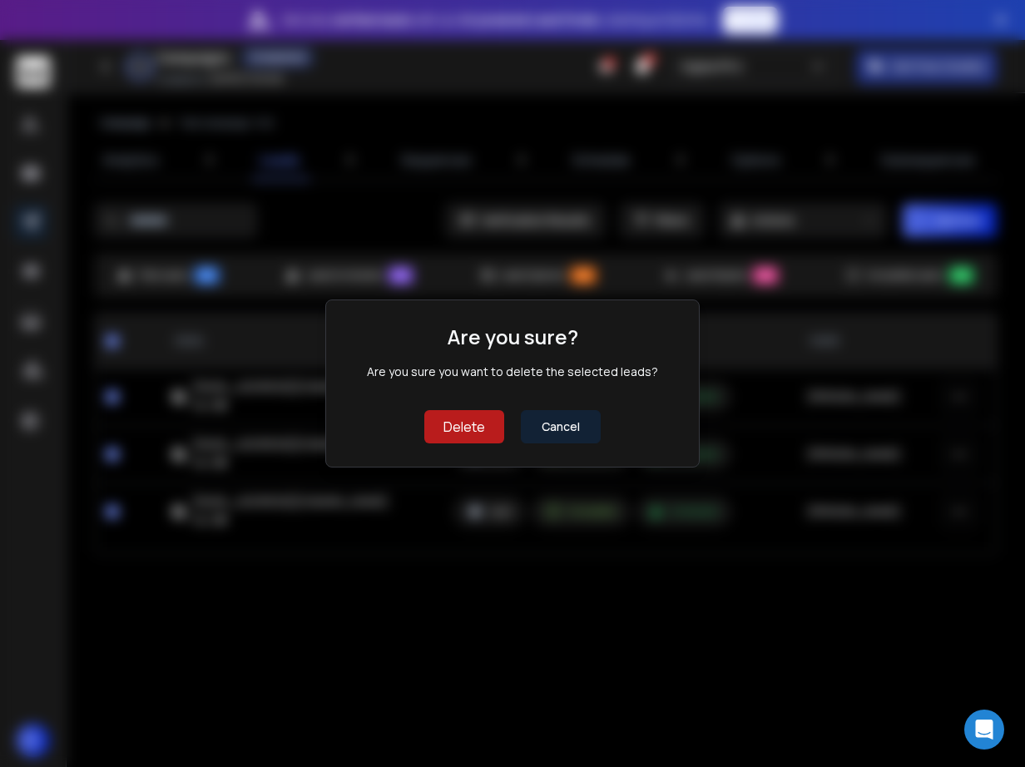
click at [476, 427] on button "Delete" at bounding box center [464, 426] width 80 height 33
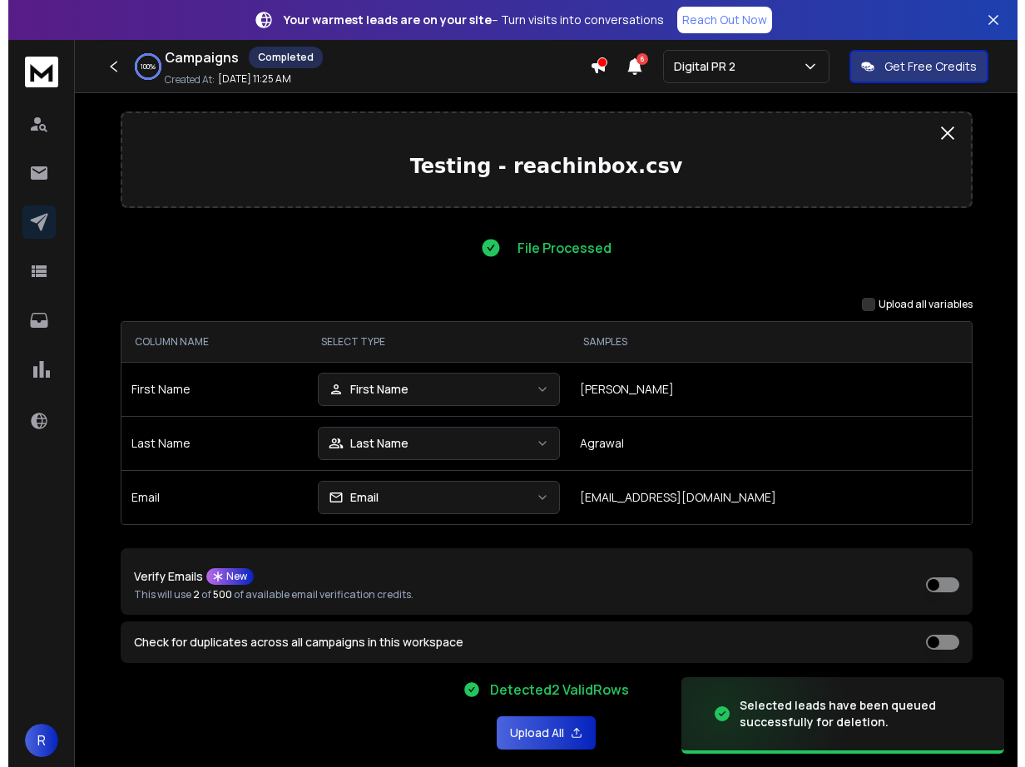
scroll to position [44, 0]
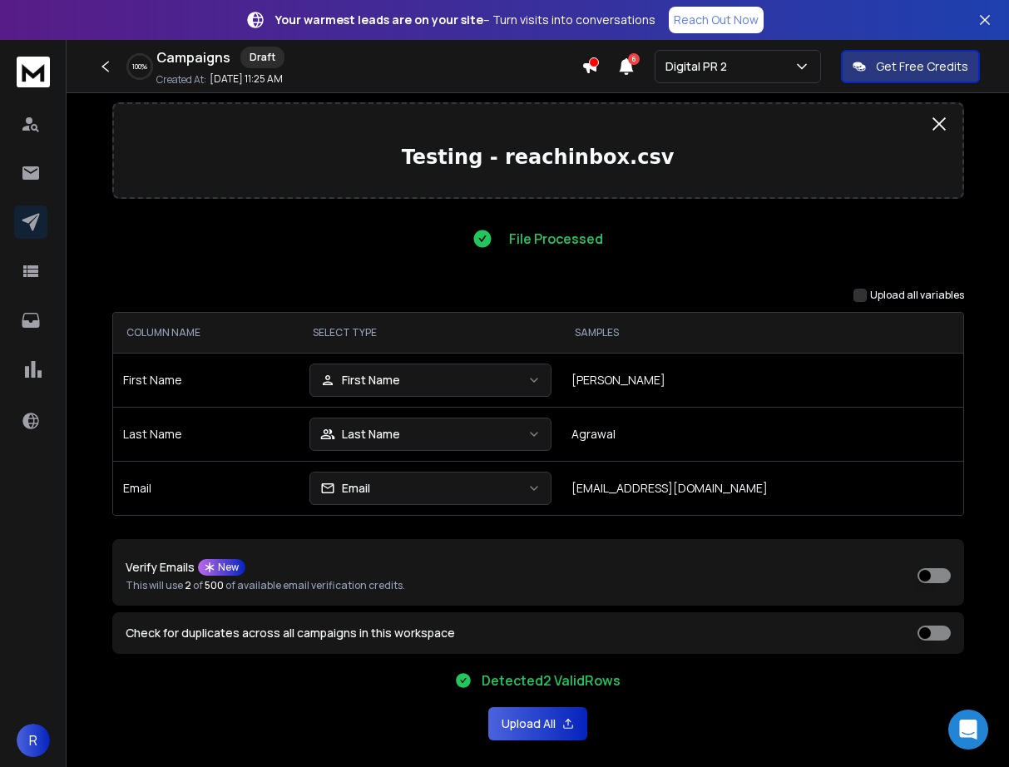
click at [530, 731] on button "Upload All" at bounding box center [537, 723] width 99 height 33
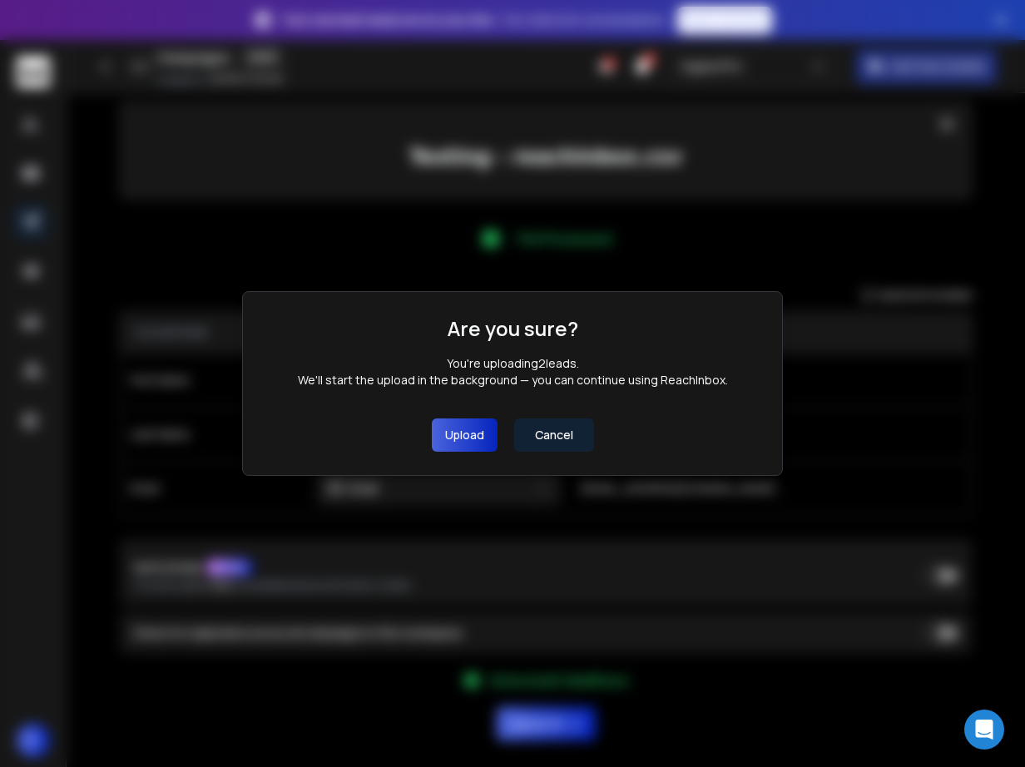
click at [493, 443] on button "Upload" at bounding box center [465, 435] width 66 height 33
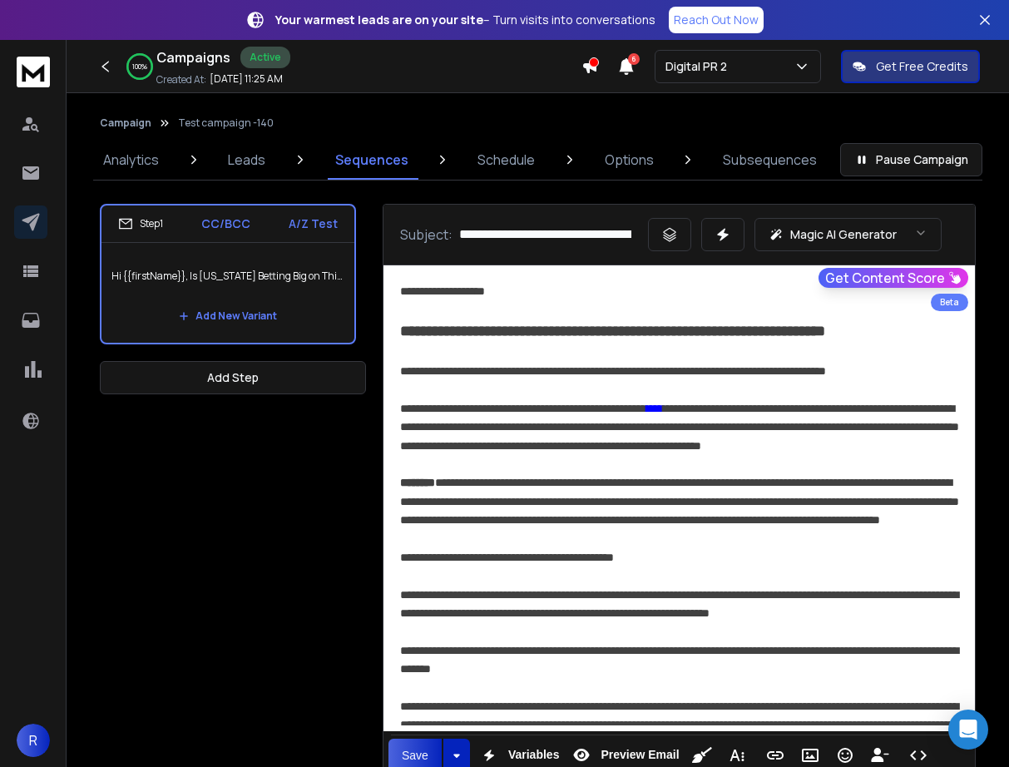
click at [640, 182] on div "**********" at bounding box center [537, 448] width 889 height 676
click at [640, 161] on p "Options" at bounding box center [629, 160] width 49 height 20
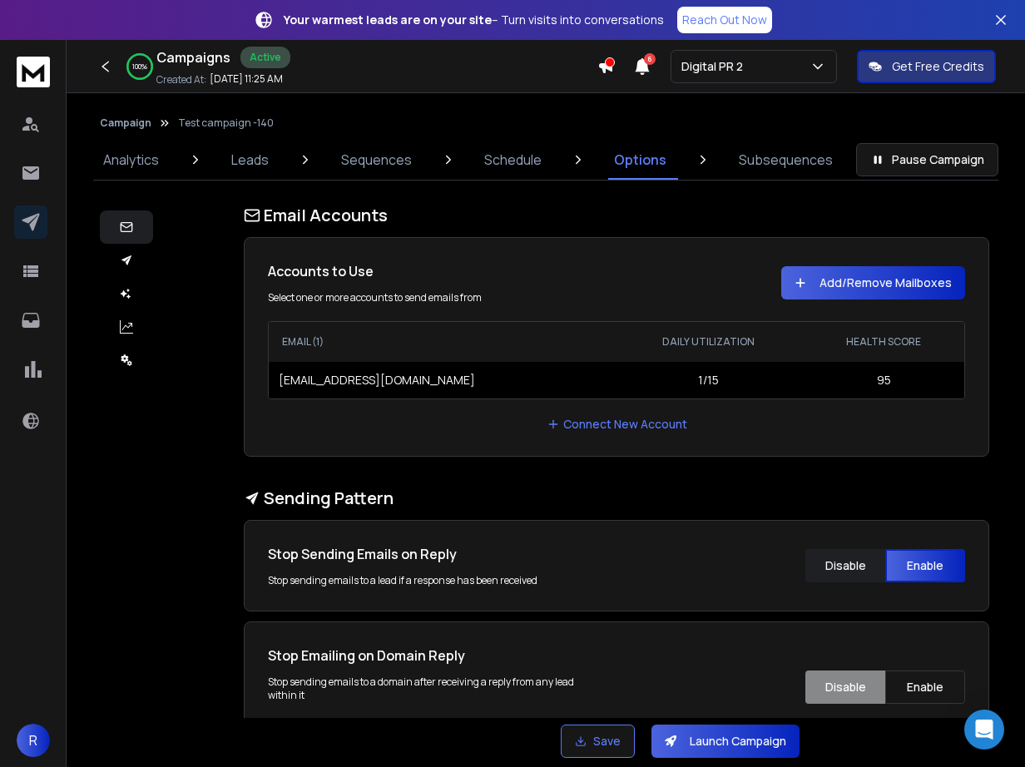
click at [731, 731] on button "Launch Campaign" at bounding box center [726, 741] width 148 height 33
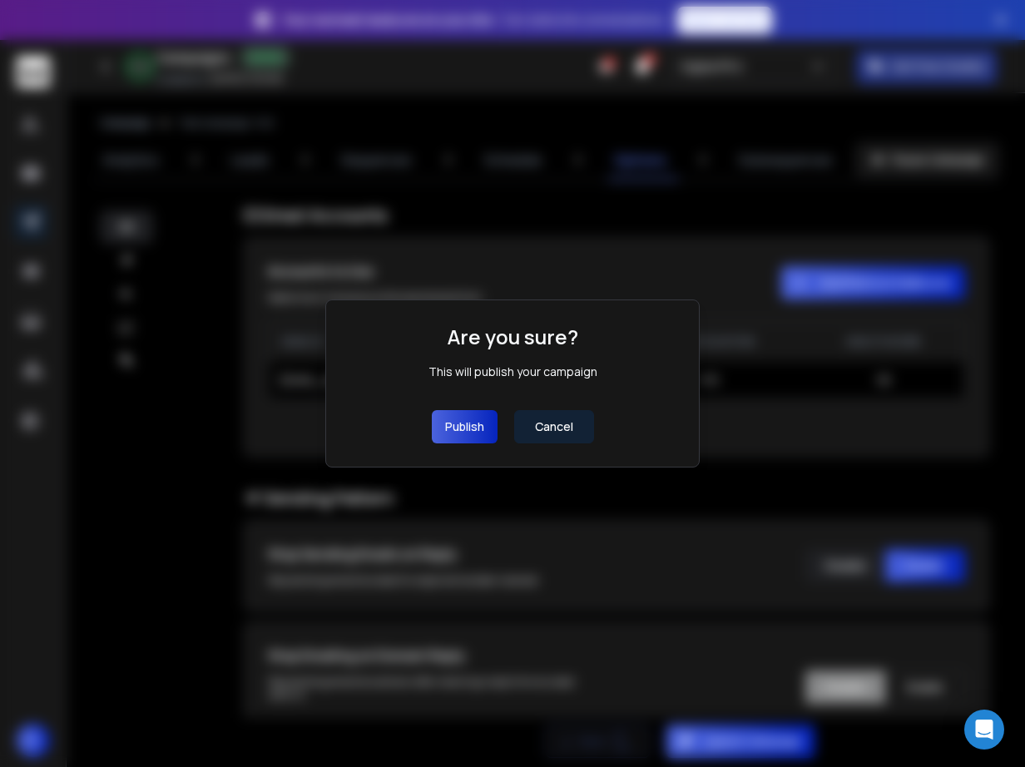
click at [474, 430] on button "Publish" at bounding box center [465, 426] width 66 height 33
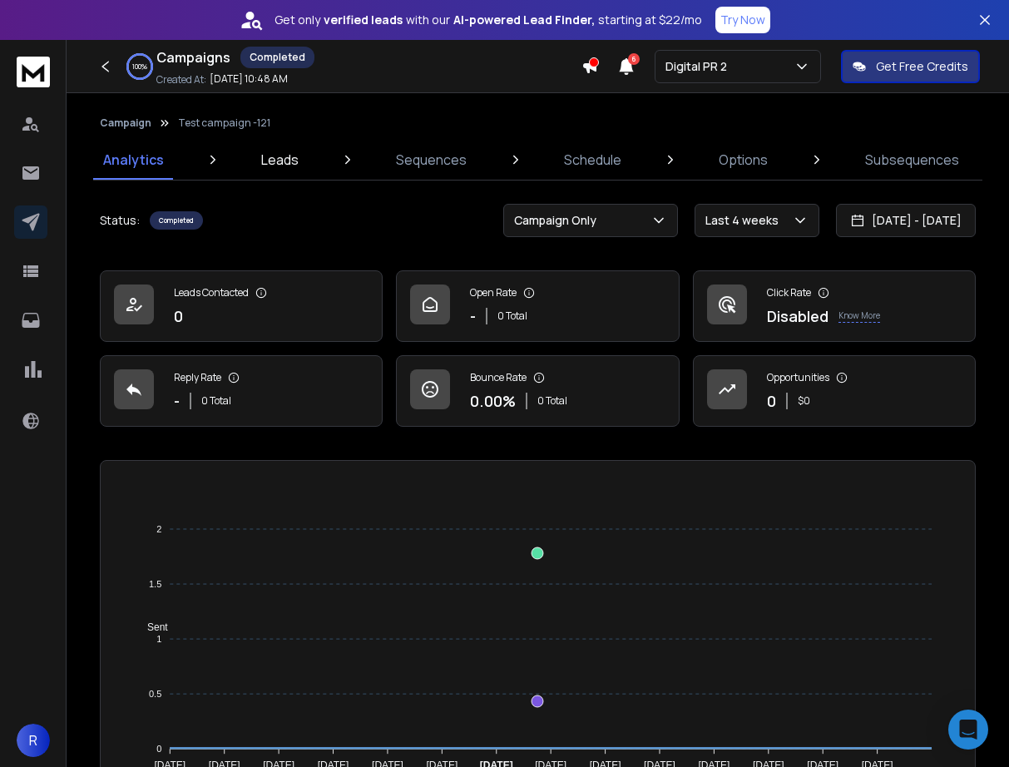
click at [295, 150] on p "Leads" at bounding box center [279, 160] width 37 height 20
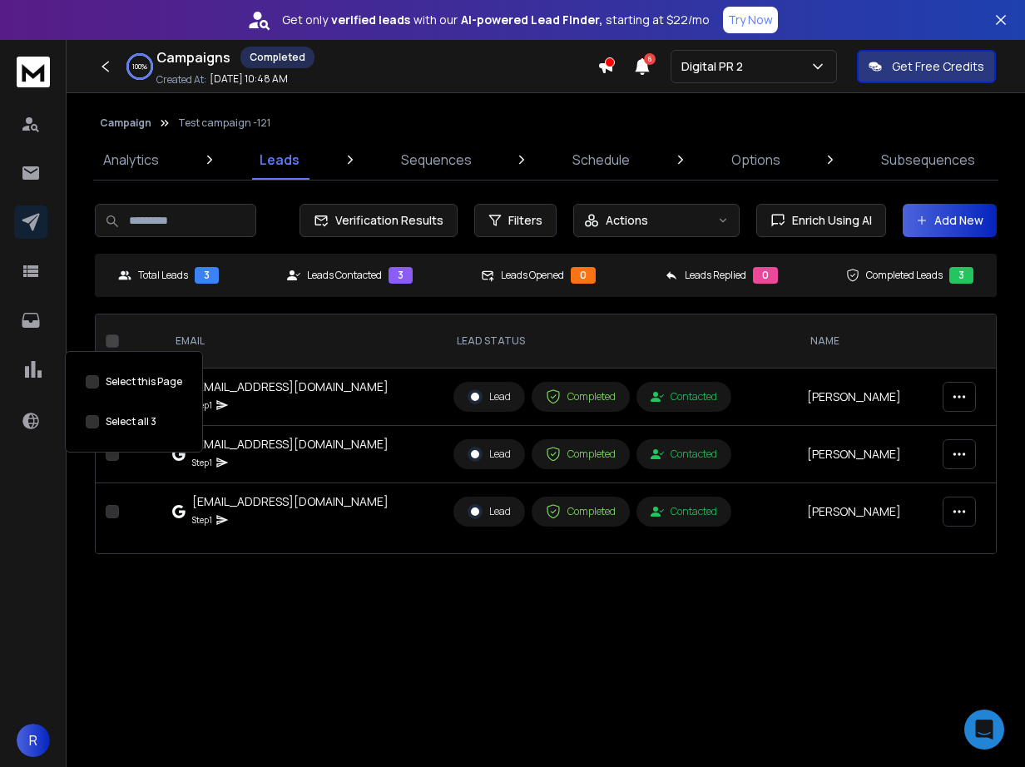
click at [107, 343] on button "Select this Page" at bounding box center [112, 340] width 13 height 13
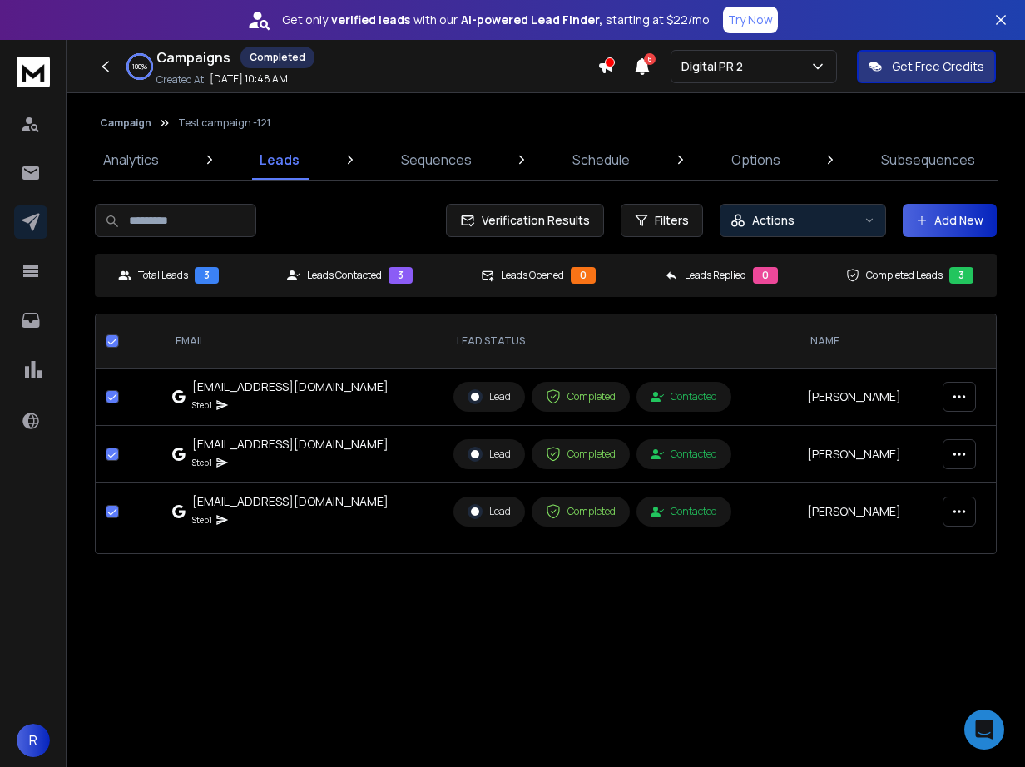
click at [825, 213] on div "Actions" at bounding box center [794, 220] width 126 height 17
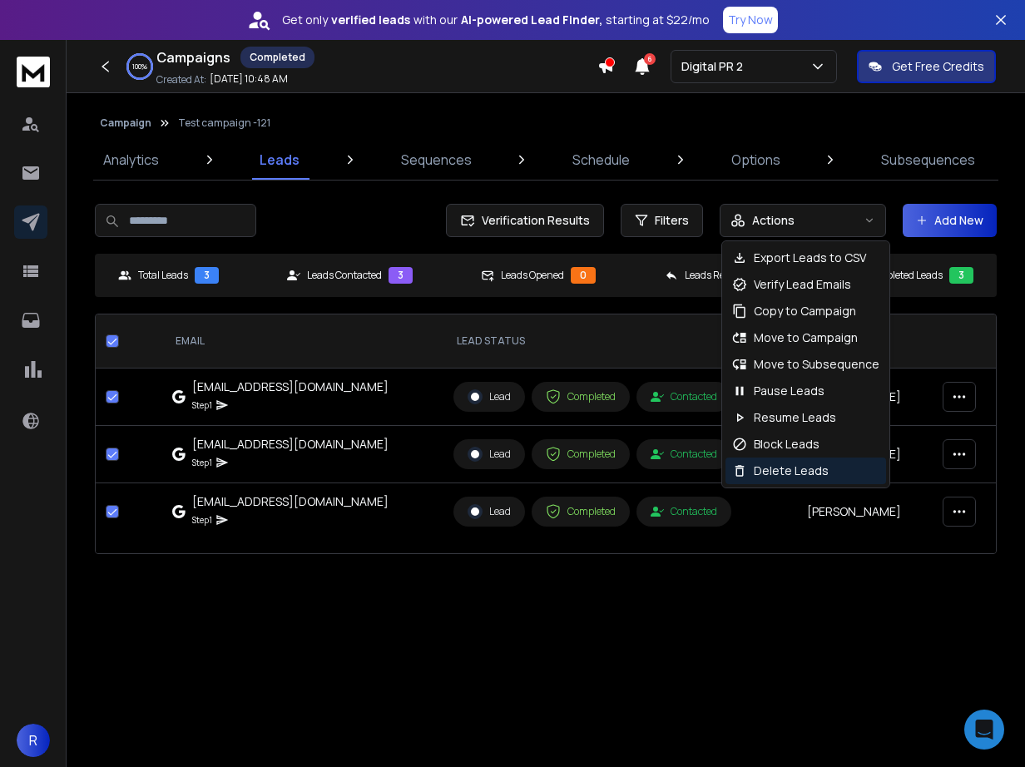
click at [808, 474] on p "Delete Leads" at bounding box center [791, 471] width 75 height 17
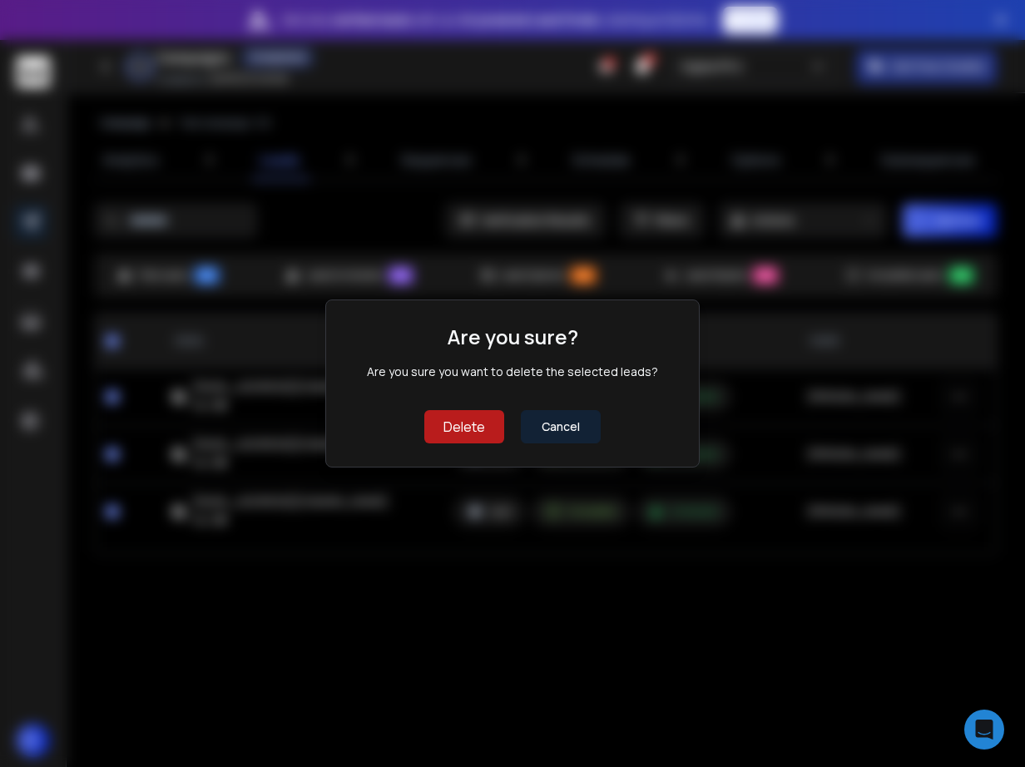
click at [458, 430] on button "Delete" at bounding box center [464, 426] width 80 height 33
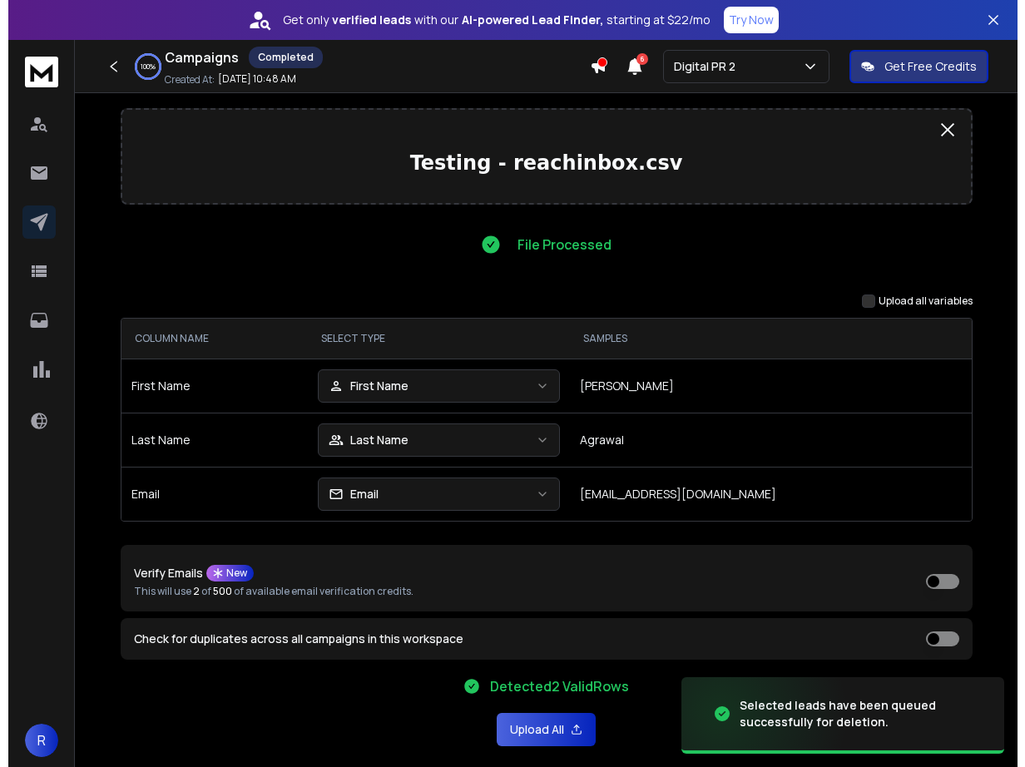
scroll to position [44, 0]
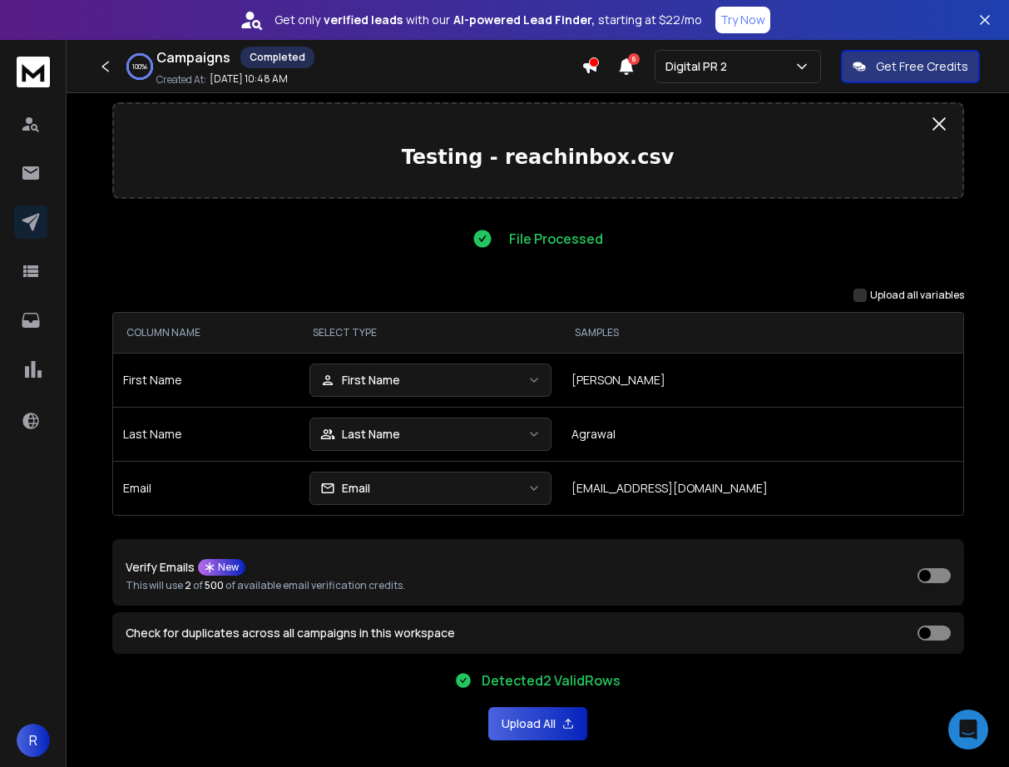
click at [517, 731] on button "Upload All" at bounding box center [537, 723] width 99 height 33
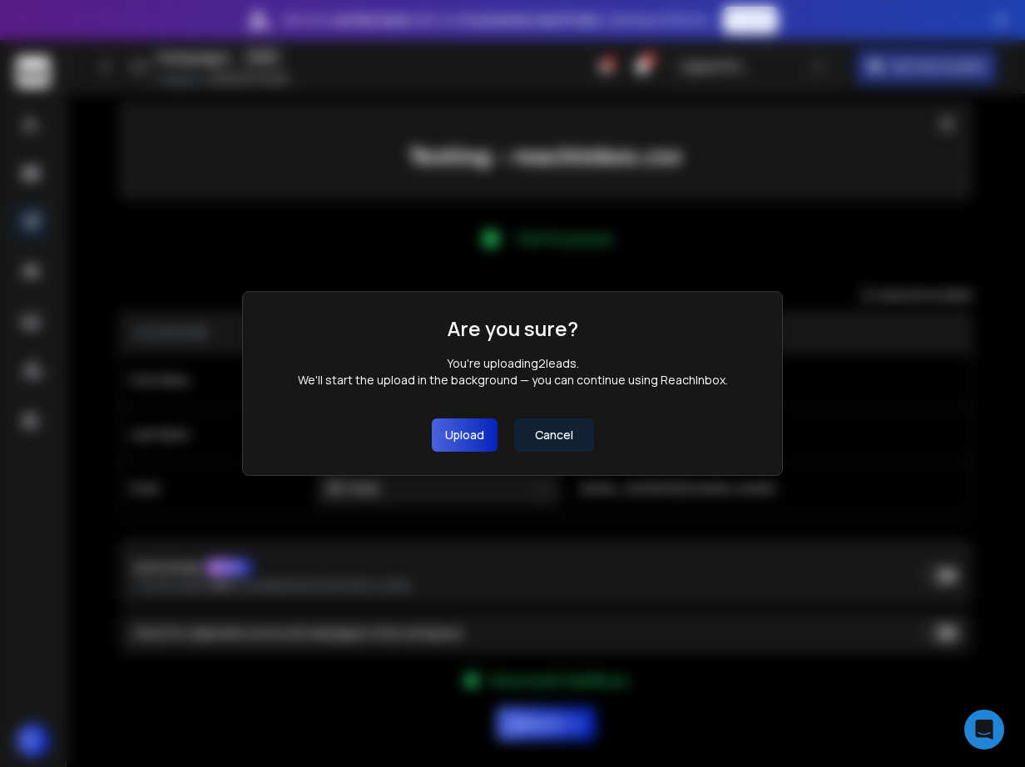
click at [453, 439] on button "Upload" at bounding box center [465, 435] width 66 height 33
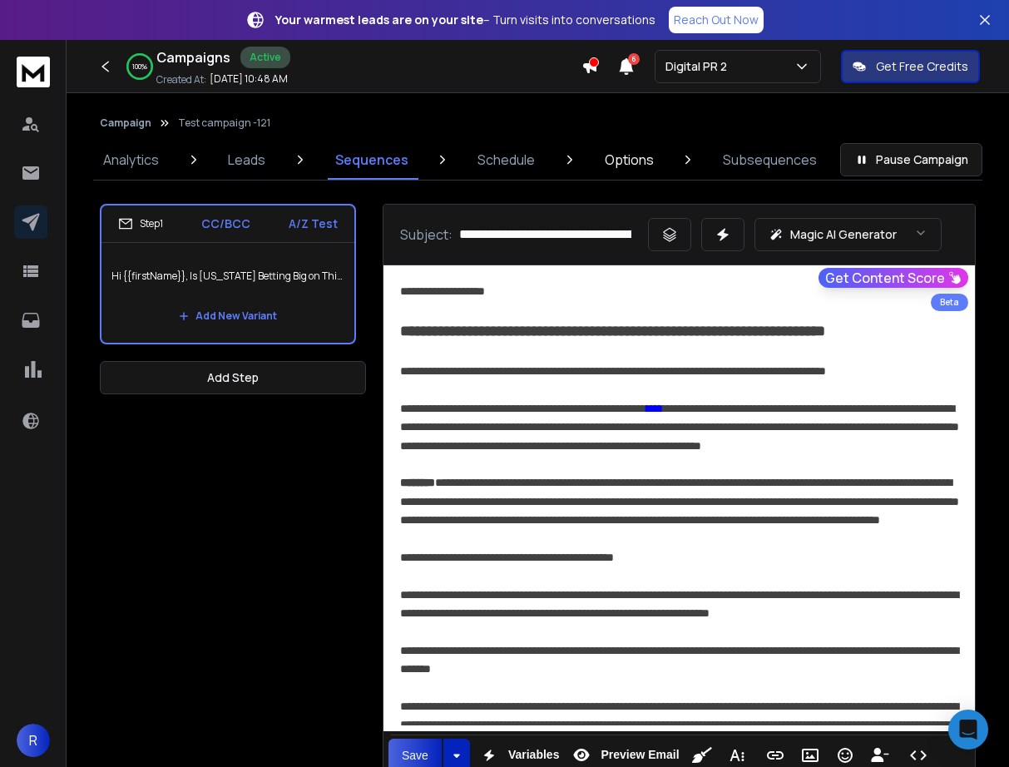
click at [634, 152] on p "Options" at bounding box center [629, 160] width 49 height 20
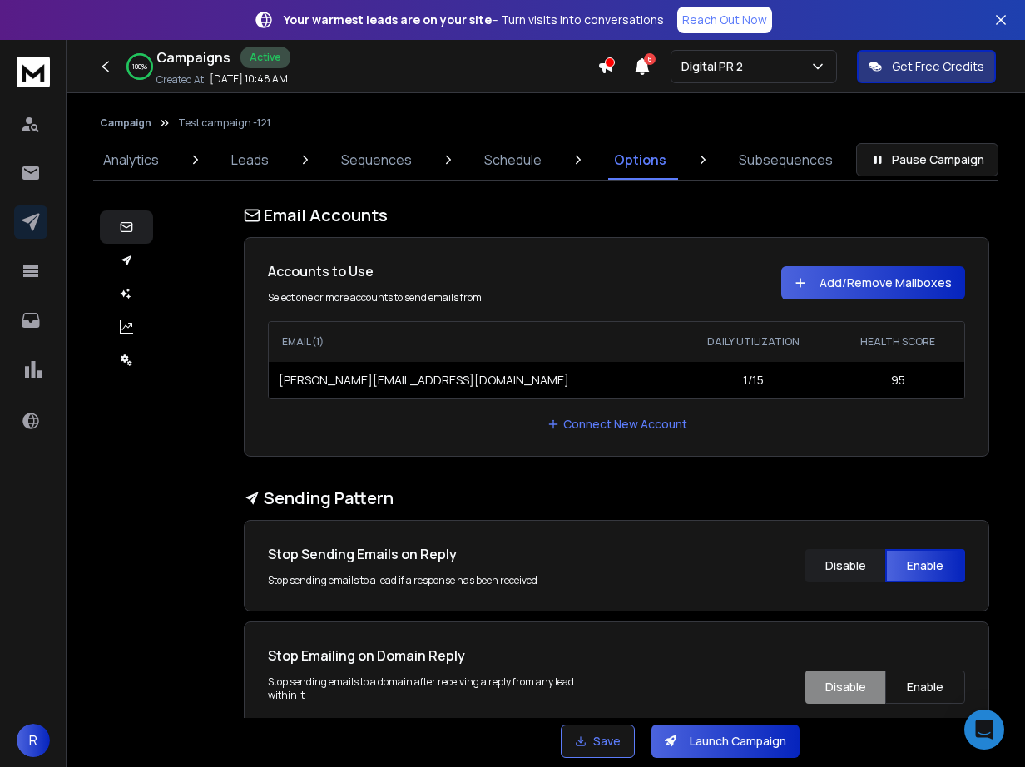
click at [670, 731] on button "Launch Campaign" at bounding box center [726, 741] width 148 height 33
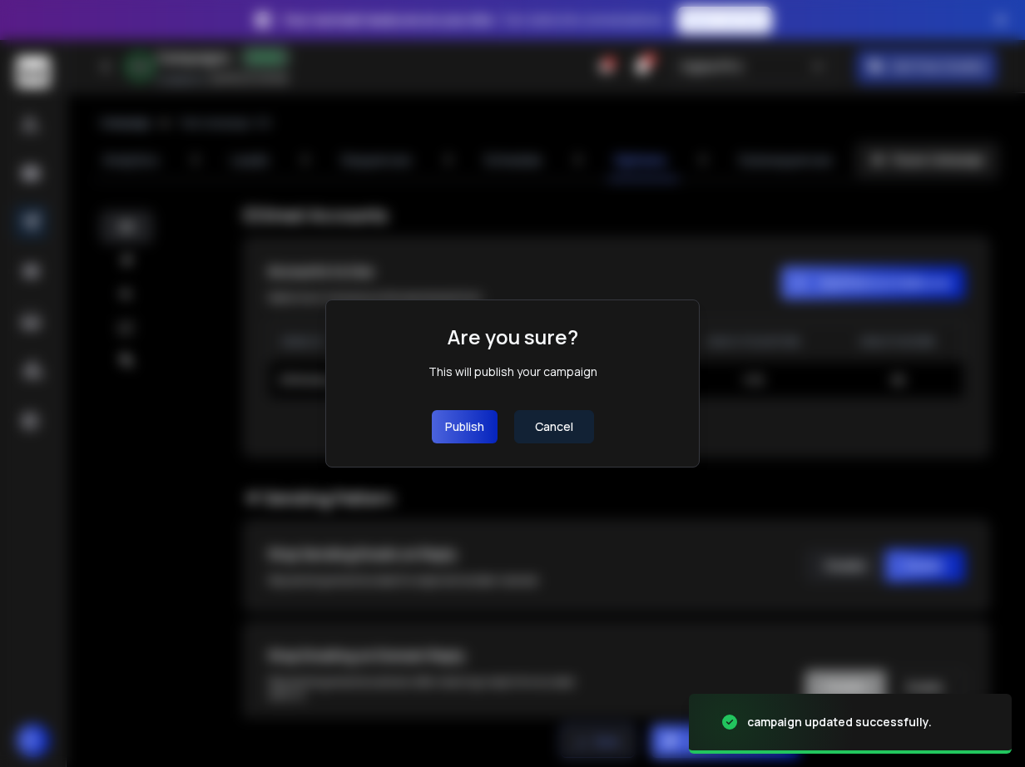
click at [483, 423] on button "Publish" at bounding box center [465, 426] width 66 height 33
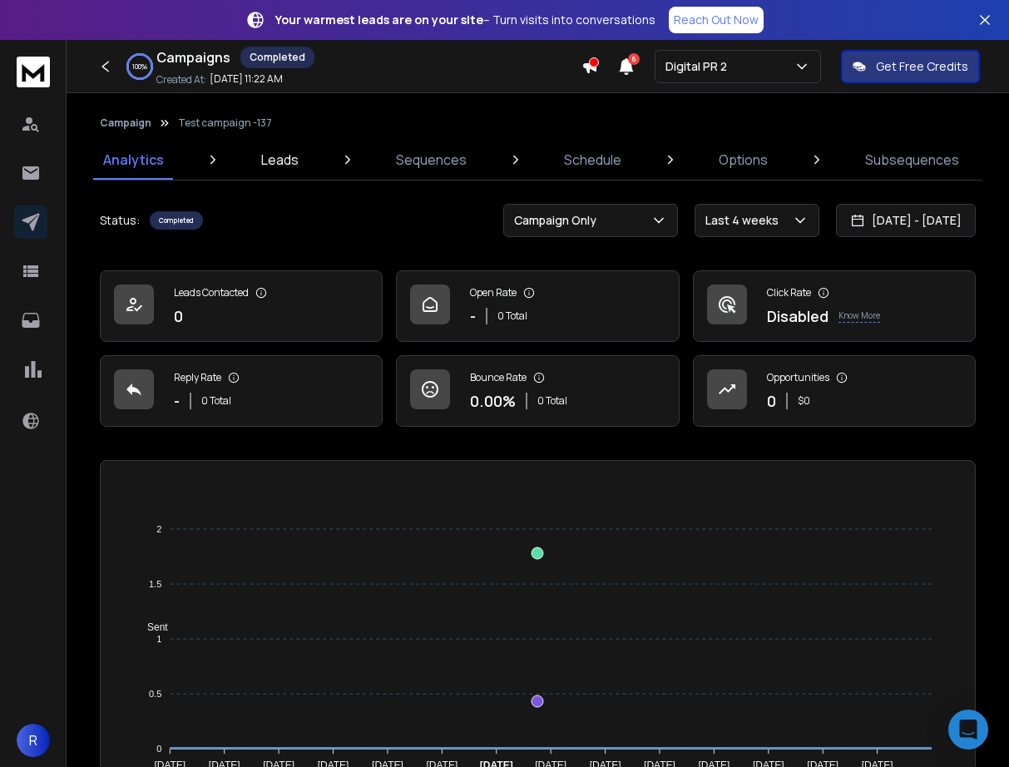
click at [269, 165] on p "Leads" at bounding box center [279, 160] width 37 height 20
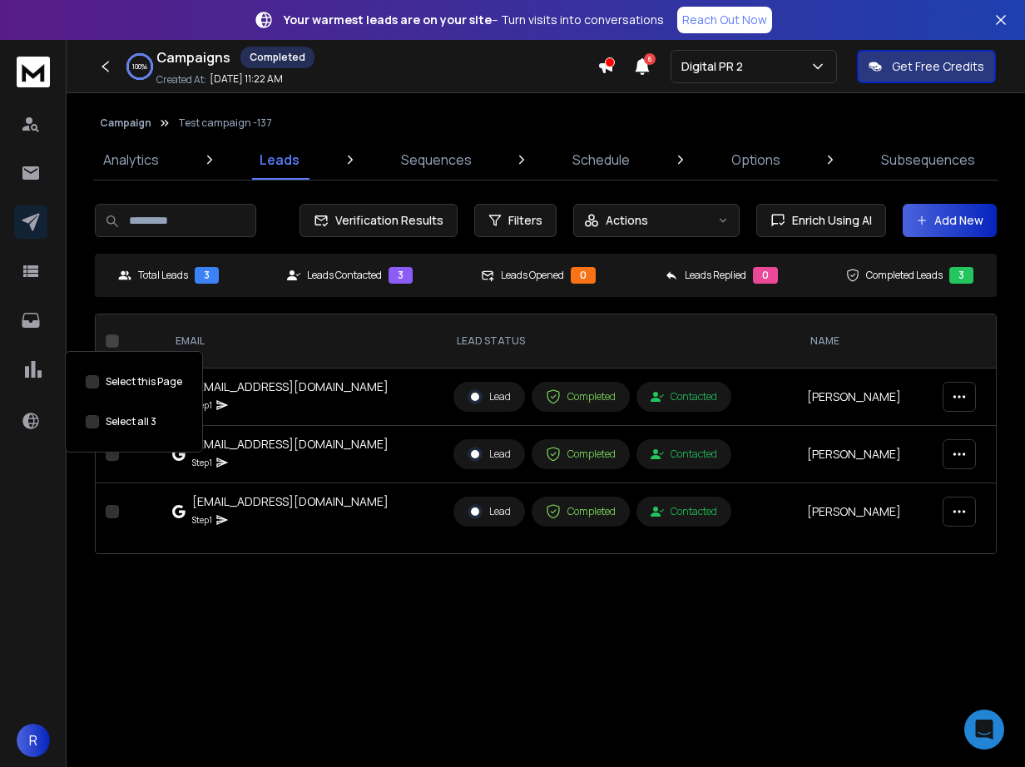
click at [112, 341] on button "Select this Page" at bounding box center [112, 340] width 13 height 13
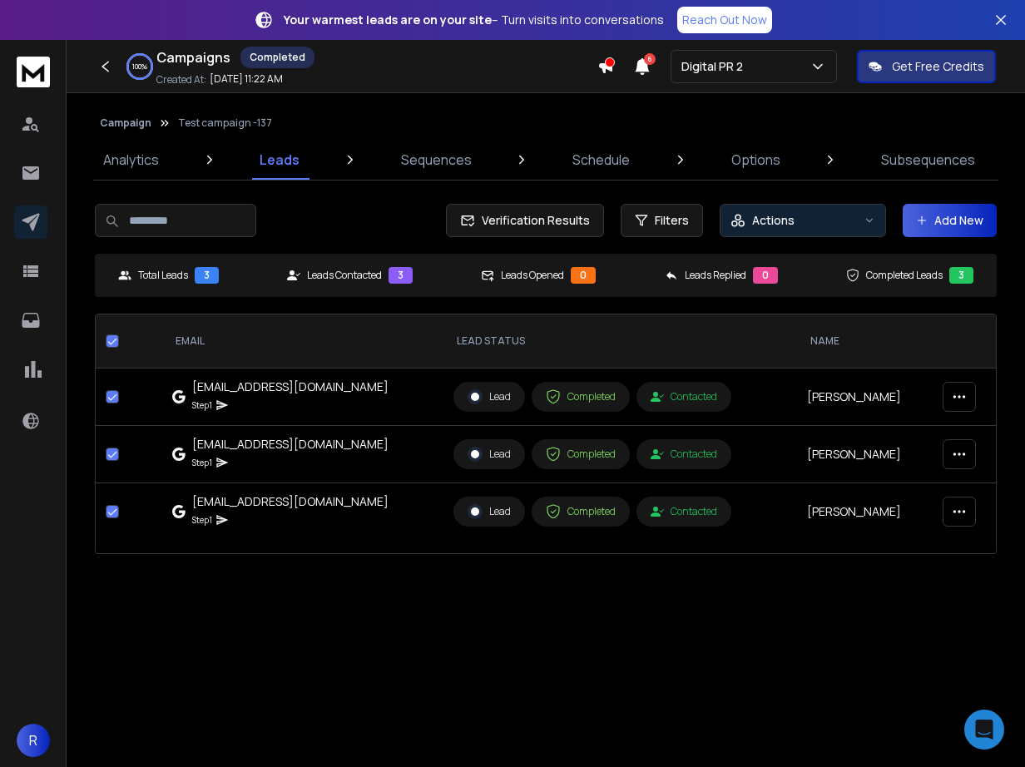
click at [820, 231] on button "Actions" at bounding box center [803, 220] width 166 height 33
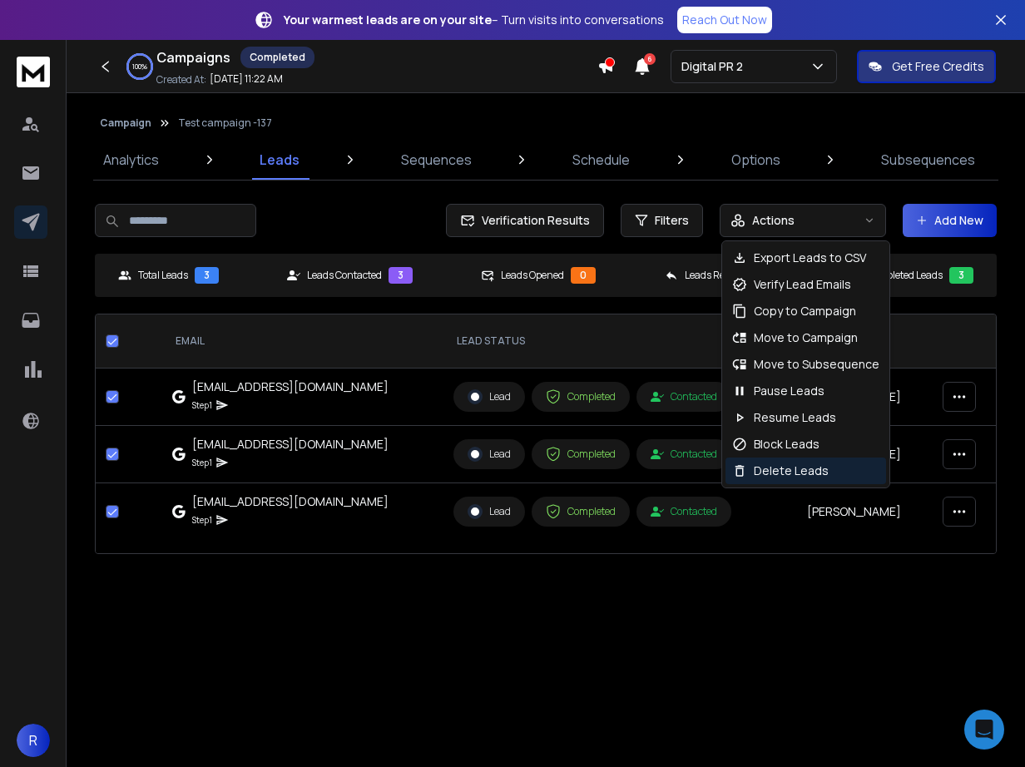
click at [790, 471] on p "Delete Leads" at bounding box center [791, 471] width 75 height 17
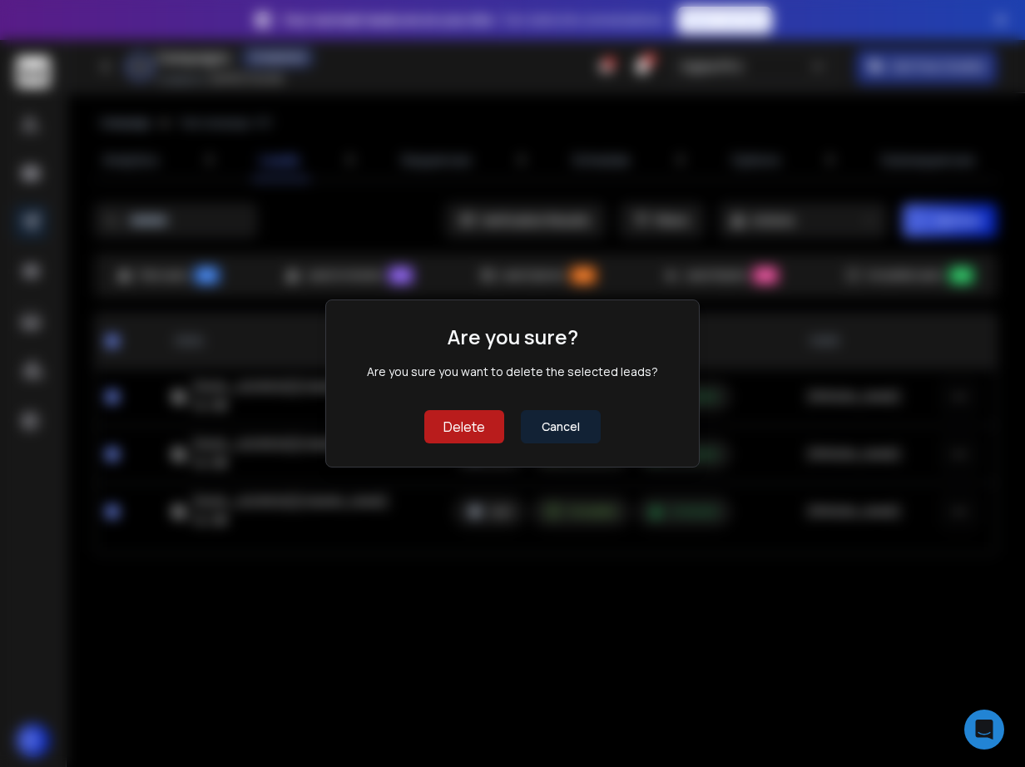
click at [434, 427] on button "Delete" at bounding box center [464, 426] width 80 height 33
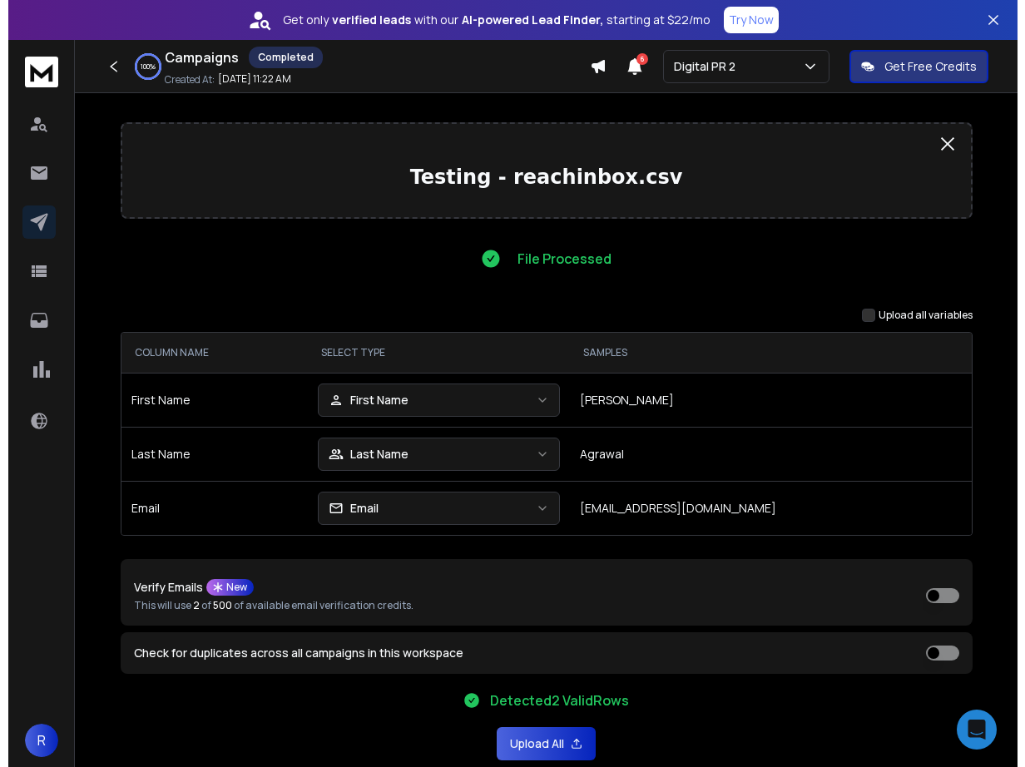
scroll to position [44, 0]
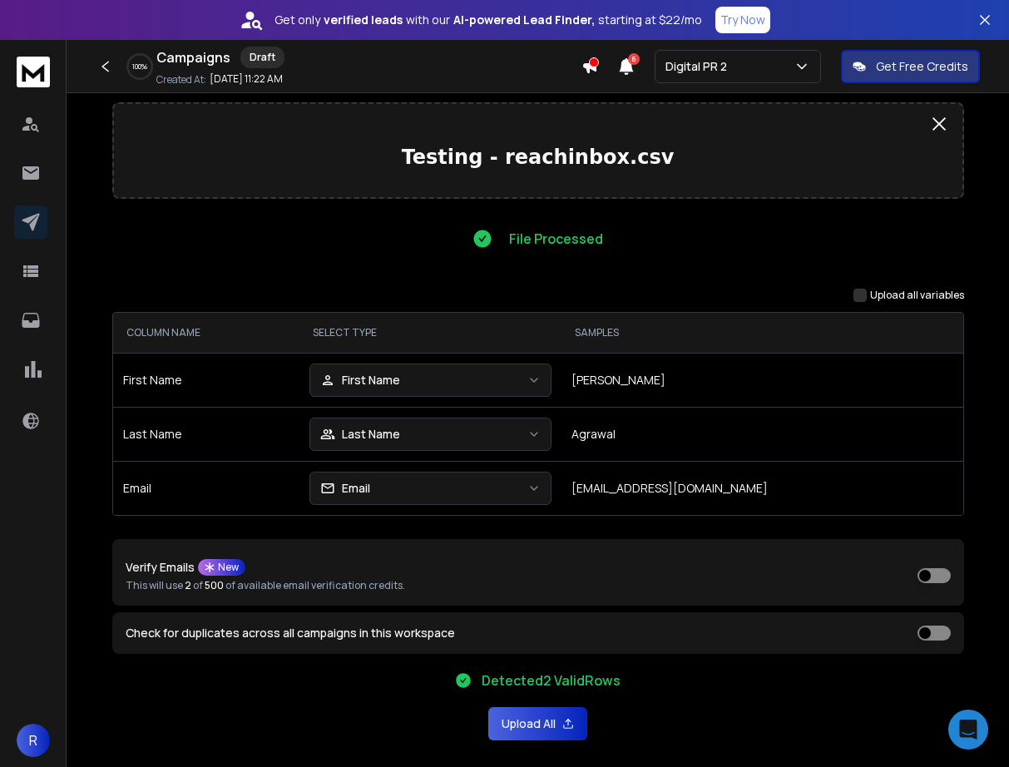
click at [538, 709] on button "Upload All" at bounding box center [537, 723] width 99 height 33
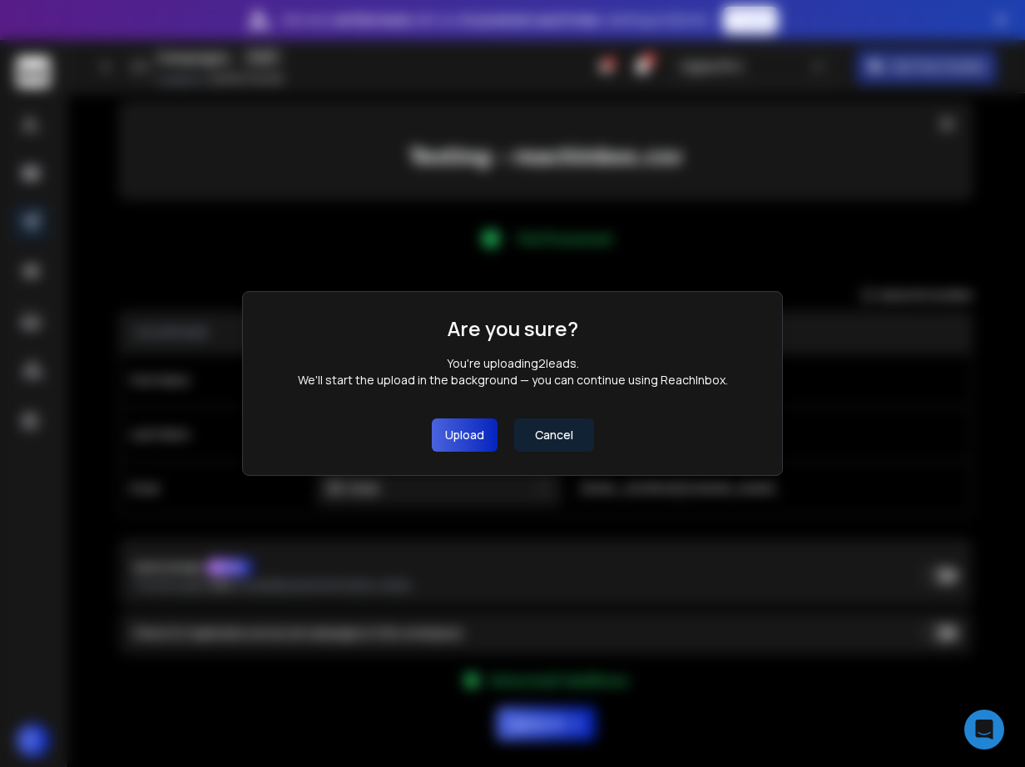
click at [452, 437] on button "Upload" at bounding box center [465, 435] width 66 height 33
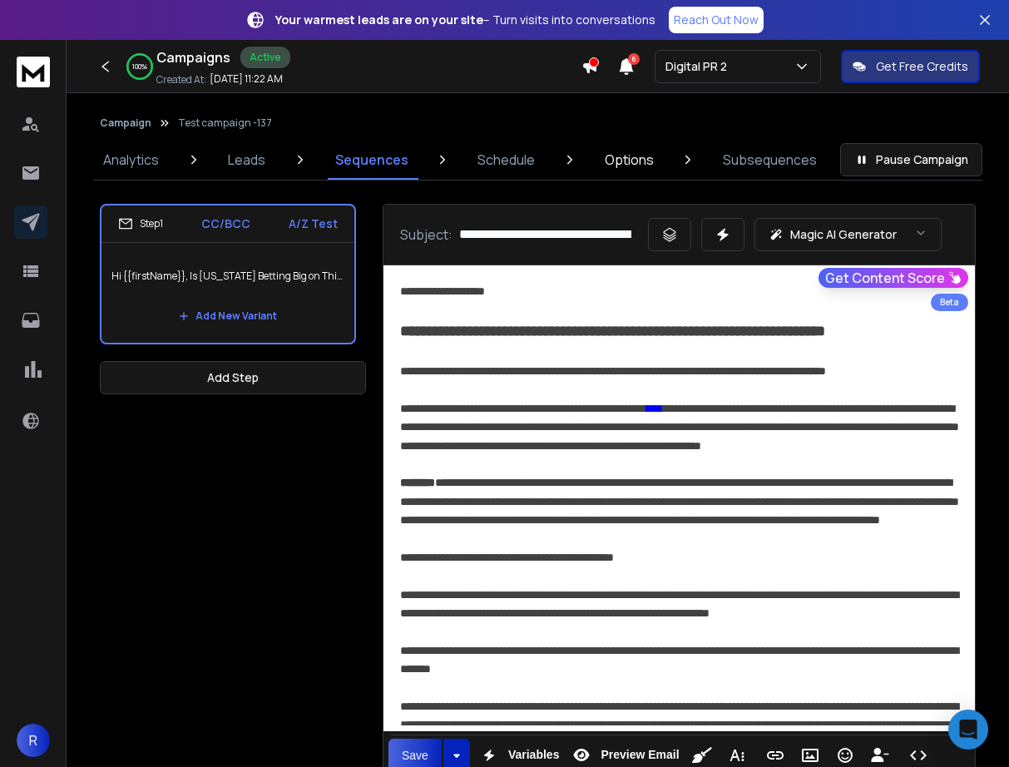
click at [629, 153] on p "Options" at bounding box center [629, 160] width 49 height 20
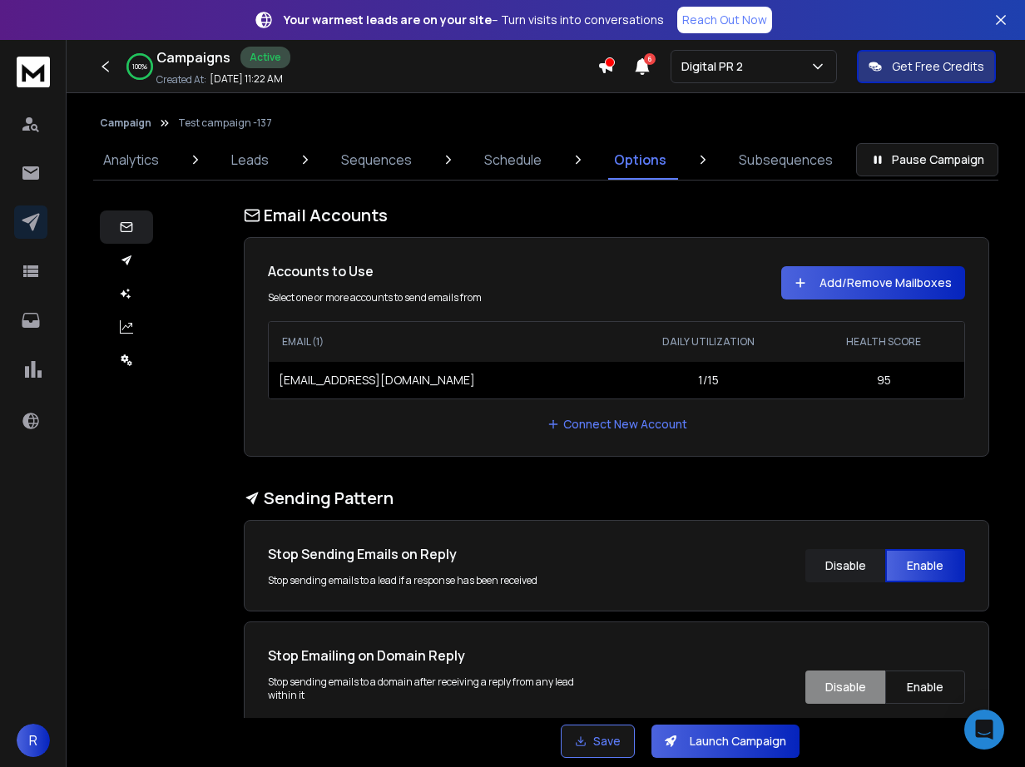
click at [746, 731] on button "Launch Campaign" at bounding box center [726, 741] width 148 height 33
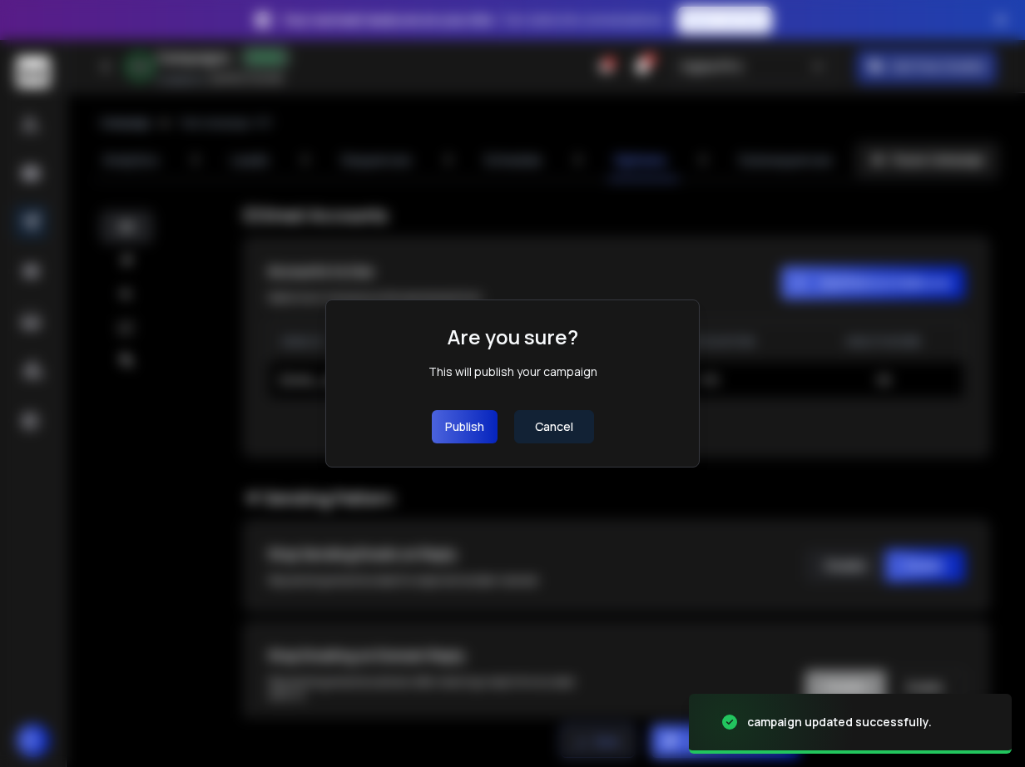
click at [485, 423] on button "Publish" at bounding box center [465, 426] width 66 height 33
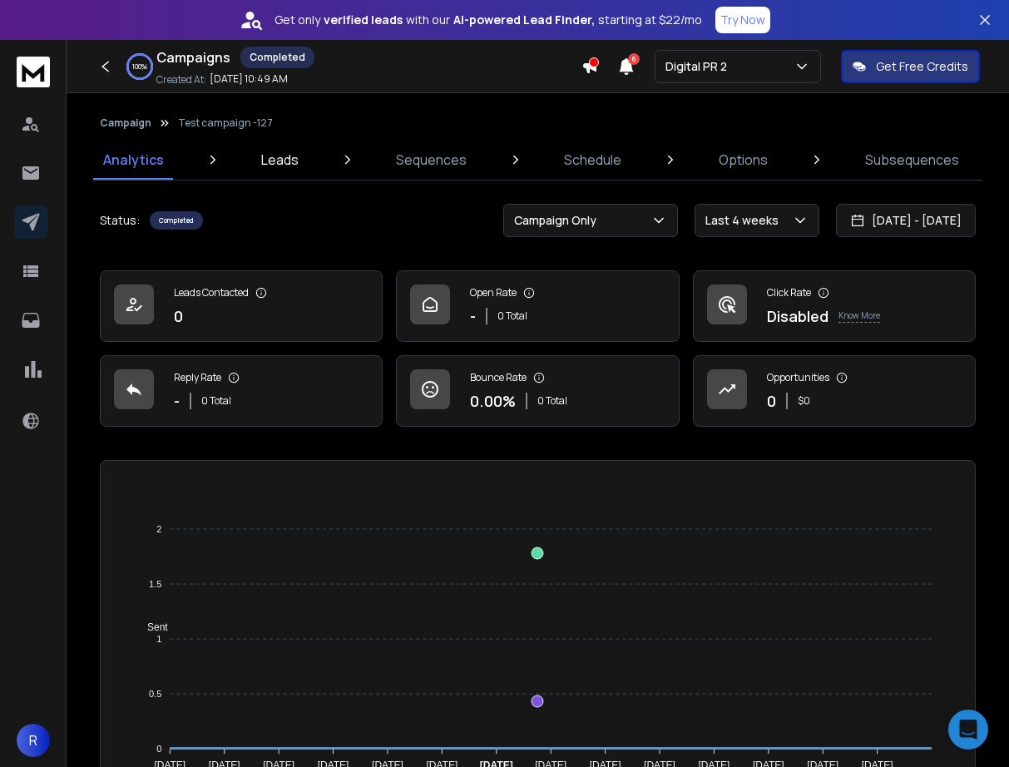
click at [278, 166] on p "Leads" at bounding box center [279, 160] width 37 height 20
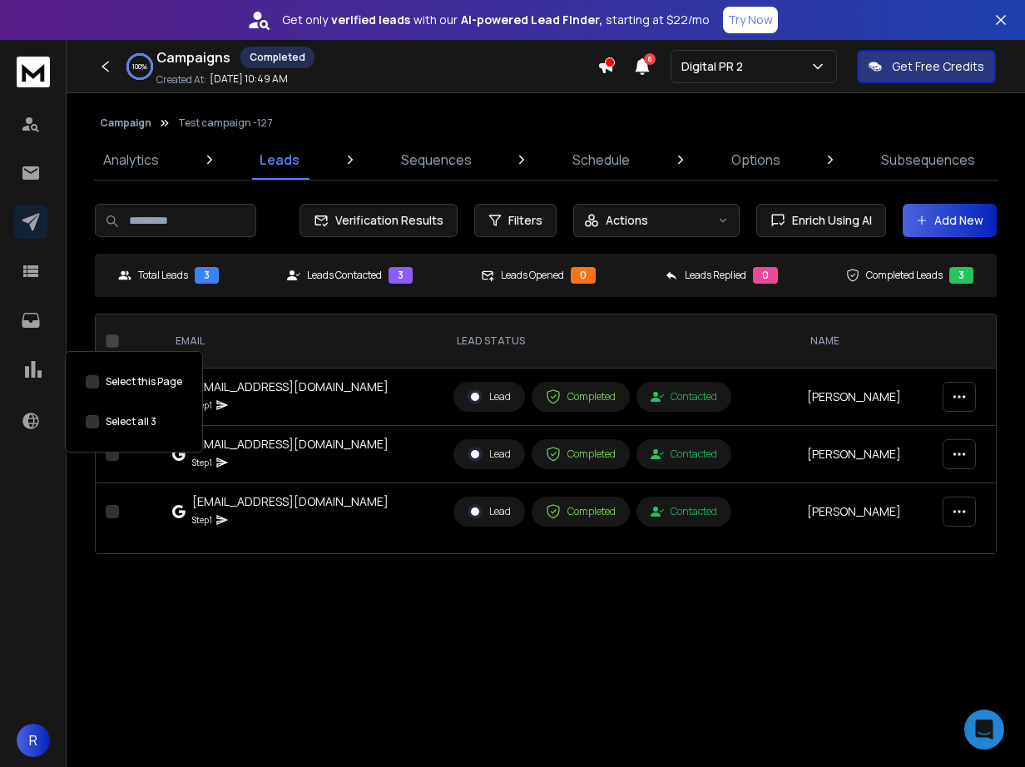
click at [109, 343] on button "Select this Page" at bounding box center [112, 340] width 13 height 13
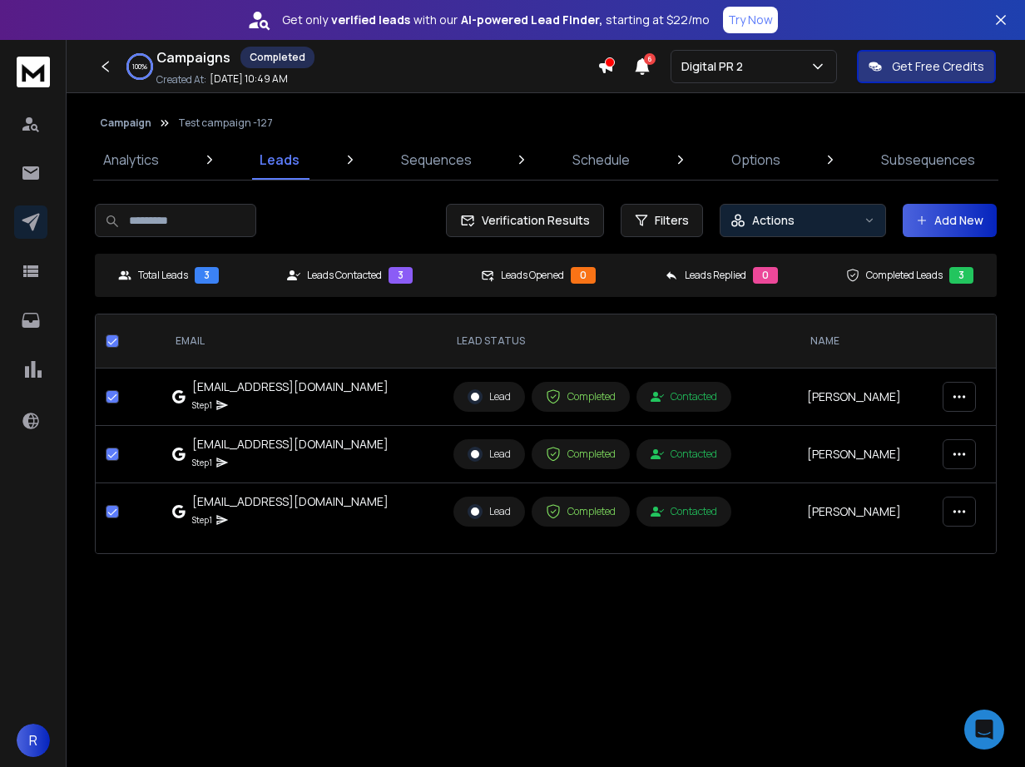
click at [830, 225] on div "Actions" at bounding box center [794, 220] width 126 height 17
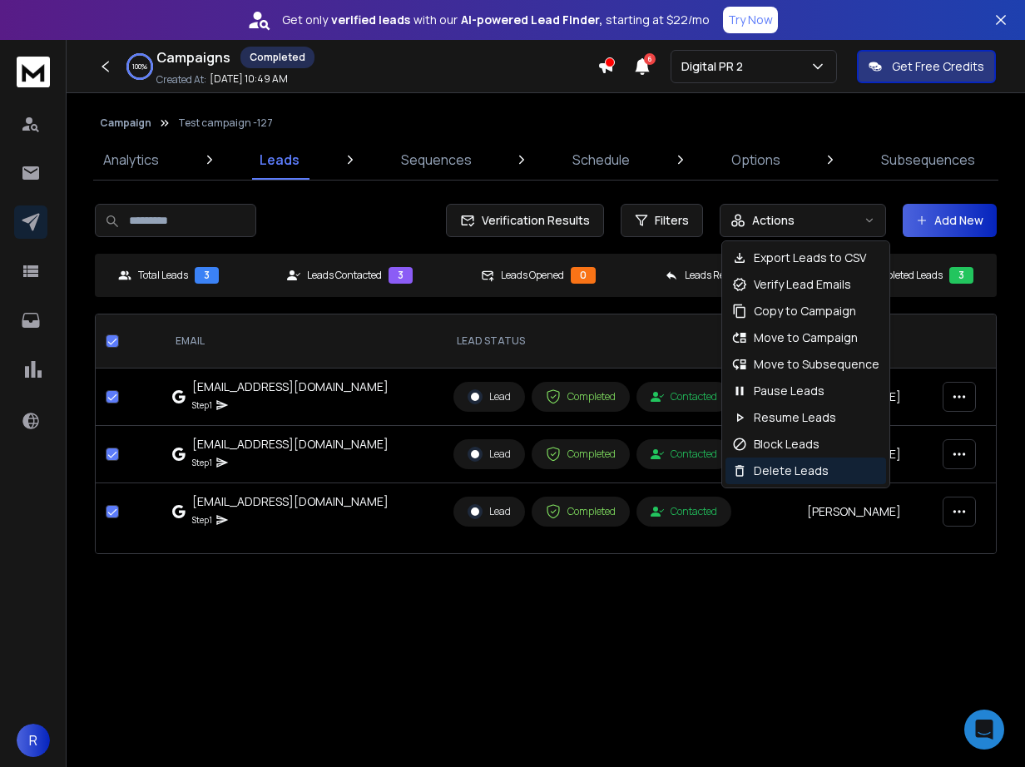
click at [802, 473] on p "Delete Leads" at bounding box center [791, 471] width 75 height 17
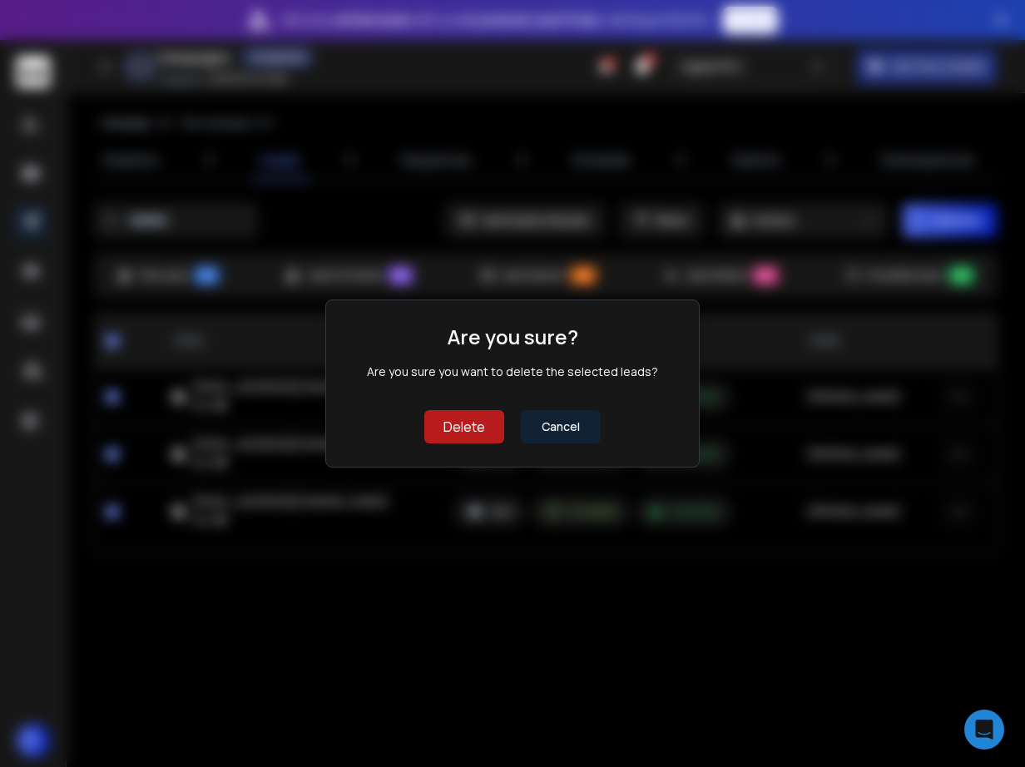
click at [458, 418] on button "Delete" at bounding box center [464, 426] width 80 height 33
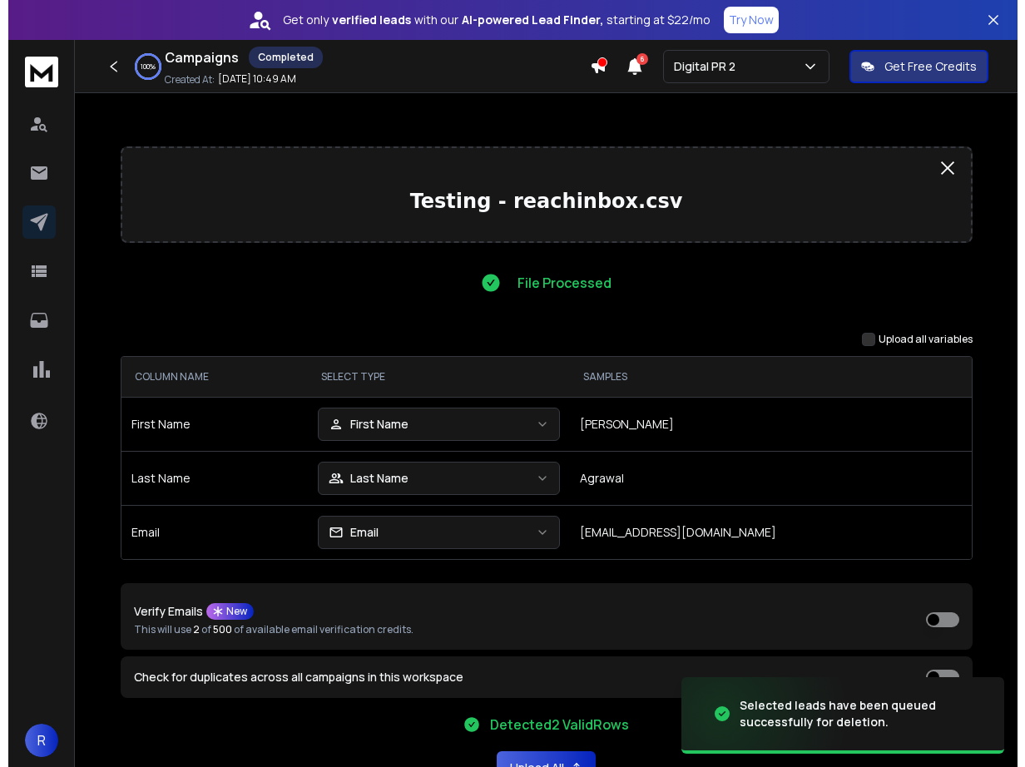
scroll to position [44, 0]
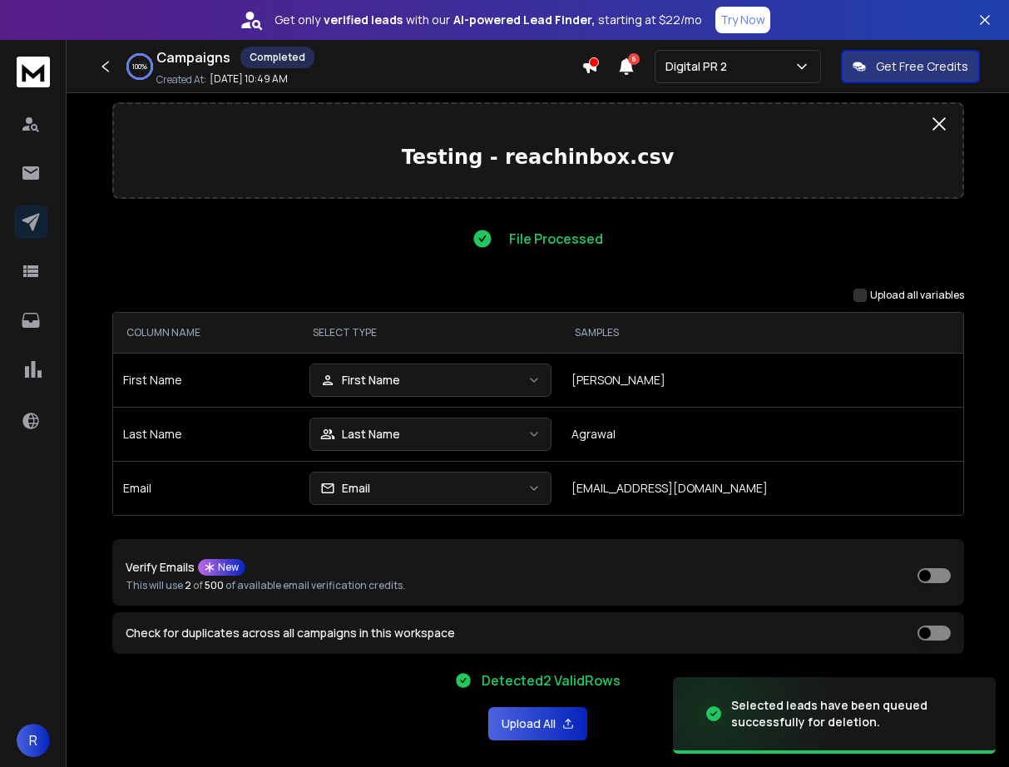
click at [544, 729] on button "Upload All" at bounding box center [537, 723] width 99 height 33
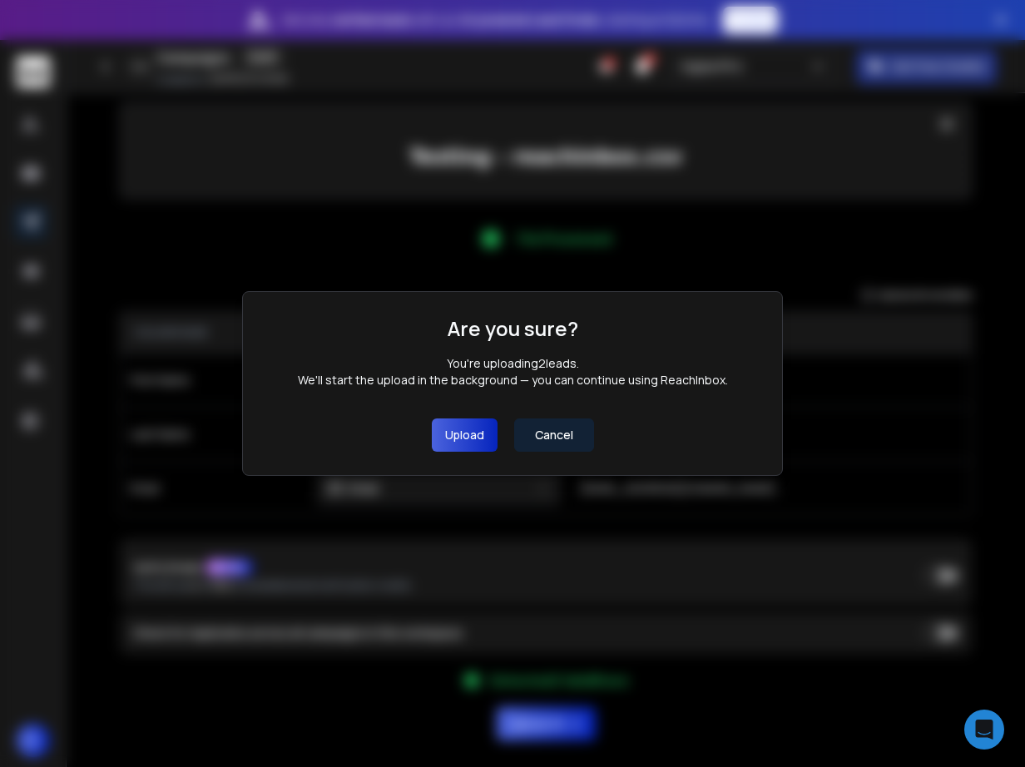
click at [444, 432] on button "Upload" at bounding box center [465, 435] width 66 height 33
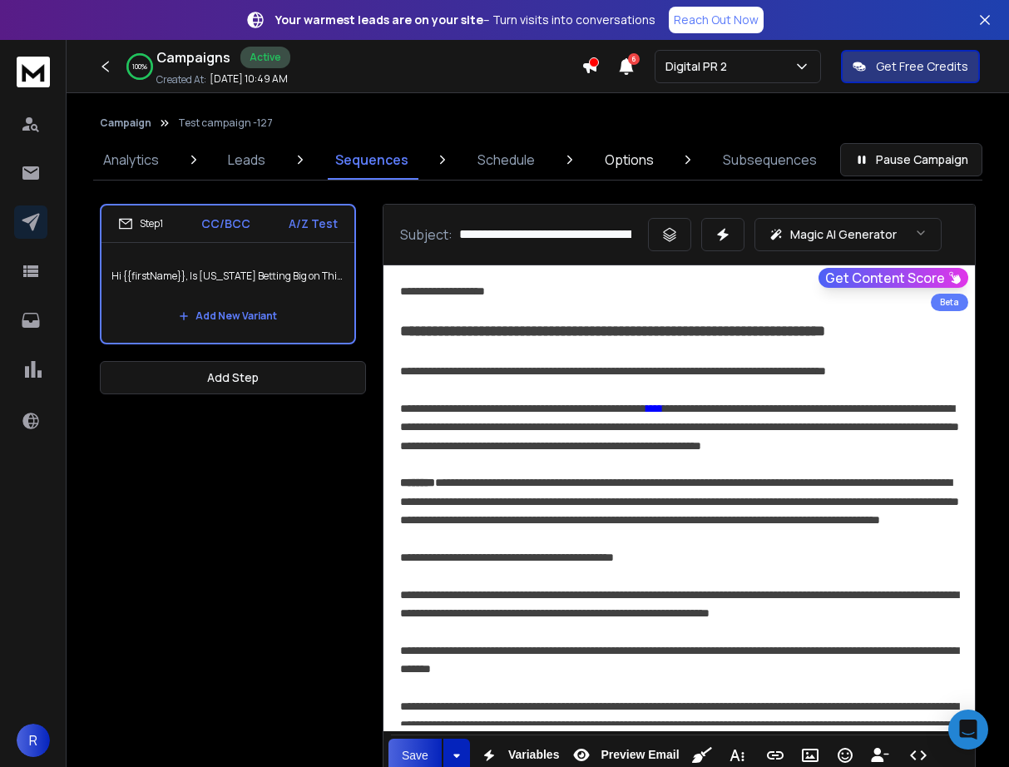
click at [647, 167] on p "Options" at bounding box center [629, 160] width 49 height 20
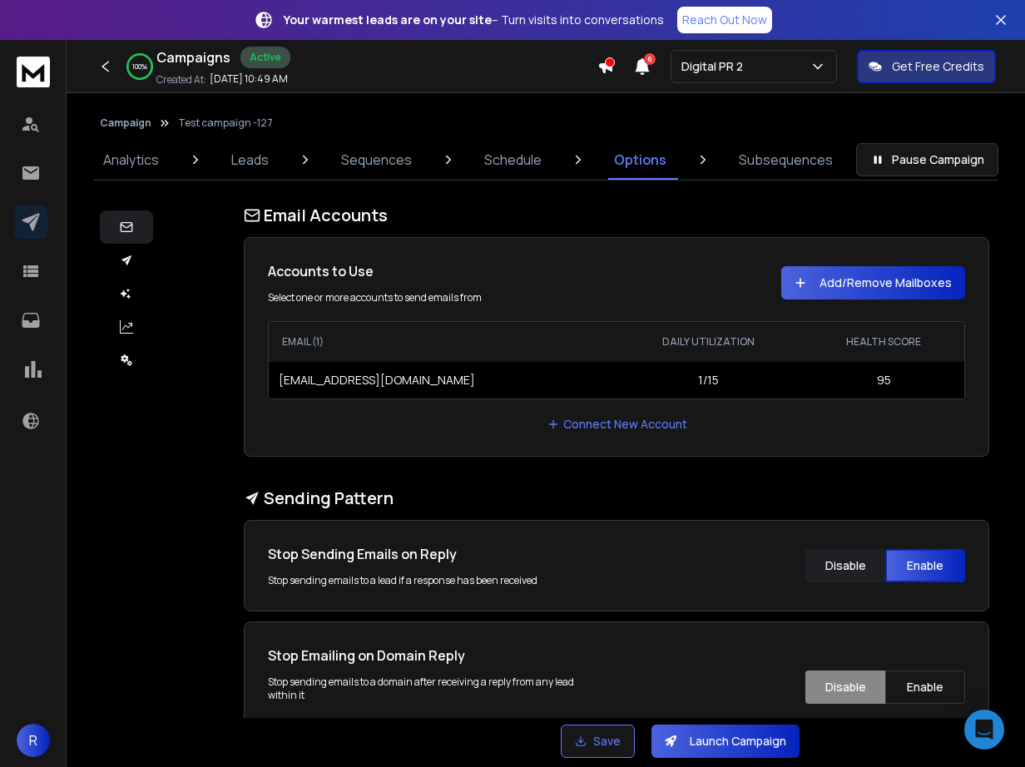
click at [682, 731] on button "Launch Campaign" at bounding box center [726, 741] width 148 height 33
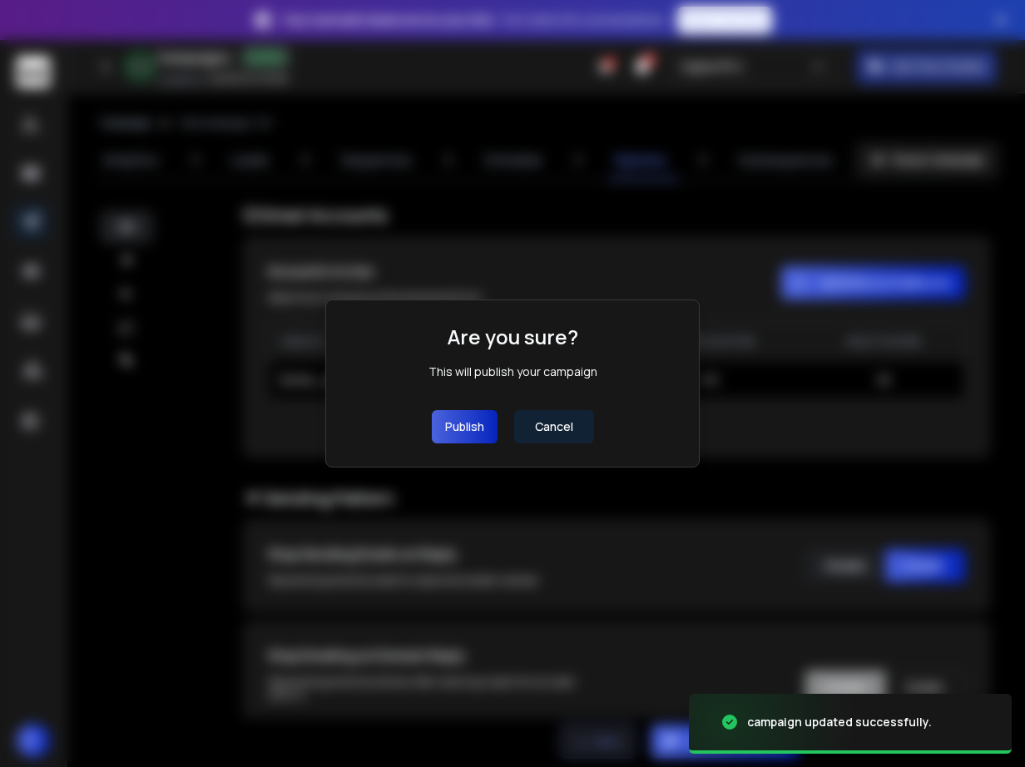
click at [462, 419] on button "Publish" at bounding box center [465, 426] width 66 height 33
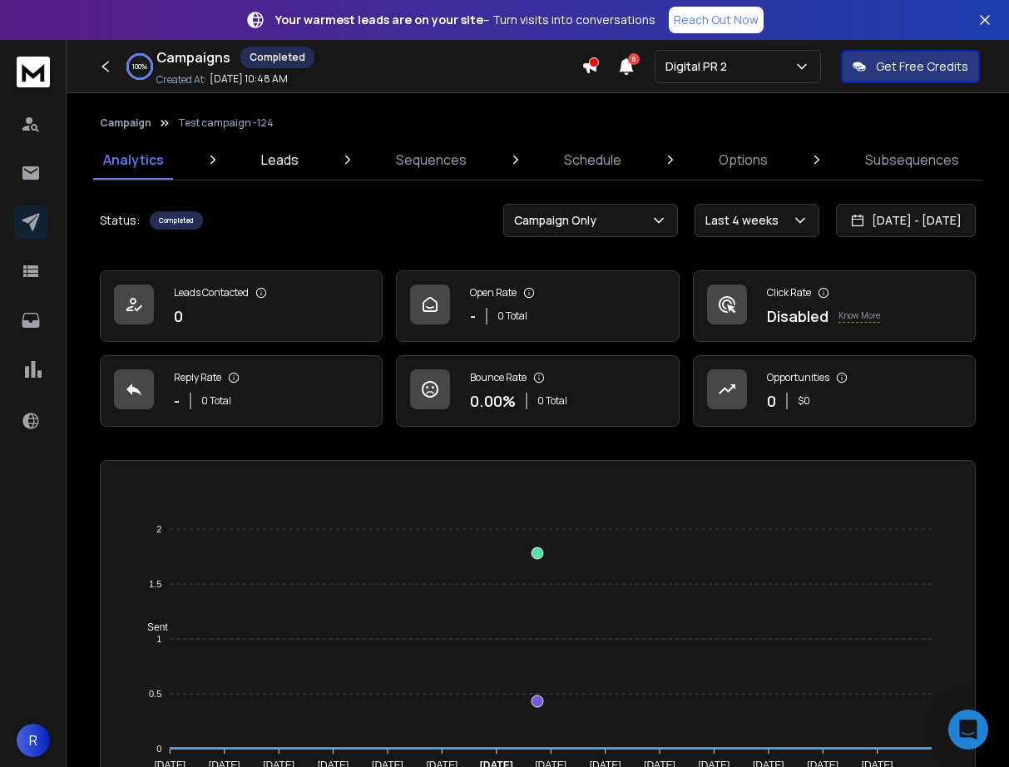
click at [290, 150] on p "Leads" at bounding box center [279, 160] width 37 height 20
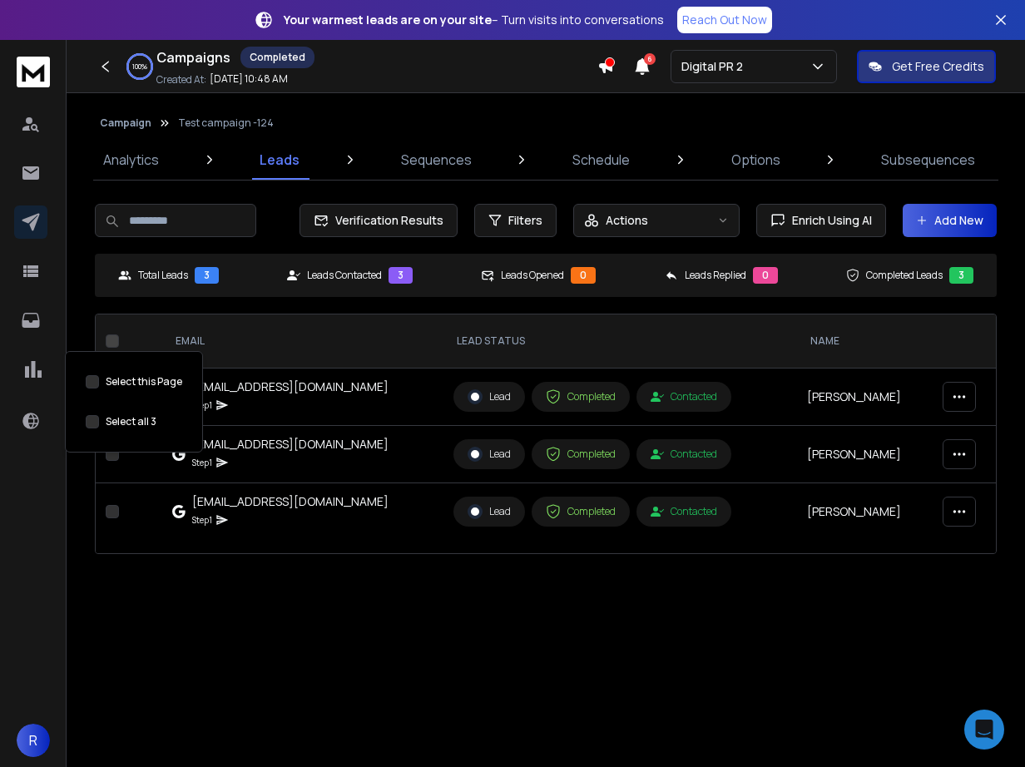
click at [107, 340] on button "Select this Page" at bounding box center [112, 340] width 13 height 13
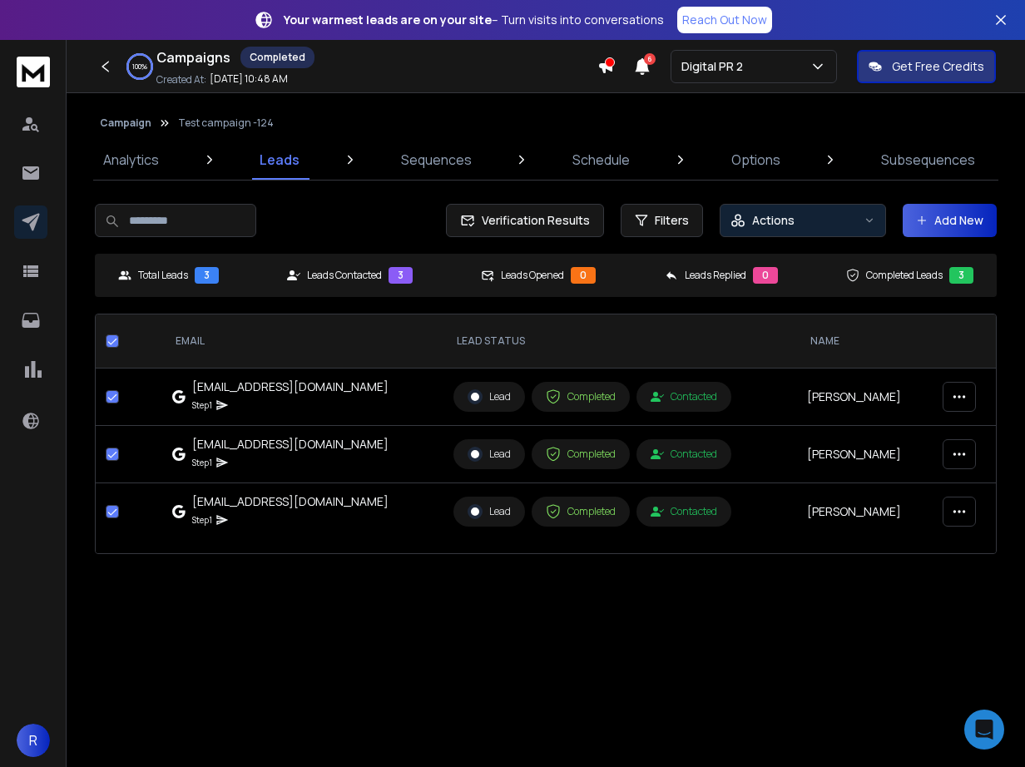
click at [847, 230] on button "Actions" at bounding box center [803, 220] width 166 height 33
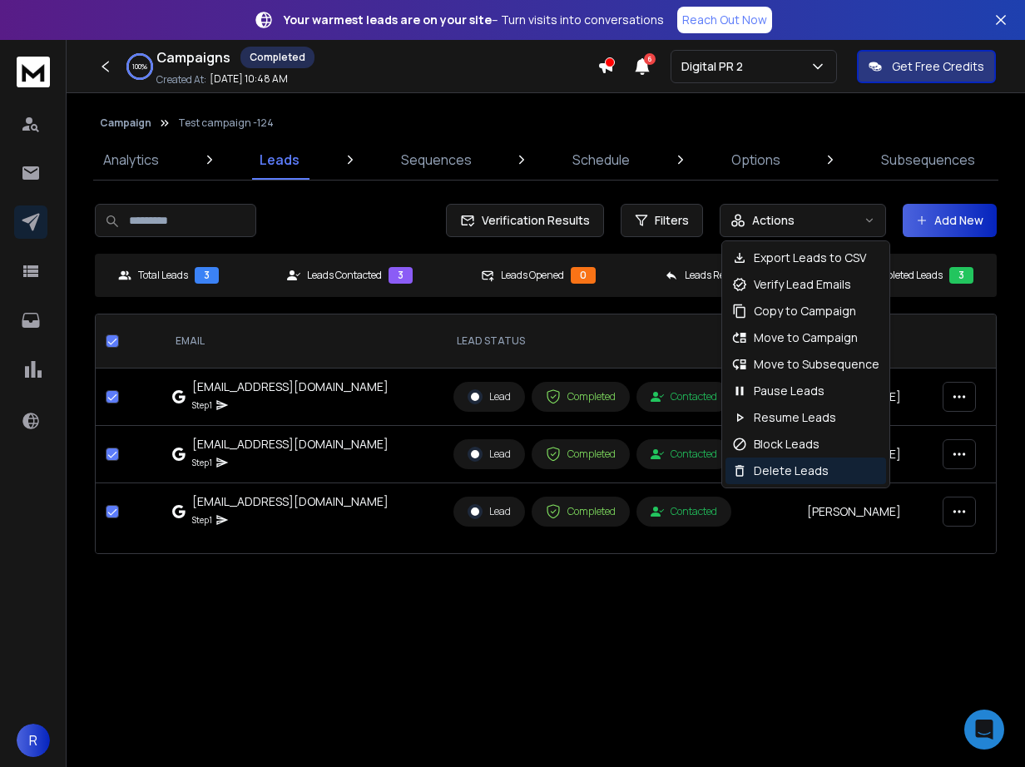
click at [778, 473] on p "Delete Leads" at bounding box center [791, 471] width 75 height 17
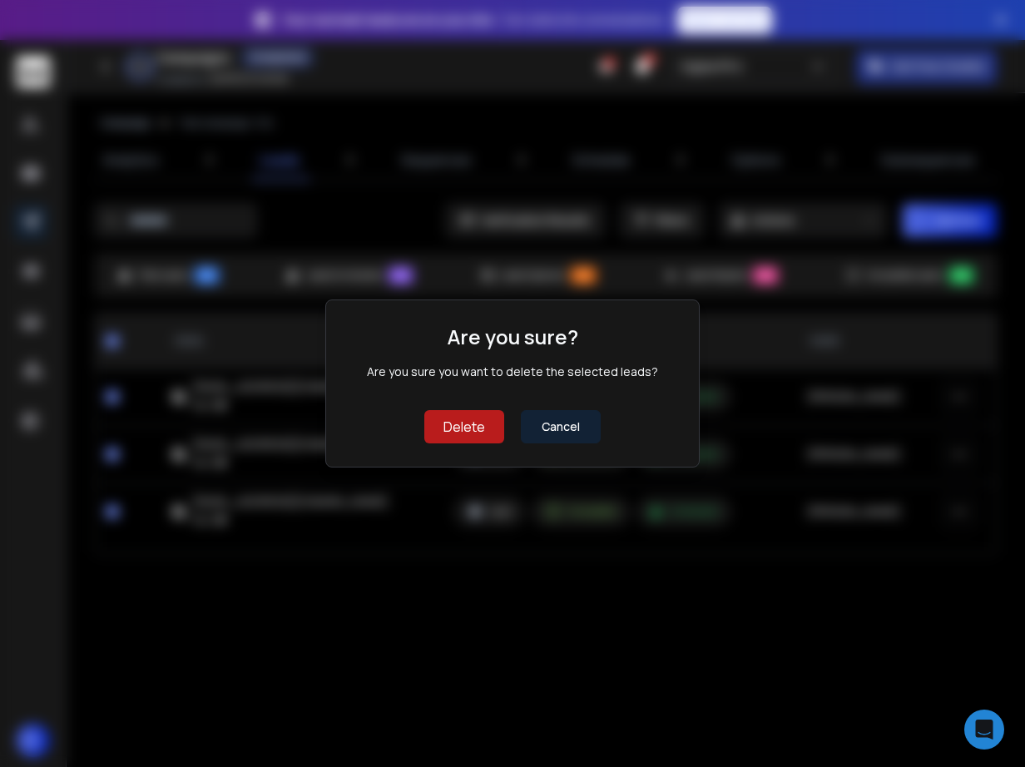
click at [445, 435] on button "Delete" at bounding box center [464, 426] width 80 height 33
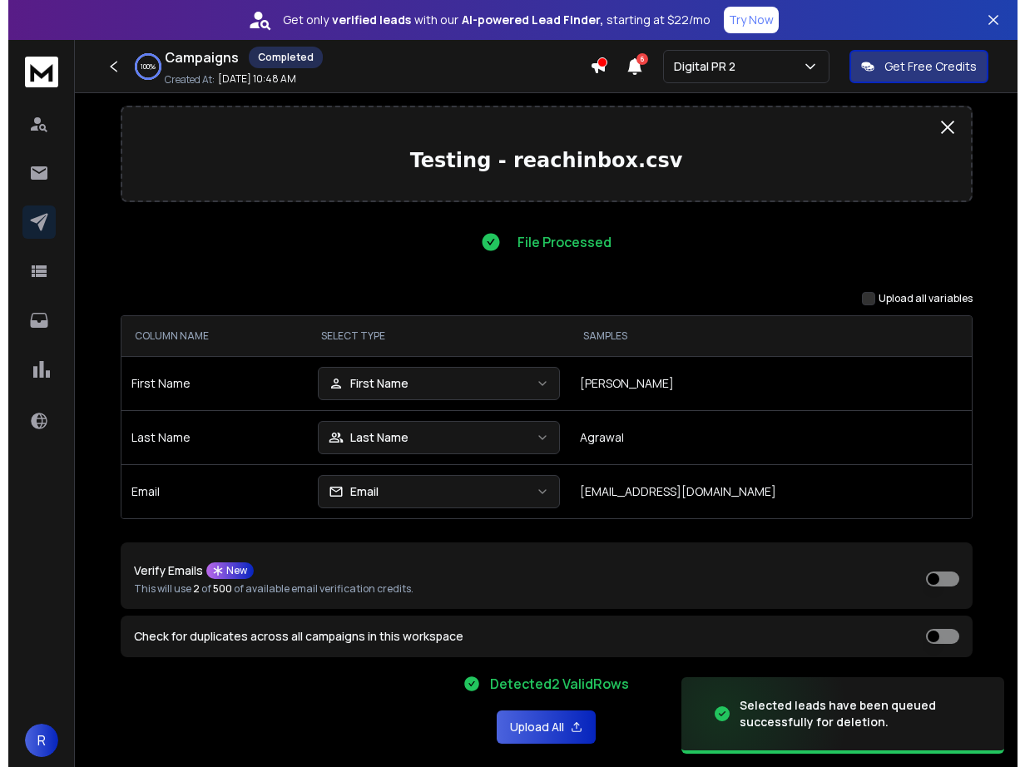
scroll to position [44, 0]
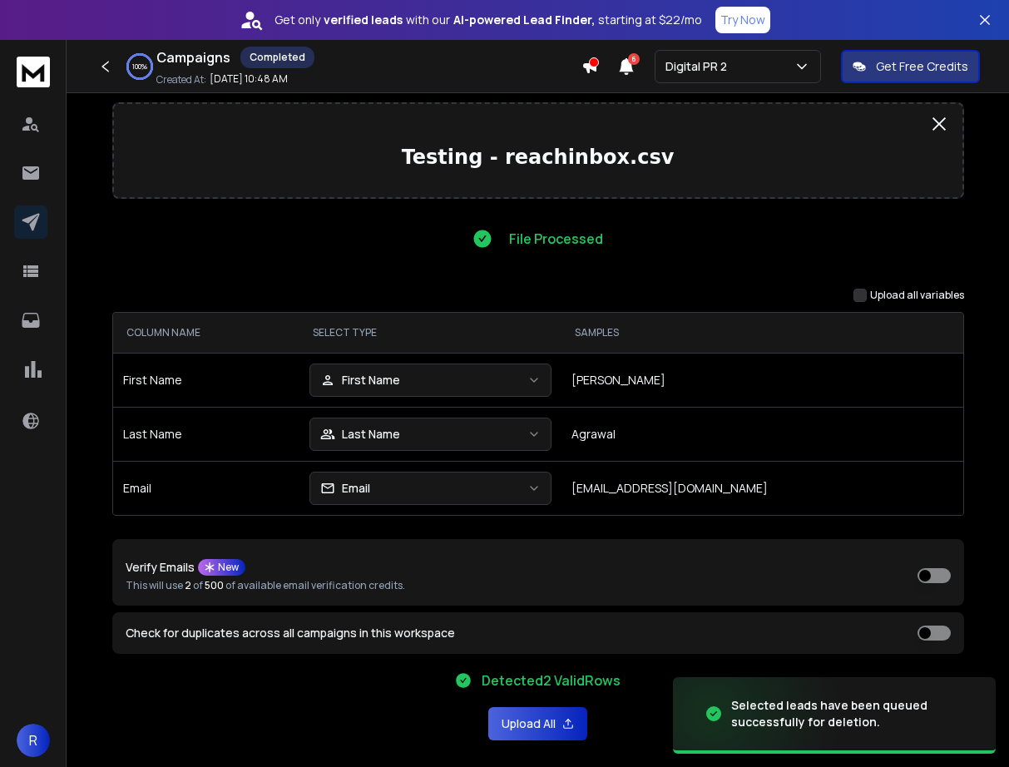
click at [517, 721] on button "Upload All" at bounding box center [537, 723] width 99 height 33
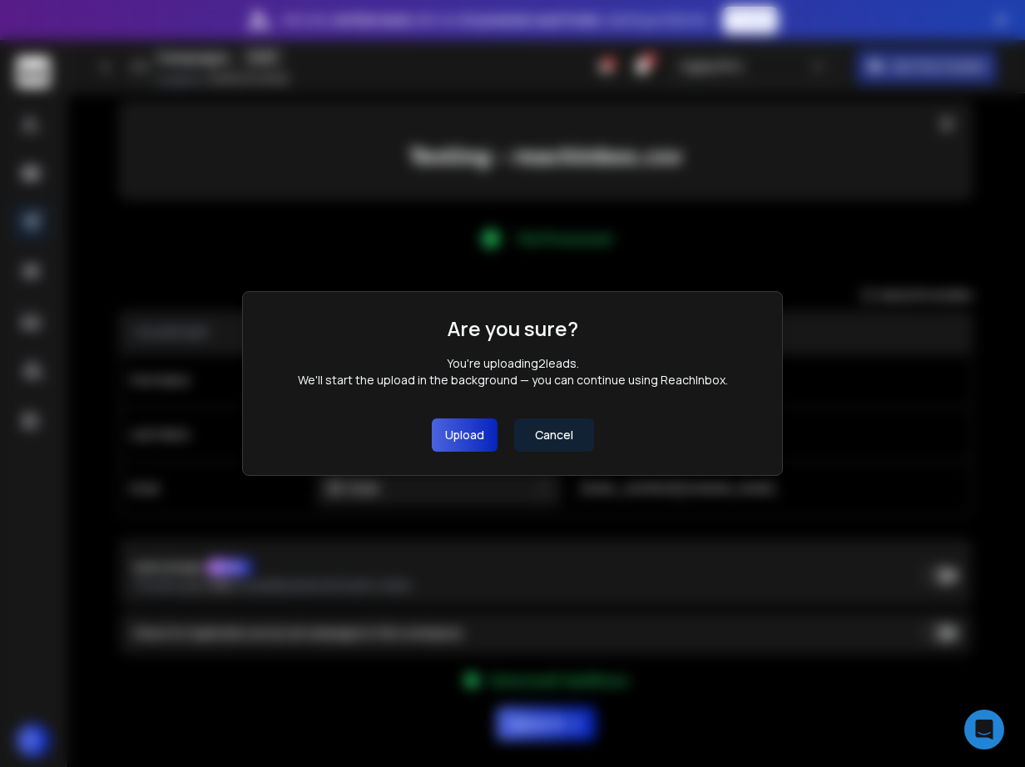
click at [456, 428] on button "Upload" at bounding box center [465, 435] width 66 height 33
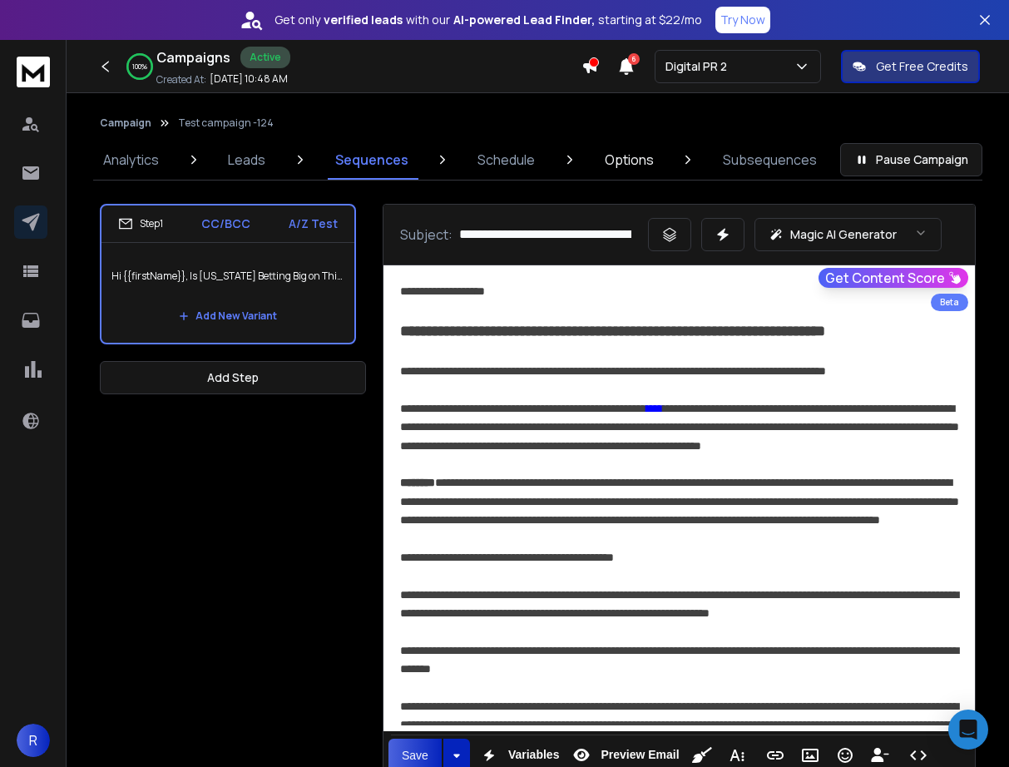
click at [633, 171] on link "Options" at bounding box center [629, 160] width 69 height 40
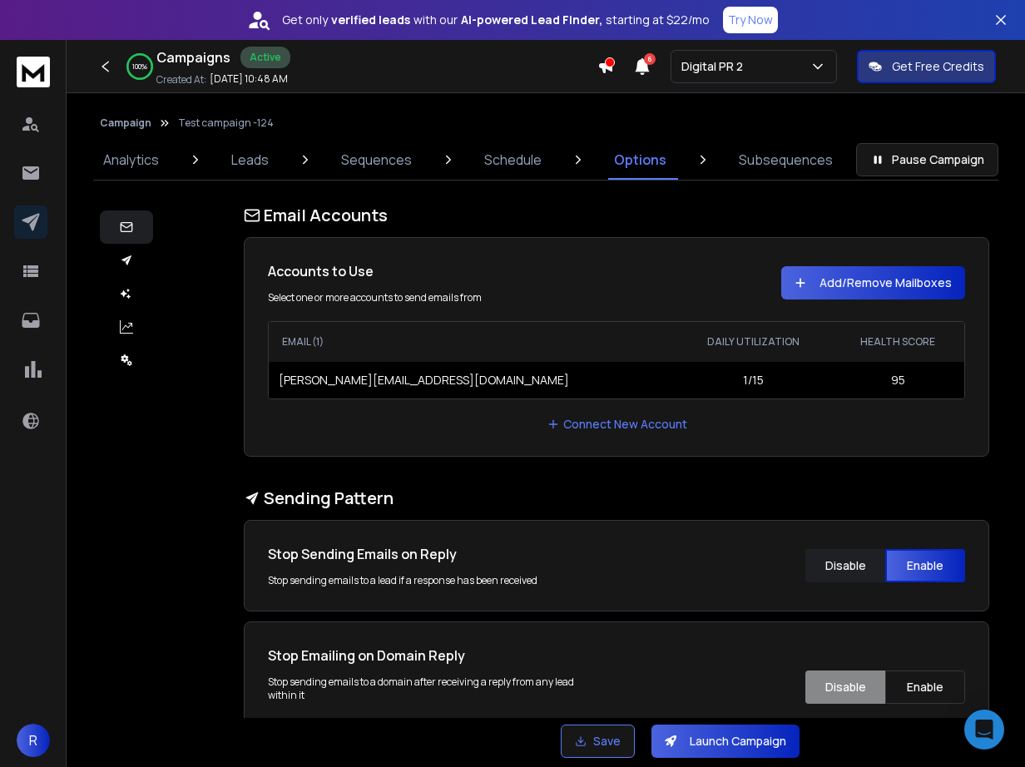
click at [671, 731] on button "Launch Campaign" at bounding box center [726, 741] width 148 height 33
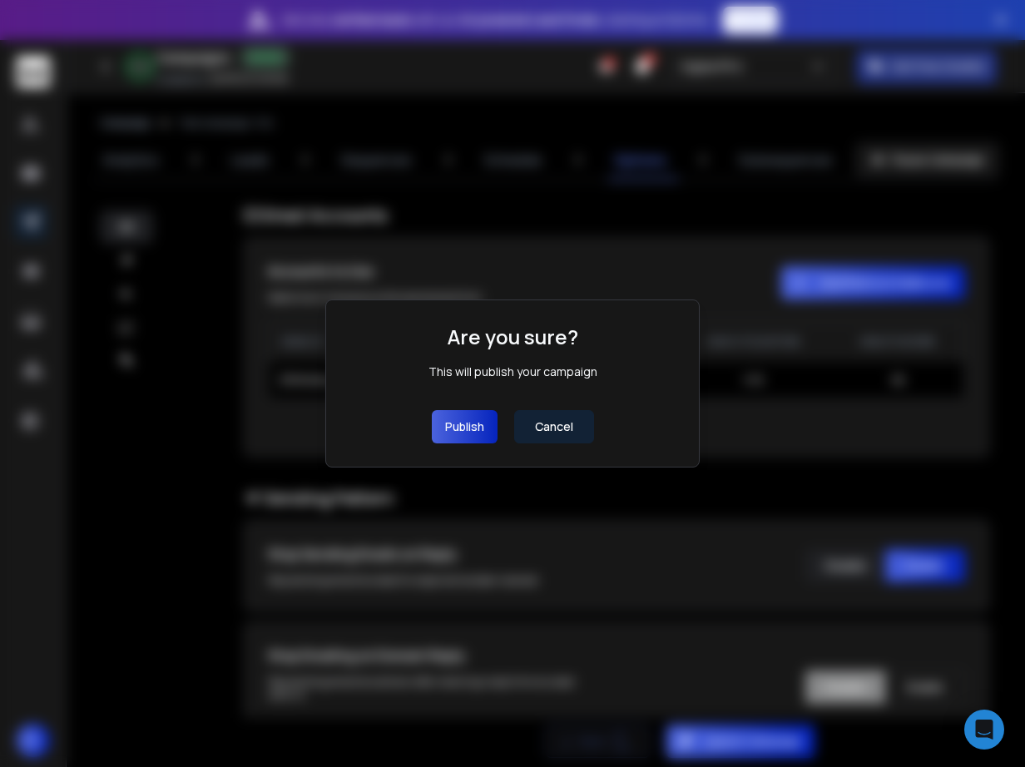
click at [458, 422] on button "Publish" at bounding box center [465, 426] width 66 height 33
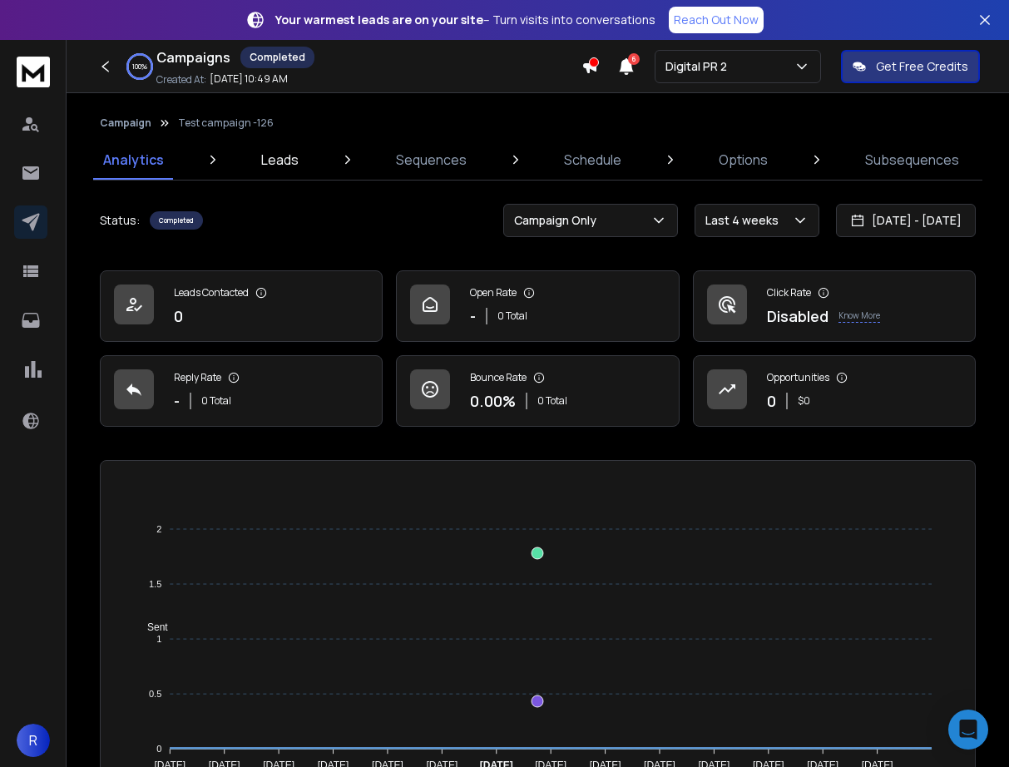
click at [290, 155] on p "Leads" at bounding box center [279, 160] width 37 height 20
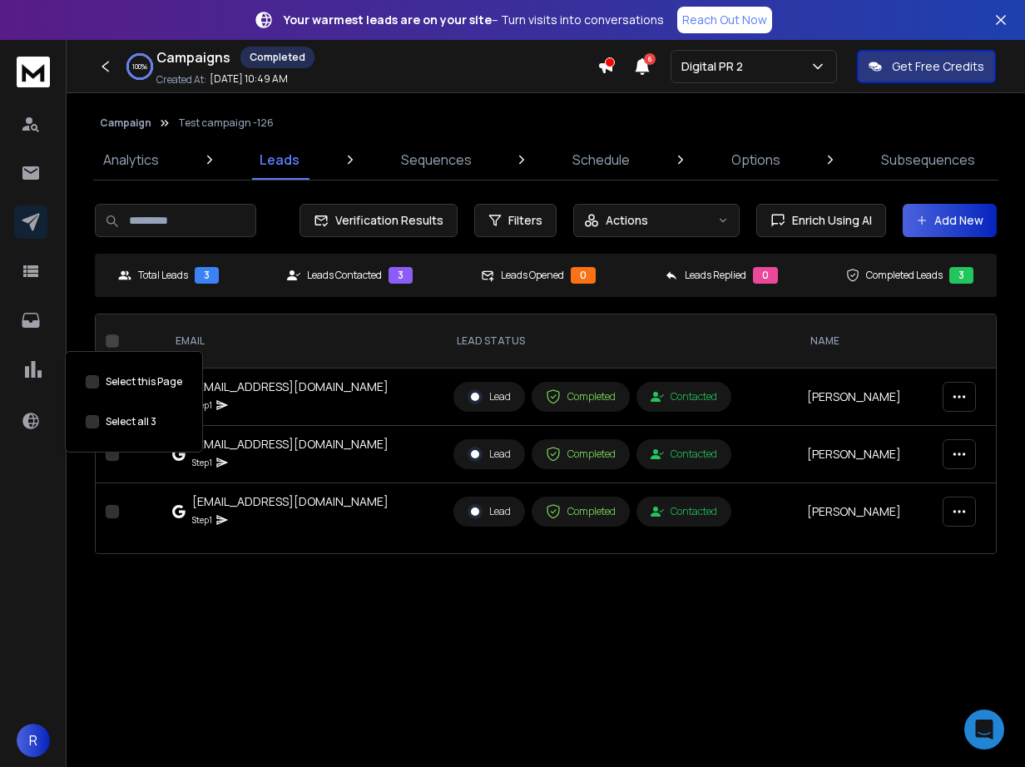
click at [111, 344] on button "Select this Page" at bounding box center [112, 340] width 13 height 13
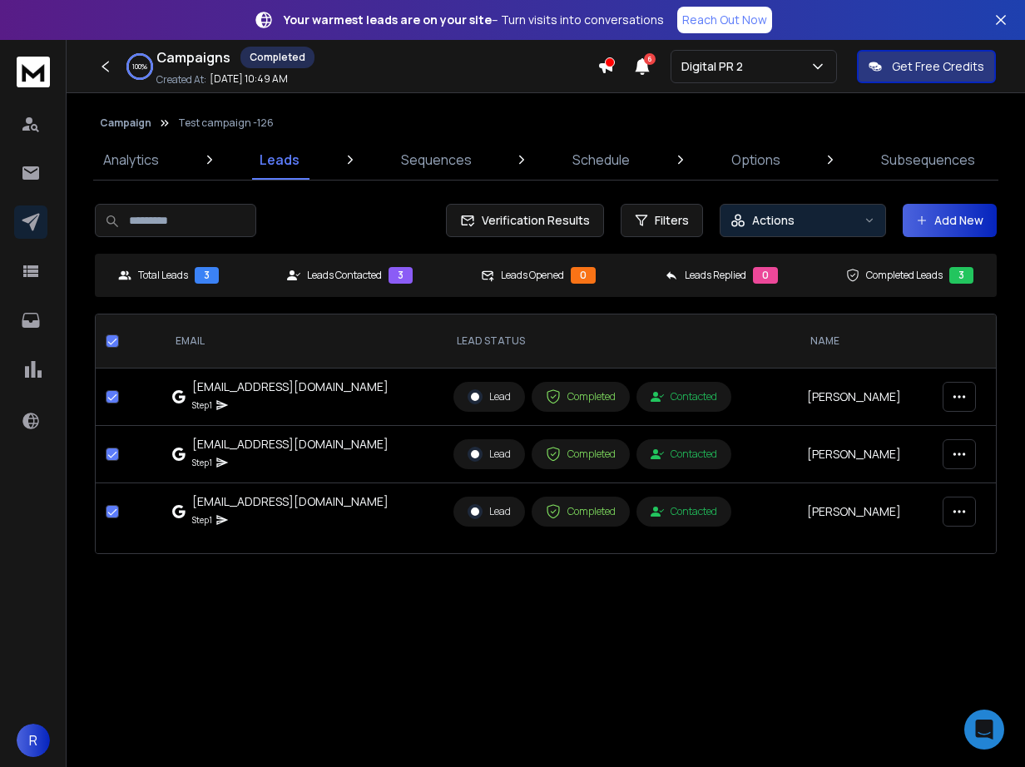
click at [835, 224] on div "Actions" at bounding box center [794, 220] width 126 height 17
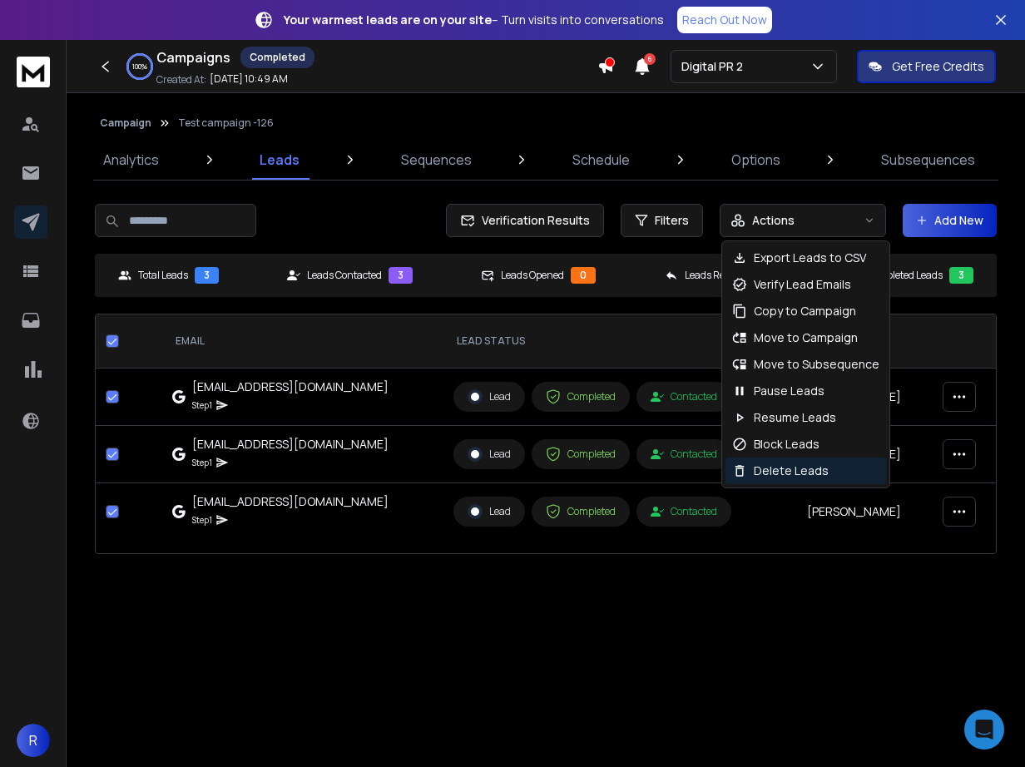
click at [806, 468] on p "Delete Leads" at bounding box center [791, 471] width 75 height 17
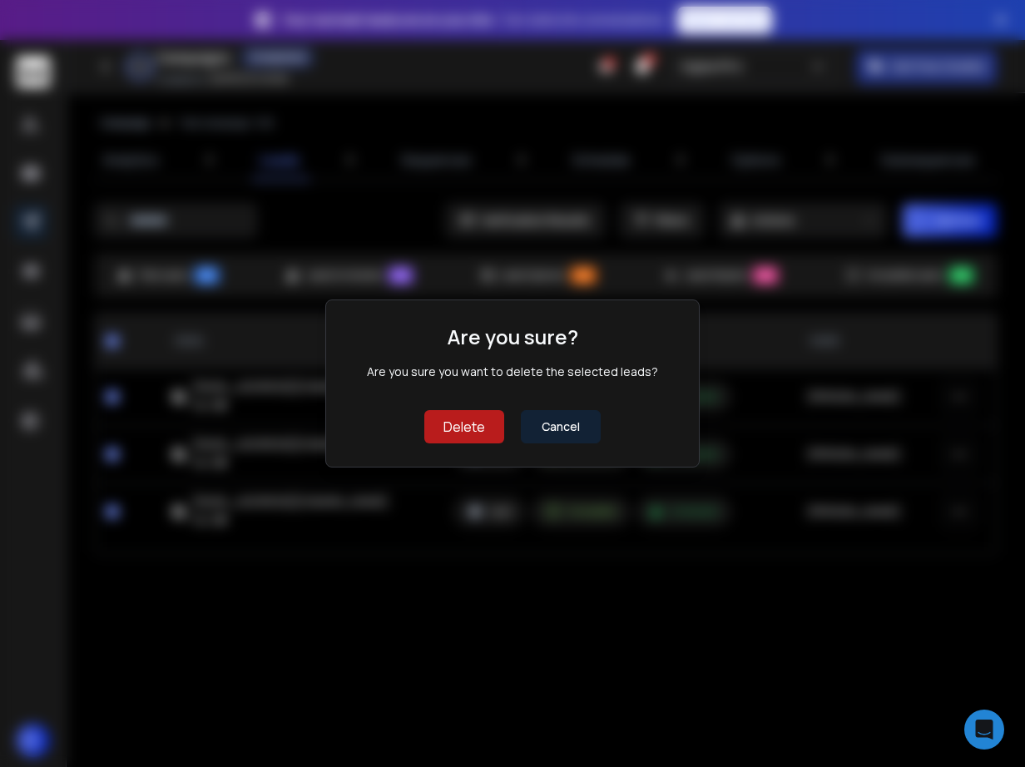
click at [446, 424] on button "Delete" at bounding box center [464, 426] width 80 height 33
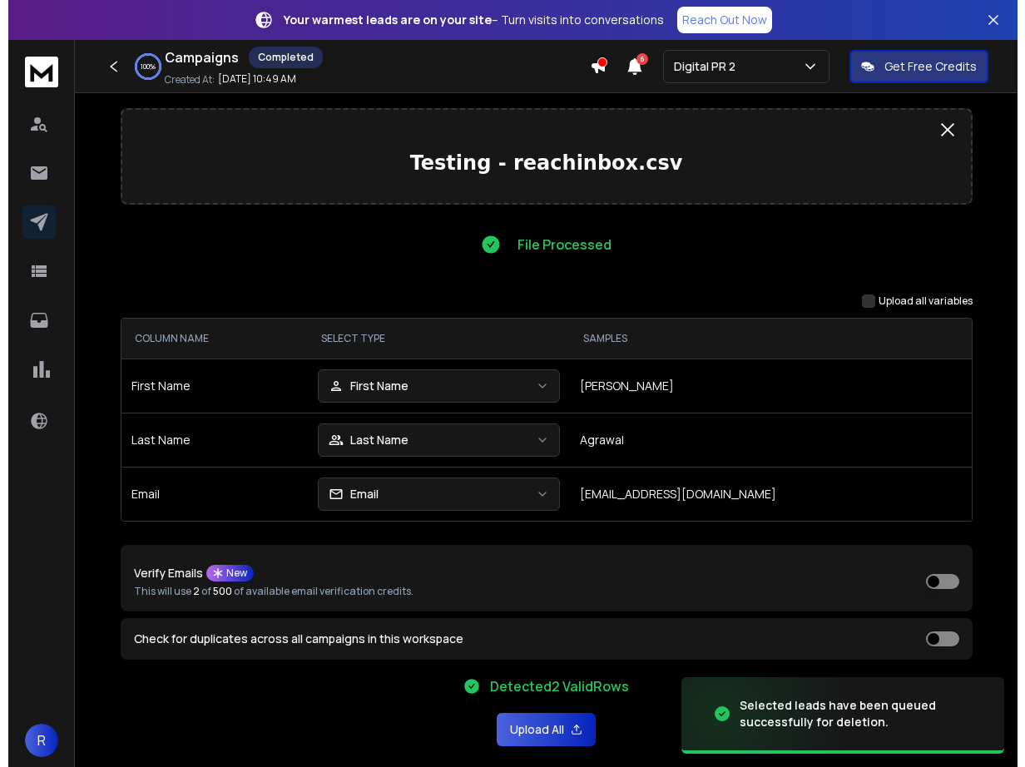
scroll to position [44, 0]
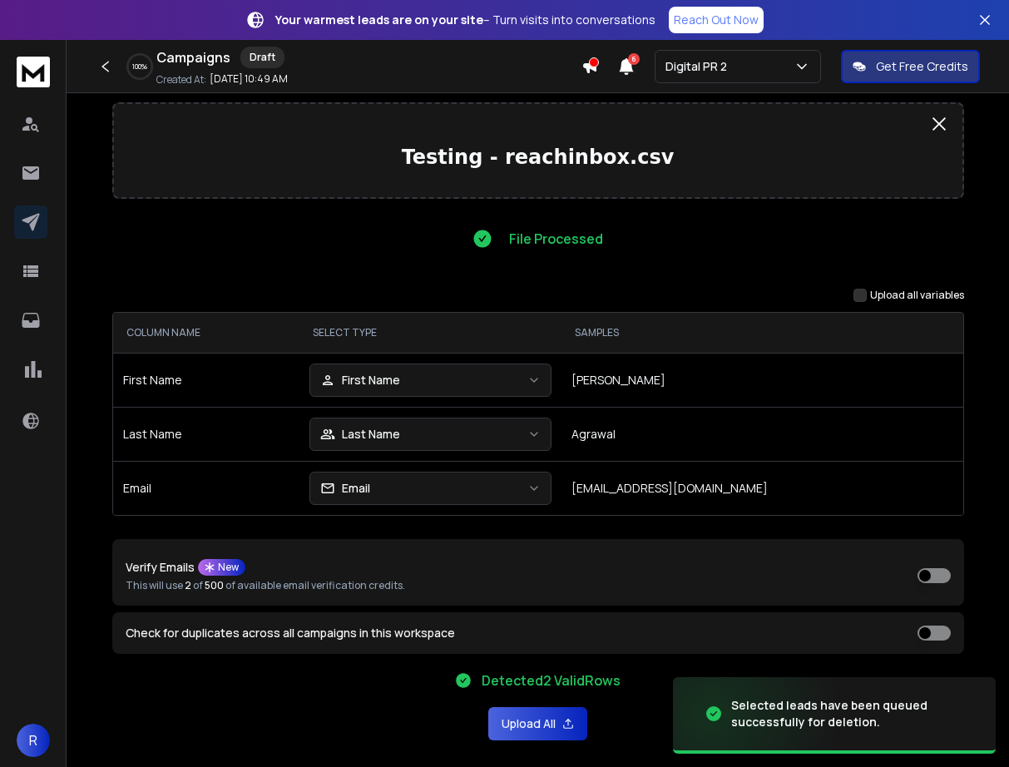
click at [520, 731] on button "Upload All" at bounding box center [537, 723] width 99 height 33
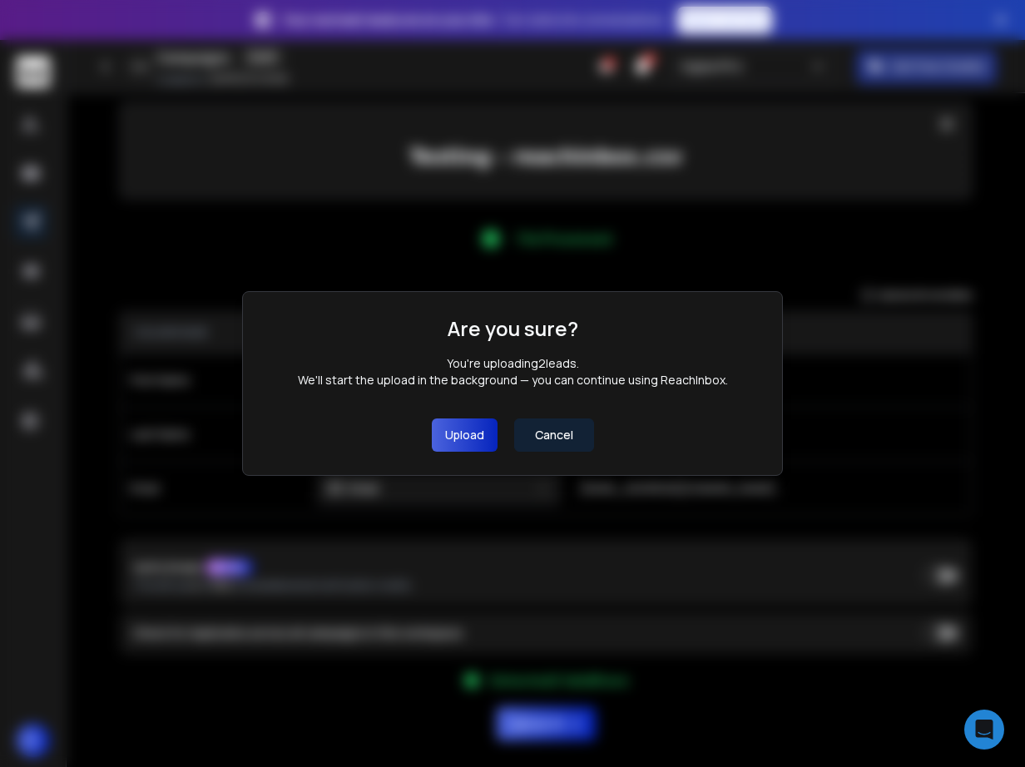
click at [469, 431] on button "Upload" at bounding box center [465, 435] width 66 height 33
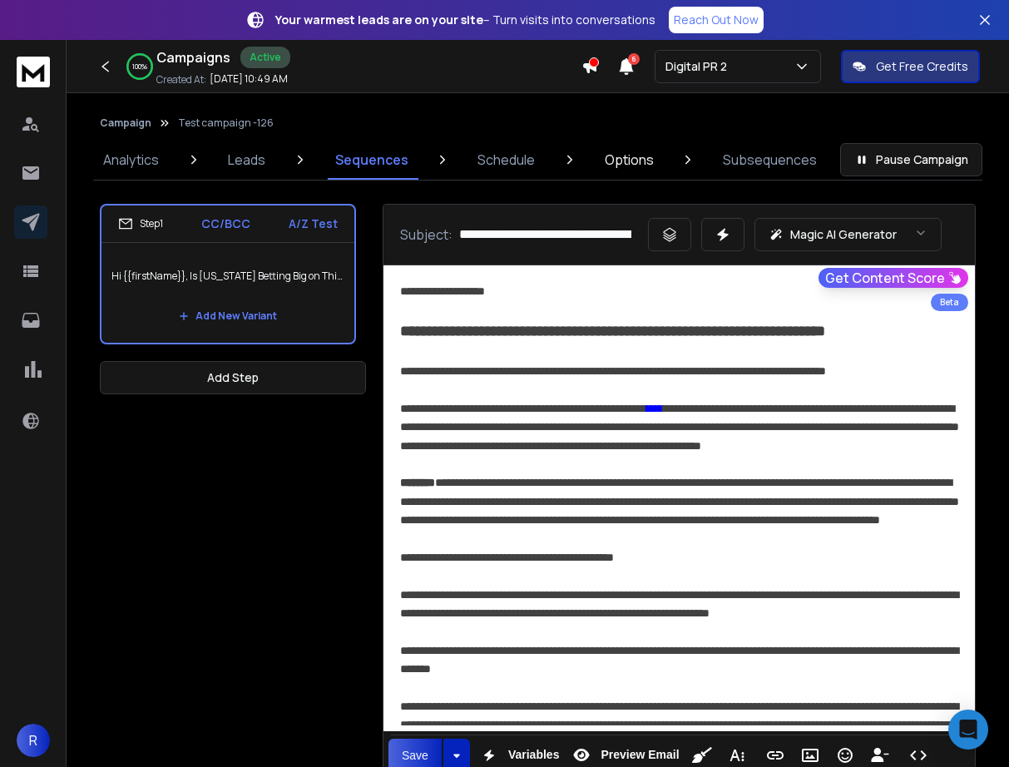
click at [618, 168] on p "Options" at bounding box center [629, 160] width 49 height 20
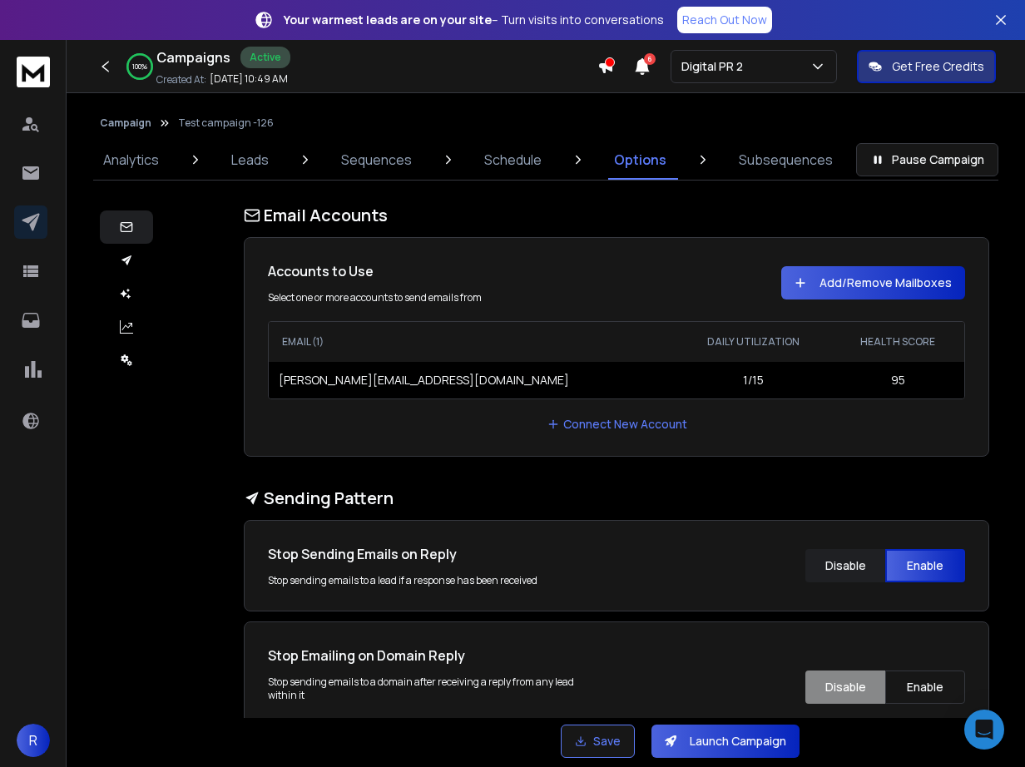
click at [695, 731] on button "Launch Campaign" at bounding box center [726, 741] width 148 height 33
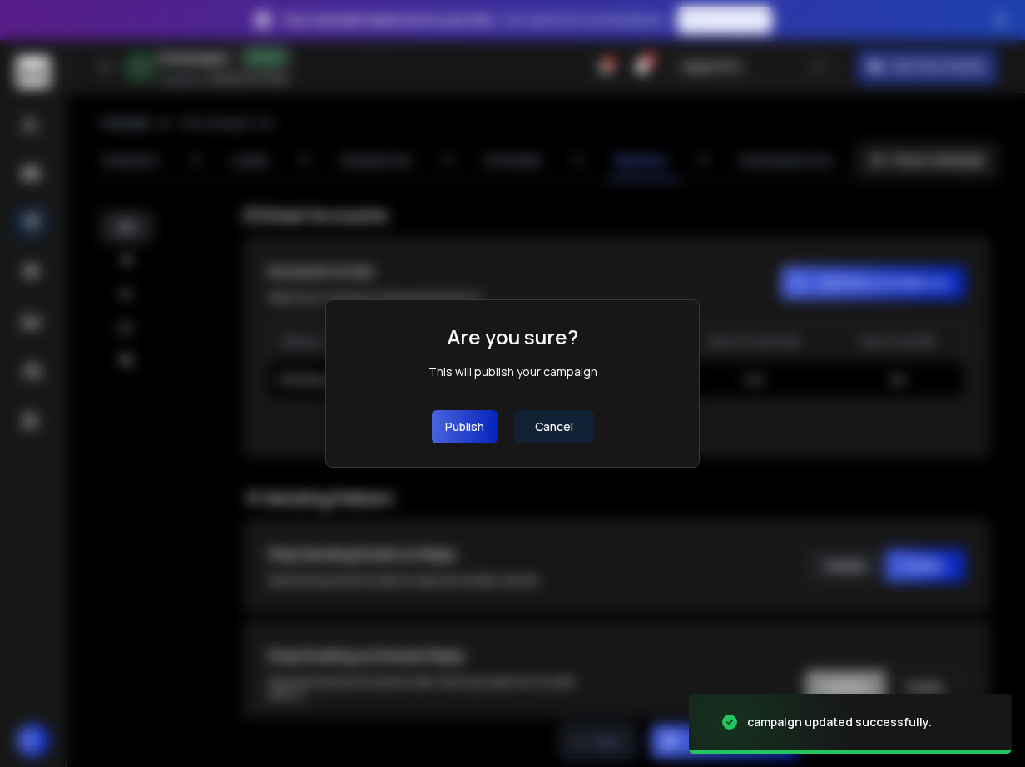
click at [473, 415] on button "Publish" at bounding box center [465, 426] width 66 height 33
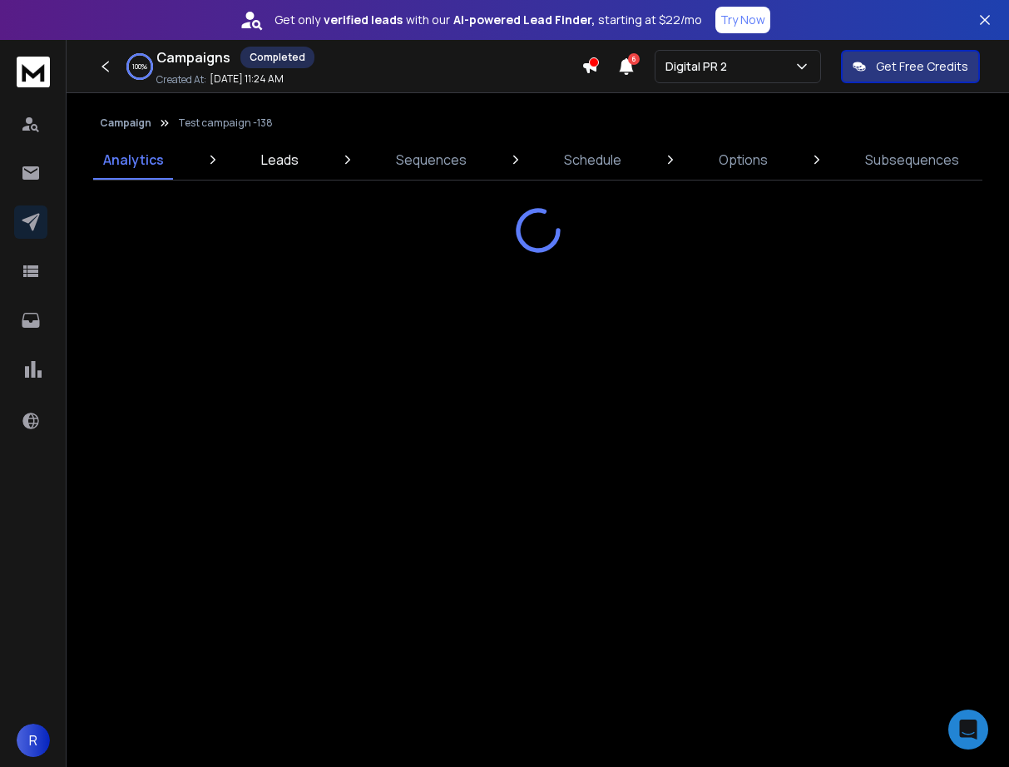
click at [272, 161] on p "Leads" at bounding box center [279, 160] width 37 height 20
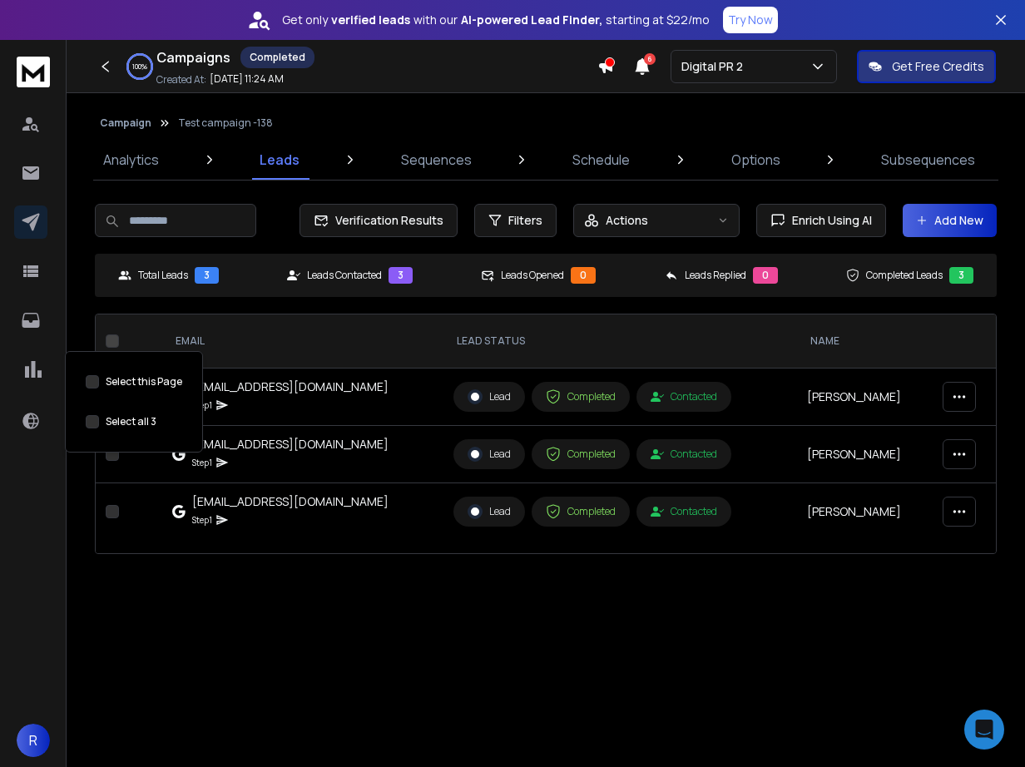
click at [116, 343] on button "Select this Page" at bounding box center [112, 340] width 13 height 13
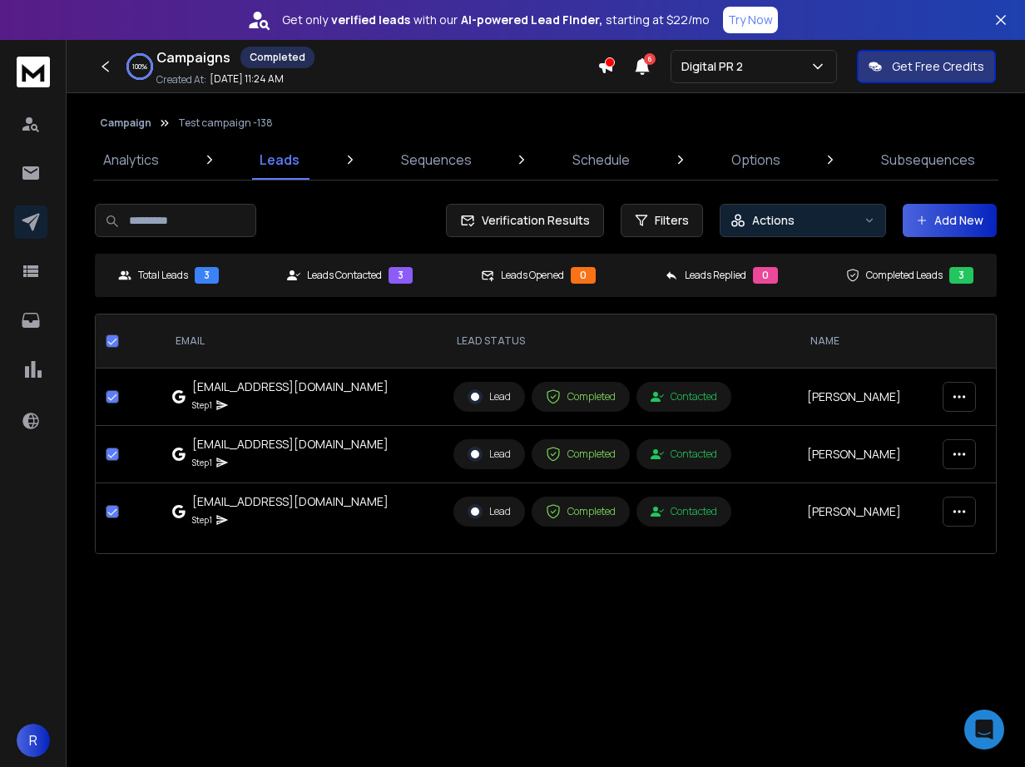
click at [804, 225] on div "Actions" at bounding box center [794, 220] width 126 height 17
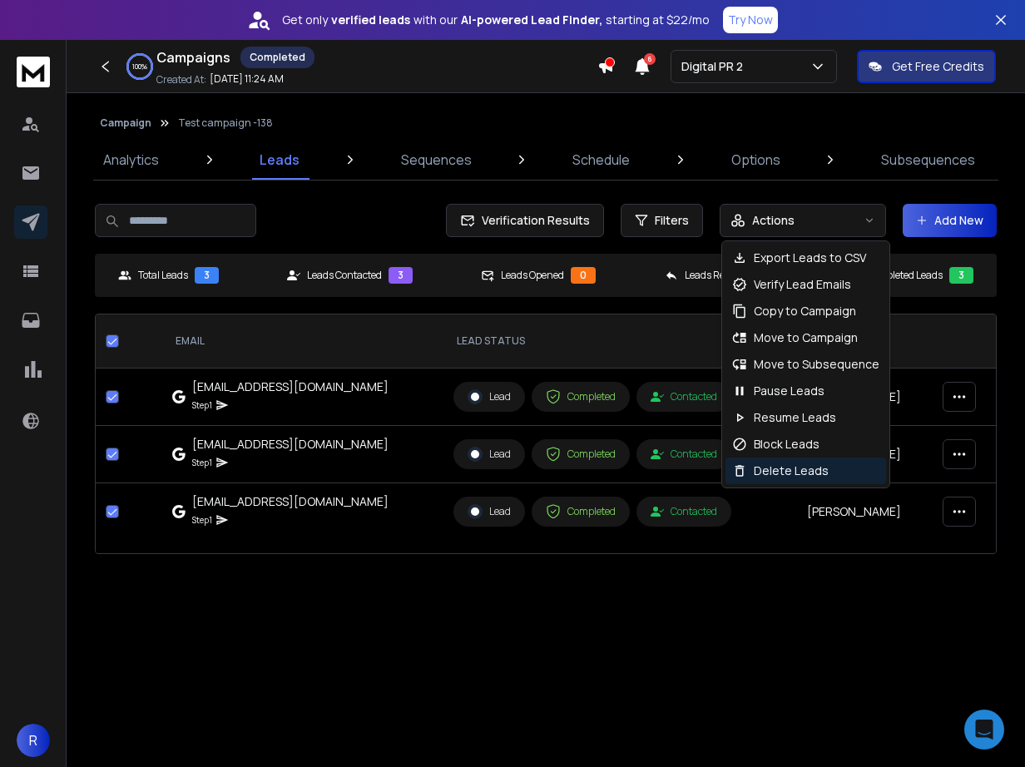
click at [789, 470] on p "Delete Leads" at bounding box center [791, 471] width 75 height 17
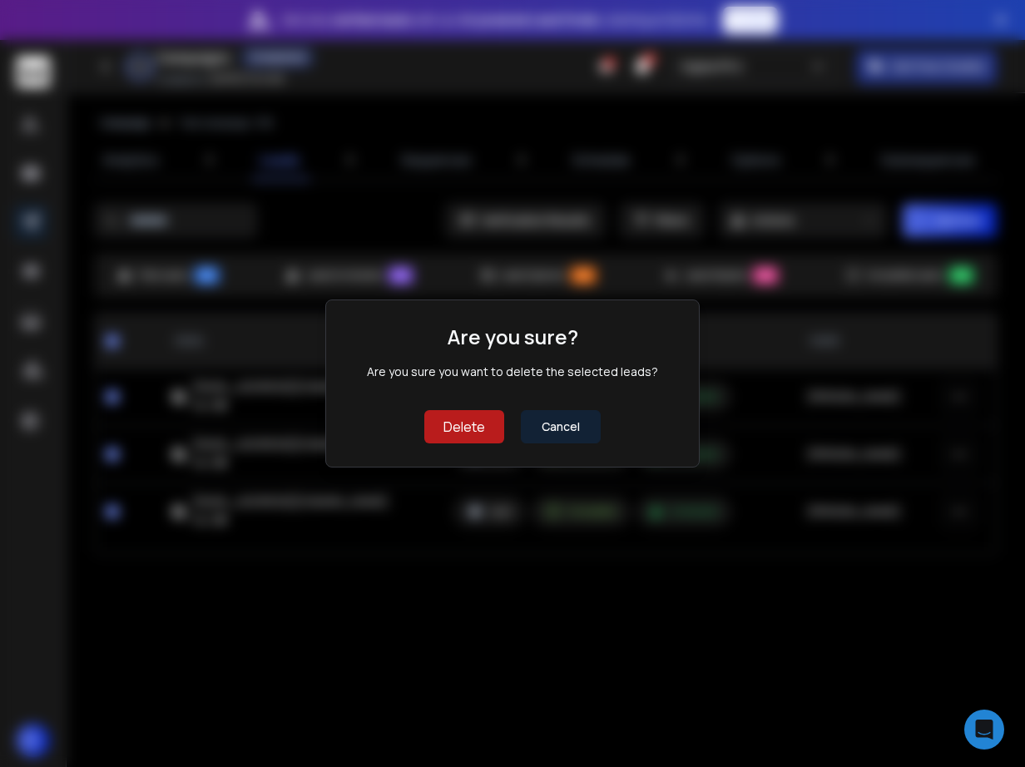
click at [468, 424] on button "Delete" at bounding box center [464, 426] width 80 height 33
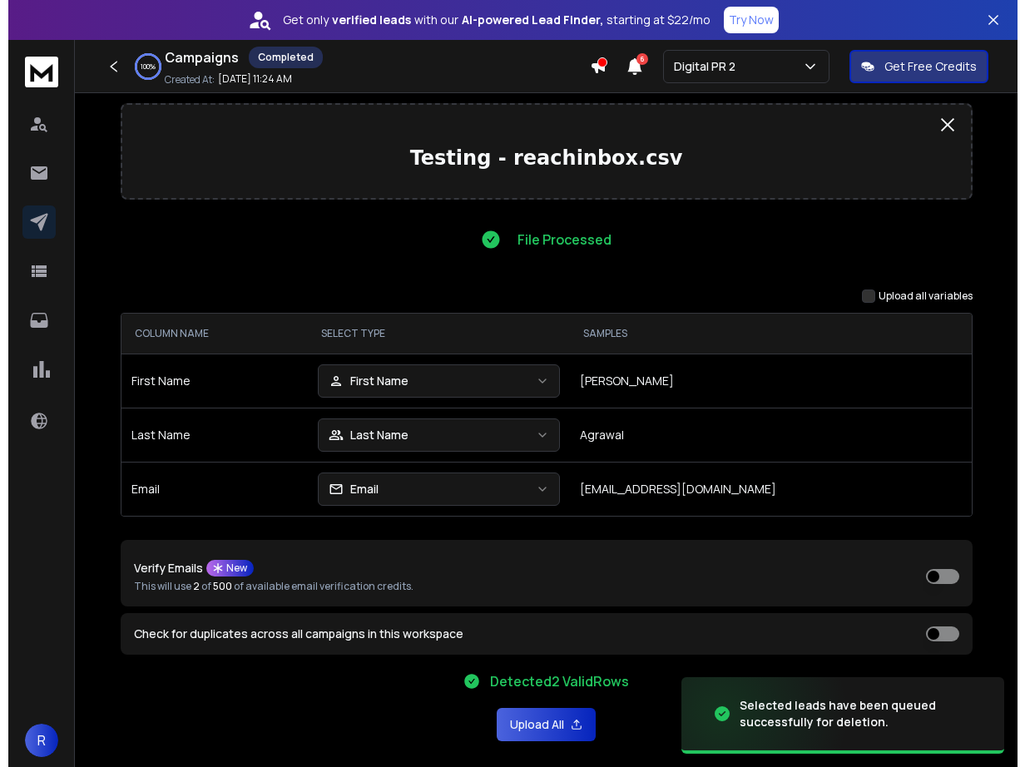
scroll to position [44, 0]
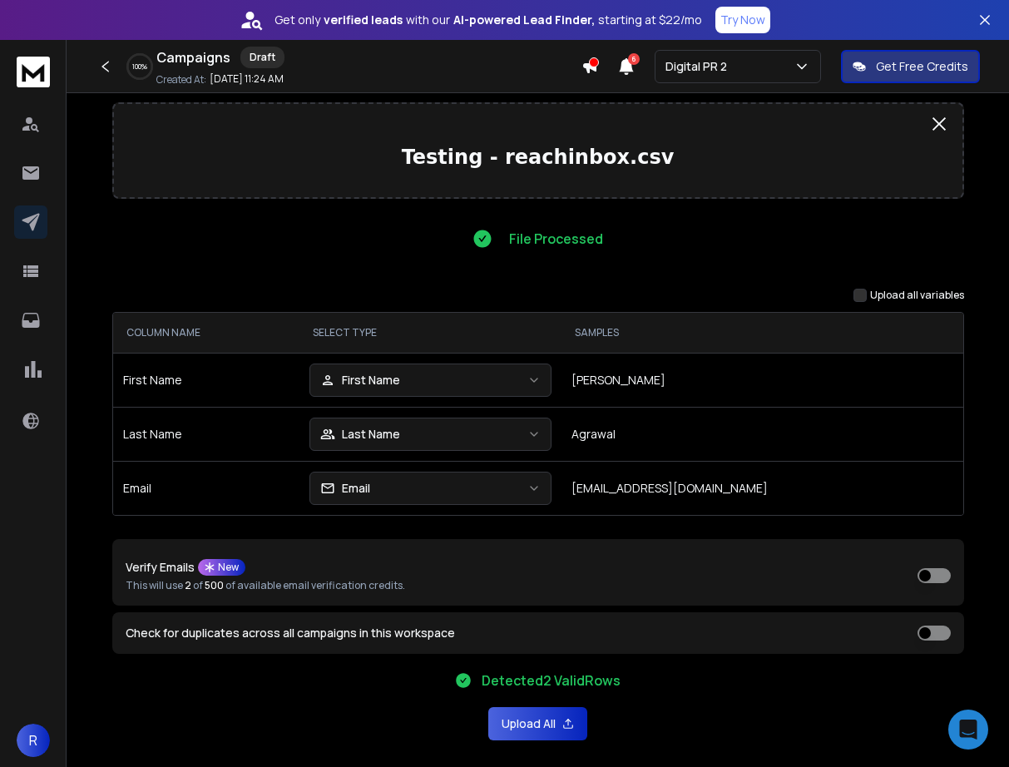
click at [533, 716] on button "Upload All" at bounding box center [537, 723] width 99 height 33
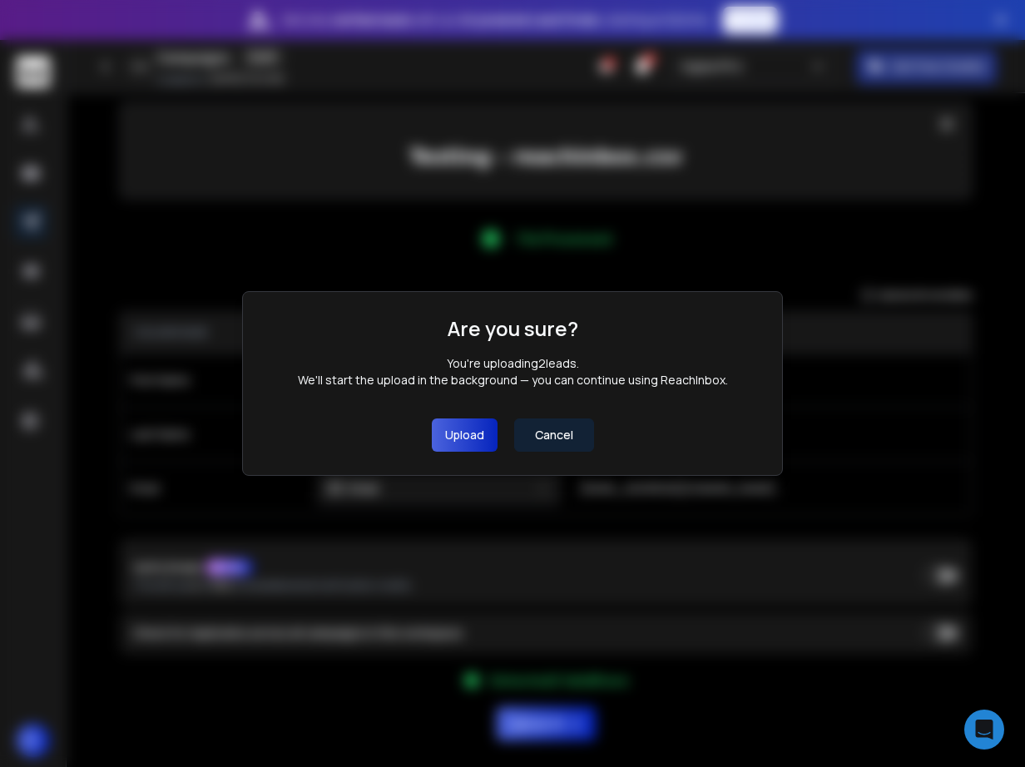
click at [454, 448] on button "Upload" at bounding box center [465, 435] width 66 height 33
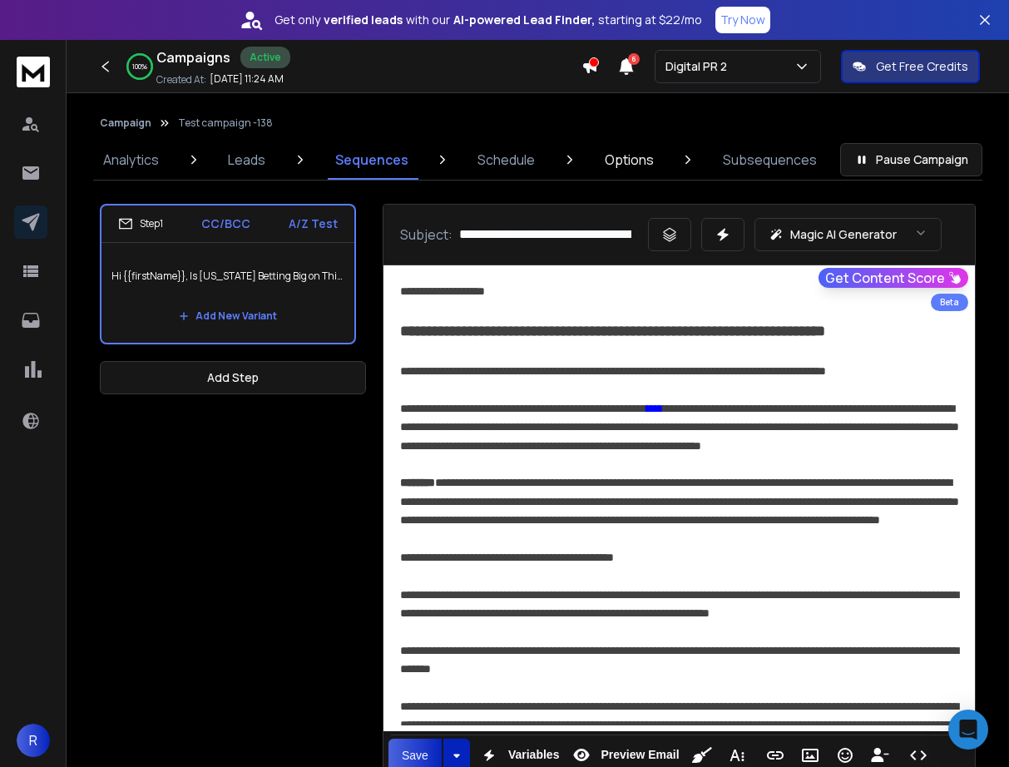
click at [614, 146] on link "Options" at bounding box center [629, 160] width 69 height 40
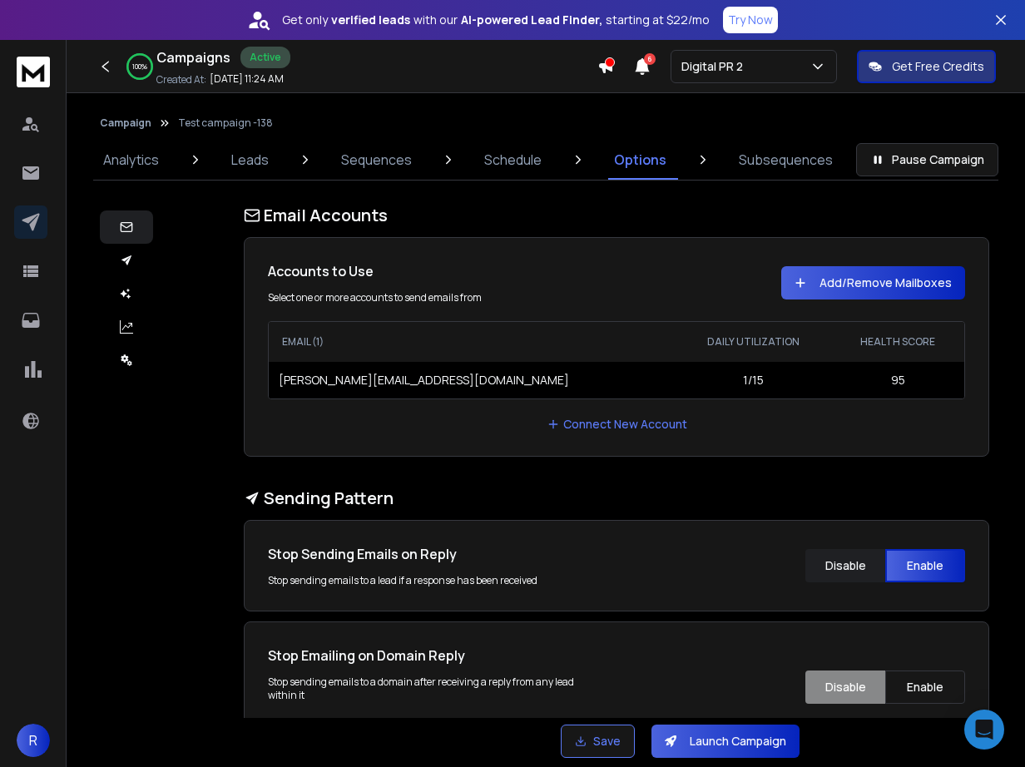
click at [690, 731] on button "Launch Campaign" at bounding box center [726, 741] width 148 height 33
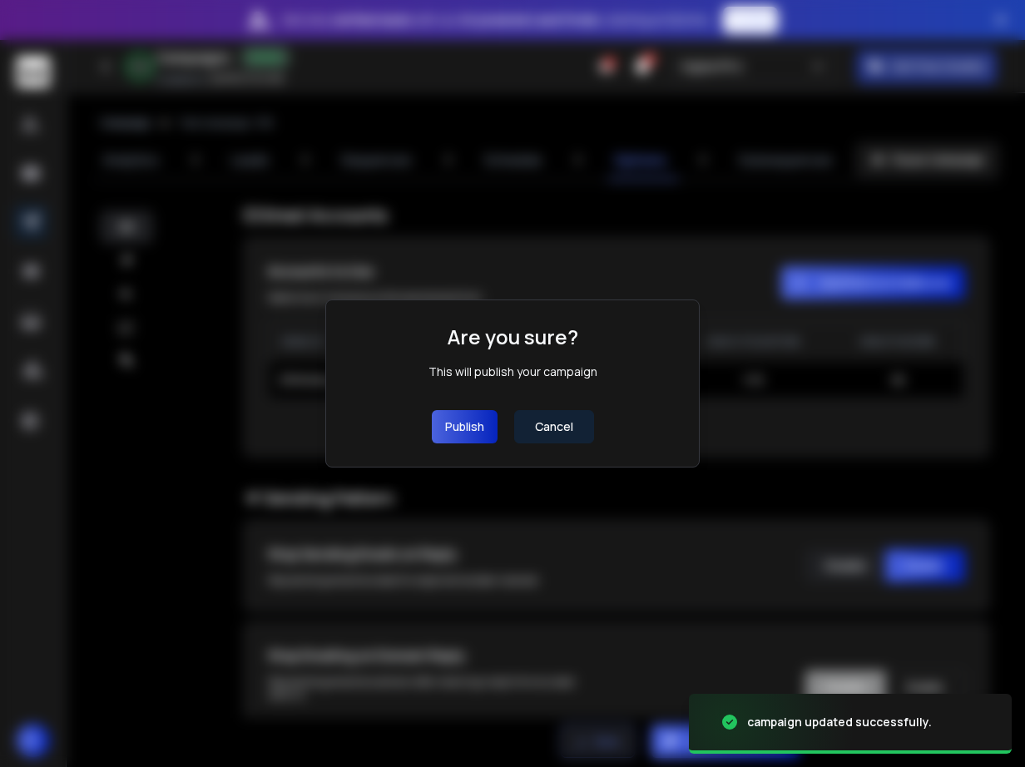
click at [449, 434] on button "Publish" at bounding box center [465, 426] width 66 height 33
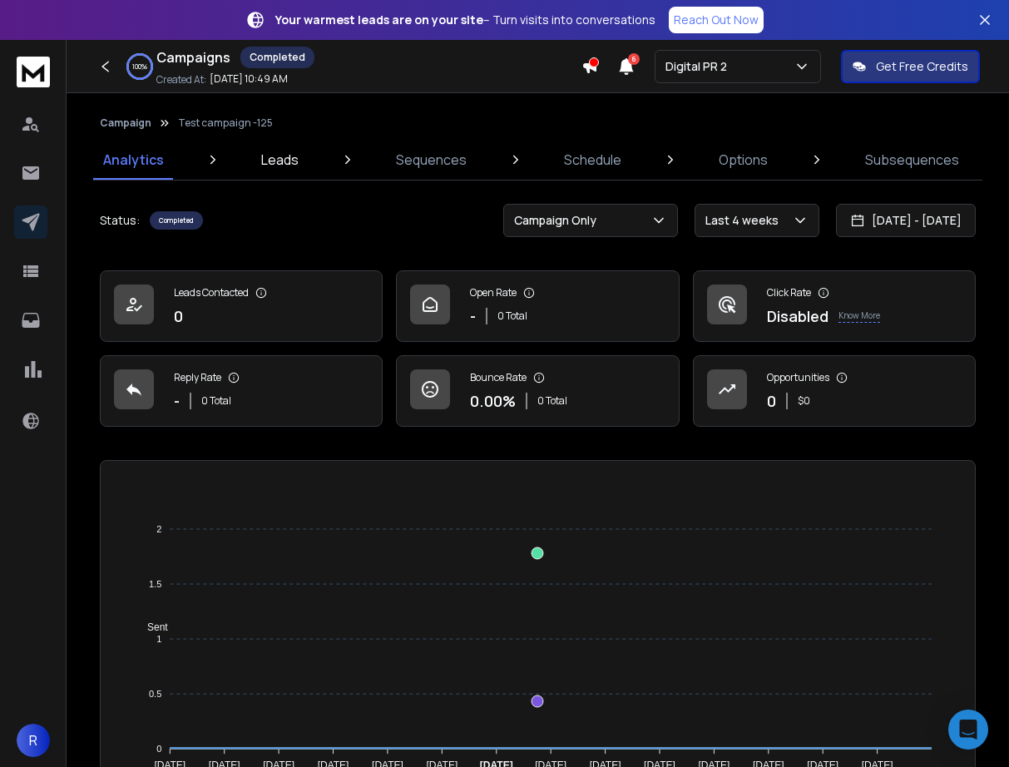
click at [291, 161] on p "Leads" at bounding box center [279, 160] width 37 height 20
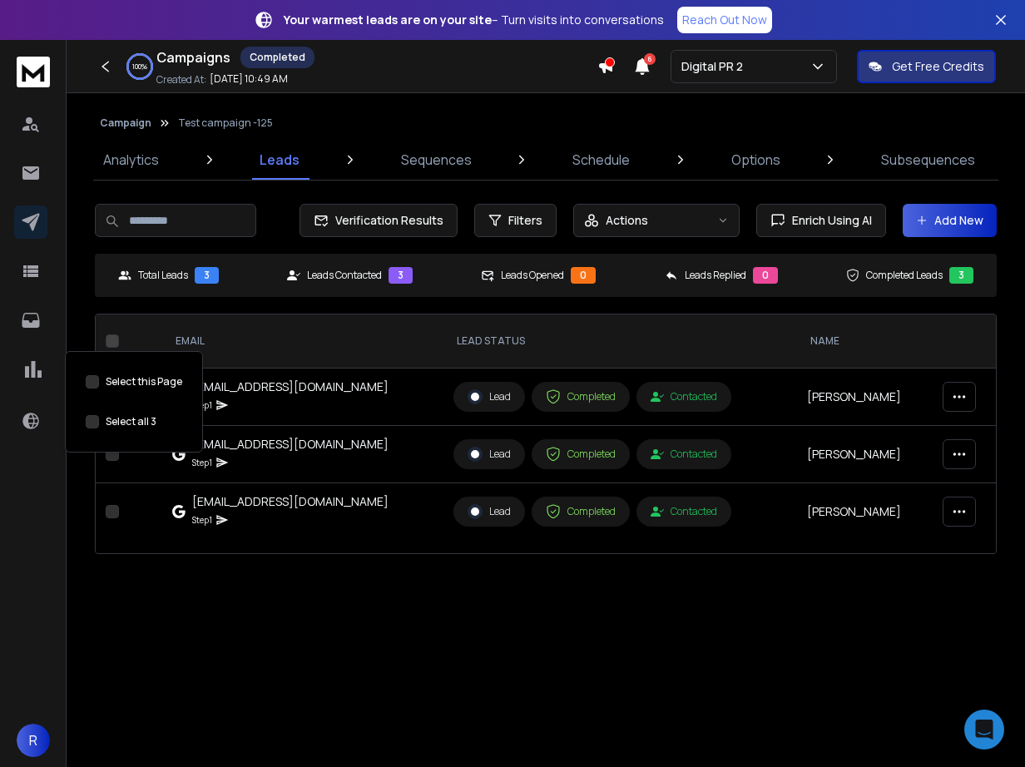
click at [116, 335] on button "Select this Page" at bounding box center [112, 340] width 13 height 13
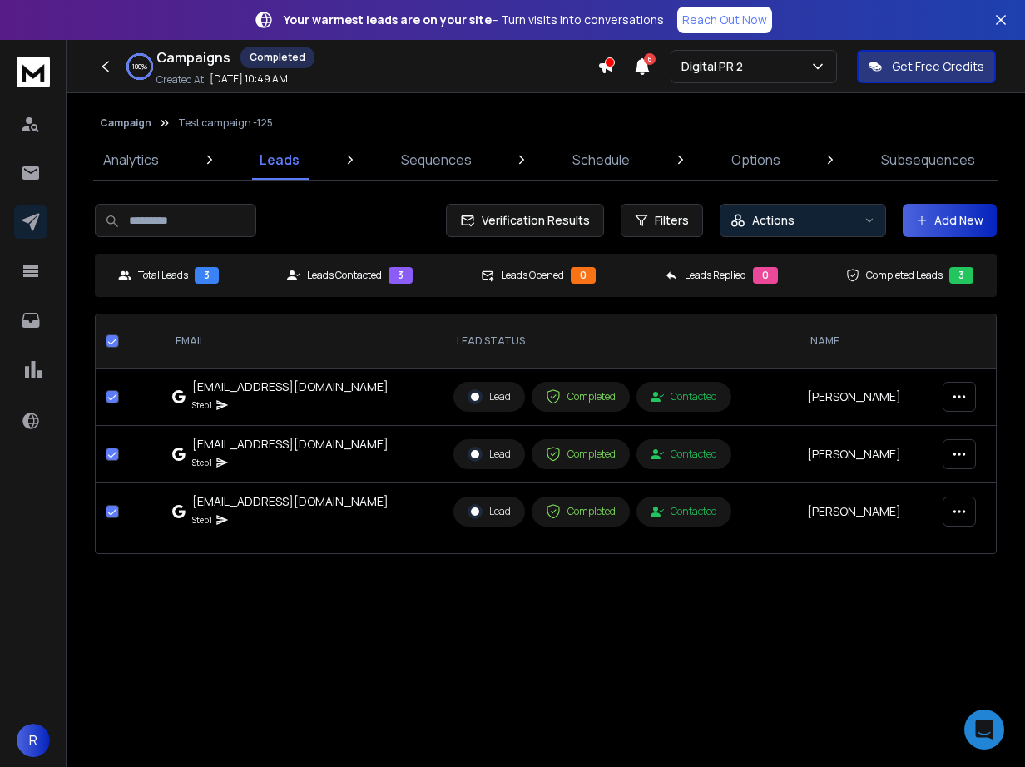
click at [841, 206] on button "Actions" at bounding box center [803, 220] width 166 height 33
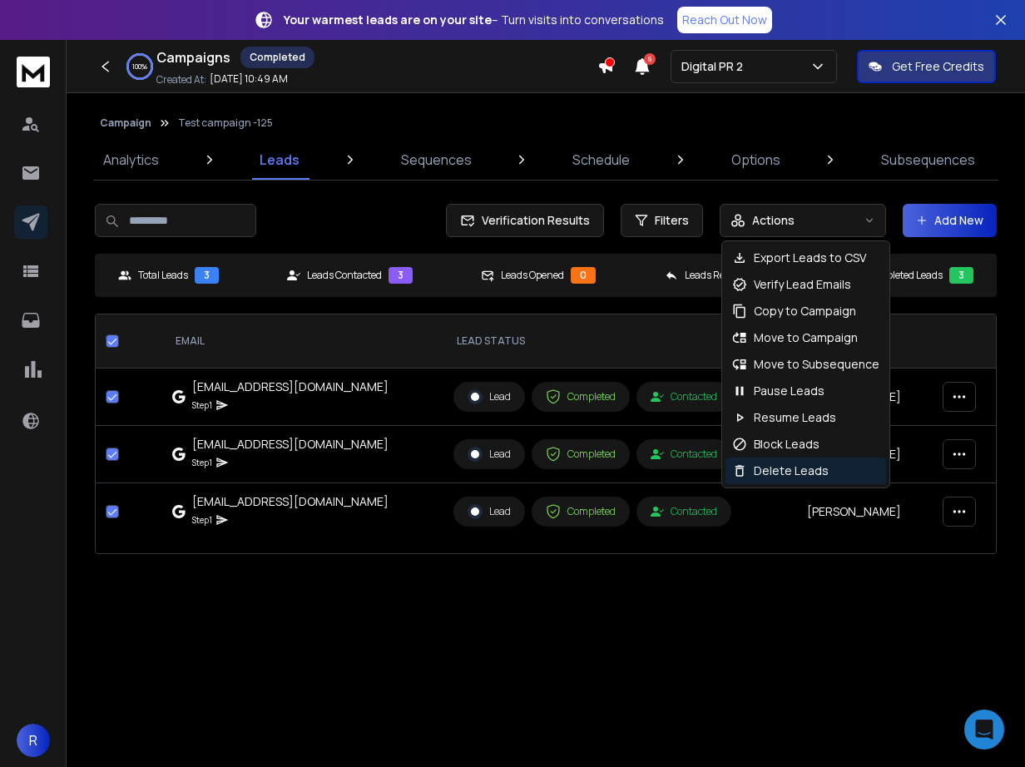
click at [829, 466] on div "Delete Leads" at bounding box center [806, 471] width 161 height 27
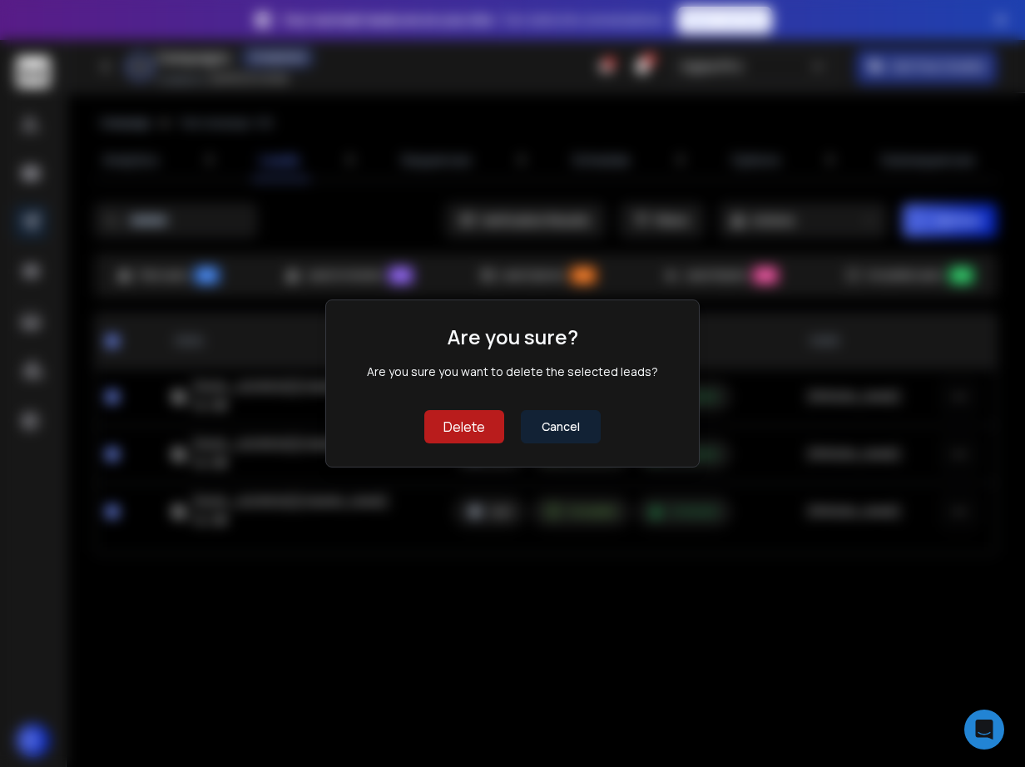
click at [491, 435] on button "Delete" at bounding box center [464, 426] width 80 height 33
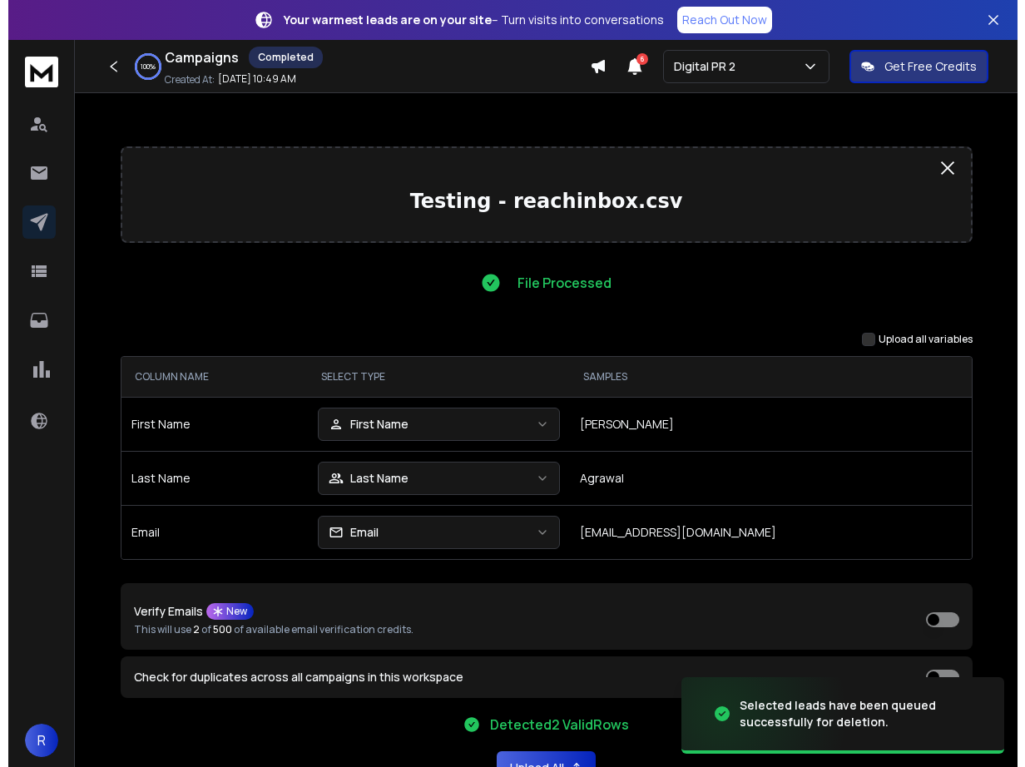
scroll to position [44, 0]
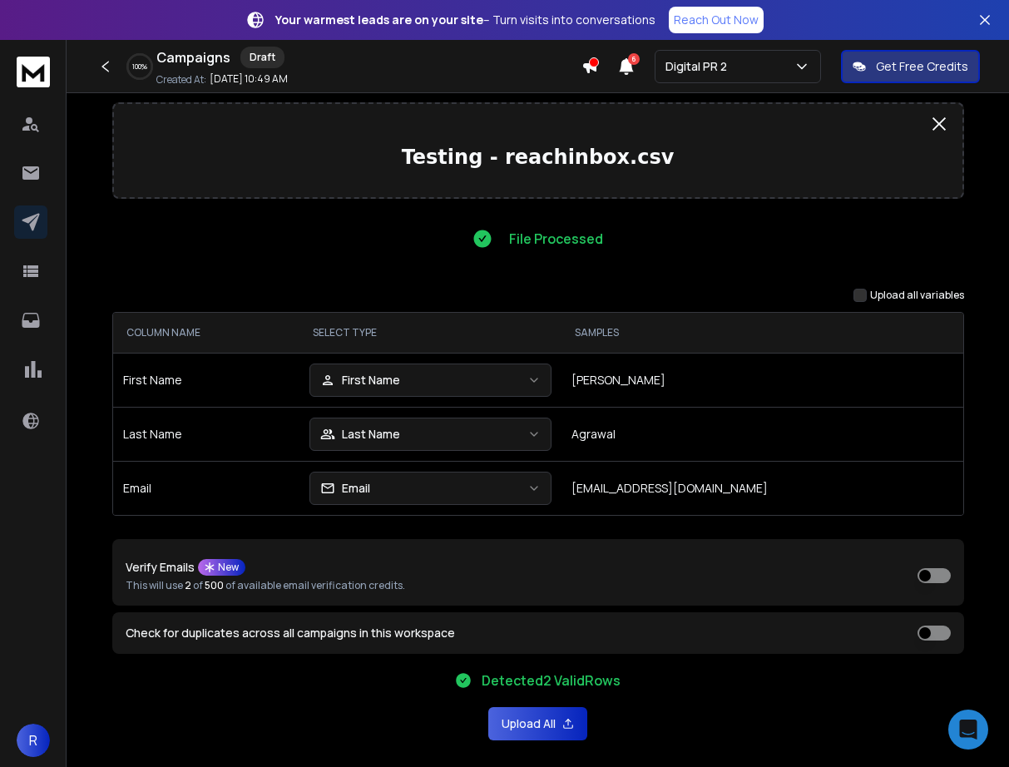
click at [527, 717] on button "Upload All" at bounding box center [537, 723] width 99 height 33
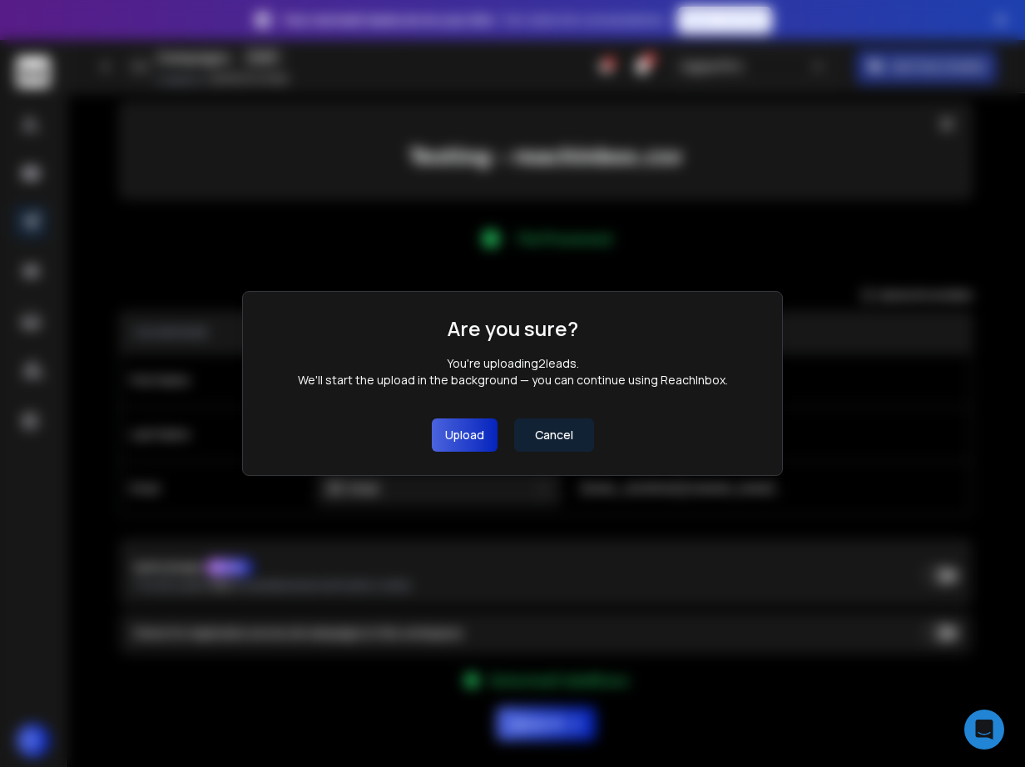
click at [469, 424] on button "Upload" at bounding box center [465, 435] width 66 height 33
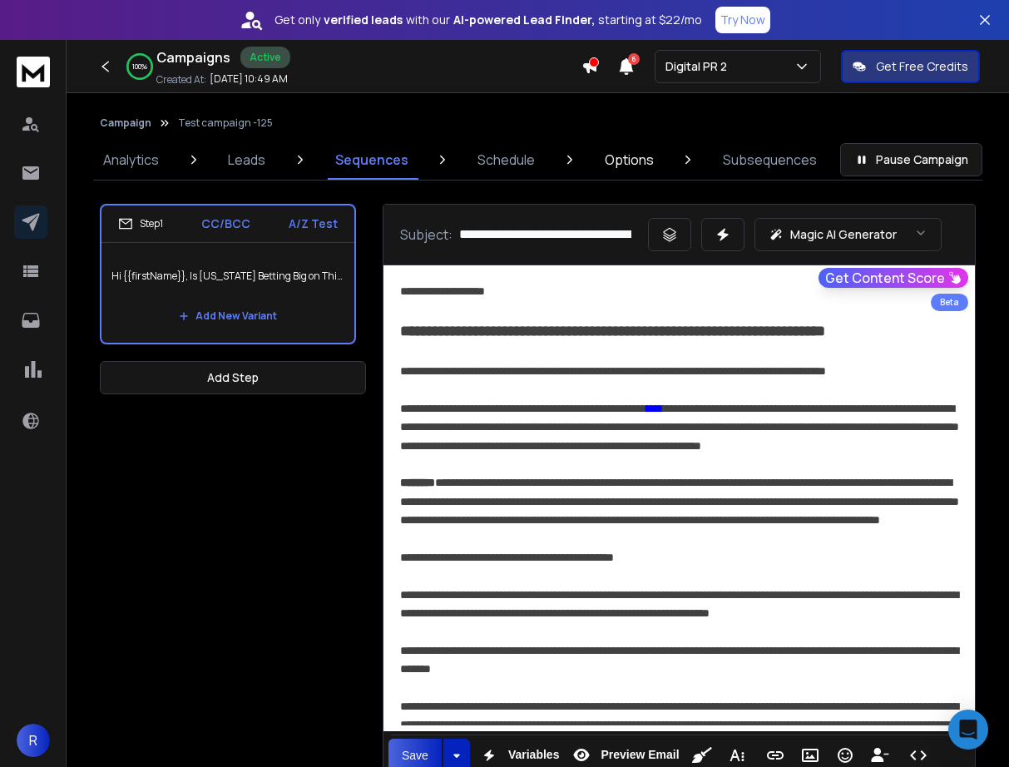
click at [621, 155] on p "Options" at bounding box center [629, 160] width 49 height 20
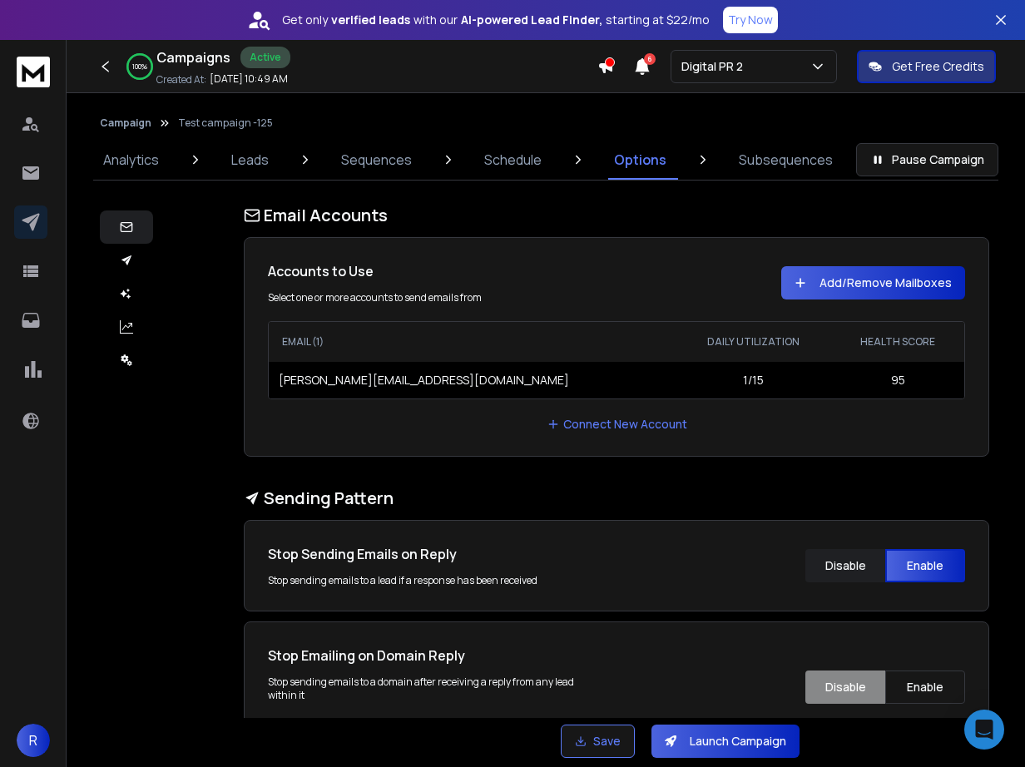
click at [672, 725] on button "Launch Campaign" at bounding box center [726, 741] width 148 height 33
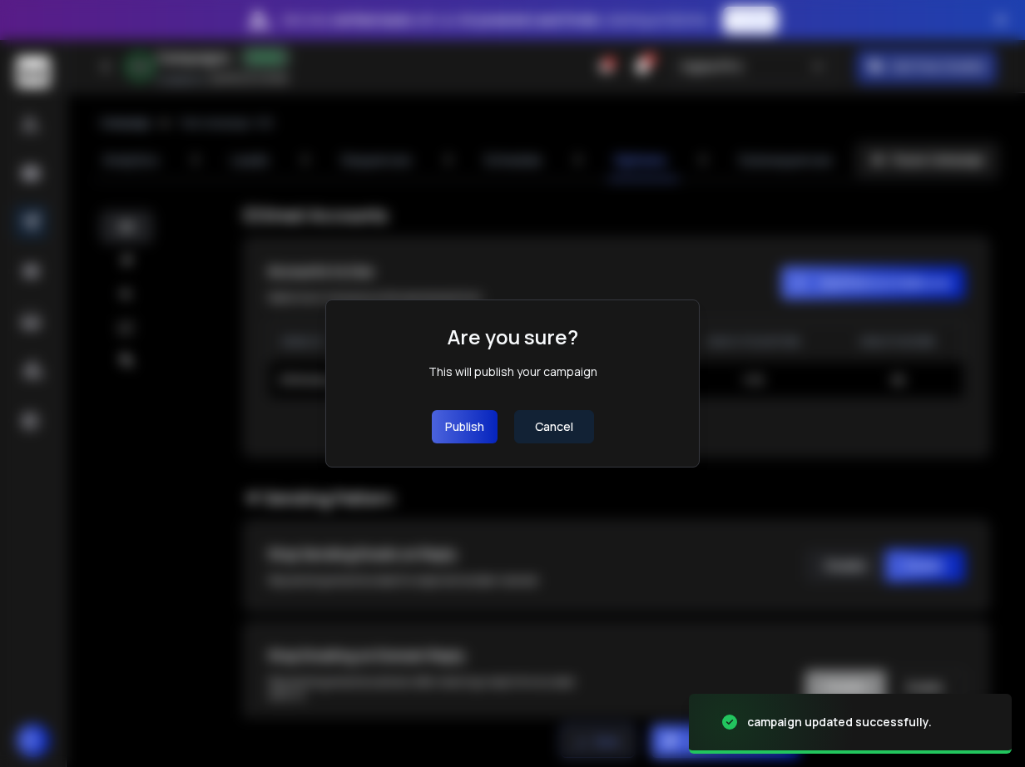
click at [450, 414] on button "Publish" at bounding box center [465, 426] width 66 height 33
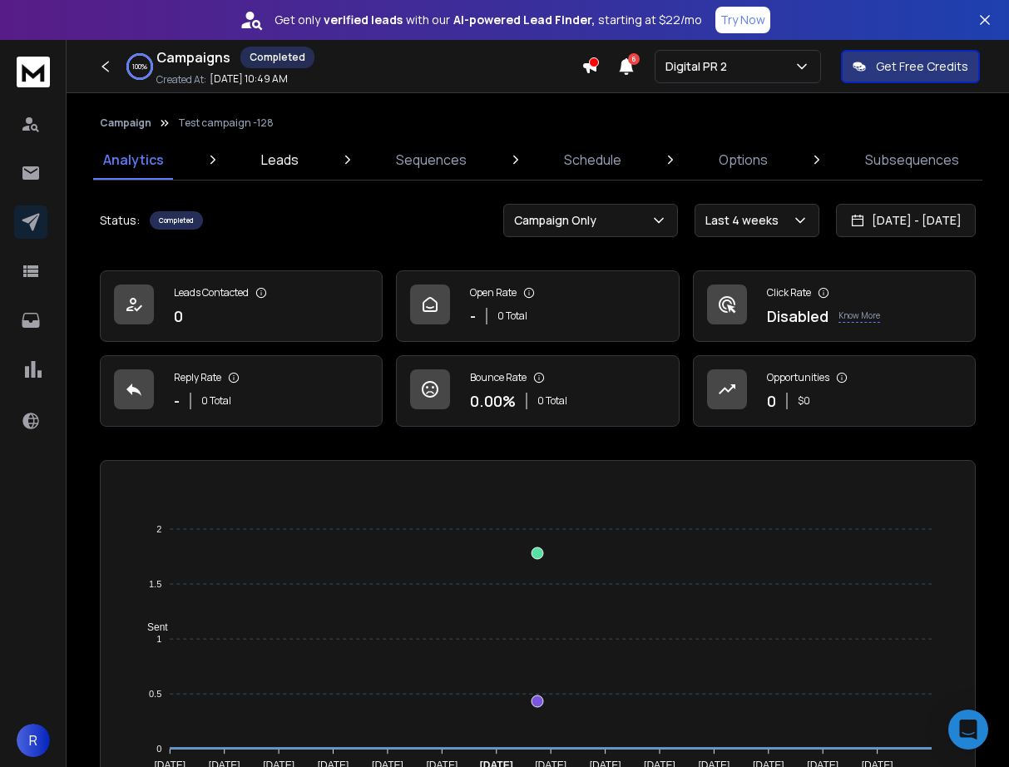
click at [273, 156] on p "Leads" at bounding box center [279, 160] width 37 height 20
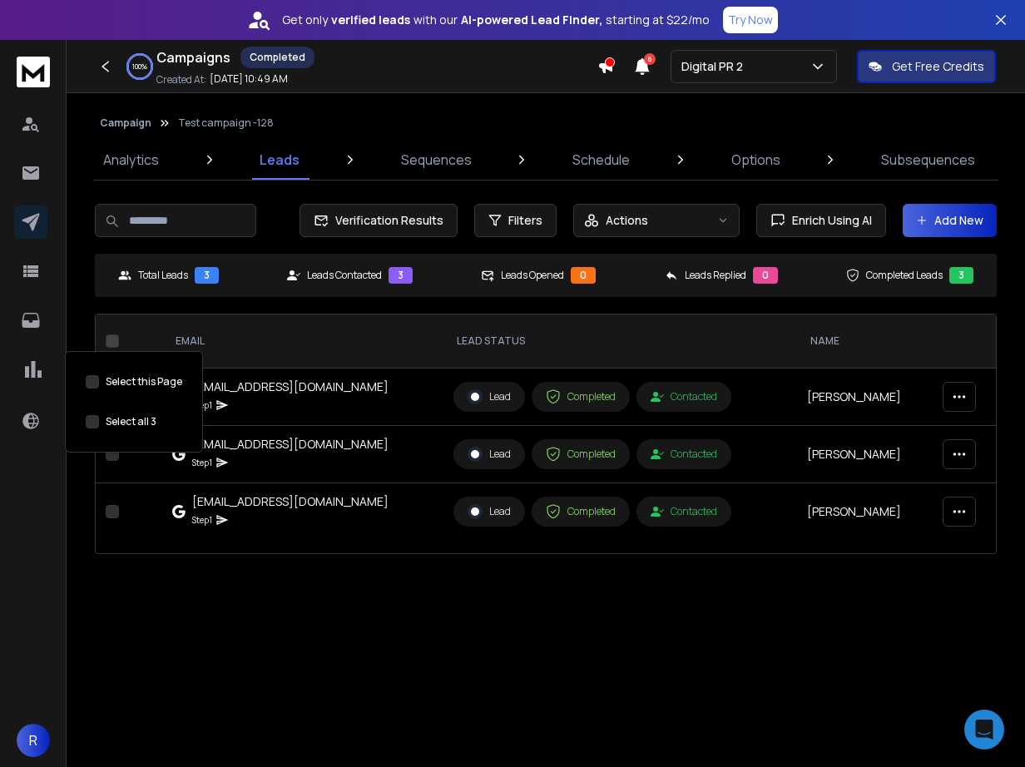
click at [117, 344] on button "Select this Page" at bounding box center [112, 340] width 13 height 13
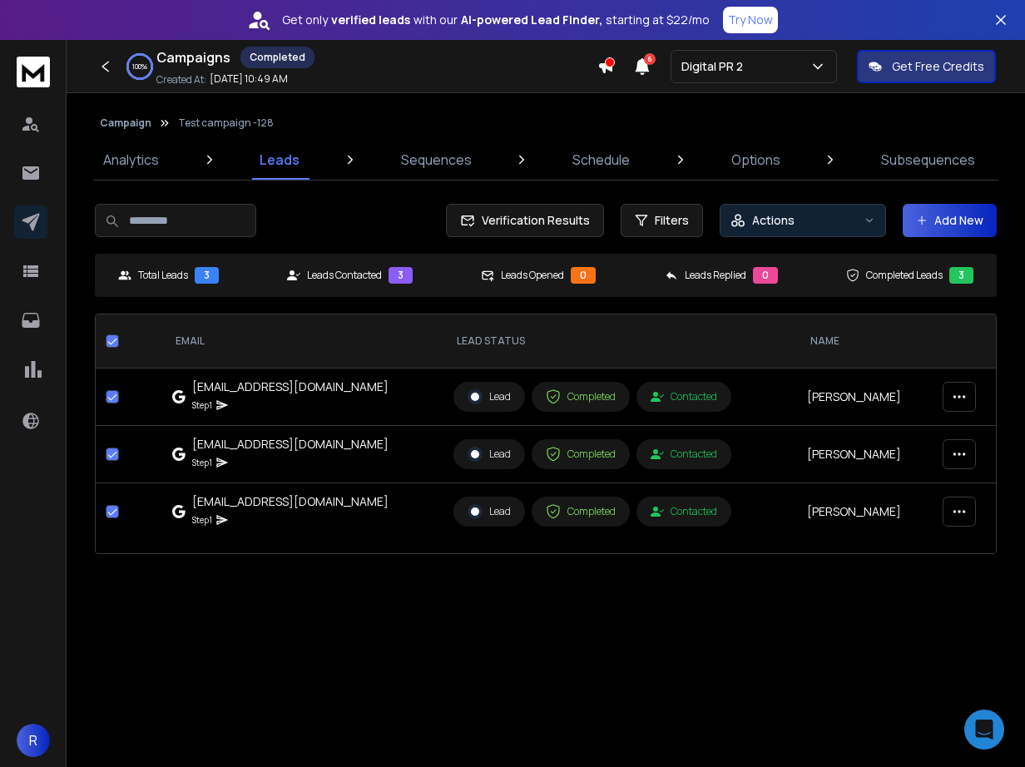
click at [771, 213] on p "Actions" at bounding box center [773, 220] width 42 height 17
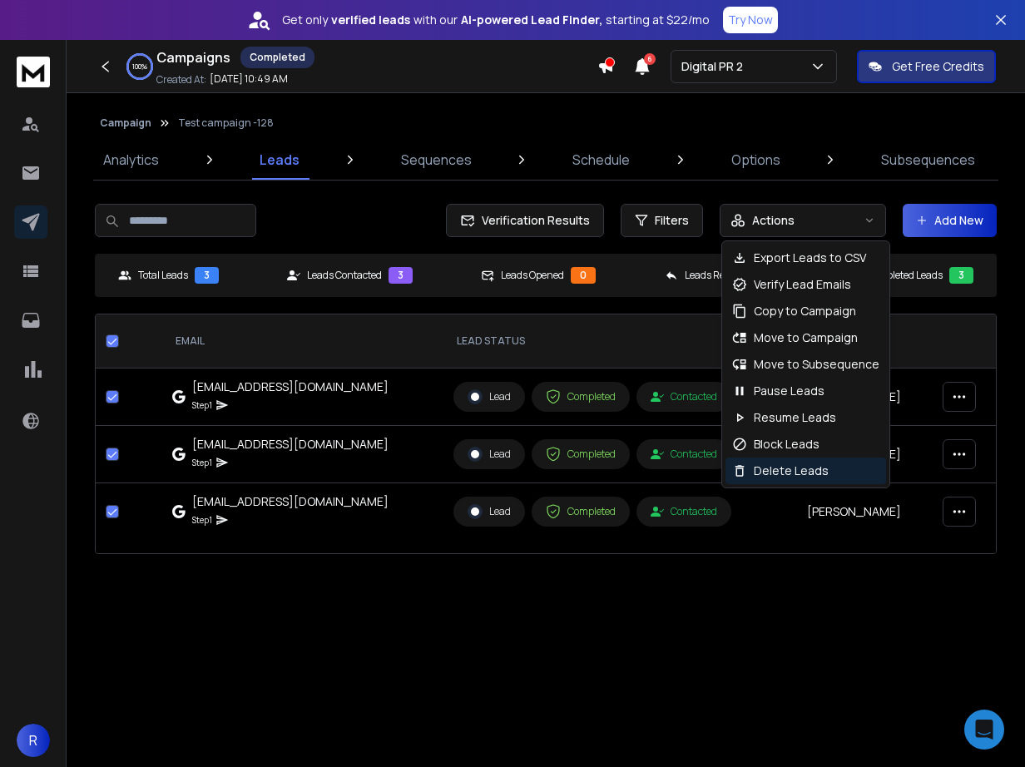
click at [787, 478] on p "Delete Leads" at bounding box center [791, 471] width 75 height 17
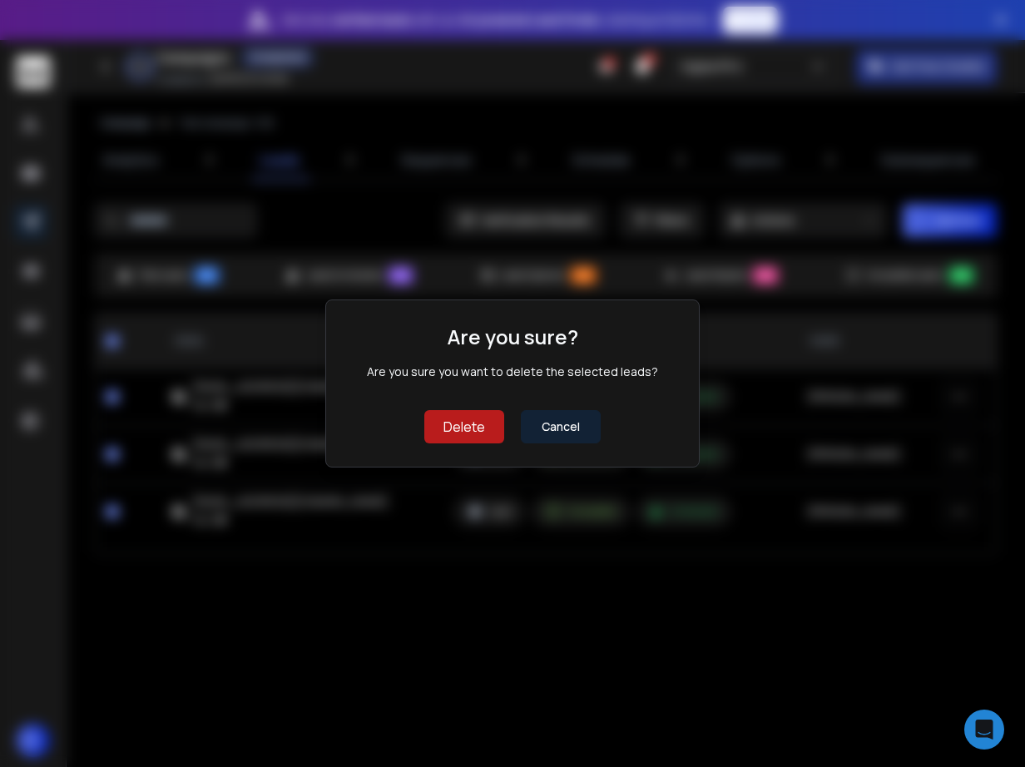
click at [456, 421] on button "Delete" at bounding box center [464, 426] width 80 height 33
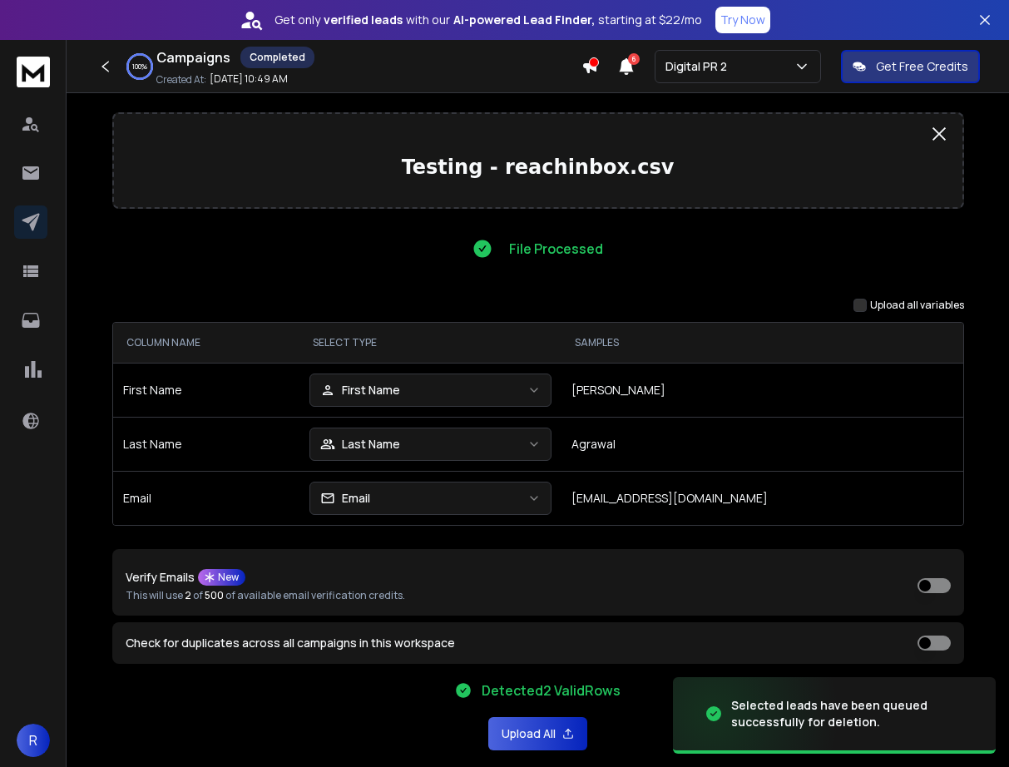
scroll to position [44, 0]
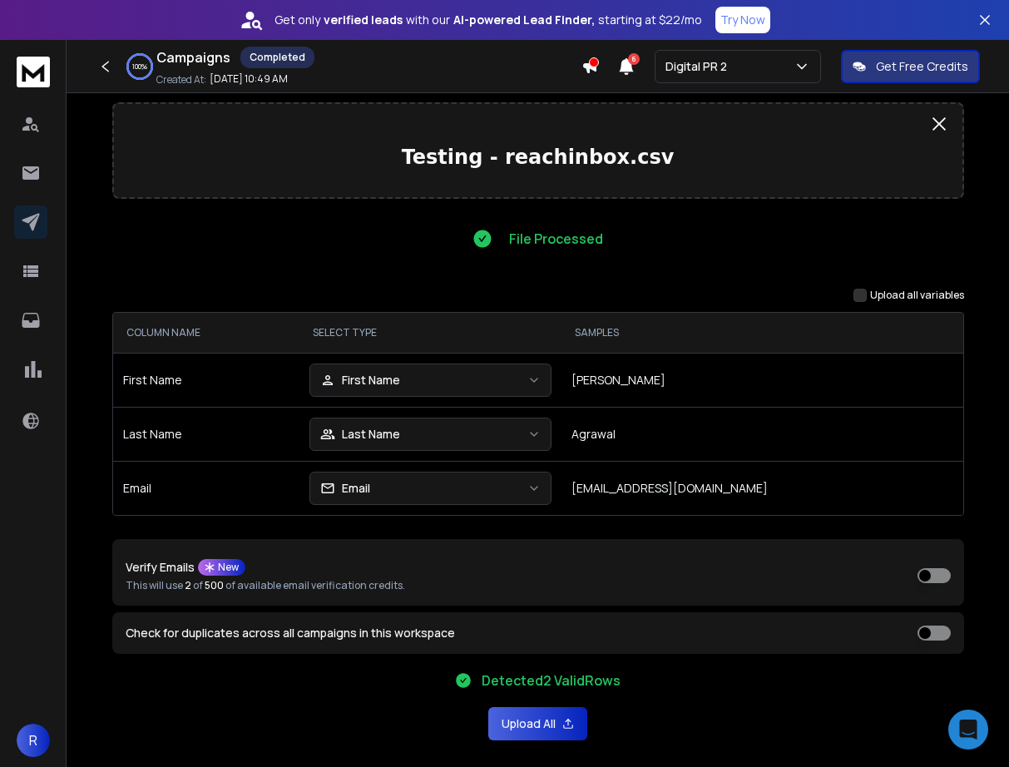
click at [503, 721] on button "Upload All" at bounding box center [537, 723] width 99 height 33
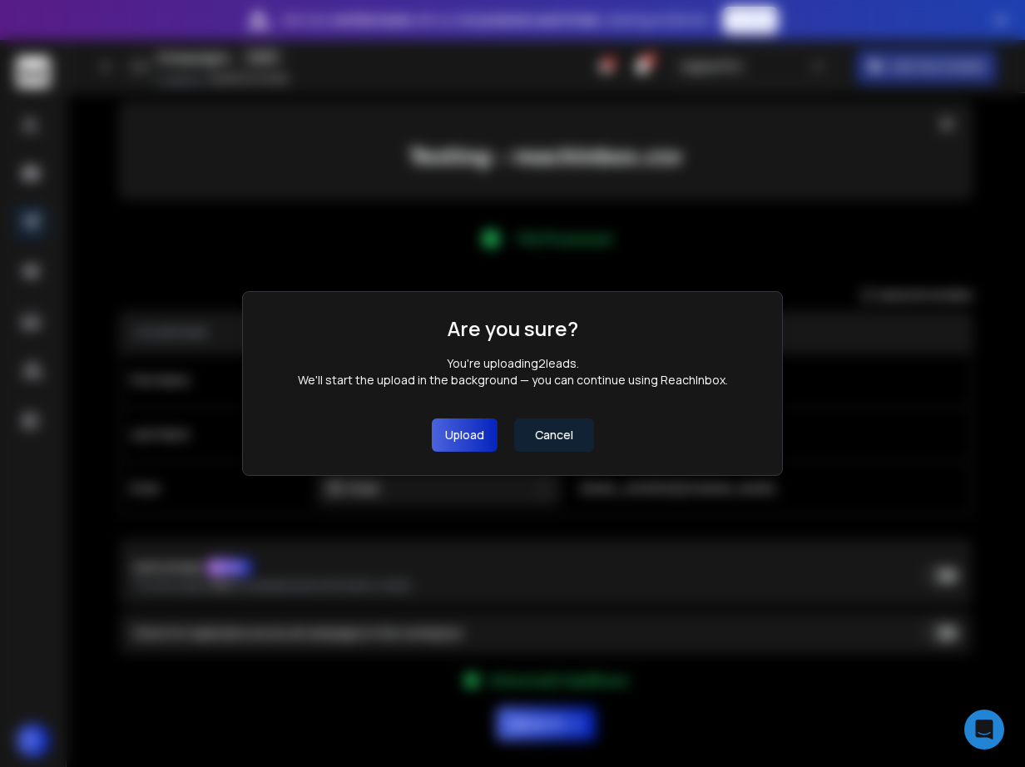
click at [485, 443] on button "Upload" at bounding box center [465, 435] width 66 height 33
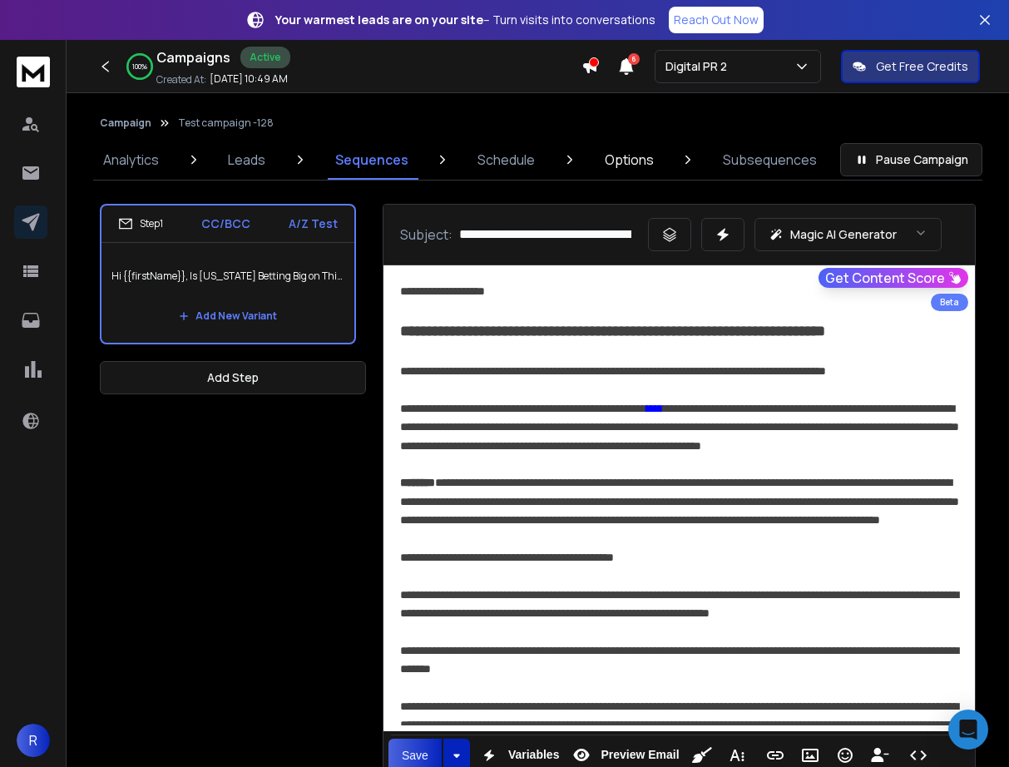
click at [622, 177] on link "Options" at bounding box center [629, 160] width 69 height 40
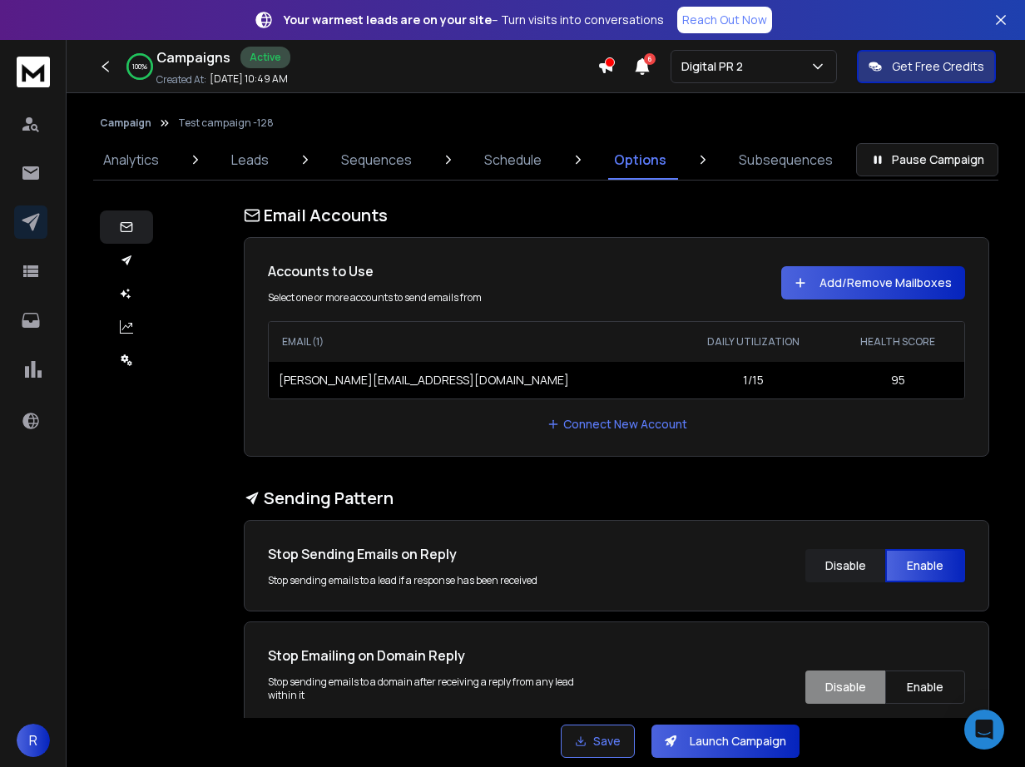
click at [690, 731] on button "Launch Campaign" at bounding box center [726, 741] width 148 height 33
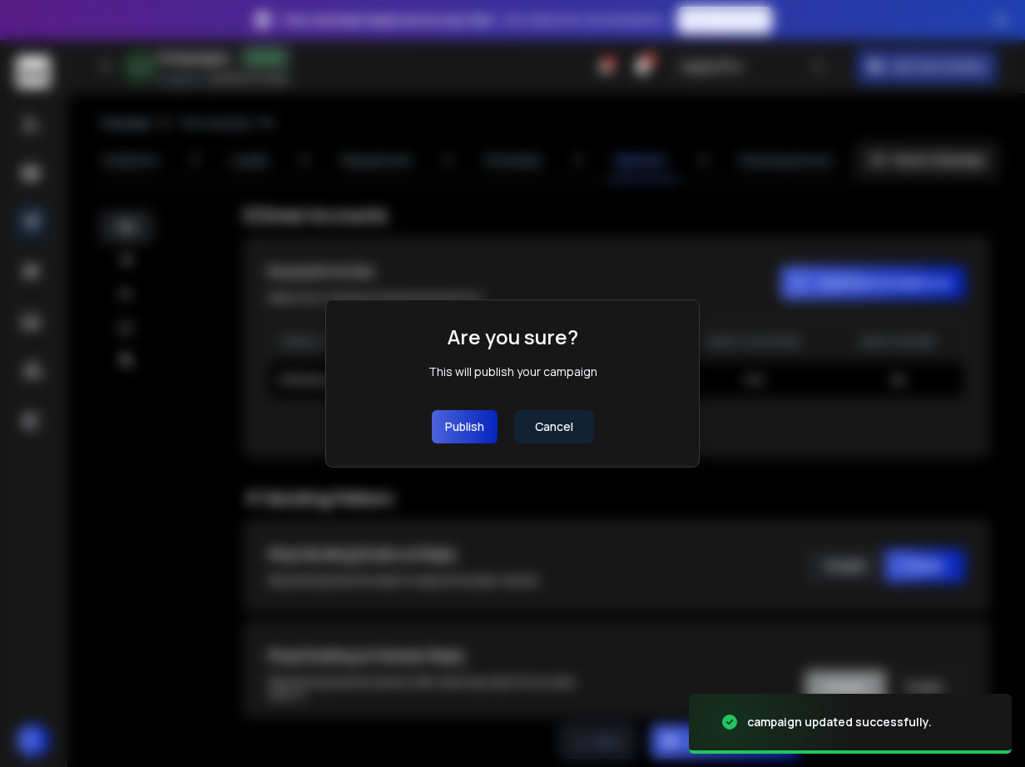
click at [458, 429] on button "Publish" at bounding box center [465, 426] width 66 height 33
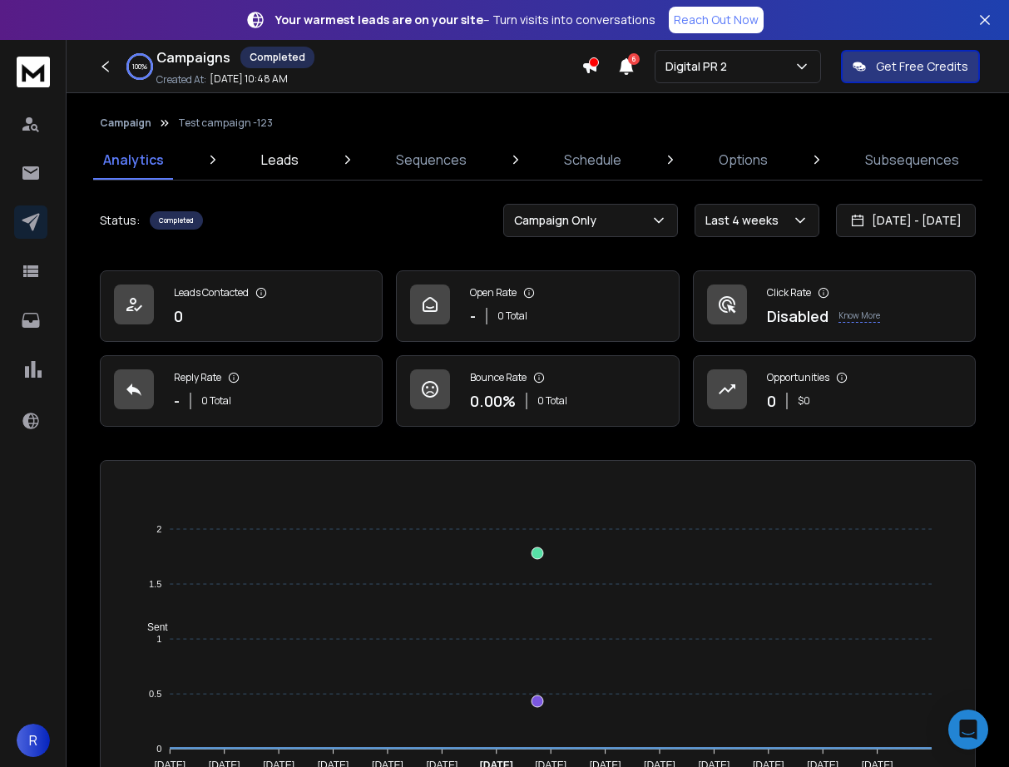
click at [285, 154] on p "Leads" at bounding box center [279, 160] width 37 height 20
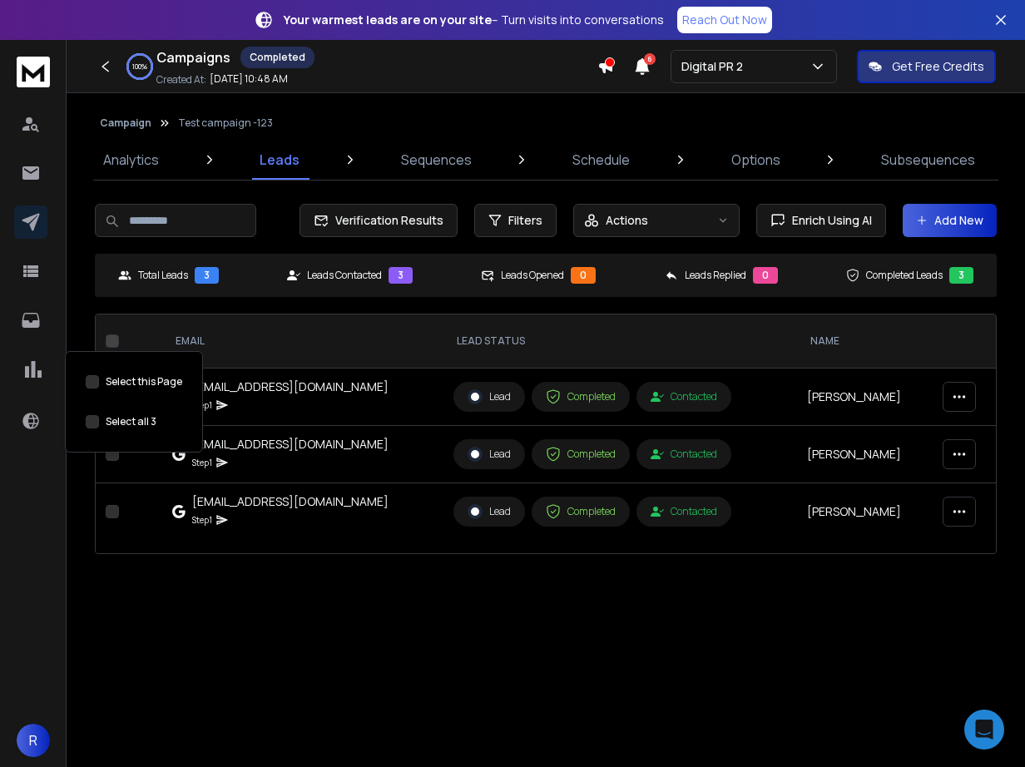
click at [107, 336] on button "Select this Page" at bounding box center [112, 340] width 13 height 13
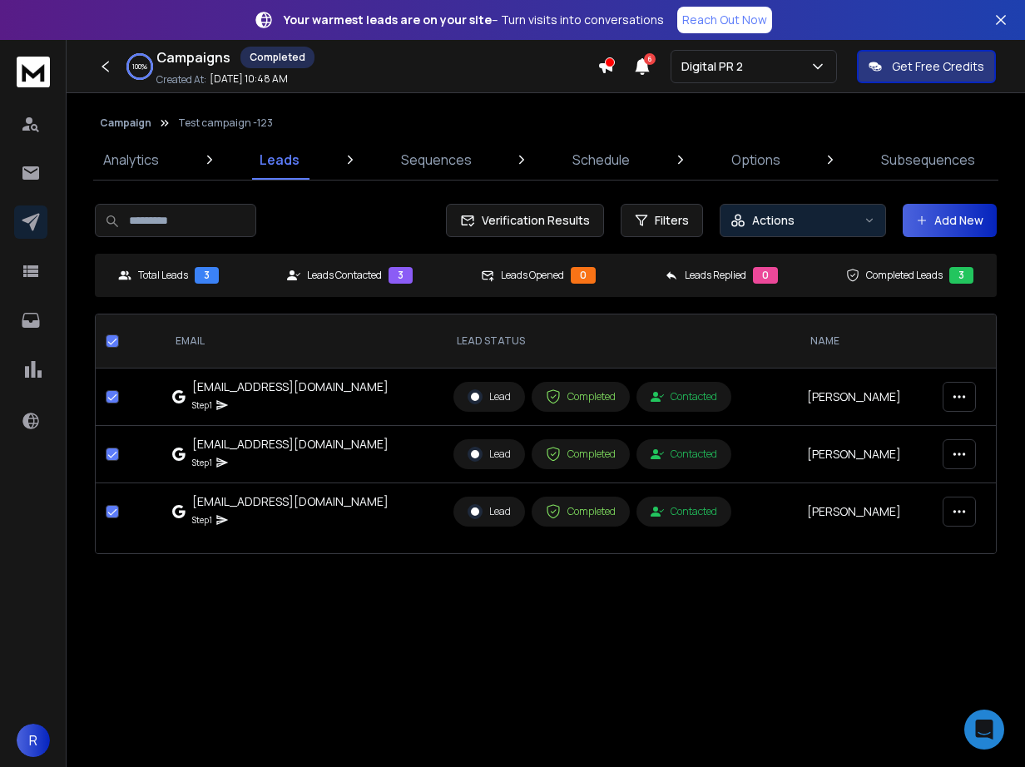
click at [840, 212] on div "Actions" at bounding box center [794, 220] width 126 height 17
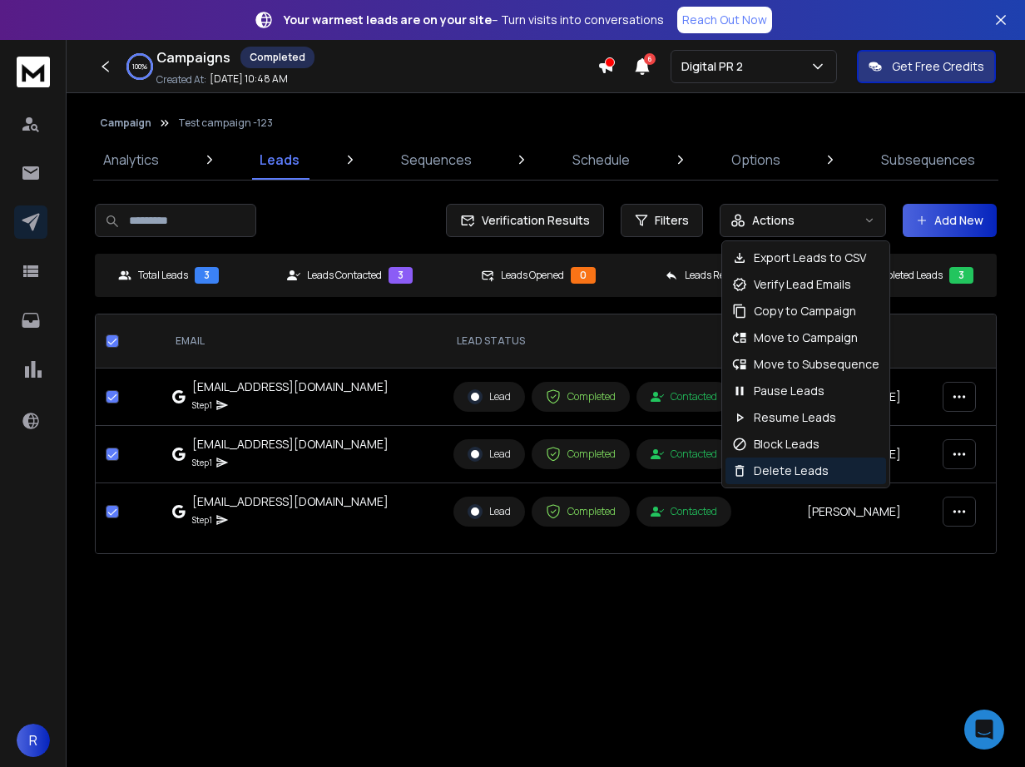
click at [778, 470] on p "Delete Leads" at bounding box center [791, 471] width 75 height 17
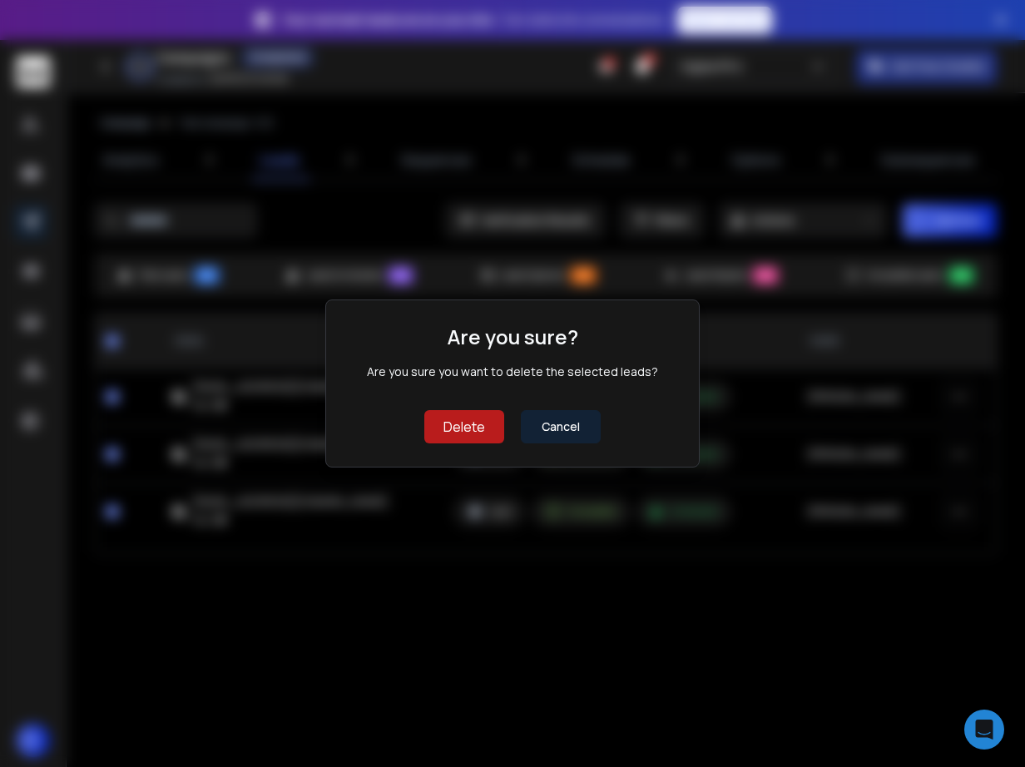
click at [467, 436] on button "Delete" at bounding box center [464, 426] width 80 height 33
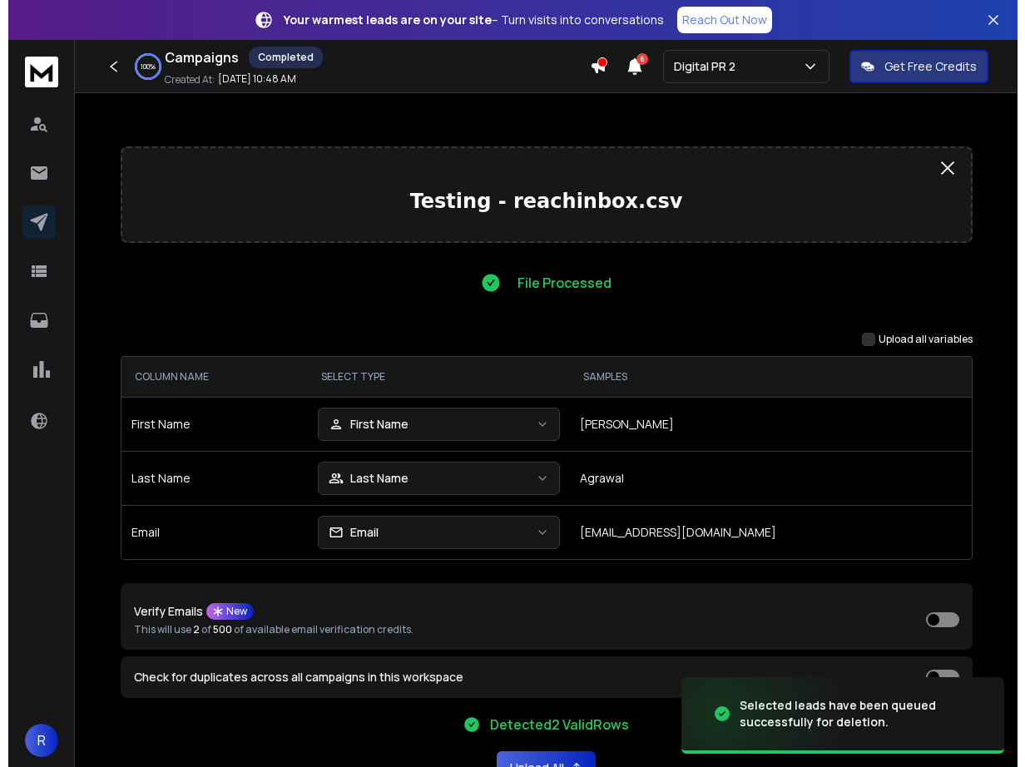
scroll to position [44, 0]
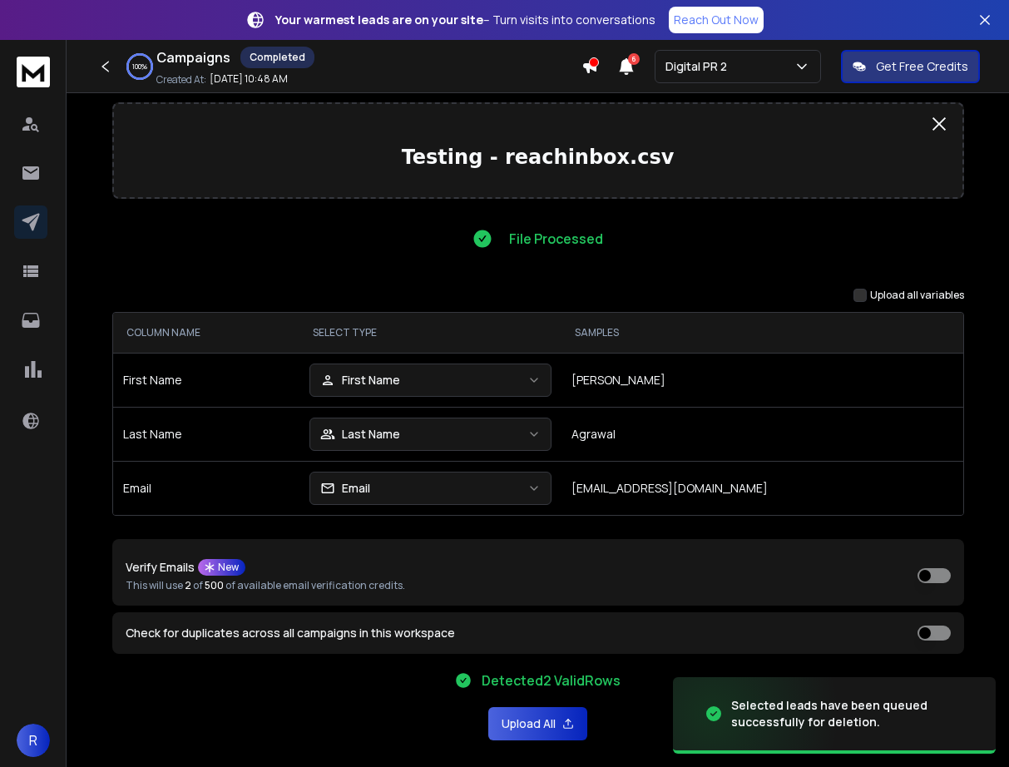
click at [523, 727] on button "Upload All" at bounding box center [537, 723] width 99 height 33
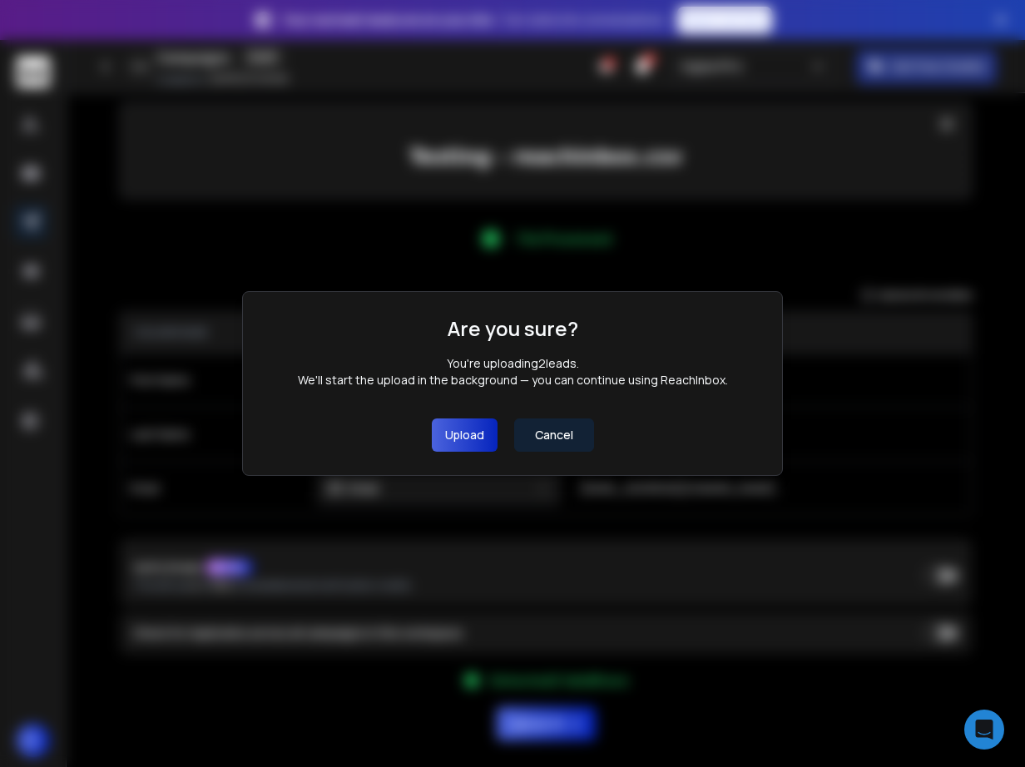
click at [470, 438] on button "Upload" at bounding box center [465, 435] width 66 height 33
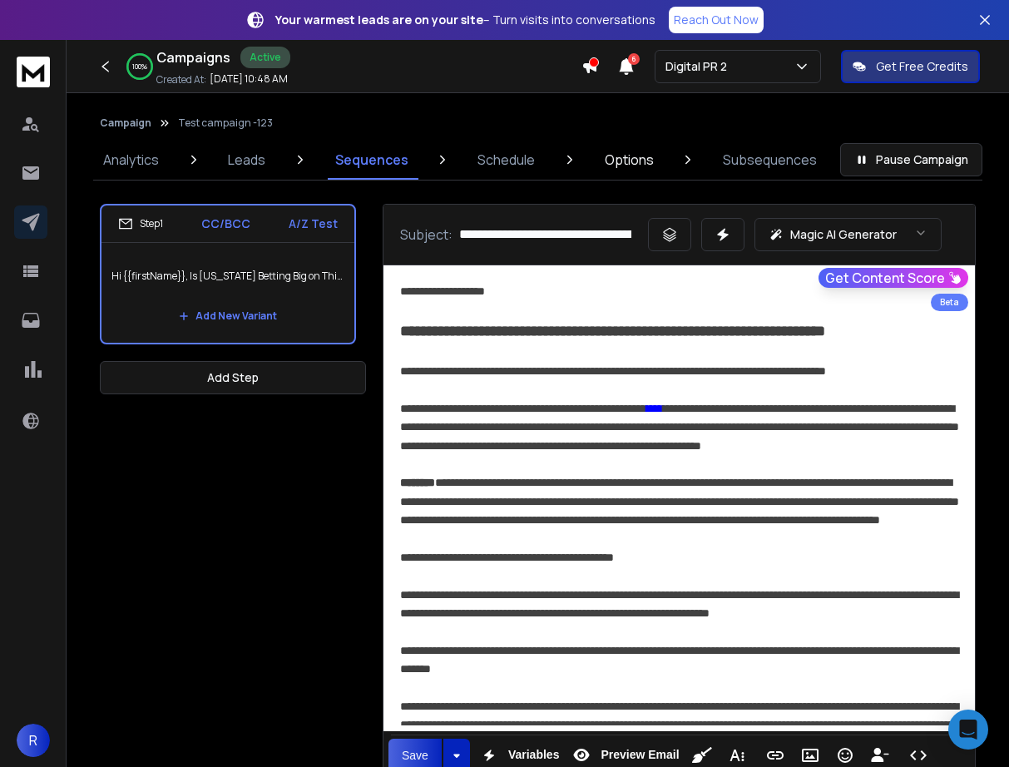
click at [621, 153] on p "Options" at bounding box center [629, 160] width 49 height 20
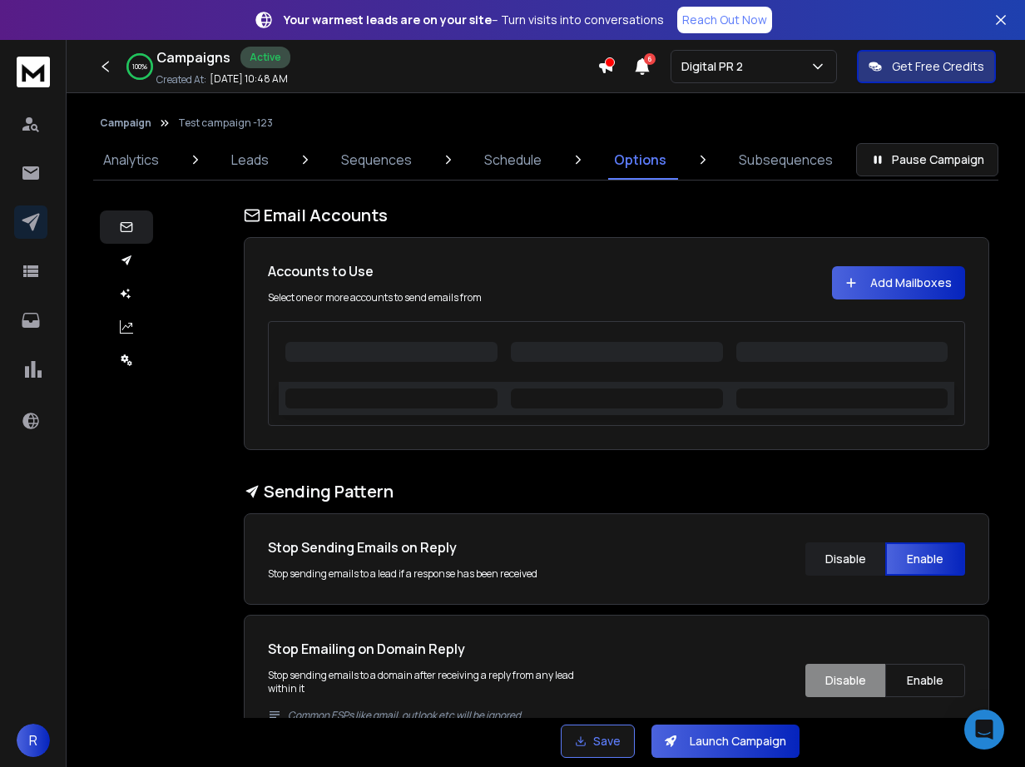
type input "****"
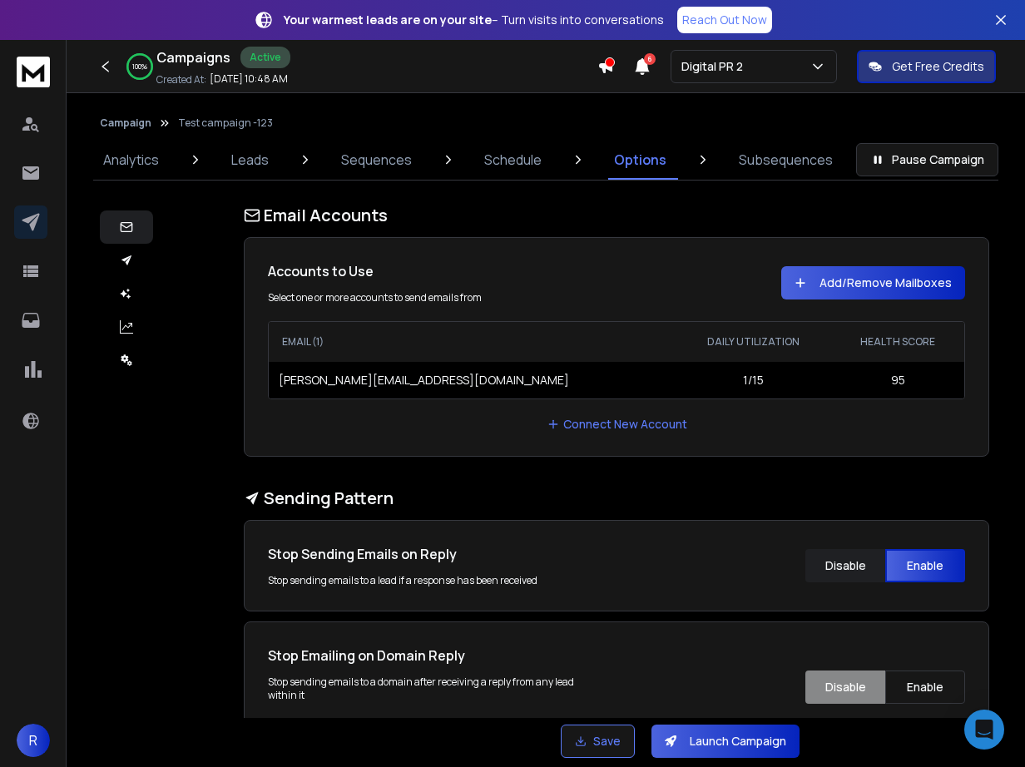
click at [662, 730] on button "Launch Campaign" at bounding box center [726, 741] width 148 height 33
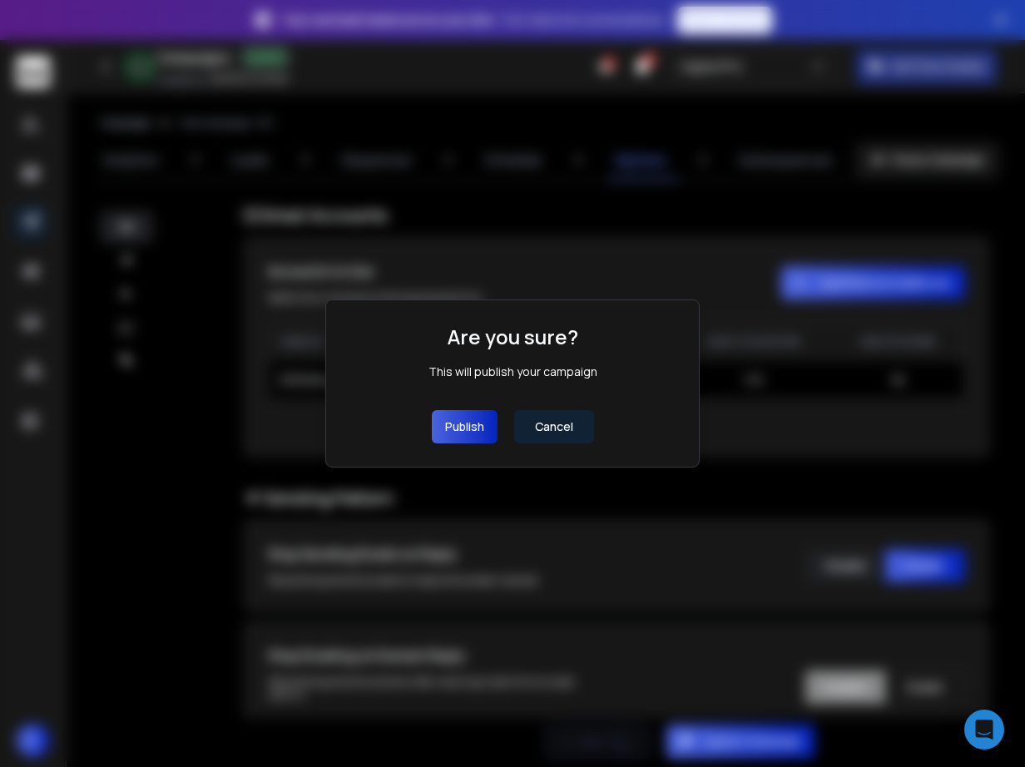
click at [471, 418] on button "Publish" at bounding box center [465, 426] width 66 height 33
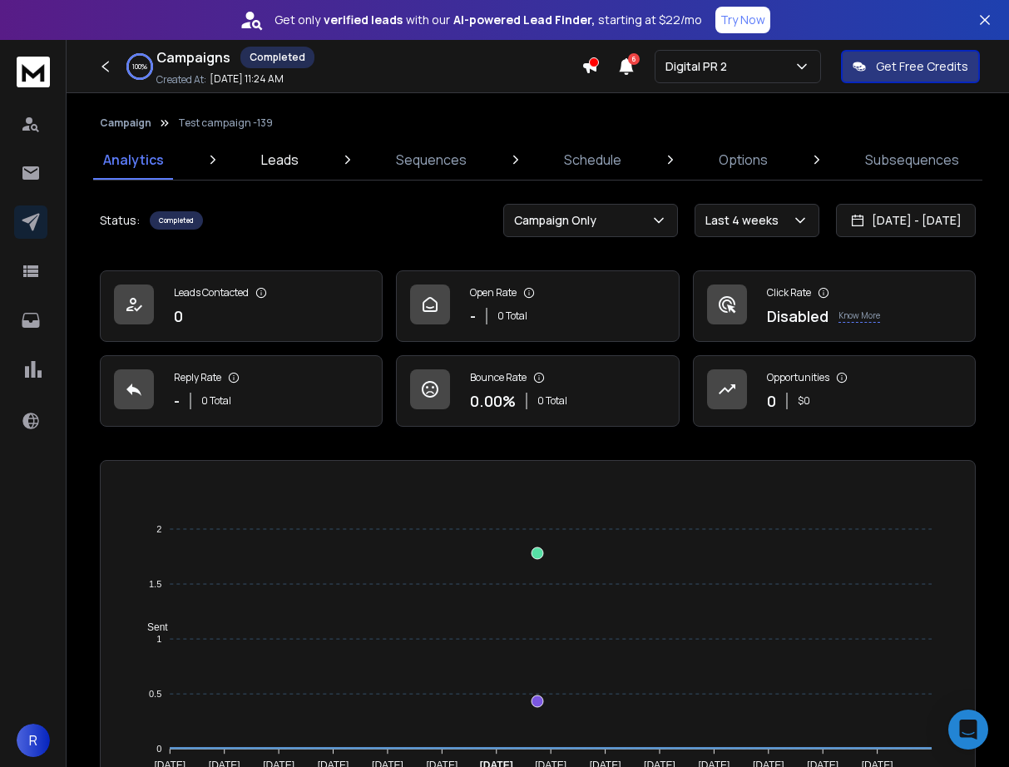
click at [285, 164] on p "Leads" at bounding box center [279, 160] width 37 height 20
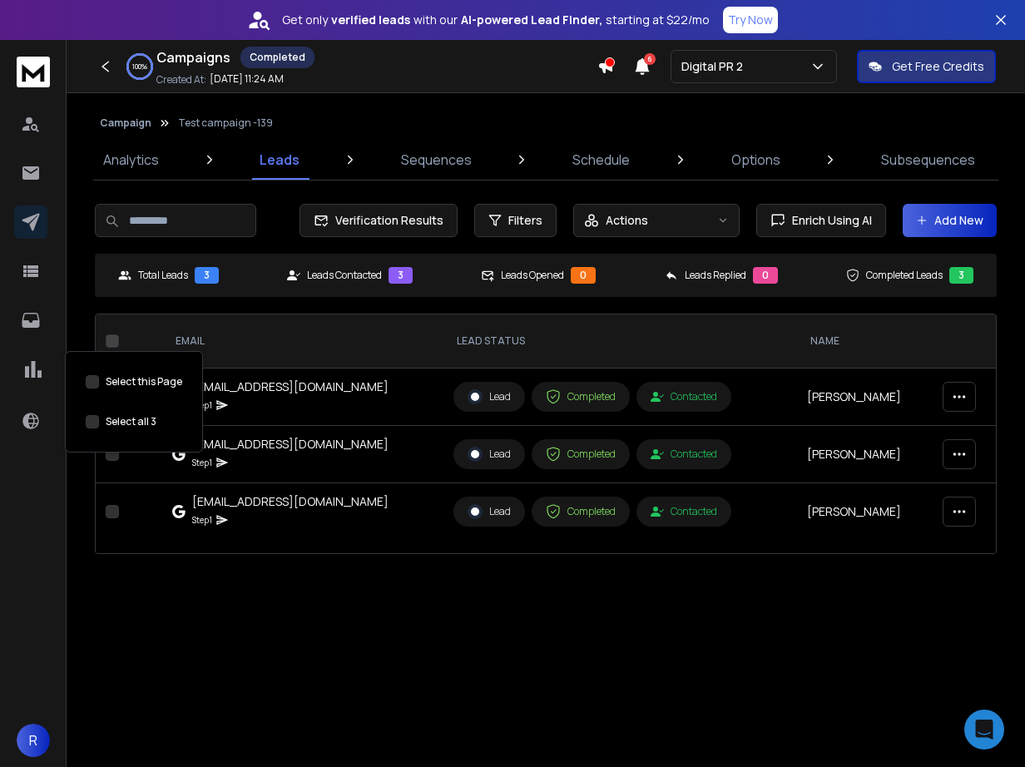
click at [117, 343] on button "Select this Page" at bounding box center [112, 340] width 13 height 13
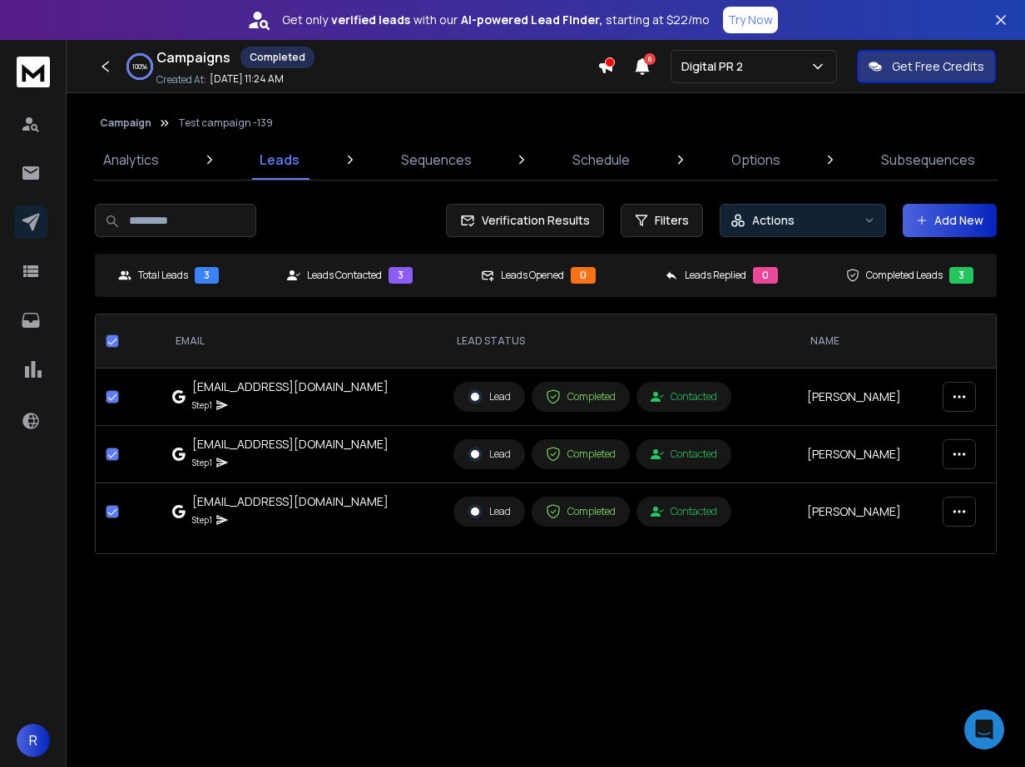
click at [797, 232] on button "Actions" at bounding box center [803, 220] width 166 height 33
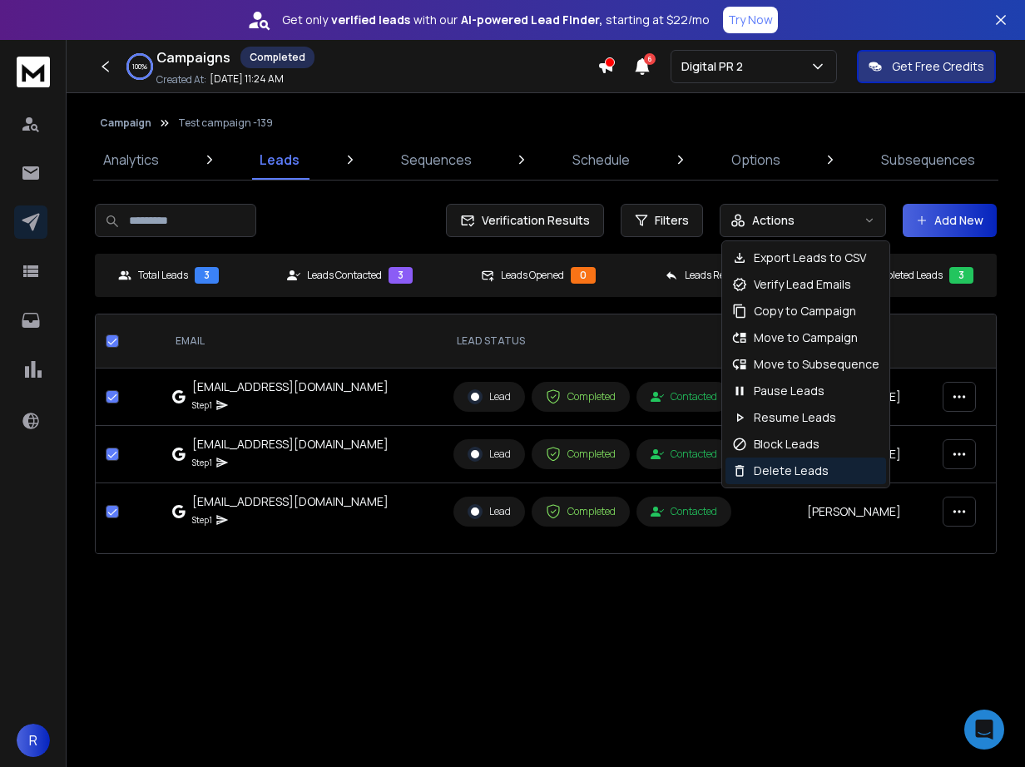
click at [791, 467] on p "Delete Leads" at bounding box center [791, 471] width 75 height 17
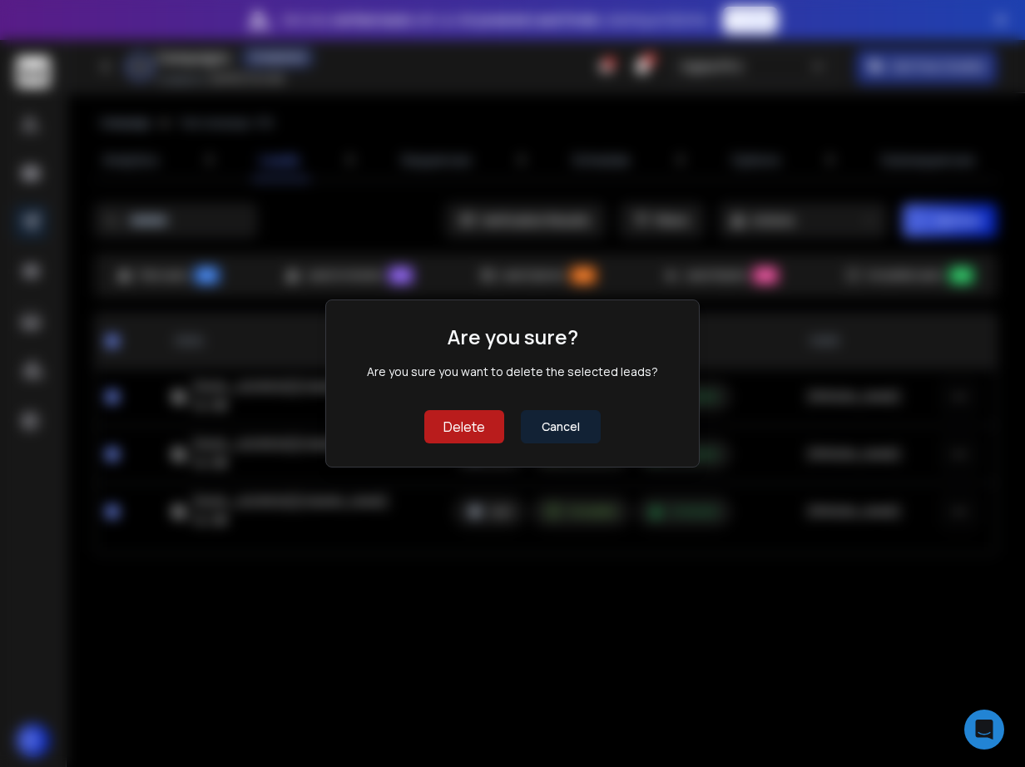
click at [448, 415] on button "Delete" at bounding box center [464, 426] width 80 height 33
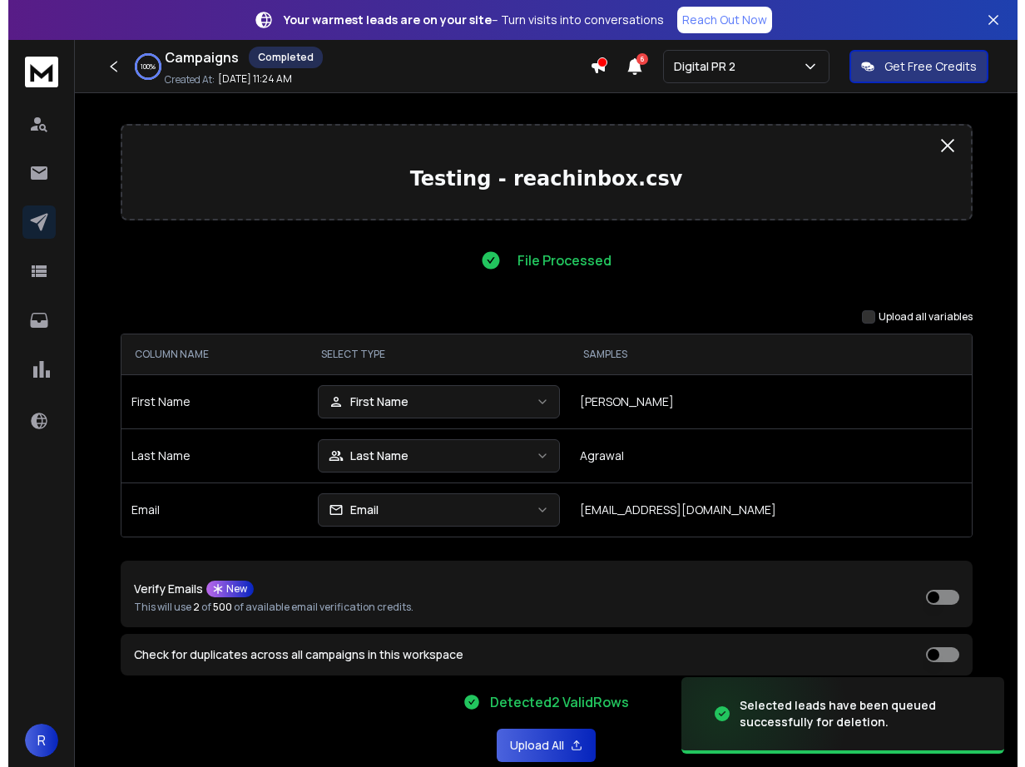
scroll to position [44, 0]
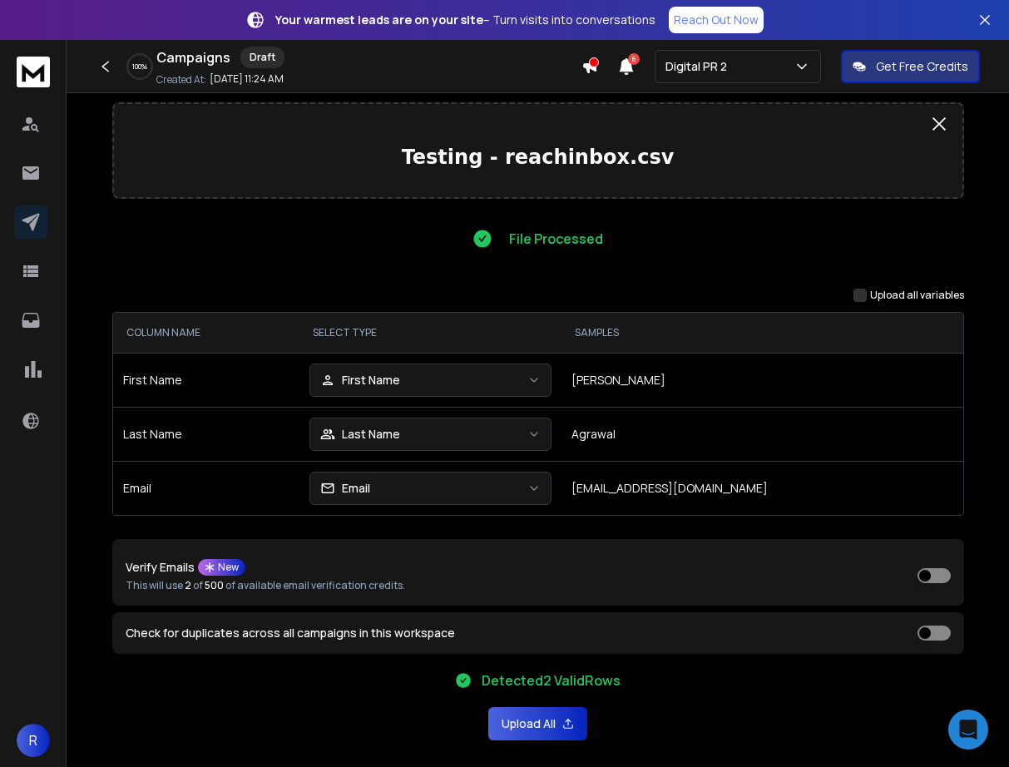
click at [514, 726] on button "Upload All" at bounding box center [537, 723] width 99 height 33
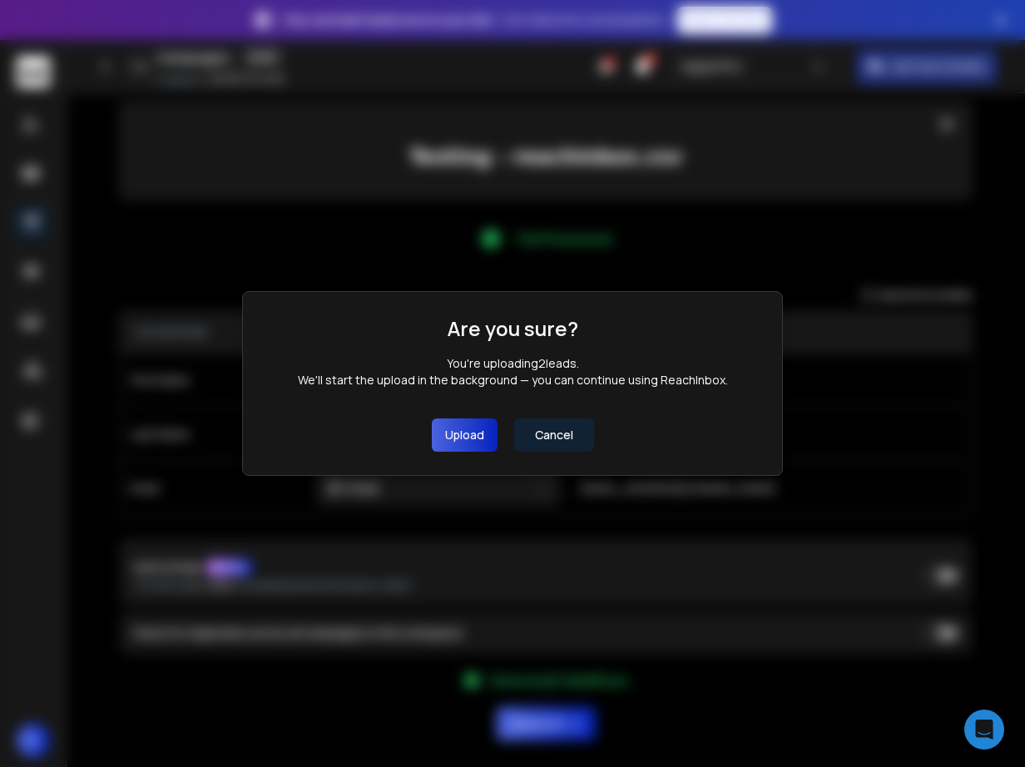
click at [482, 439] on button "Upload" at bounding box center [465, 435] width 66 height 33
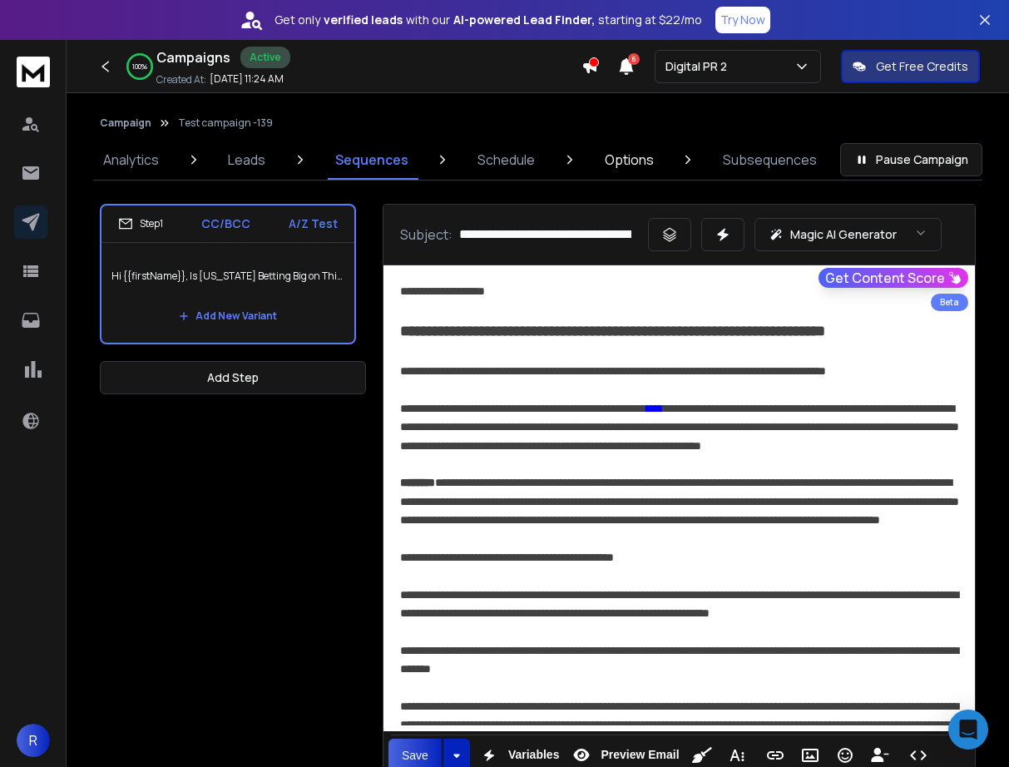
click at [640, 161] on p "Options" at bounding box center [629, 160] width 49 height 20
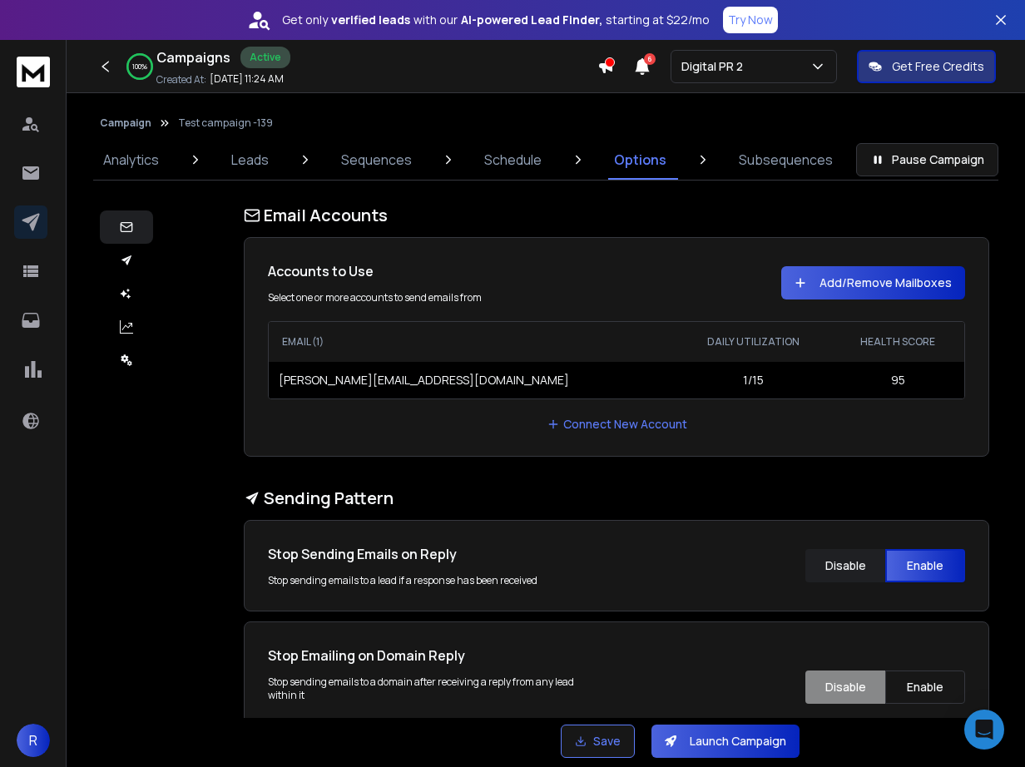
click at [692, 731] on button "Launch Campaign" at bounding box center [726, 741] width 148 height 33
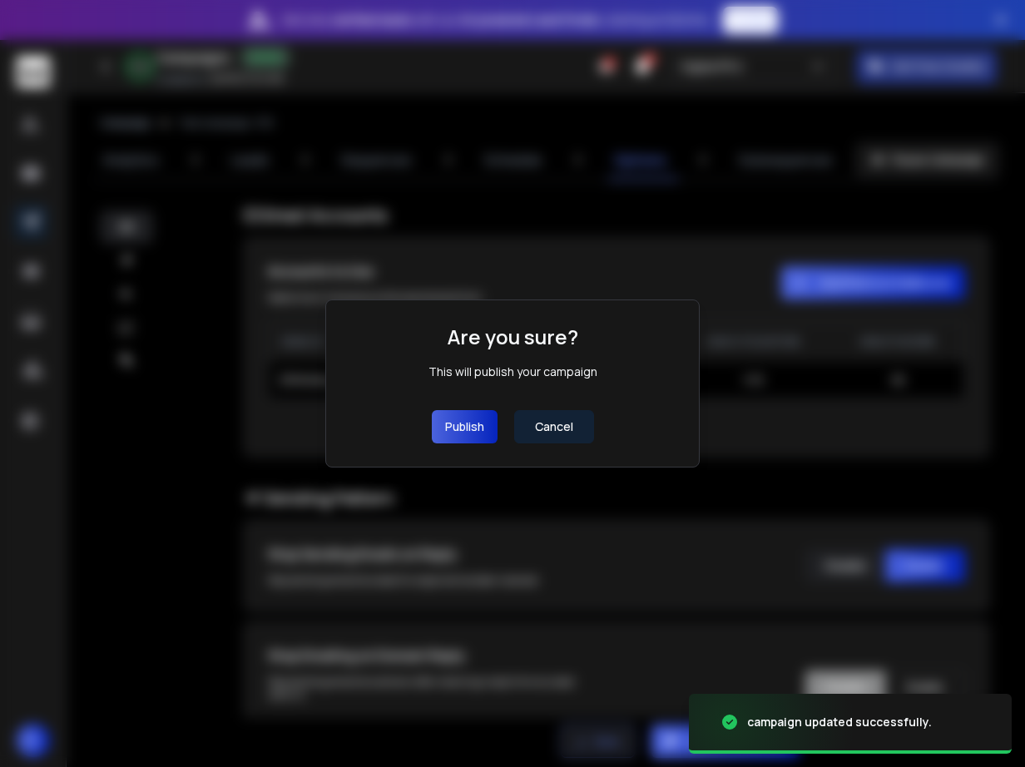
click at [468, 429] on button "Publish" at bounding box center [465, 426] width 66 height 33
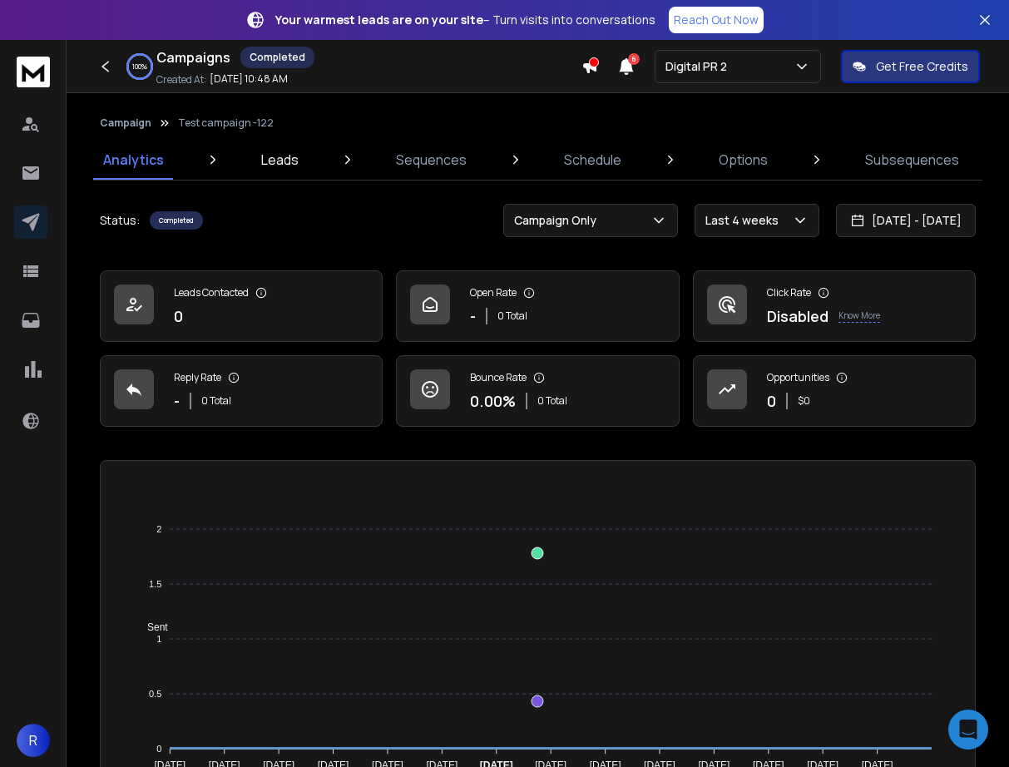
click at [306, 148] on link "Leads" at bounding box center [279, 160] width 57 height 40
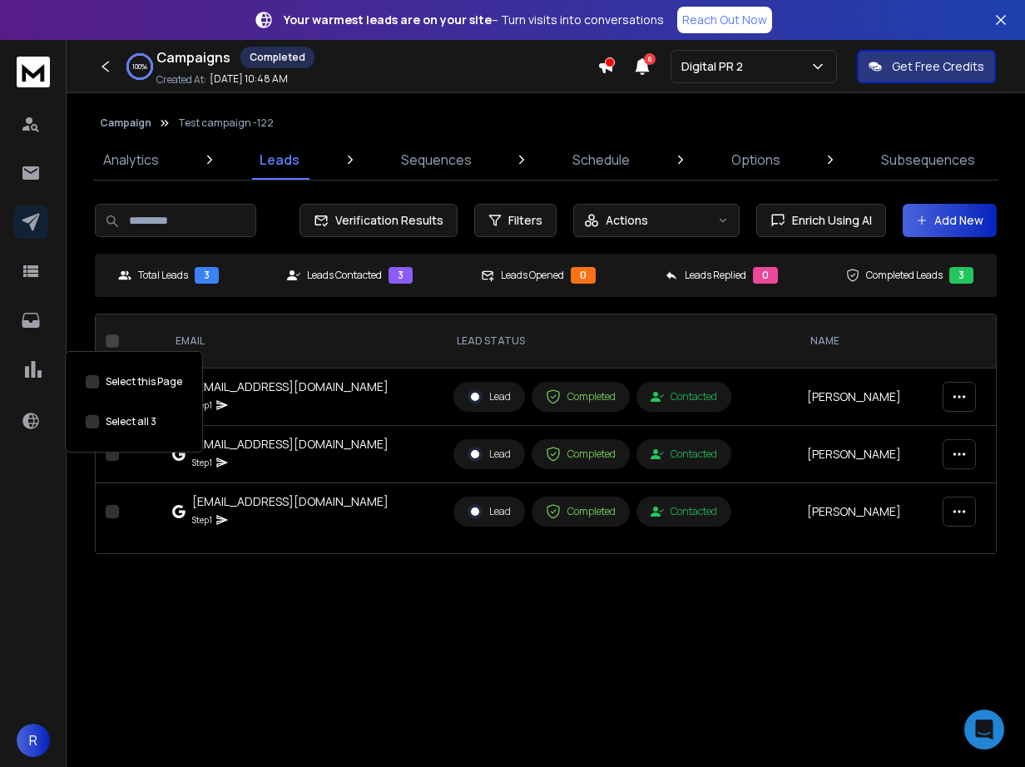
click at [112, 332] on th at bounding box center [129, 342] width 67 height 54
click at [114, 337] on button "Select this Page" at bounding box center [112, 340] width 13 height 13
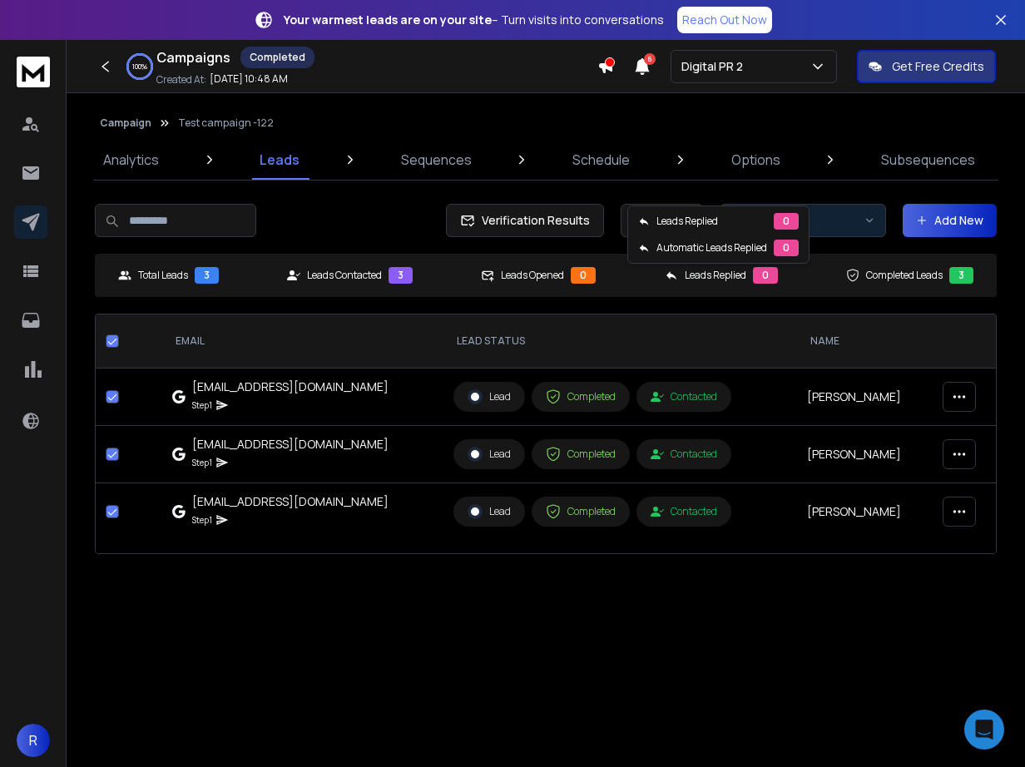
click at [874, 227] on button "Actions" at bounding box center [803, 220] width 166 height 33
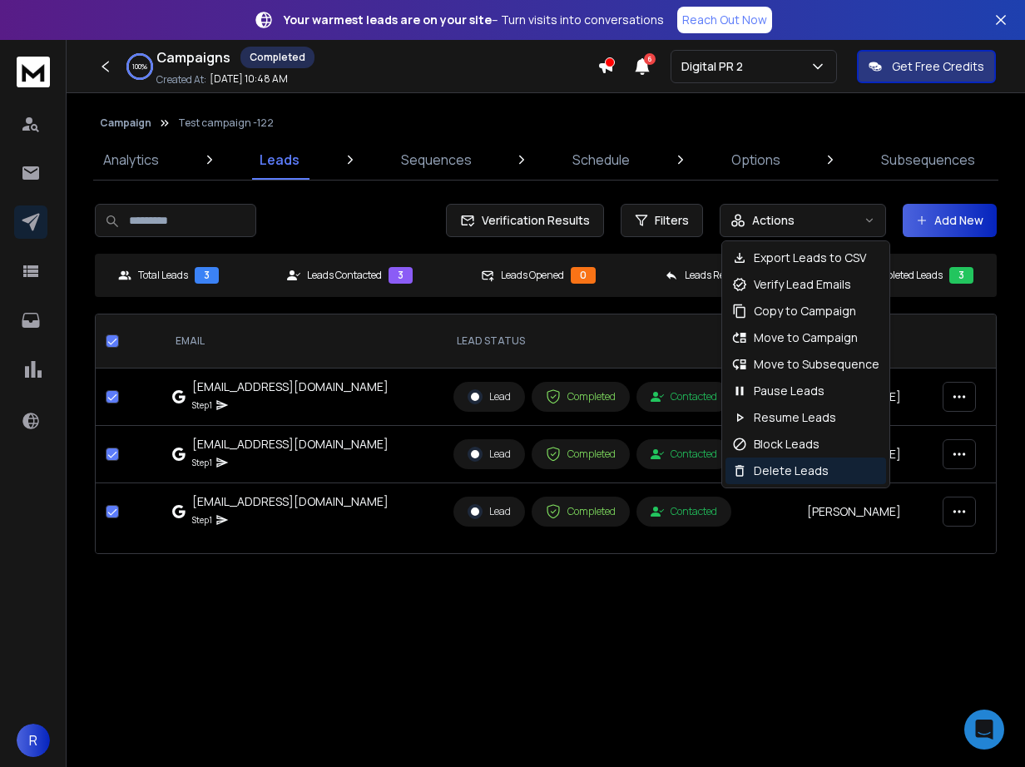
click at [805, 471] on p "Delete Leads" at bounding box center [791, 471] width 75 height 17
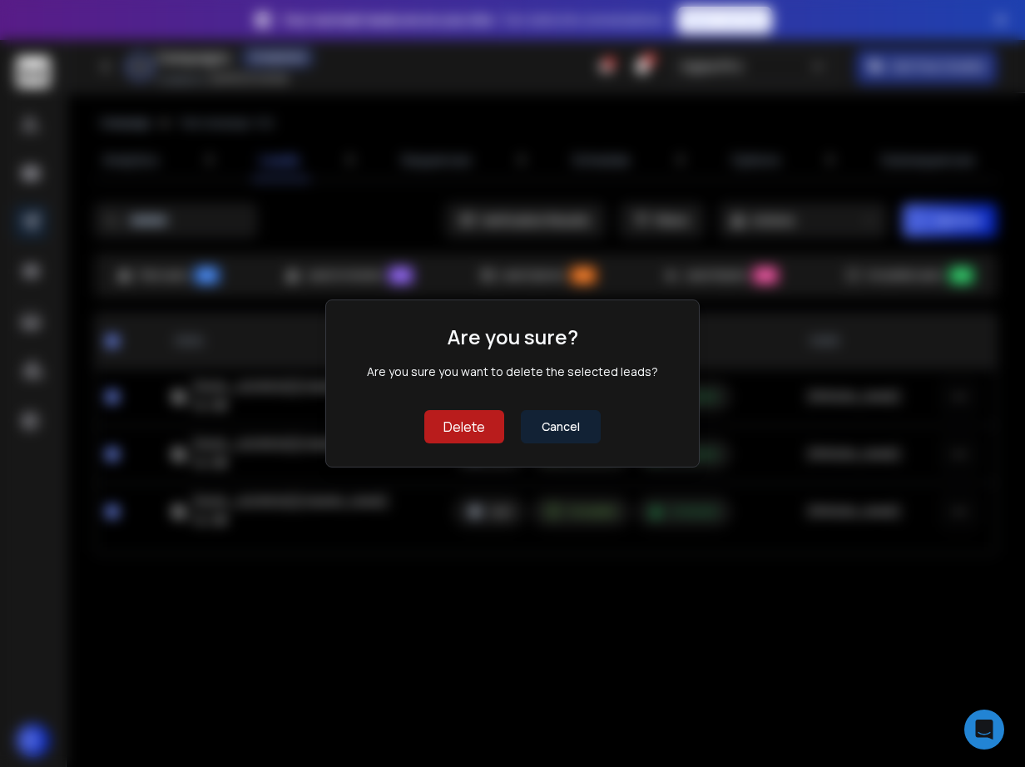
click at [484, 436] on button "Delete" at bounding box center [464, 426] width 80 height 33
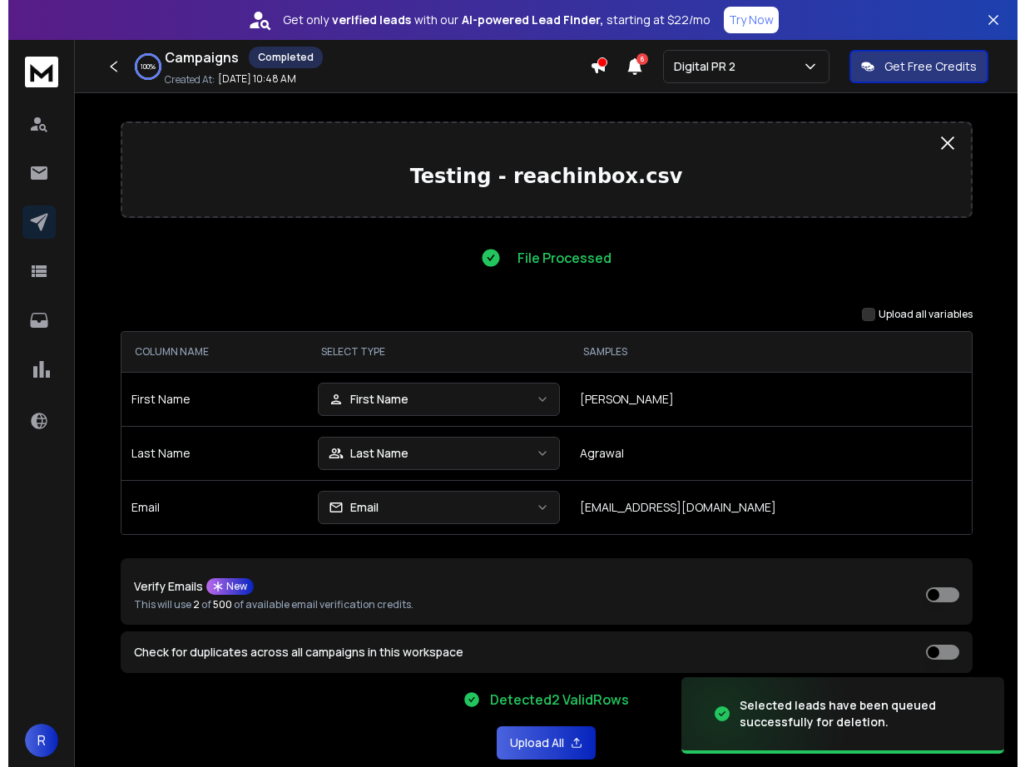
scroll to position [44, 0]
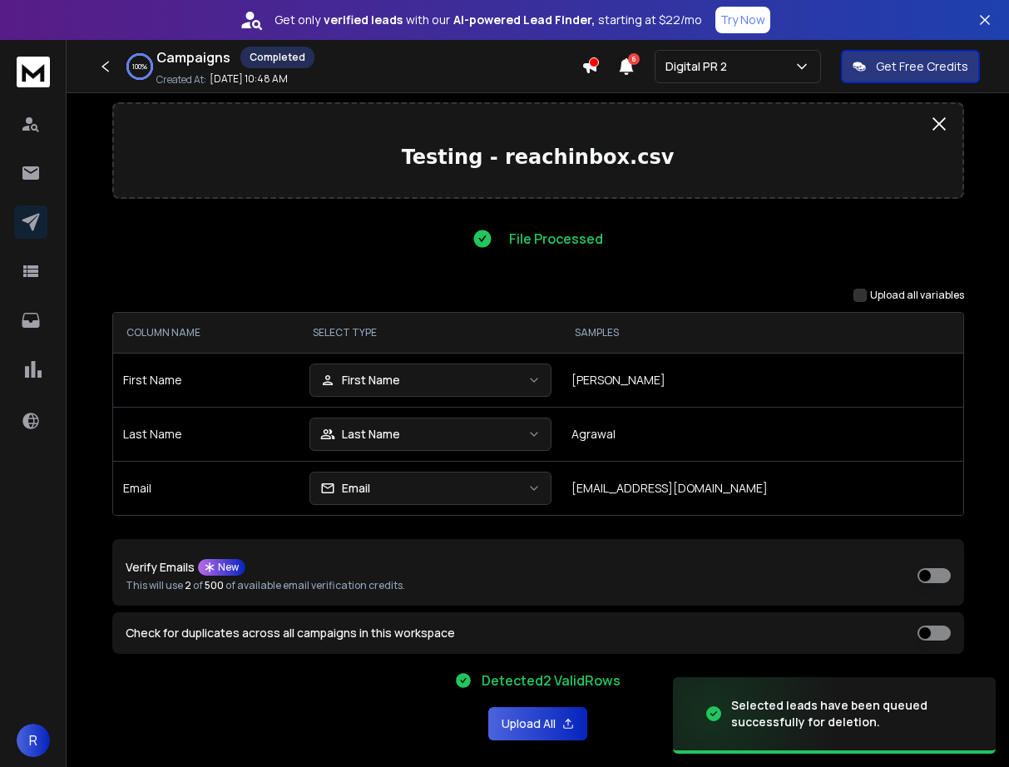
click at [548, 731] on button "Upload All" at bounding box center [537, 723] width 99 height 33
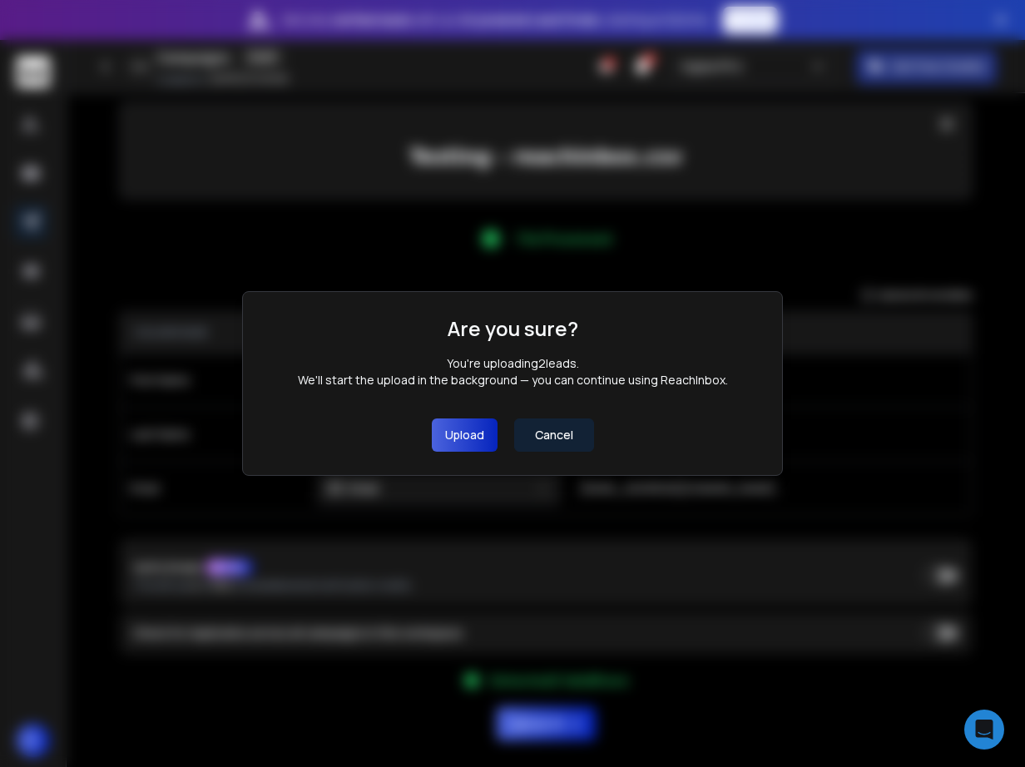
click at [453, 427] on button "Upload" at bounding box center [465, 435] width 66 height 33
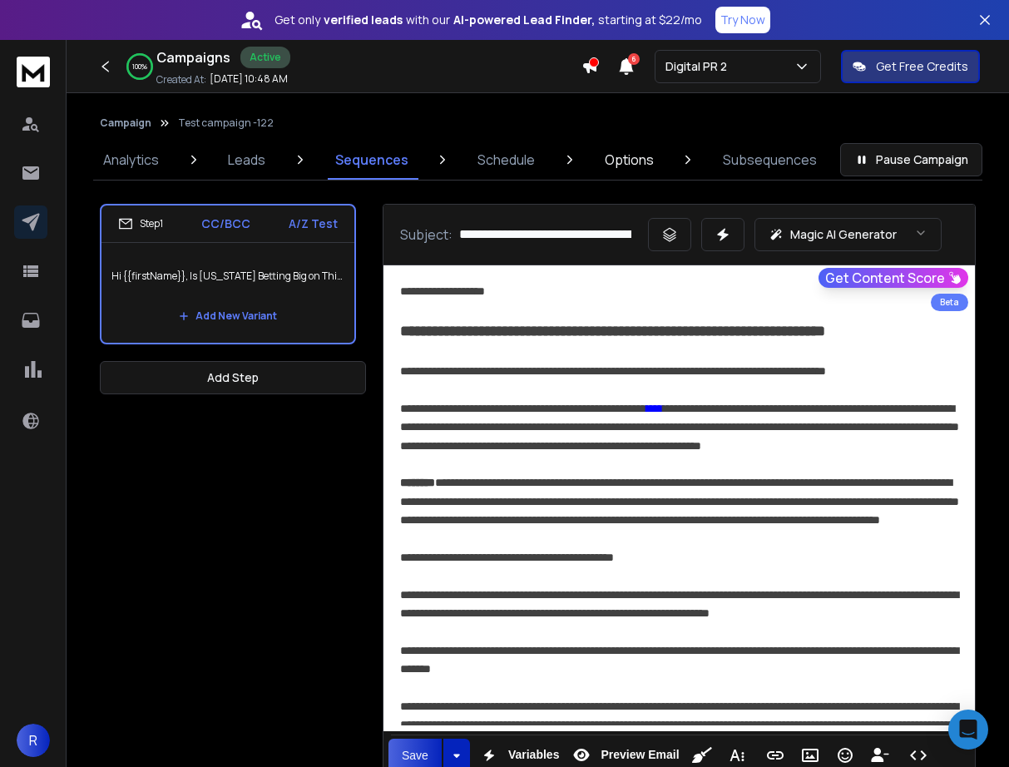
click at [630, 154] on p "Options" at bounding box center [629, 160] width 49 height 20
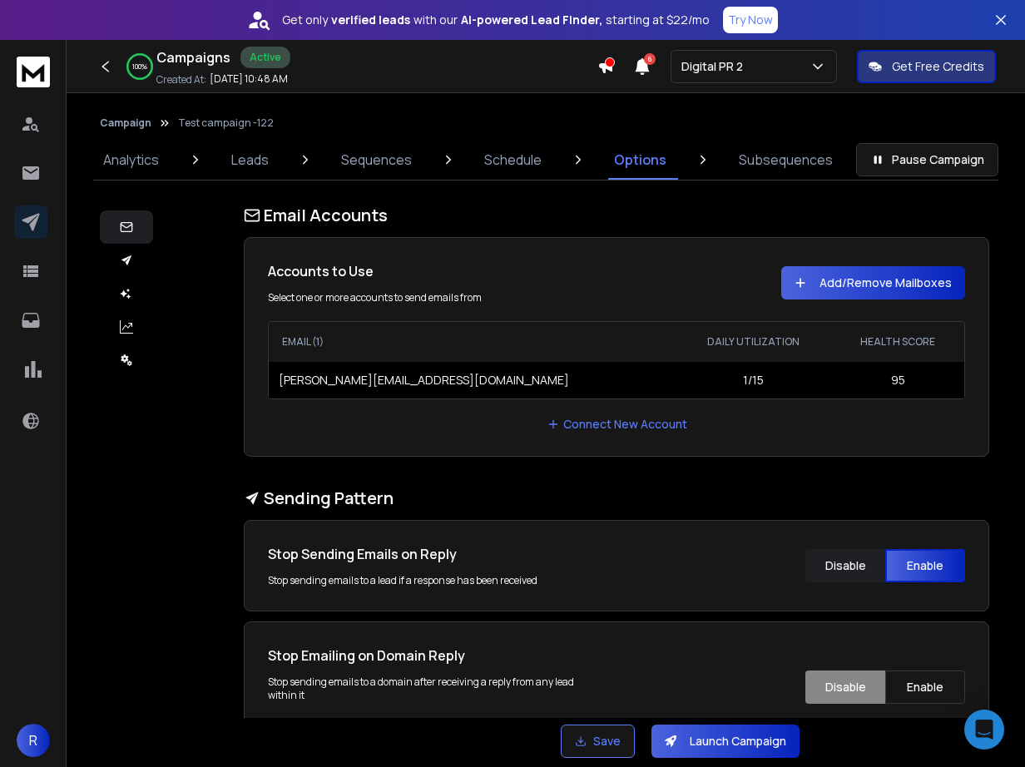
click at [706, 731] on button "Launch Campaign" at bounding box center [726, 741] width 148 height 33
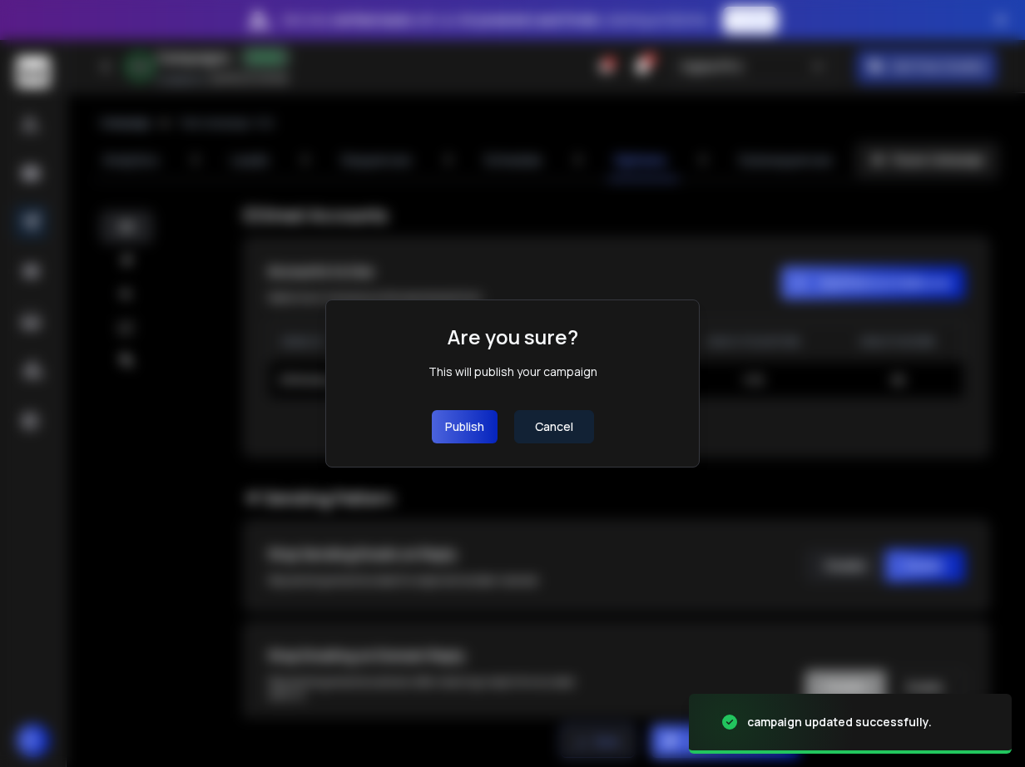
click at [476, 427] on button "Publish" at bounding box center [465, 426] width 66 height 33
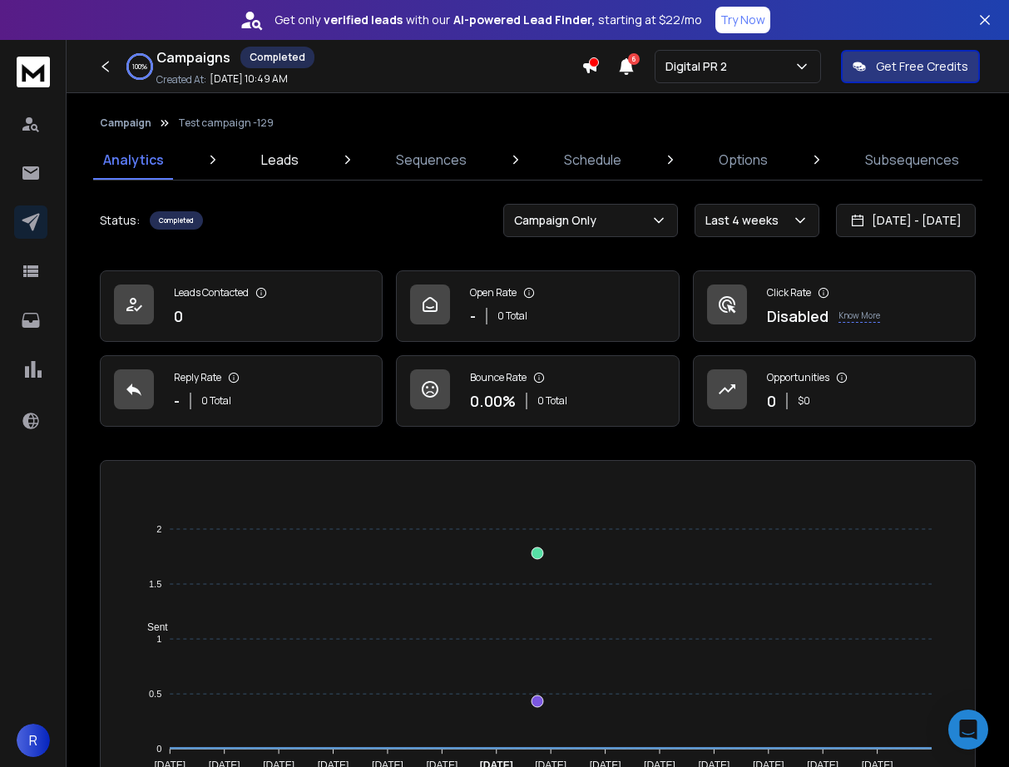
click at [271, 171] on link "Leads" at bounding box center [279, 160] width 57 height 40
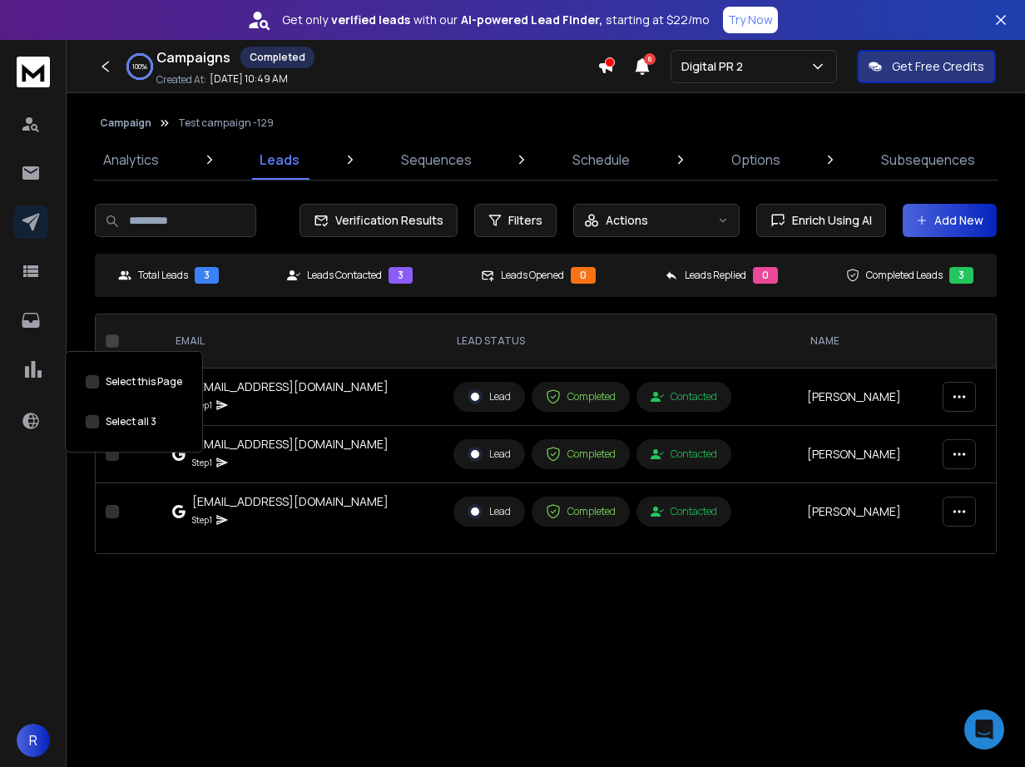
click at [111, 344] on button "Select this Page" at bounding box center [112, 340] width 13 height 13
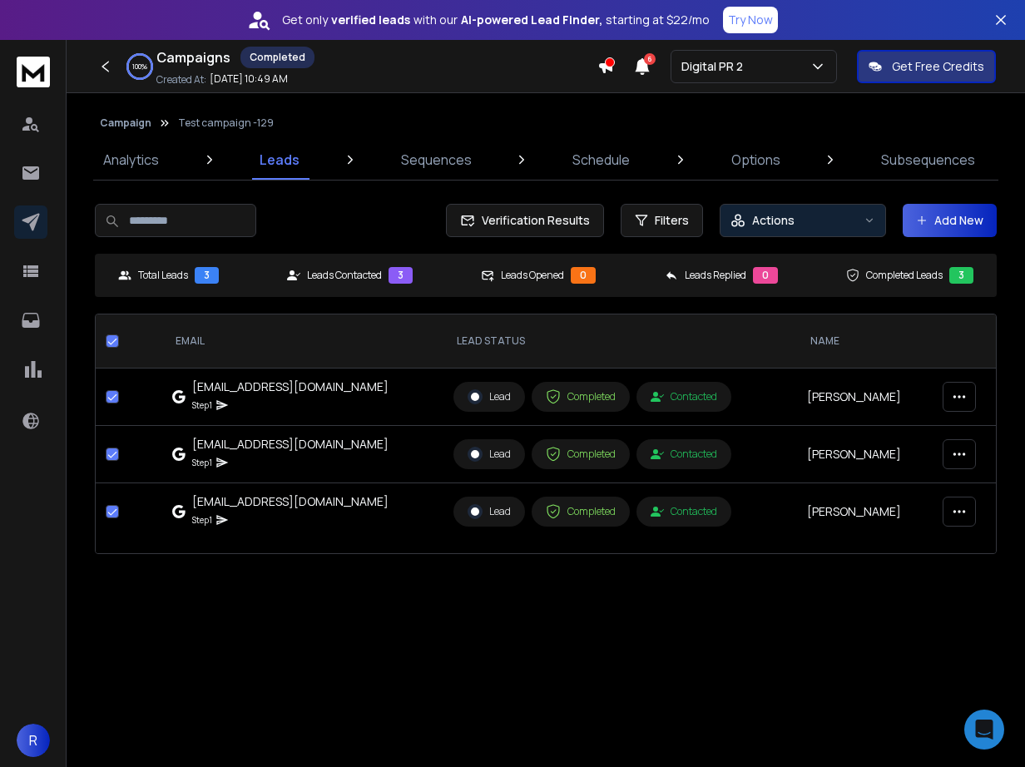
click at [832, 204] on button "Actions" at bounding box center [803, 220] width 166 height 33
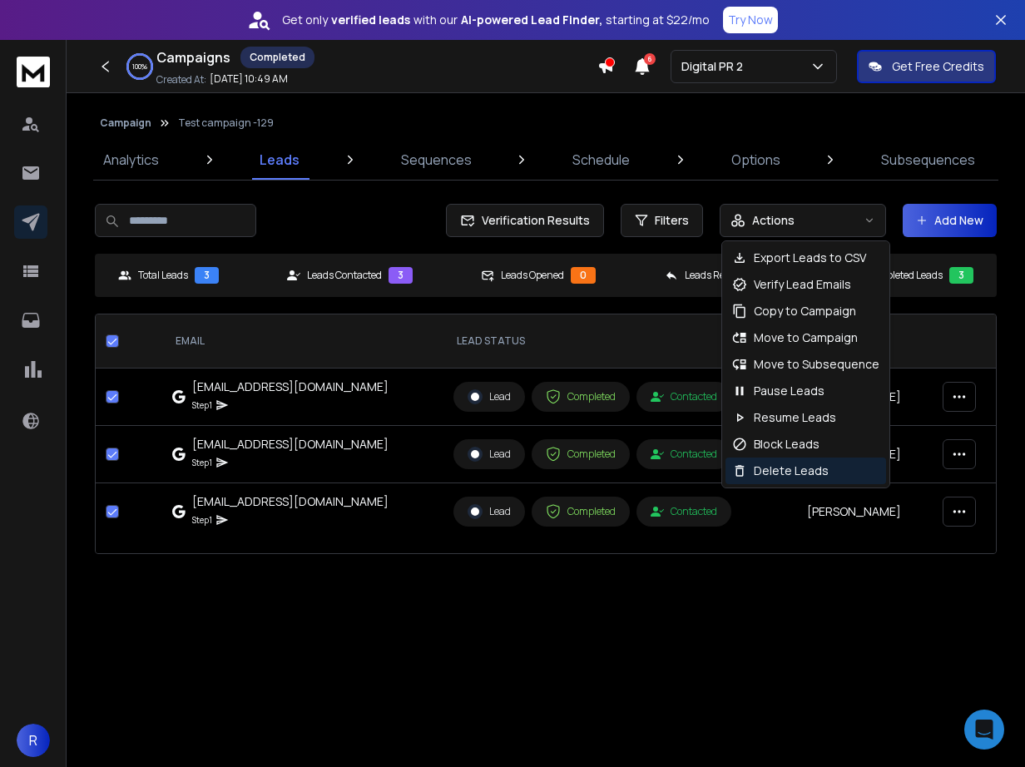
click at [831, 468] on div "Delete Leads" at bounding box center [806, 471] width 161 height 27
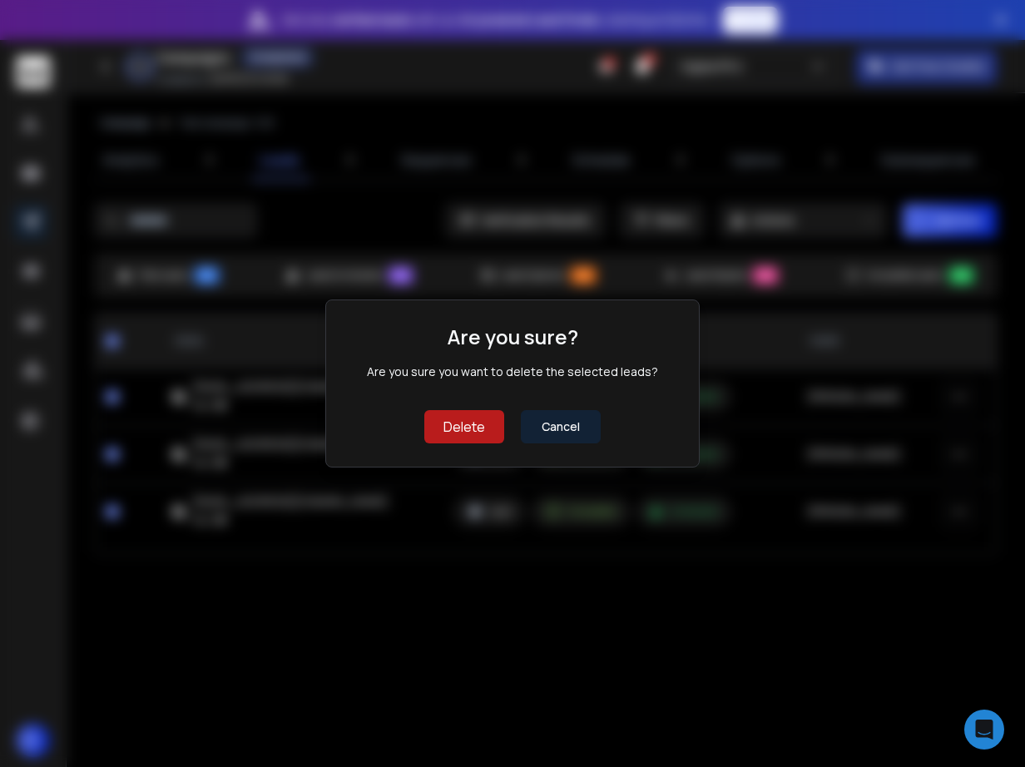
click at [480, 417] on button "Delete" at bounding box center [464, 426] width 80 height 33
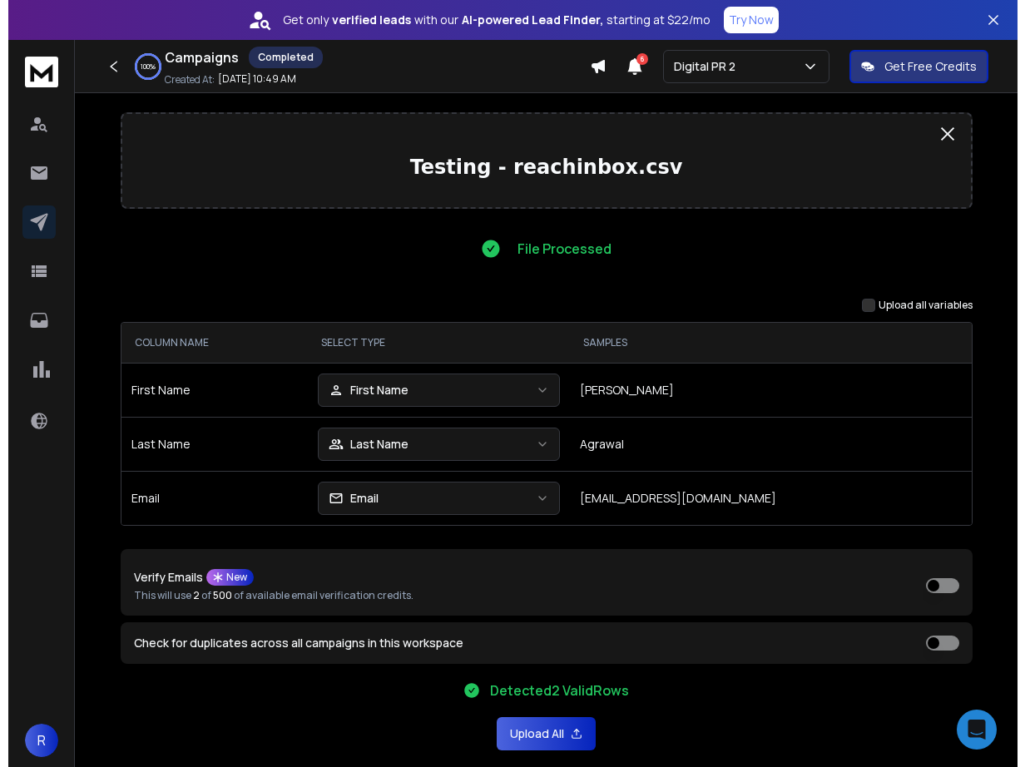
scroll to position [44, 0]
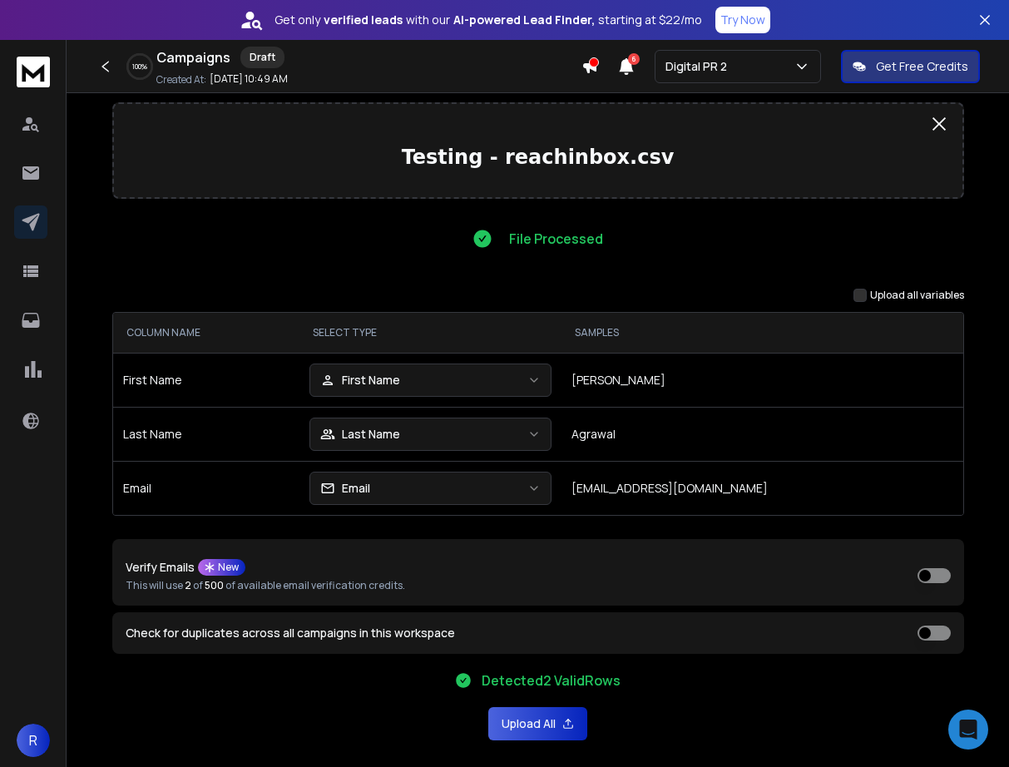
click at [535, 730] on button "Upload All" at bounding box center [537, 723] width 99 height 33
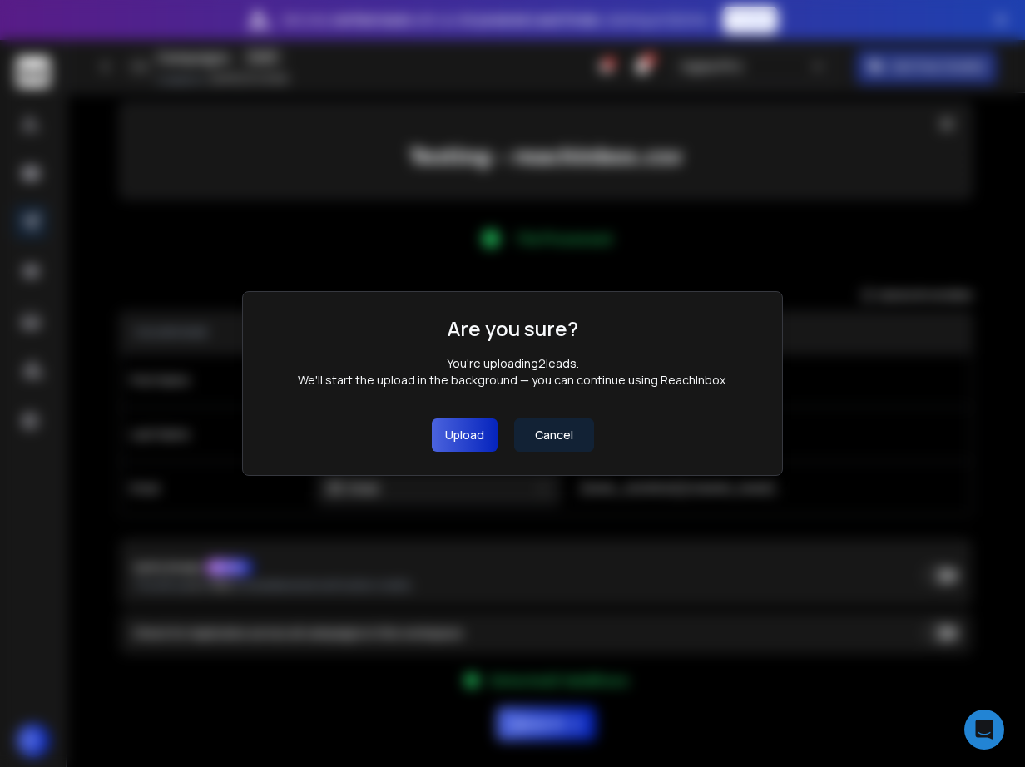
click at [452, 445] on button "Upload" at bounding box center [465, 435] width 66 height 33
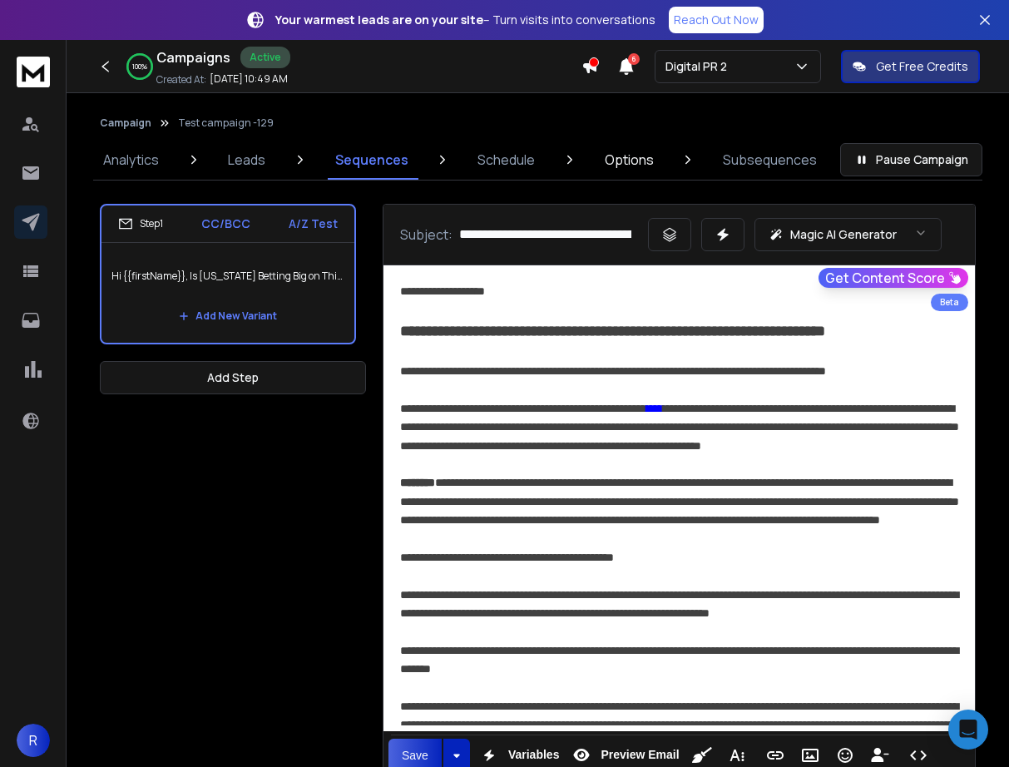
click at [607, 158] on p "Options" at bounding box center [629, 160] width 49 height 20
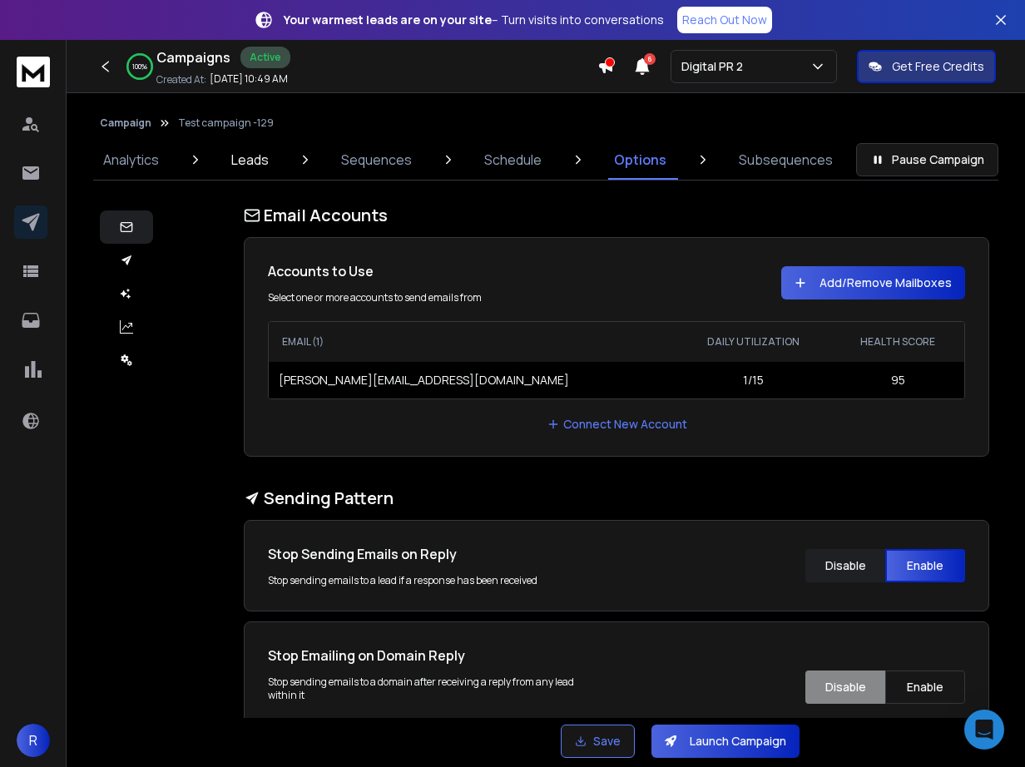
click at [254, 160] on p "Leads" at bounding box center [249, 160] width 37 height 20
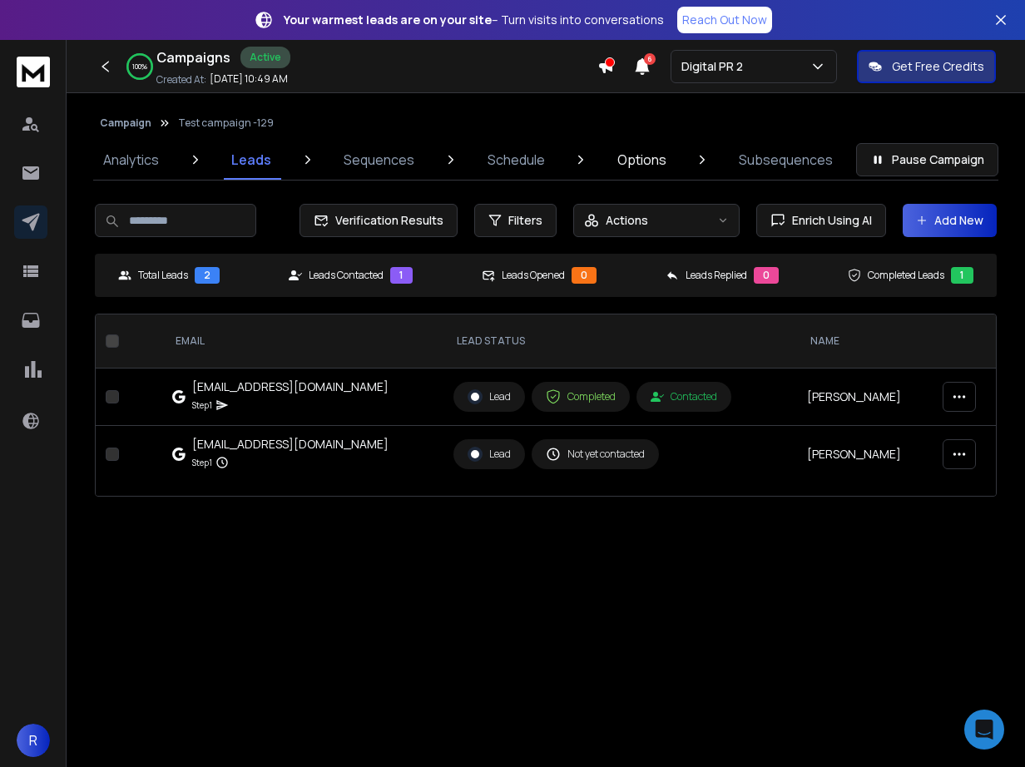
click at [641, 146] on link "Options" at bounding box center [641, 160] width 69 height 40
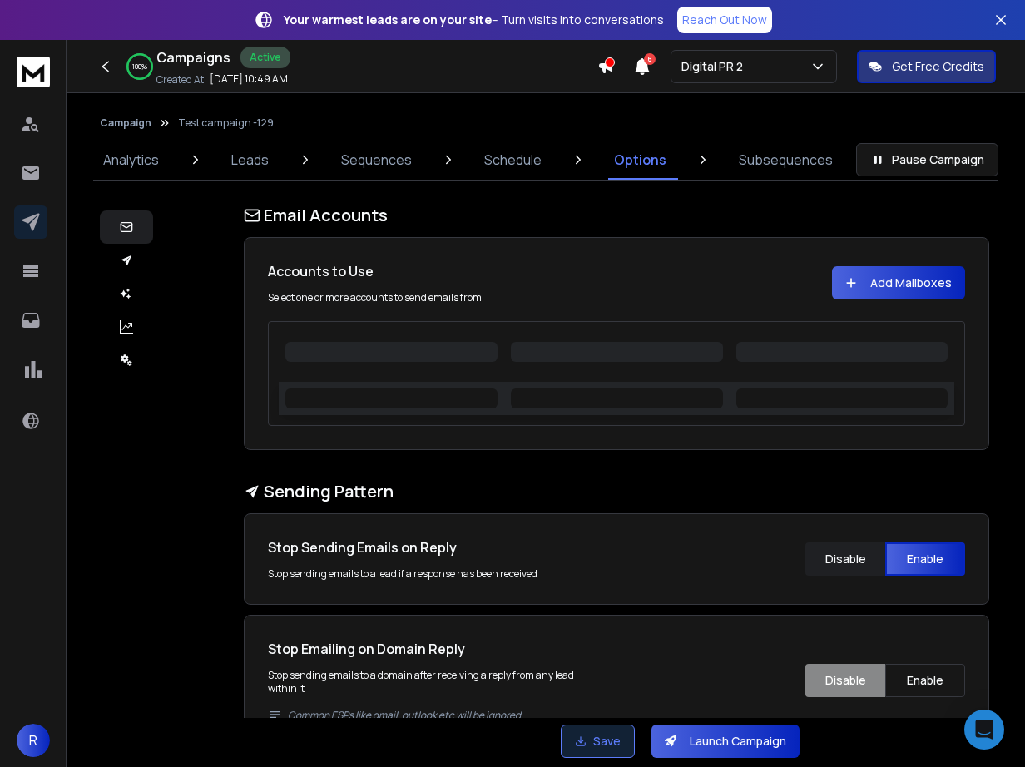
click at [578, 731] on icon "submit" at bounding box center [581, 742] width 12 height 12
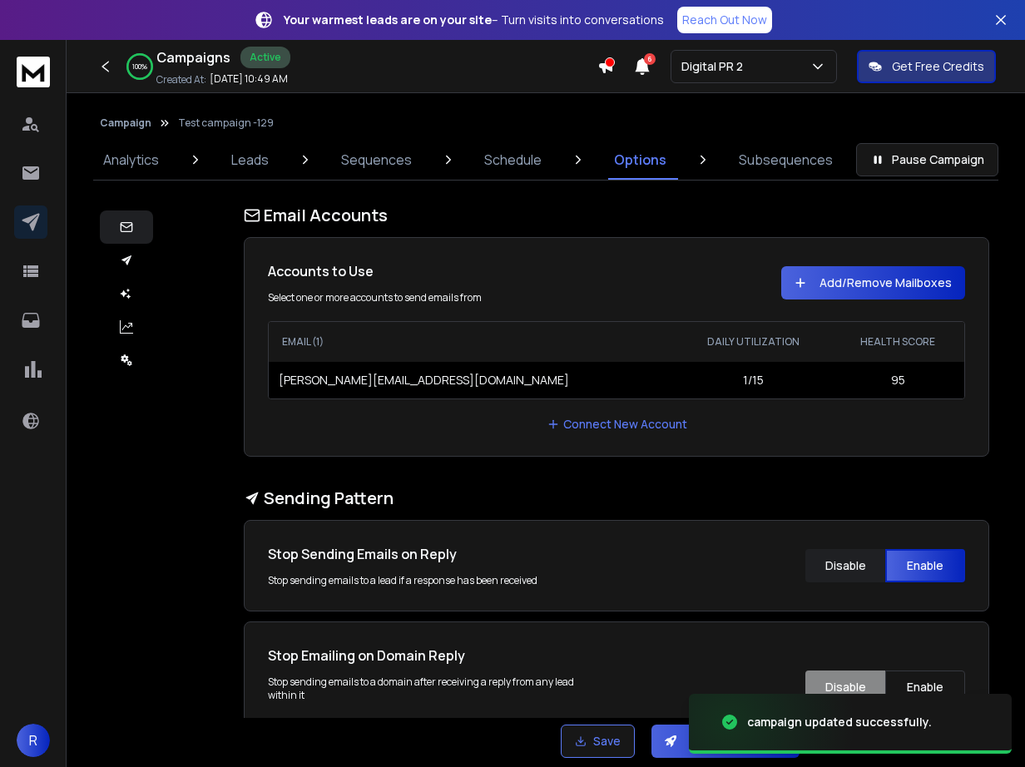
click at [659, 727] on button "Launch Campaign" at bounding box center [726, 741] width 148 height 33
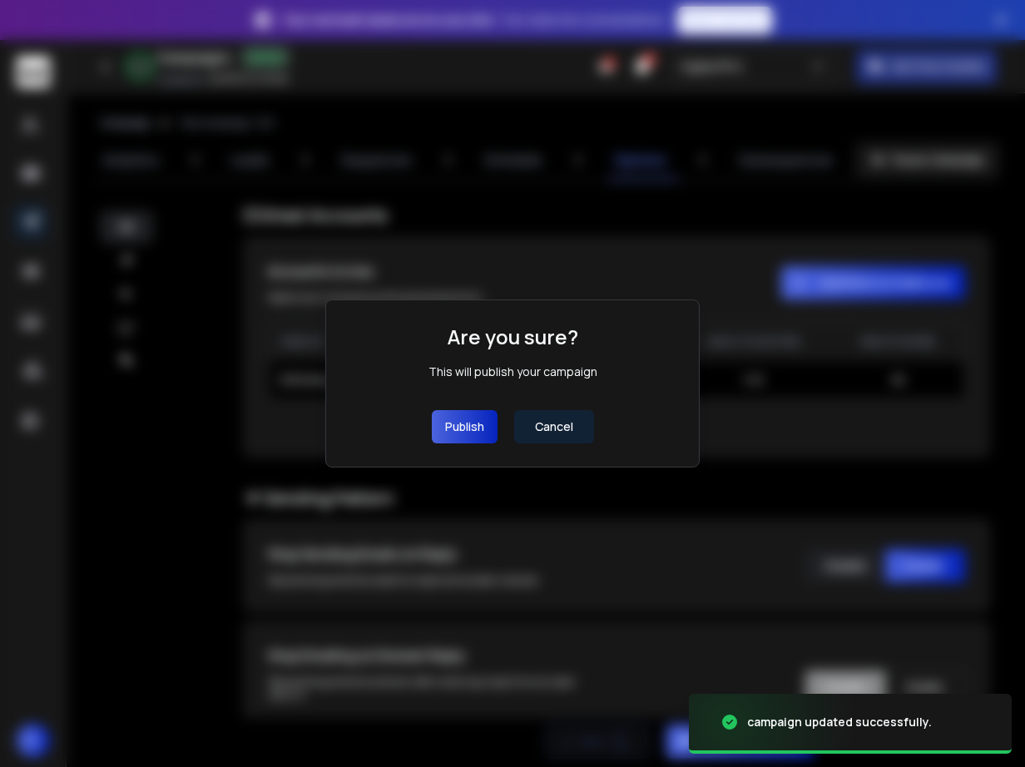
click at [441, 419] on button "Publish" at bounding box center [465, 426] width 66 height 33
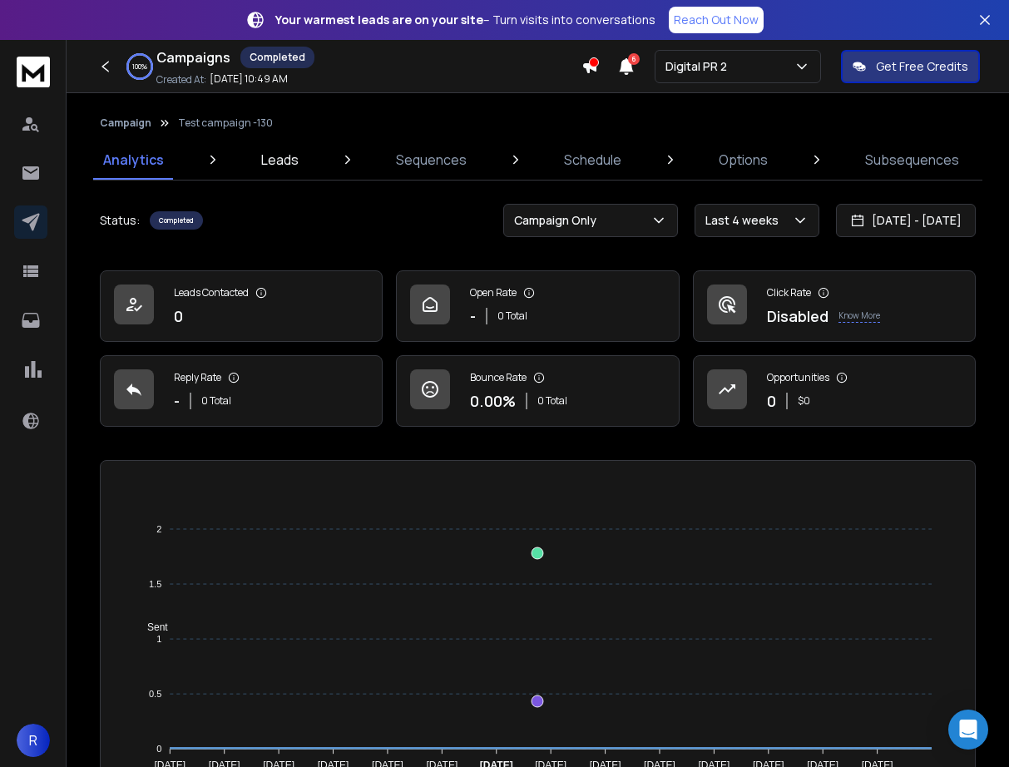
click at [286, 160] on p "Leads" at bounding box center [279, 160] width 37 height 20
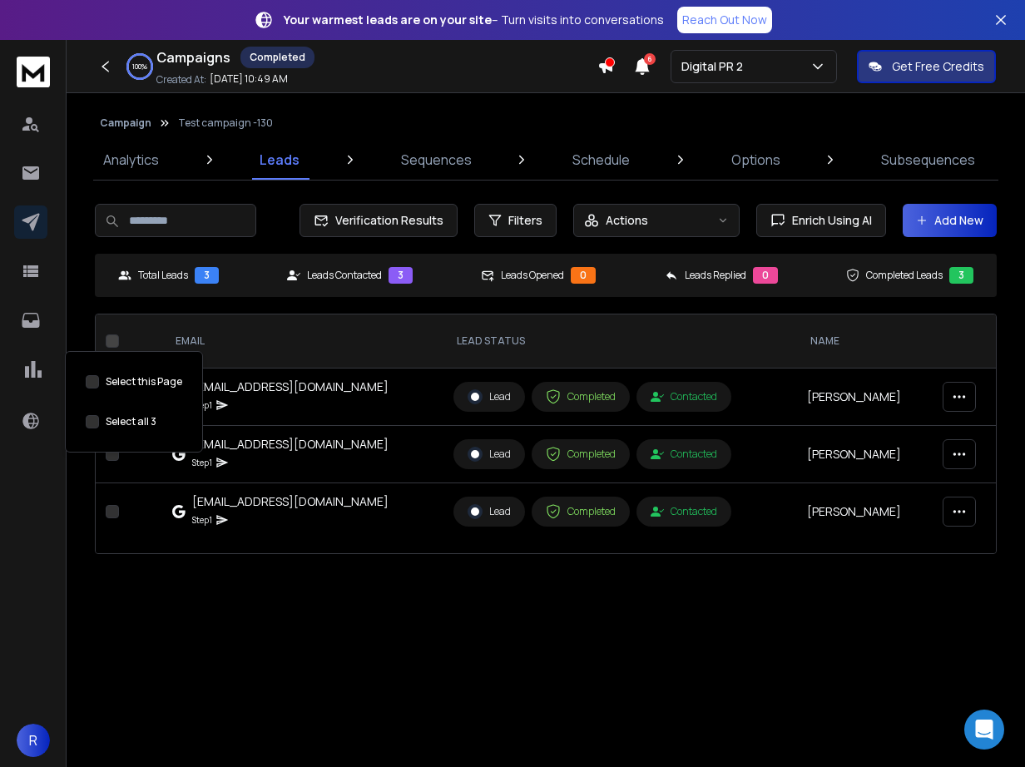
click at [112, 349] on th at bounding box center [129, 342] width 67 height 54
click at [111, 344] on button "Select this Page" at bounding box center [112, 340] width 13 height 13
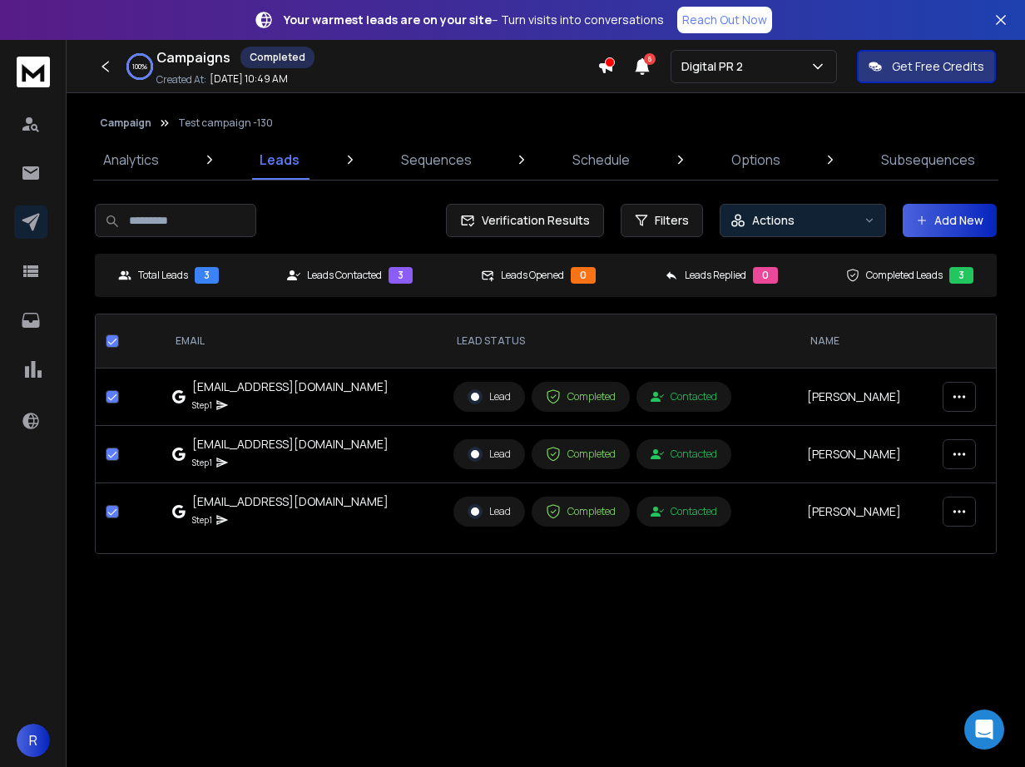
click at [823, 211] on button "Actions" at bounding box center [803, 220] width 166 height 33
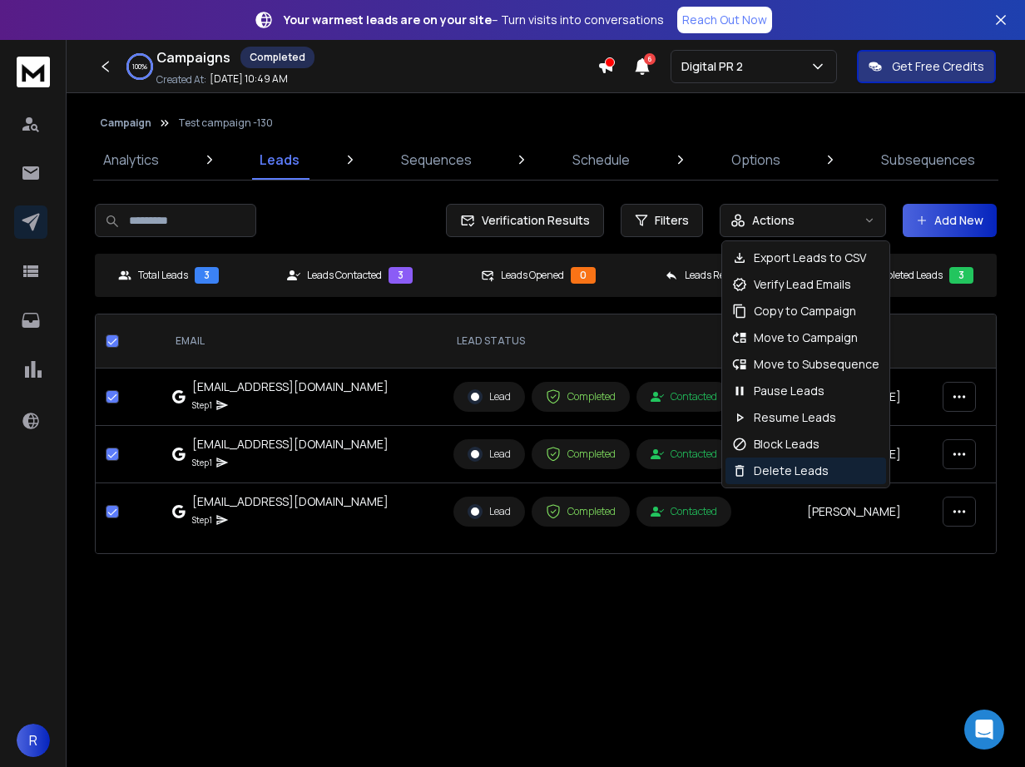
click at [807, 468] on p "Delete Leads" at bounding box center [791, 471] width 75 height 17
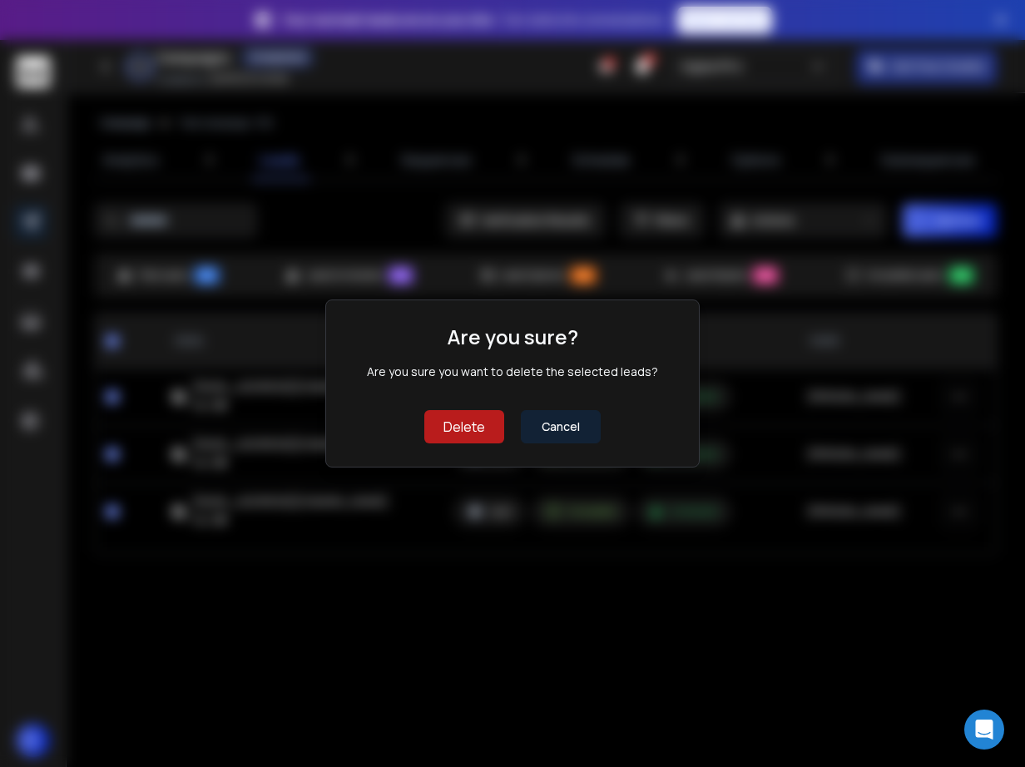
click at [470, 415] on button "Delete" at bounding box center [464, 426] width 80 height 33
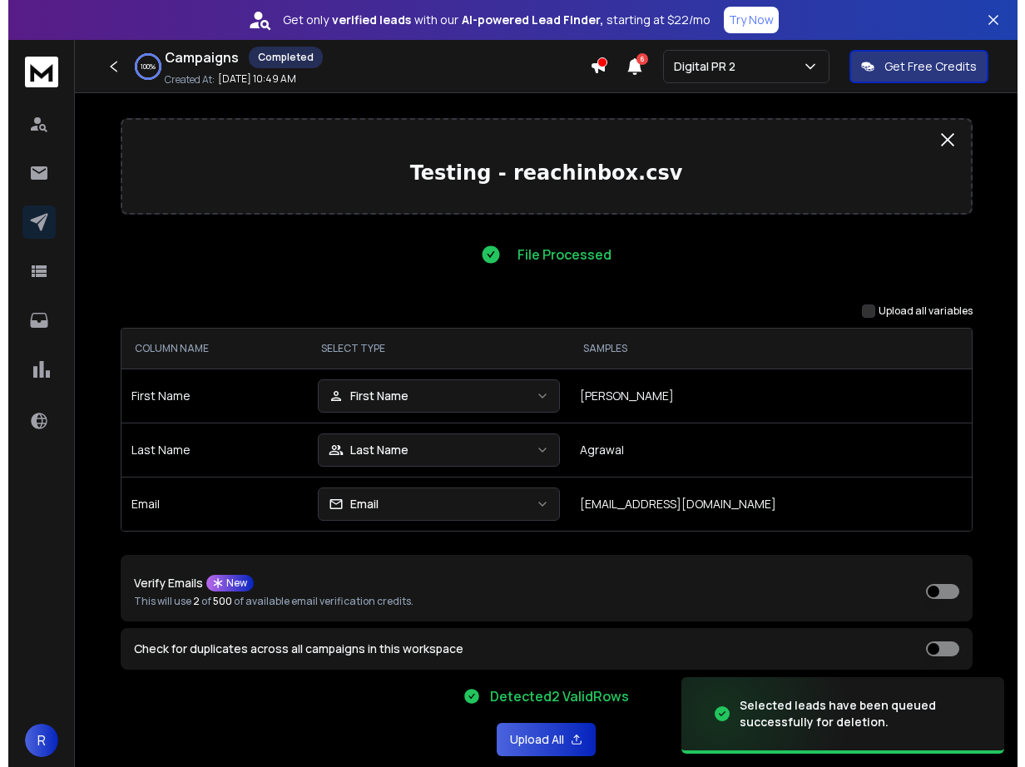
scroll to position [44, 0]
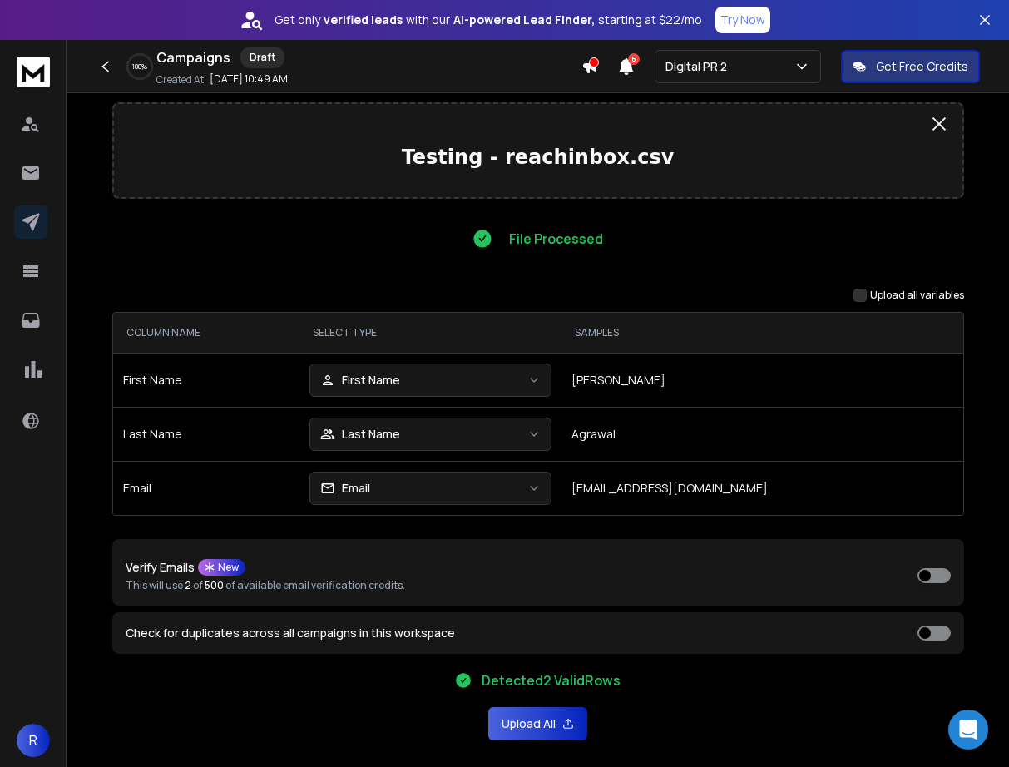
click at [524, 725] on button "Upload All" at bounding box center [537, 723] width 99 height 33
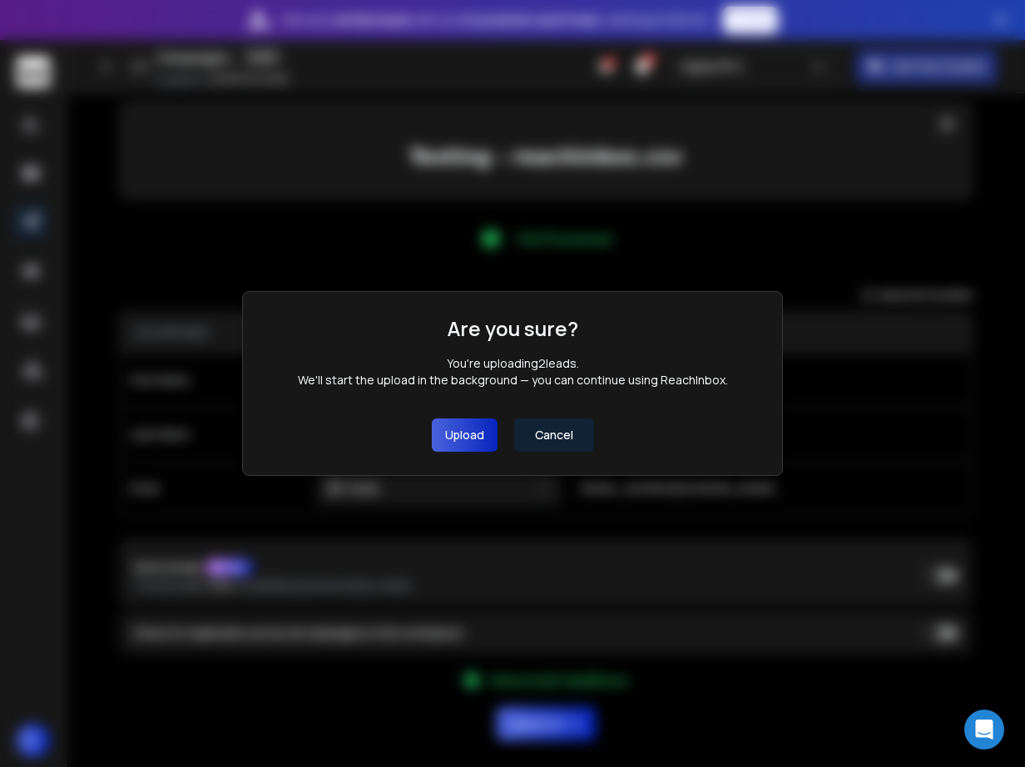
click at [463, 446] on button "Upload" at bounding box center [465, 435] width 66 height 33
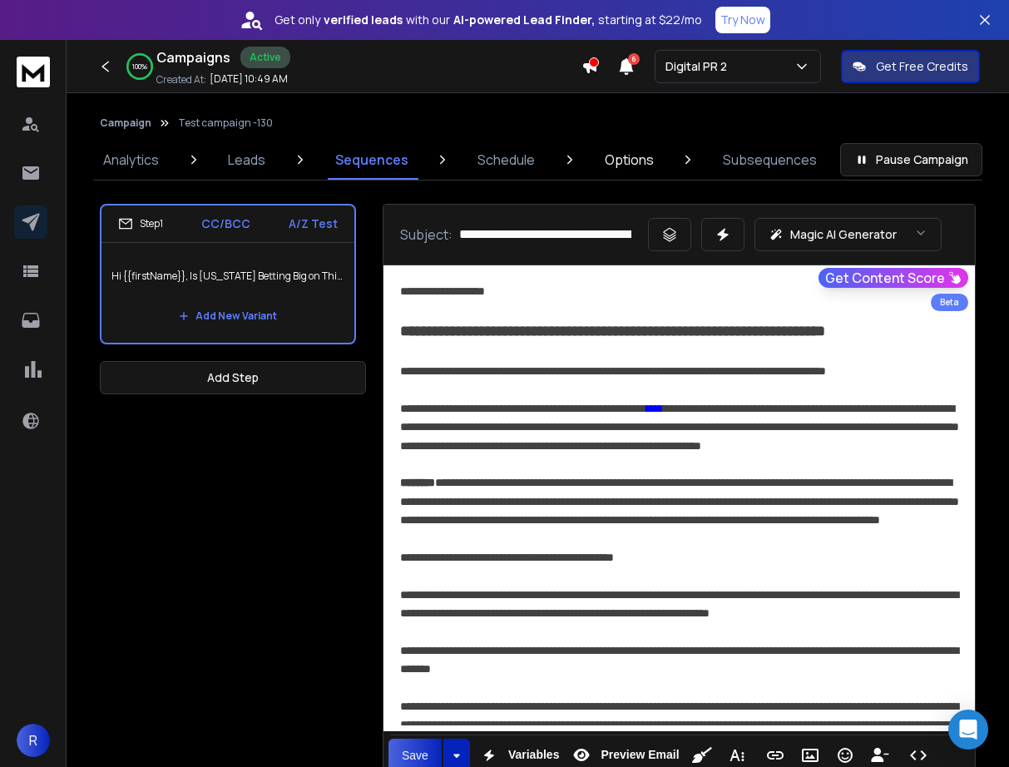
click at [603, 159] on link "Options" at bounding box center [629, 160] width 69 height 40
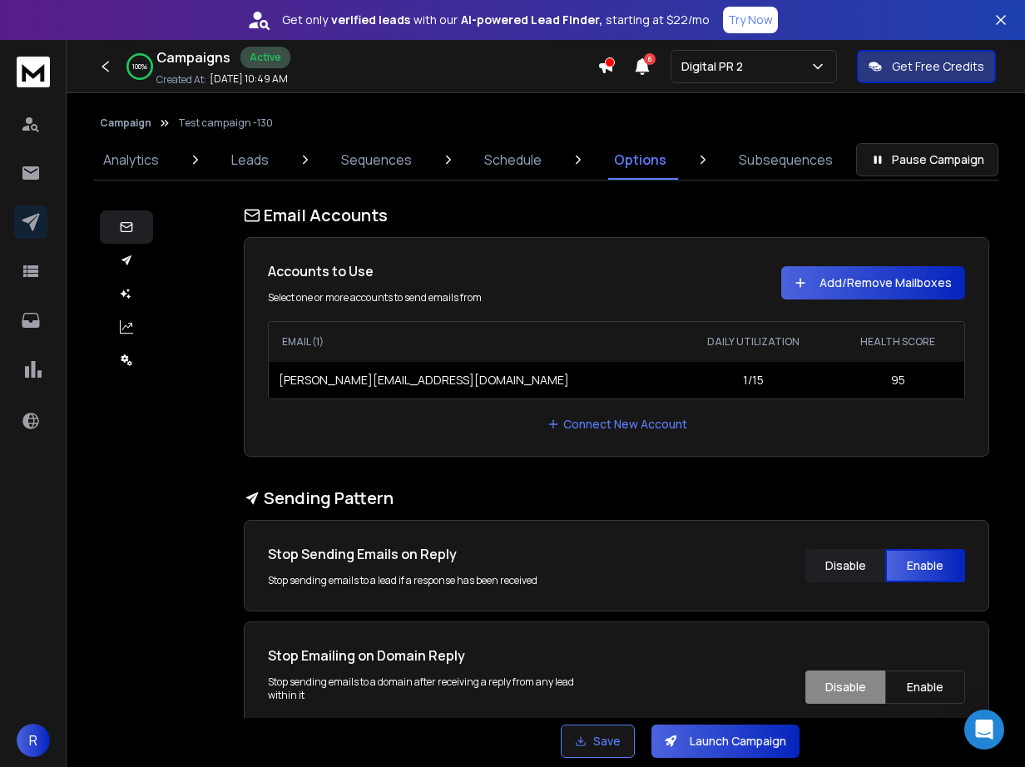
click at [690, 729] on button "Launch Campaign" at bounding box center [726, 741] width 148 height 33
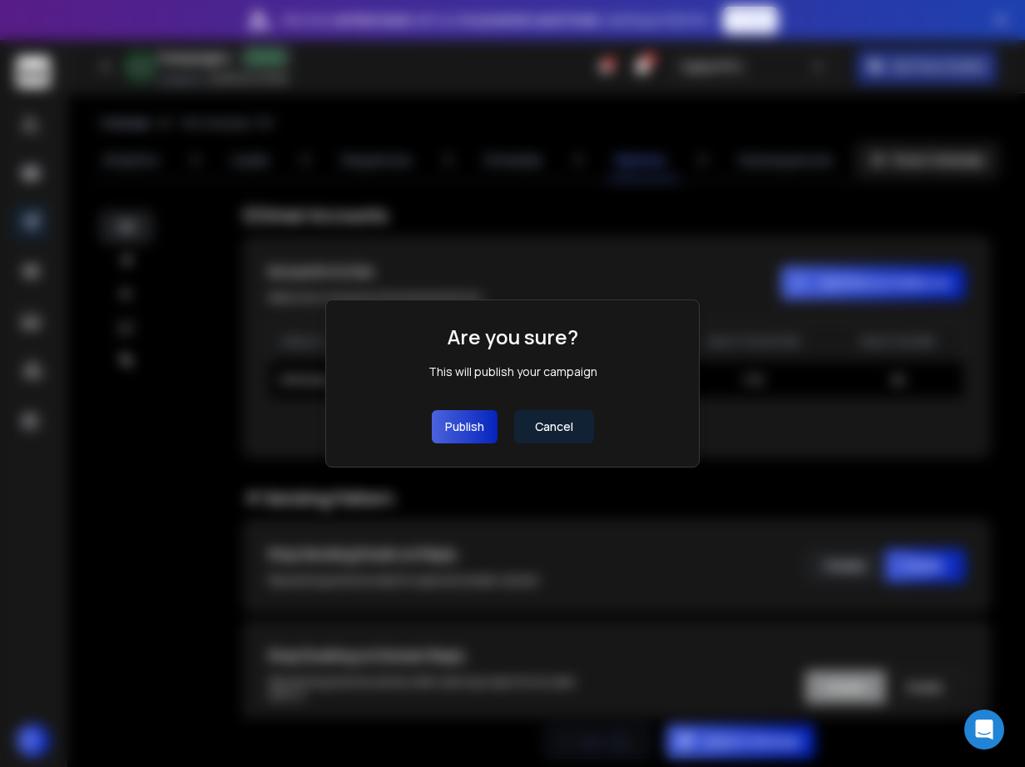
click at [460, 431] on button "Publish" at bounding box center [465, 426] width 66 height 33
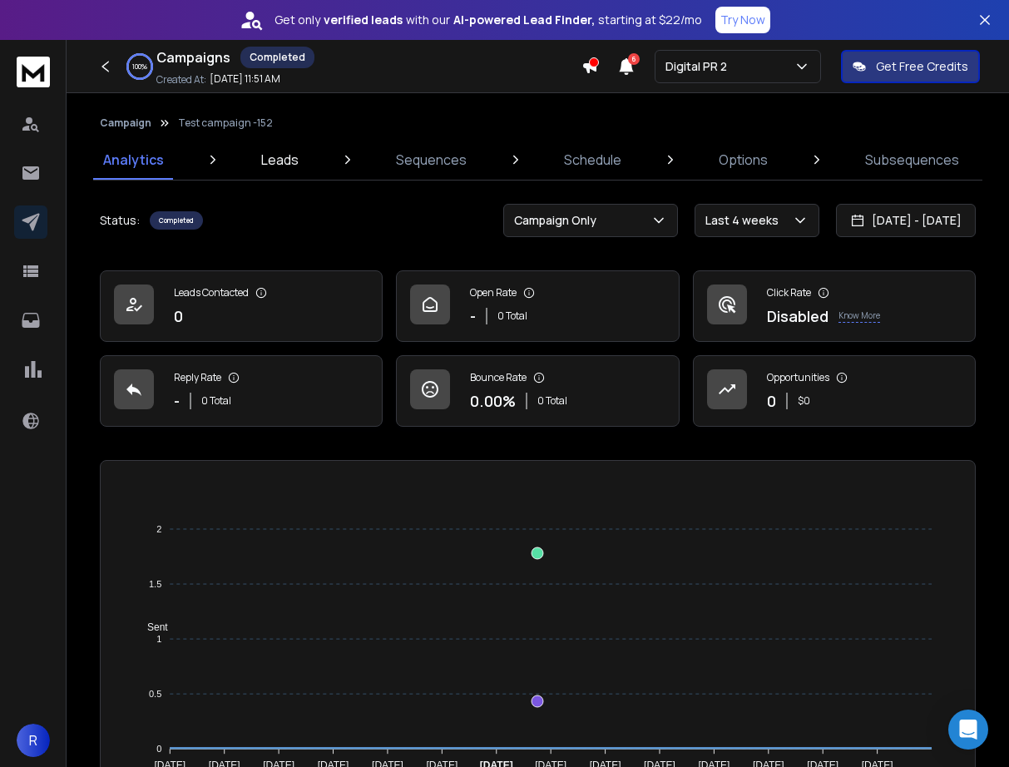
click at [269, 150] on p "Leads" at bounding box center [279, 160] width 37 height 20
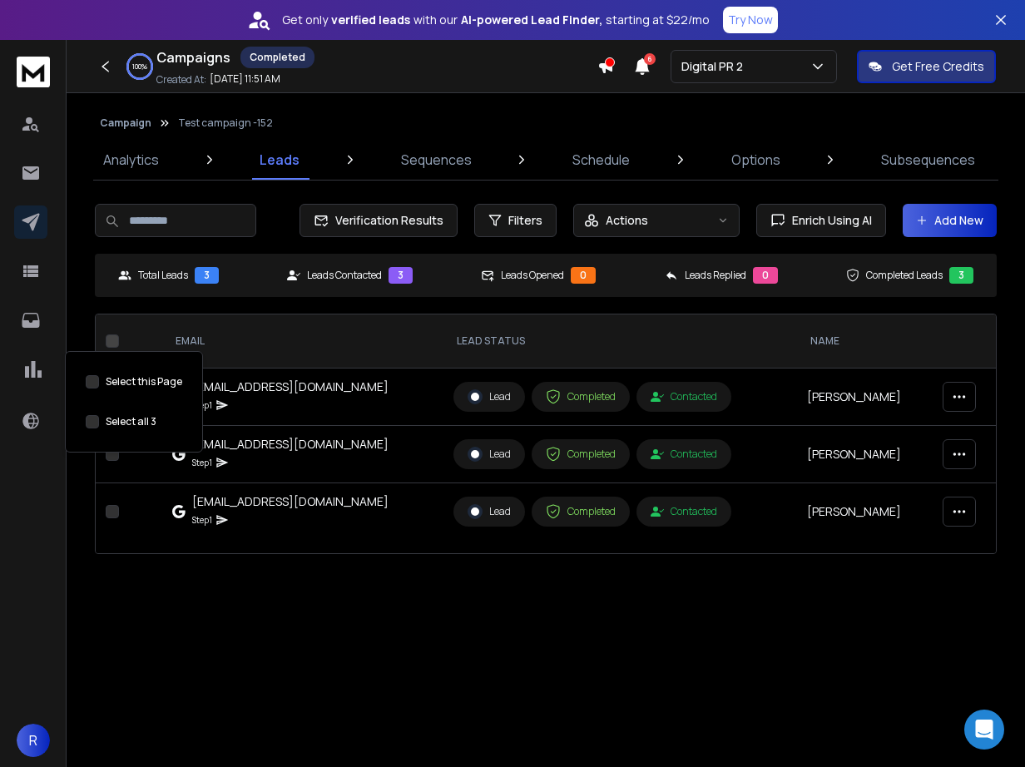
click at [118, 341] on button "Select this Page" at bounding box center [112, 340] width 13 height 13
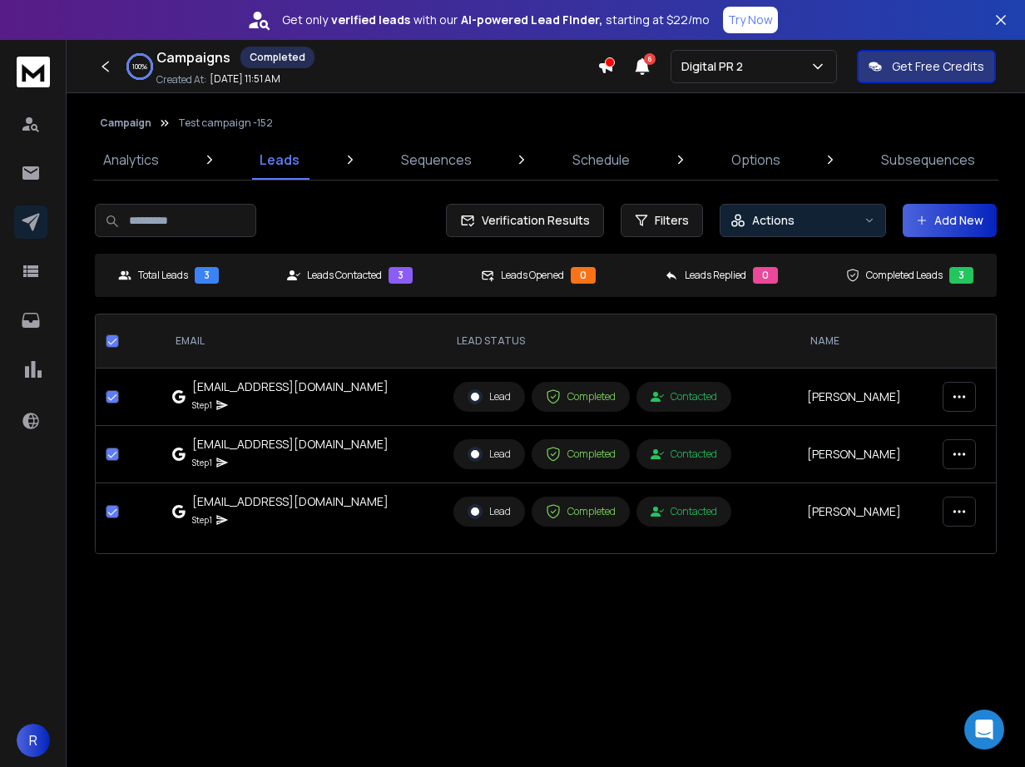
click at [824, 222] on div "Actions" at bounding box center [794, 220] width 126 height 17
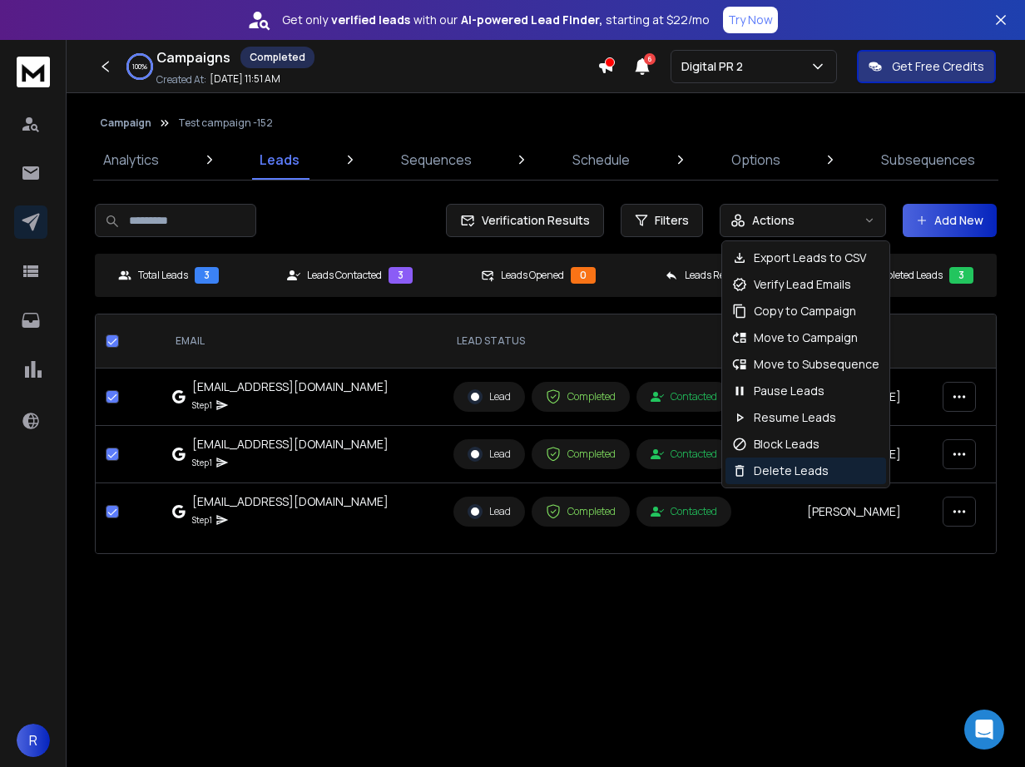
click at [825, 476] on div "Delete Leads" at bounding box center [806, 471] width 161 height 27
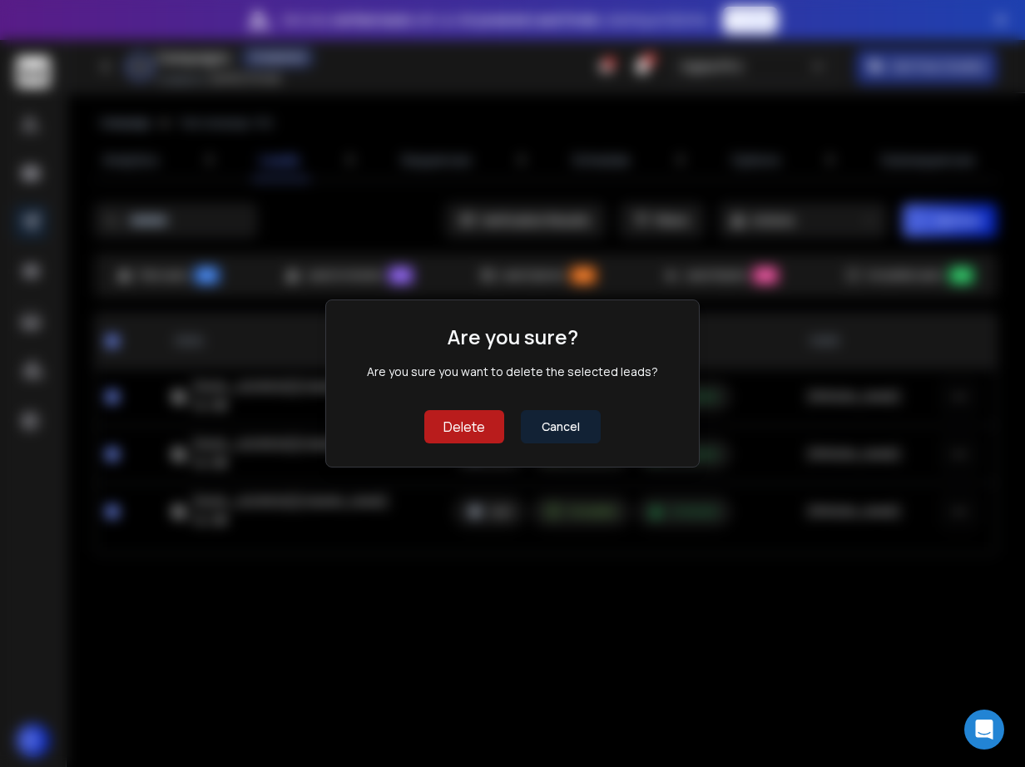
click at [458, 437] on button "Delete" at bounding box center [464, 426] width 80 height 33
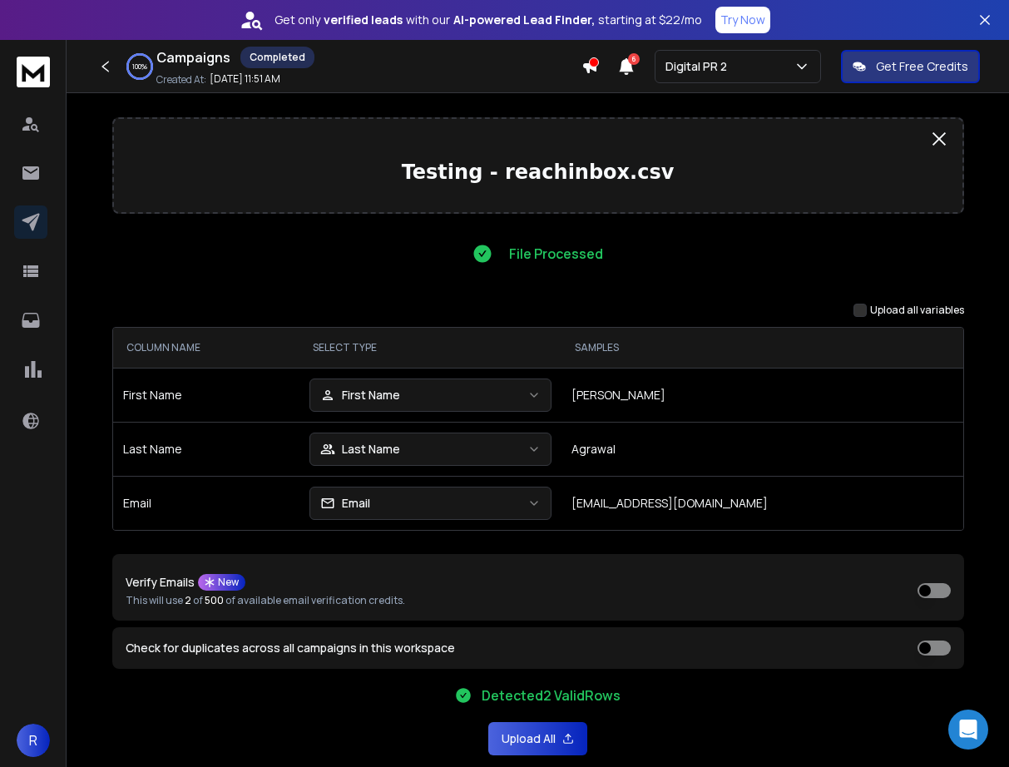
scroll to position [44, 0]
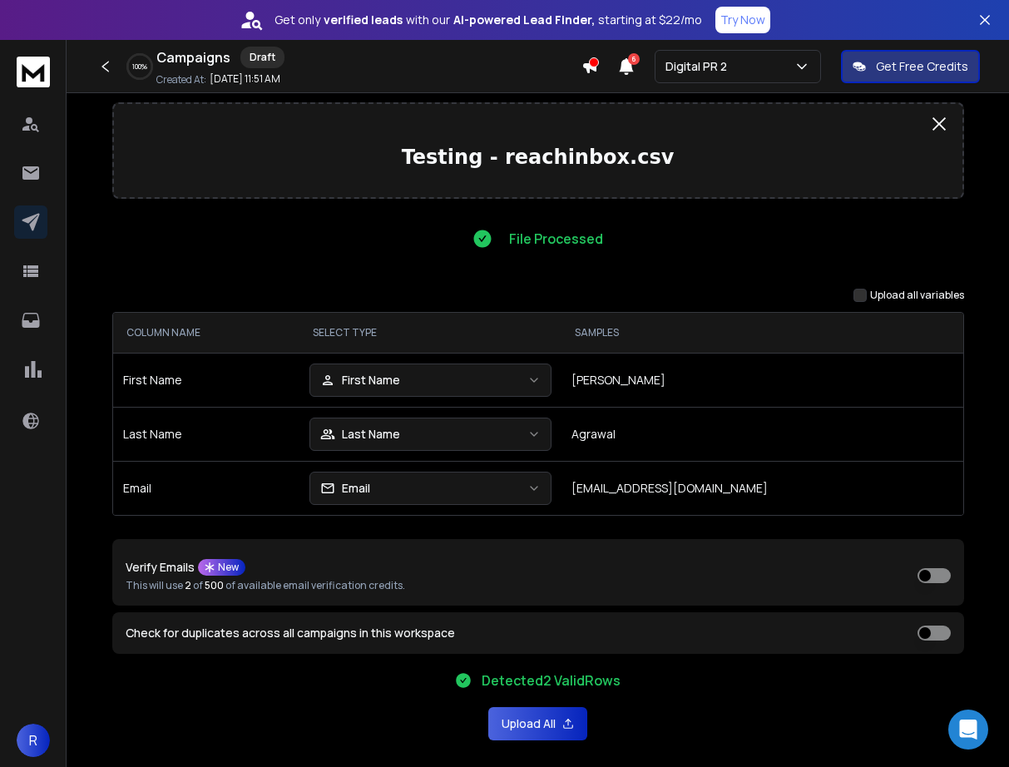
click at [548, 718] on button "Upload All" at bounding box center [537, 723] width 99 height 33
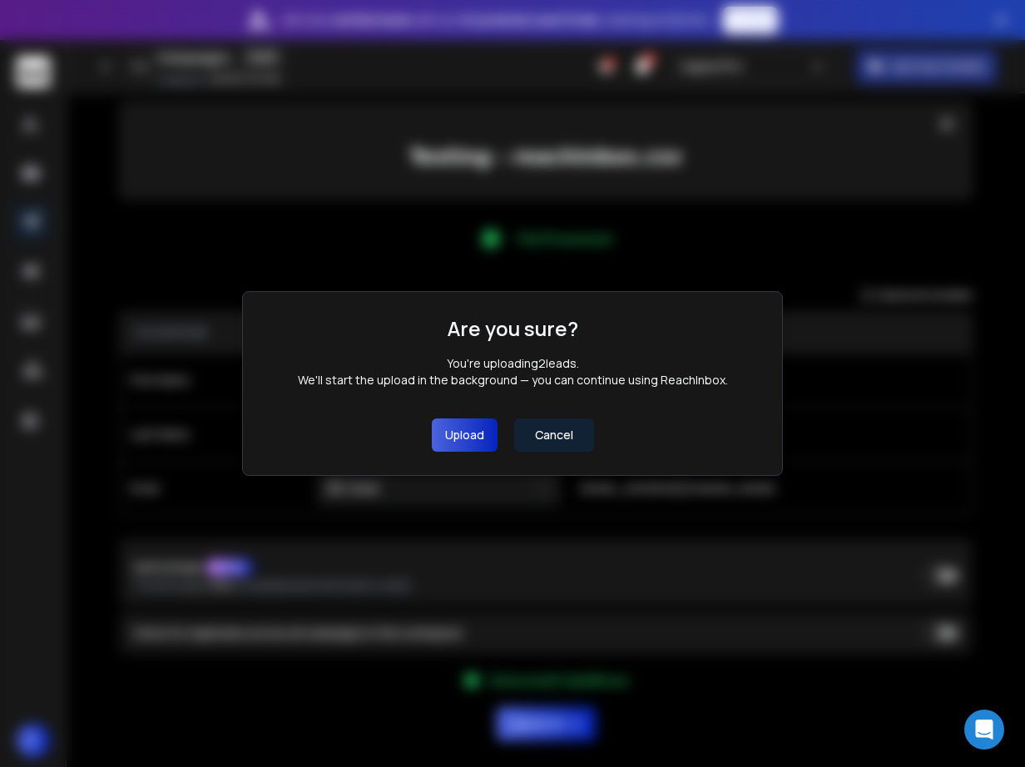
click at [473, 437] on button "Upload" at bounding box center [465, 435] width 66 height 33
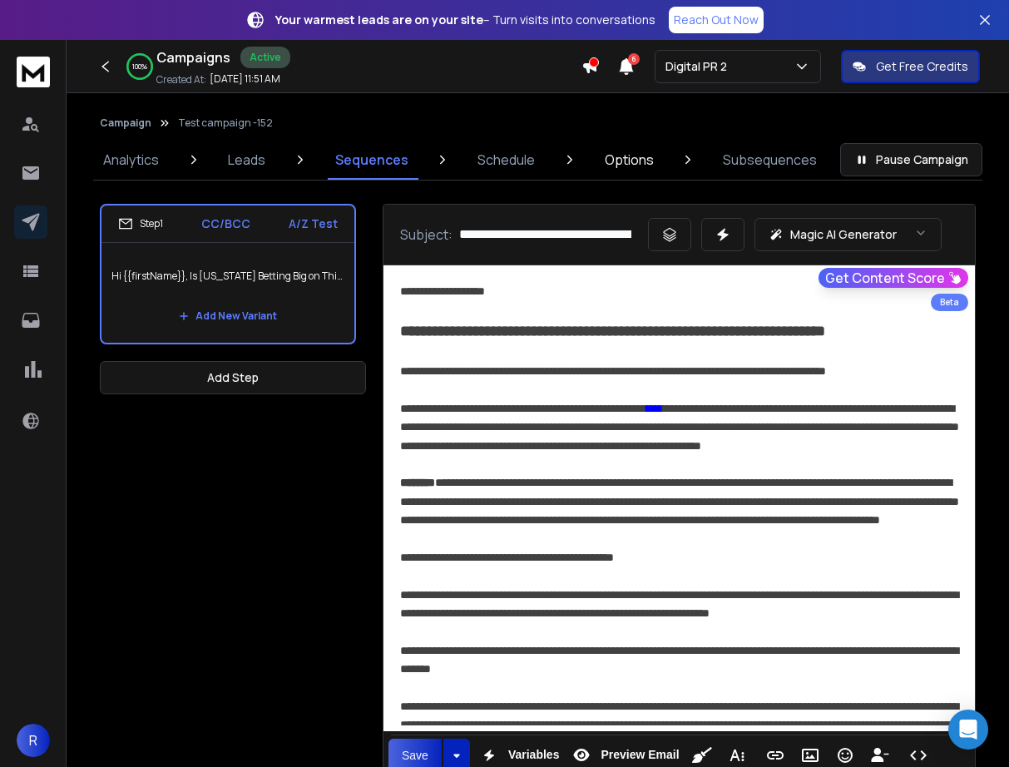
click at [641, 142] on link "Options" at bounding box center [629, 160] width 69 height 40
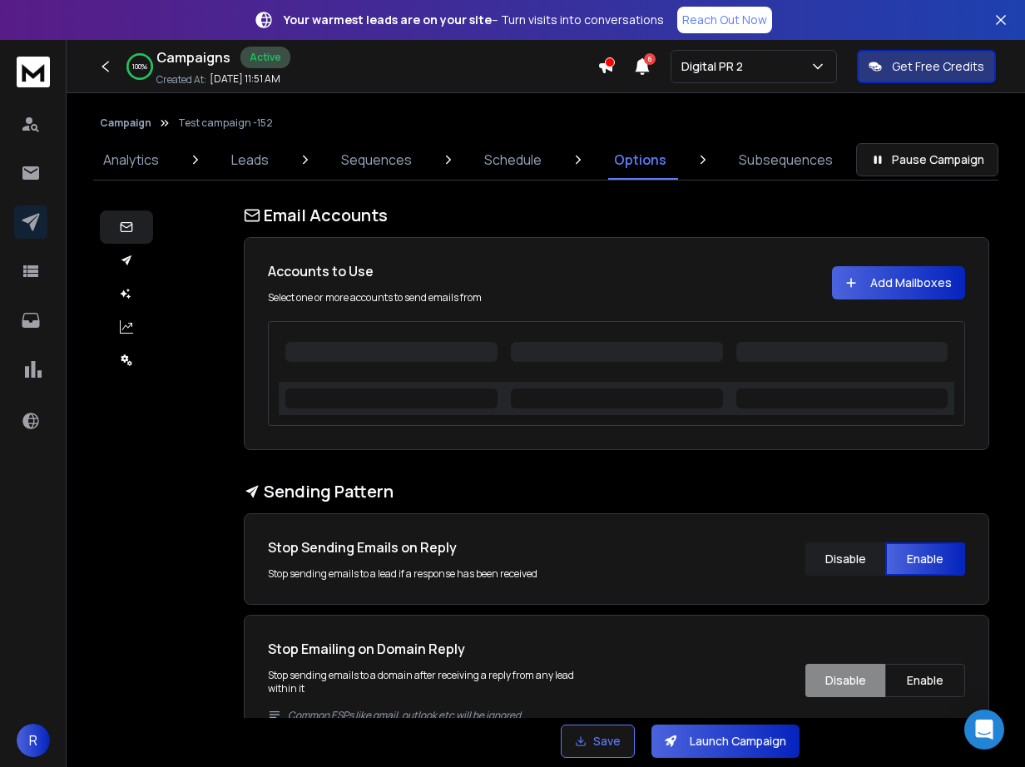
type input "****"
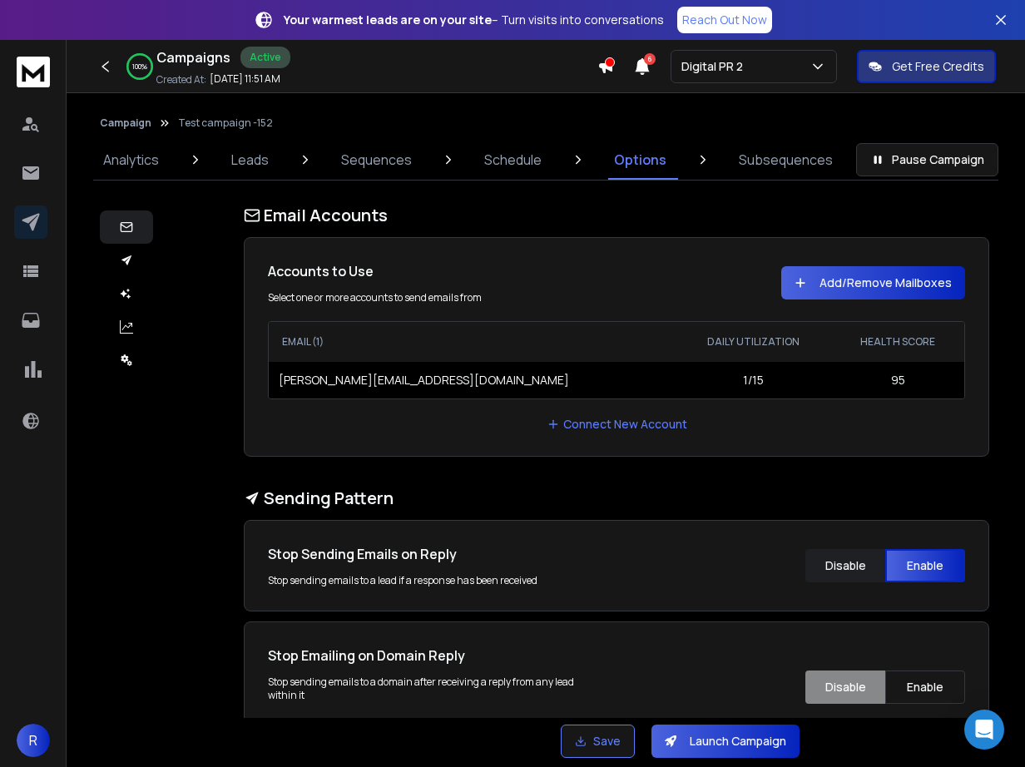
click at [722, 731] on button "Launch Campaign" at bounding box center [726, 741] width 148 height 33
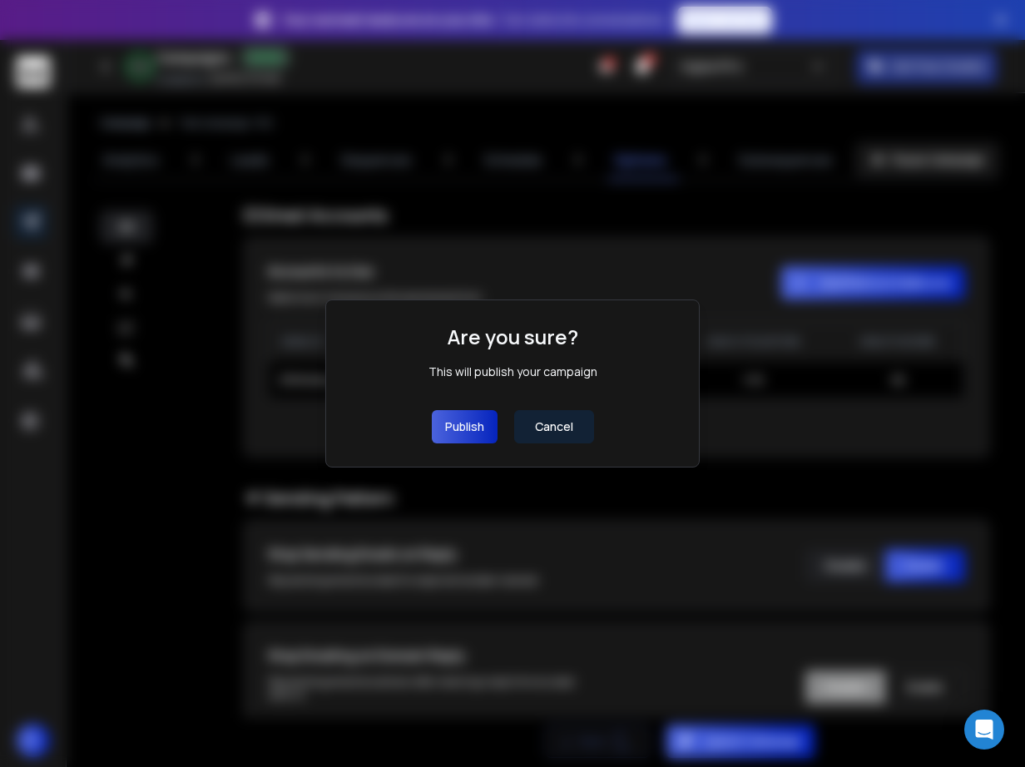
click at [448, 415] on button "Publish" at bounding box center [465, 426] width 66 height 33
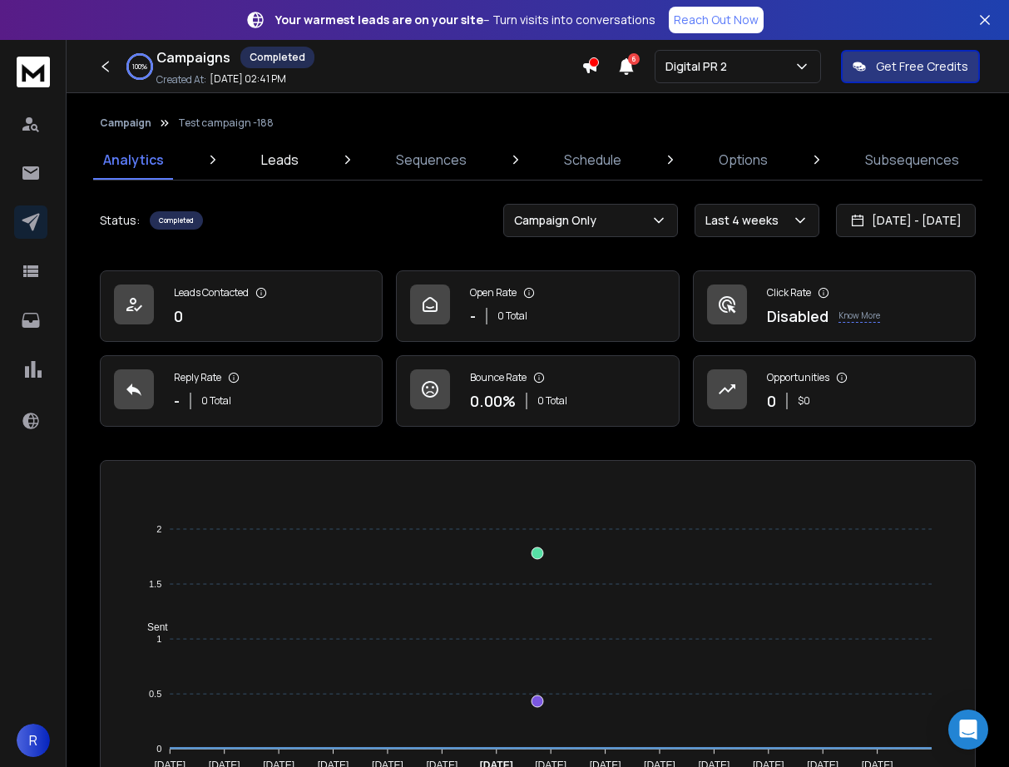
click at [260, 151] on link "Leads" at bounding box center [279, 160] width 57 height 40
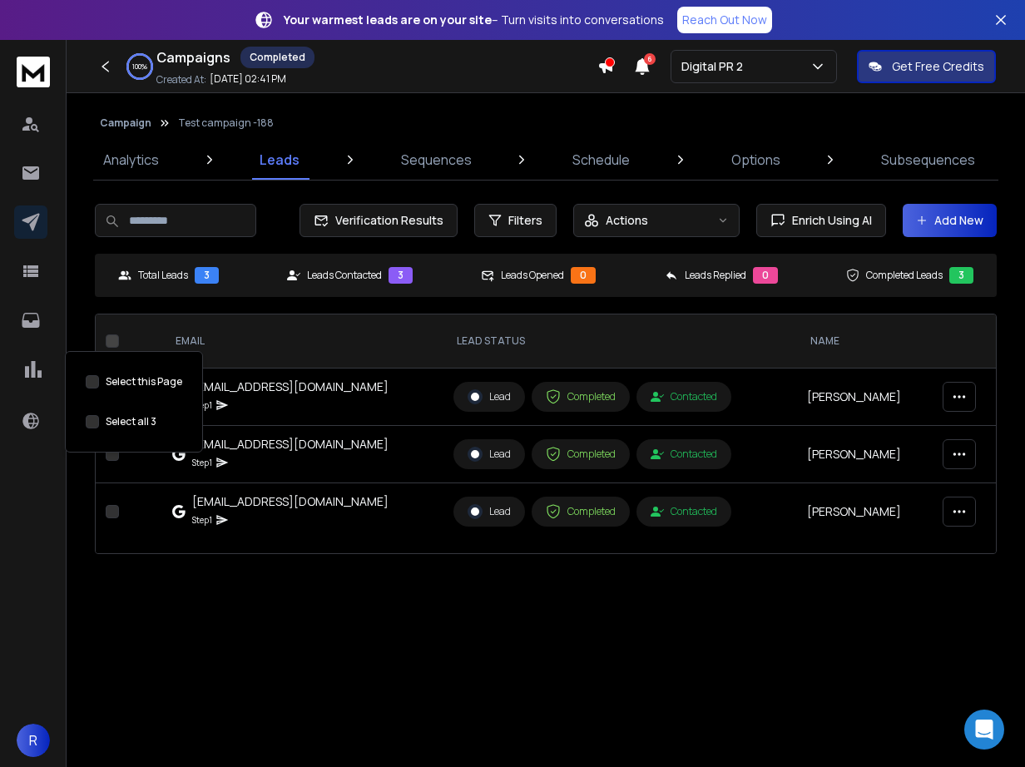
click at [108, 342] on button "Select this Page" at bounding box center [112, 340] width 13 height 13
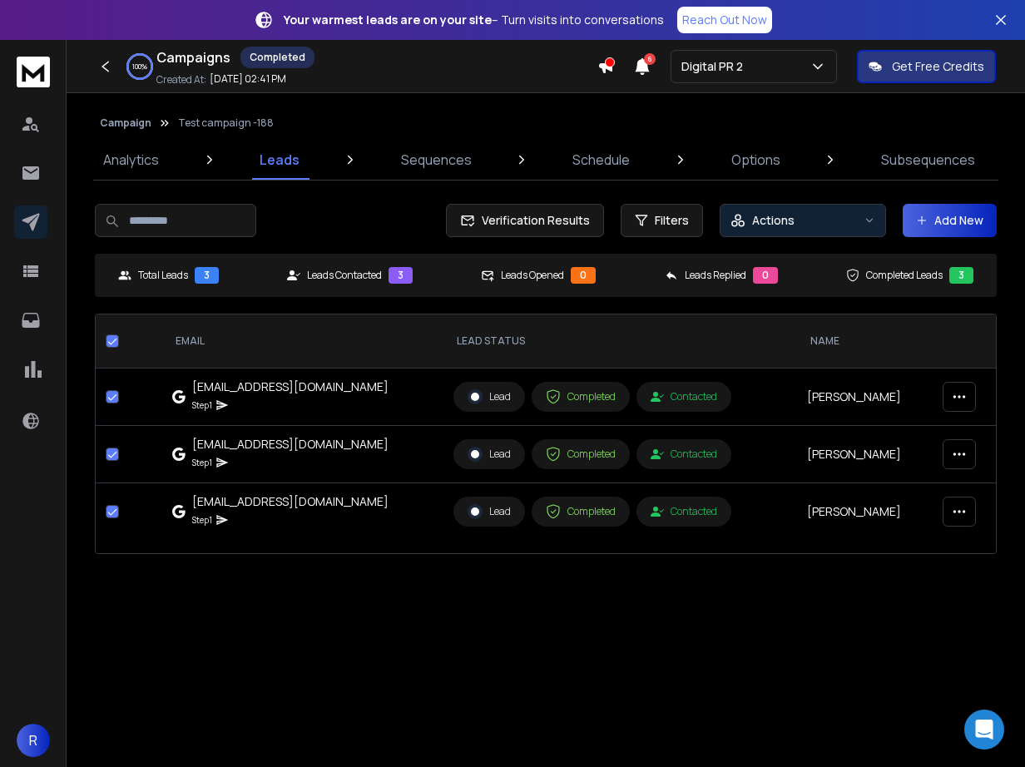
click at [812, 224] on div "Actions" at bounding box center [794, 220] width 126 height 17
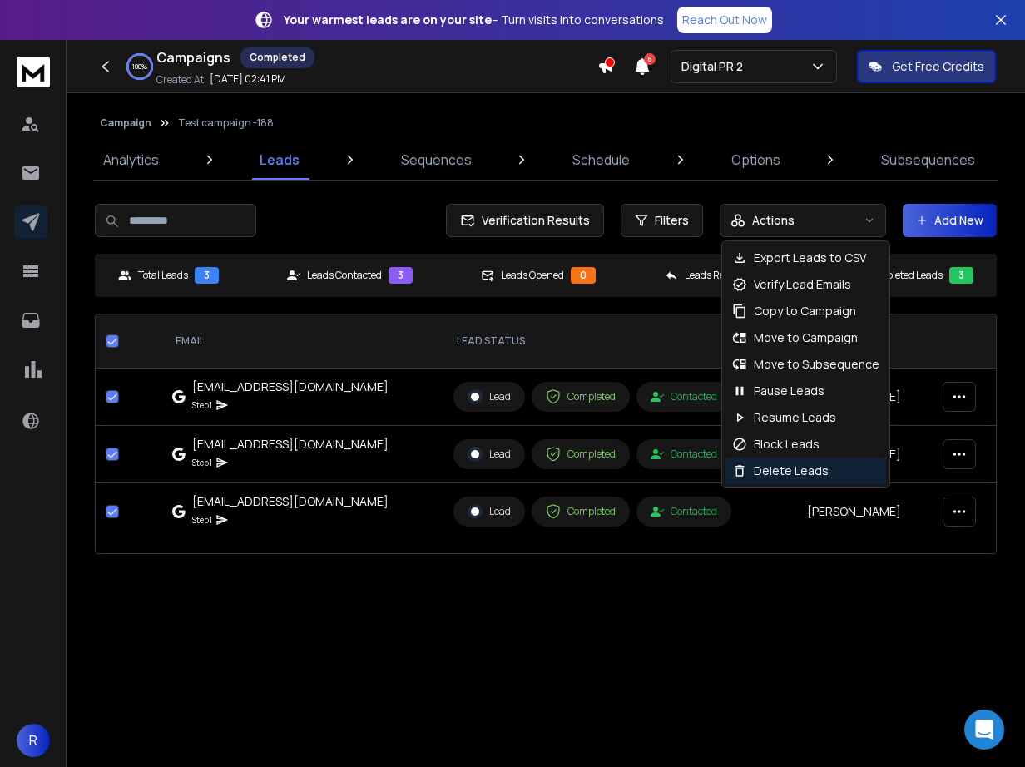
click at [792, 473] on p "Delete Leads" at bounding box center [791, 471] width 75 height 17
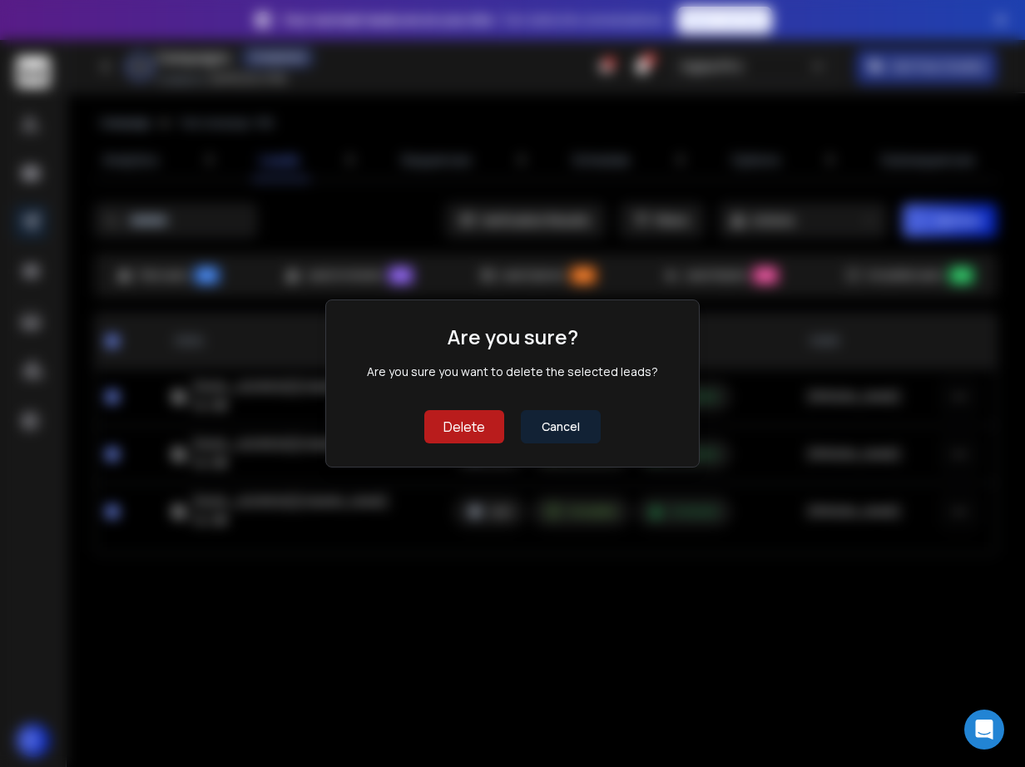
click at [460, 428] on button "Delete" at bounding box center [464, 426] width 80 height 33
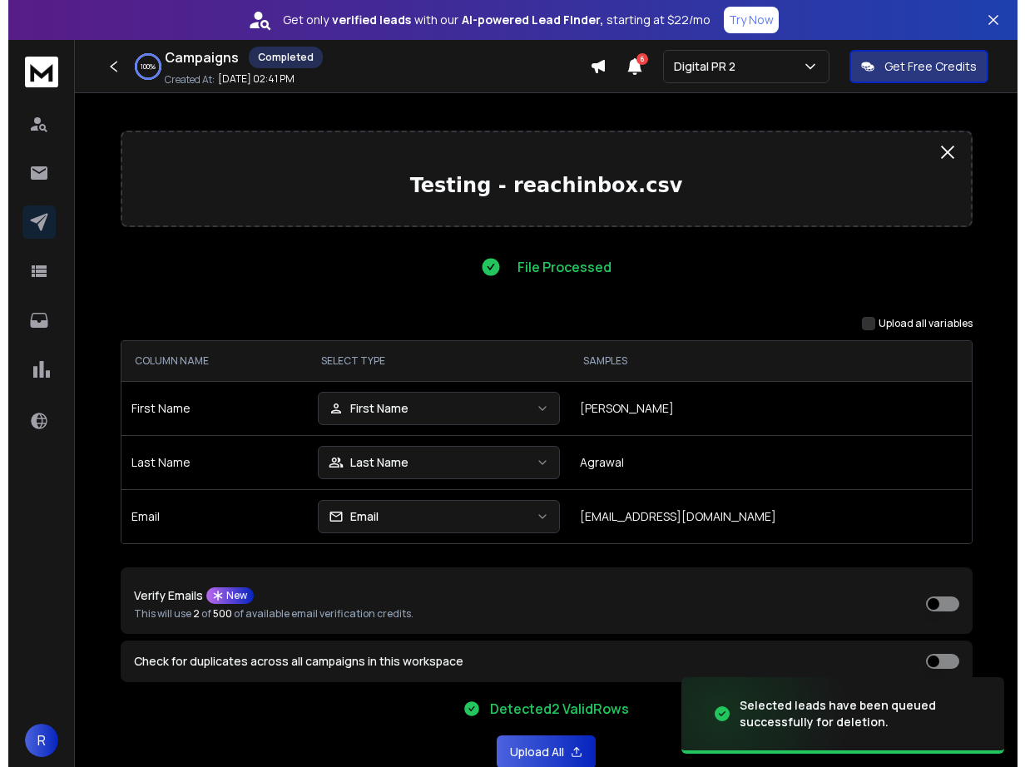
scroll to position [44, 0]
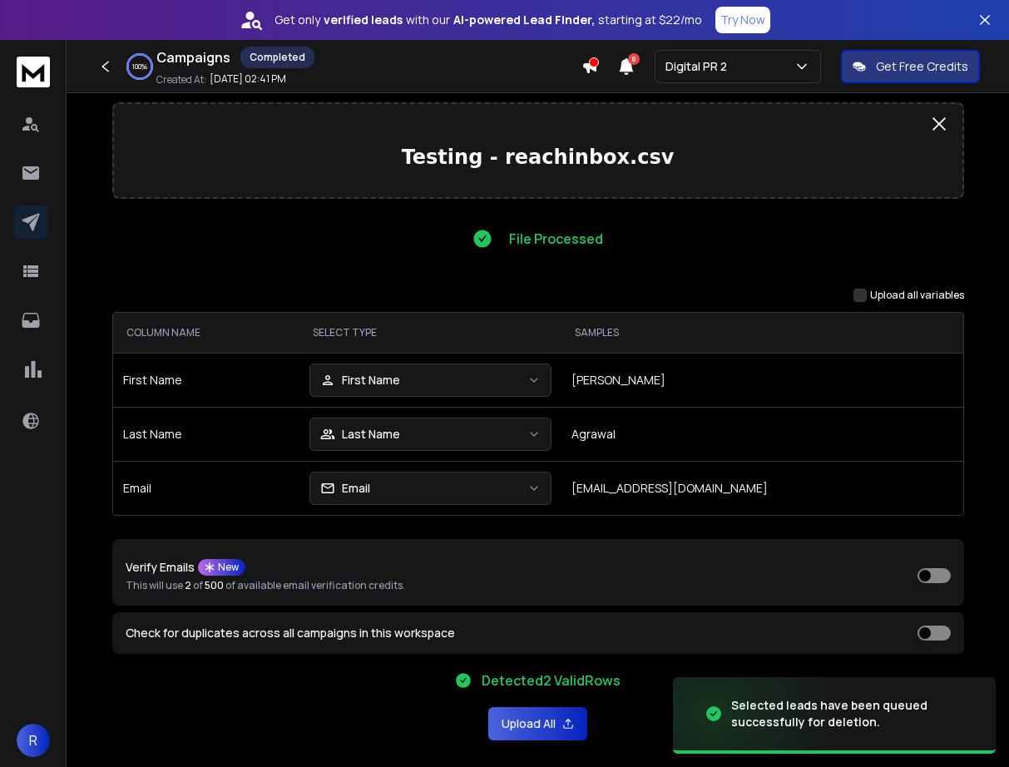
click at [523, 731] on div "Testing - reachinbox.csv File Processed Upload all variables COLUMN NAME SELECT…" at bounding box center [538, 434] width 852 height 665
click at [526, 726] on button "Upload All" at bounding box center [537, 723] width 99 height 33
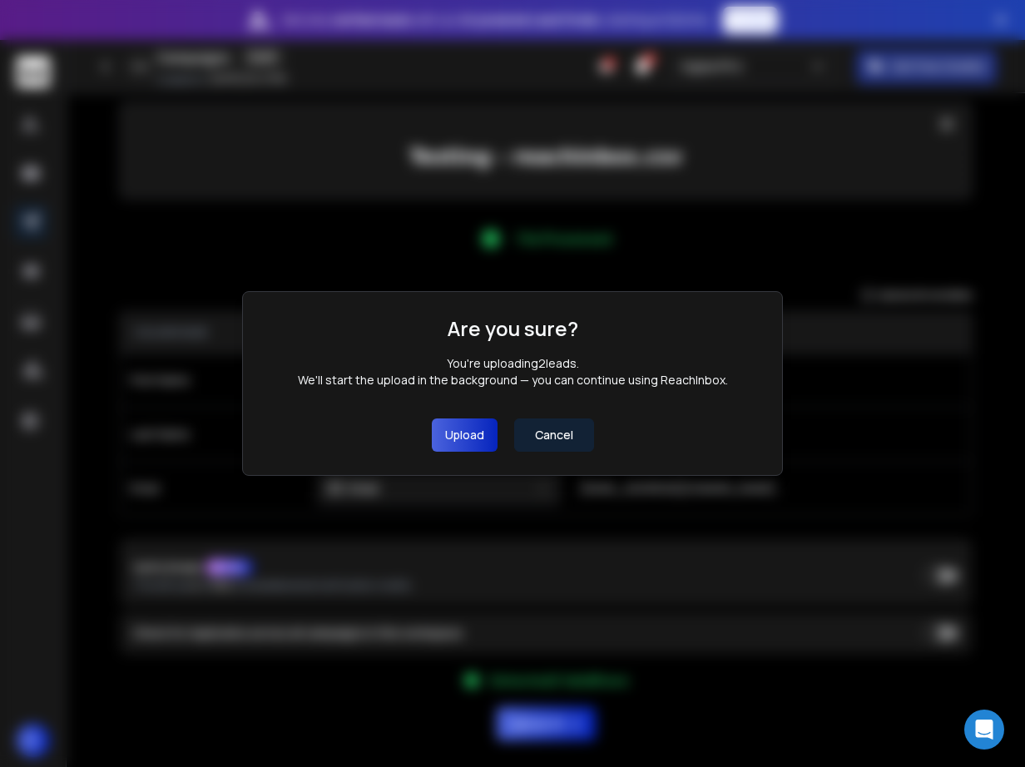
click at [460, 429] on button "Upload" at bounding box center [465, 435] width 66 height 33
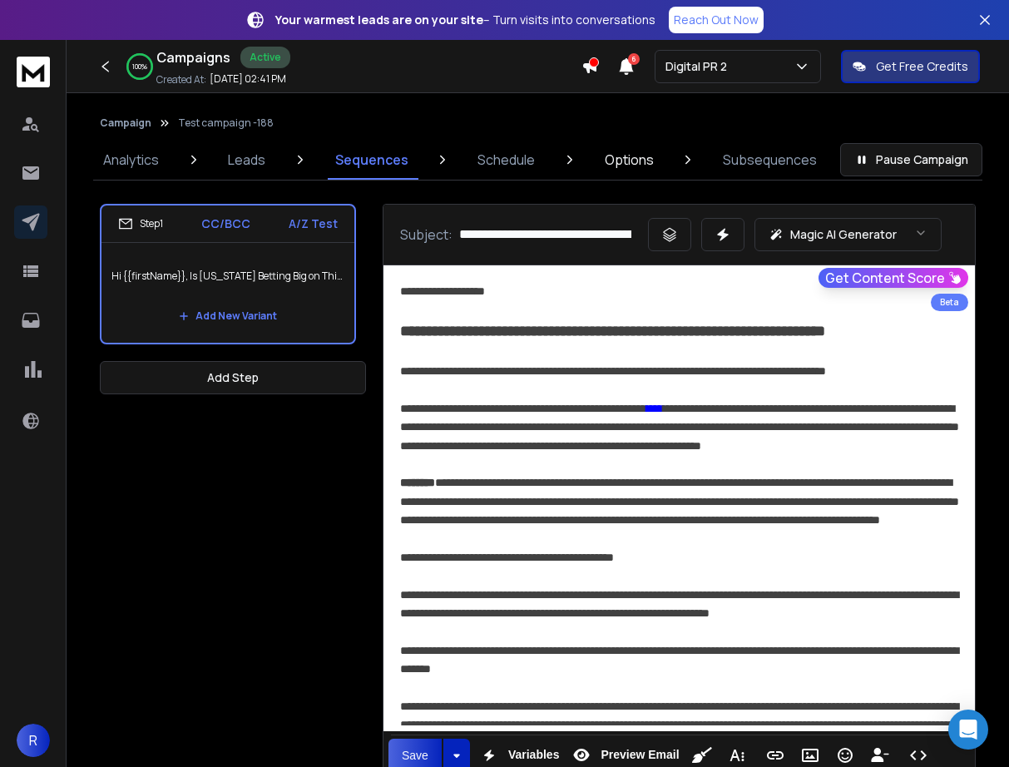
click at [645, 163] on p "Options" at bounding box center [629, 160] width 49 height 20
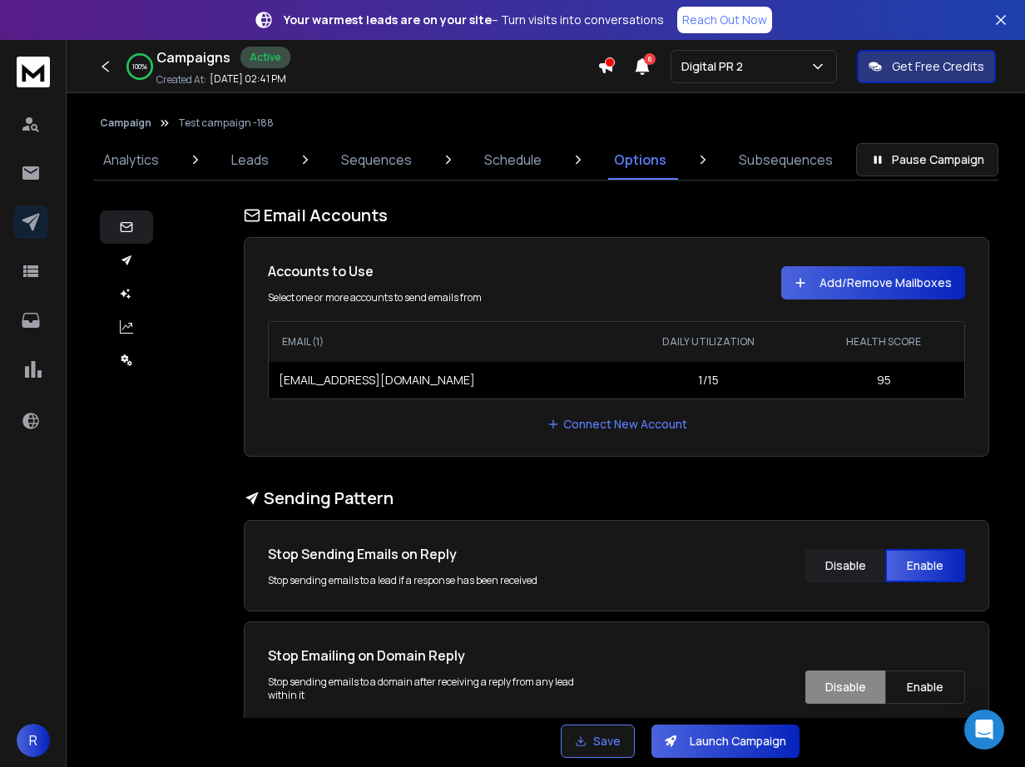
click at [690, 730] on button "Launch Campaign" at bounding box center [726, 741] width 148 height 33
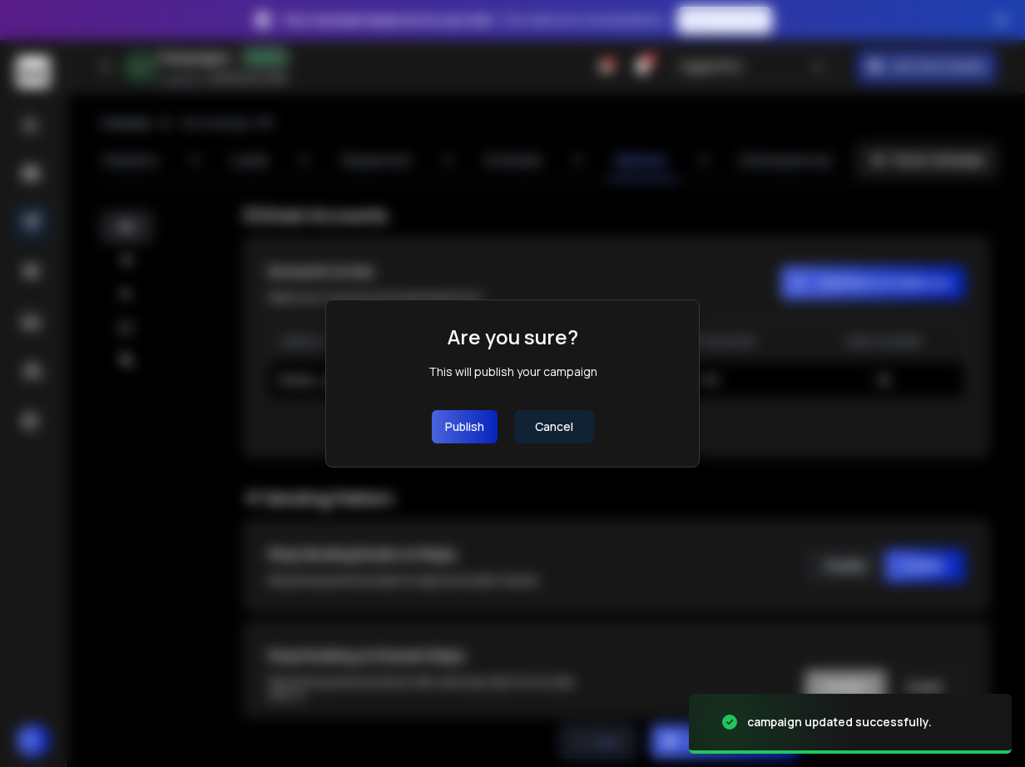
click at [468, 437] on button "Publish" at bounding box center [465, 426] width 66 height 33
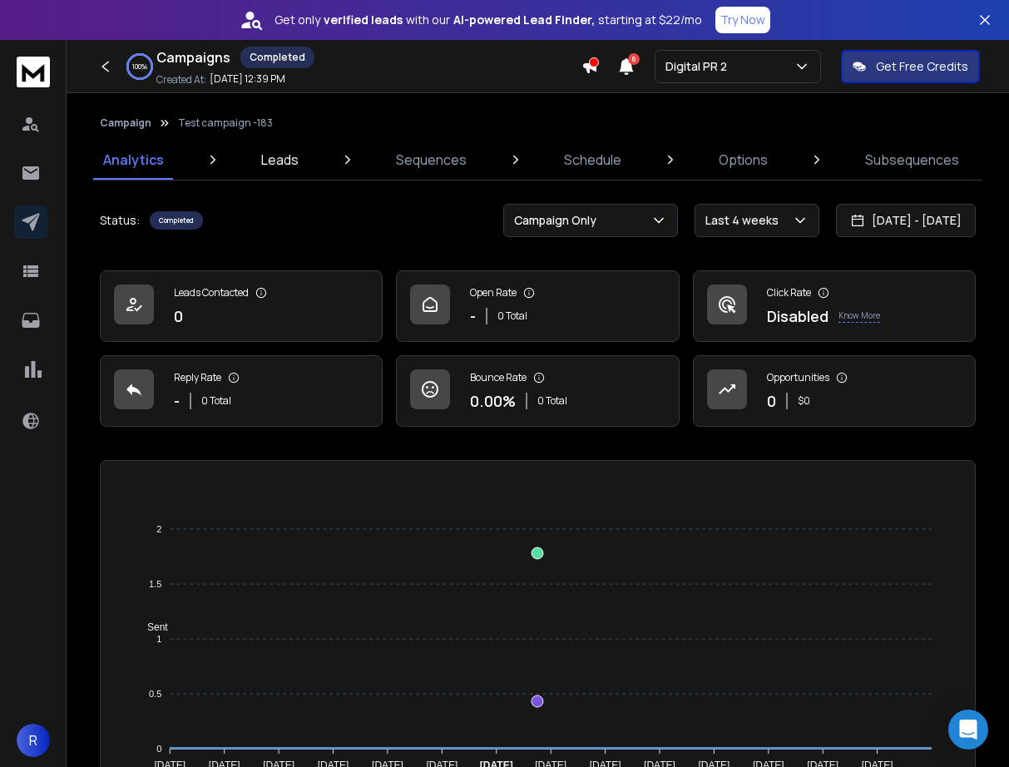
click at [287, 170] on link "Leads" at bounding box center [279, 160] width 57 height 40
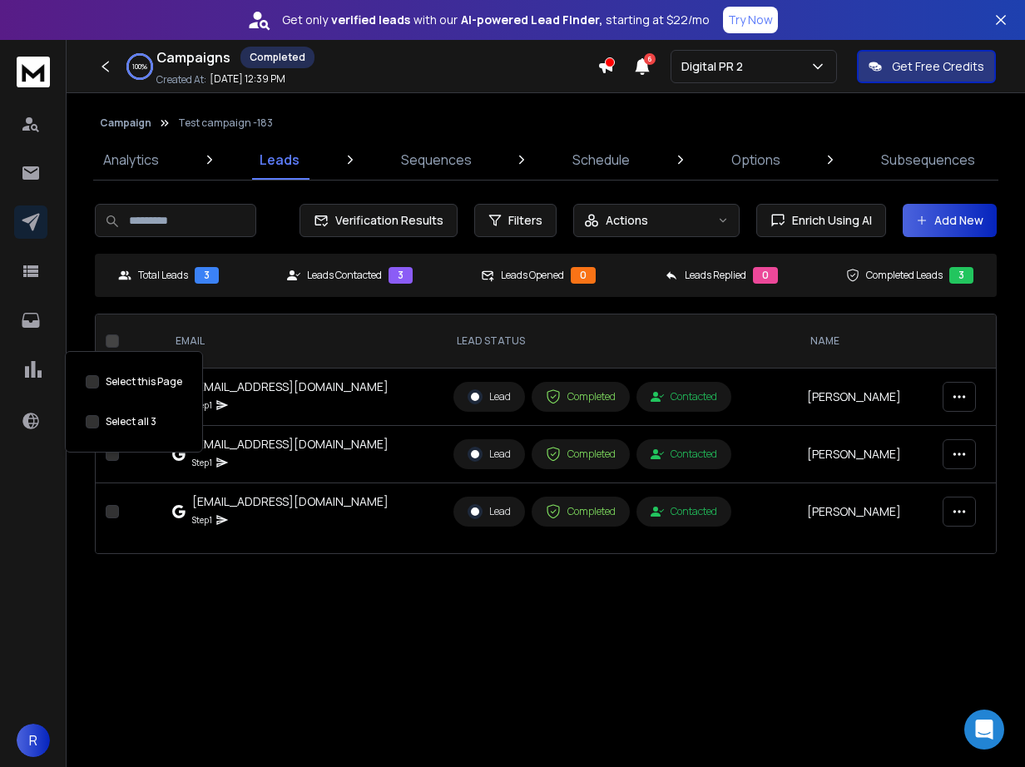
click at [111, 344] on button "Select this Page" at bounding box center [112, 340] width 13 height 13
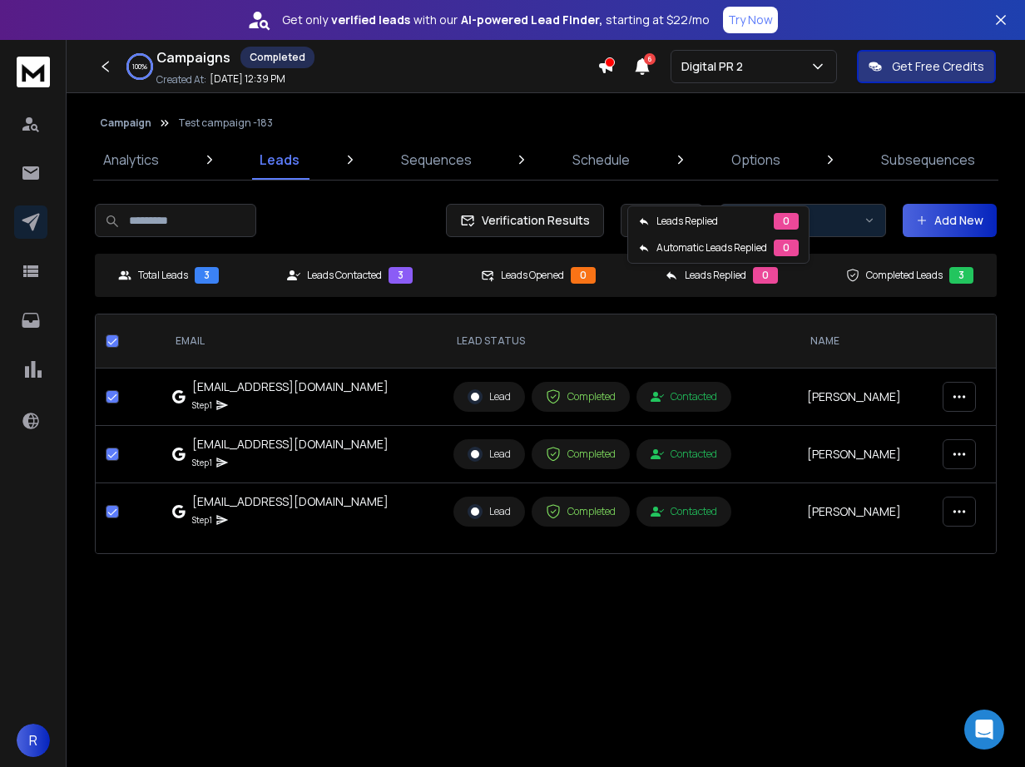
click at [834, 230] on button "Actions" at bounding box center [803, 220] width 166 height 33
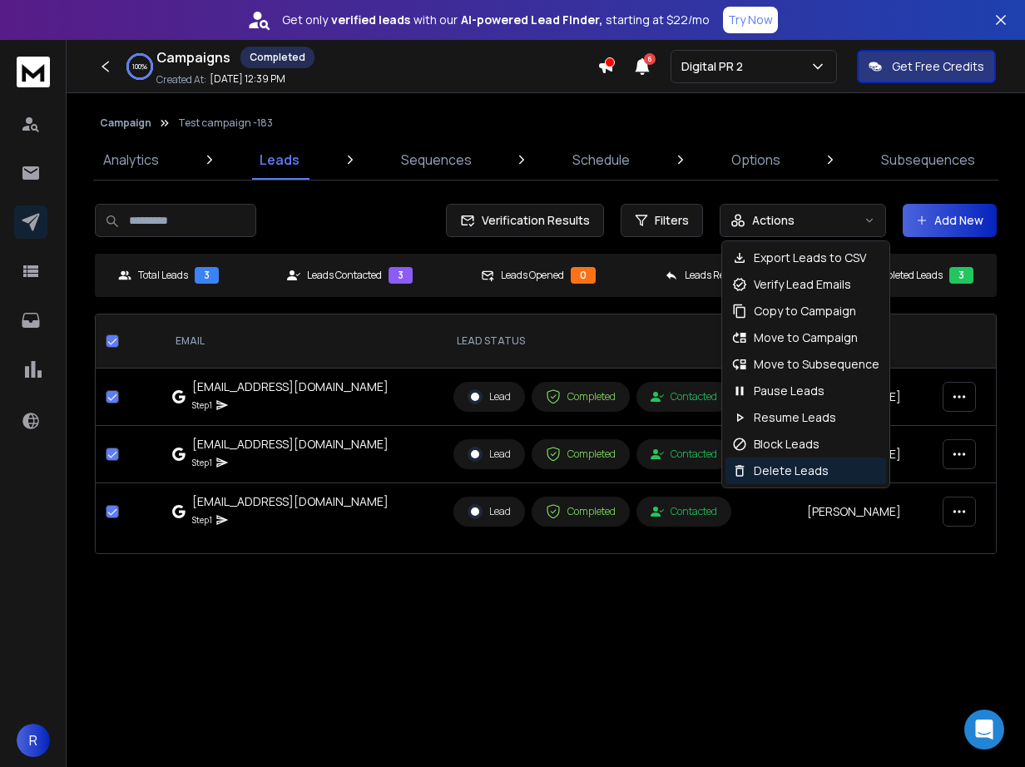
click at [817, 472] on p "Delete Leads" at bounding box center [791, 471] width 75 height 17
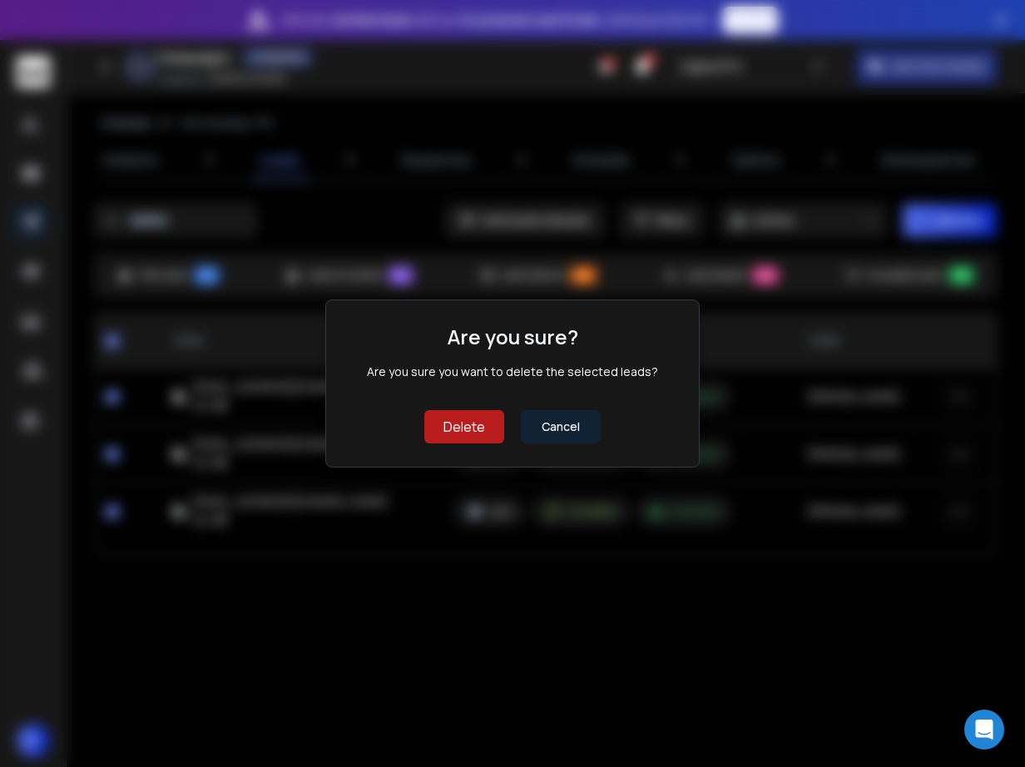
click at [466, 425] on button "Delete" at bounding box center [464, 426] width 80 height 33
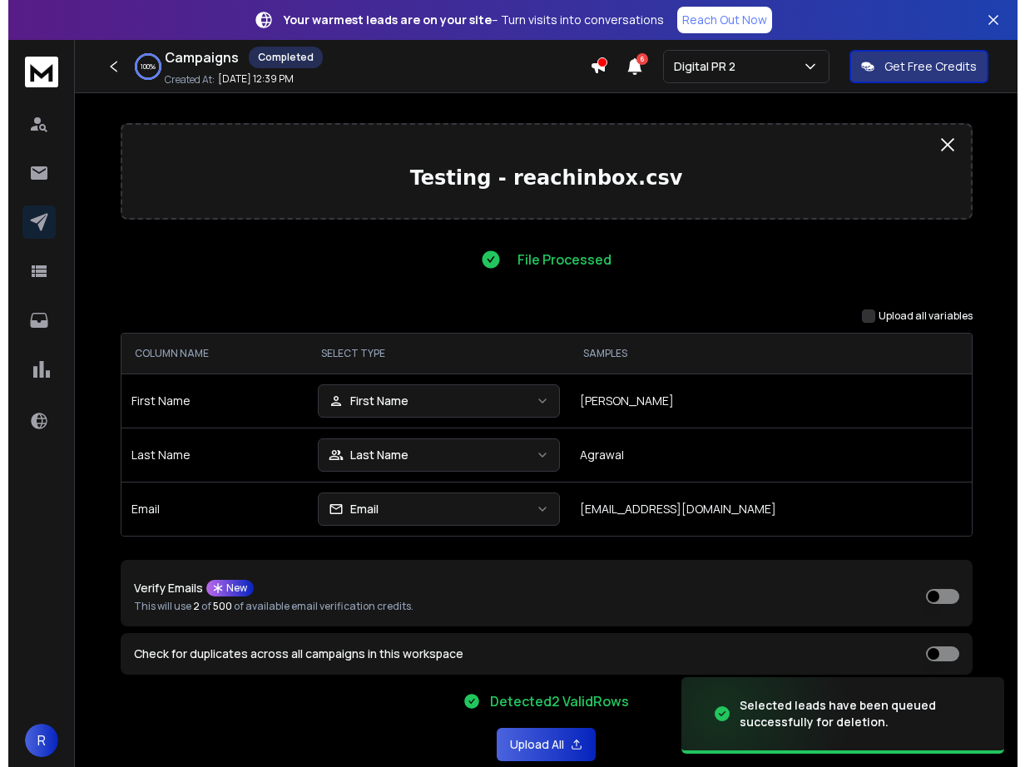
scroll to position [44, 0]
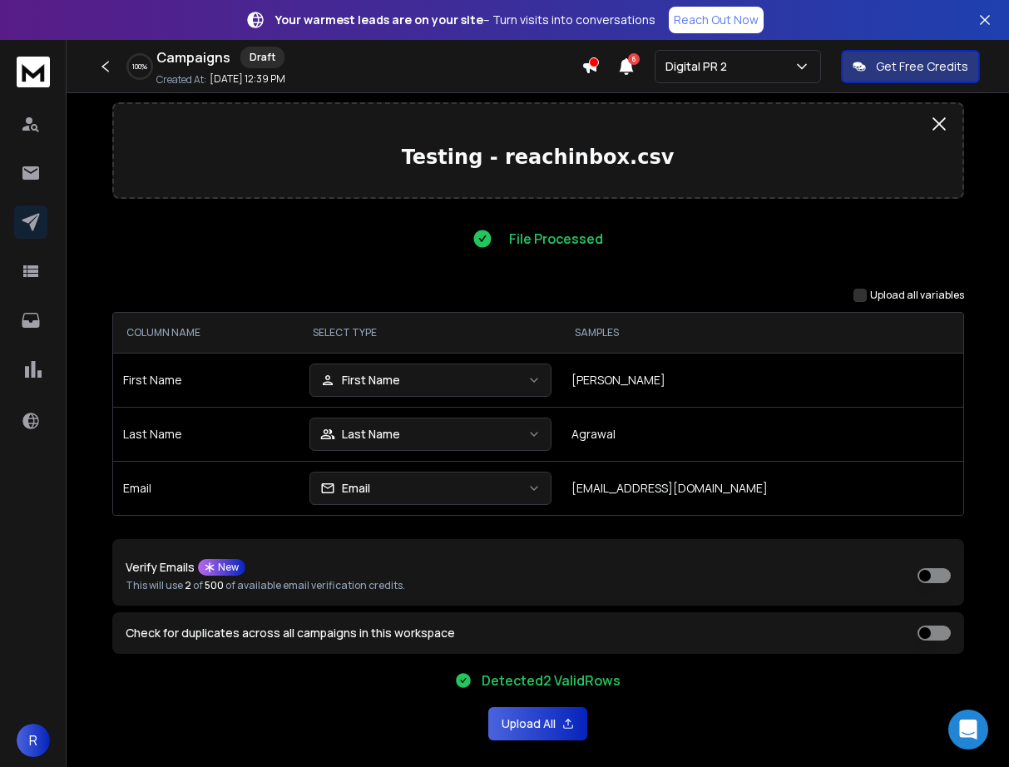
click at [518, 721] on button "Upload All" at bounding box center [537, 723] width 99 height 33
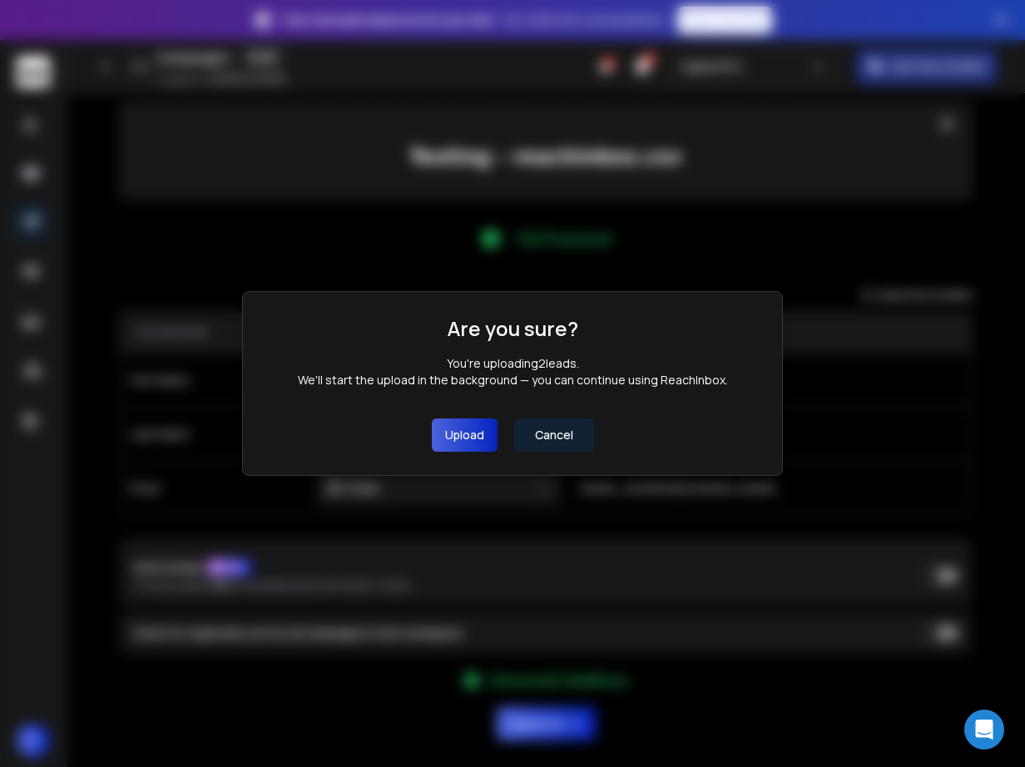
click at [443, 449] on button "Upload" at bounding box center [465, 435] width 66 height 33
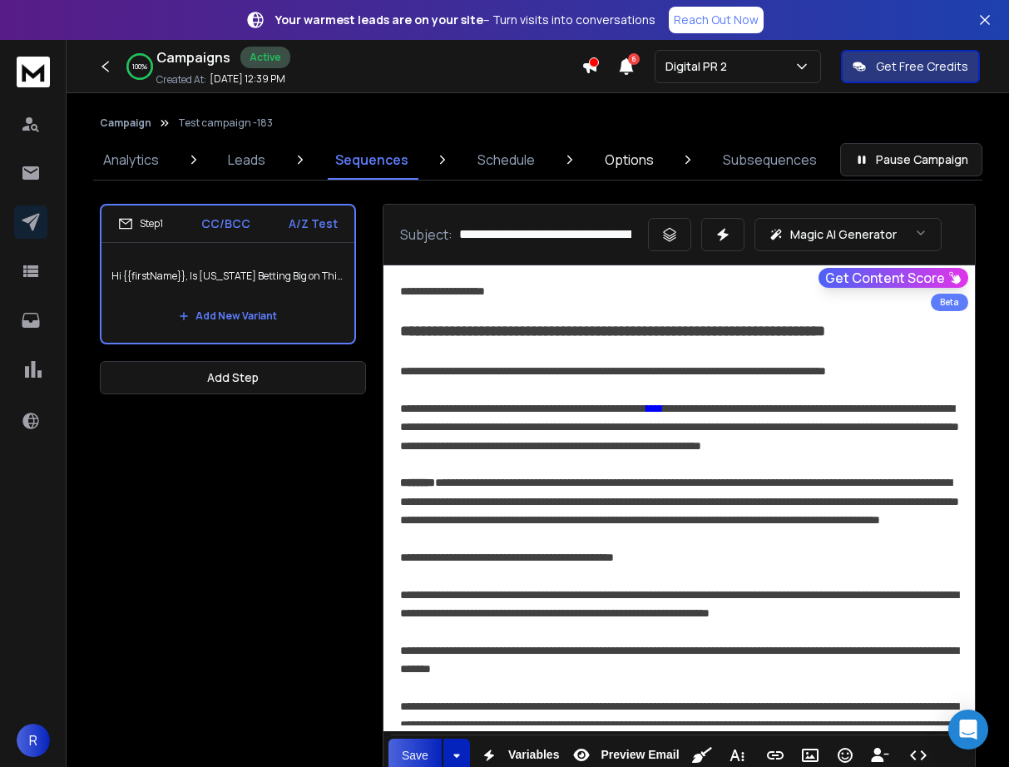
click at [632, 157] on p "Options" at bounding box center [629, 160] width 49 height 20
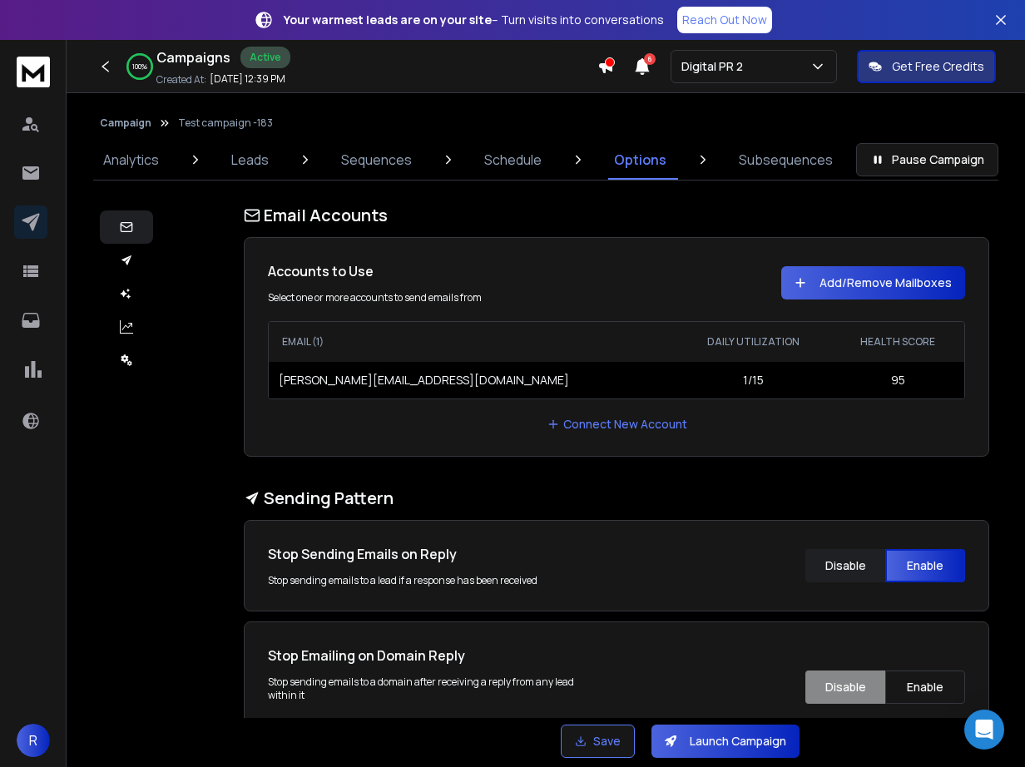
click at [681, 731] on button "Launch Campaign" at bounding box center [726, 741] width 148 height 33
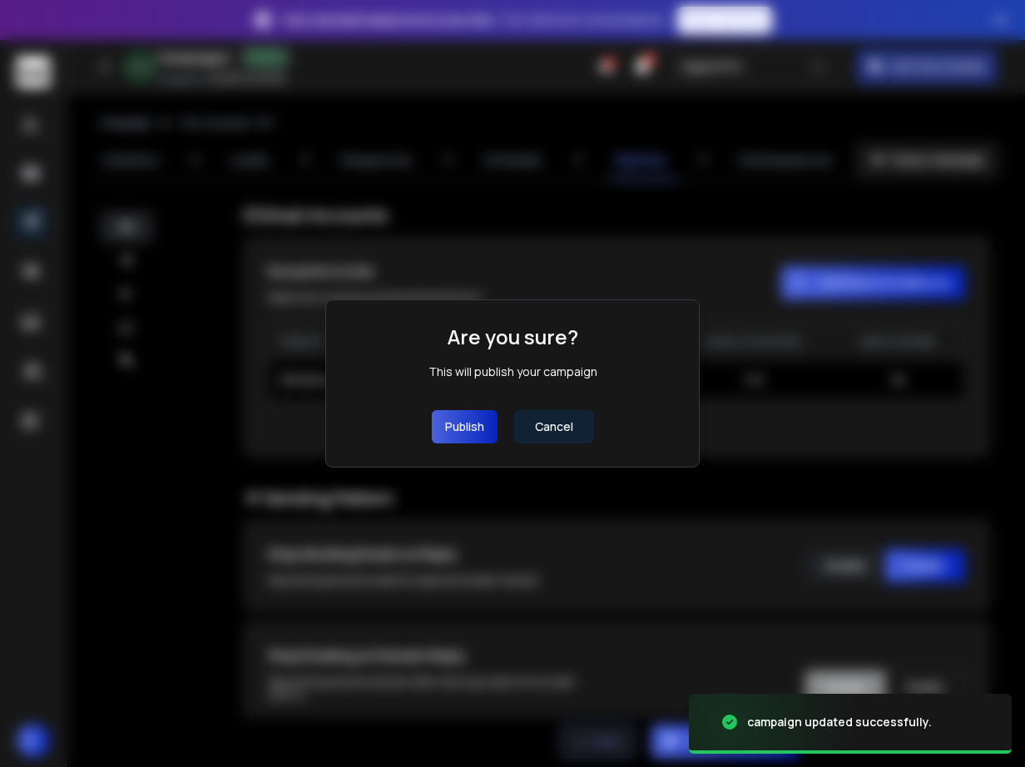
click at [464, 433] on button "Publish" at bounding box center [465, 426] width 66 height 33
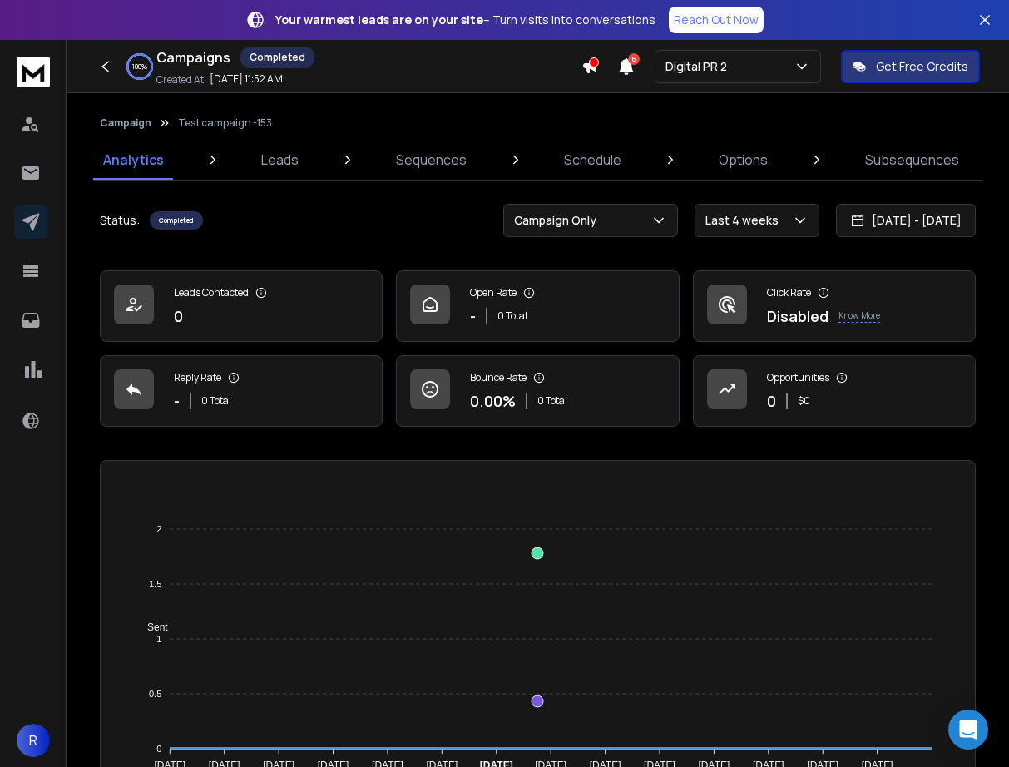
click at [245, 171] on div "Analytics Leads Sequences Schedule Options Subsequences" at bounding box center [531, 160] width 876 height 40
click at [263, 169] on p "Leads" at bounding box center [279, 160] width 37 height 20
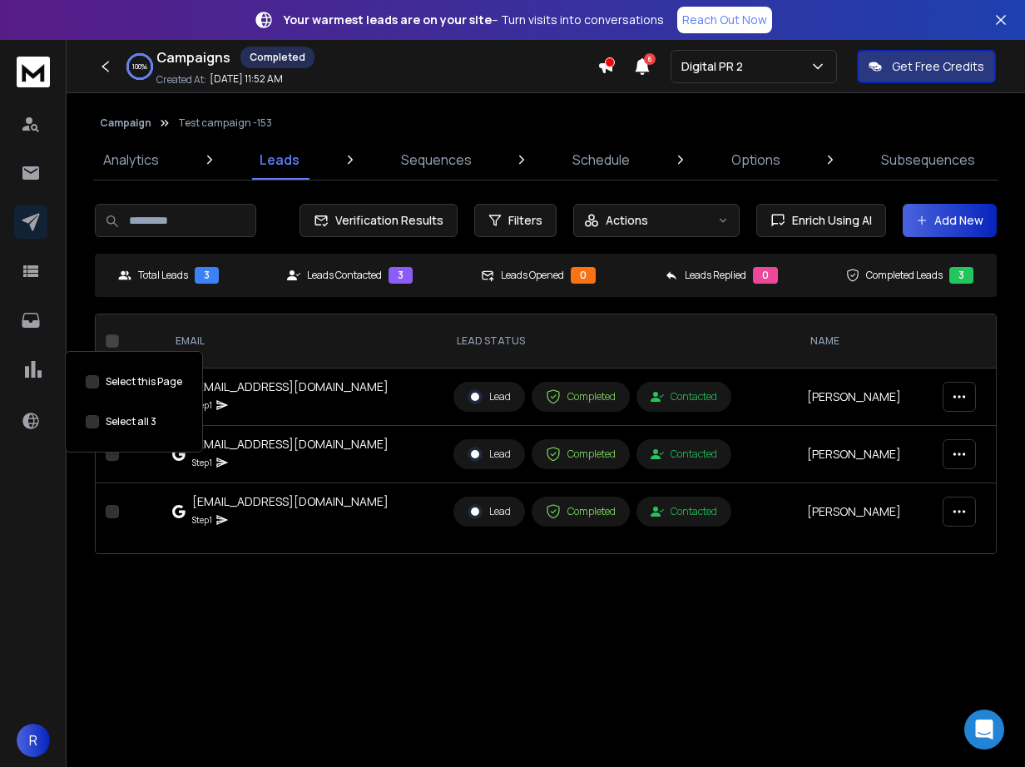
click at [107, 334] on div at bounding box center [134, 340] width 57 height 13
click at [116, 339] on button "Select this Page" at bounding box center [112, 340] width 13 height 13
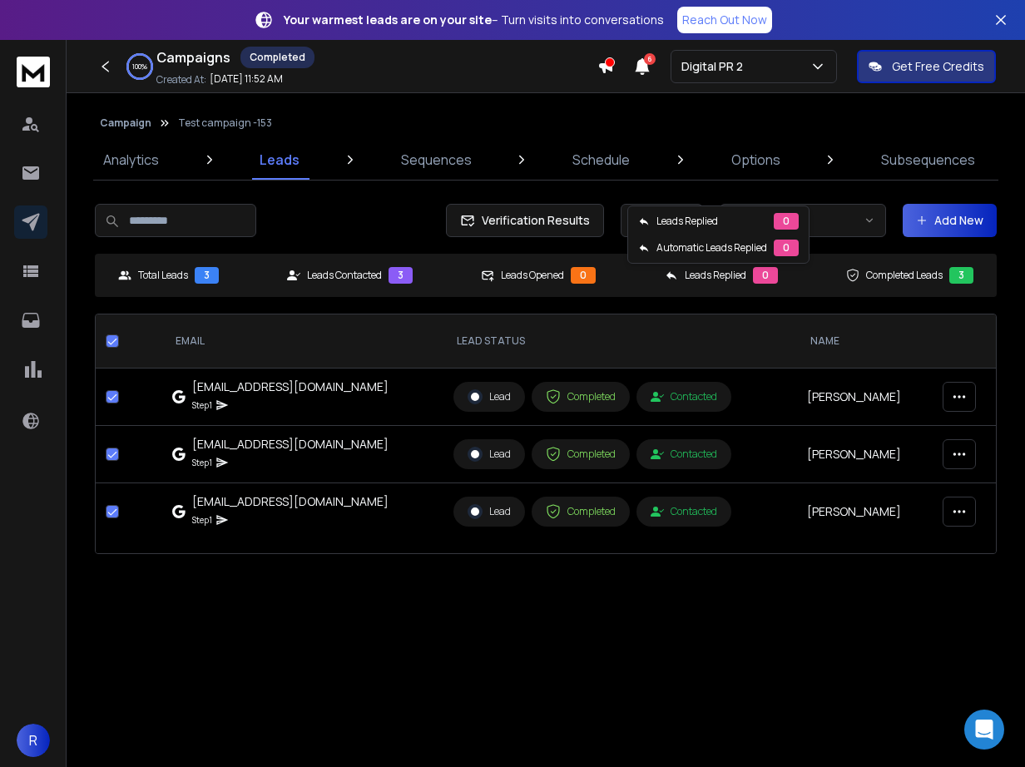
click at [790, 235] on div "Leads Replied 0 Automatic Leads Replied 0" at bounding box center [718, 234] width 161 height 43
click at [881, 223] on button "Actions" at bounding box center [803, 220] width 166 height 33
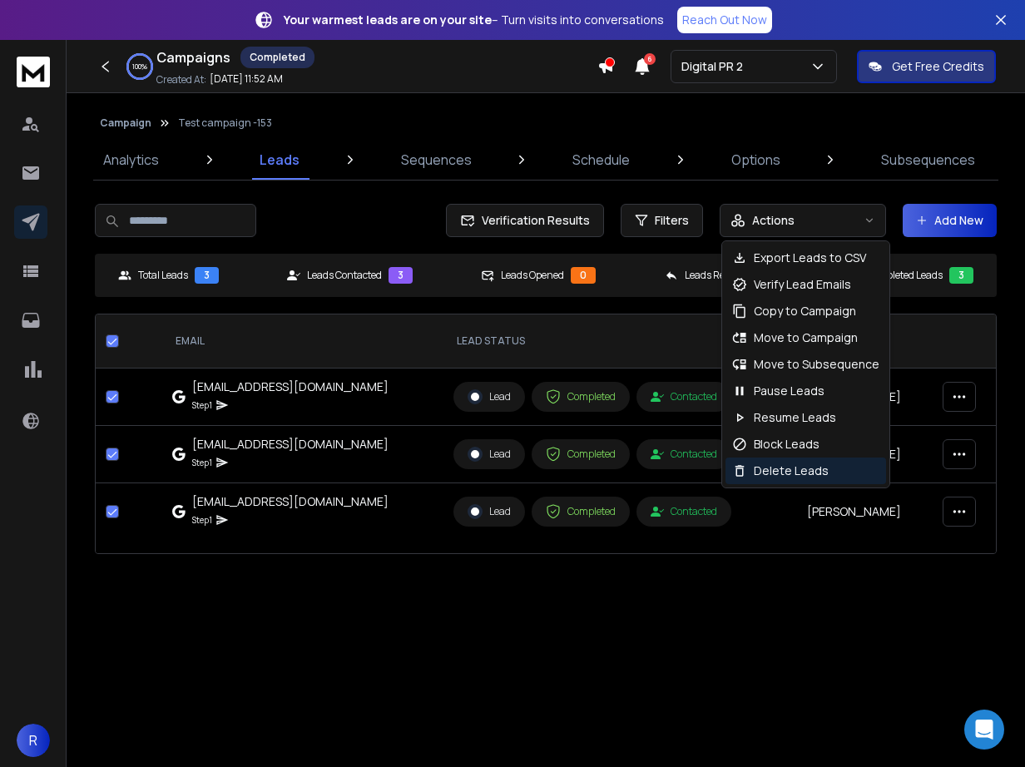
click at [827, 468] on div "Delete Leads" at bounding box center [806, 471] width 161 height 27
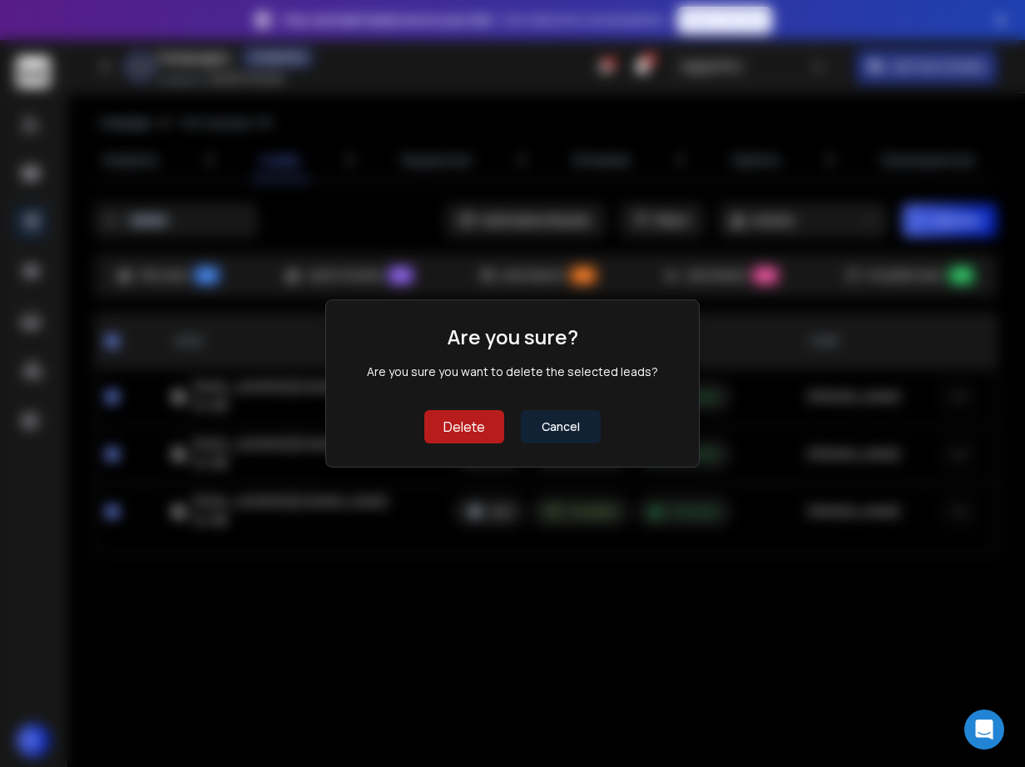
click at [450, 424] on button "Delete" at bounding box center [464, 426] width 80 height 33
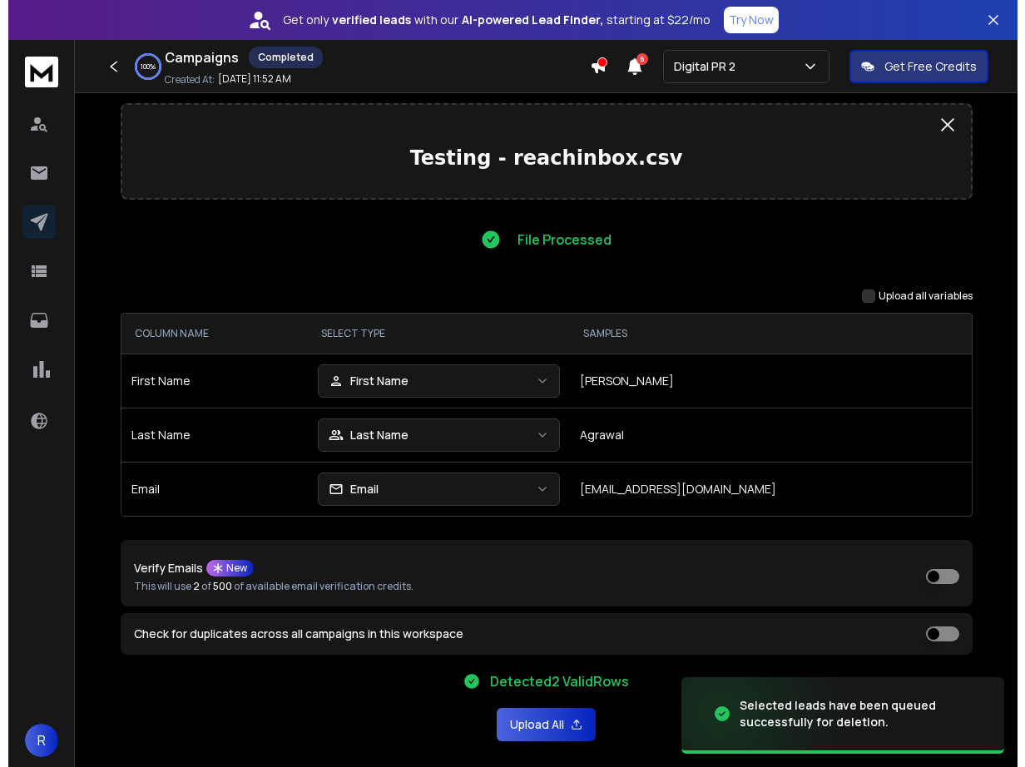
scroll to position [44, 0]
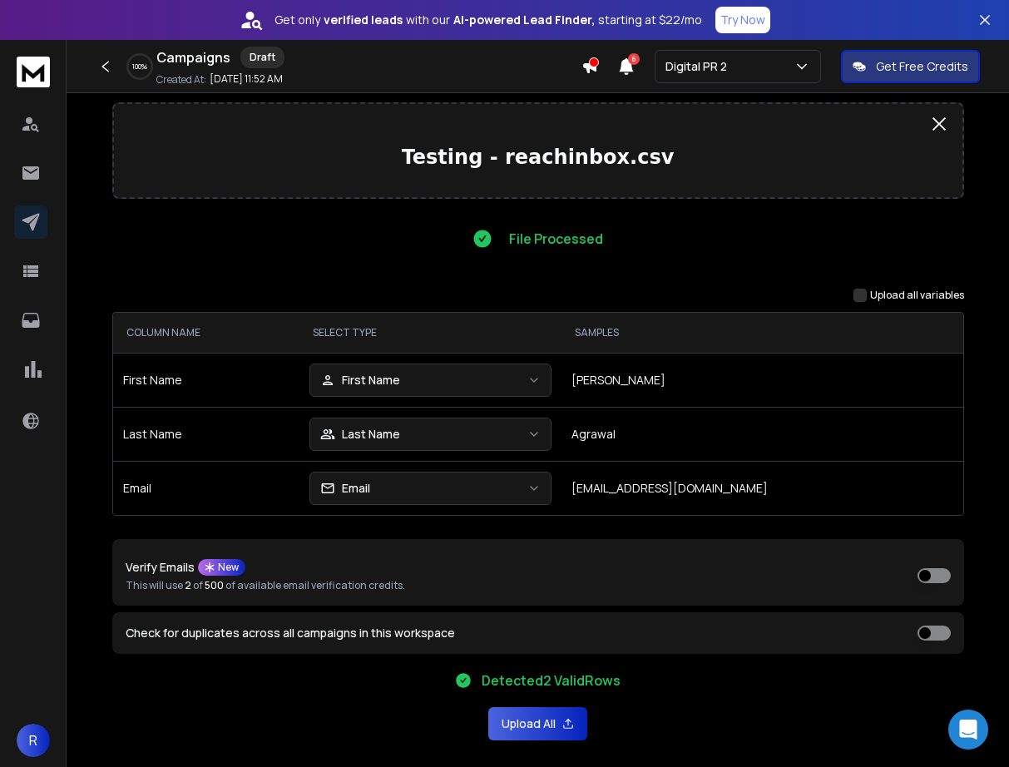
click at [528, 729] on button "Upload All" at bounding box center [537, 723] width 99 height 33
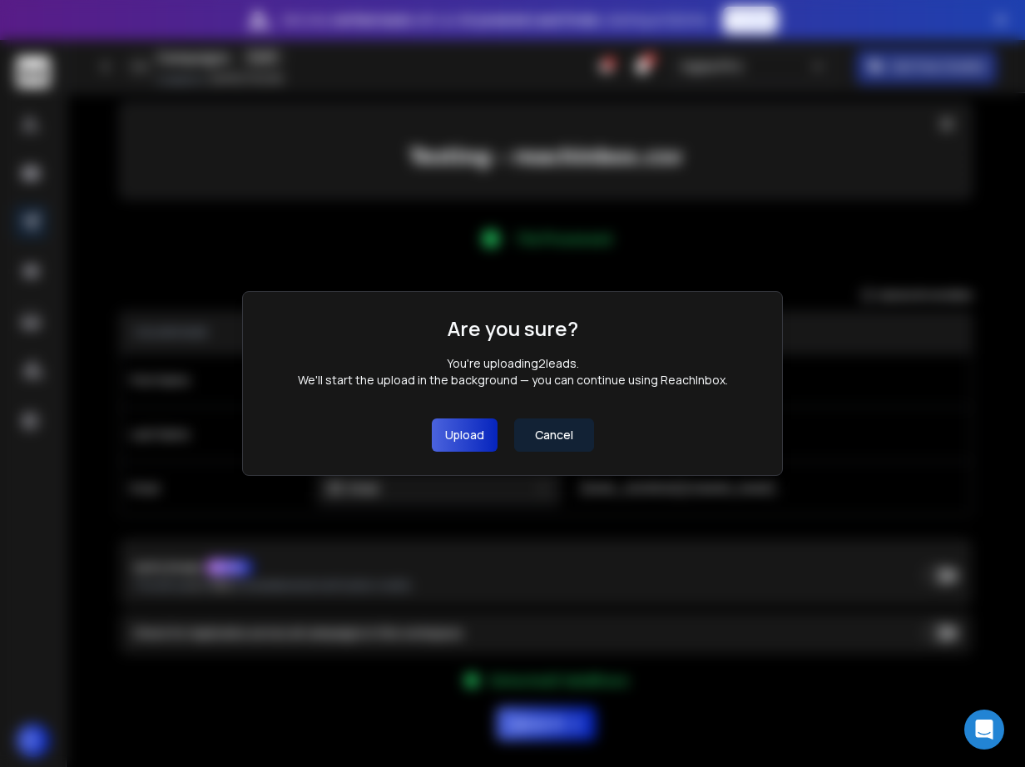
click at [453, 429] on button "Upload" at bounding box center [465, 435] width 66 height 33
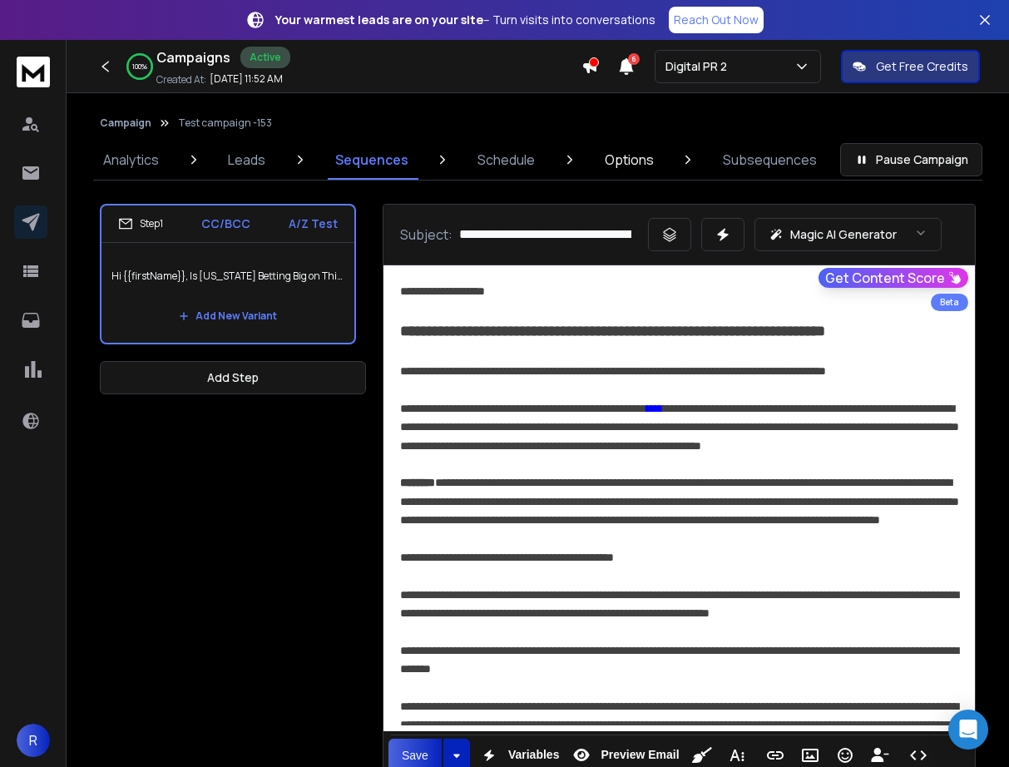
click at [629, 160] on p "Options" at bounding box center [629, 160] width 49 height 20
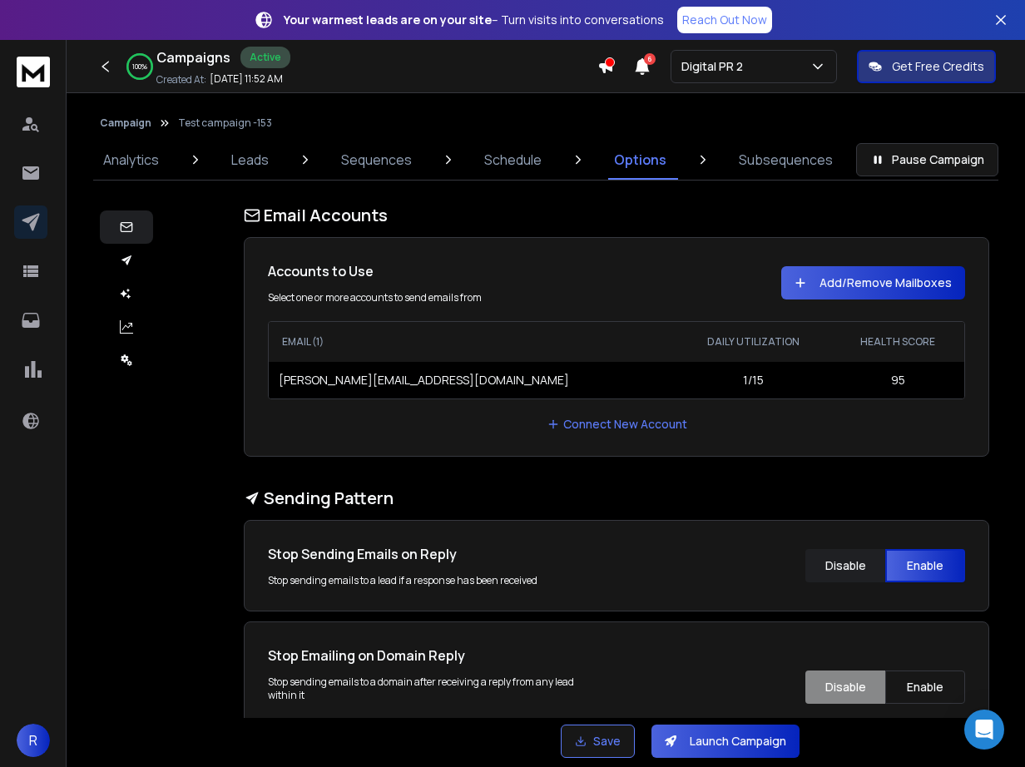
click at [668, 731] on icon at bounding box center [671, 742] width 12 height 12
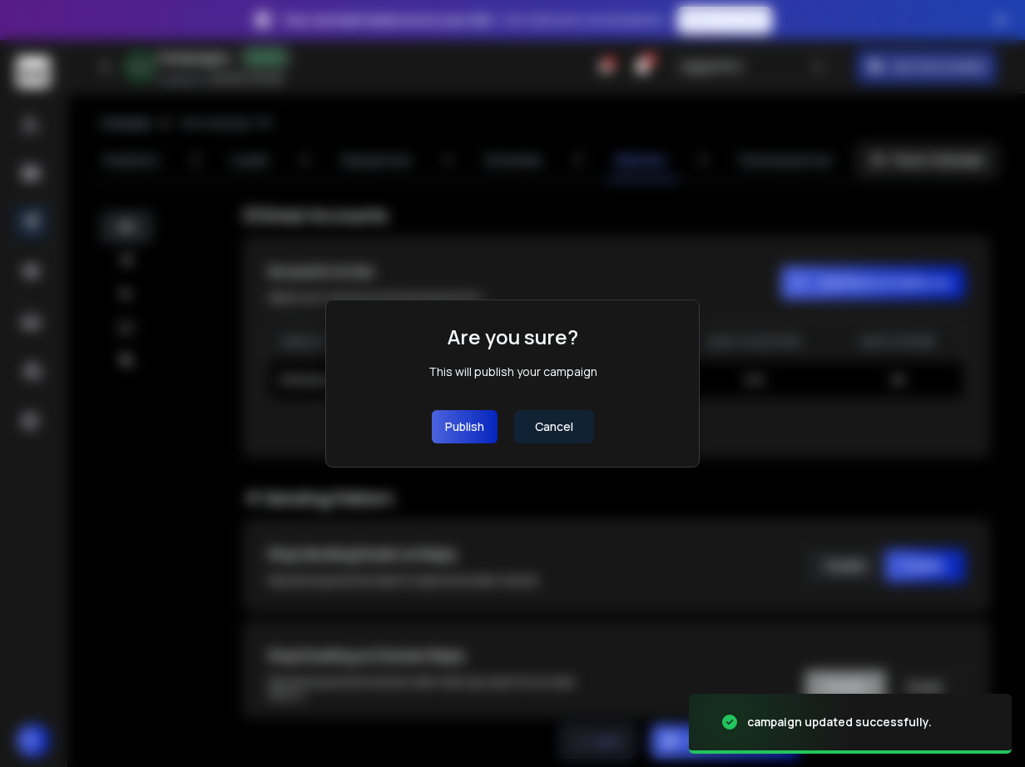
click at [490, 425] on button "Publish" at bounding box center [465, 426] width 66 height 33
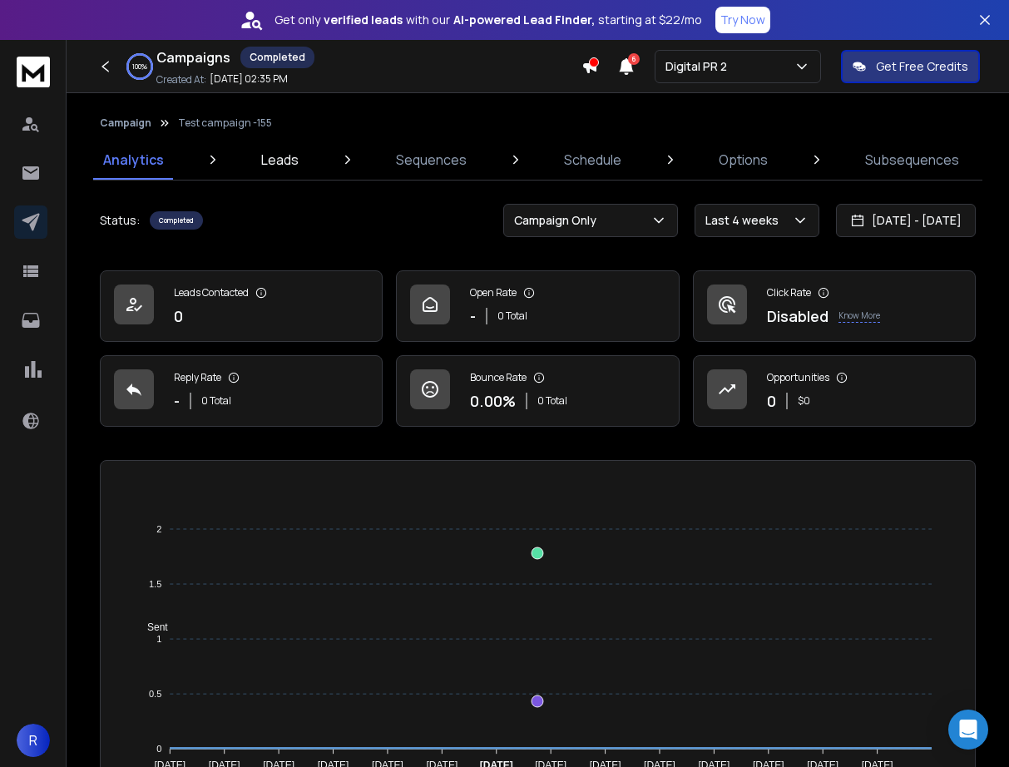
click at [251, 172] on link "Leads" at bounding box center [279, 160] width 57 height 40
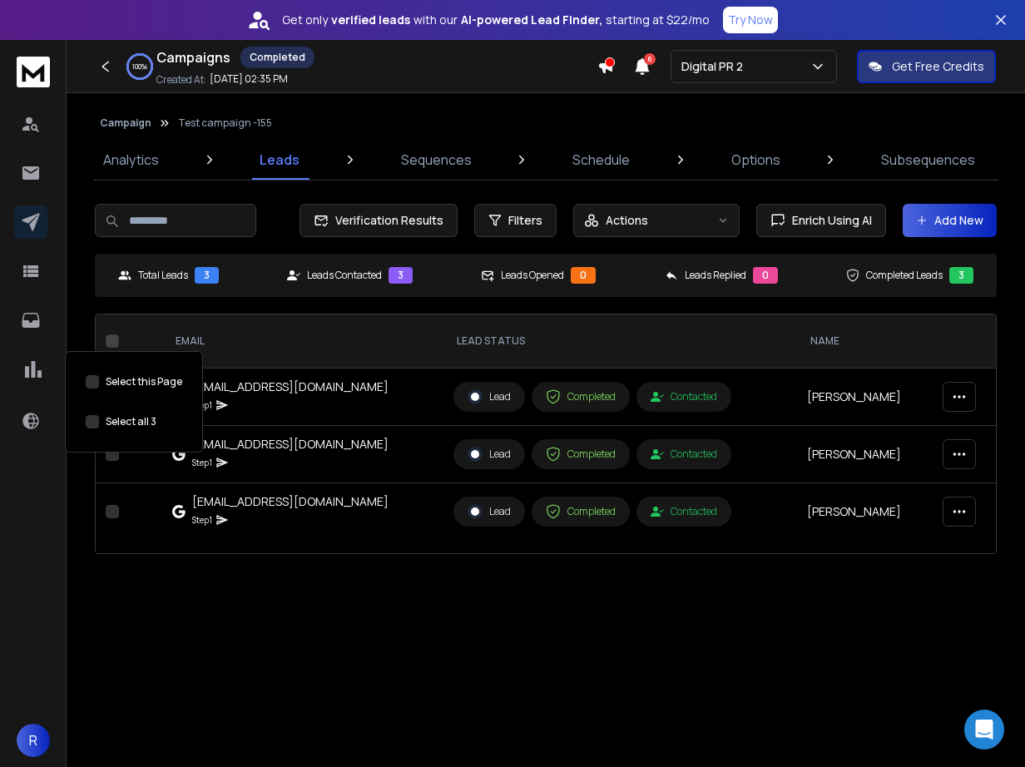
click at [116, 341] on button "Select this Page" at bounding box center [112, 340] width 13 height 13
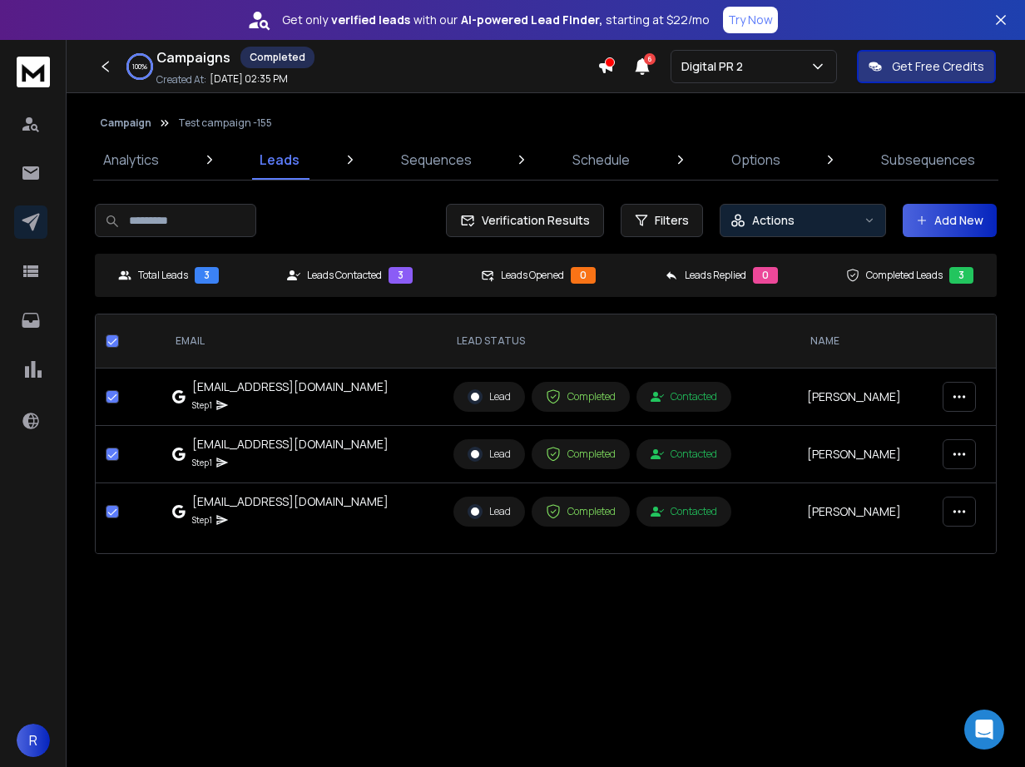
click at [773, 225] on p "Actions" at bounding box center [773, 220] width 42 height 17
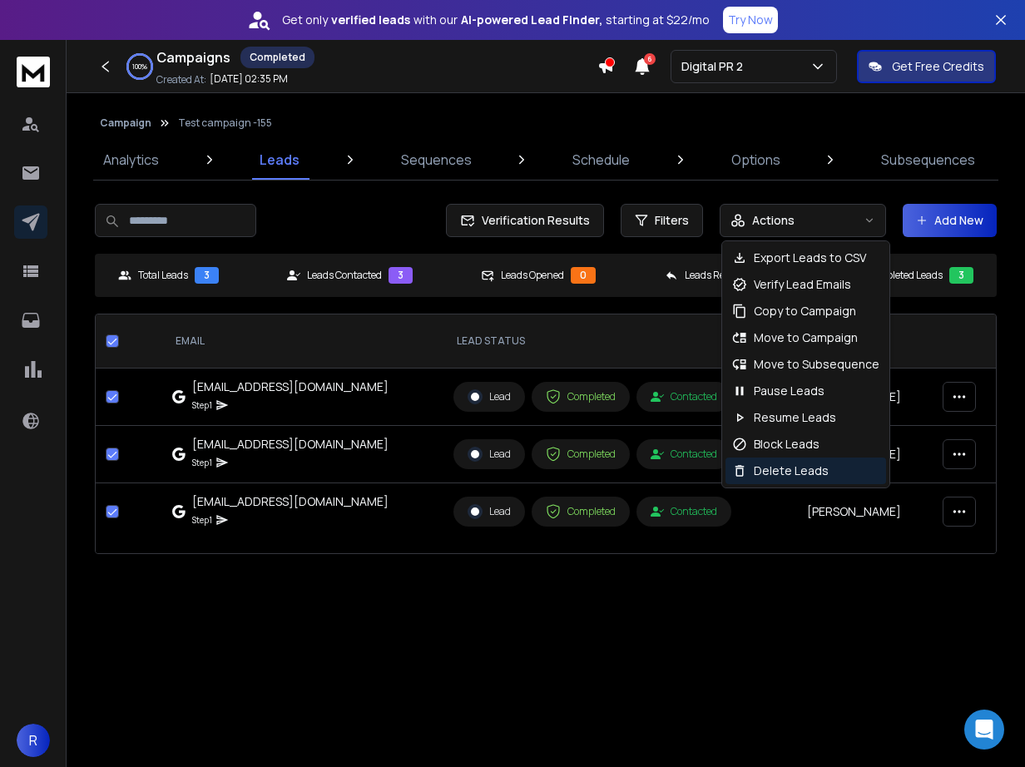
click at [781, 475] on p "Delete Leads" at bounding box center [791, 471] width 75 height 17
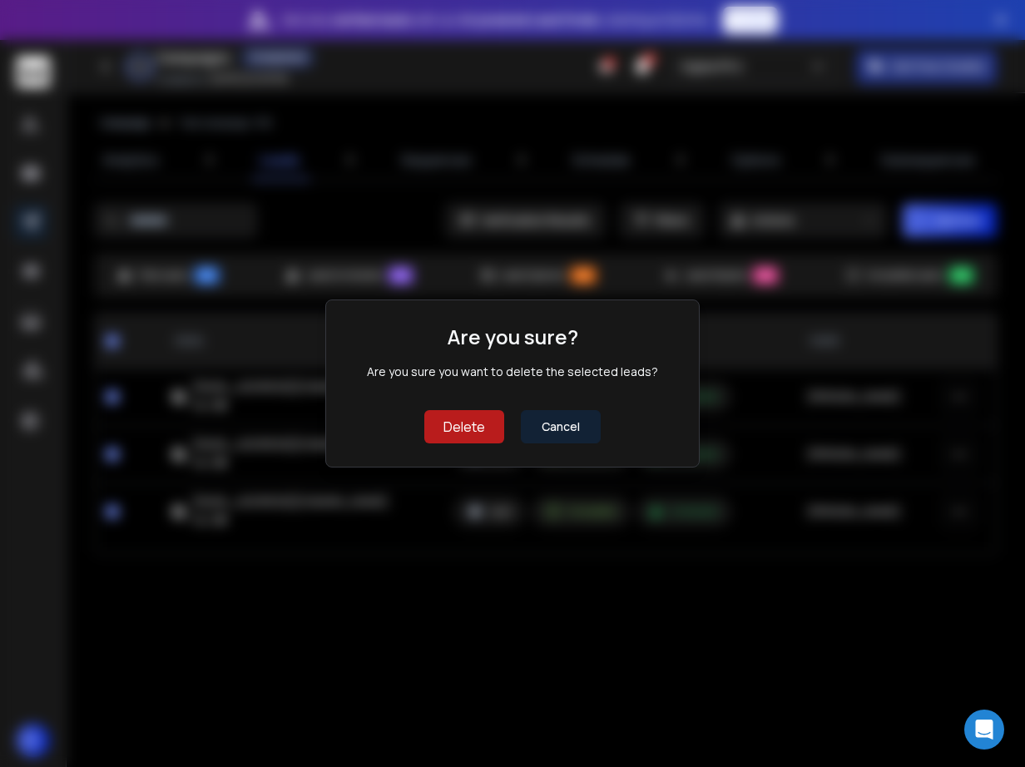
click at [478, 424] on button "Delete" at bounding box center [464, 426] width 80 height 33
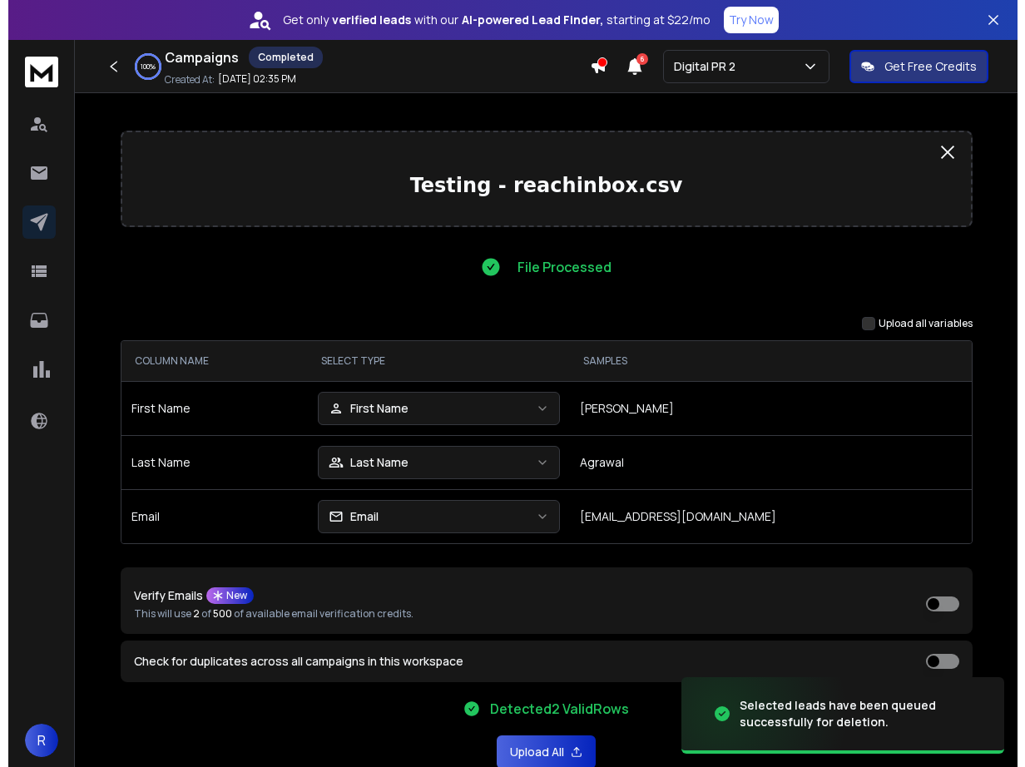
scroll to position [44, 0]
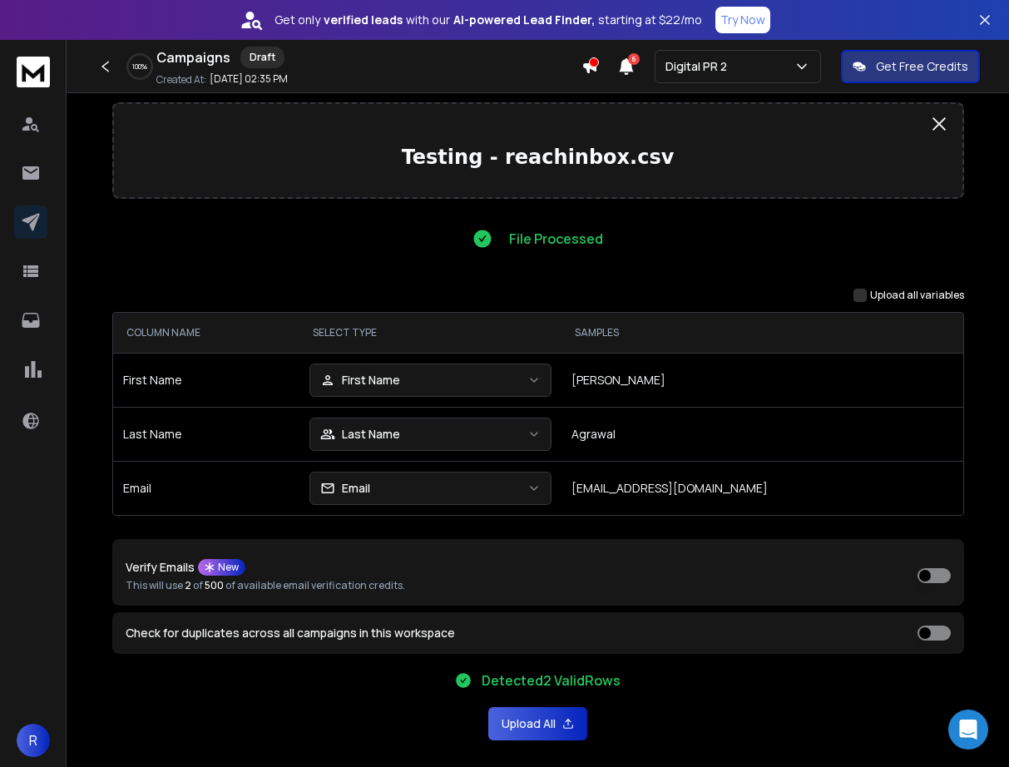
click at [528, 726] on button "Upload All" at bounding box center [537, 723] width 99 height 33
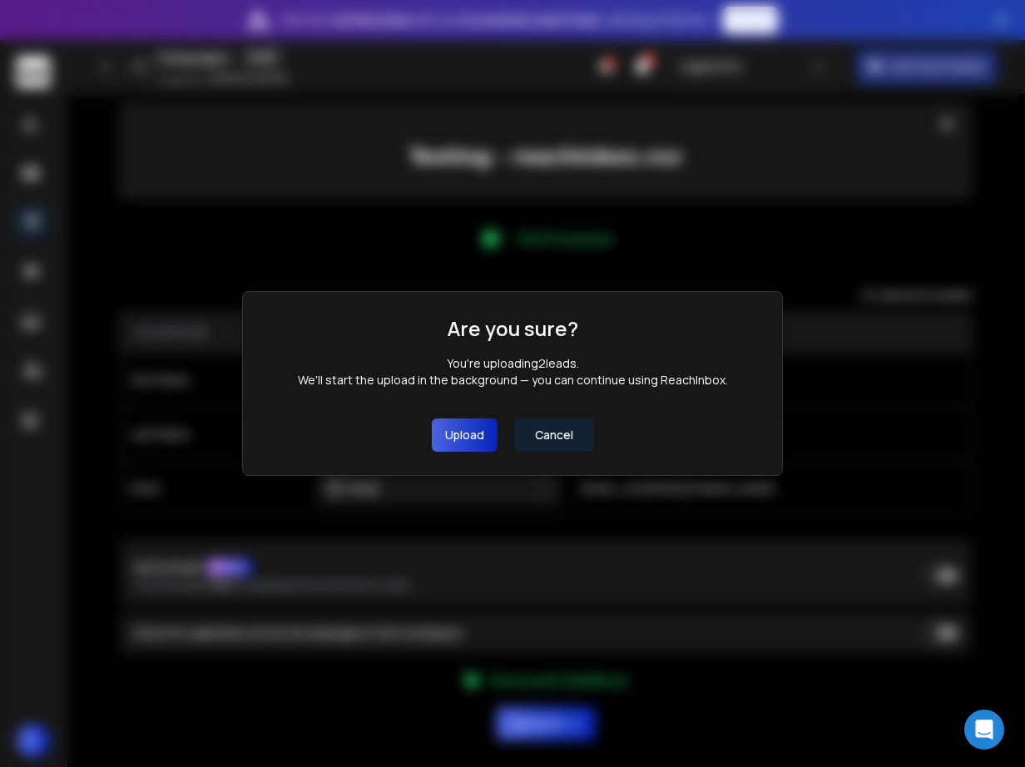
click at [473, 435] on button "Upload" at bounding box center [465, 435] width 66 height 33
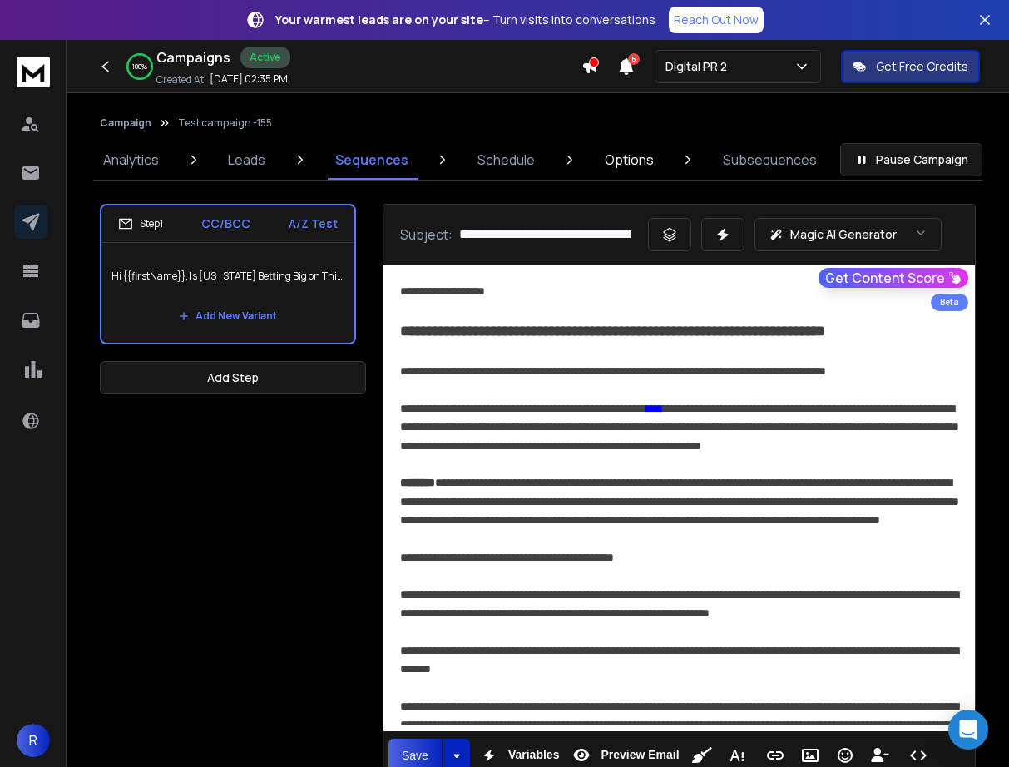
click at [622, 165] on p "Options" at bounding box center [629, 160] width 49 height 20
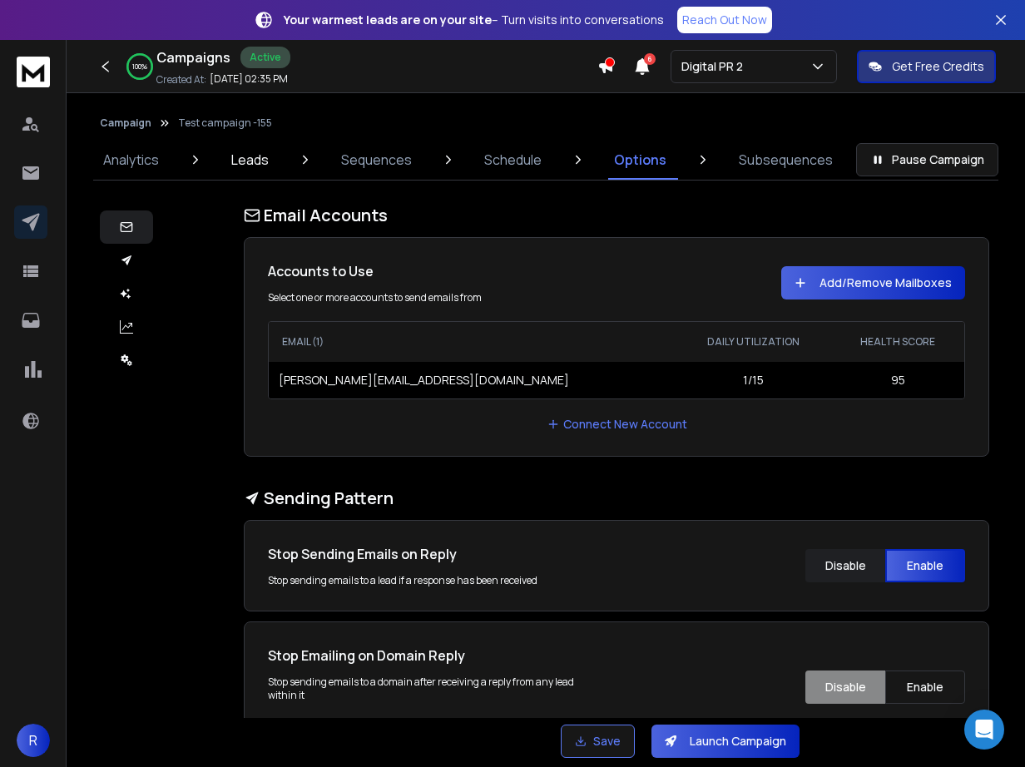
click at [259, 166] on p "Leads" at bounding box center [249, 160] width 37 height 20
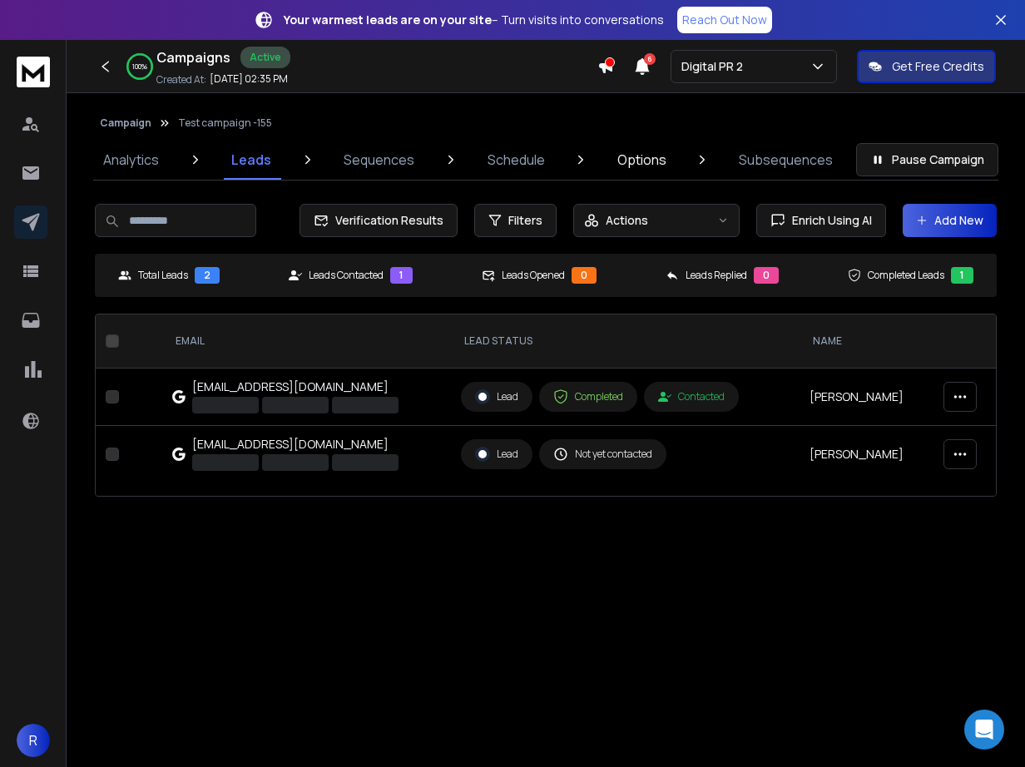
click at [657, 146] on link "Options" at bounding box center [641, 160] width 69 height 40
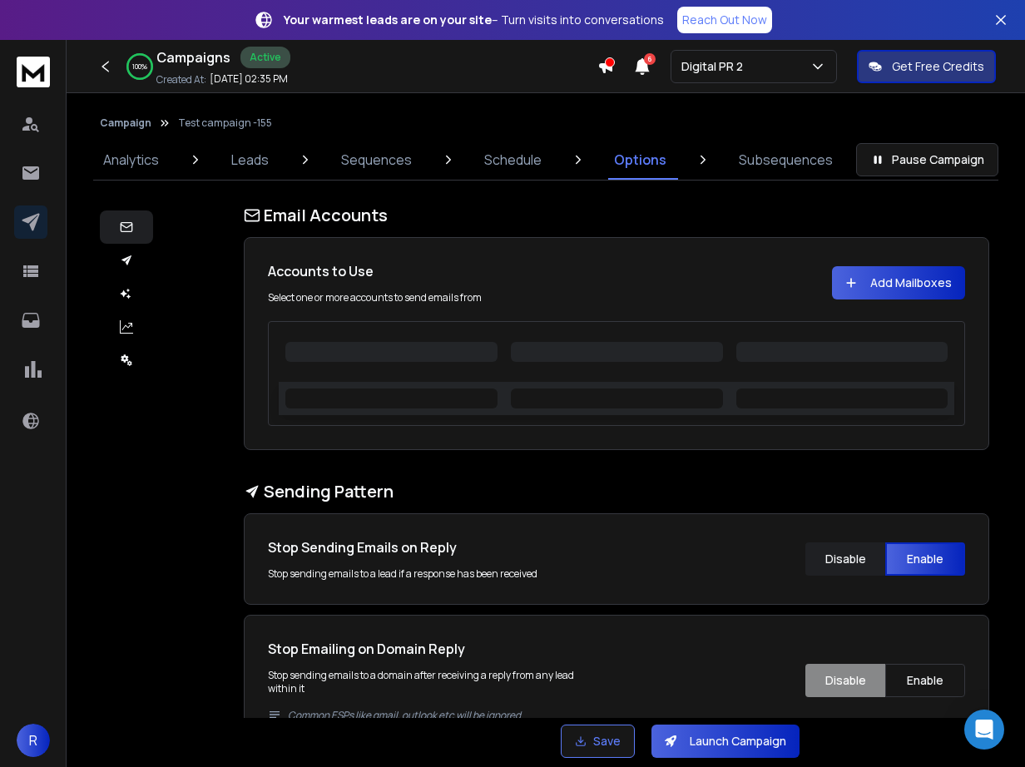
click at [665, 728] on button "Launch Campaign" at bounding box center [726, 741] width 148 height 33
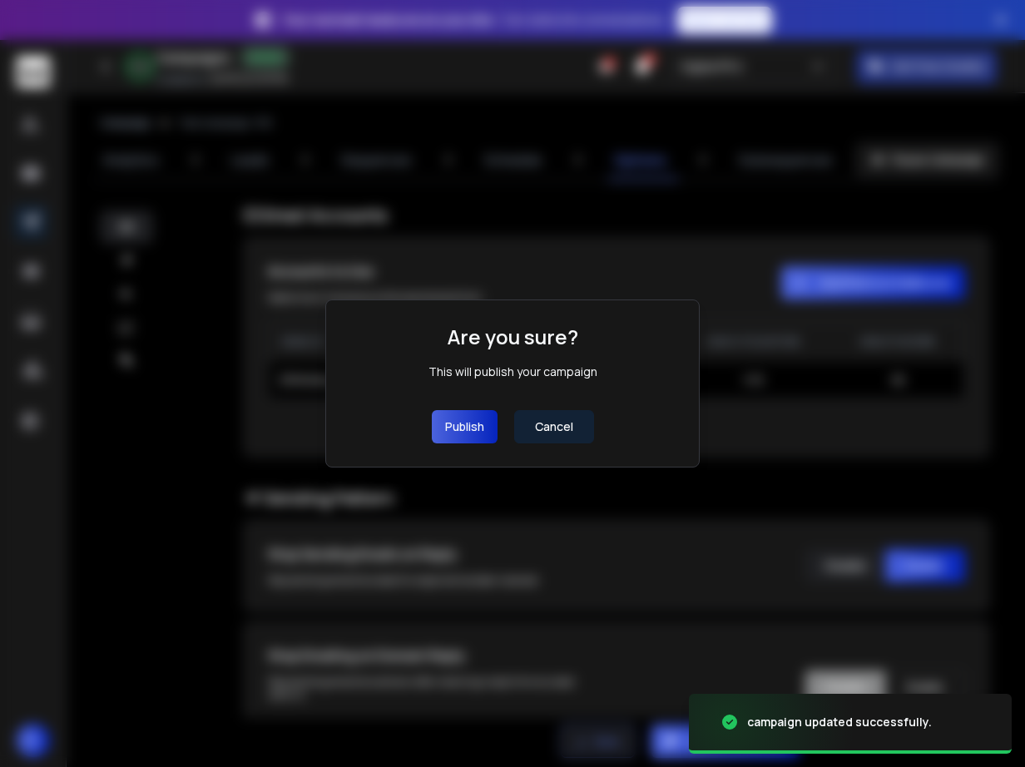
click at [488, 431] on button "Publish" at bounding box center [465, 426] width 66 height 33
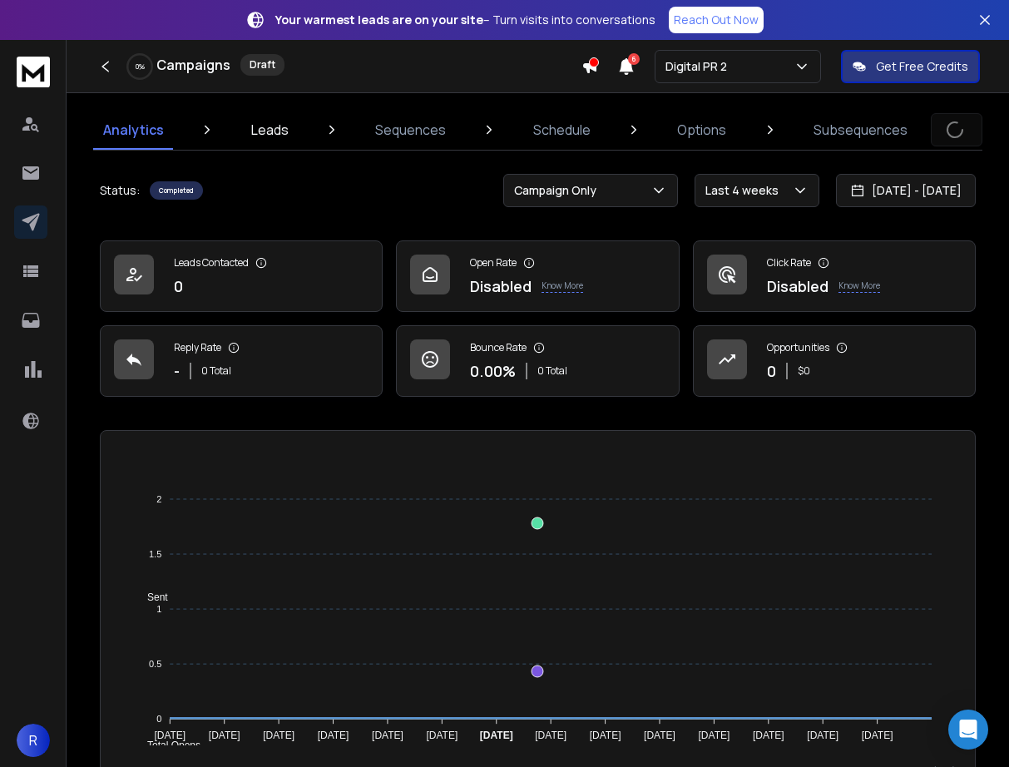
click at [275, 139] on p "Leads" at bounding box center [269, 130] width 37 height 20
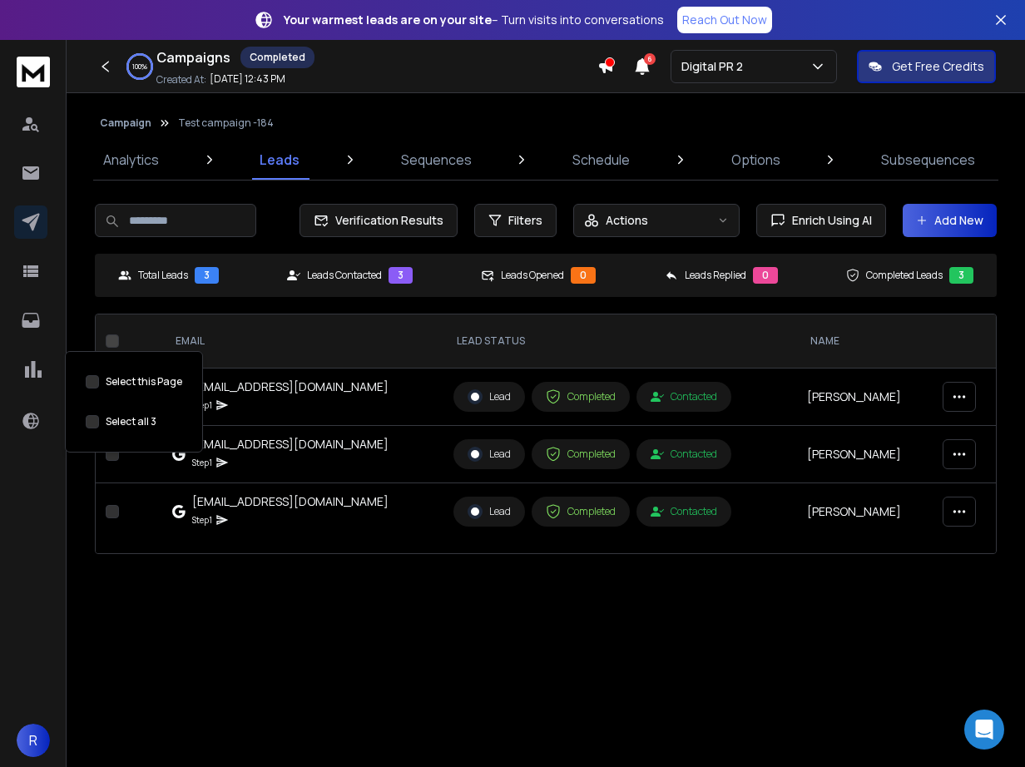
click at [115, 339] on button "Select this Page" at bounding box center [112, 340] width 13 height 13
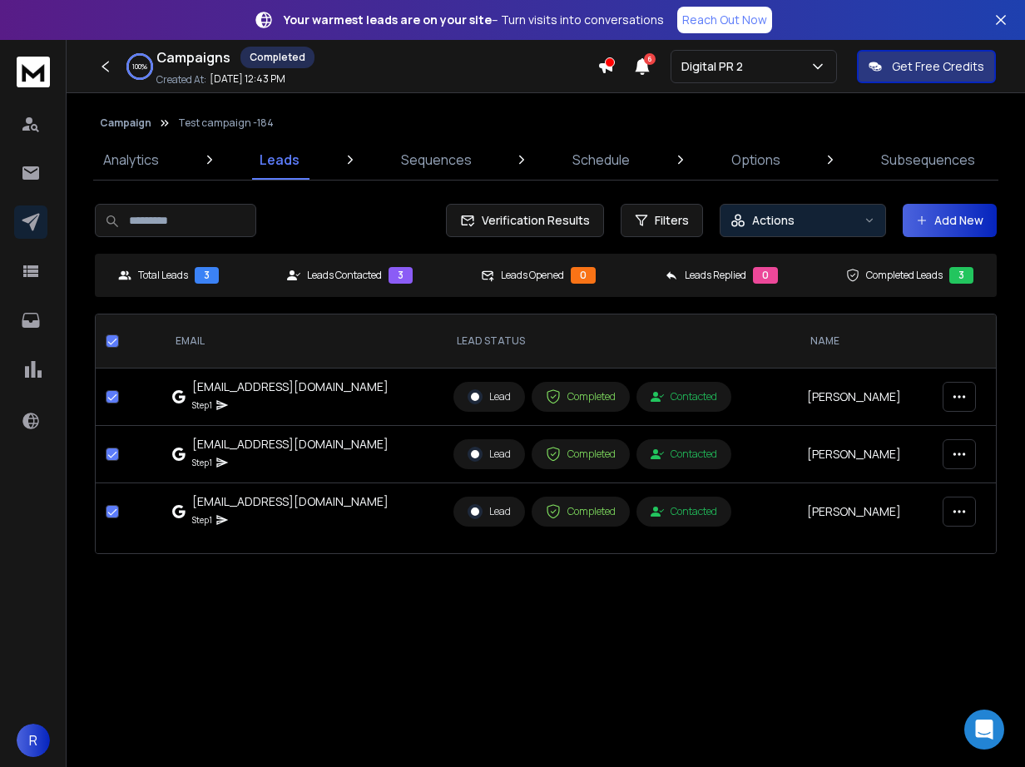
click at [817, 229] on button "Actions" at bounding box center [803, 220] width 166 height 33
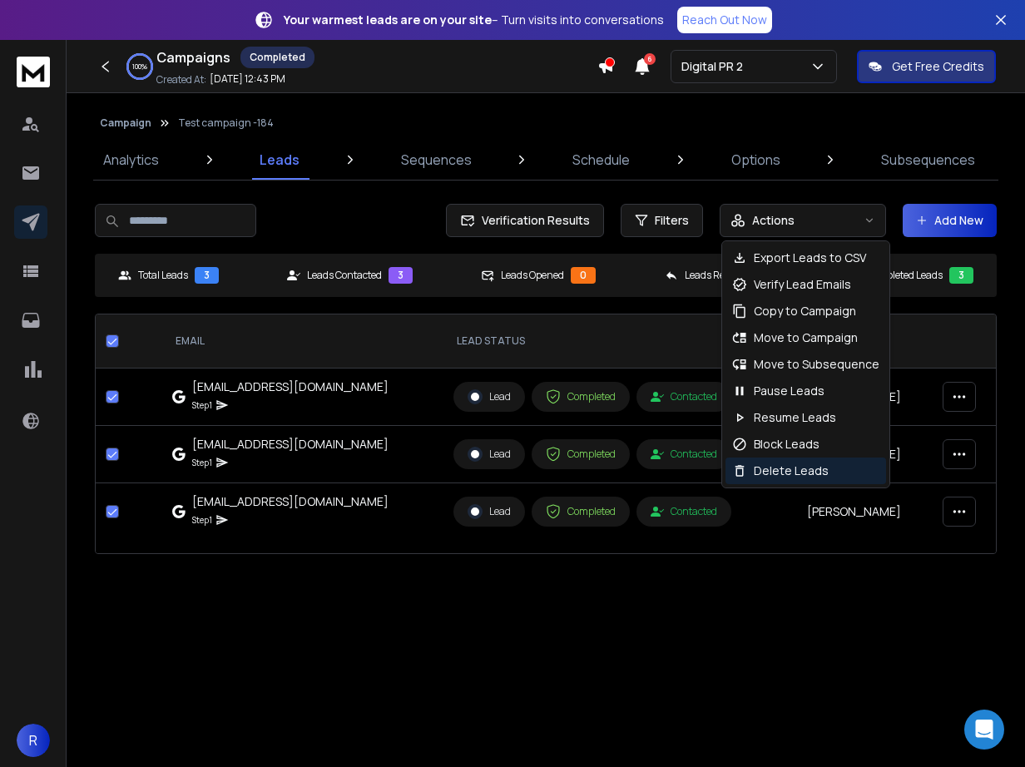
click at [799, 468] on p "Delete Leads" at bounding box center [791, 471] width 75 height 17
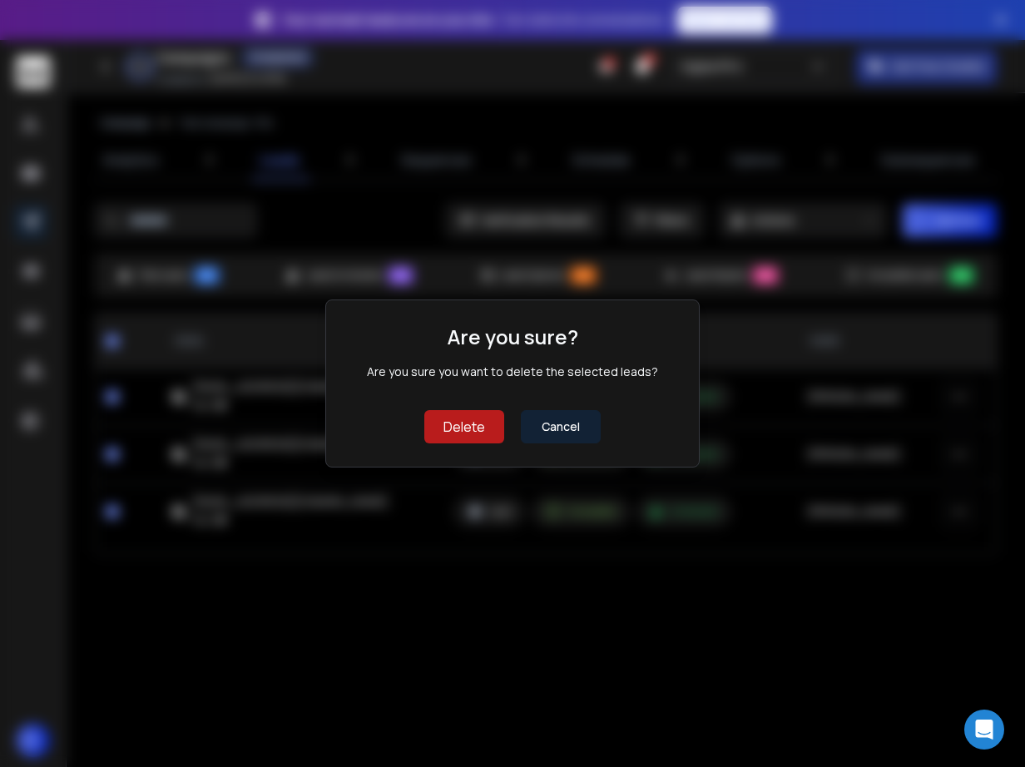
click at [478, 424] on button "Delete" at bounding box center [464, 426] width 80 height 33
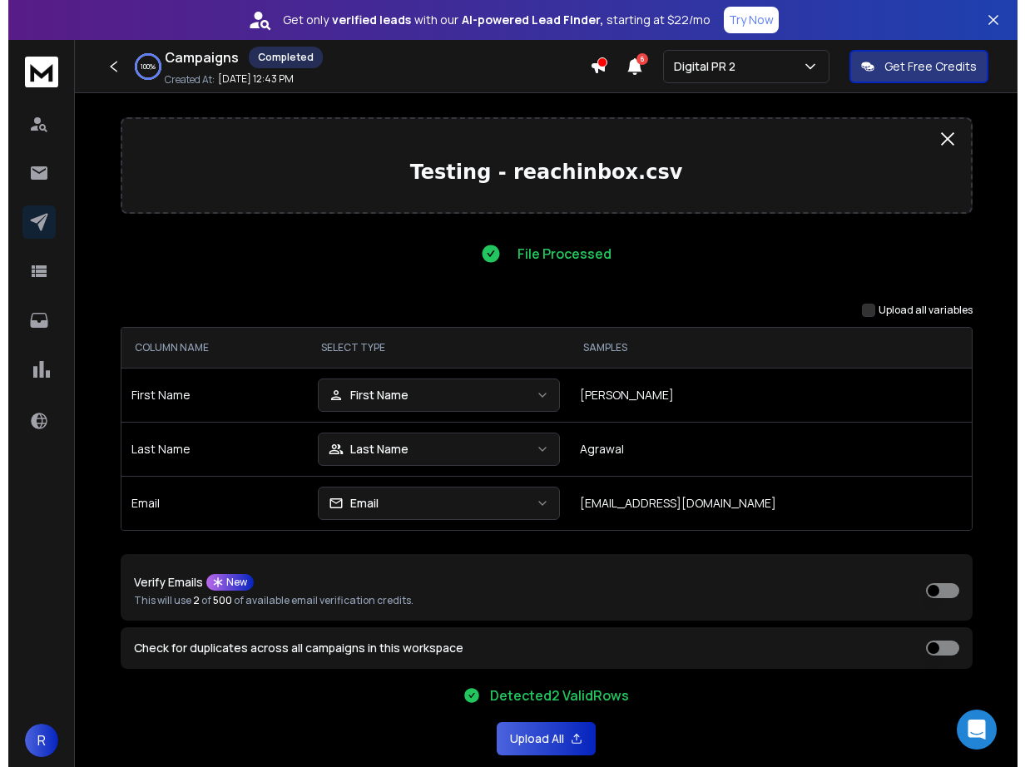
scroll to position [44, 0]
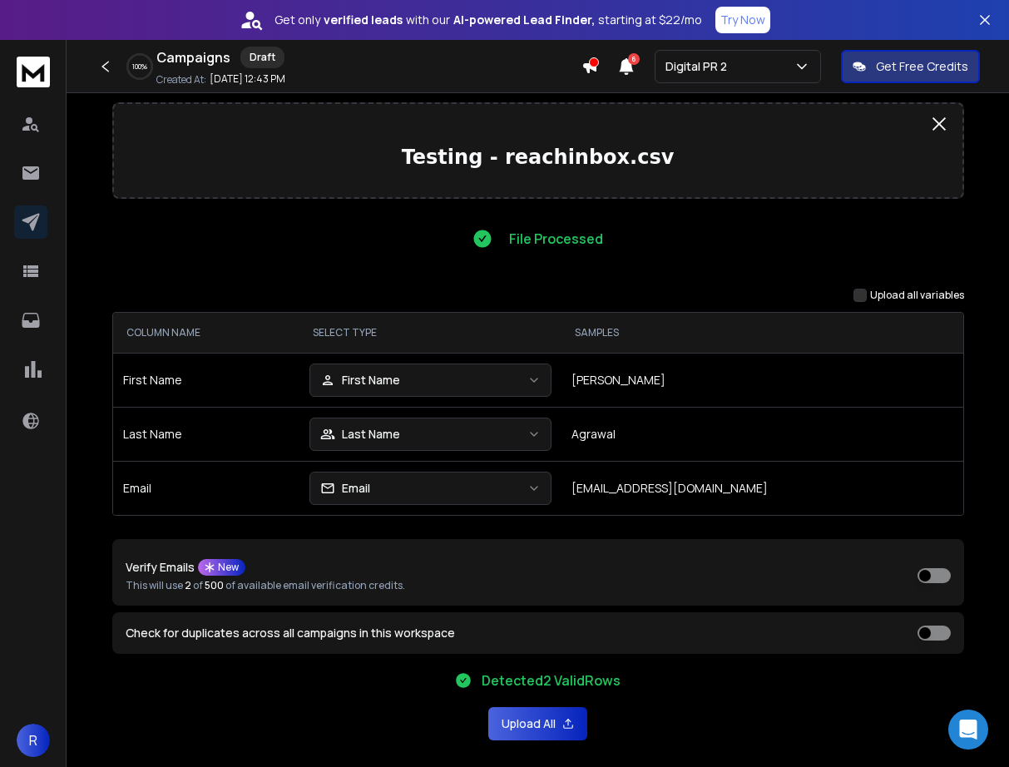
click at [531, 726] on button "Upload All" at bounding box center [537, 723] width 99 height 33
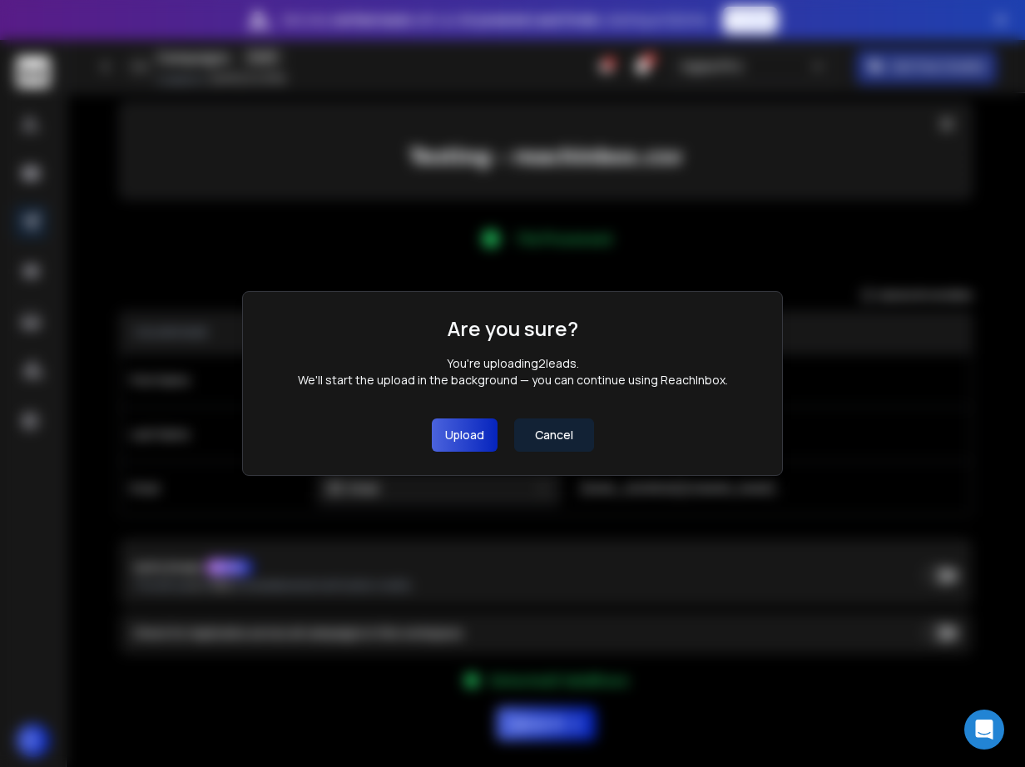
click at [456, 436] on button "Upload" at bounding box center [465, 435] width 66 height 33
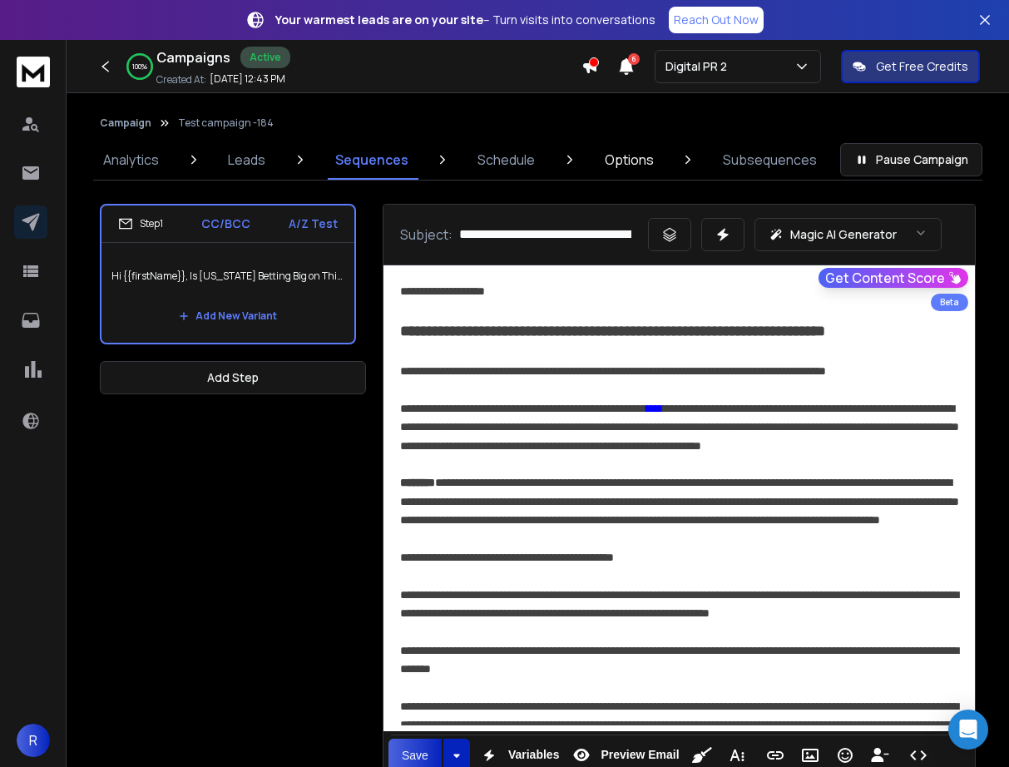
click at [620, 152] on p "Options" at bounding box center [629, 160] width 49 height 20
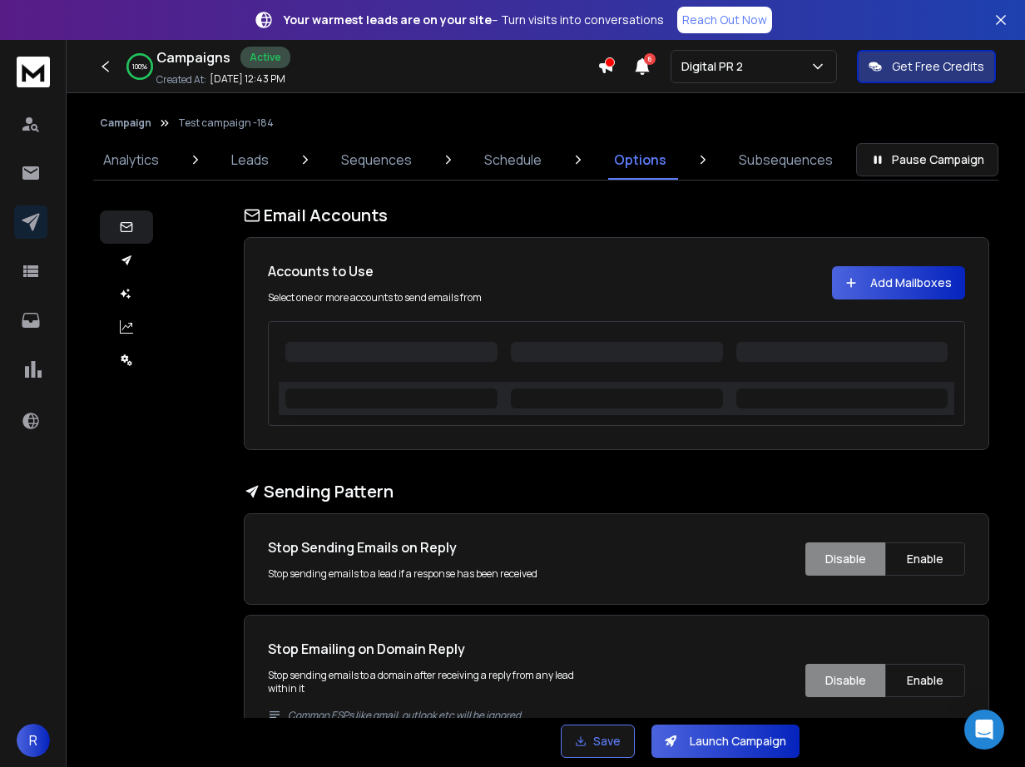
type input "****"
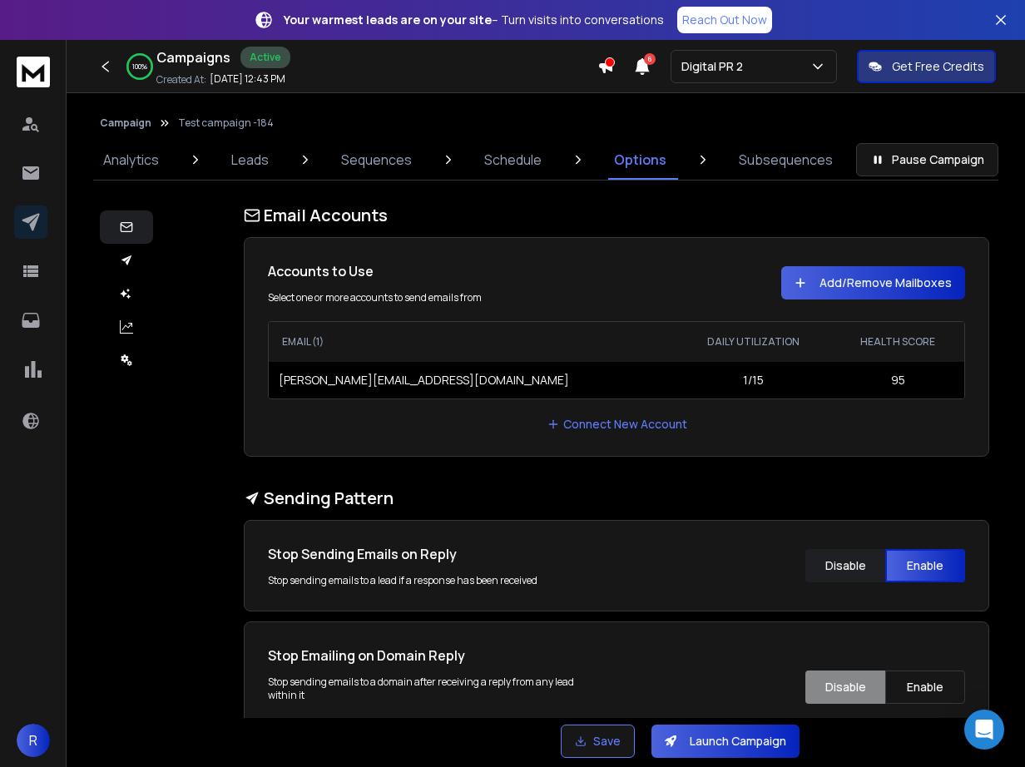
click at [683, 731] on button "Launch Campaign" at bounding box center [726, 741] width 148 height 33
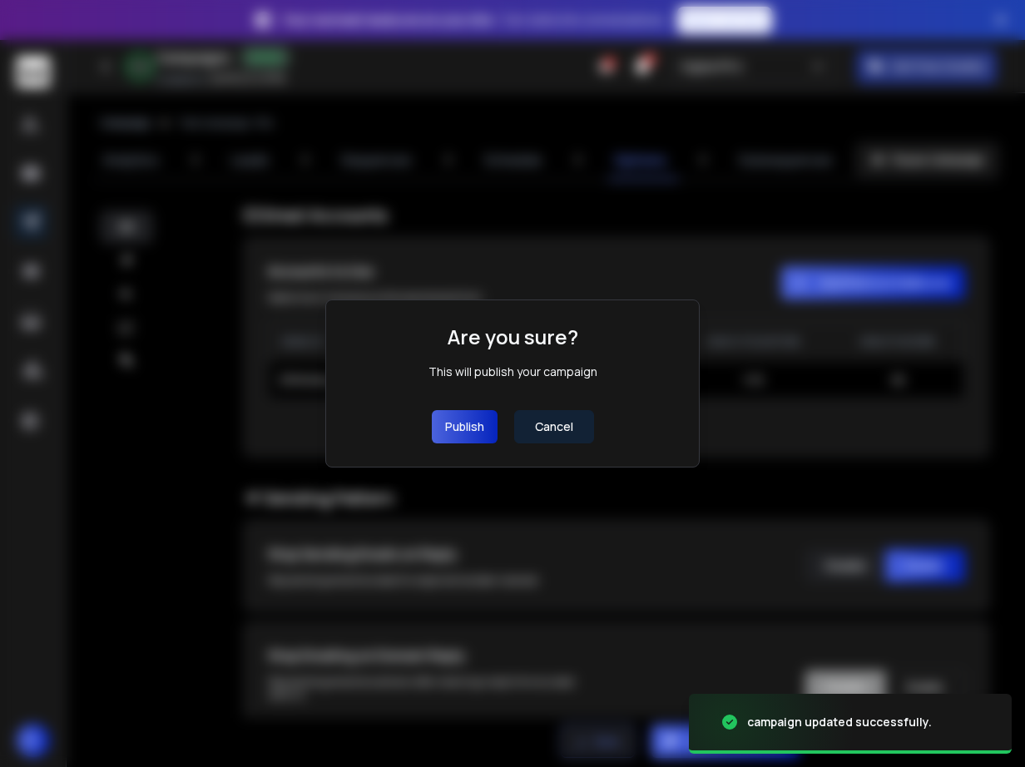
click at [462, 425] on button "Publish" at bounding box center [465, 426] width 66 height 33
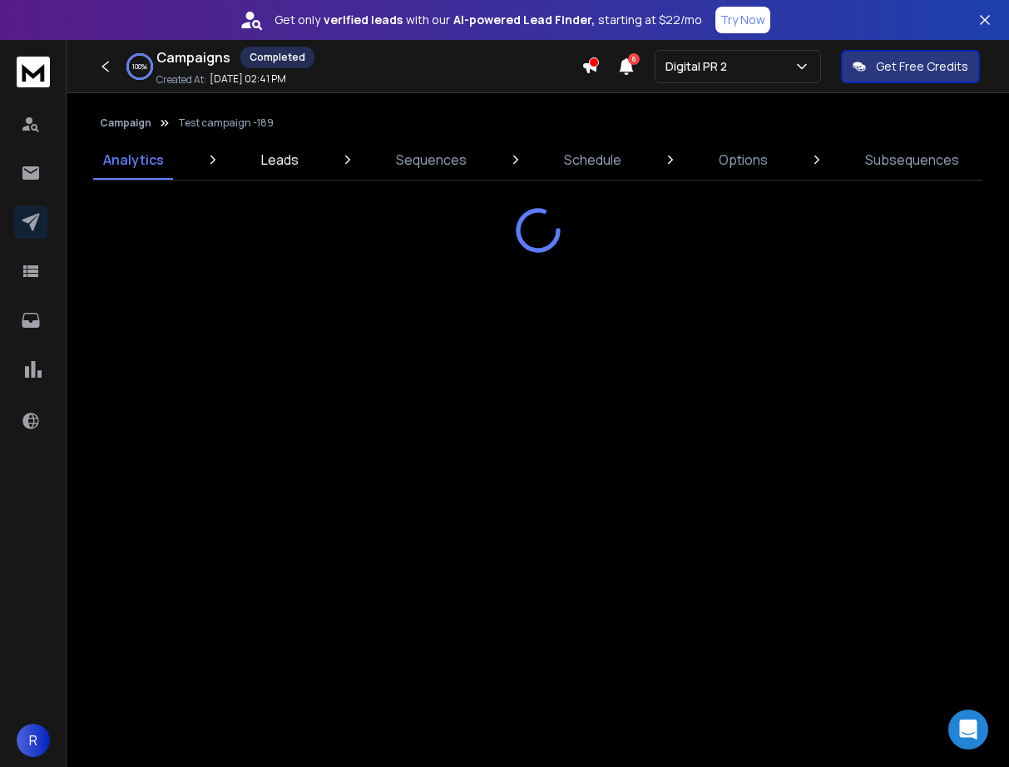
click at [281, 165] on p "Leads" at bounding box center [279, 160] width 37 height 20
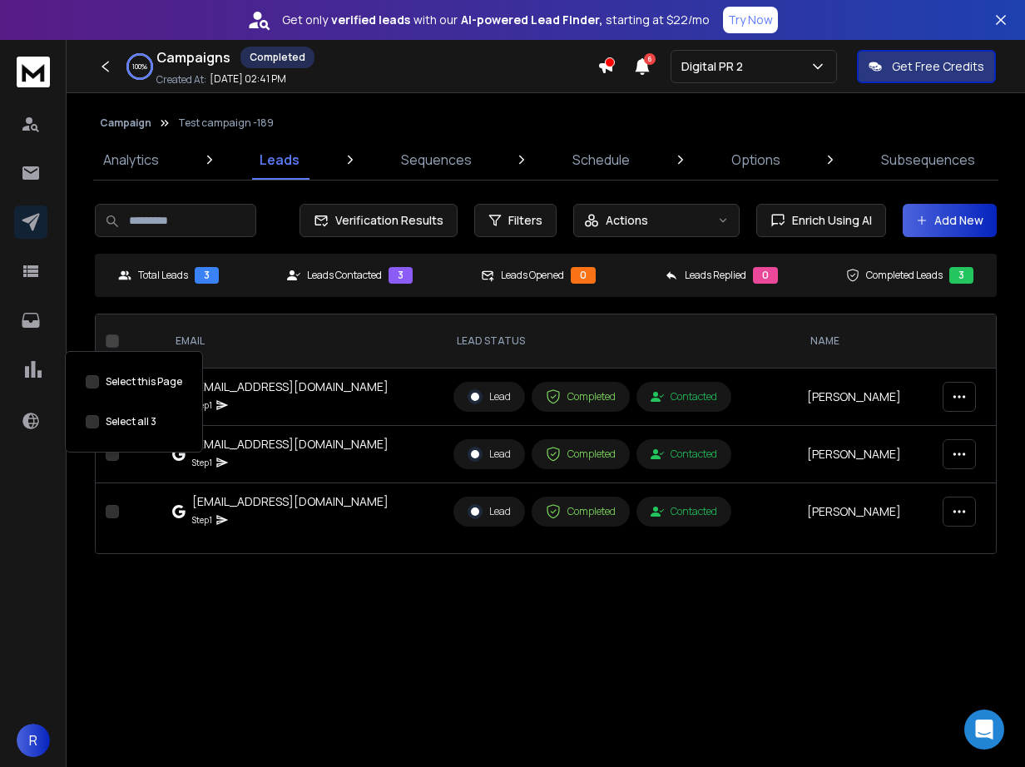
click at [107, 339] on button "Select this Page" at bounding box center [112, 340] width 13 height 13
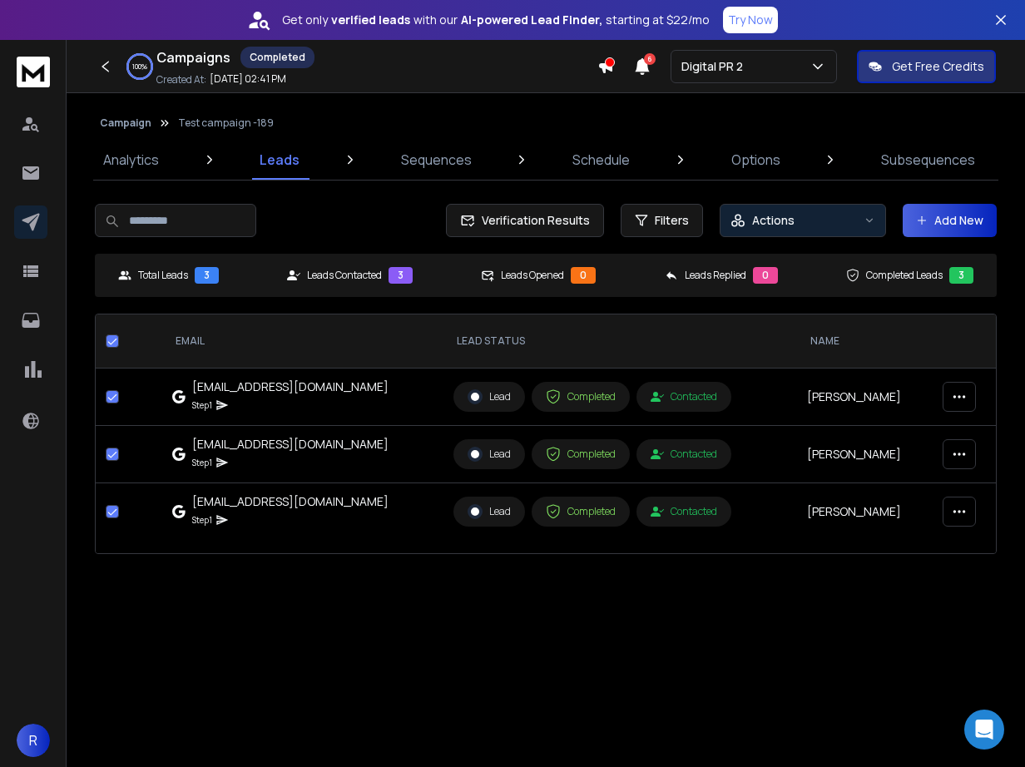
click at [820, 205] on button "Actions" at bounding box center [803, 220] width 166 height 33
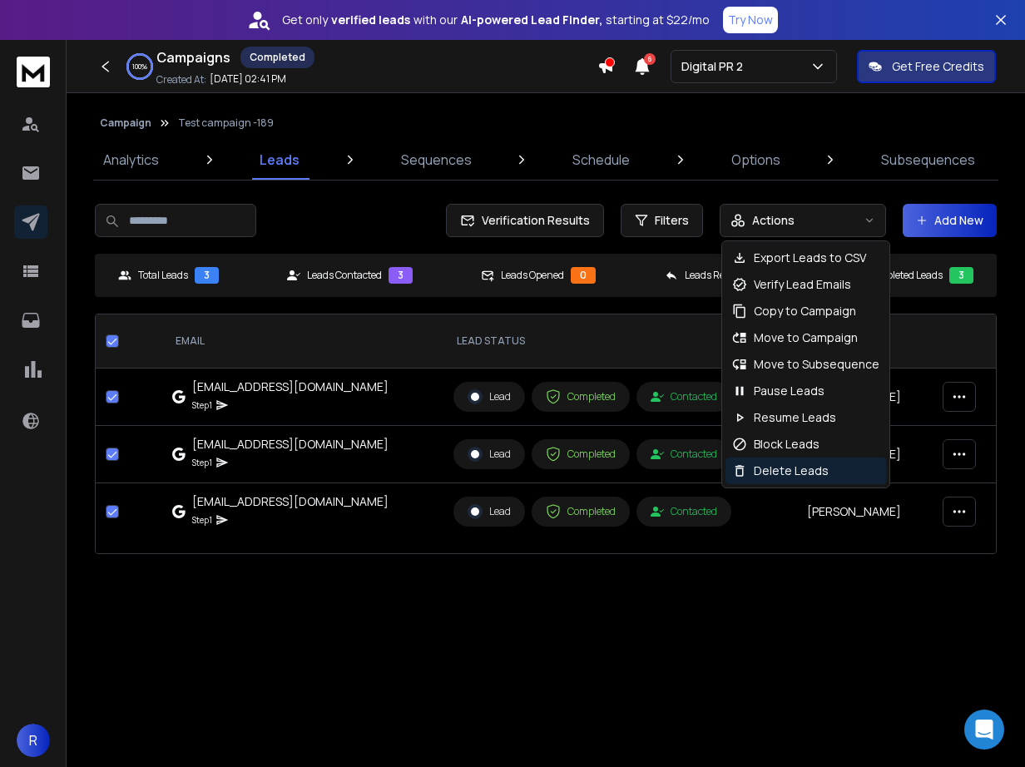
click at [825, 472] on div "Delete Leads" at bounding box center [806, 471] width 161 height 27
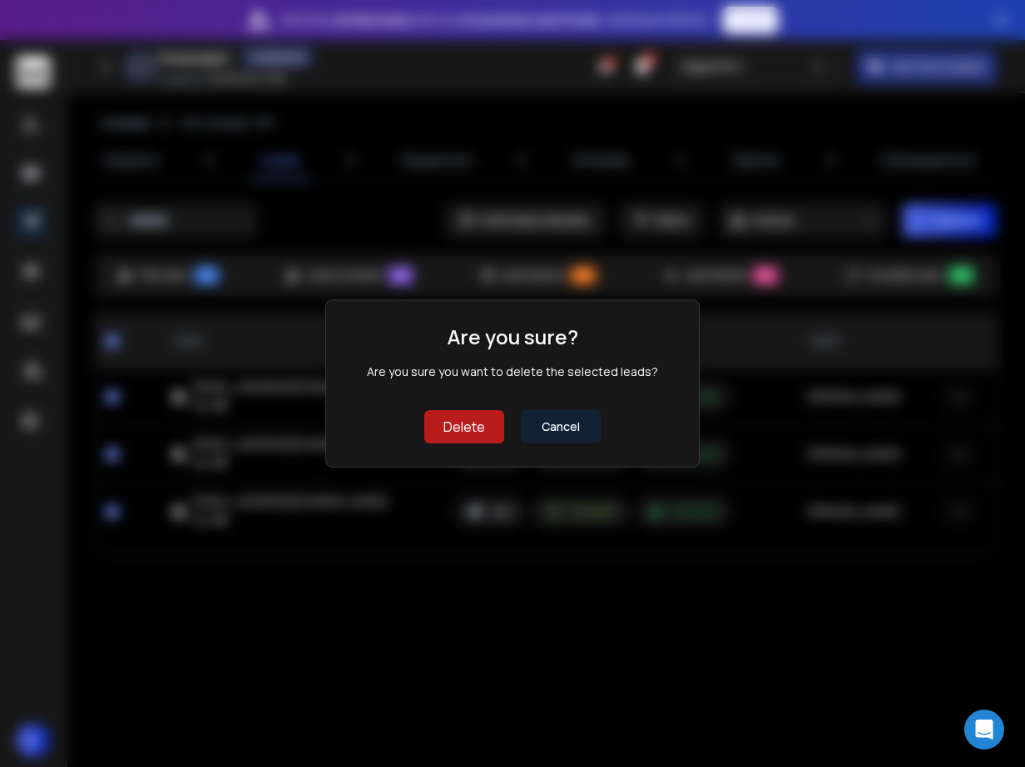
click at [463, 432] on button "Delete" at bounding box center [464, 426] width 80 height 33
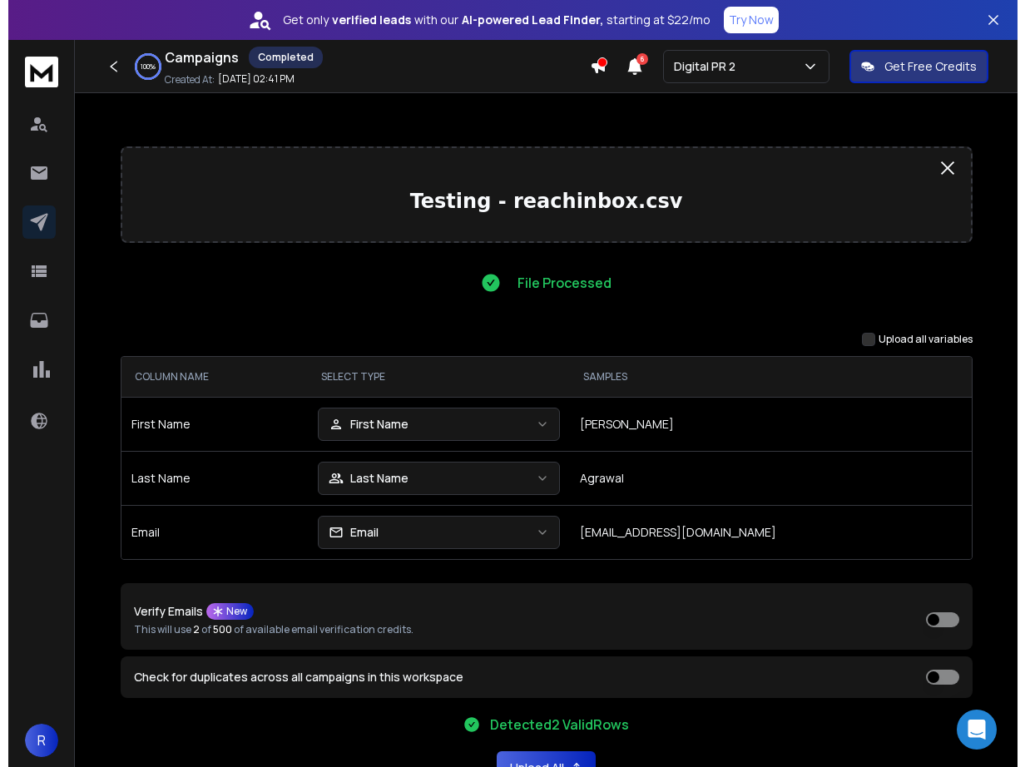
scroll to position [44, 0]
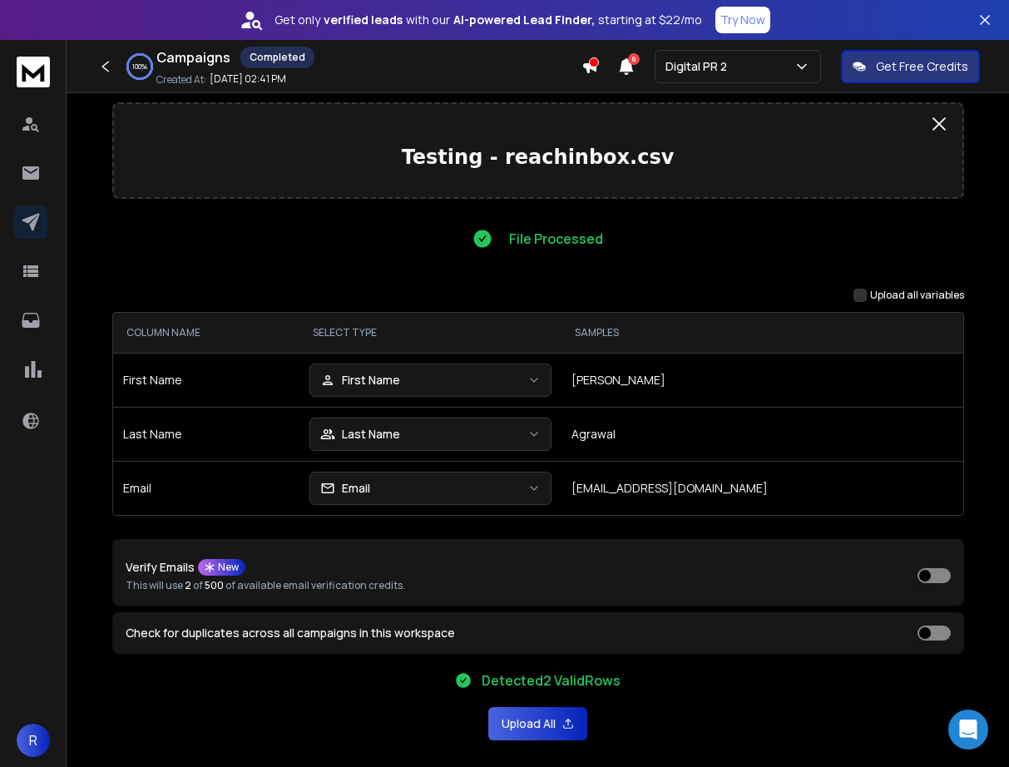
click at [528, 711] on button "Upload All" at bounding box center [537, 723] width 99 height 33
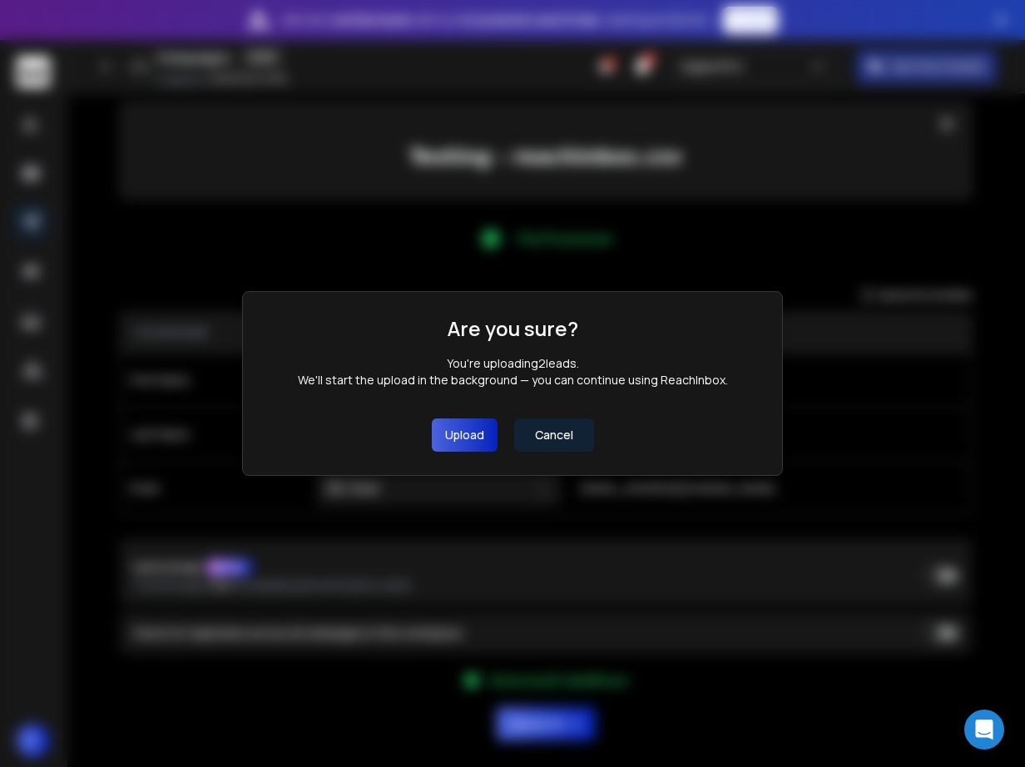
click at [441, 432] on button "Upload" at bounding box center [465, 435] width 66 height 33
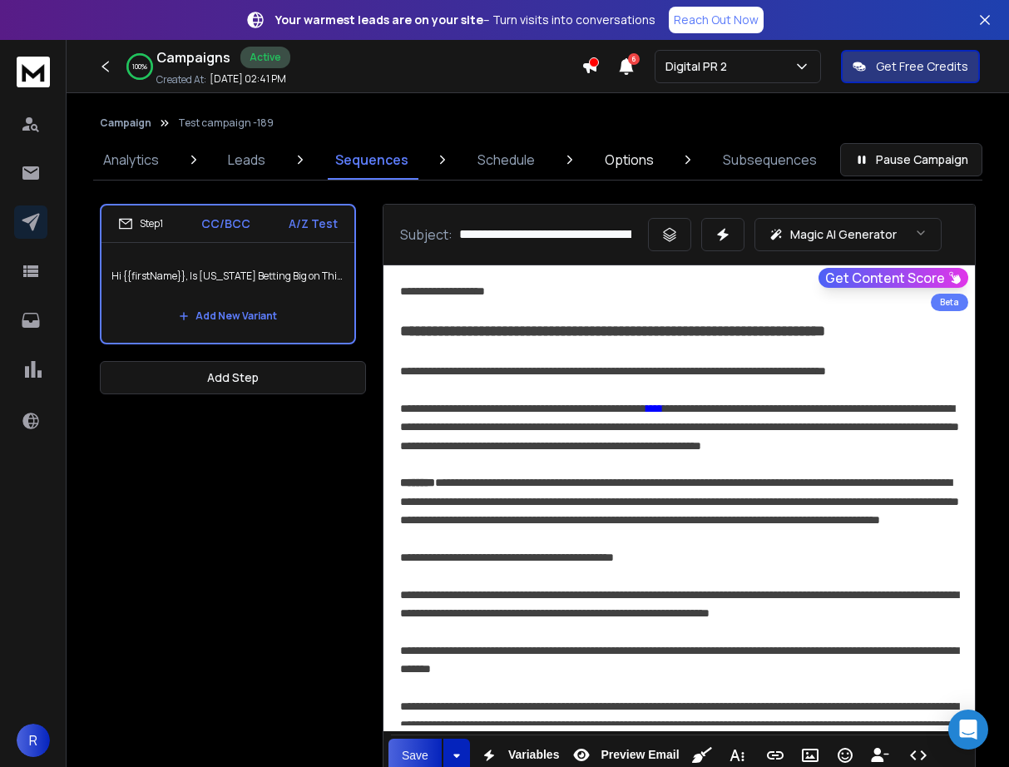
click at [655, 177] on link "Options" at bounding box center [629, 160] width 69 height 40
click at [639, 161] on p "Options" at bounding box center [629, 160] width 49 height 20
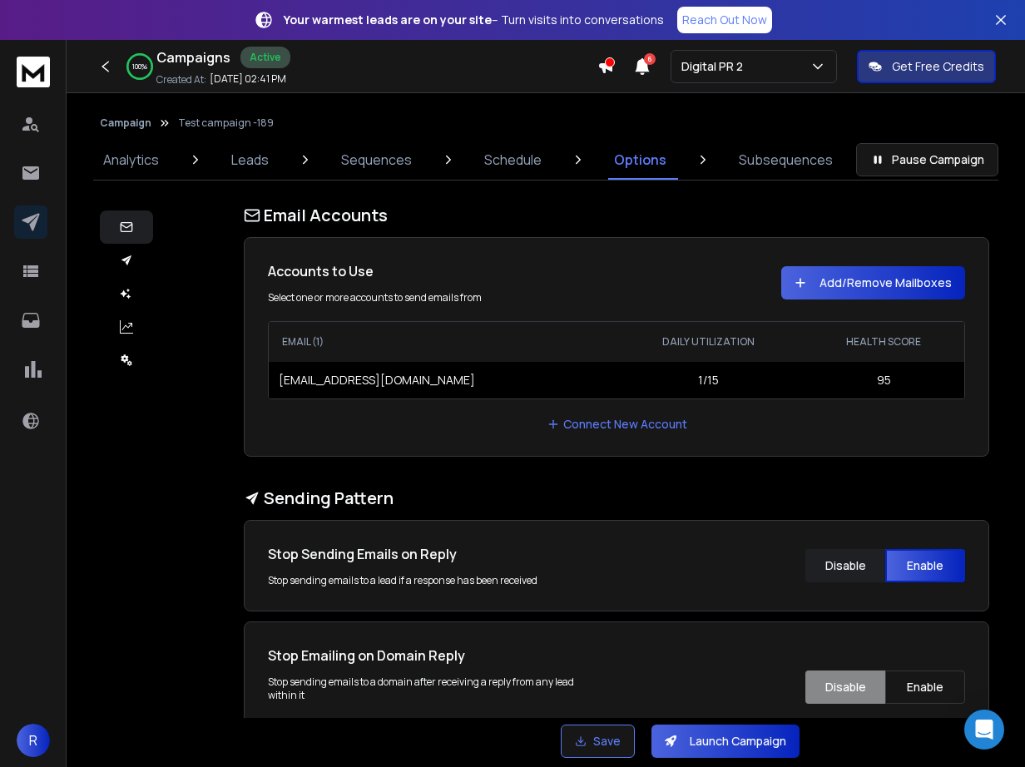
click at [682, 731] on button "Launch Campaign" at bounding box center [726, 741] width 148 height 33
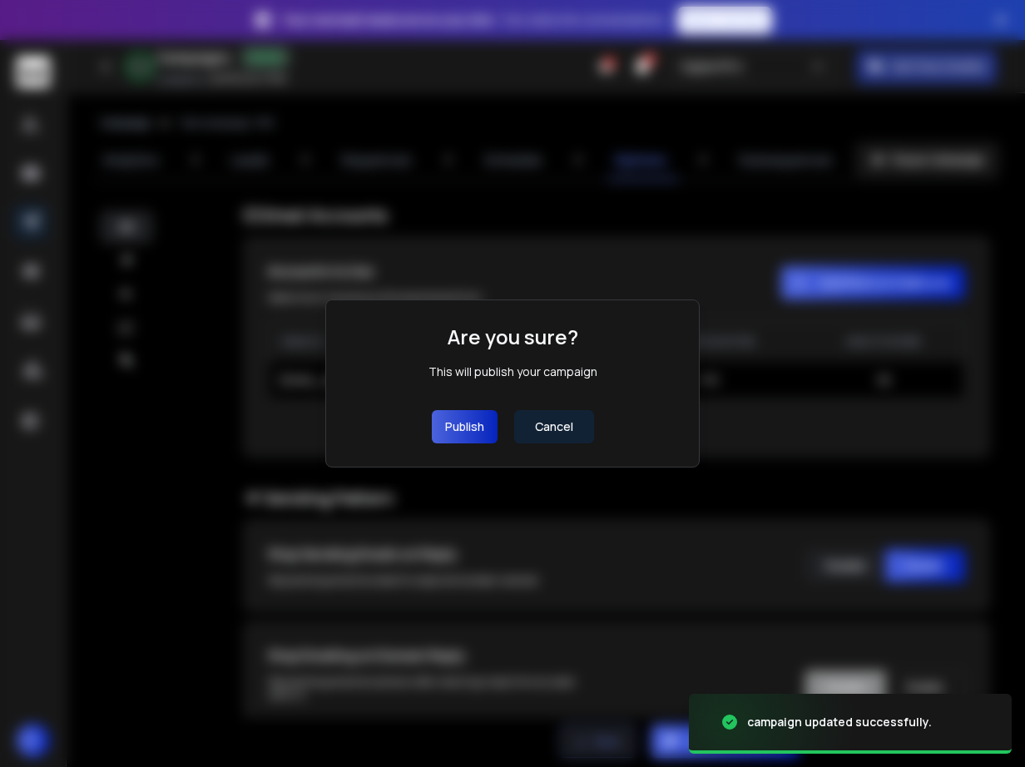
click at [457, 422] on button "Publish" at bounding box center [465, 426] width 66 height 33
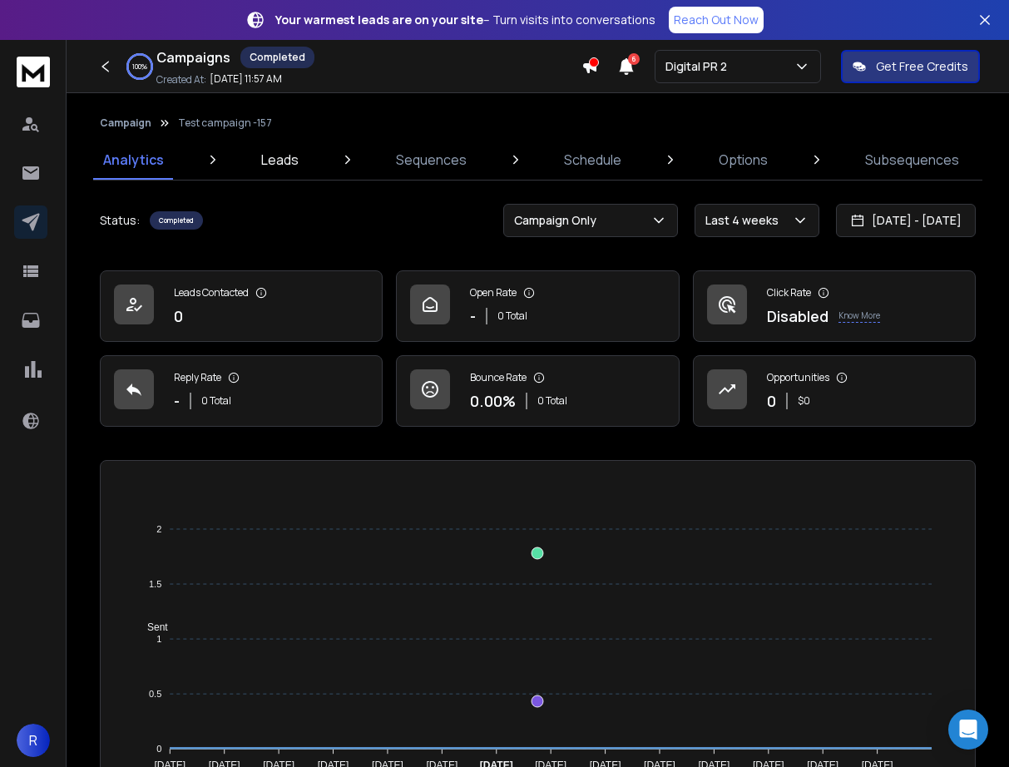
click at [261, 154] on p "Leads" at bounding box center [279, 160] width 37 height 20
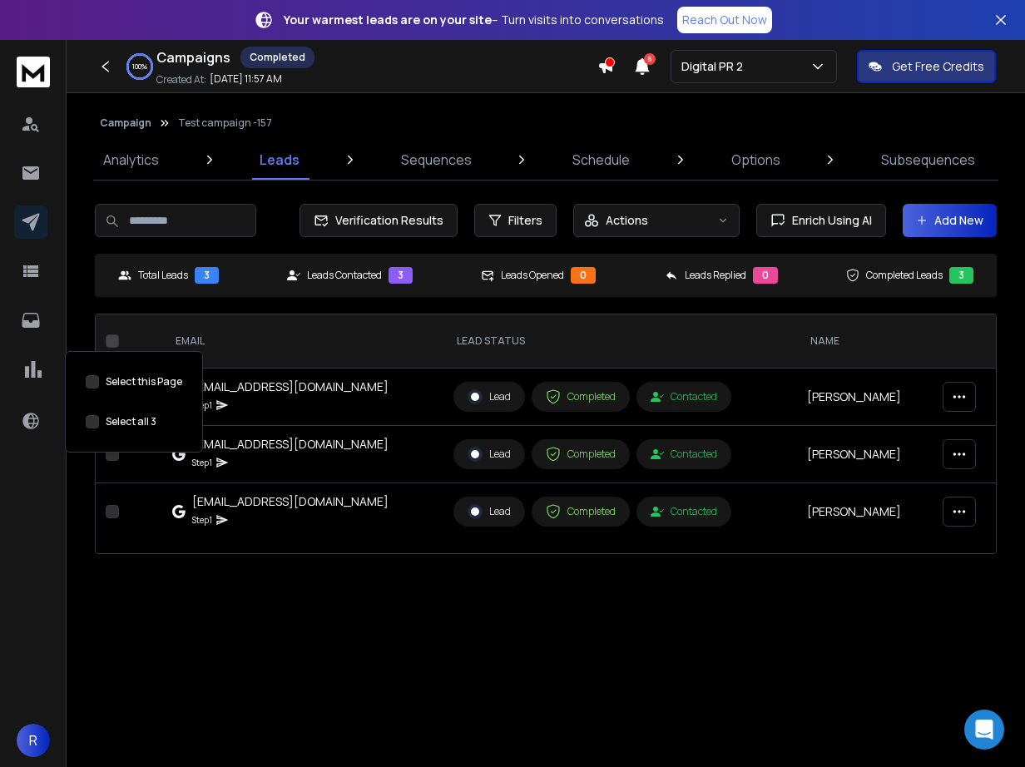
click at [113, 342] on button "Select this Page" at bounding box center [112, 340] width 13 height 13
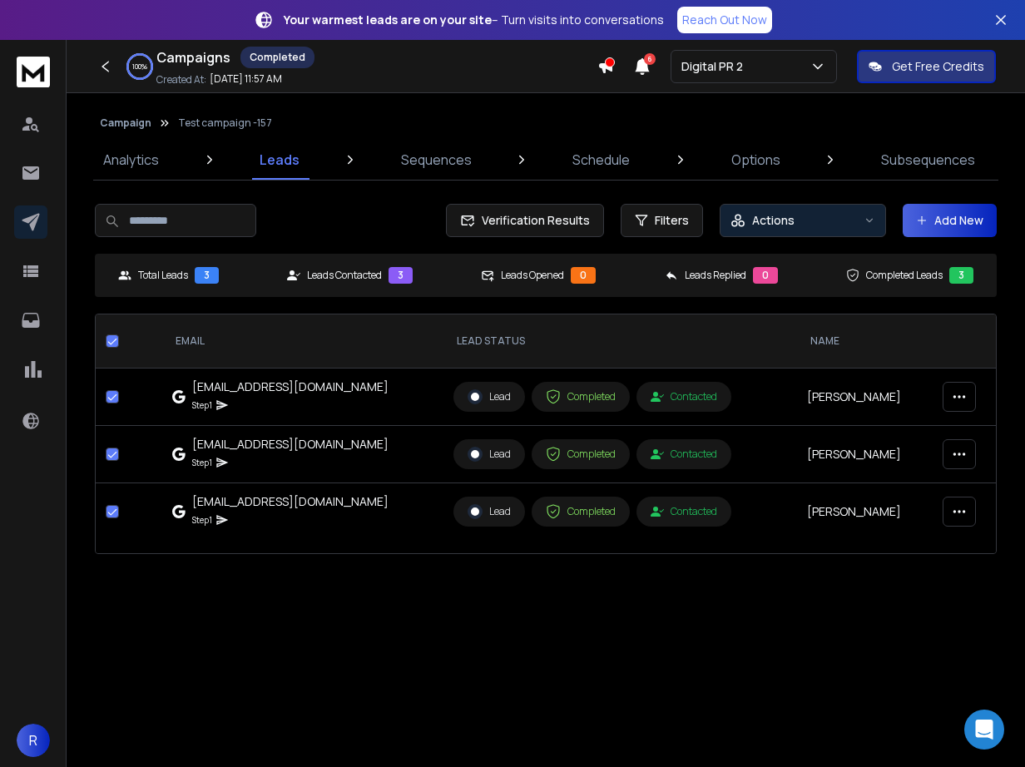
click at [828, 209] on button "Actions" at bounding box center [803, 220] width 166 height 33
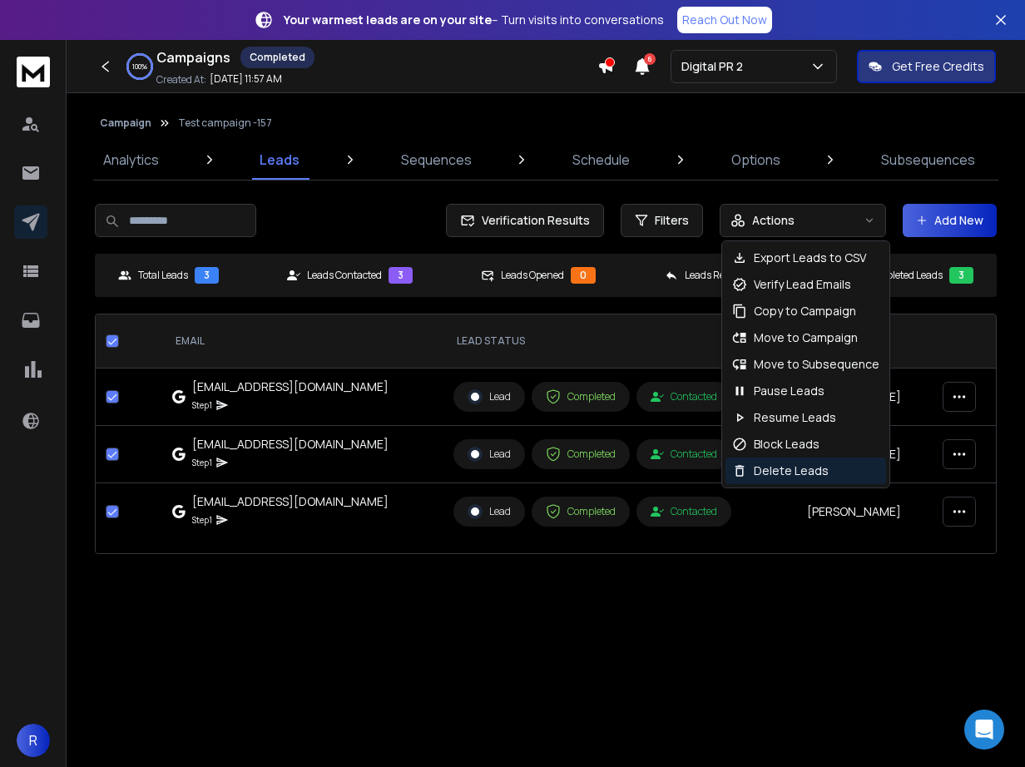
click at [810, 483] on div "Delete Leads" at bounding box center [806, 471] width 161 height 27
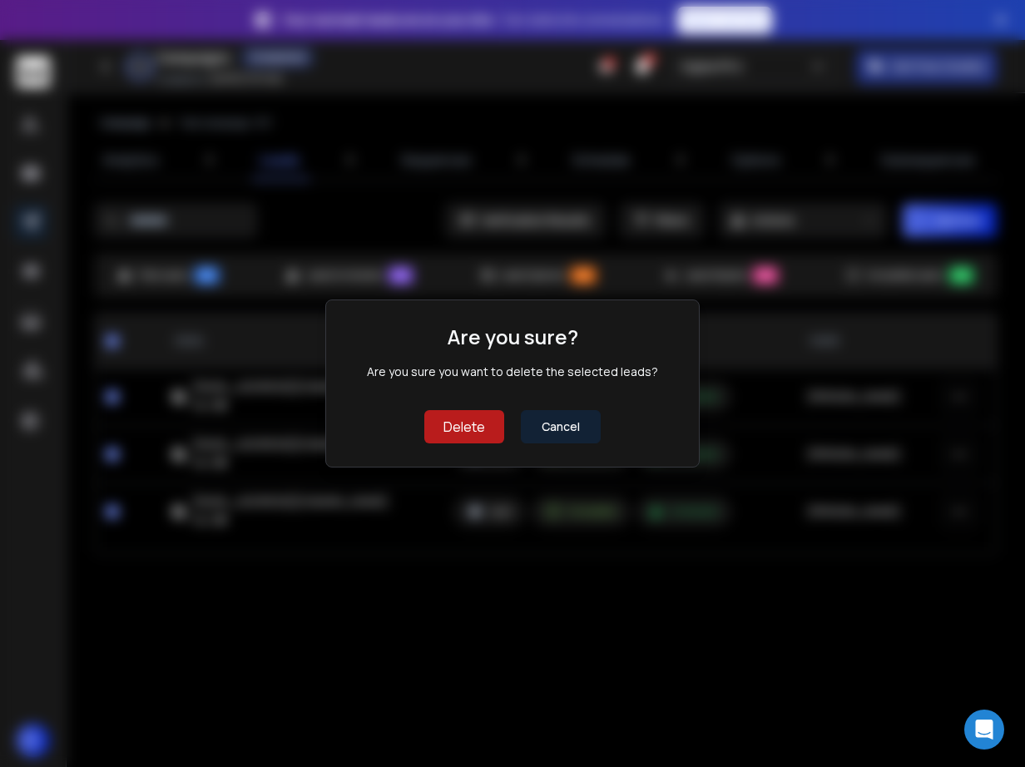
click at [441, 416] on button "Delete" at bounding box center [464, 426] width 80 height 33
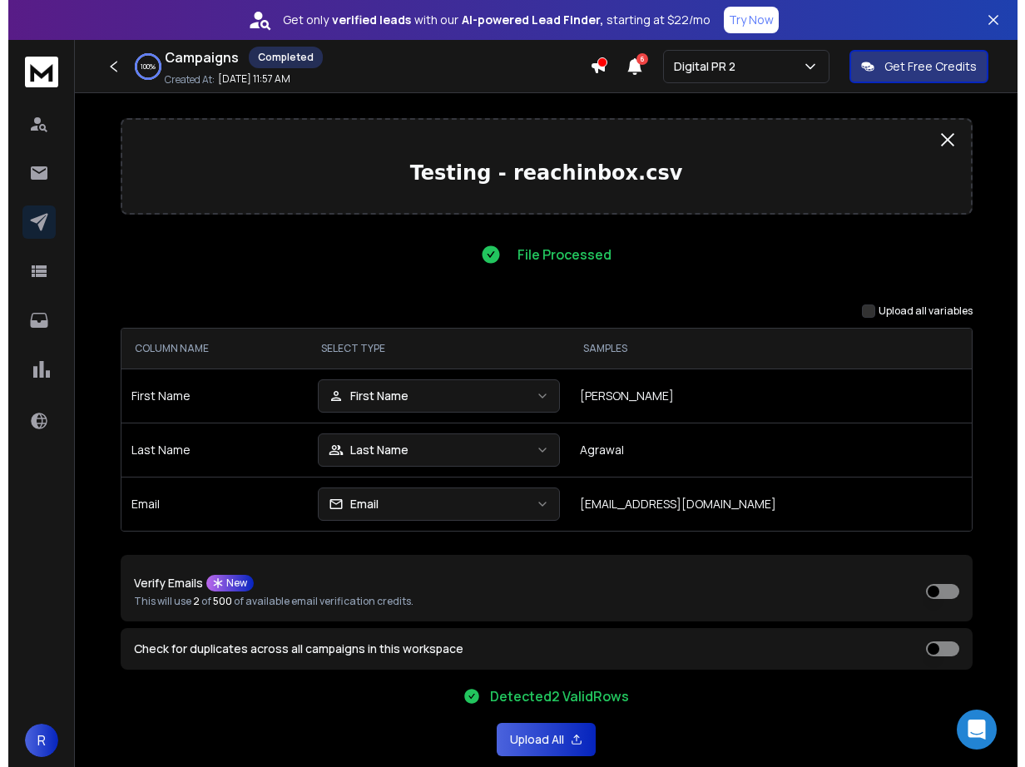
scroll to position [44, 0]
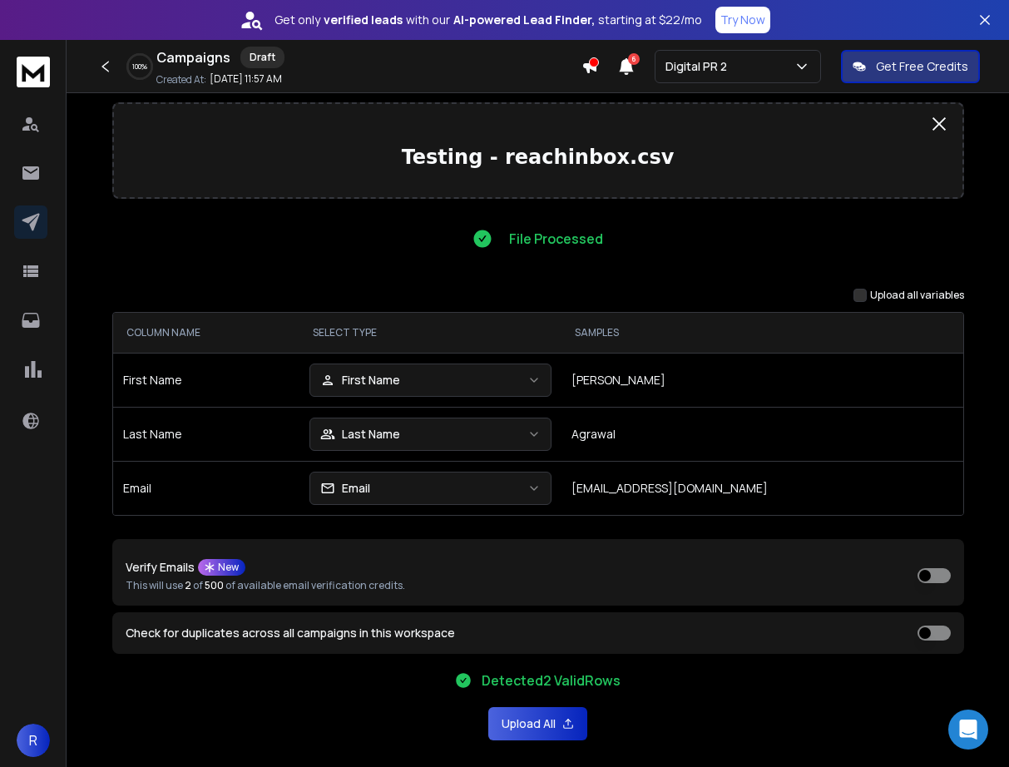
click at [519, 726] on button "Upload All" at bounding box center [537, 723] width 99 height 33
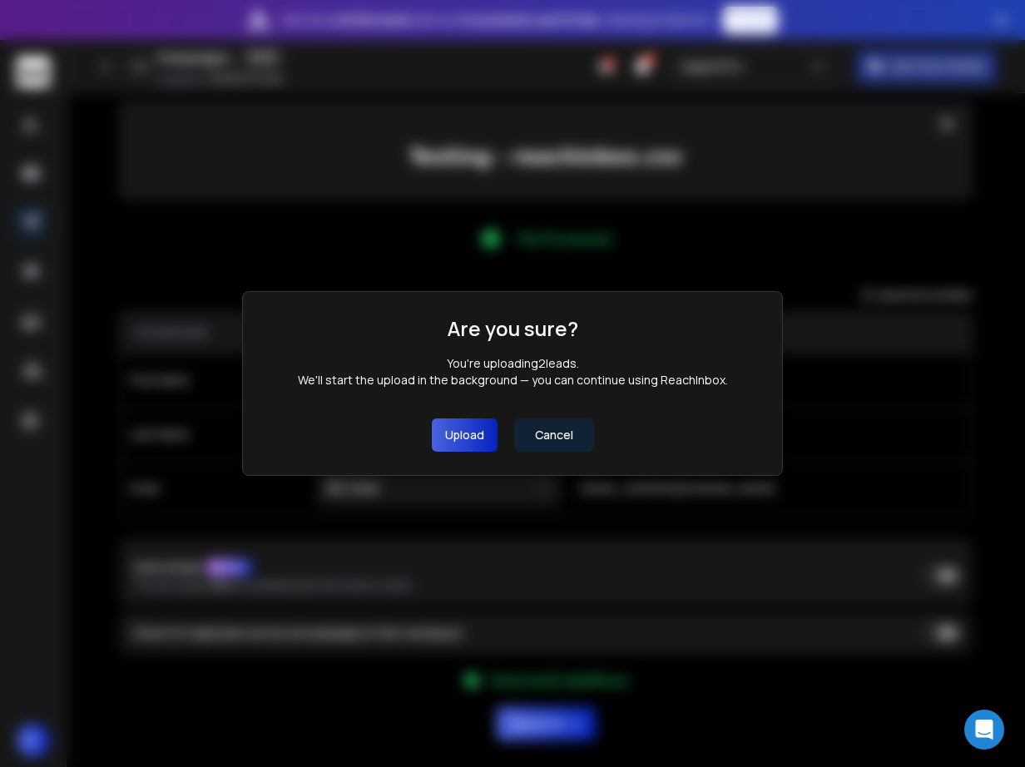
click at [458, 433] on button "Upload" at bounding box center [465, 435] width 66 height 33
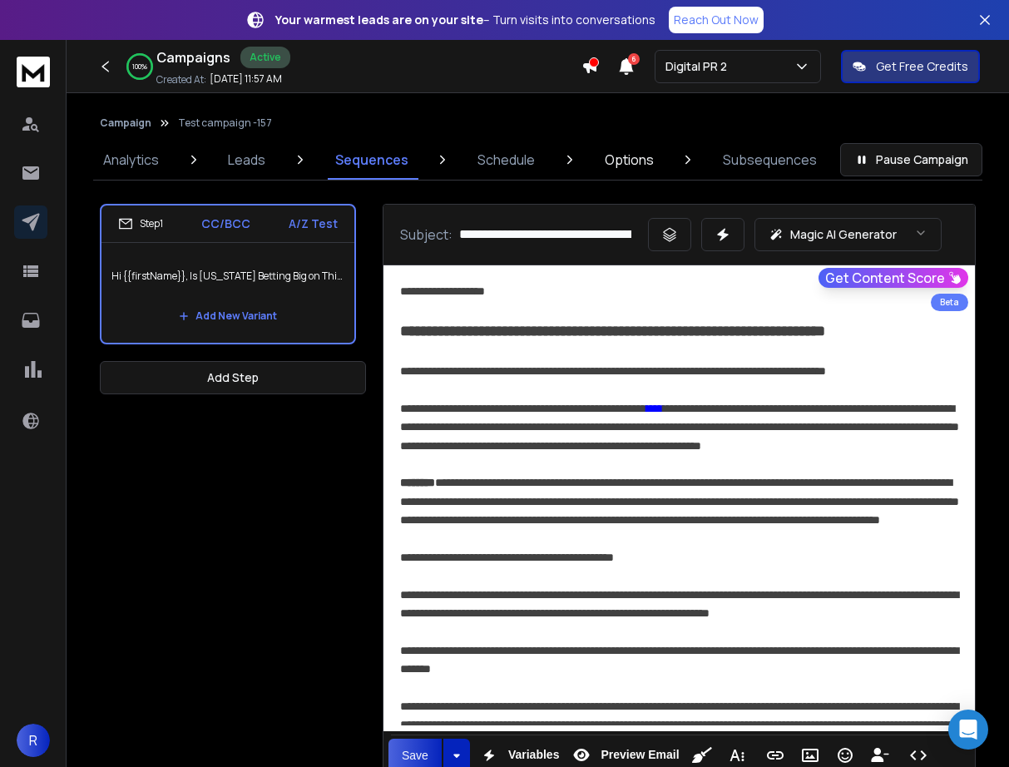
click at [621, 162] on p "Options" at bounding box center [629, 160] width 49 height 20
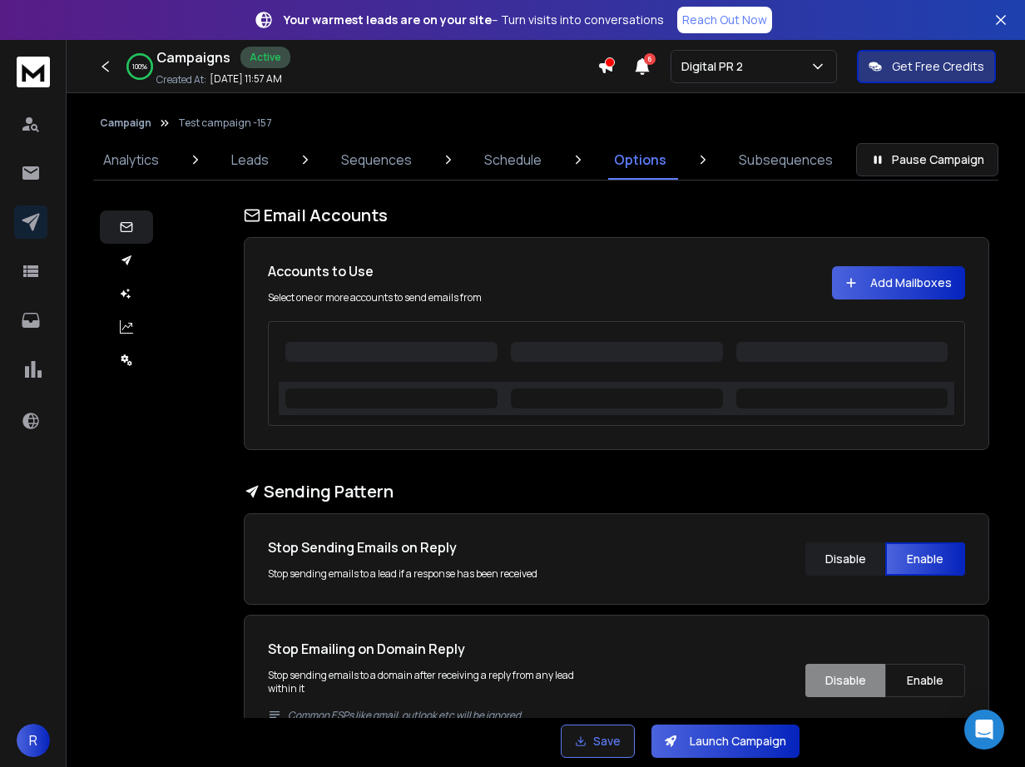
type input "****"
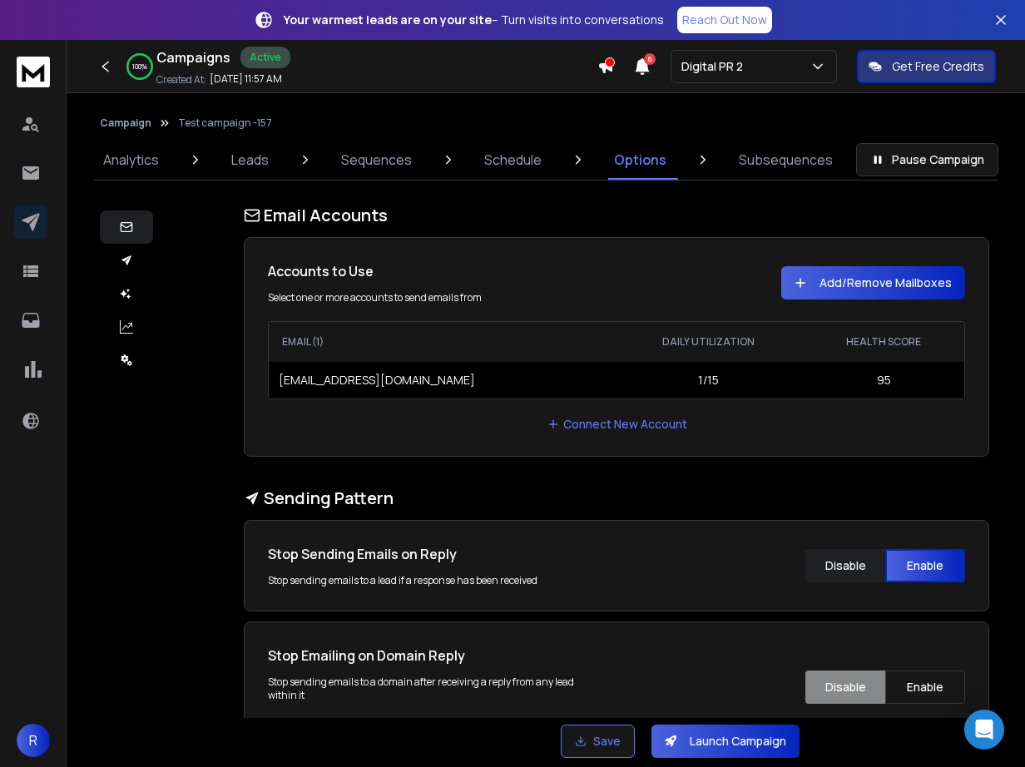
click at [681, 731] on button "Launch Campaign" at bounding box center [726, 741] width 148 height 33
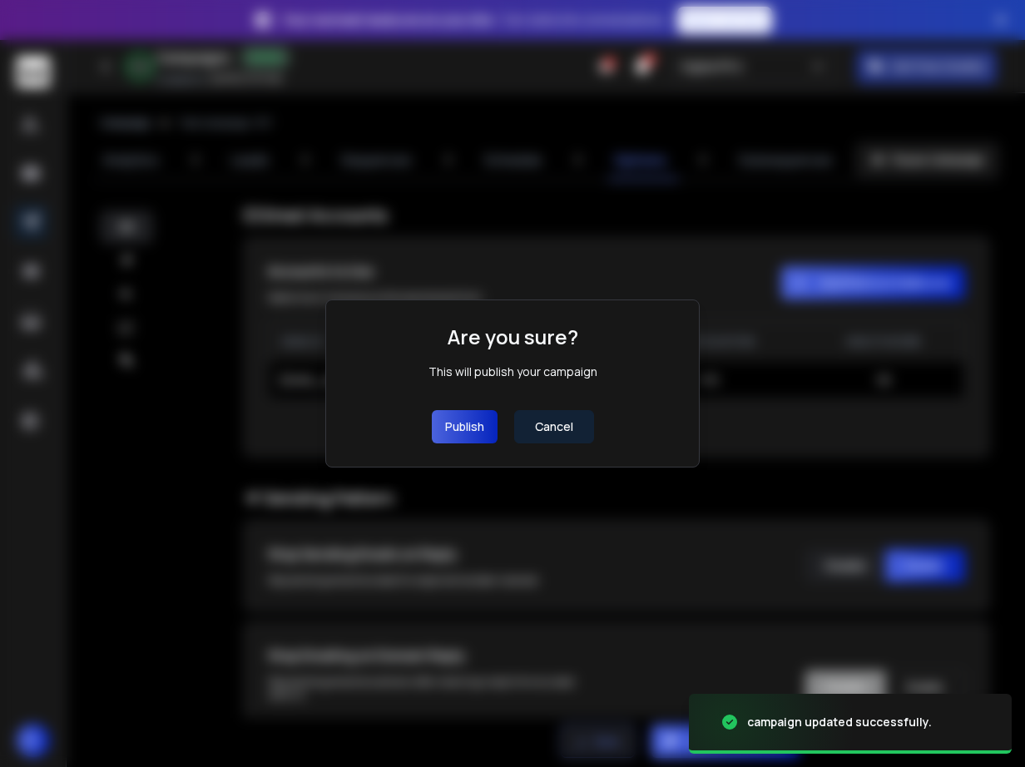
click at [458, 424] on button "Publish" at bounding box center [465, 426] width 66 height 33
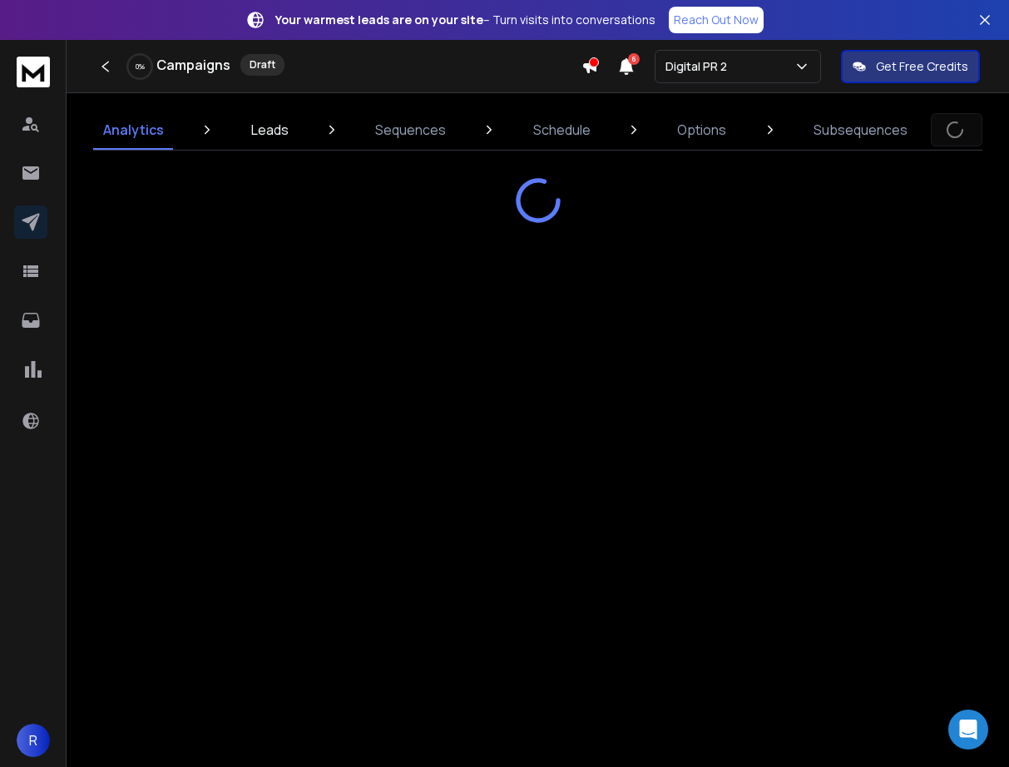
click at [255, 140] on link "Leads" at bounding box center [269, 130] width 57 height 40
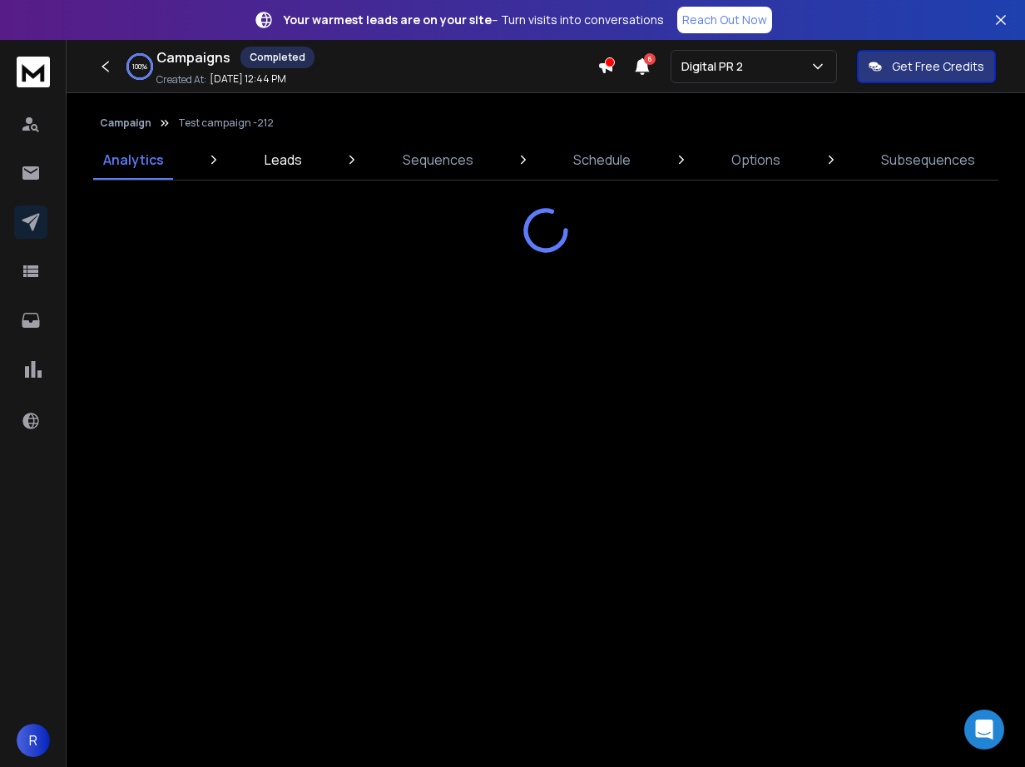
click at [283, 169] on p "Leads" at bounding box center [283, 160] width 37 height 20
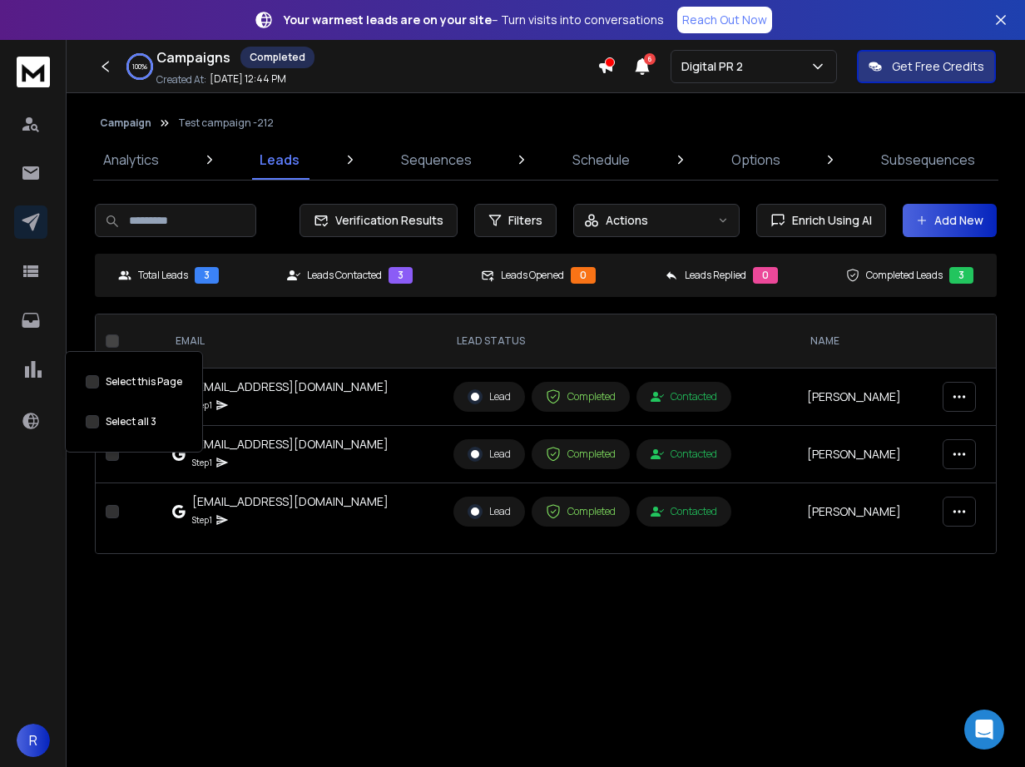
click at [108, 343] on button "Select this Page" at bounding box center [112, 340] width 13 height 13
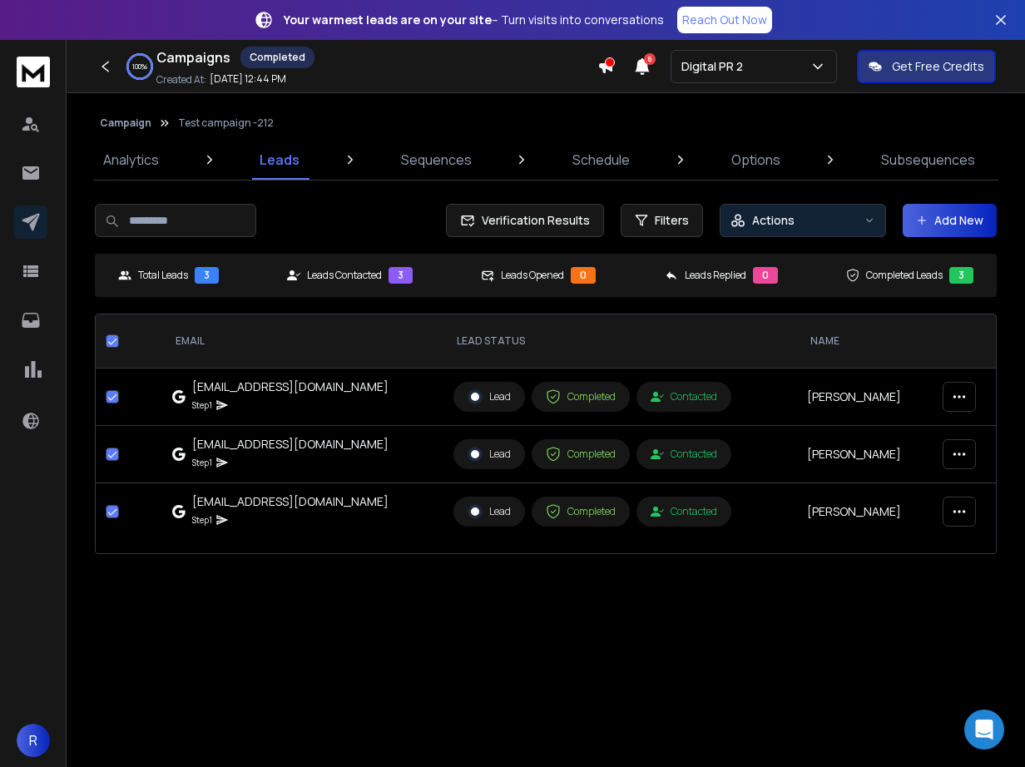
click at [785, 216] on p "Actions" at bounding box center [773, 220] width 42 height 17
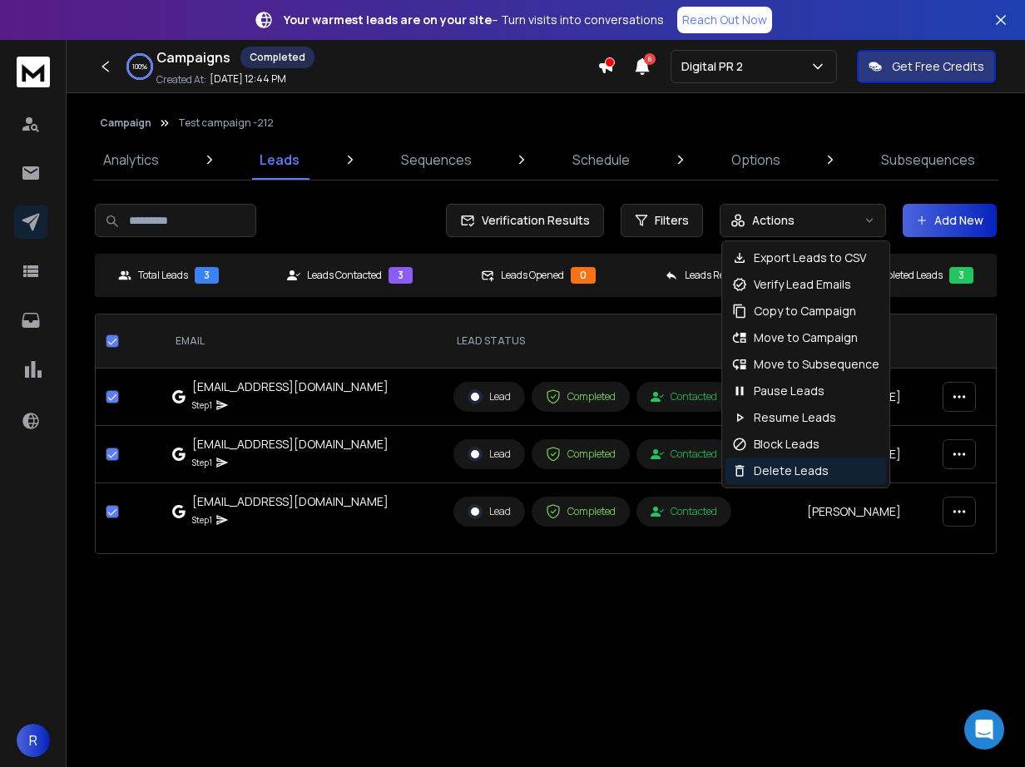
click at [785, 482] on div "Delete Leads" at bounding box center [806, 471] width 161 height 27
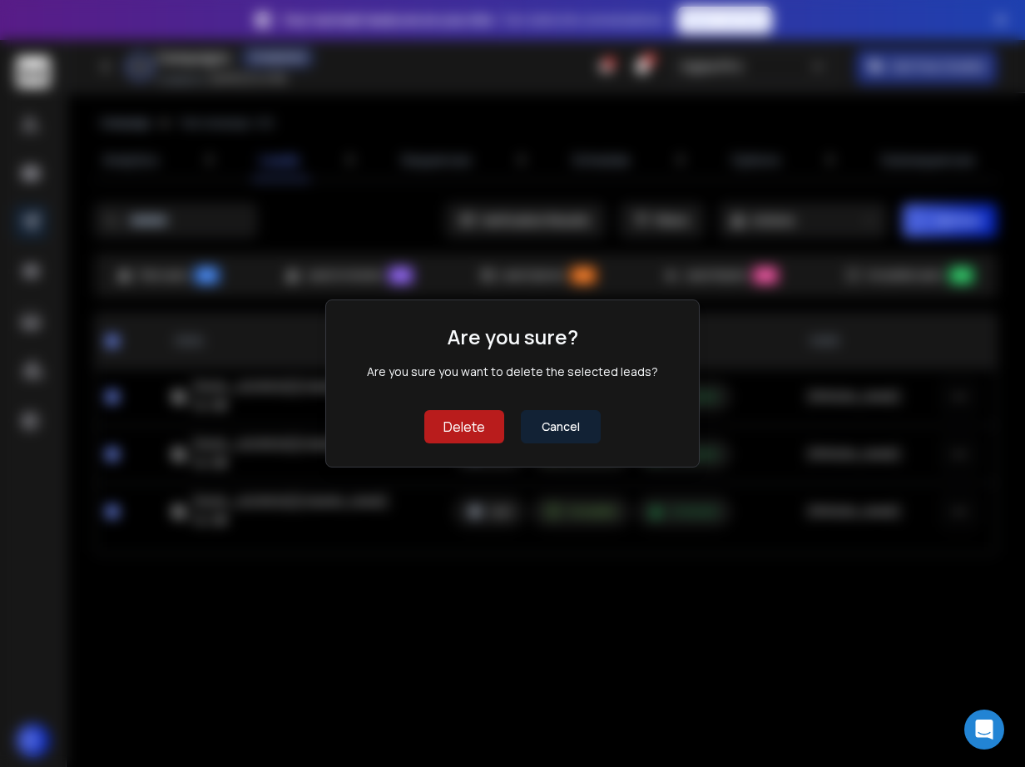
click at [484, 427] on button "Delete" at bounding box center [464, 426] width 80 height 33
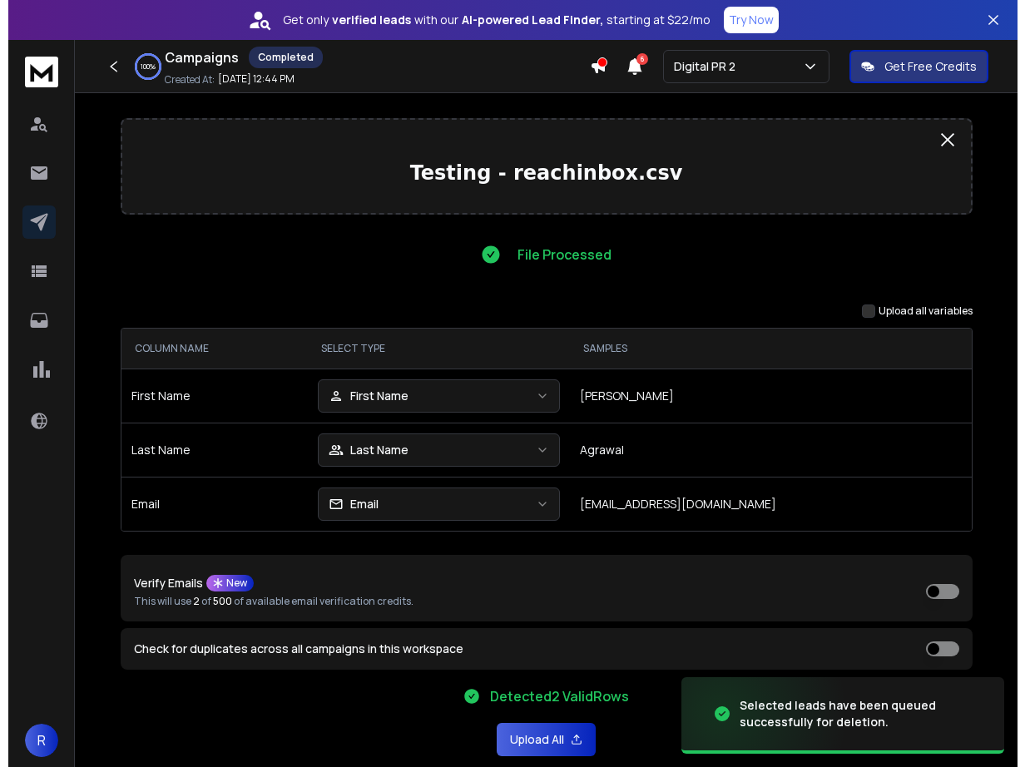
scroll to position [44, 0]
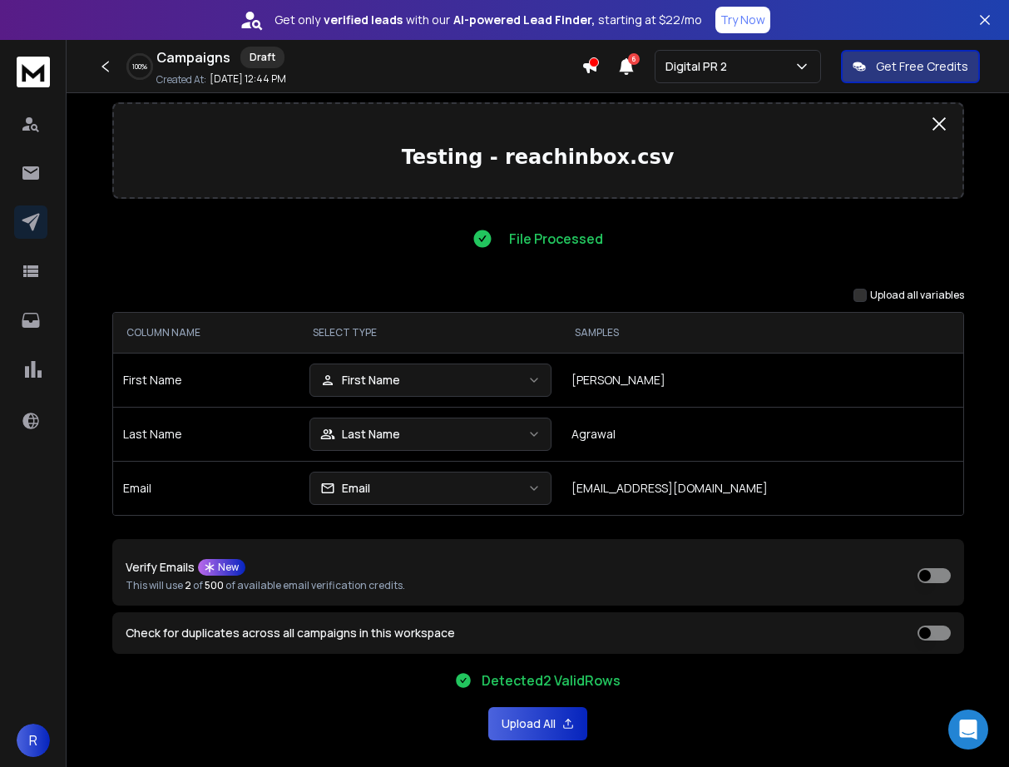
click at [537, 726] on button "Upload All" at bounding box center [537, 723] width 99 height 33
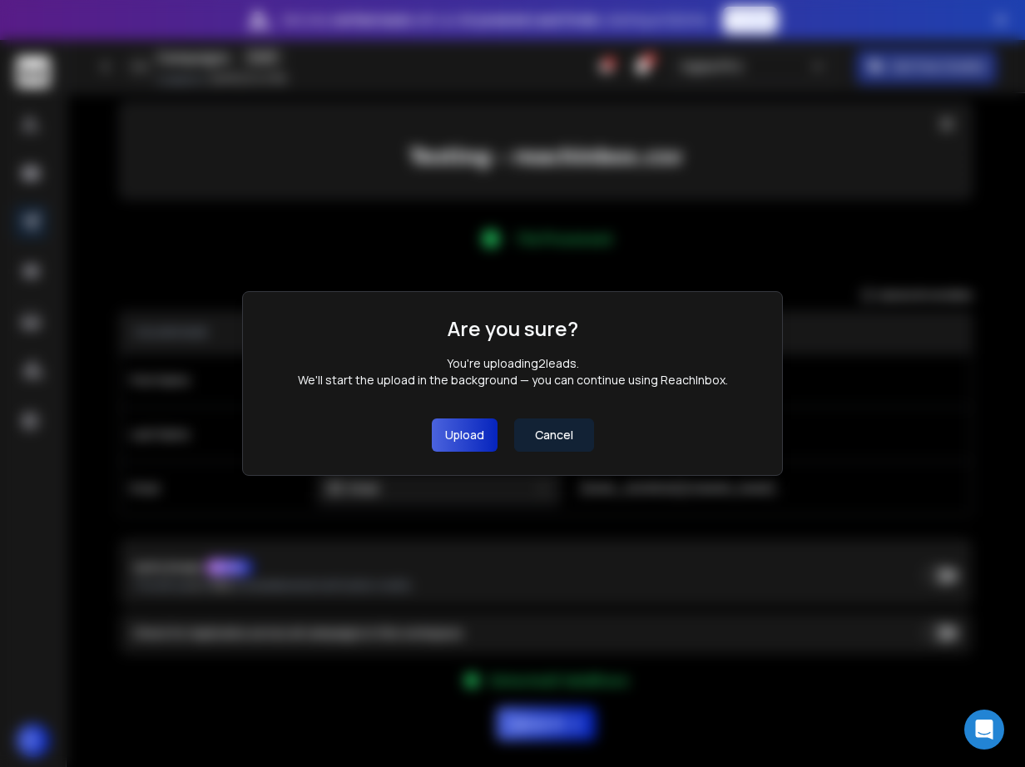
click at [477, 419] on button "Upload" at bounding box center [465, 435] width 66 height 33
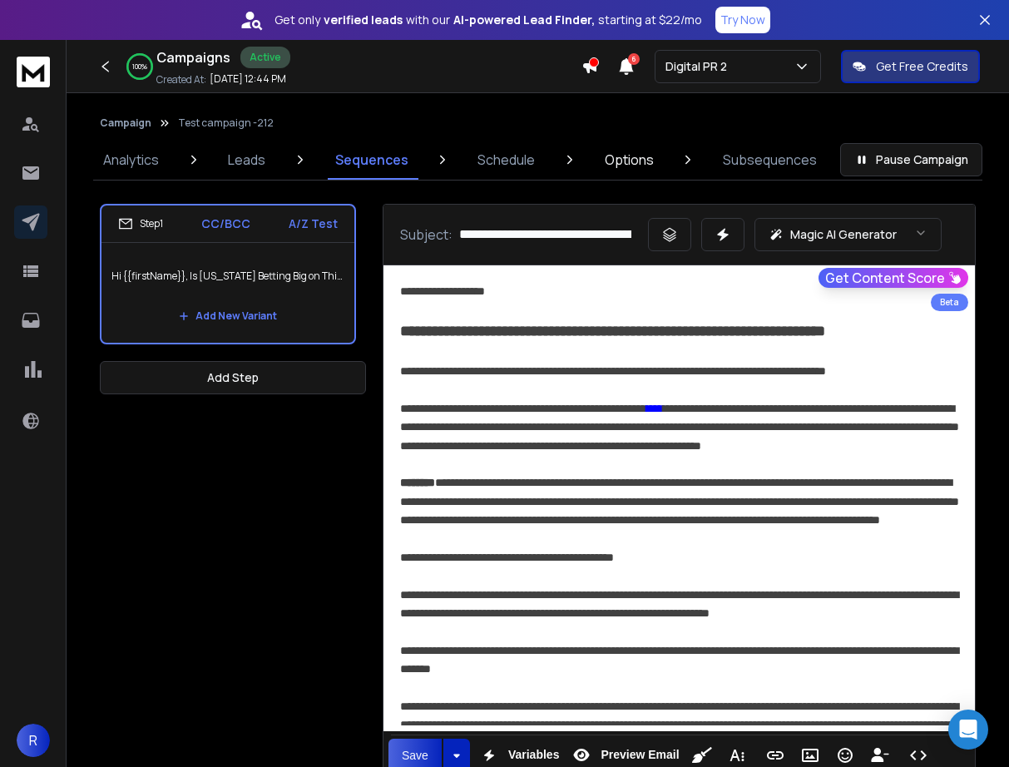
click at [626, 157] on p "Options" at bounding box center [629, 160] width 49 height 20
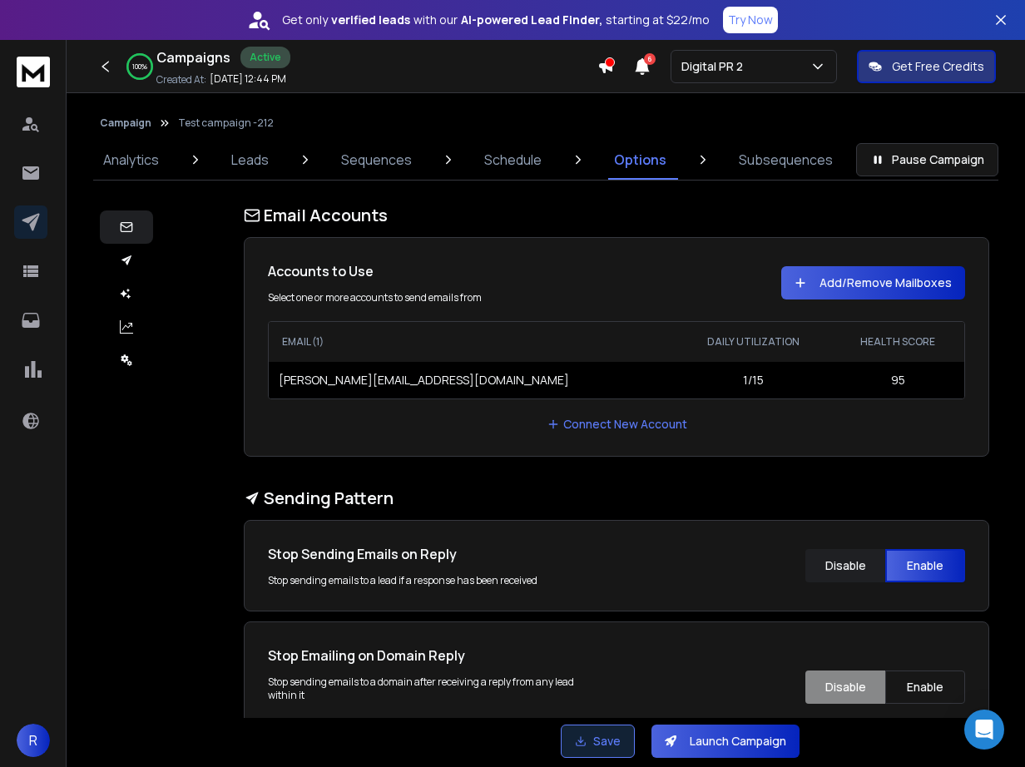
click at [586, 729] on button "Save" at bounding box center [598, 741] width 74 height 33
click at [683, 746] on button "Launch Campaign" at bounding box center [740, 741] width 148 height 33
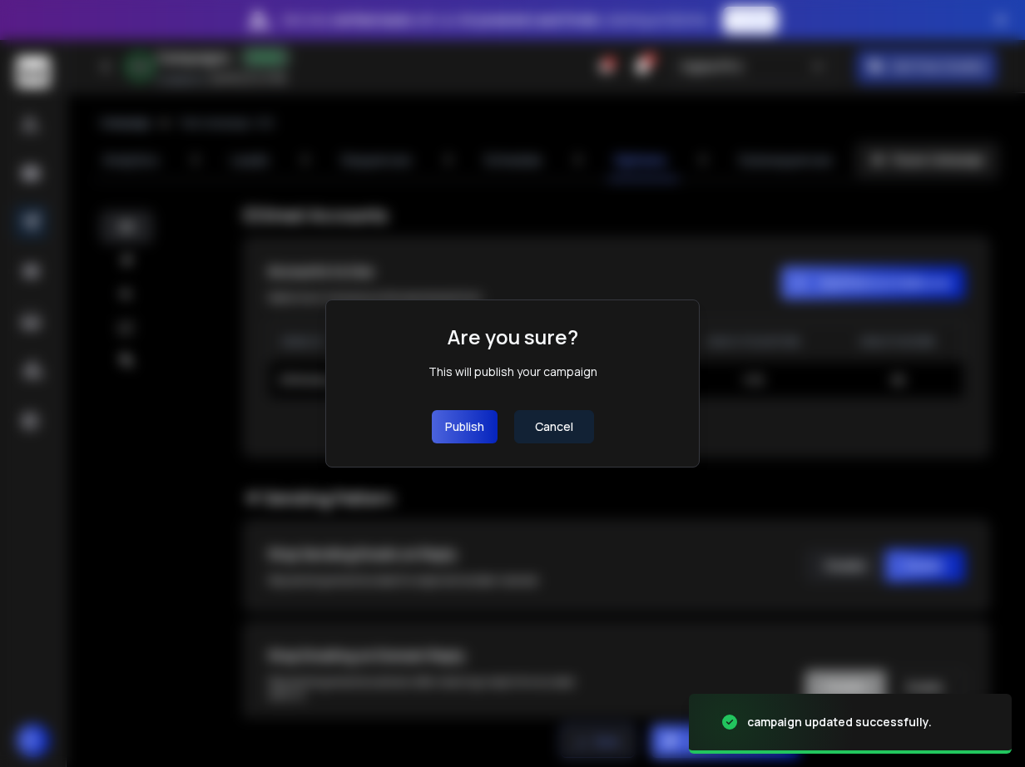
click at [481, 418] on button "Publish" at bounding box center [465, 426] width 66 height 33
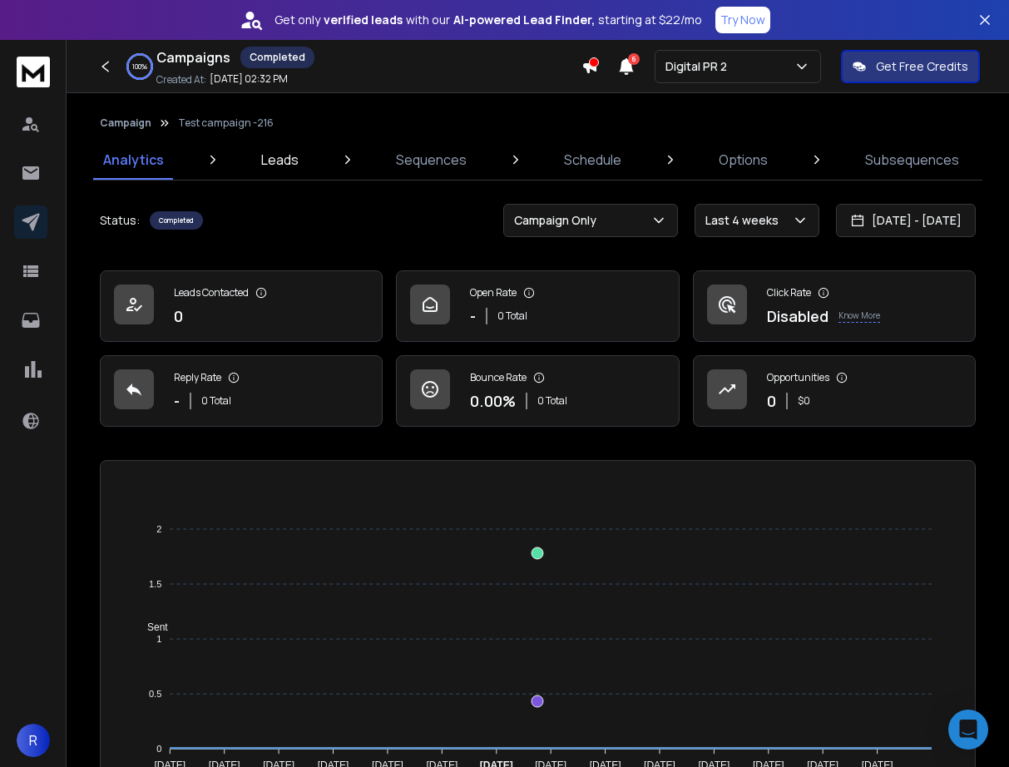
click at [277, 150] on p "Leads" at bounding box center [279, 160] width 37 height 20
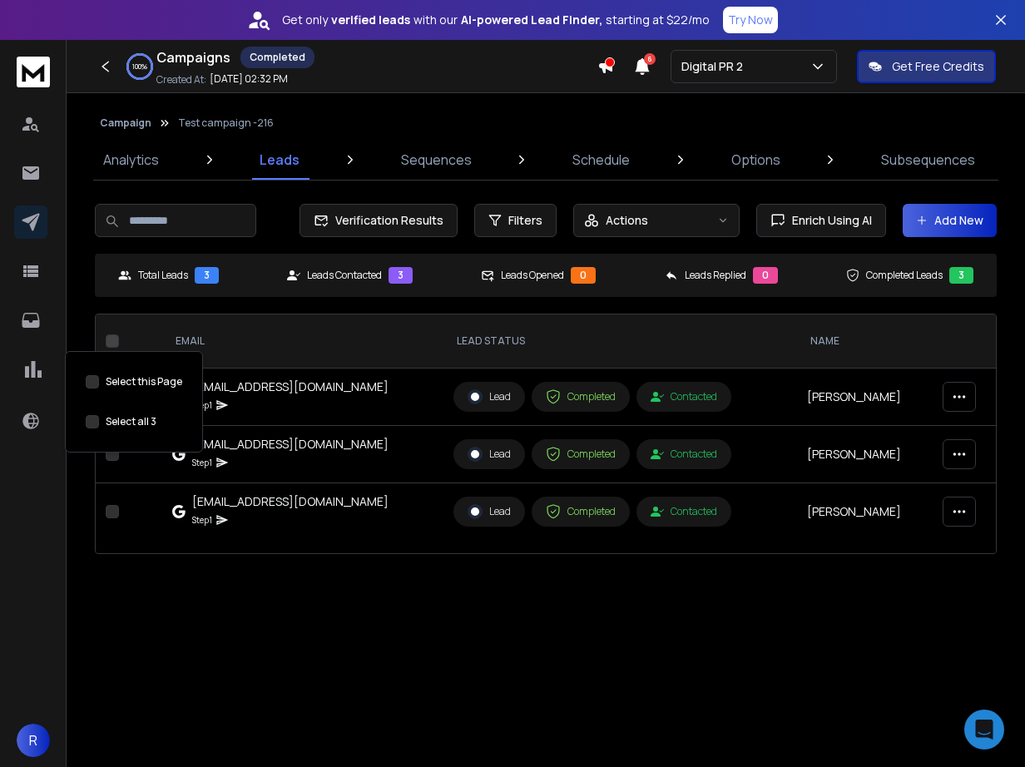
click at [109, 347] on button "Select this Page" at bounding box center [112, 340] width 13 height 13
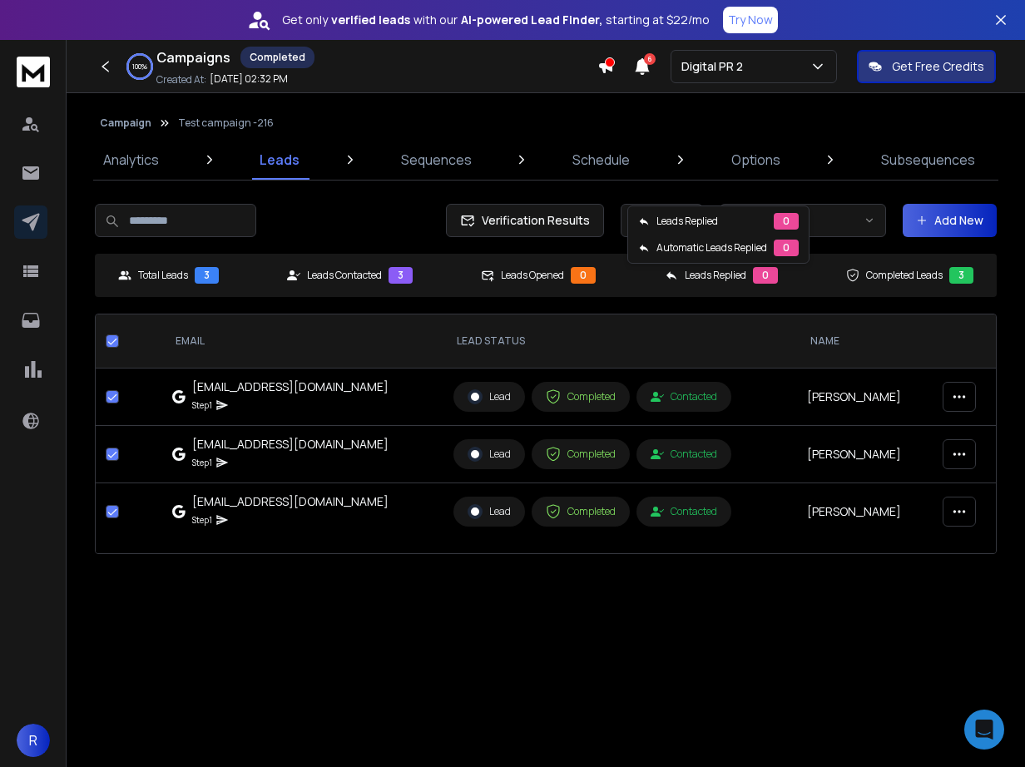
click at [779, 227] on div "0" at bounding box center [786, 221] width 25 height 17
click at [855, 217] on div "Actions" at bounding box center [794, 220] width 126 height 17
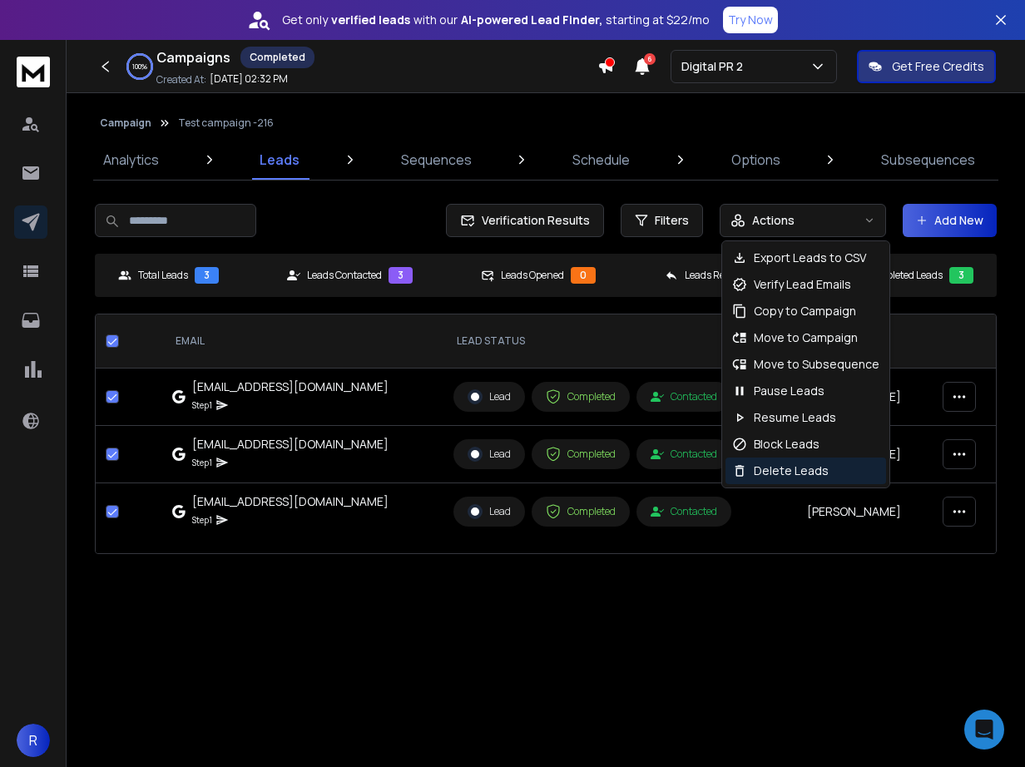
click at [810, 460] on div "Delete Leads" at bounding box center [806, 471] width 161 height 27
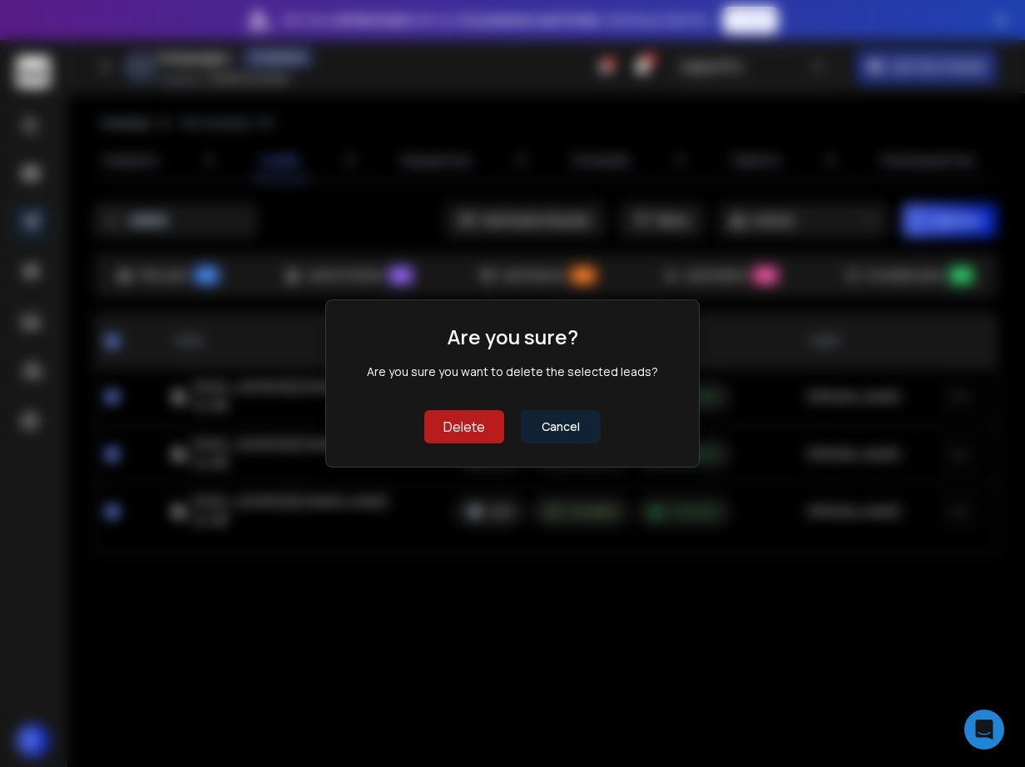
click at [461, 434] on button "Delete" at bounding box center [464, 426] width 80 height 33
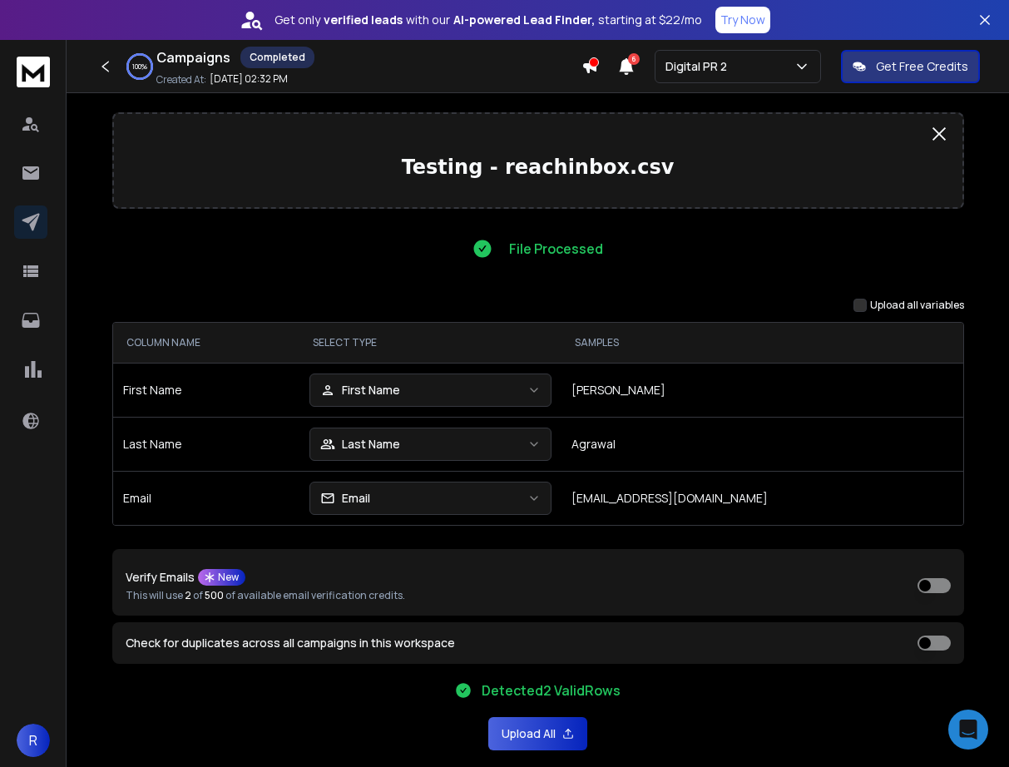
scroll to position [44, 0]
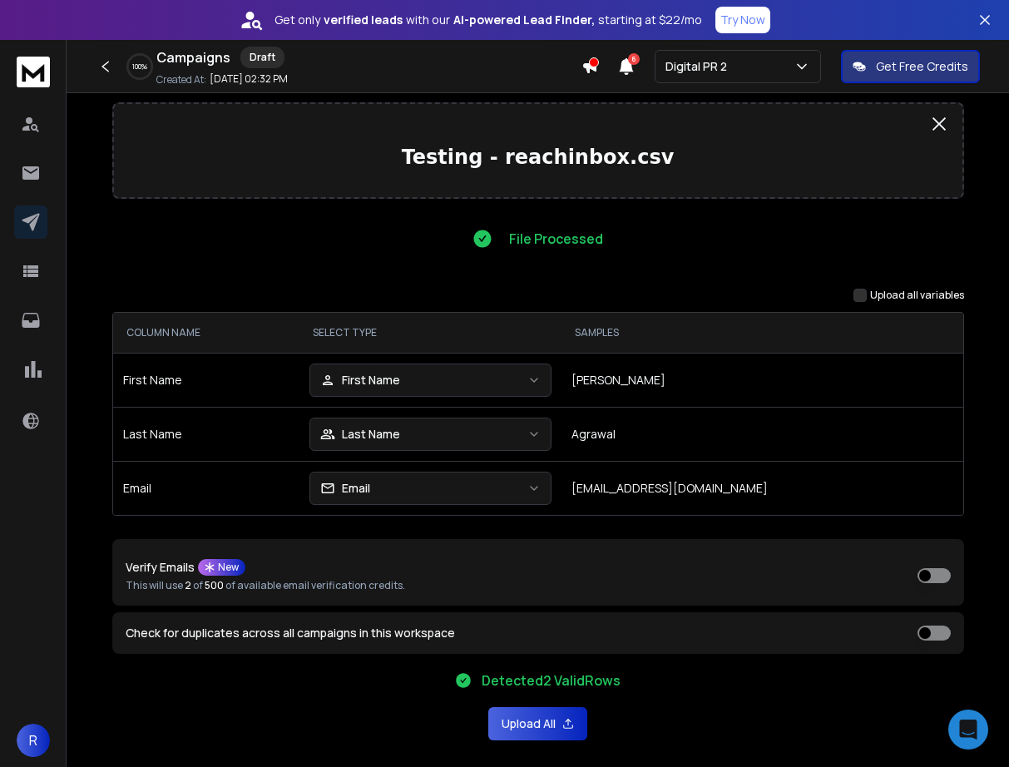
click at [532, 731] on button "Upload All" at bounding box center [537, 723] width 99 height 33
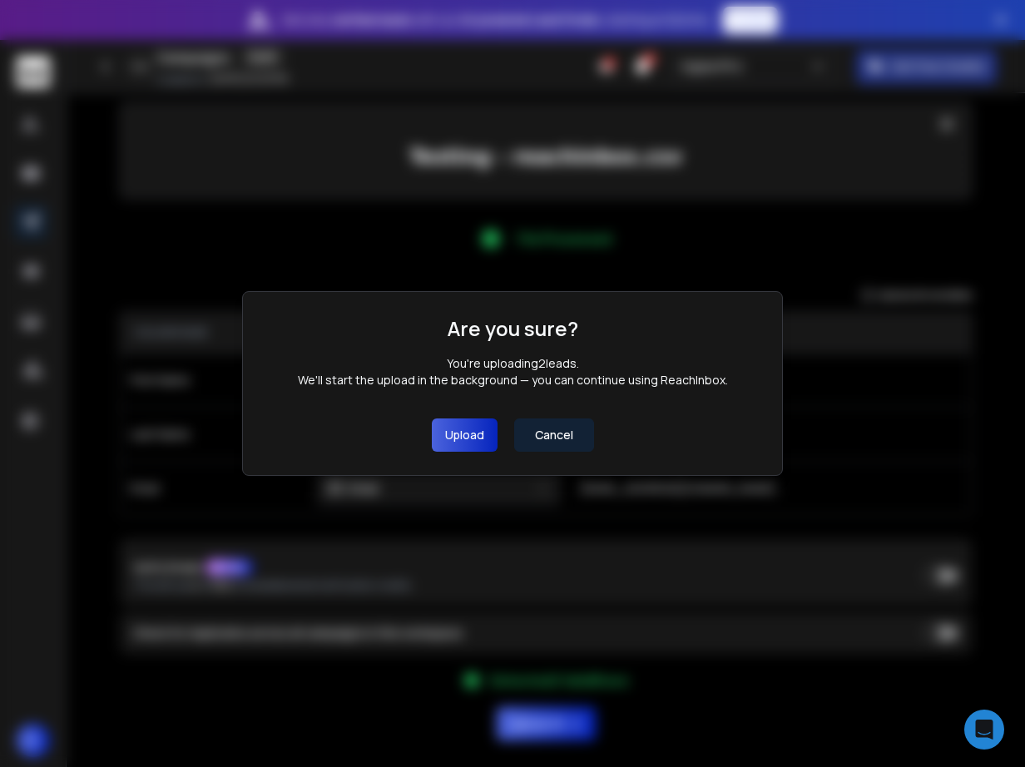
click at [453, 425] on button "Upload" at bounding box center [465, 435] width 66 height 33
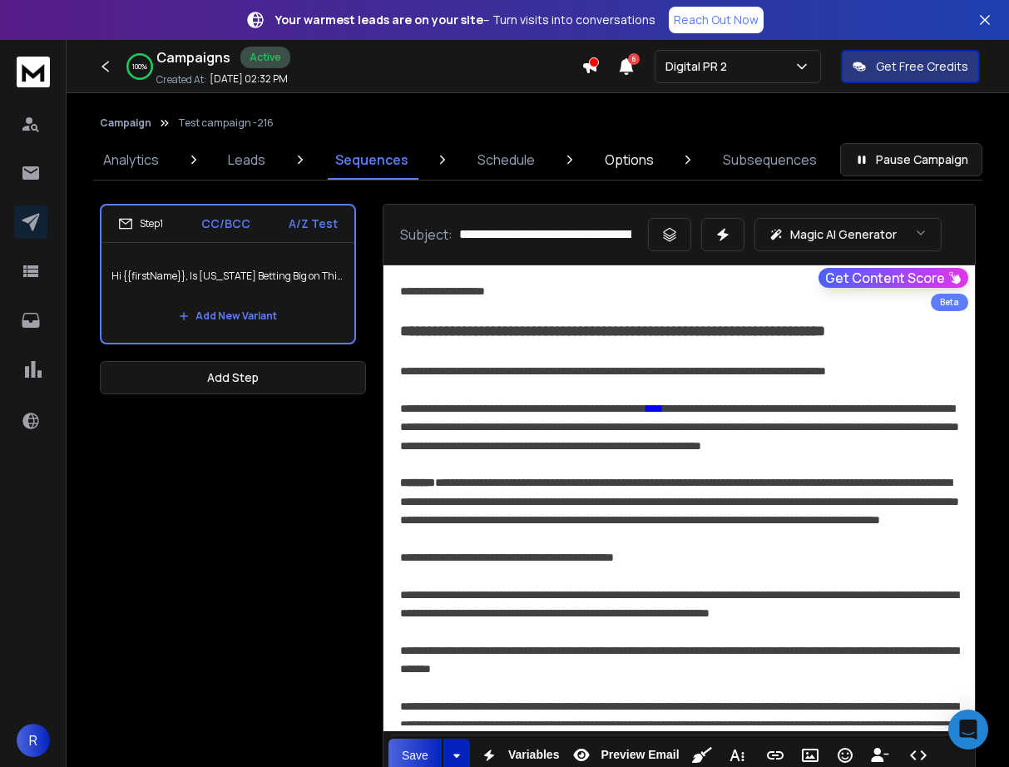
click at [601, 164] on link "Options" at bounding box center [629, 160] width 69 height 40
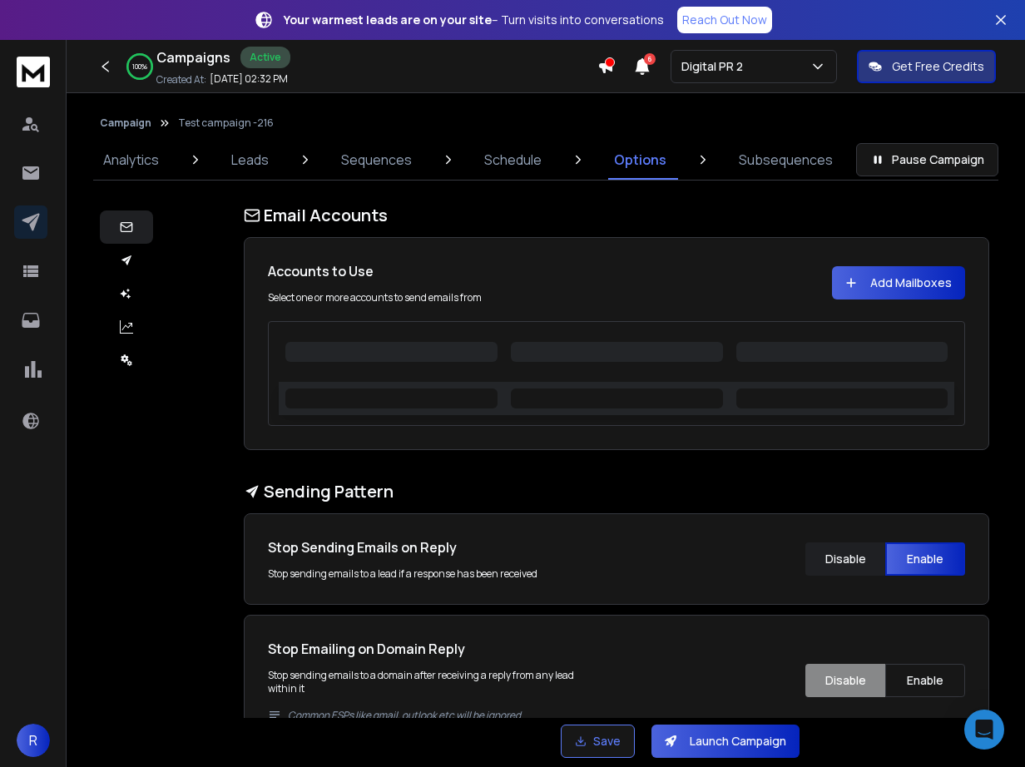
type input "****"
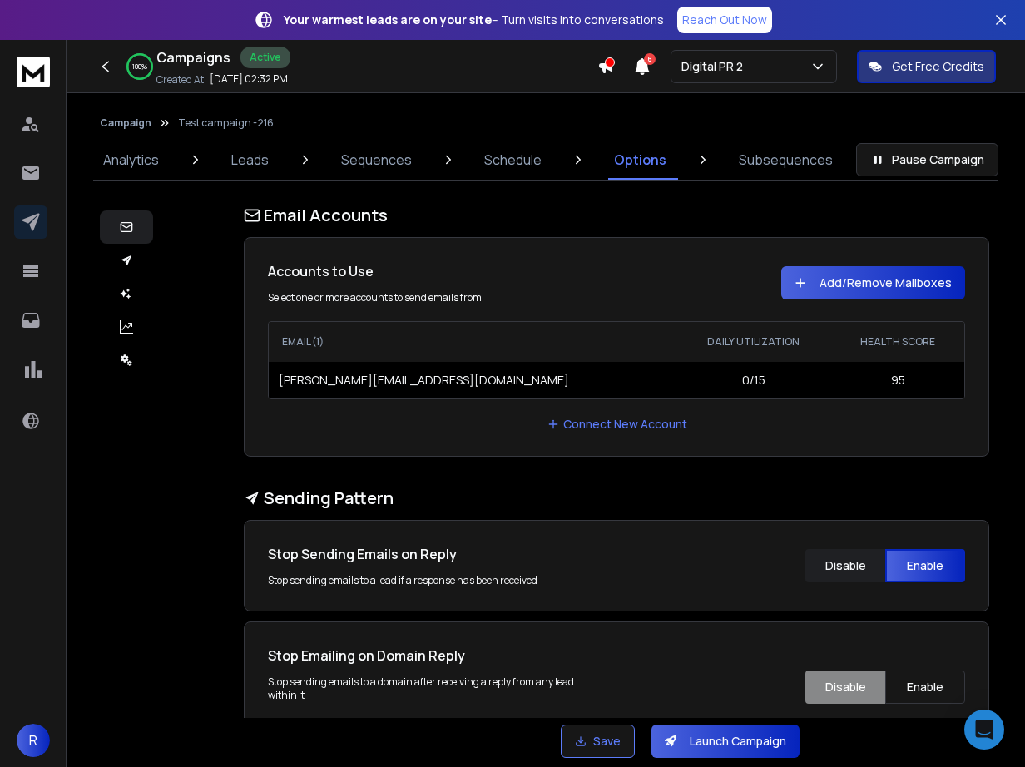
click at [686, 731] on button "Launch Campaign" at bounding box center [726, 741] width 148 height 33
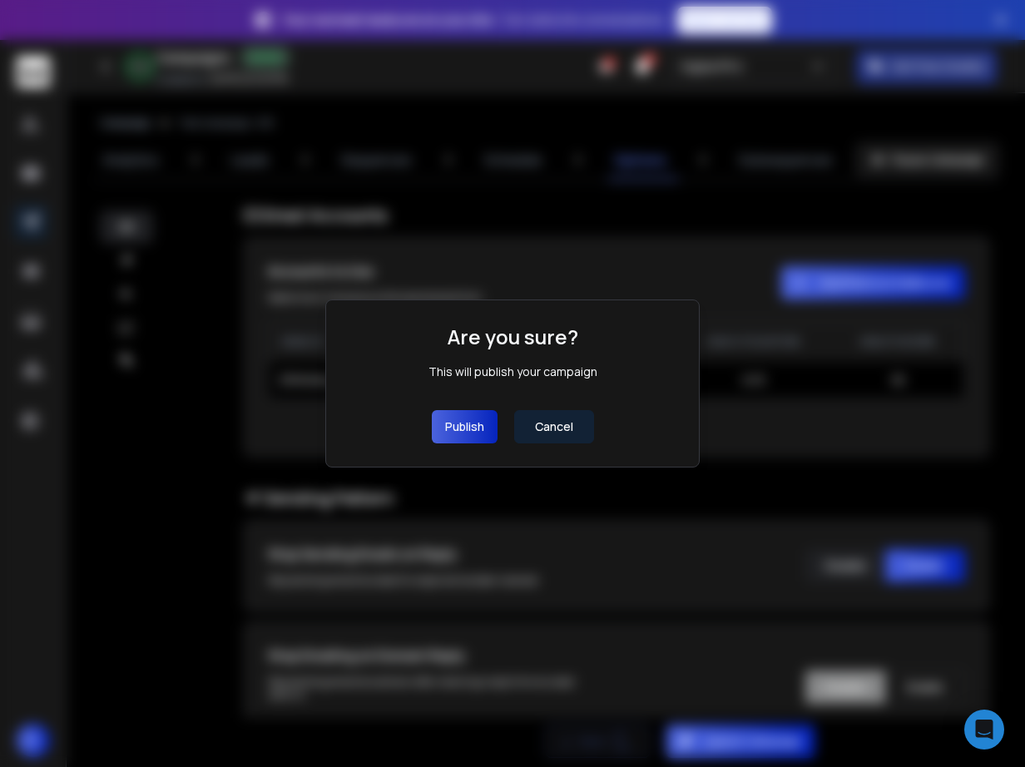
click at [468, 434] on button "Publish" at bounding box center [465, 426] width 66 height 33
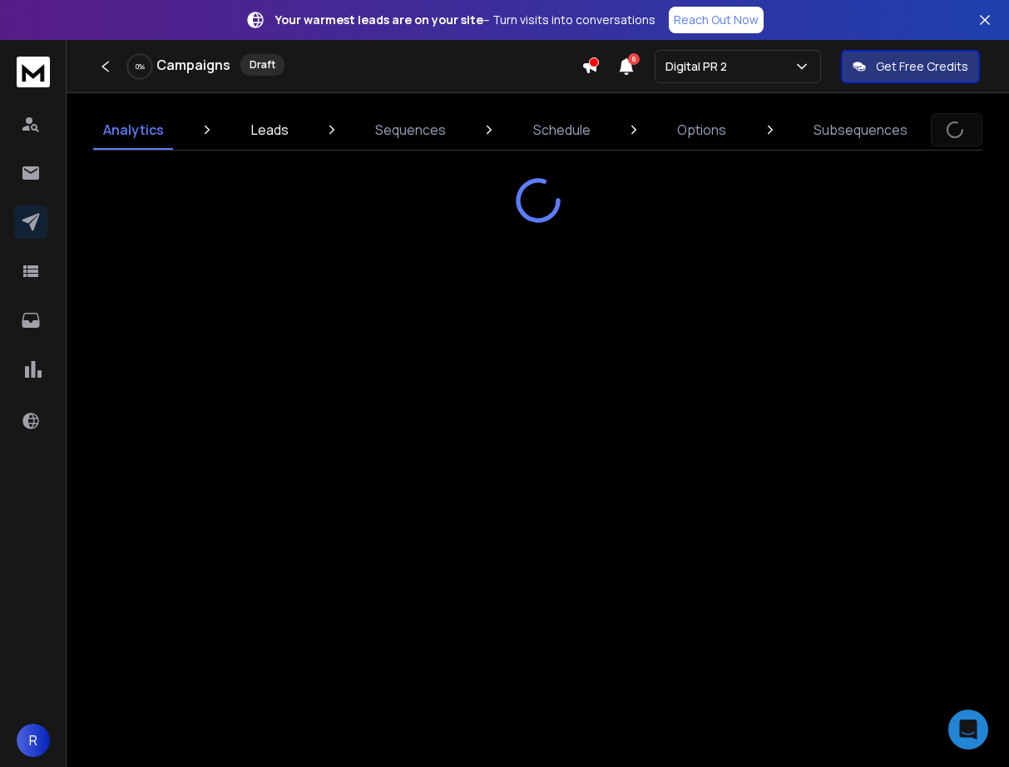
click at [274, 138] on p "Leads" at bounding box center [269, 130] width 37 height 20
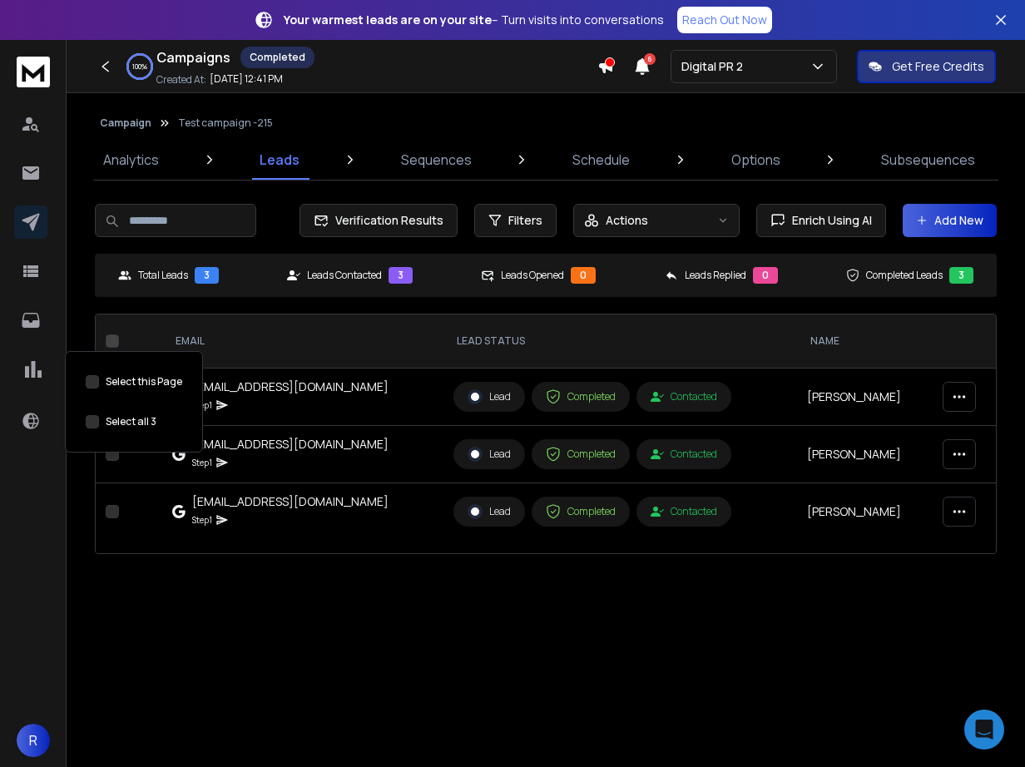
click at [110, 345] on button "Select this Page" at bounding box center [112, 340] width 13 height 13
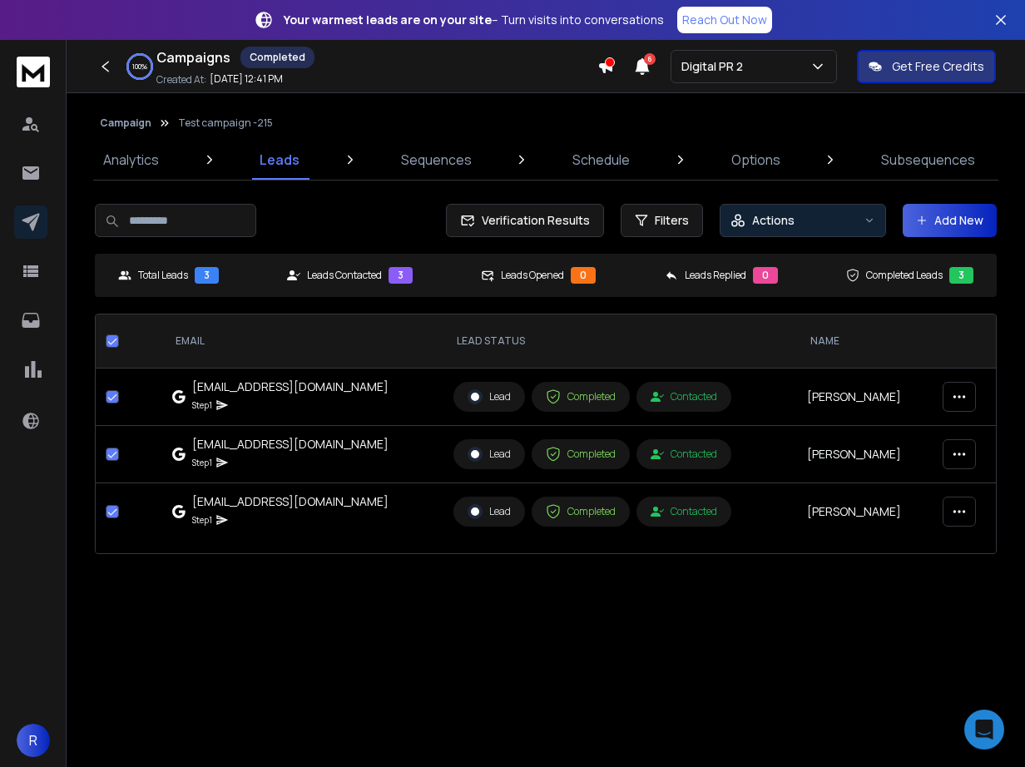
click at [826, 226] on div "Actions" at bounding box center [794, 220] width 126 height 17
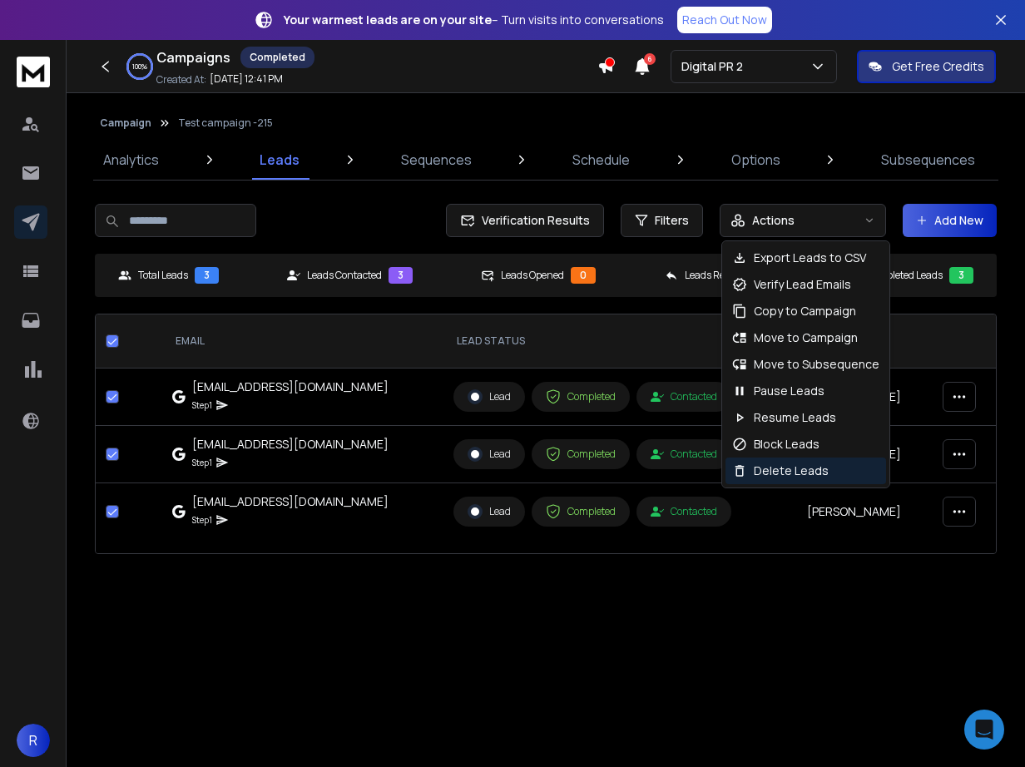
click at [797, 464] on p "Delete Leads" at bounding box center [791, 471] width 75 height 17
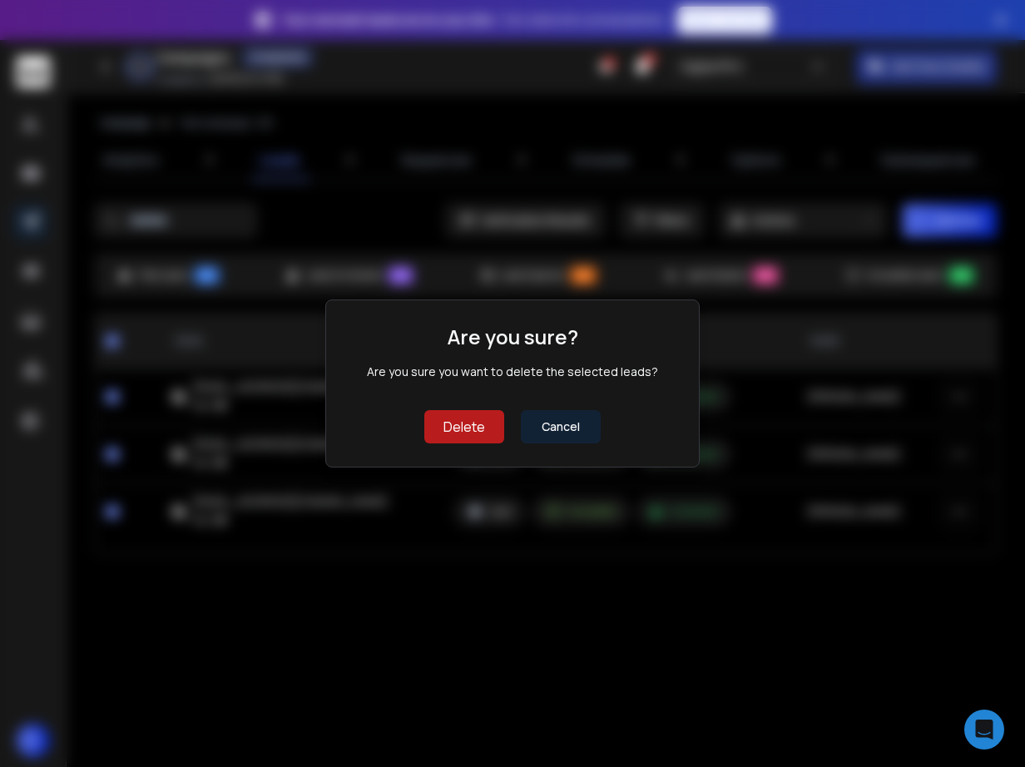
click at [479, 429] on button "Delete" at bounding box center [464, 426] width 80 height 33
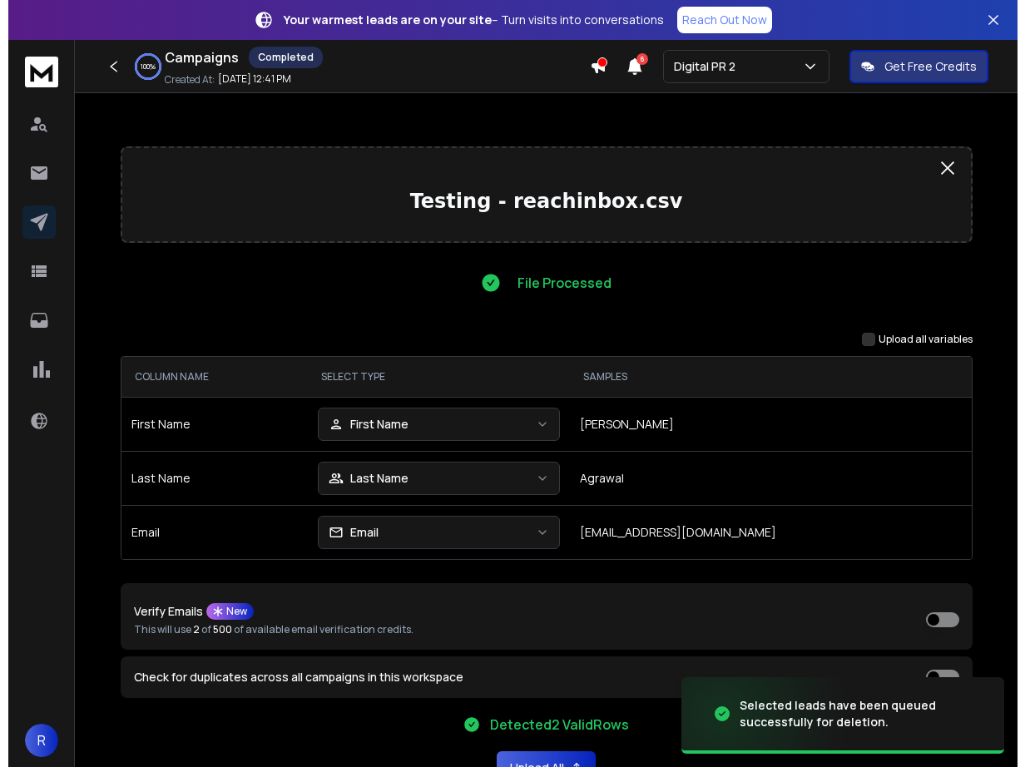
scroll to position [44, 0]
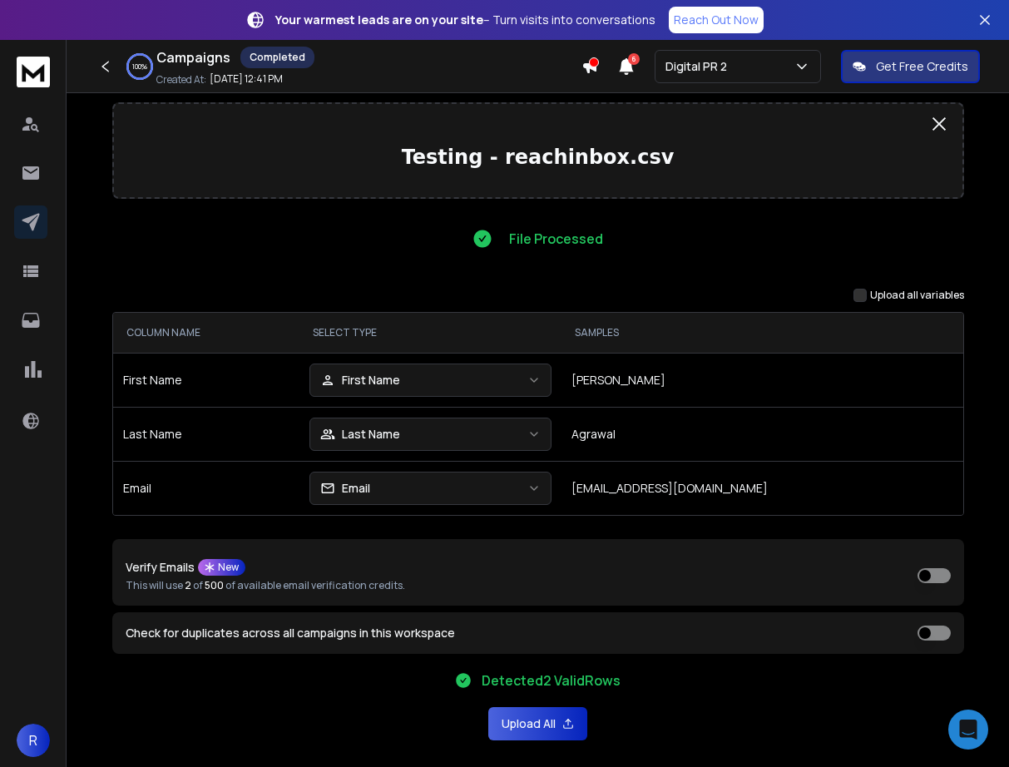
click at [505, 731] on div "Testing - reachinbox.csv File Processed Upload all variables COLUMN NAME SELECT…" at bounding box center [538, 434] width 852 height 665
click at [515, 724] on button "Upload All" at bounding box center [537, 723] width 99 height 33
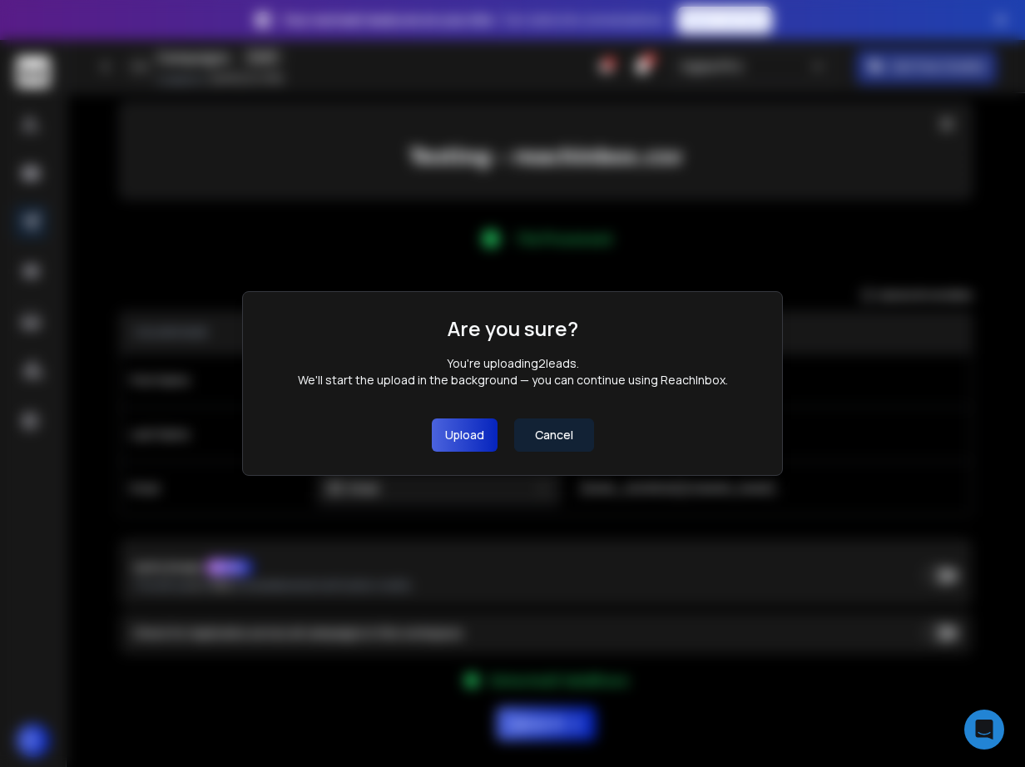
click at [457, 425] on button "Upload" at bounding box center [465, 435] width 66 height 33
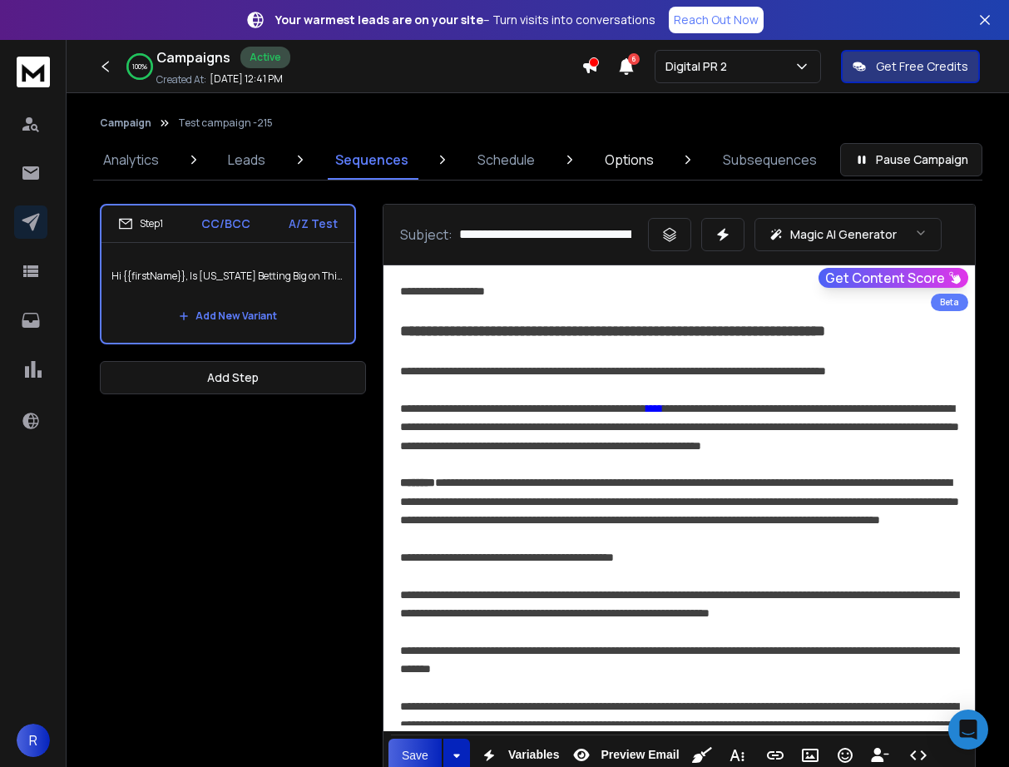
click at [631, 170] on link "Options" at bounding box center [629, 160] width 69 height 40
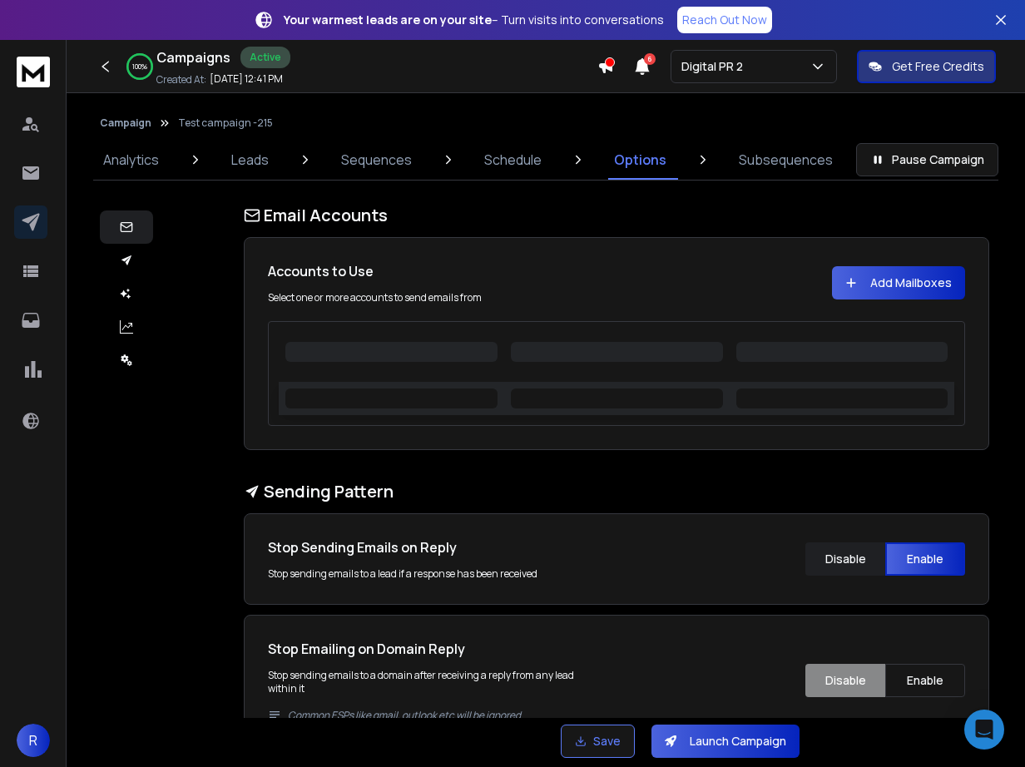
click at [665, 155] on p "Options" at bounding box center [640, 160] width 52 height 20
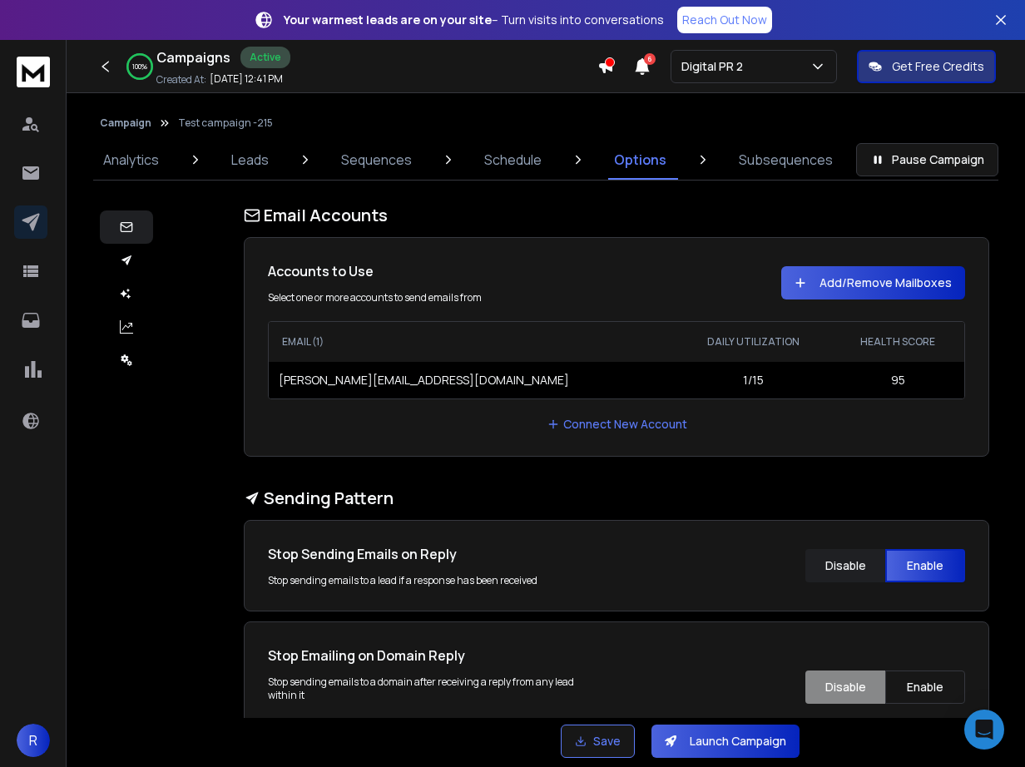
click at [652, 731] on button "Launch Campaign" at bounding box center [726, 741] width 148 height 33
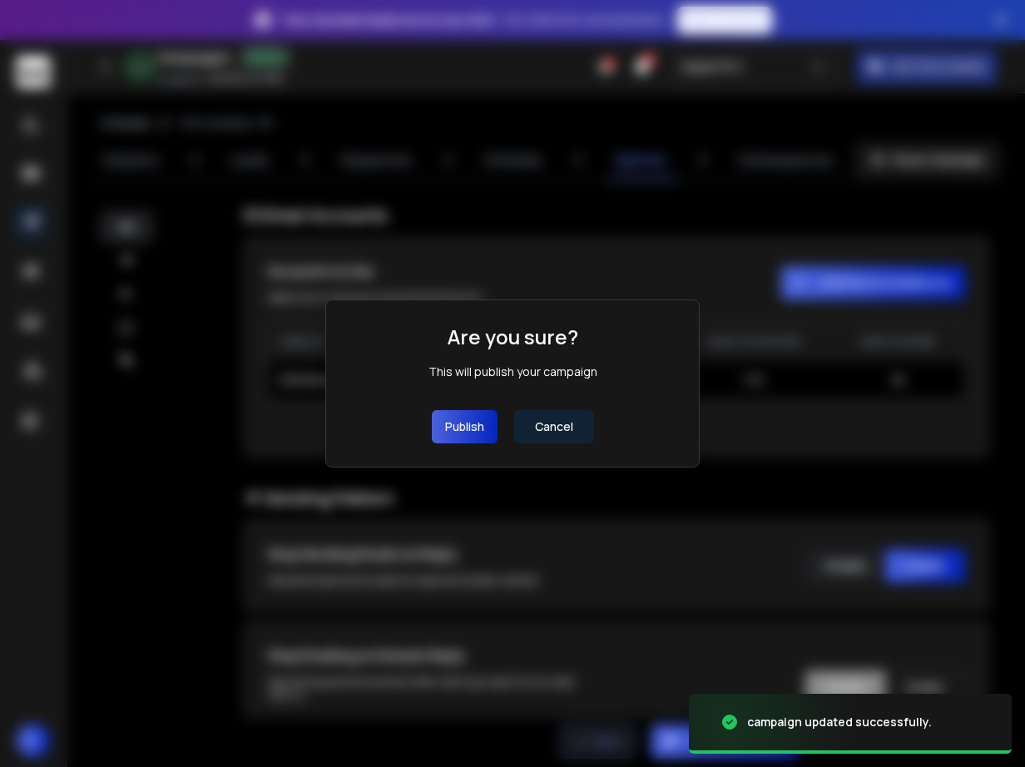
click at [465, 429] on button "Publish" at bounding box center [465, 426] width 66 height 33
